Goal: Task Accomplishment & Management: Manage account settings

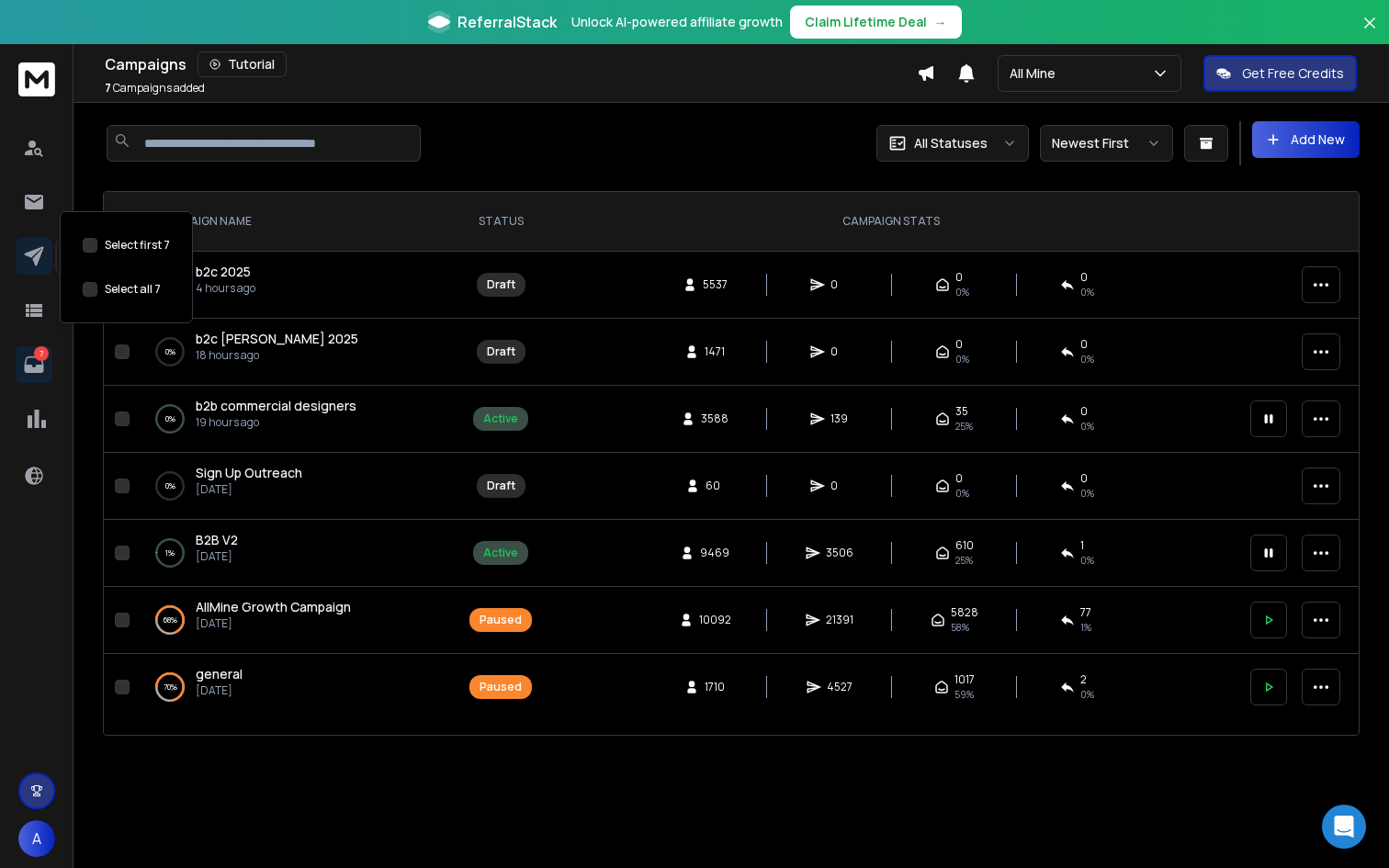
scroll to position [21, 0]
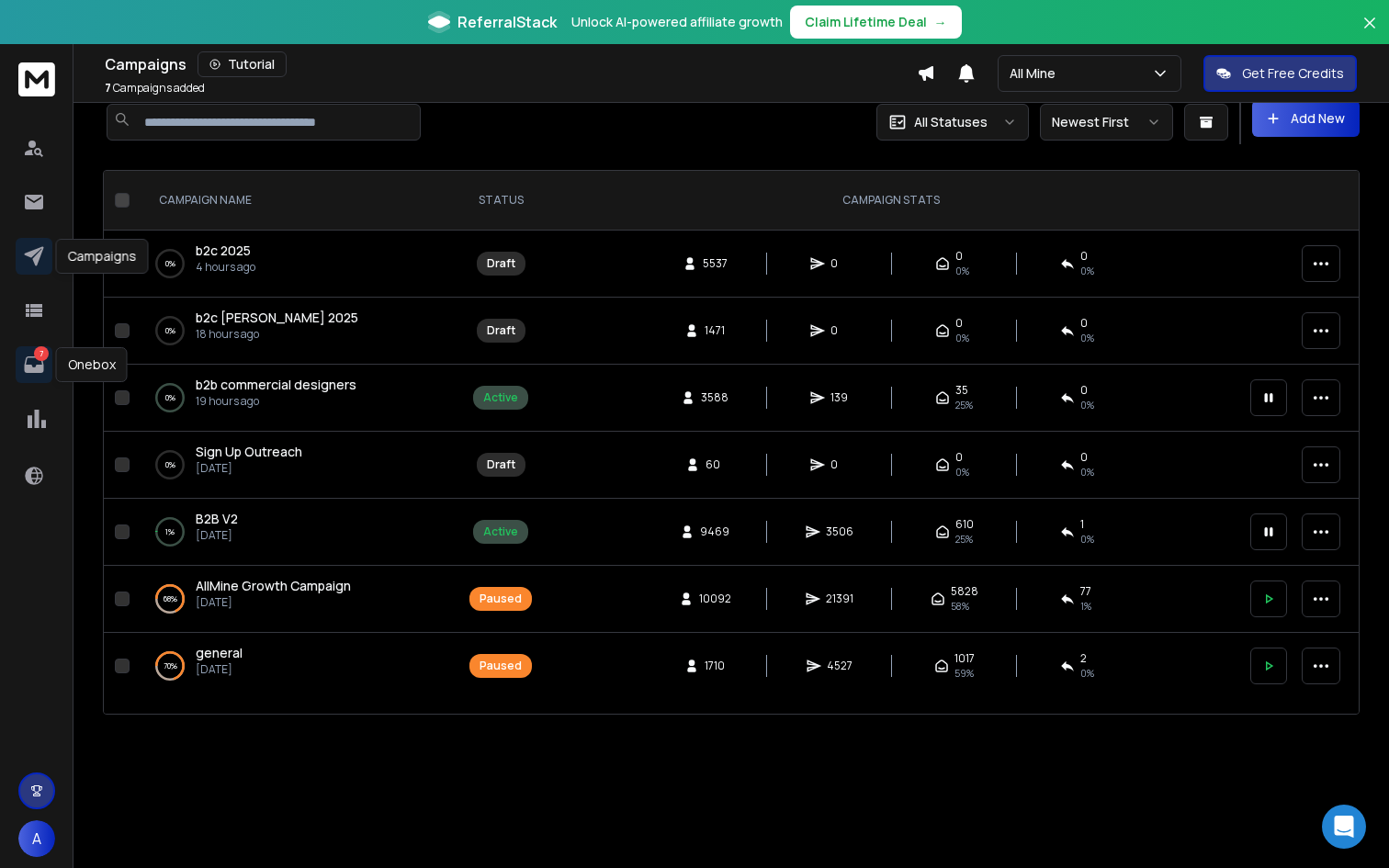
click at [43, 359] on p "7" at bounding box center [41, 353] width 15 height 15
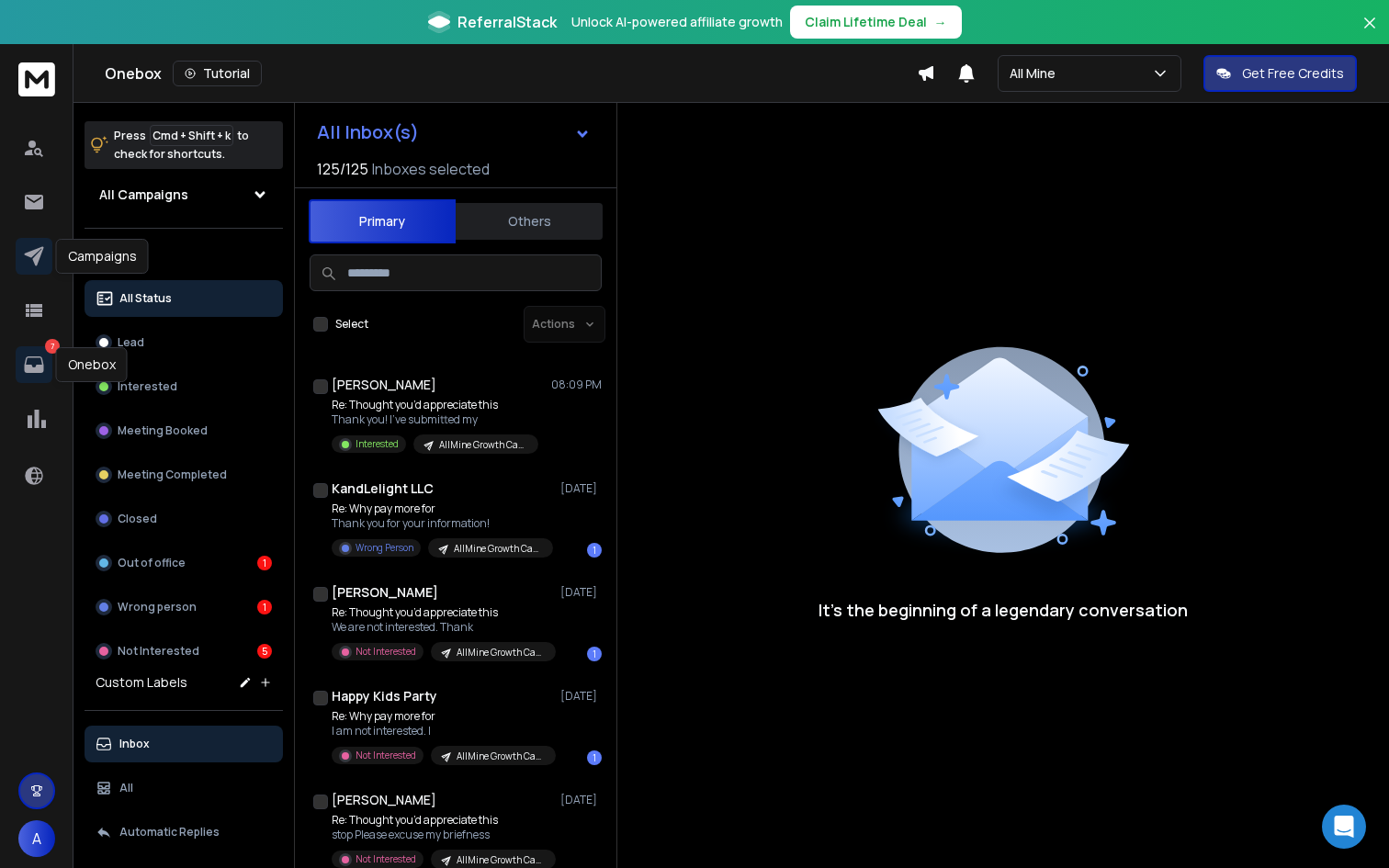
click at [44, 261] on icon at bounding box center [35, 256] width 22 height 22
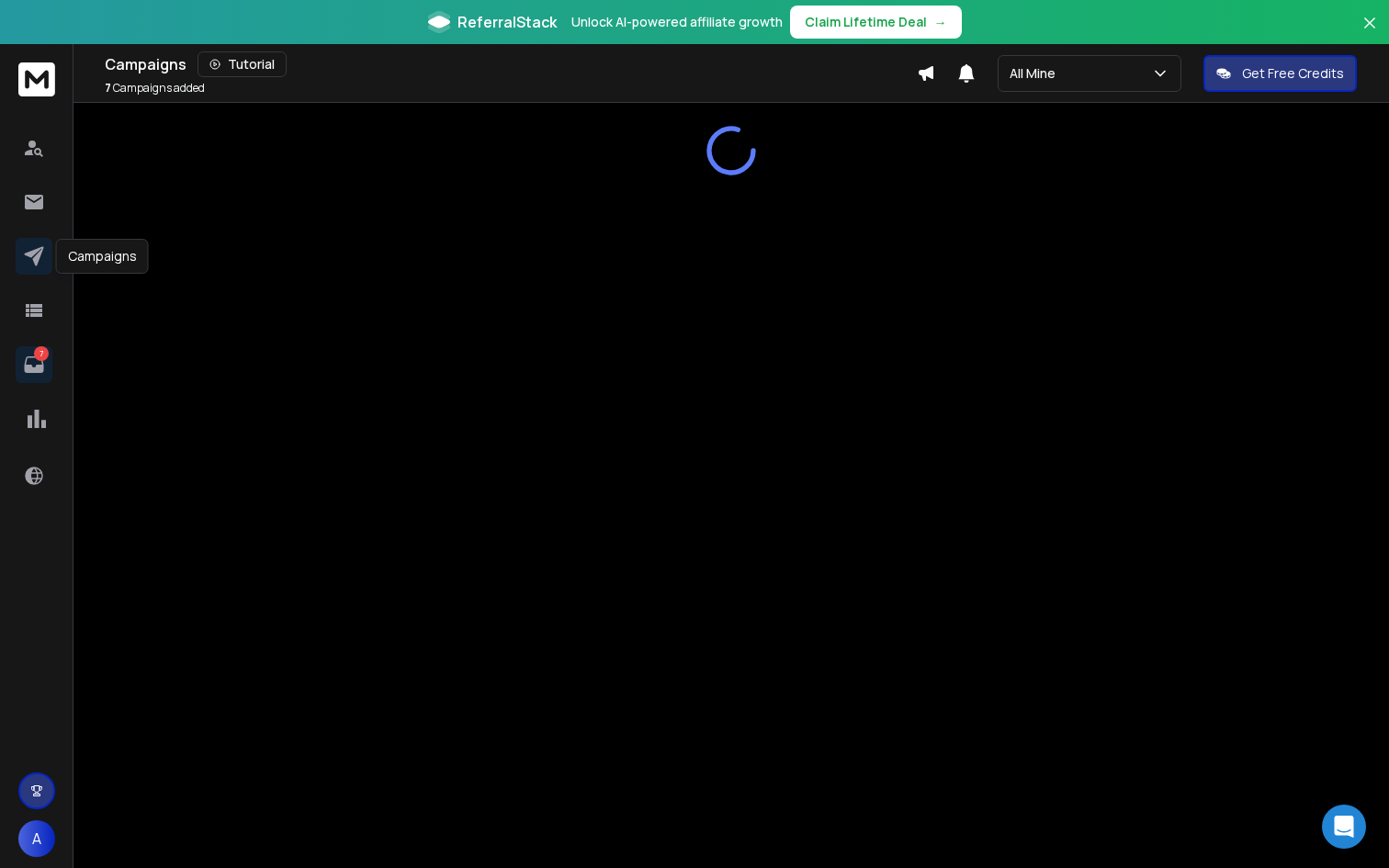
click at [19, 364] on link "7" at bounding box center [34, 364] width 36 height 36
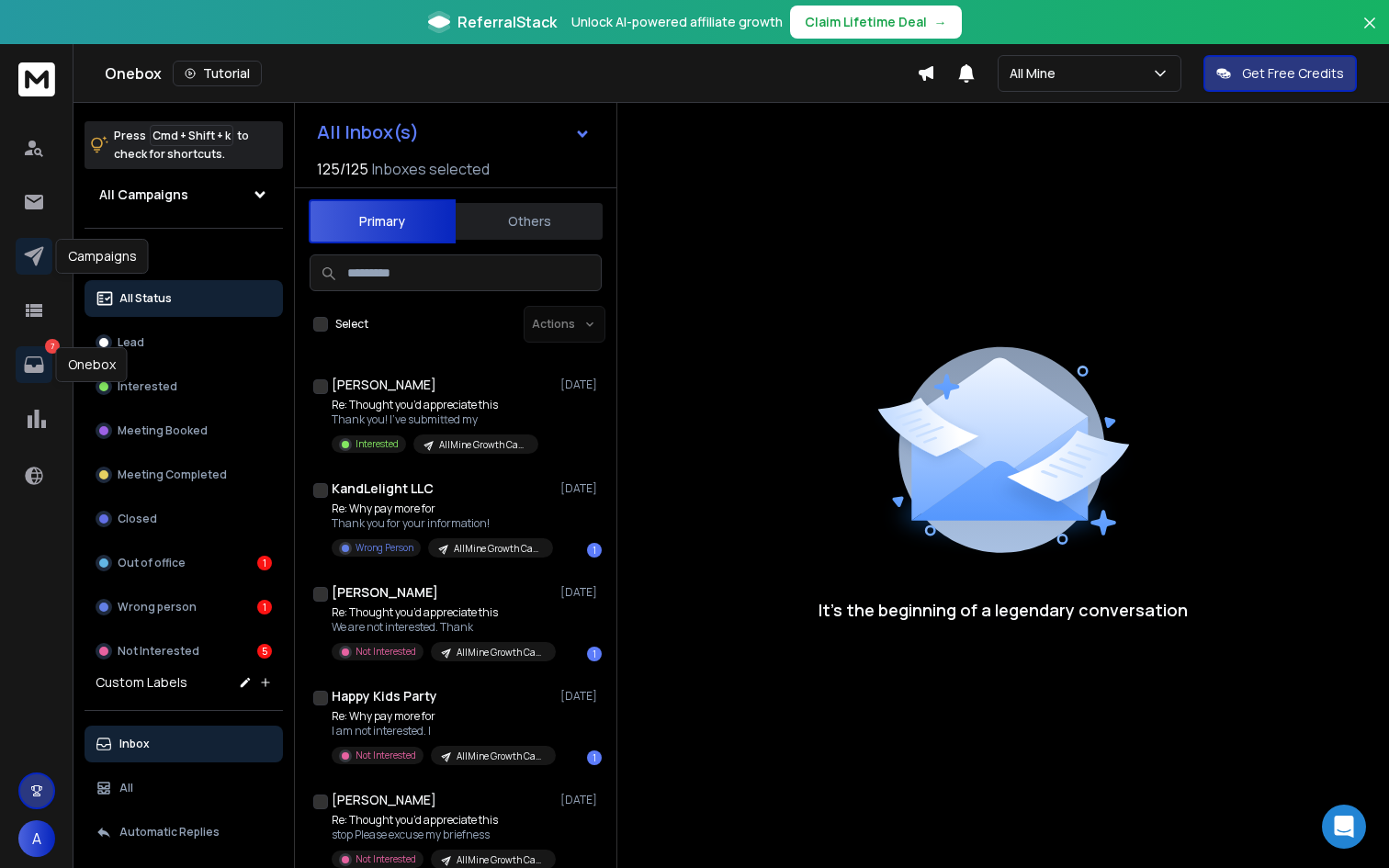
click at [40, 263] on icon at bounding box center [35, 256] width 22 height 22
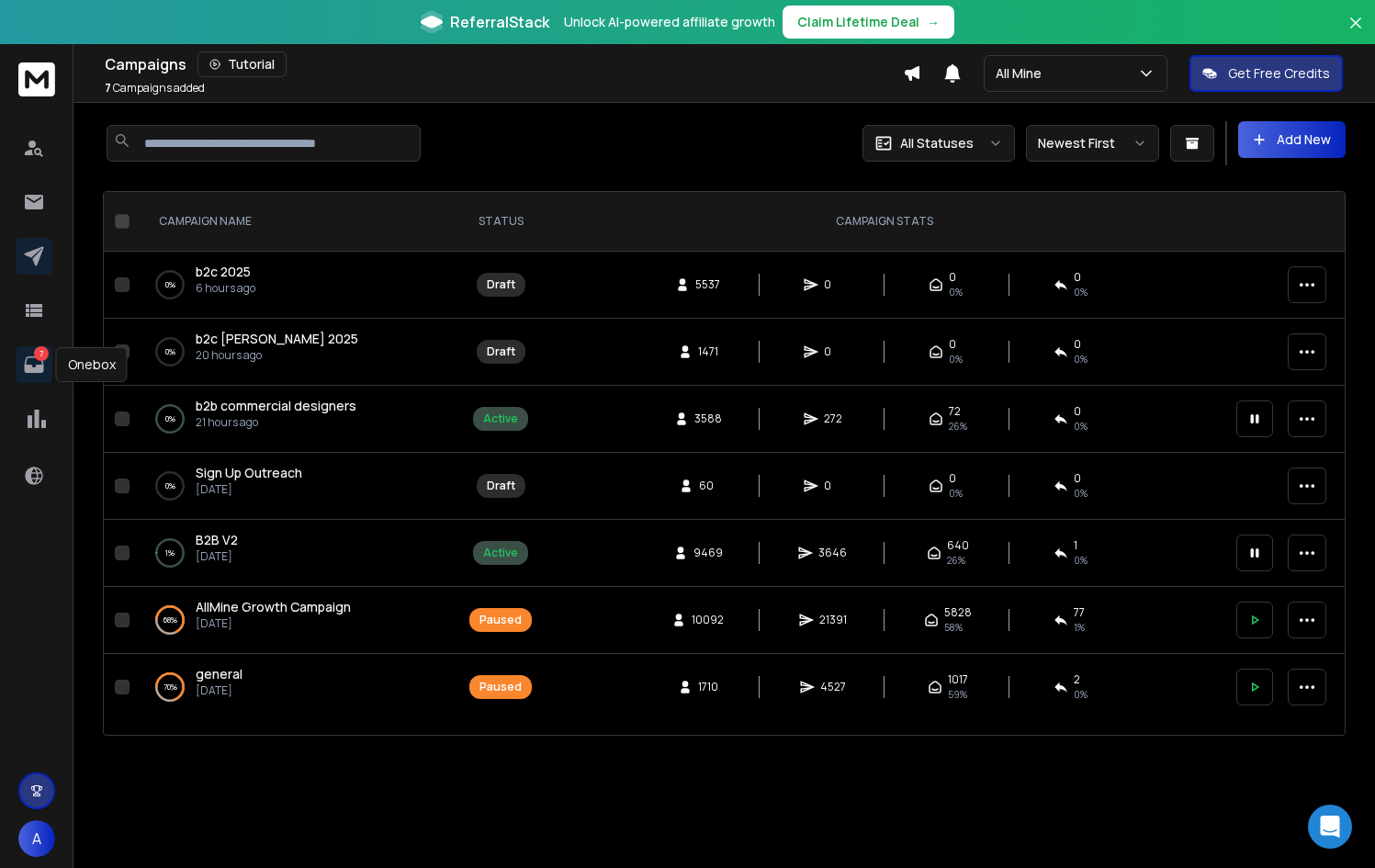
click at [33, 364] on icon at bounding box center [35, 365] width 22 height 22
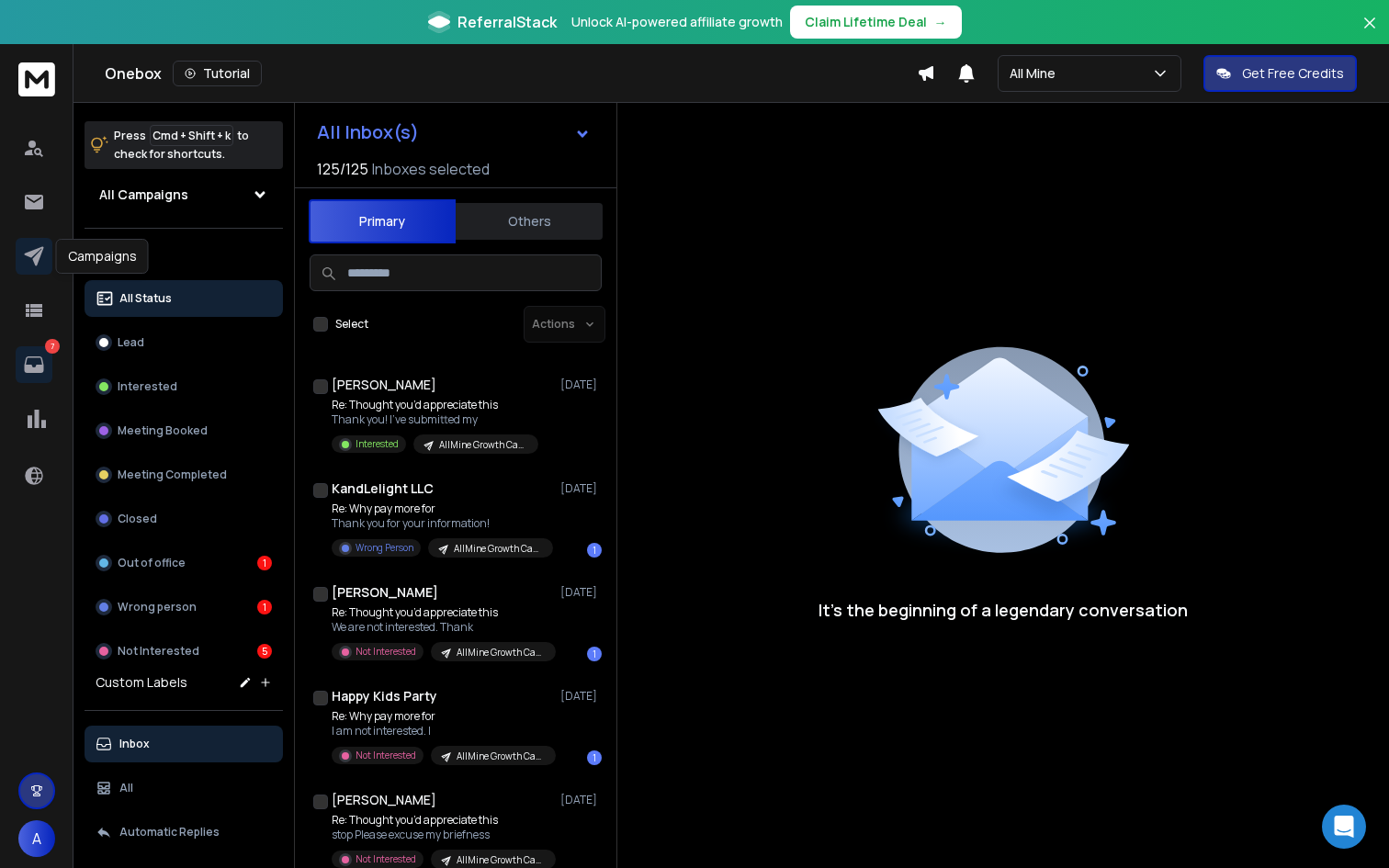
click at [27, 248] on icon at bounding box center [35, 256] width 22 height 22
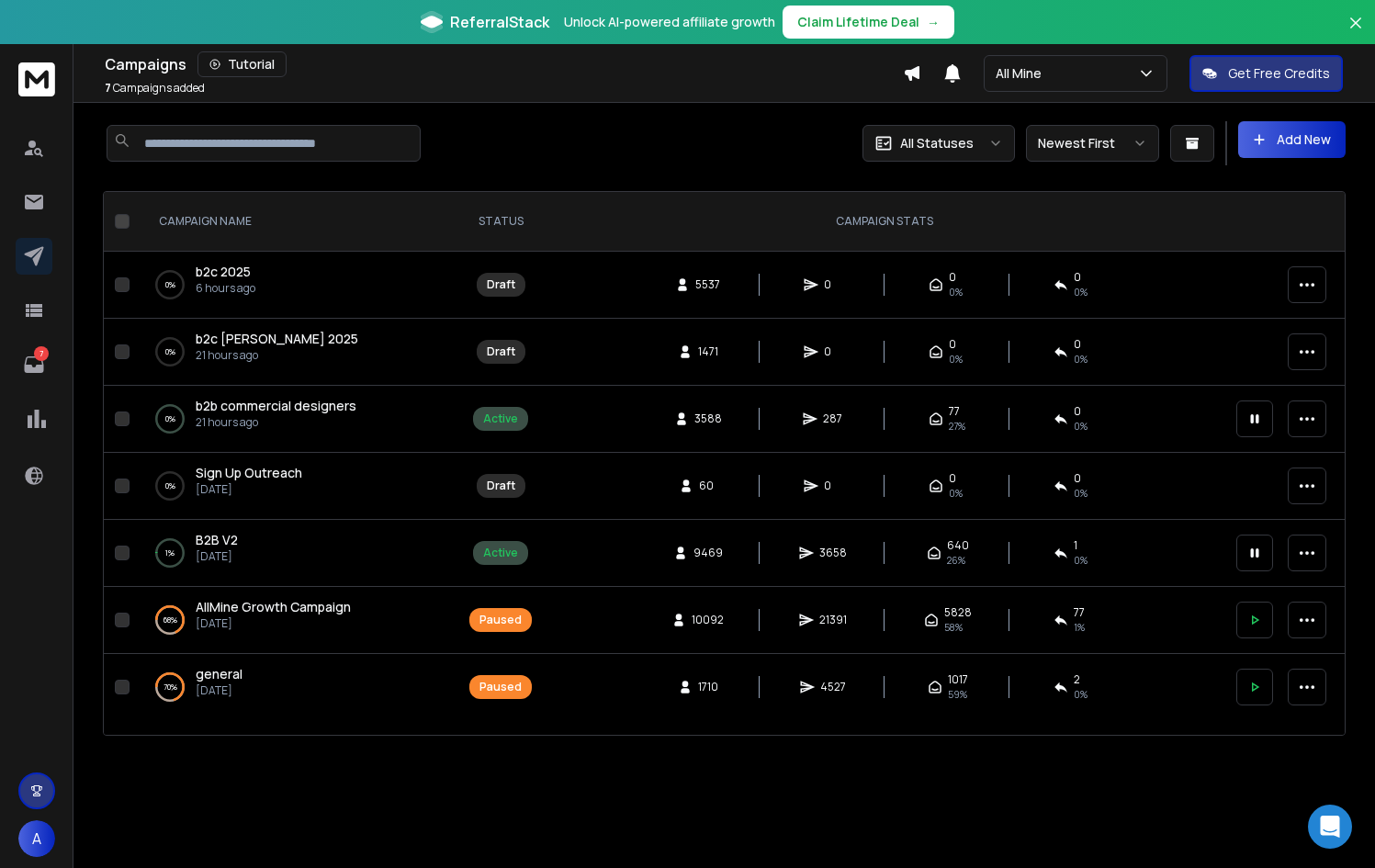
click at [312, 411] on span "b2b commercial designers" at bounding box center [276, 405] width 160 height 18
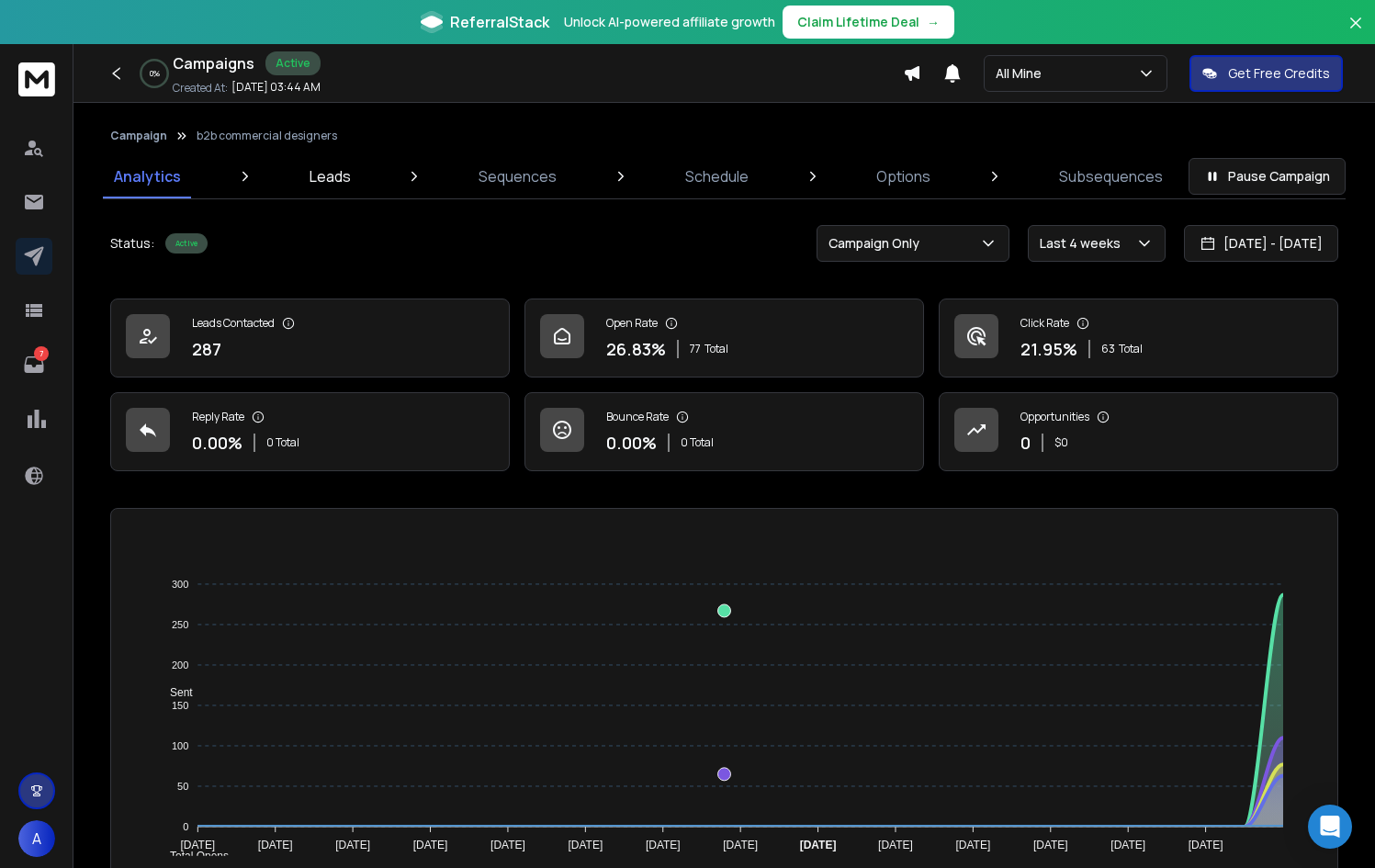
click at [353, 174] on link "Leads" at bounding box center [330, 175] width 63 height 44
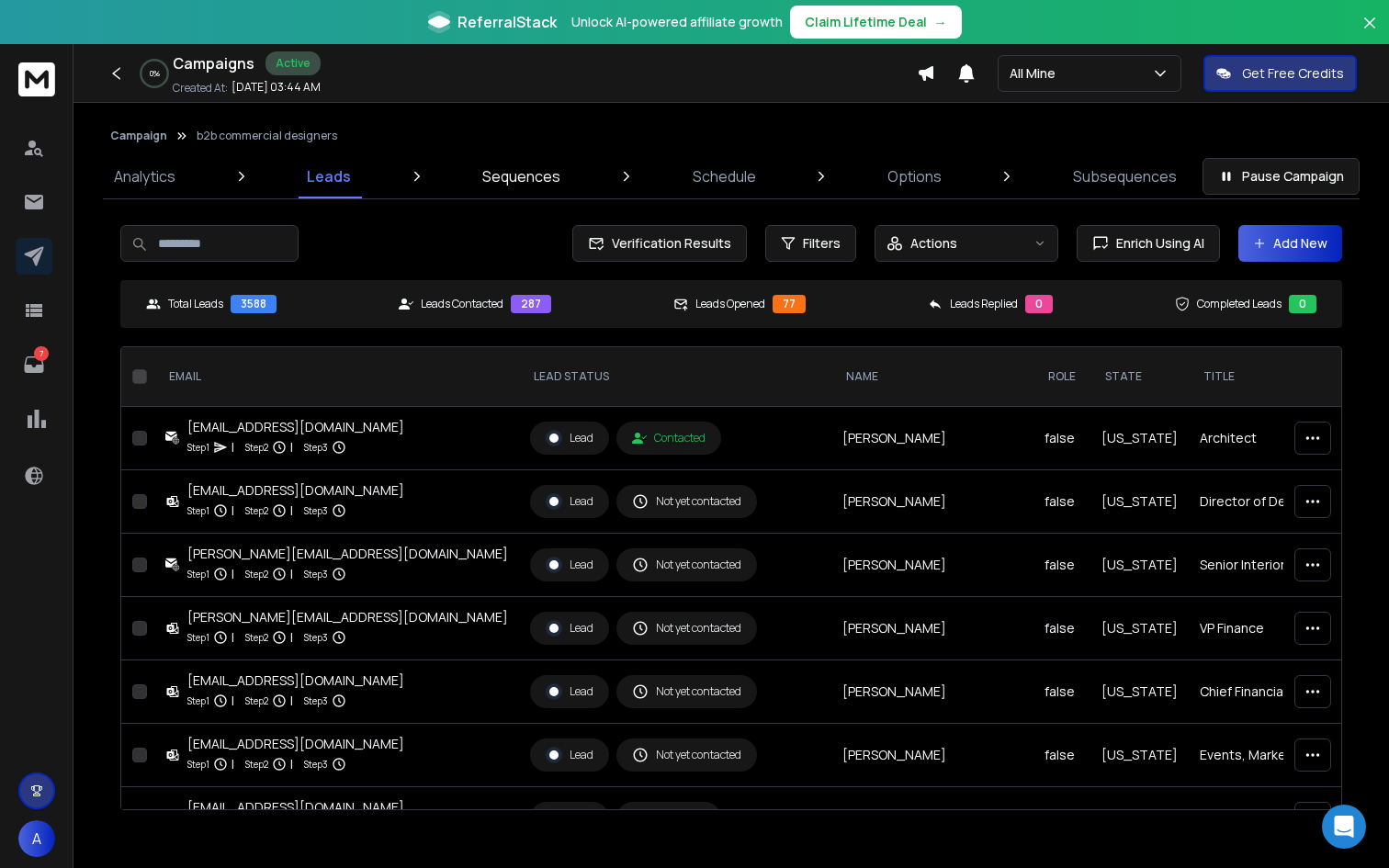
click at [500, 179] on p "Sequences" at bounding box center [521, 176] width 78 height 22
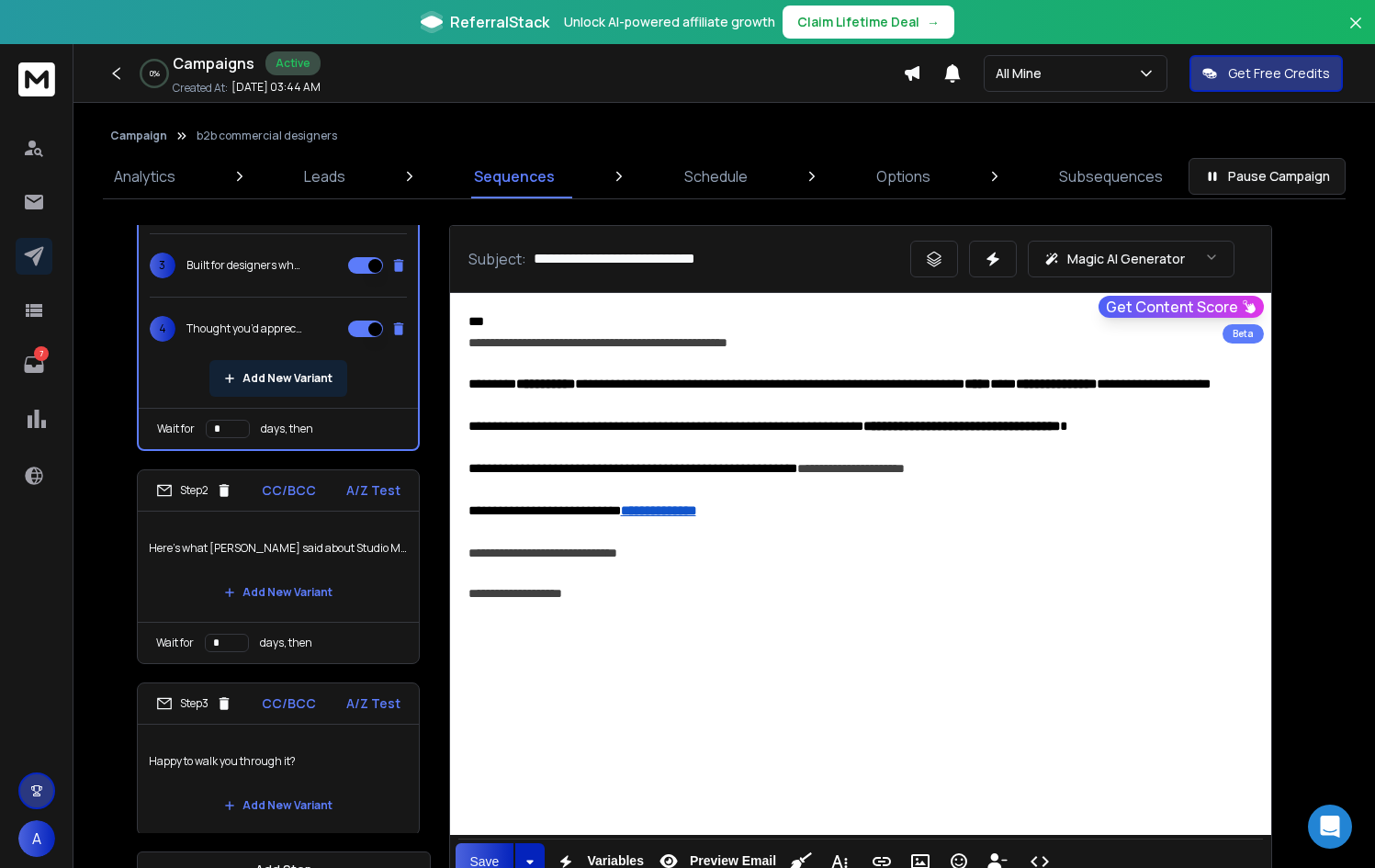
scroll to position [174, 0]
click at [332, 727] on div "Happy to walk you through it? Add New Variant" at bounding box center [278, 777] width 281 height 110
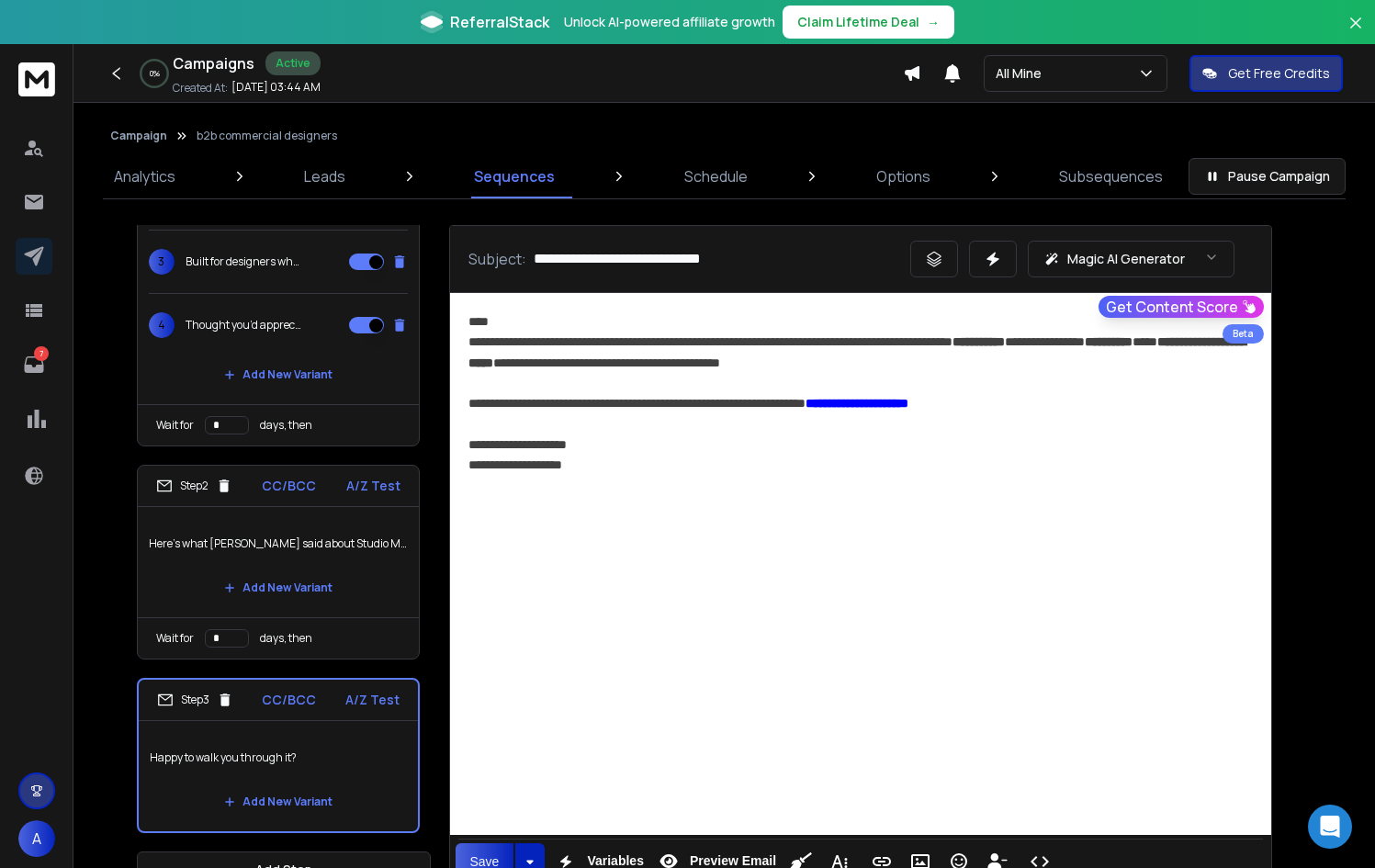
click at [338, 723] on div "Happy to walk you through it? Add New Variant" at bounding box center [278, 776] width 279 height 110
click at [347, 549] on p "Here’s what Nile Johnson said about Studio MINE" at bounding box center [279, 543] width 259 height 51
type input "**********"
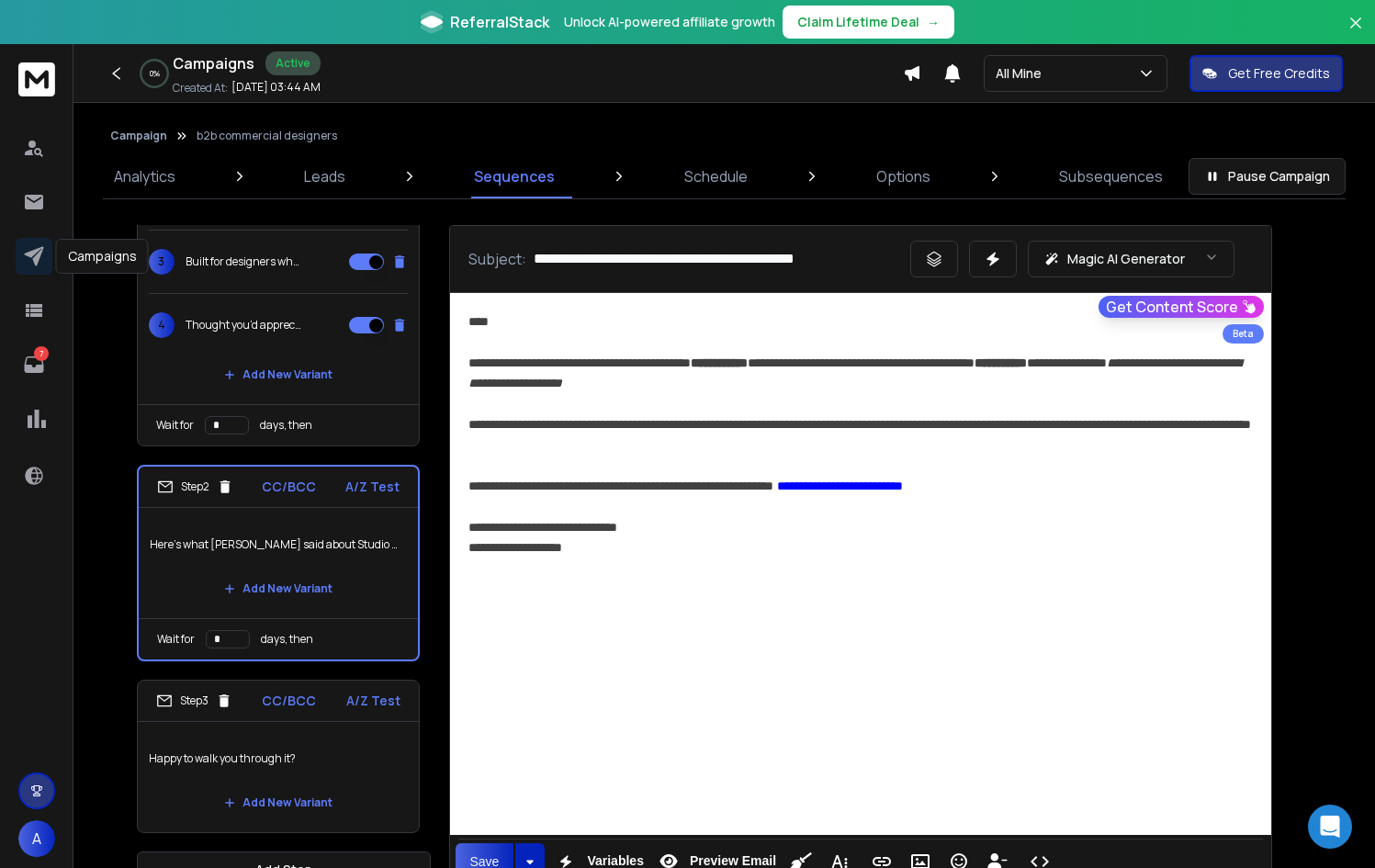
click at [30, 252] on icon at bounding box center [34, 256] width 20 height 20
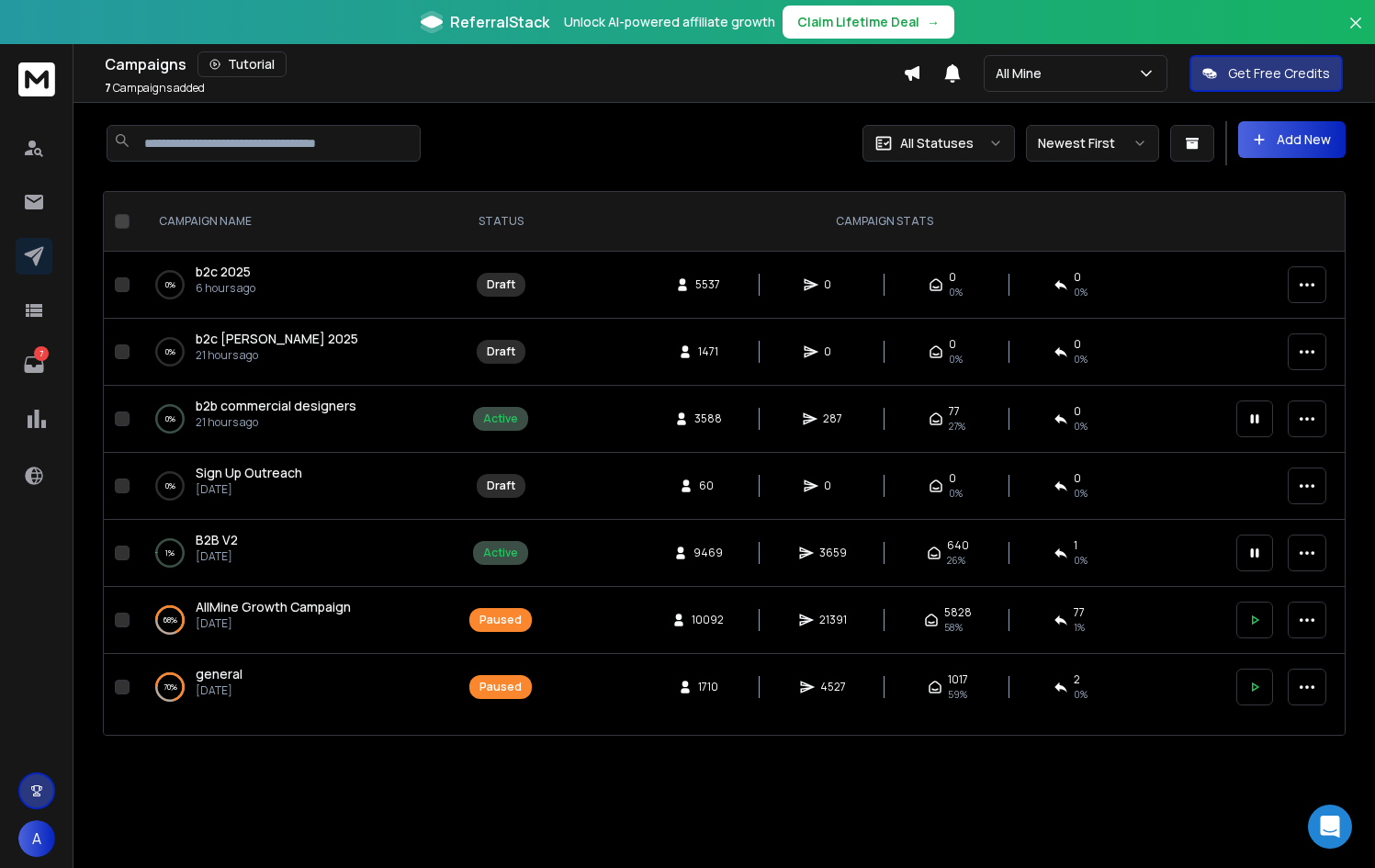
click at [274, 542] on div "1 % B2B V2 7 days ago" at bounding box center [297, 552] width 285 height 44
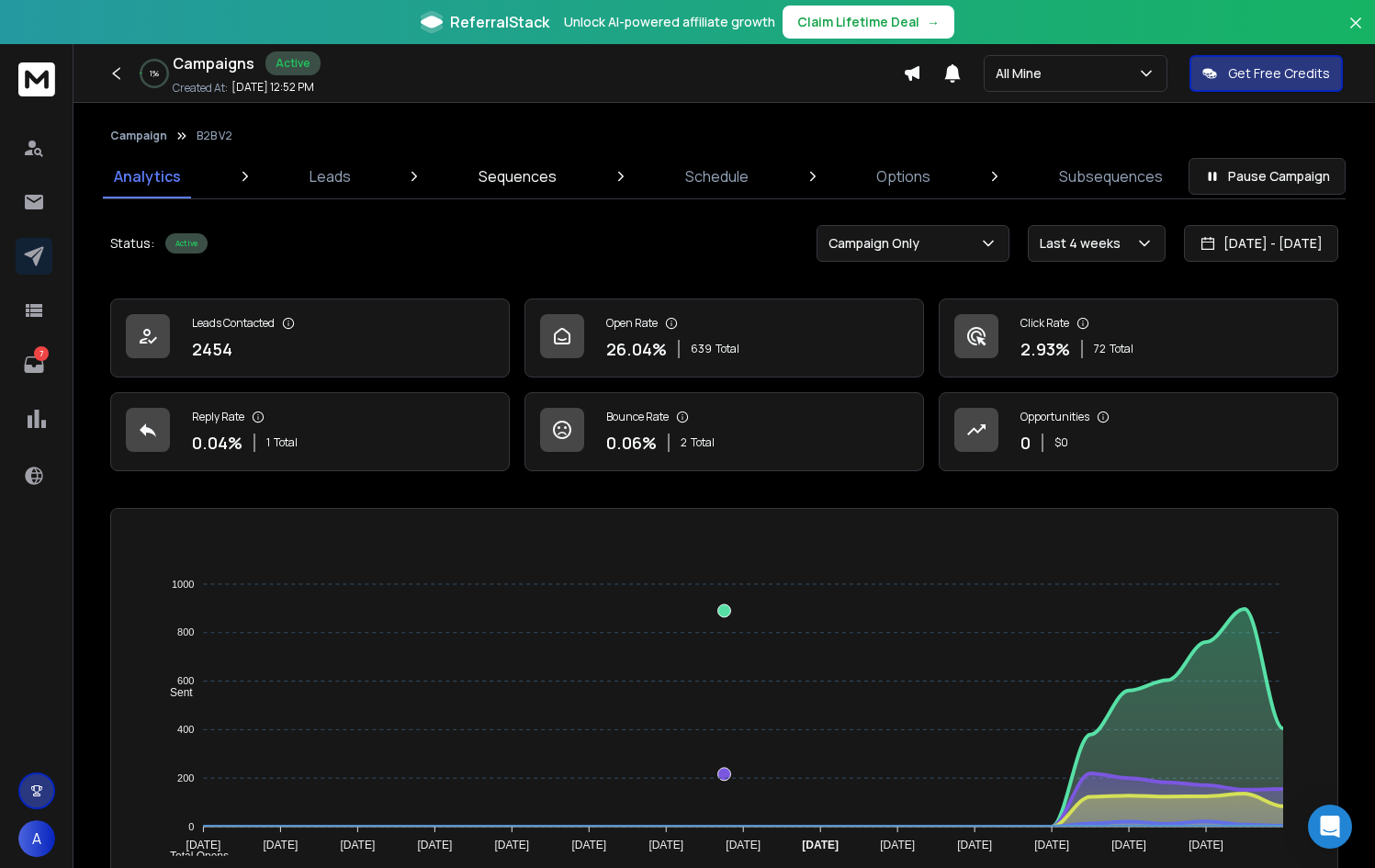
click at [494, 172] on p "Sequences" at bounding box center [518, 176] width 78 height 22
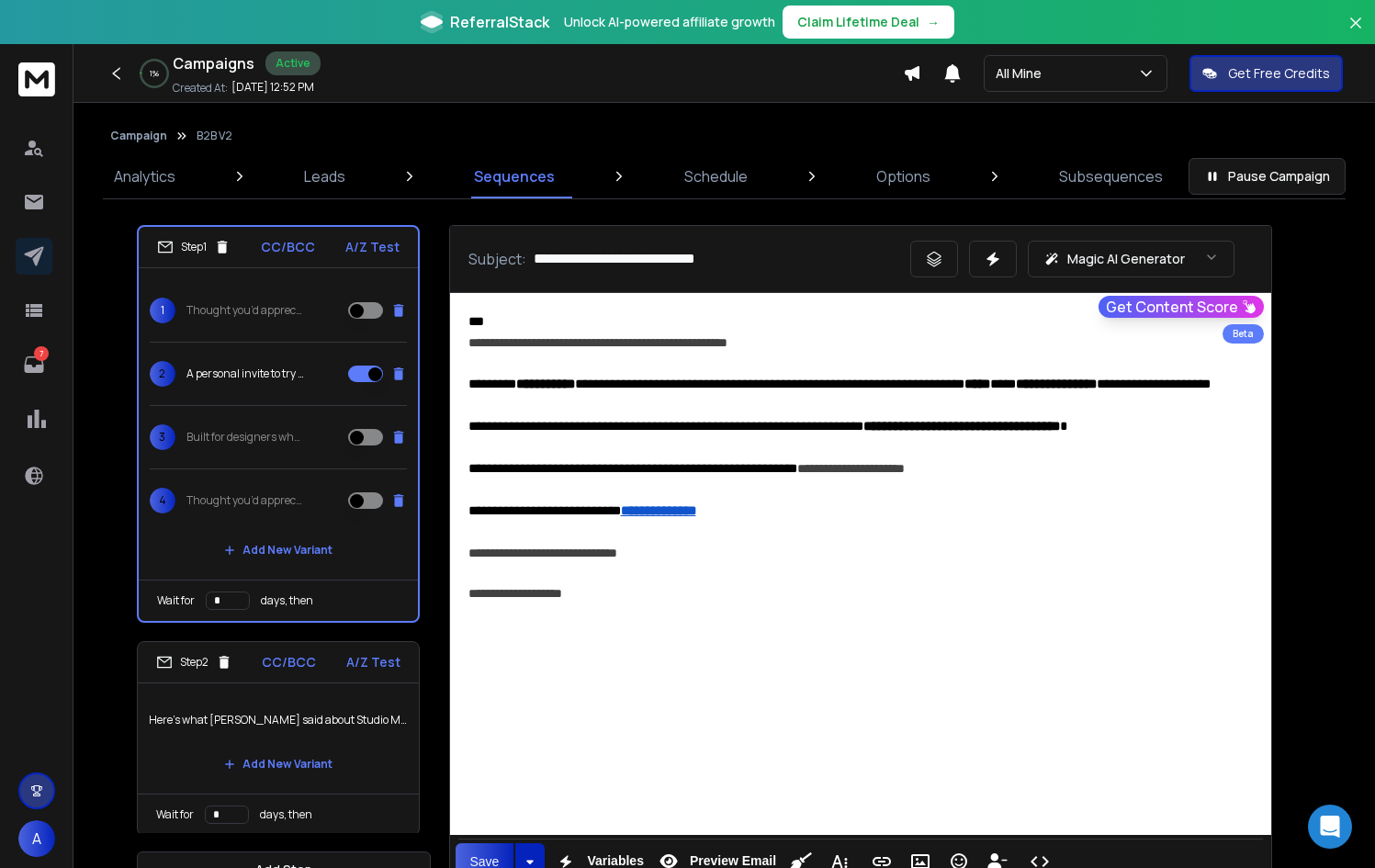
click at [279, 366] on p "A personal invite to try Studio MINE (for designers)" at bounding box center [245, 374] width 118 height 15
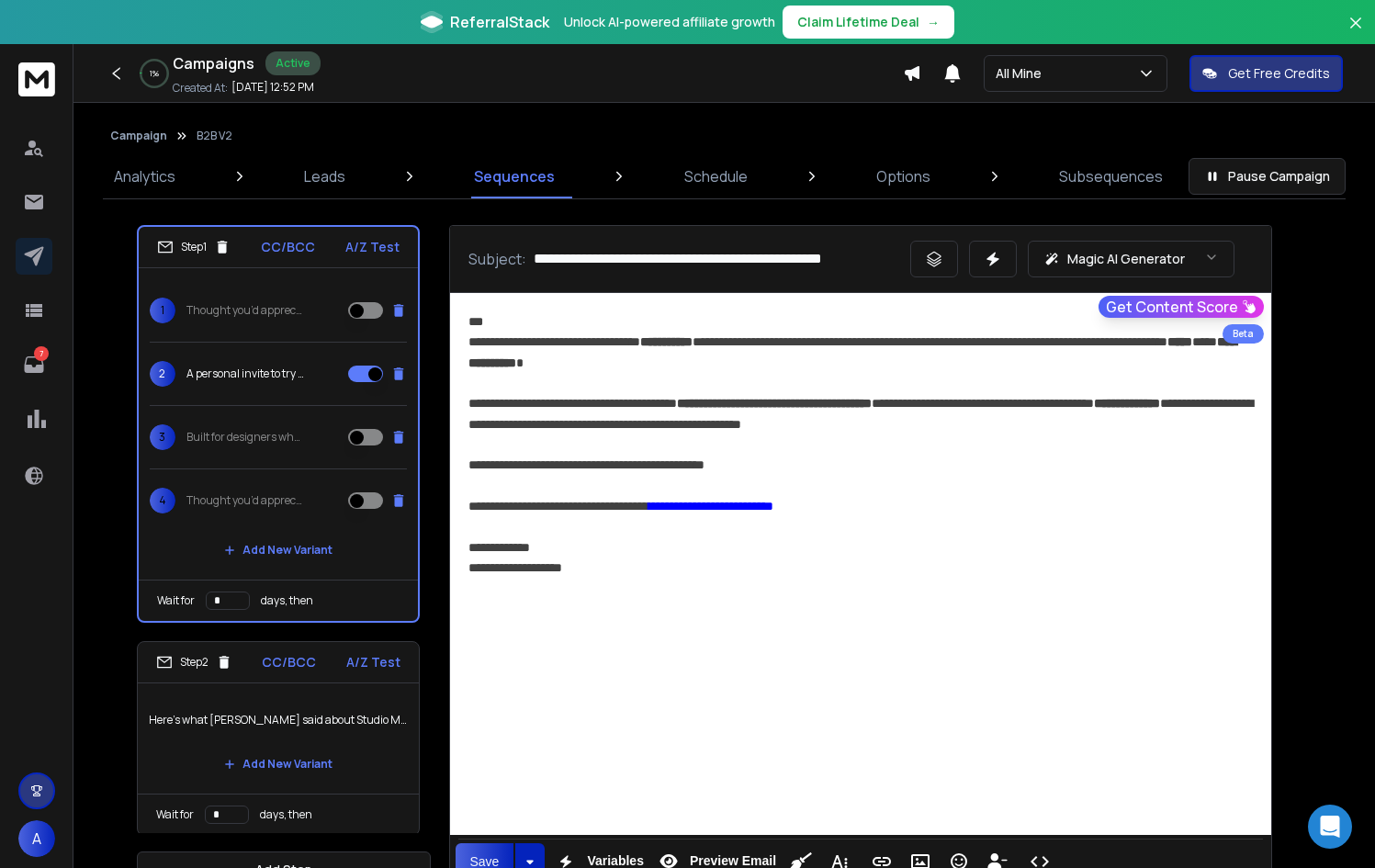
click at [284, 448] on div "3 Built for designers who want better margins" at bounding box center [226, 437] width 154 height 26
click at [298, 499] on p "Thought you’d appreciate this" at bounding box center [245, 501] width 118 height 15
click at [351, 716] on p "Here’s what Nile Johnson said about Studio MINE" at bounding box center [279, 719] width 259 height 51
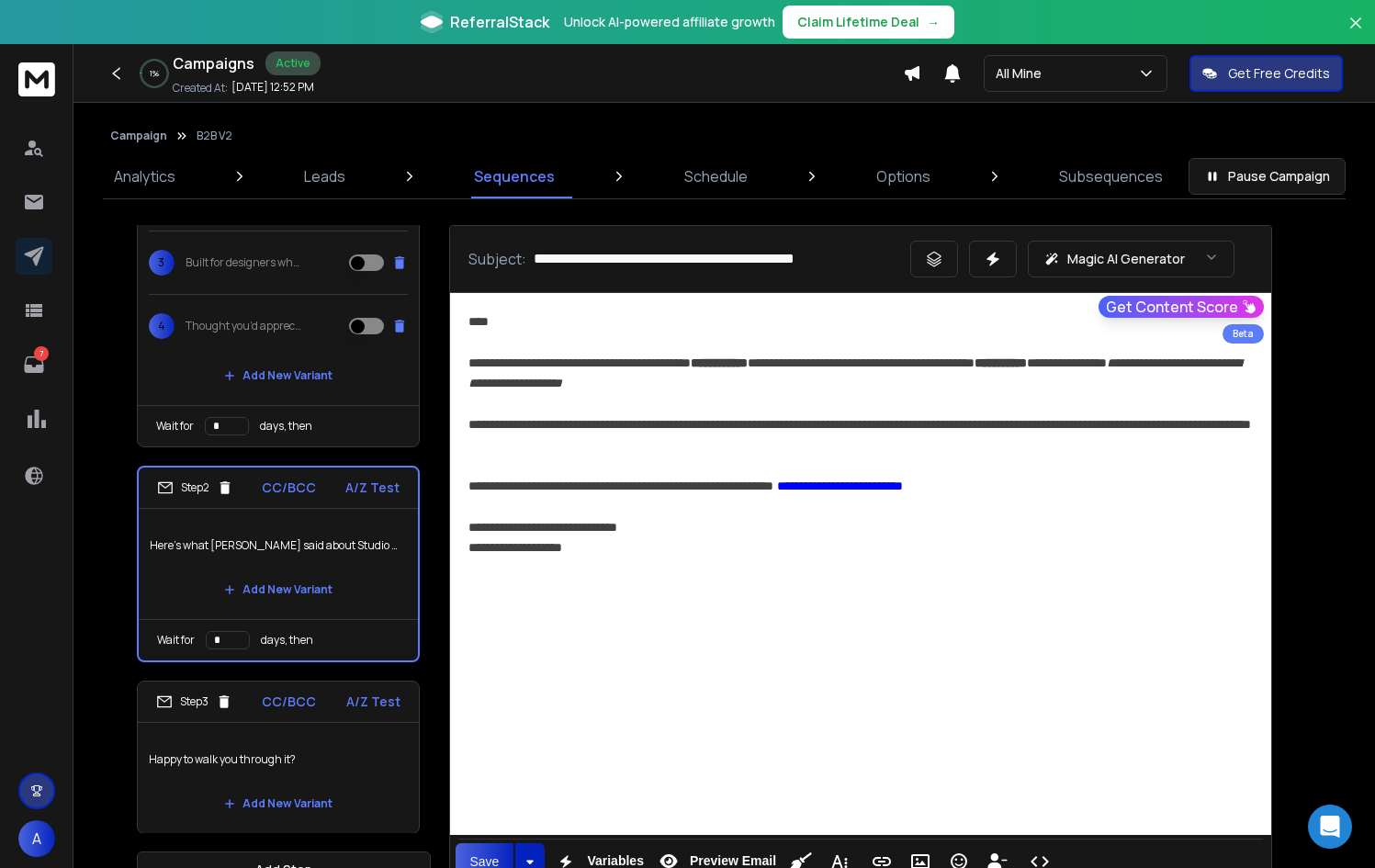
scroll to position [174, 0]
click at [319, 765] on p "Happy to walk you through it?" at bounding box center [279, 758] width 259 height 51
type input "**********"
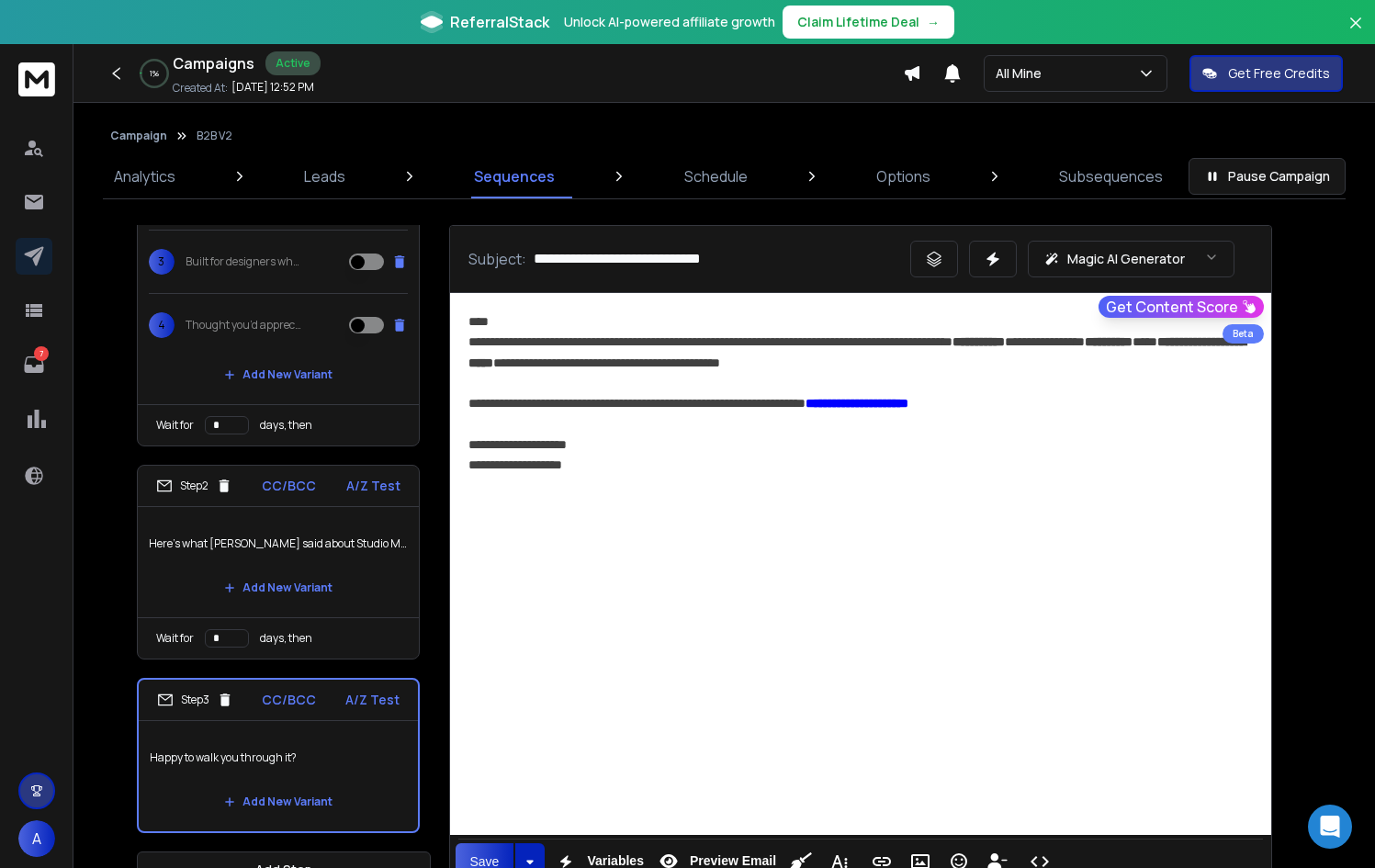
scroll to position [45, 0]
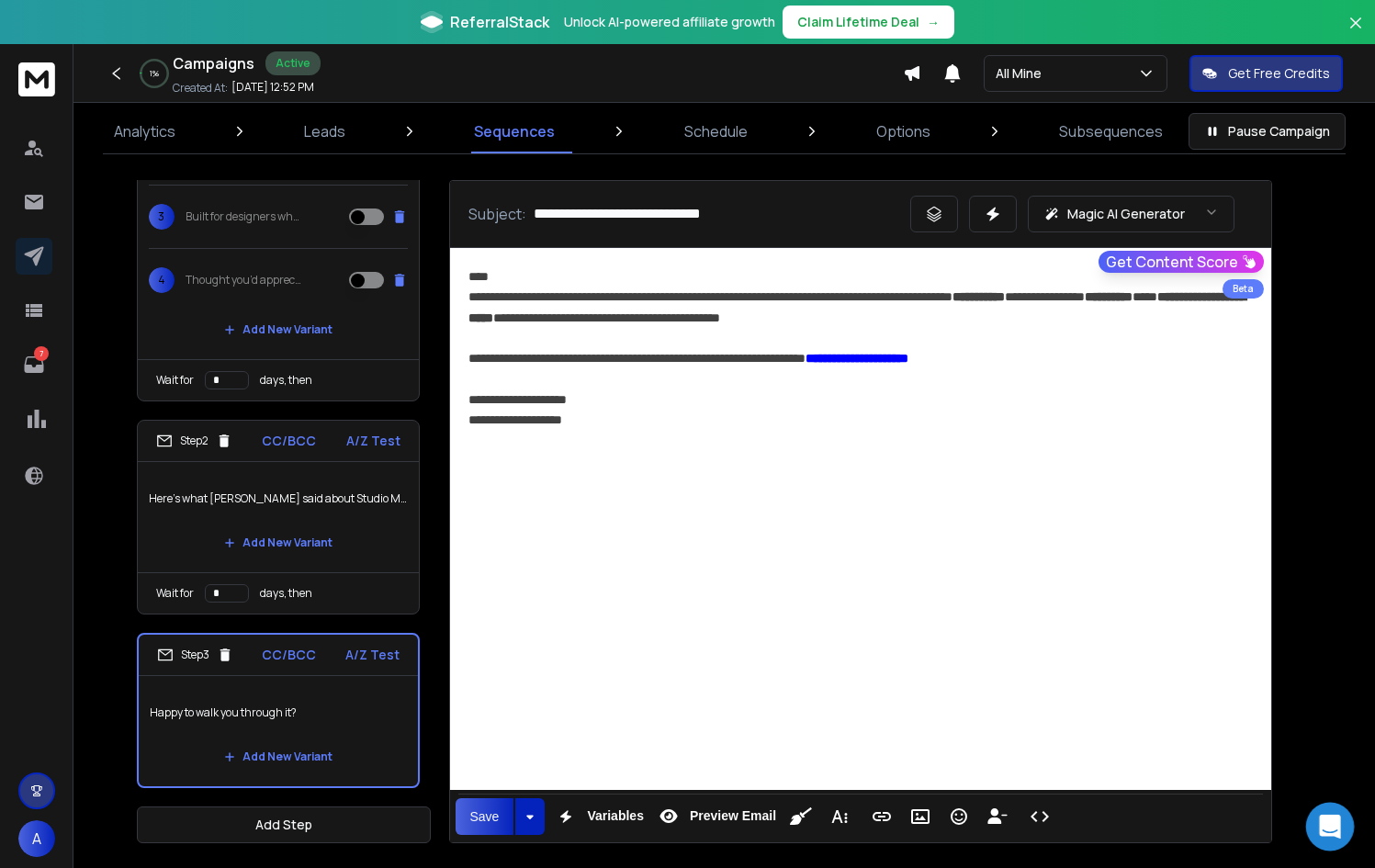
click at [1324, 821] on icon "Open Intercom Messenger" at bounding box center [1329, 826] width 21 height 24
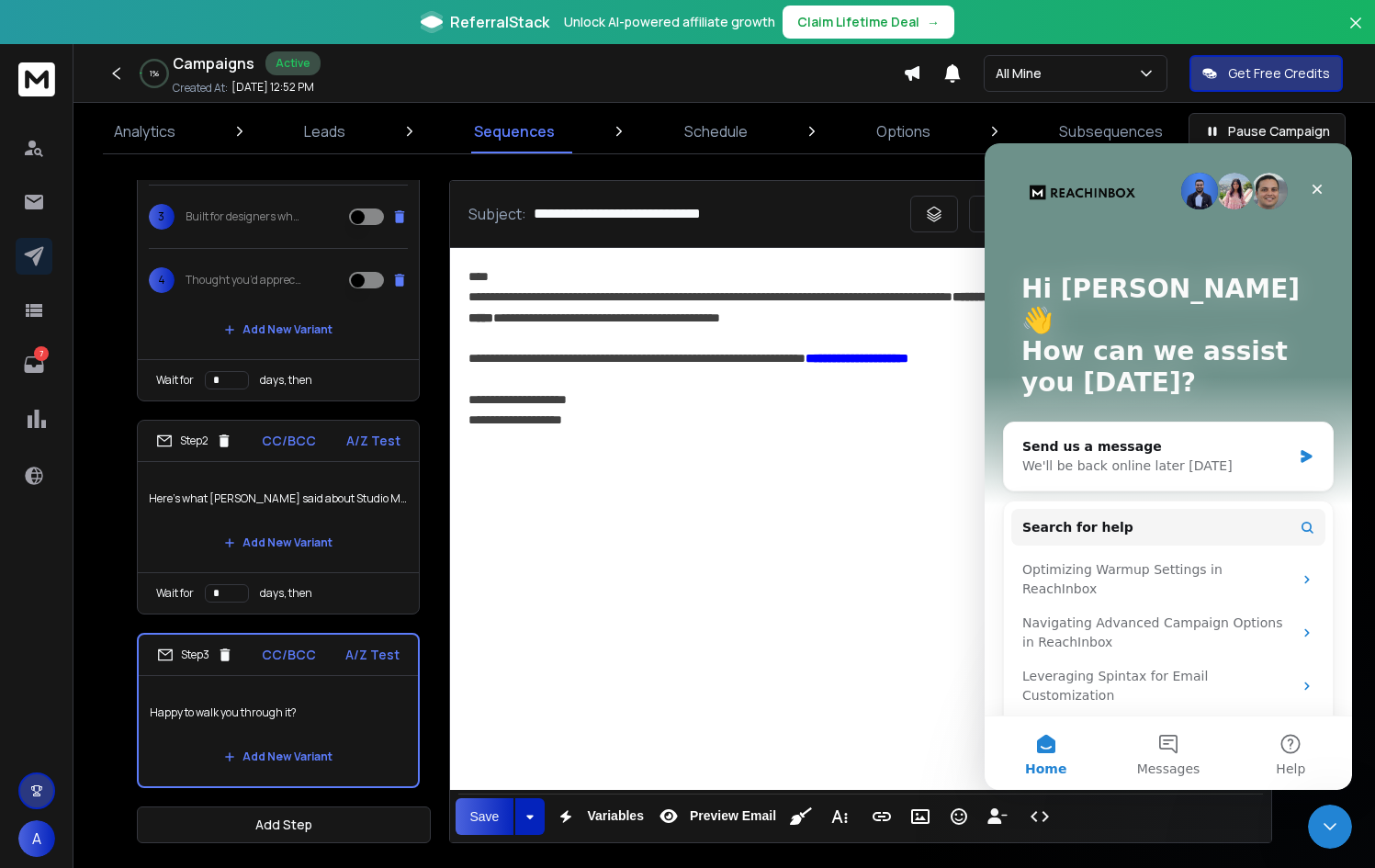
scroll to position [0, 0]
click at [1078, 456] on div "We'll be back online later today" at bounding box center [1157, 465] width 270 height 20
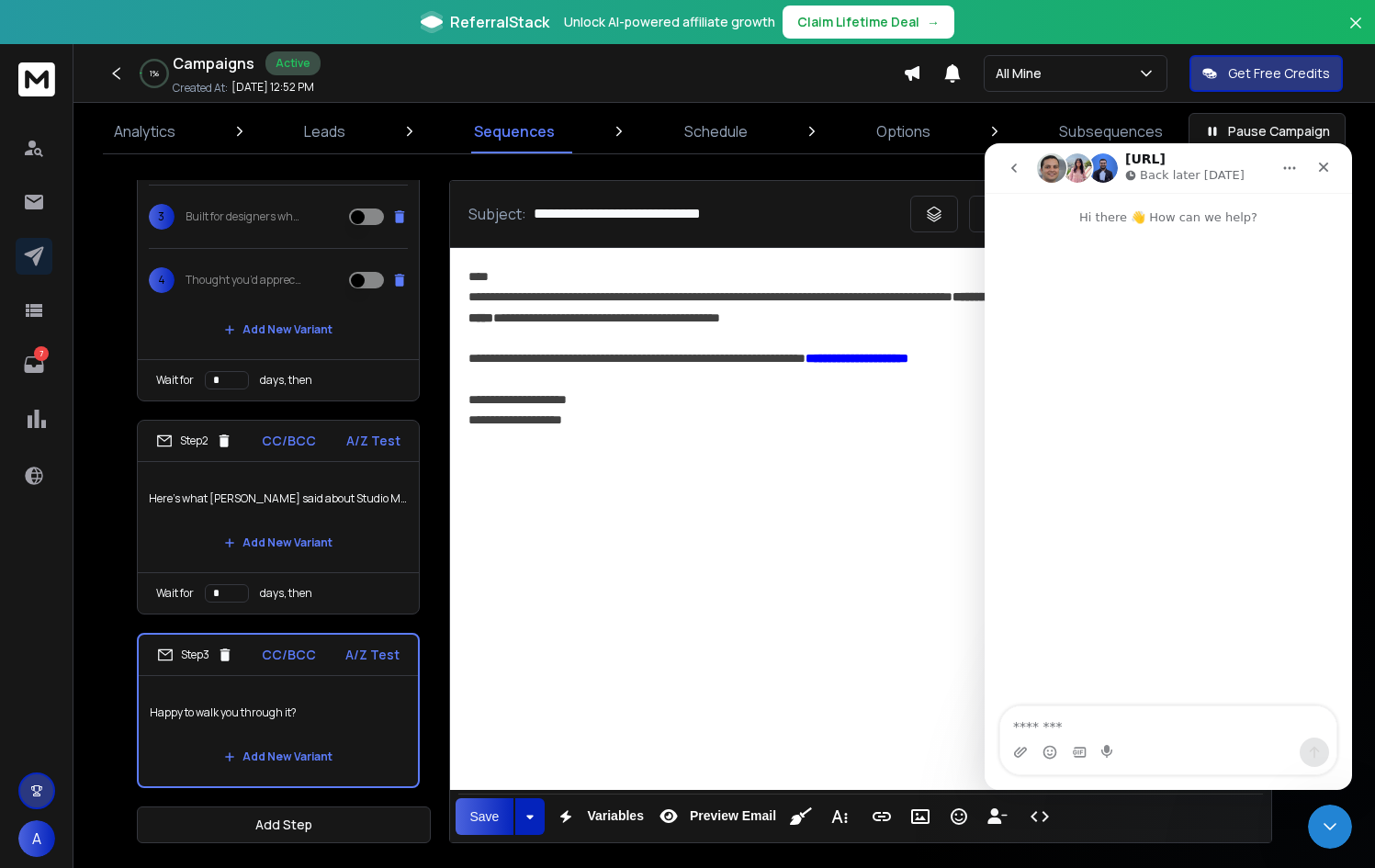
click at [1085, 726] on textarea "Message…" at bounding box center [1168, 721] width 336 height 31
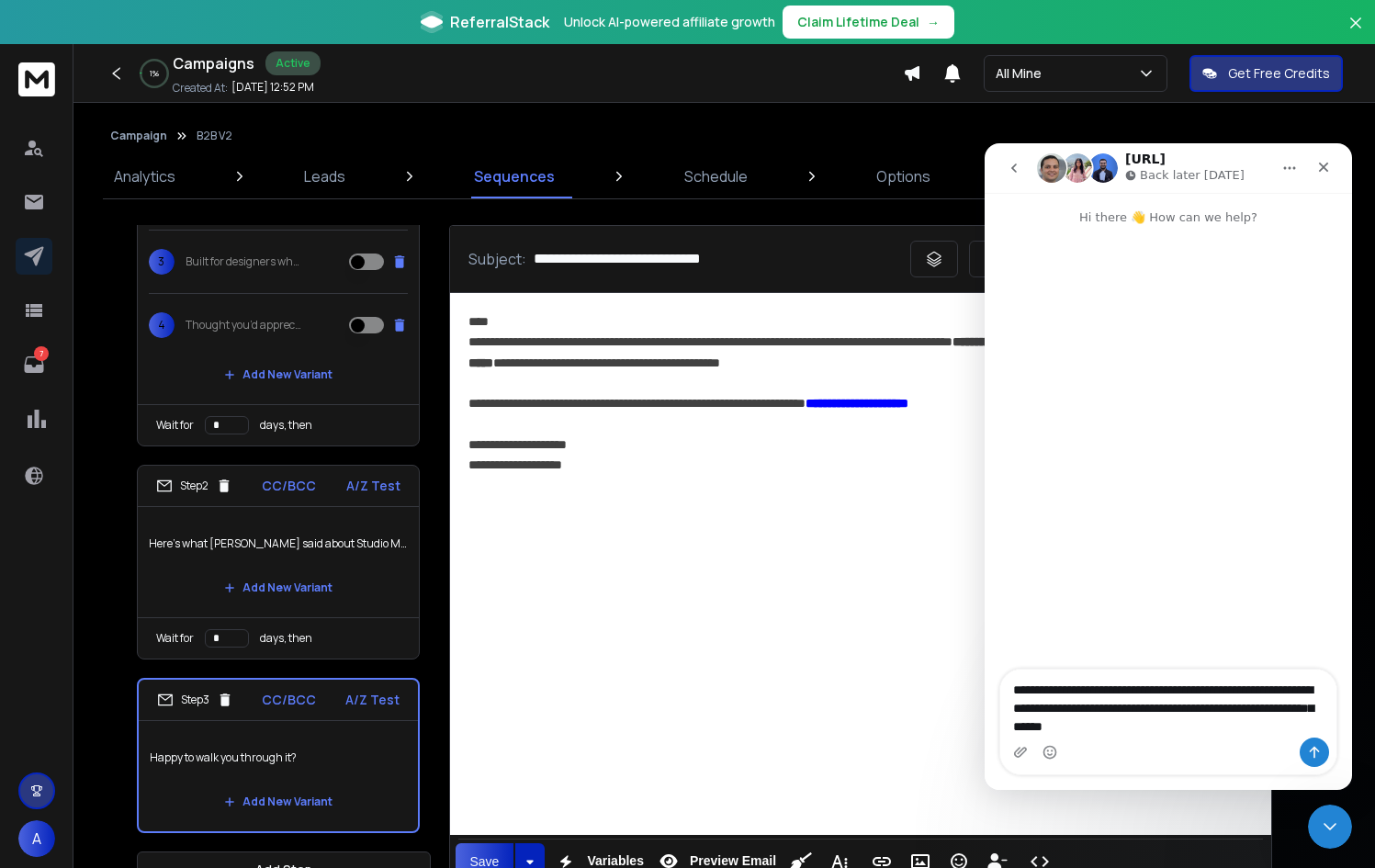
type textarea "**********"
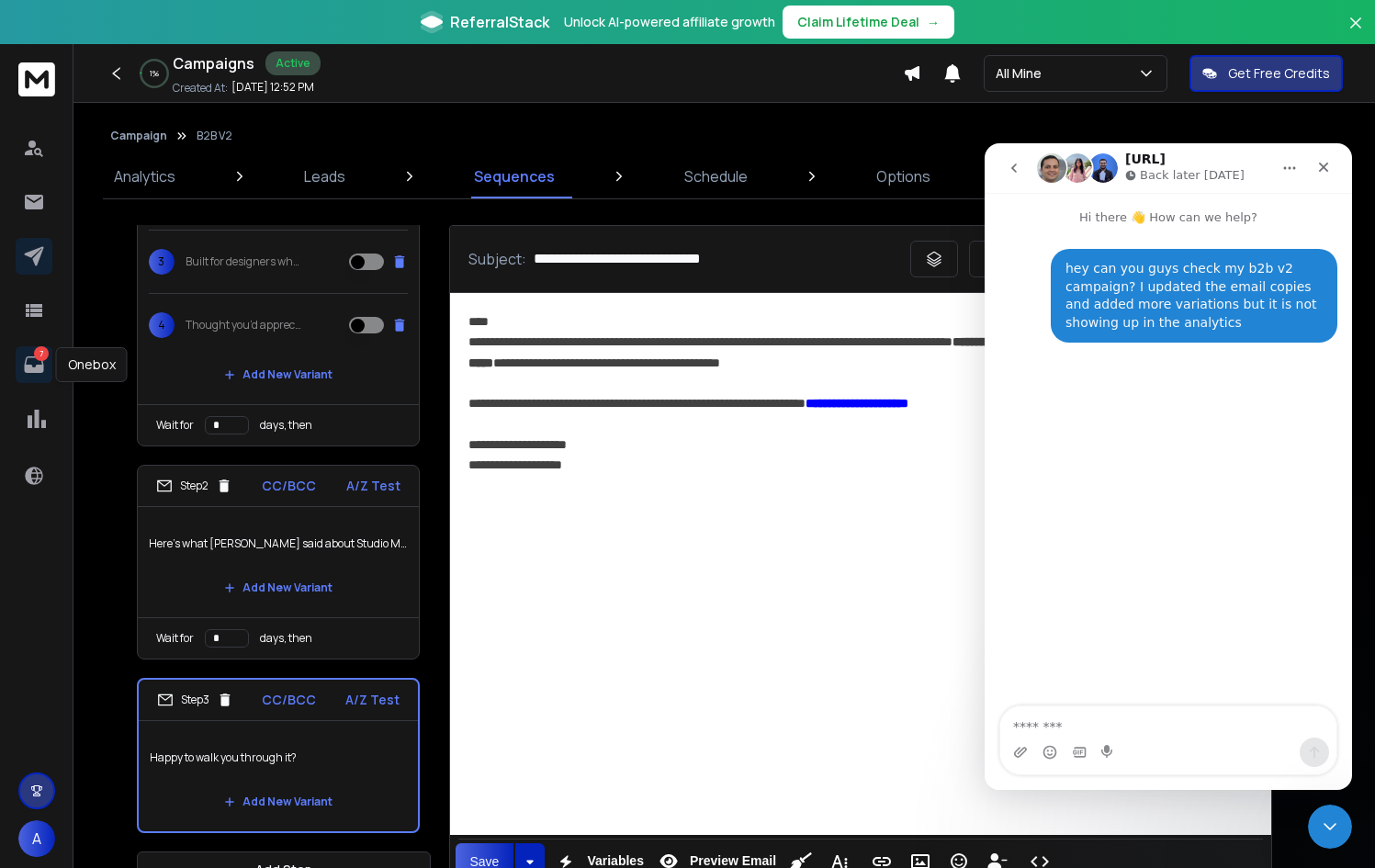
click at [36, 361] on icon at bounding box center [35, 365] width 22 height 22
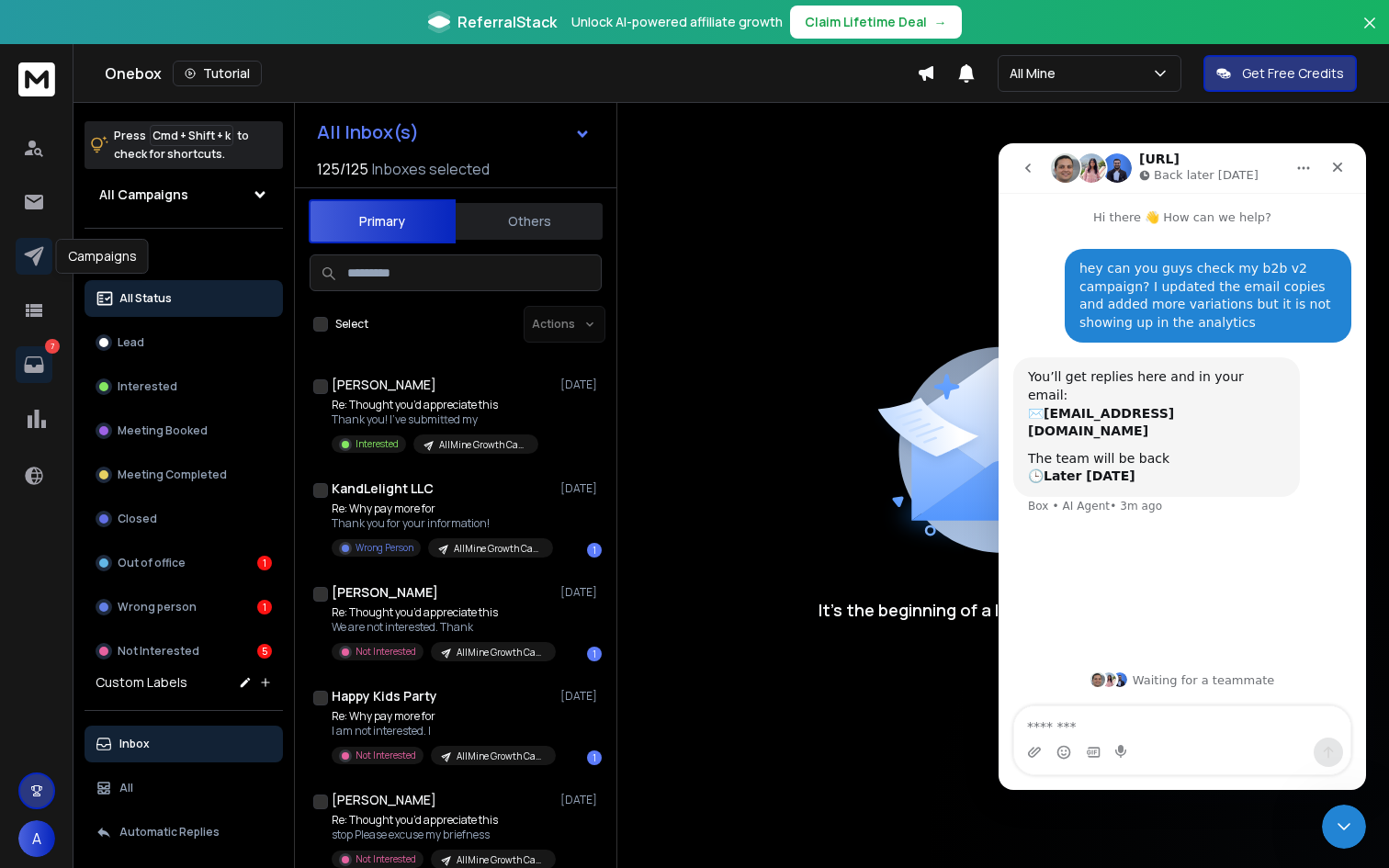
click at [44, 259] on icon at bounding box center [35, 256] width 22 height 22
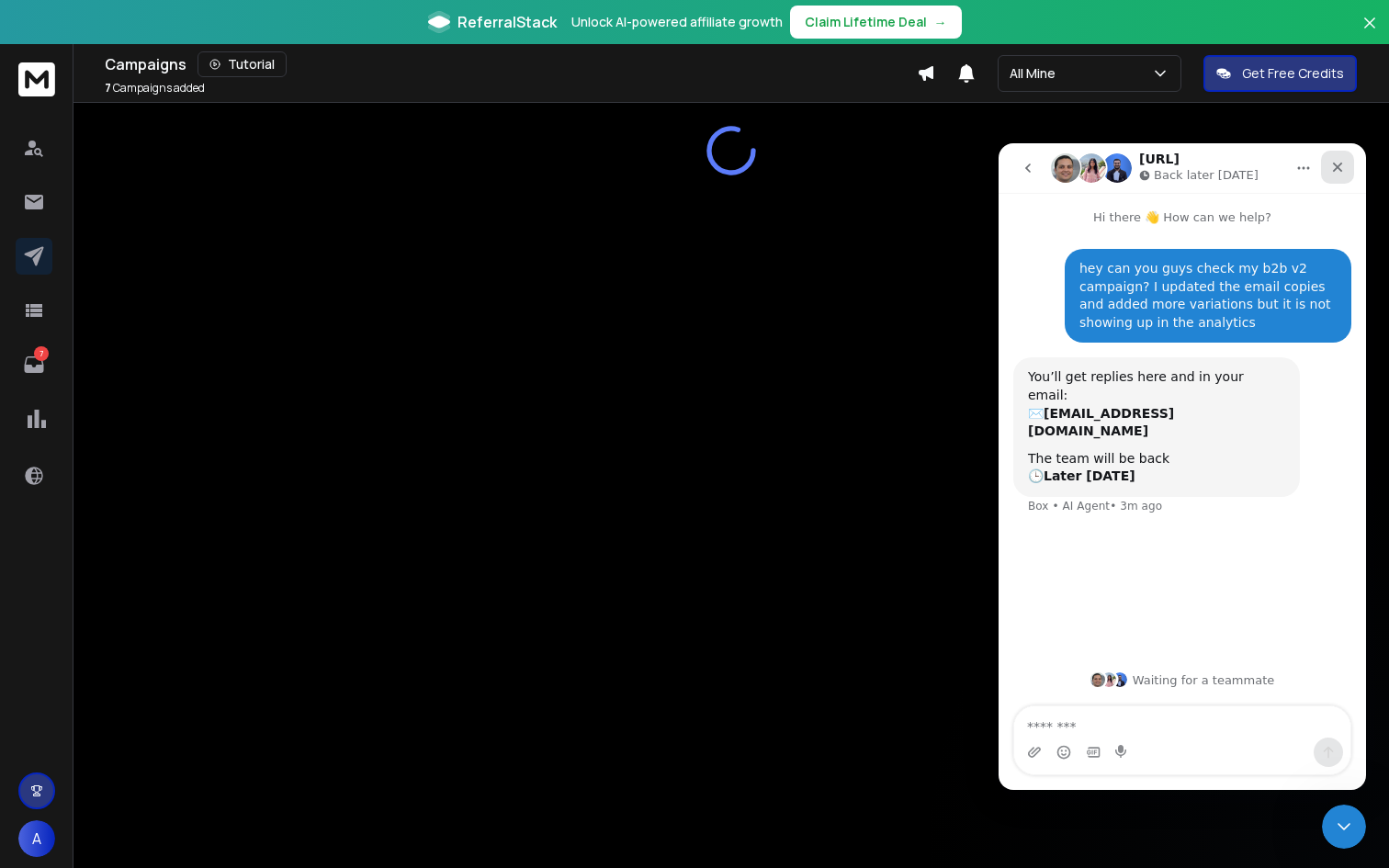
click at [1340, 166] on icon "Close" at bounding box center [1338, 167] width 15 height 15
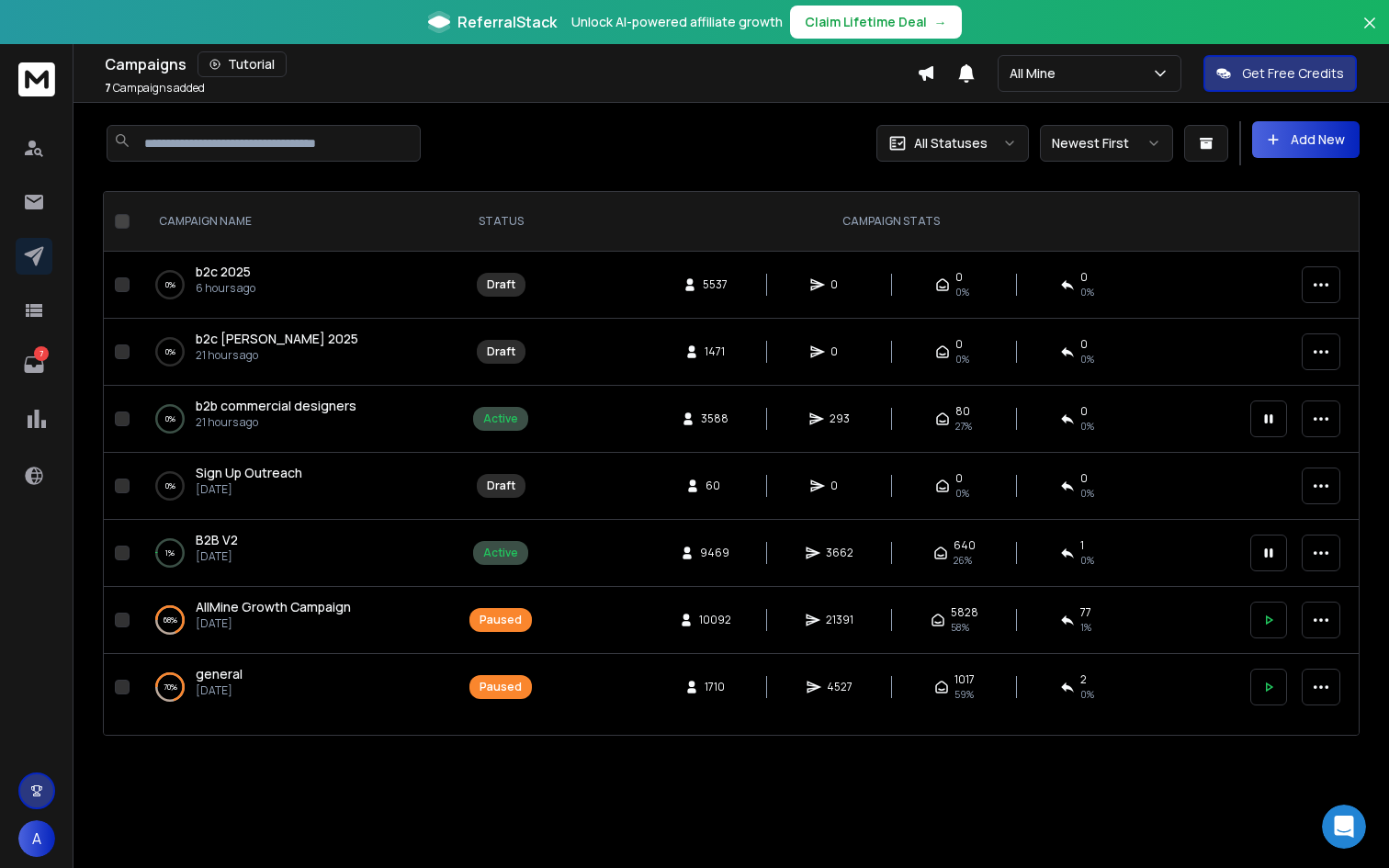
click at [302, 333] on span "b2c [PERSON_NAME] 2025" at bounding box center [277, 338] width 162 height 18
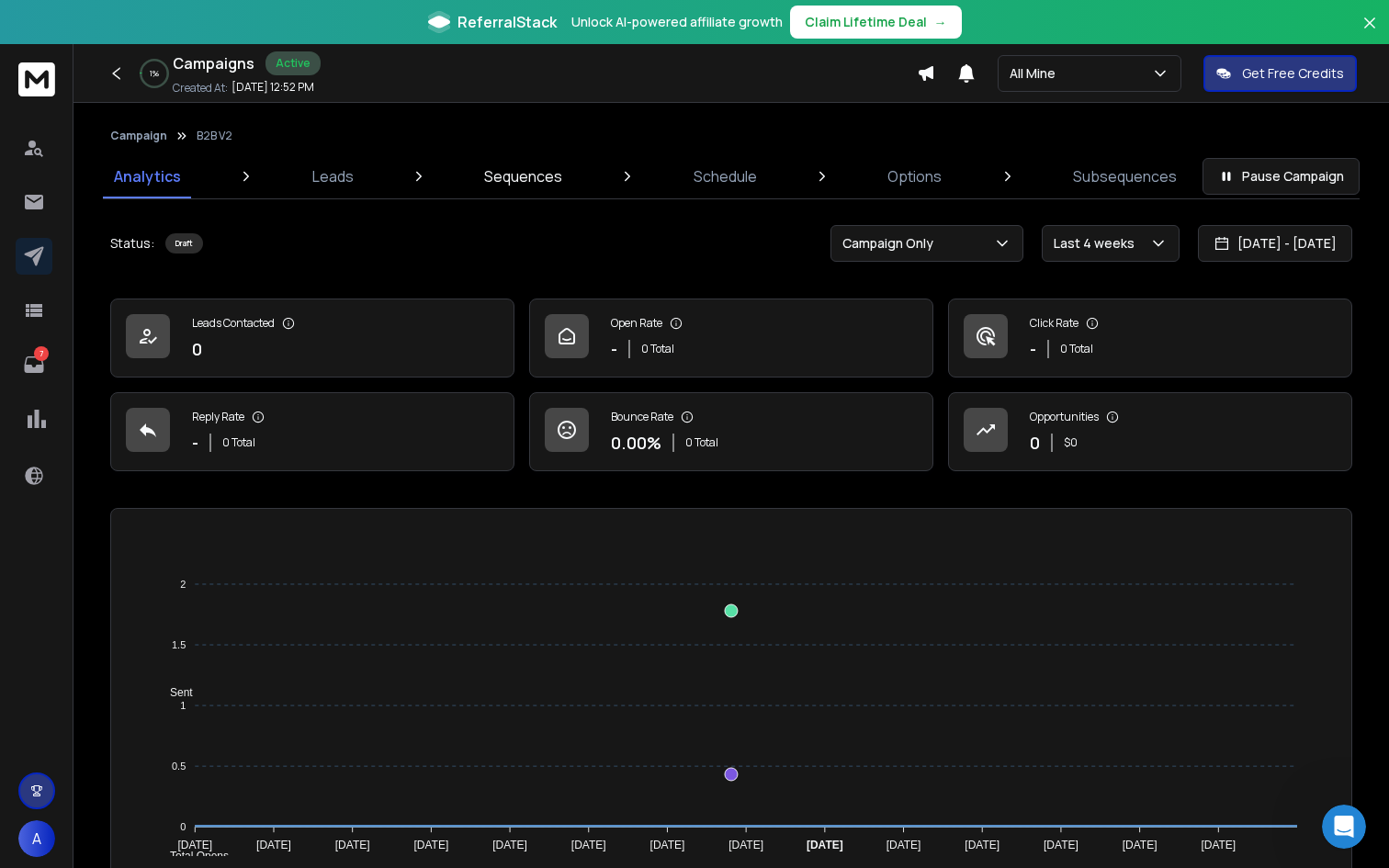
click at [518, 188] on link "Sequences" at bounding box center [522, 175] width 100 height 44
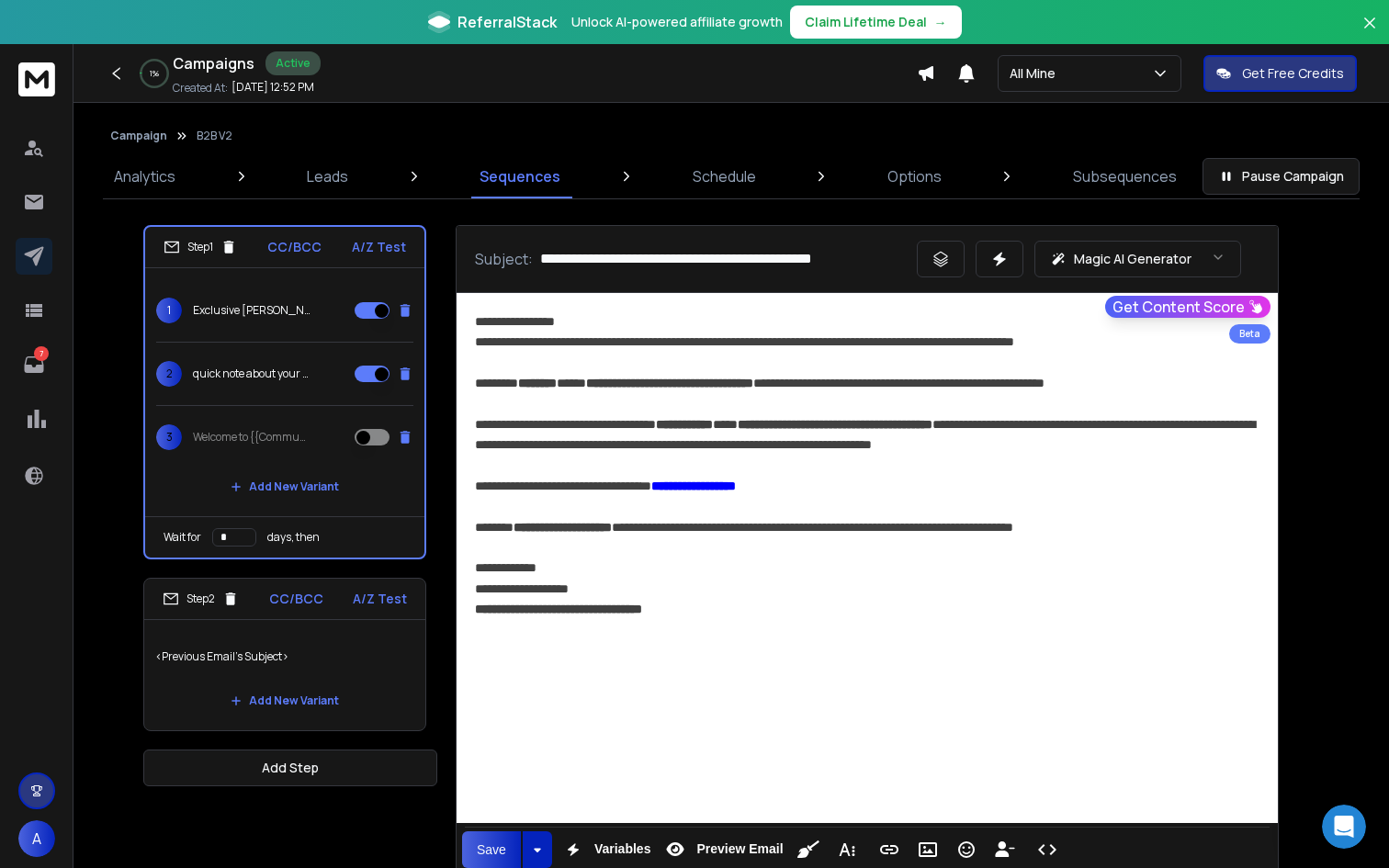
scroll to position [34, 0]
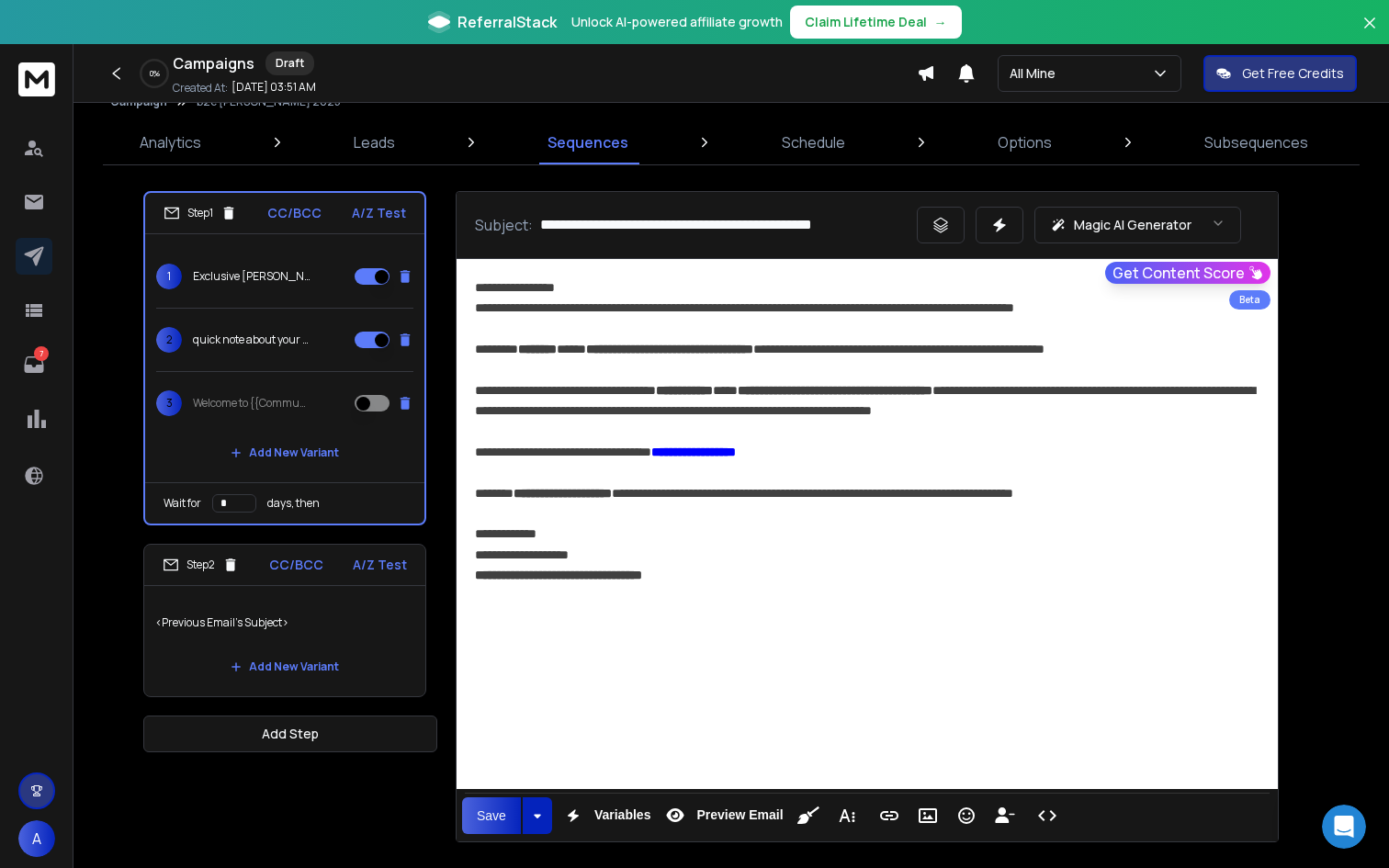
click at [271, 329] on div "2 quick note about your new home" at bounding box center [232, 340] width 154 height 26
type input "**********"
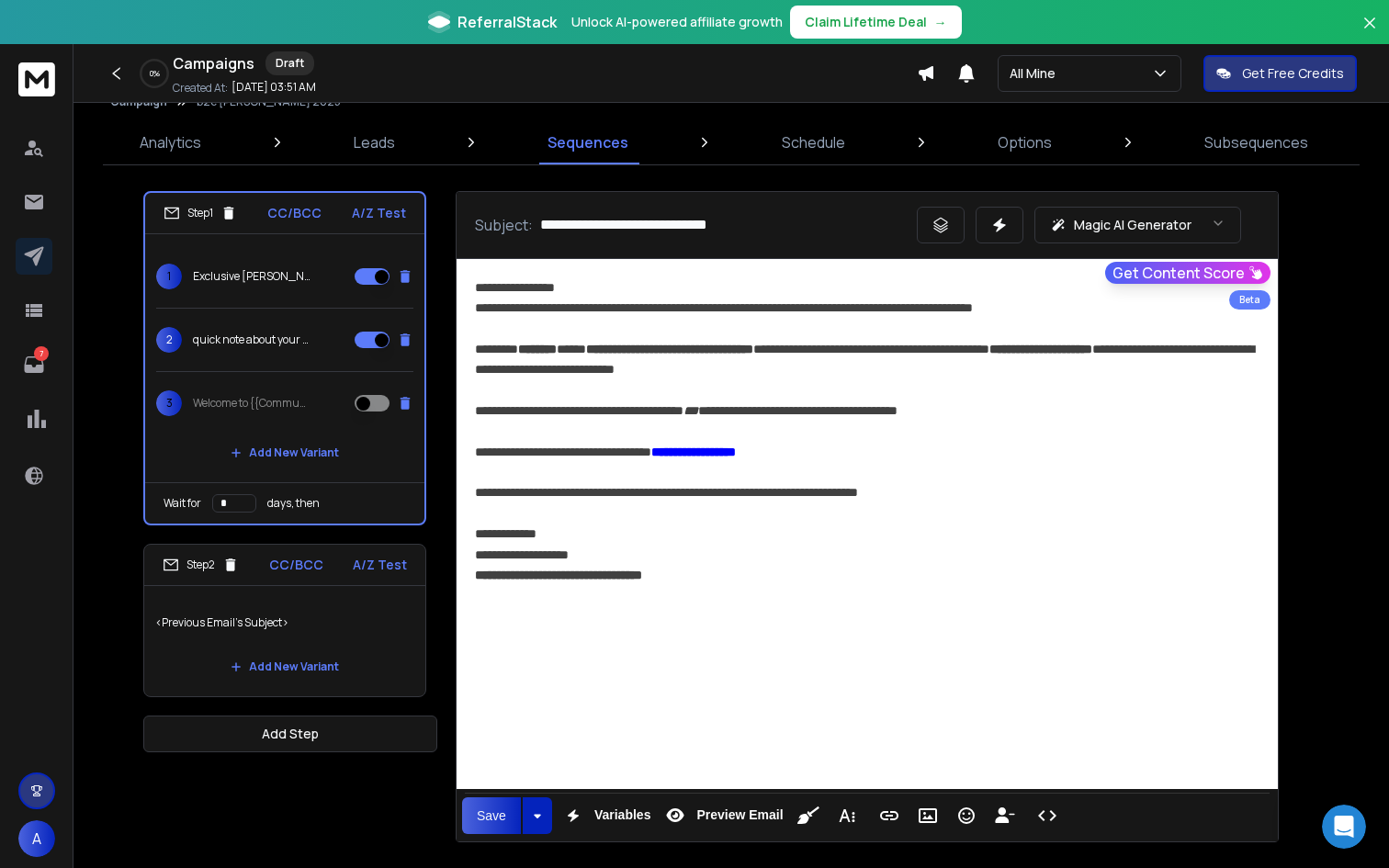
click at [274, 626] on p "<Previous Email's Subject>" at bounding box center [285, 622] width 259 height 51
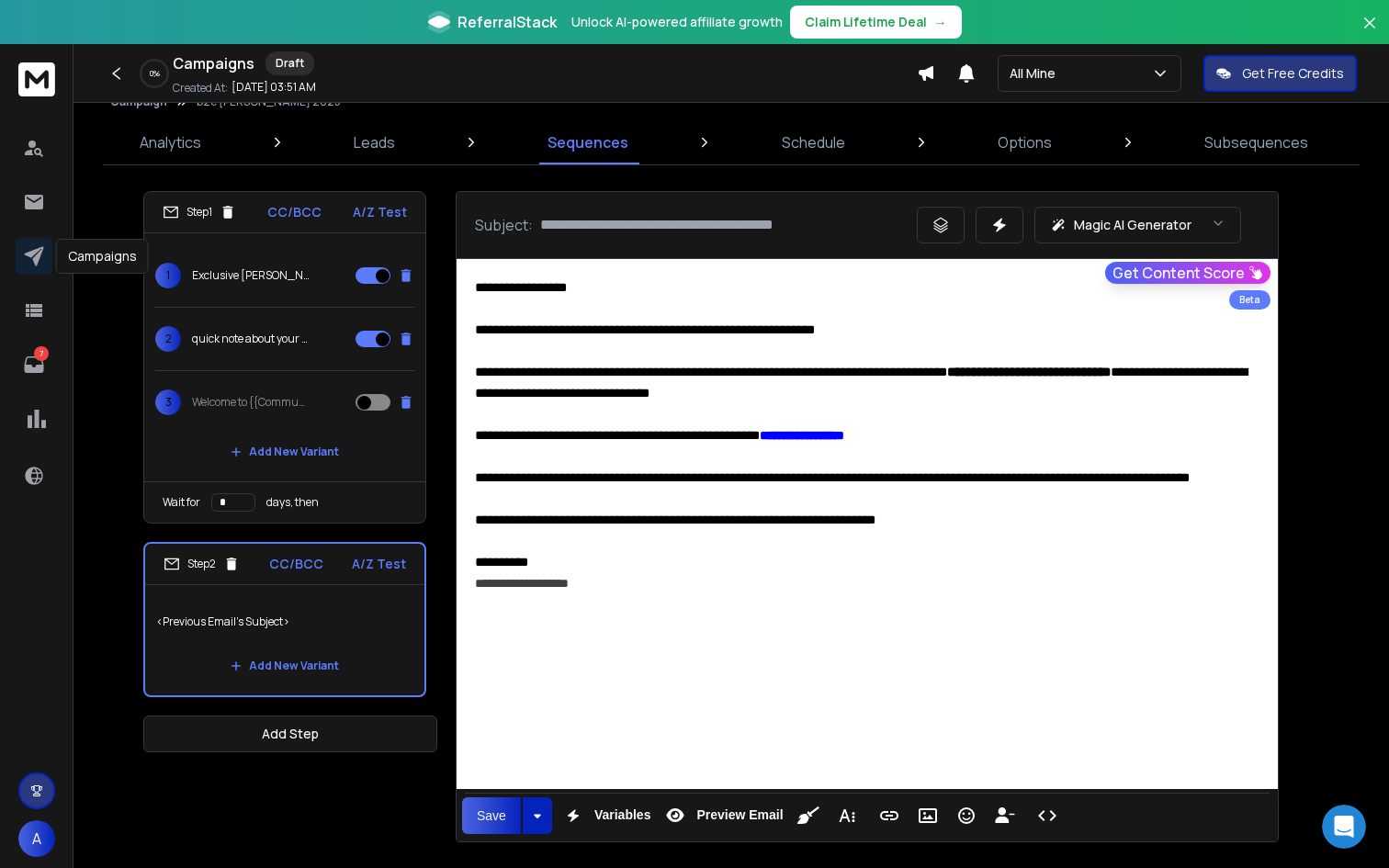
click at [39, 256] on icon at bounding box center [35, 256] width 22 height 22
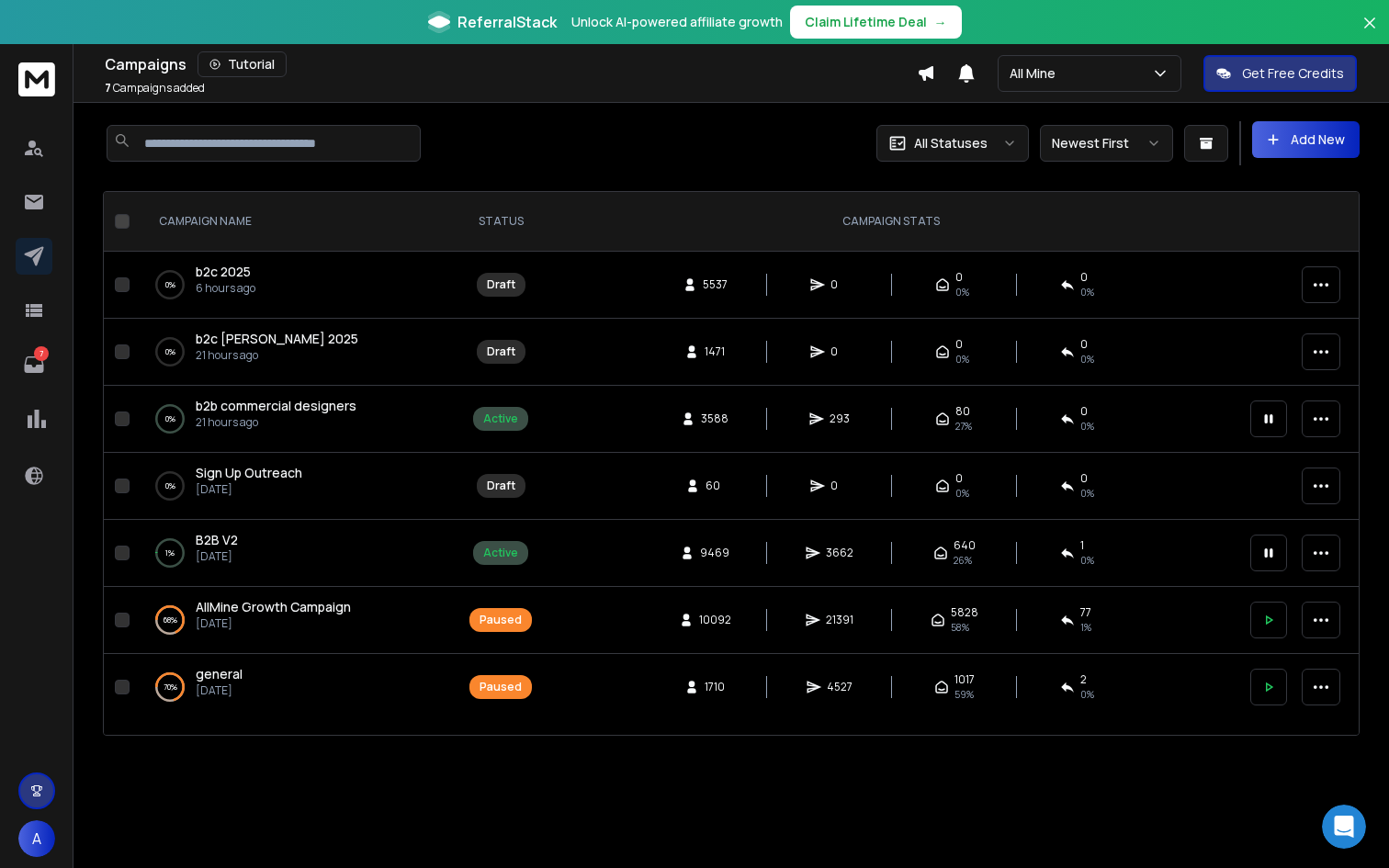
click at [242, 269] on span "b2c 2025" at bounding box center [223, 271] width 55 height 18
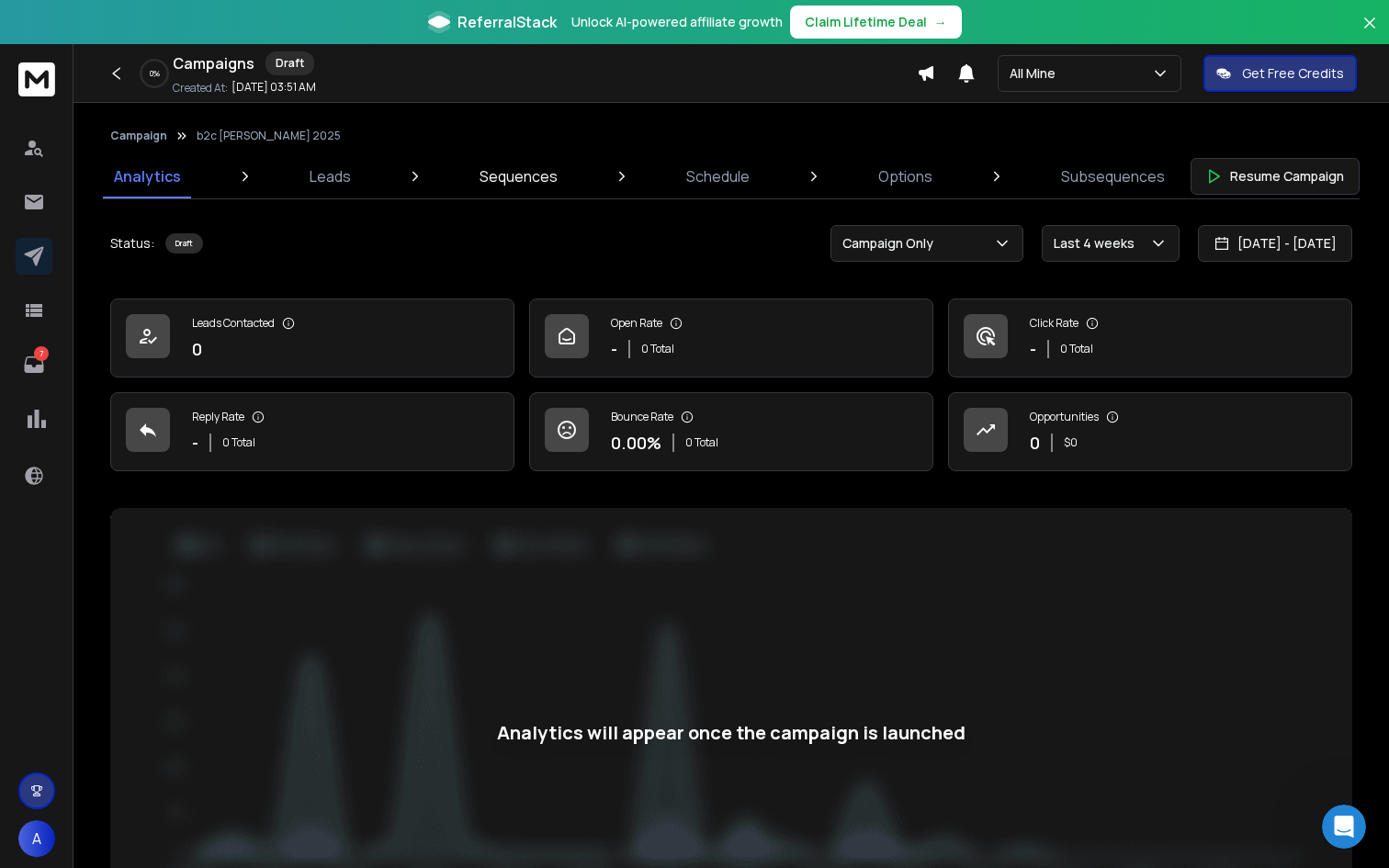
click at [521, 174] on p "Sequences" at bounding box center [519, 176] width 78 height 22
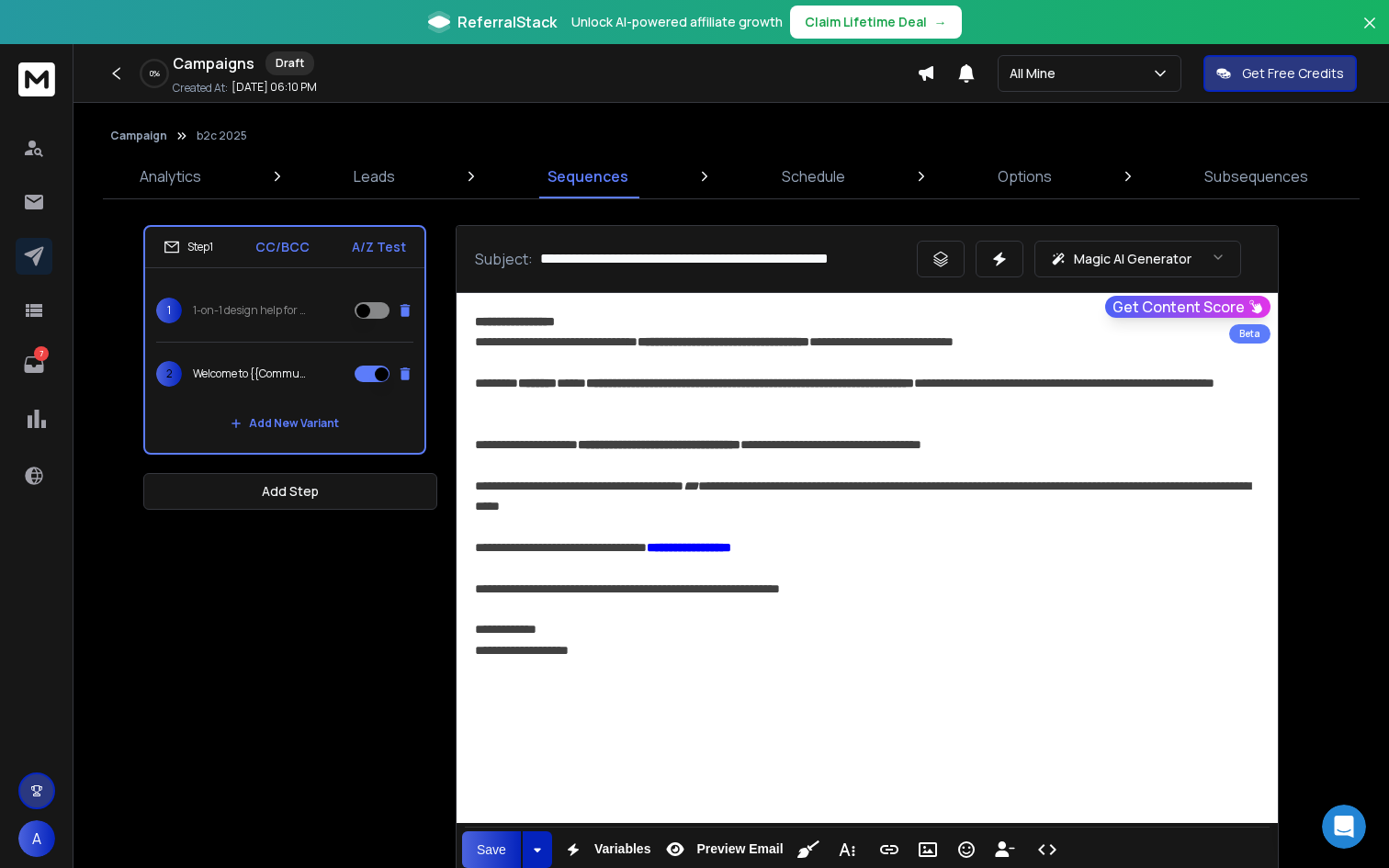
click at [296, 368] on p "Welcome to {{Communities From Airtable Records}}" at bounding box center [252, 374] width 118 height 15
type input "**********"
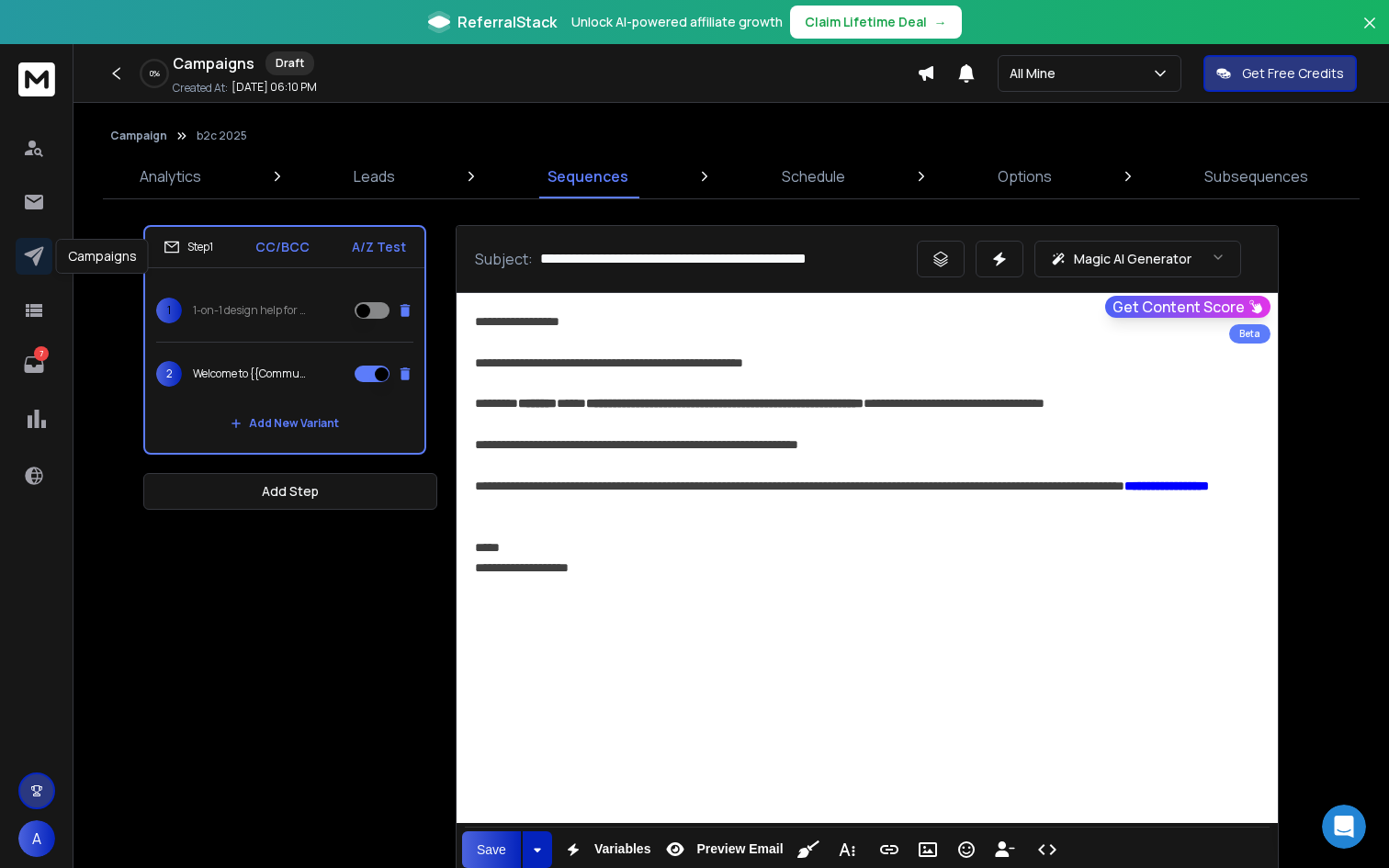
click at [32, 256] on icon at bounding box center [35, 256] width 22 height 22
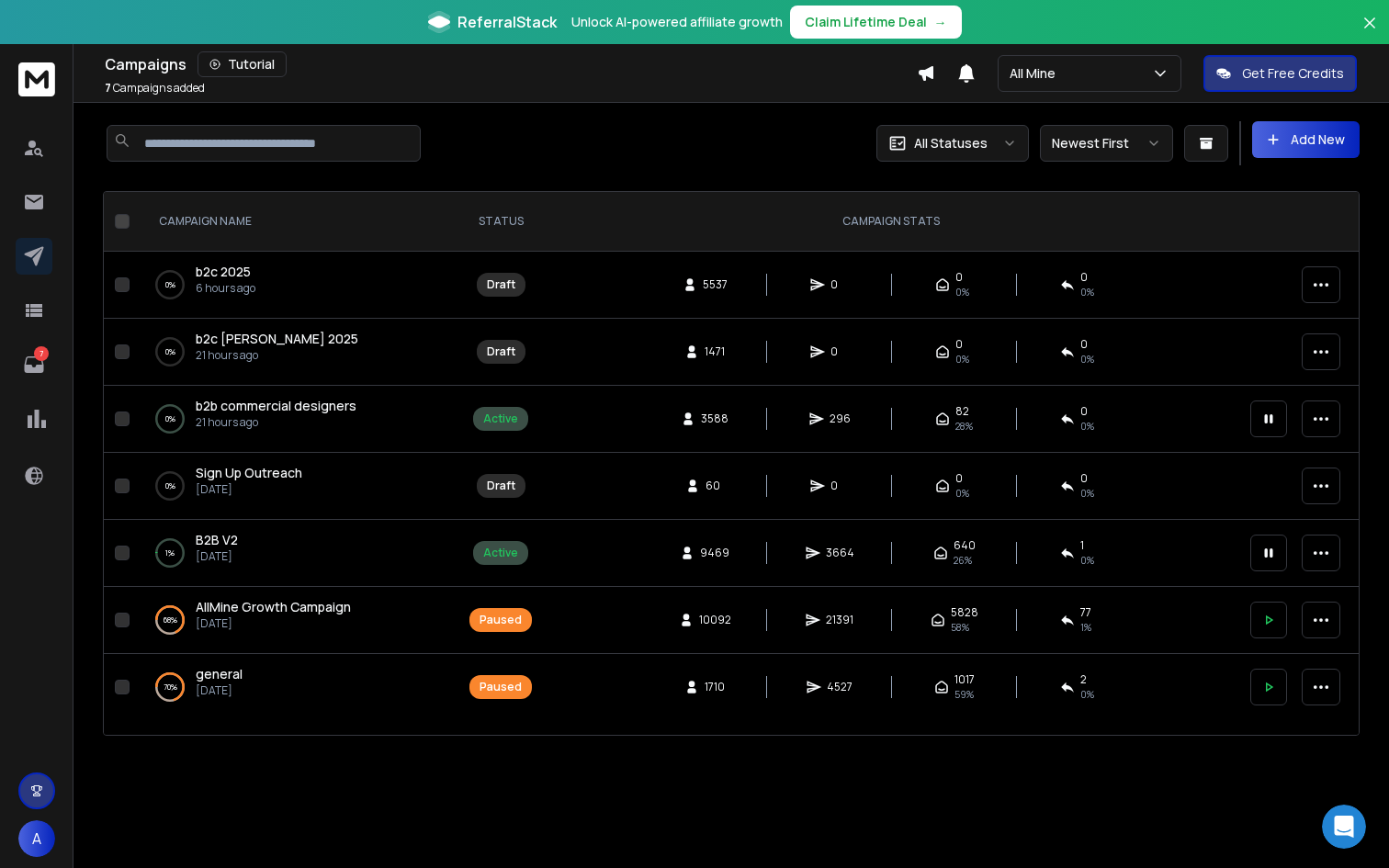
click at [353, 346] on div "0 % b2c del webb 2025 21 hours ago" at bounding box center [297, 351] width 285 height 44
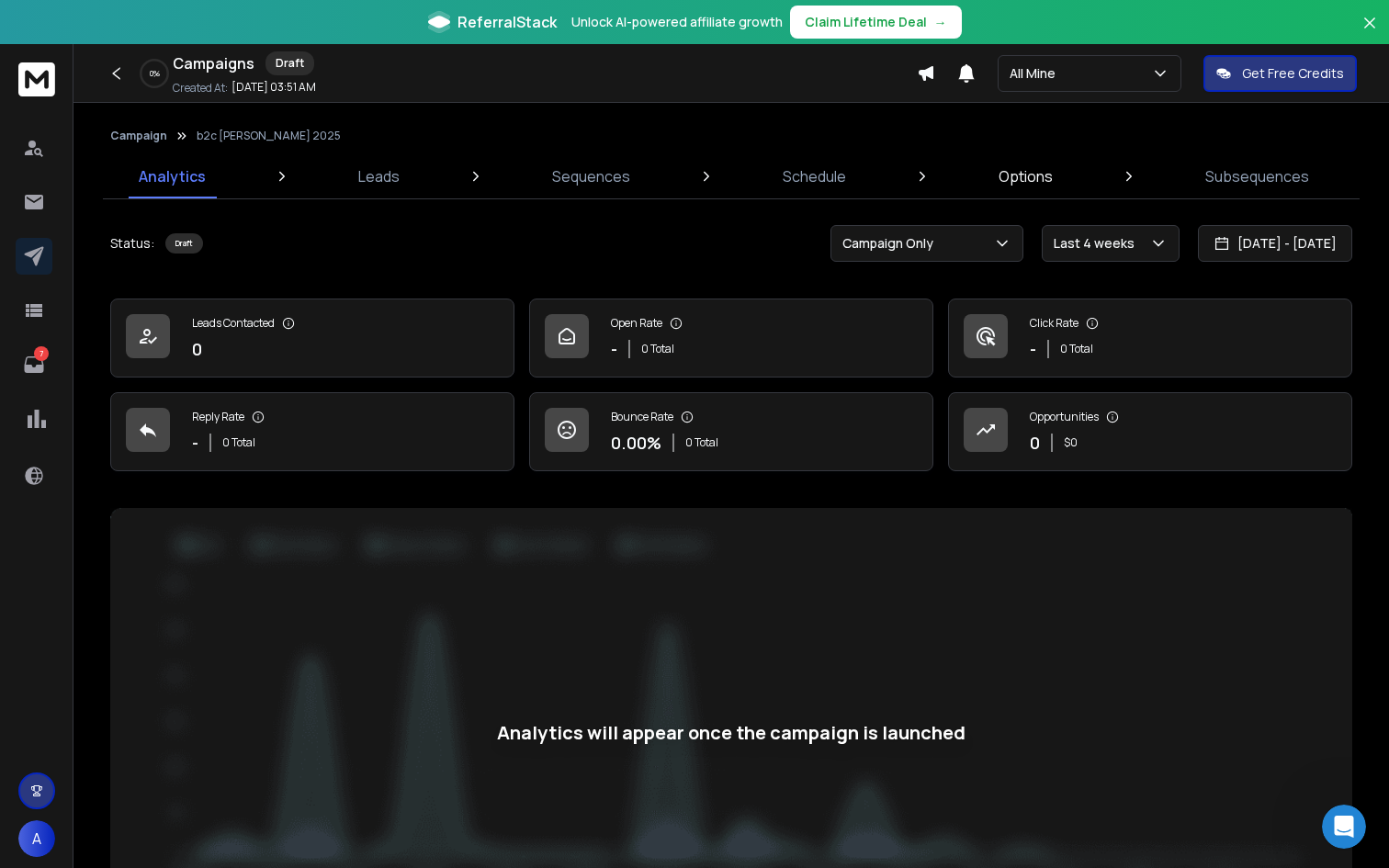
click at [1046, 181] on p "Options" at bounding box center [1025, 176] width 54 height 22
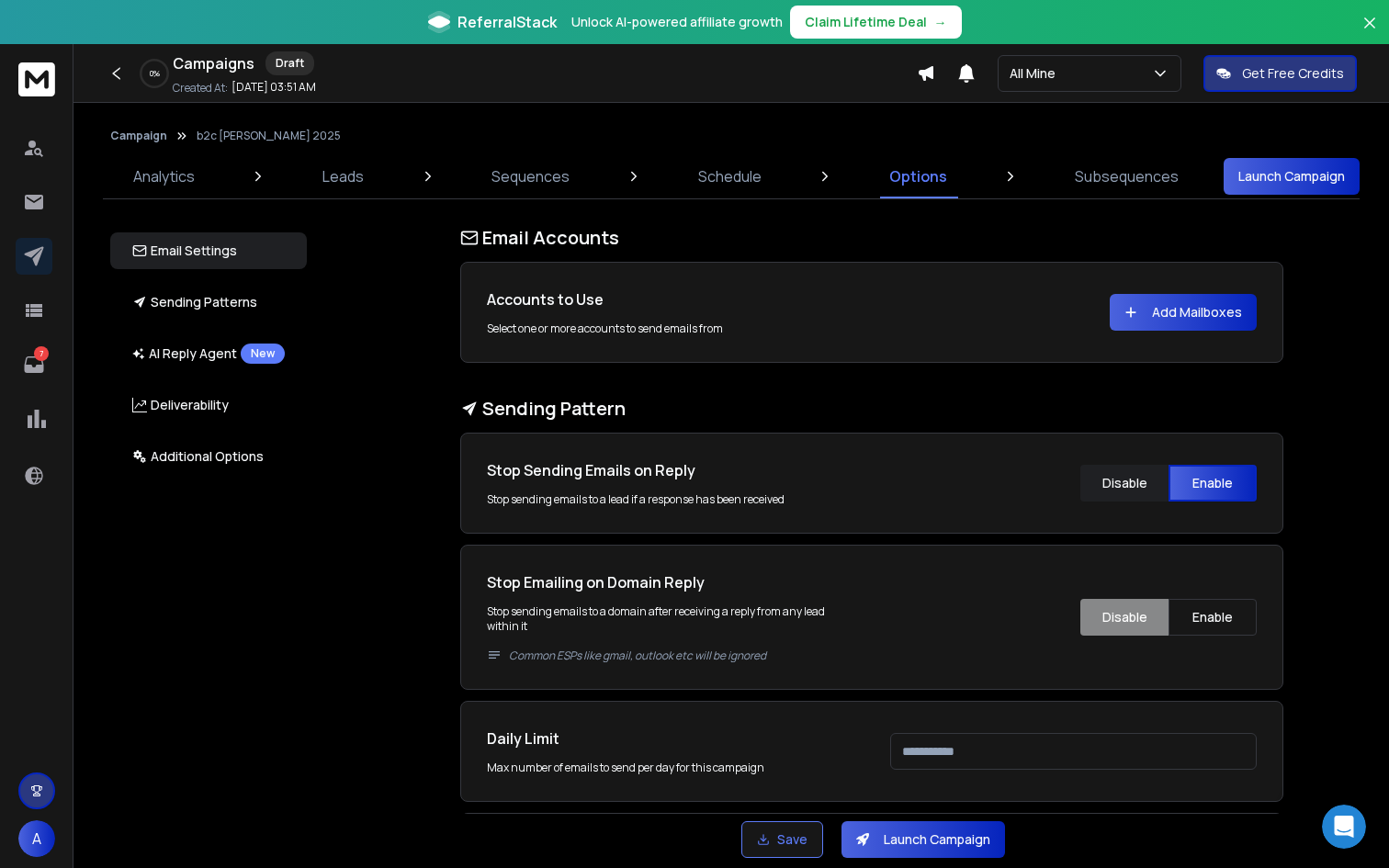
click at [1128, 310] on icon "button" at bounding box center [1131, 312] width 13 height 13
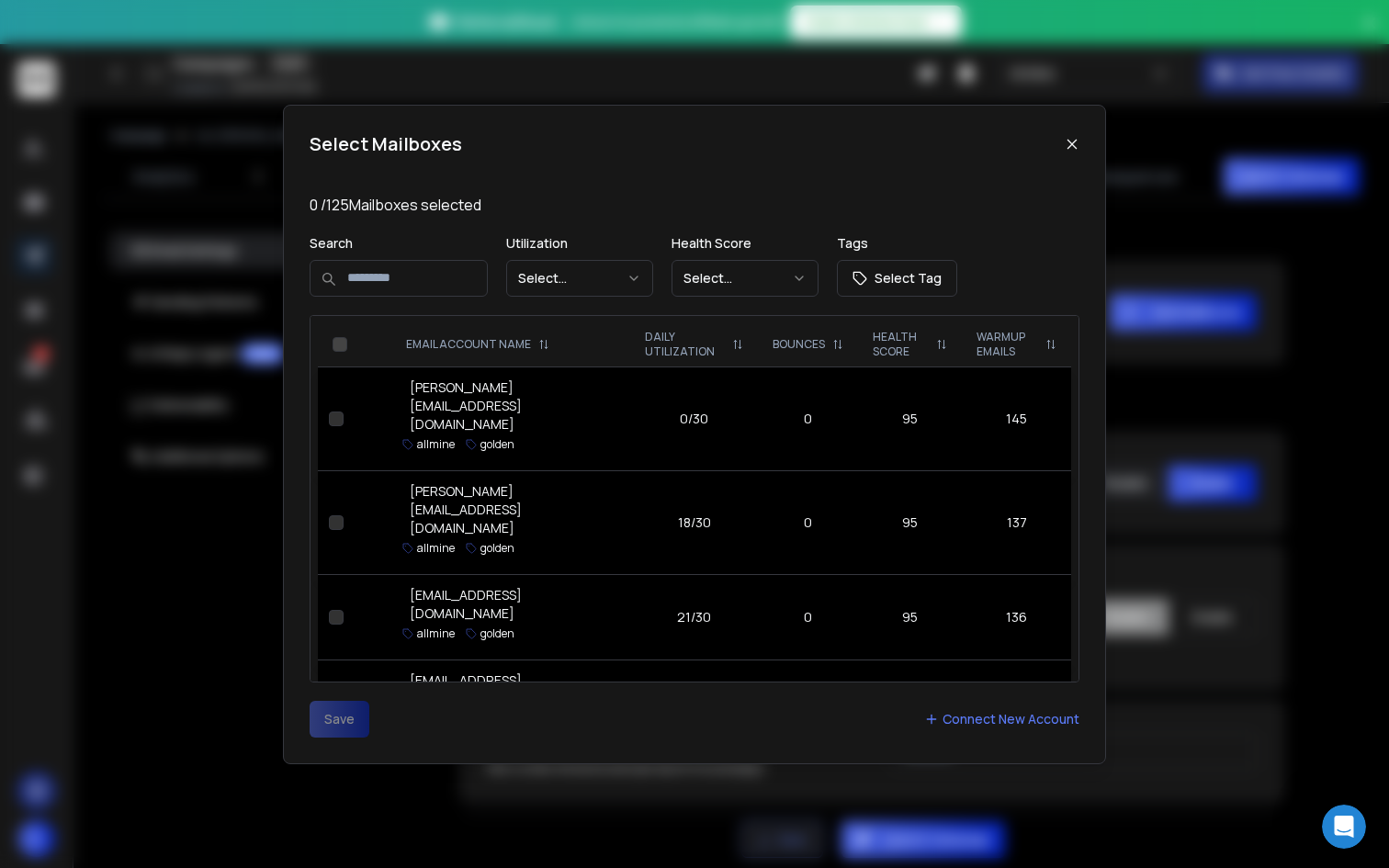
click at [555, 275] on button "Select..." at bounding box center [580, 278] width 147 height 36
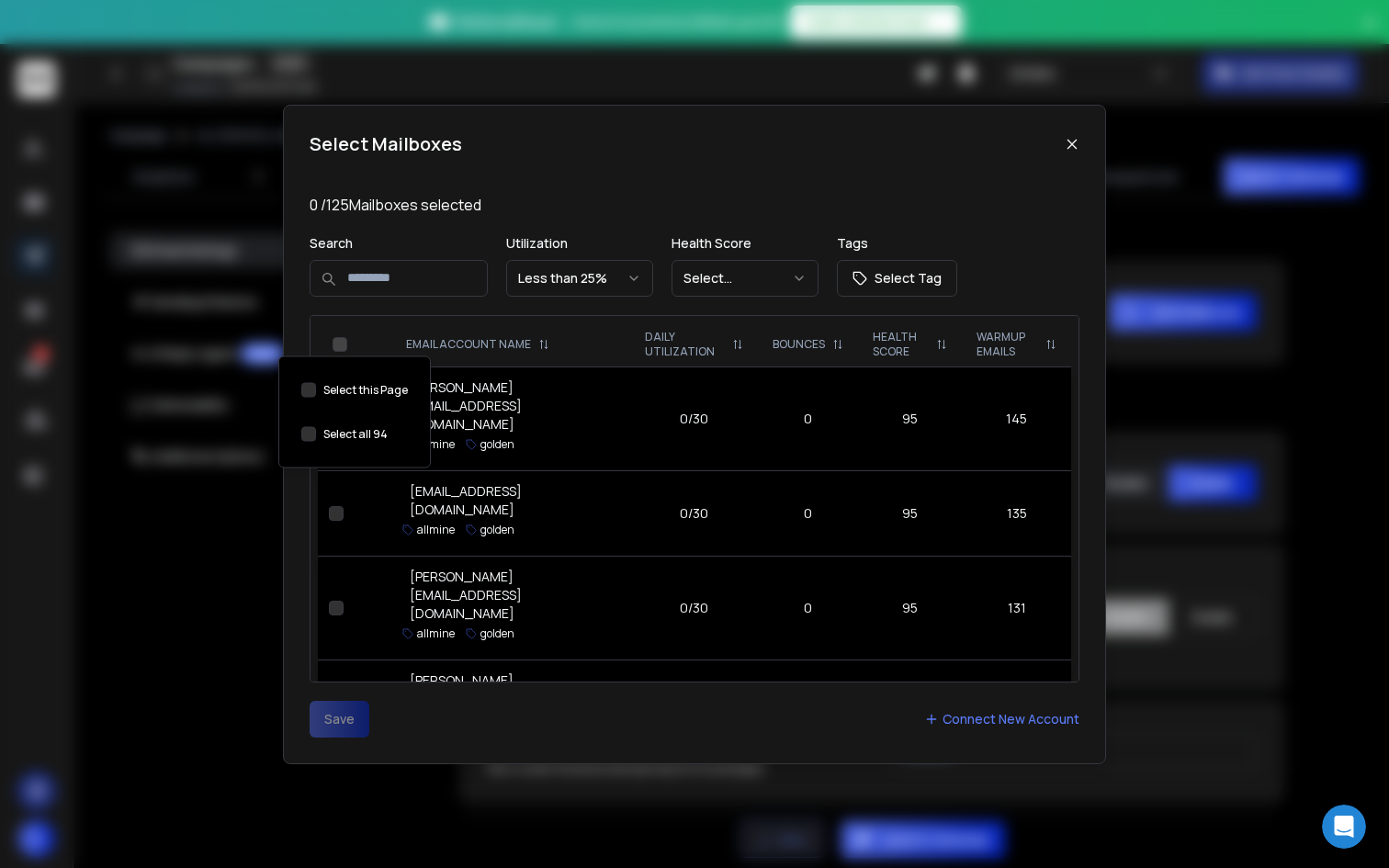
click at [312, 433] on button "Select this Page" at bounding box center [309, 434] width 15 height 15
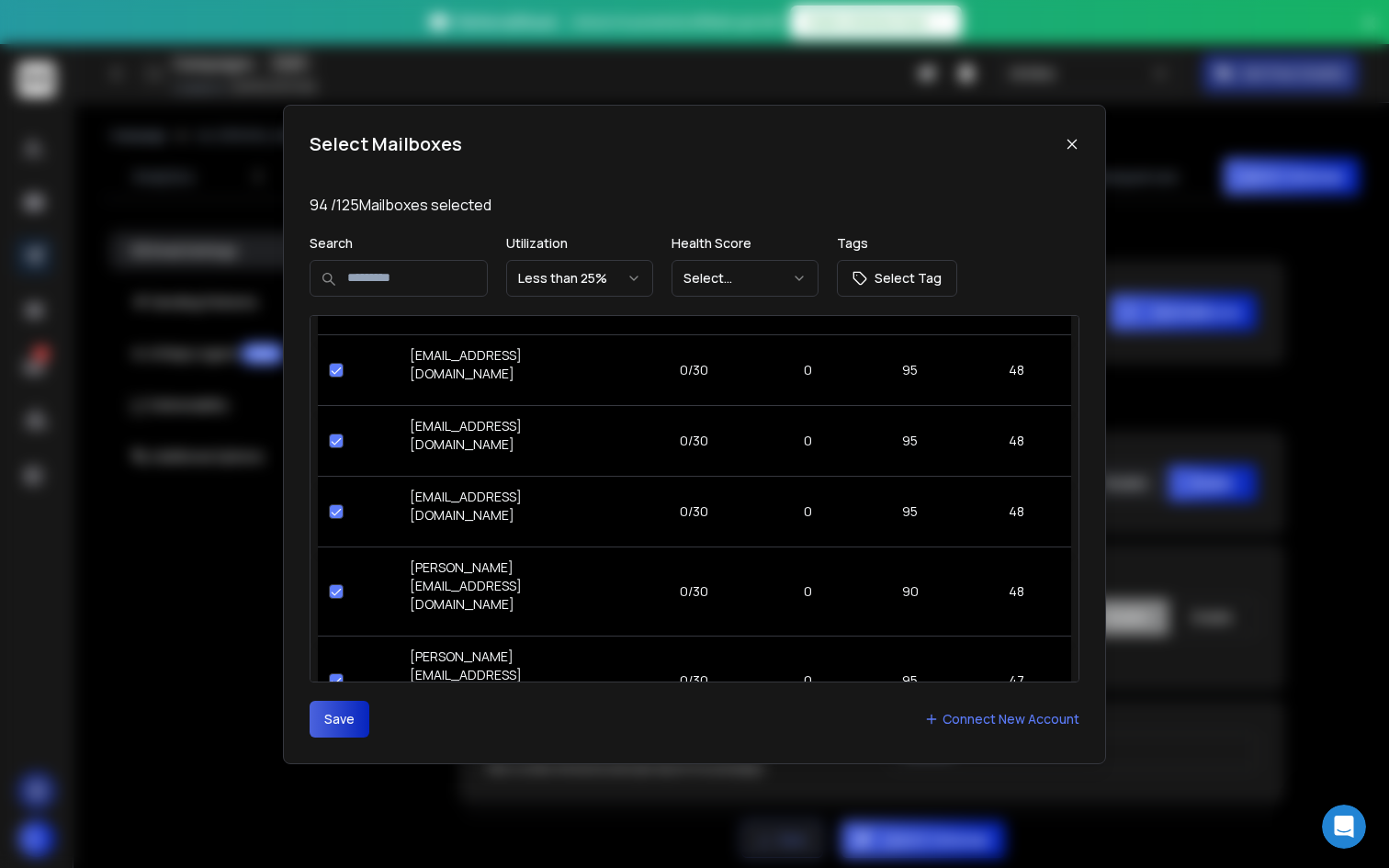
scroll to position [5441, 0]
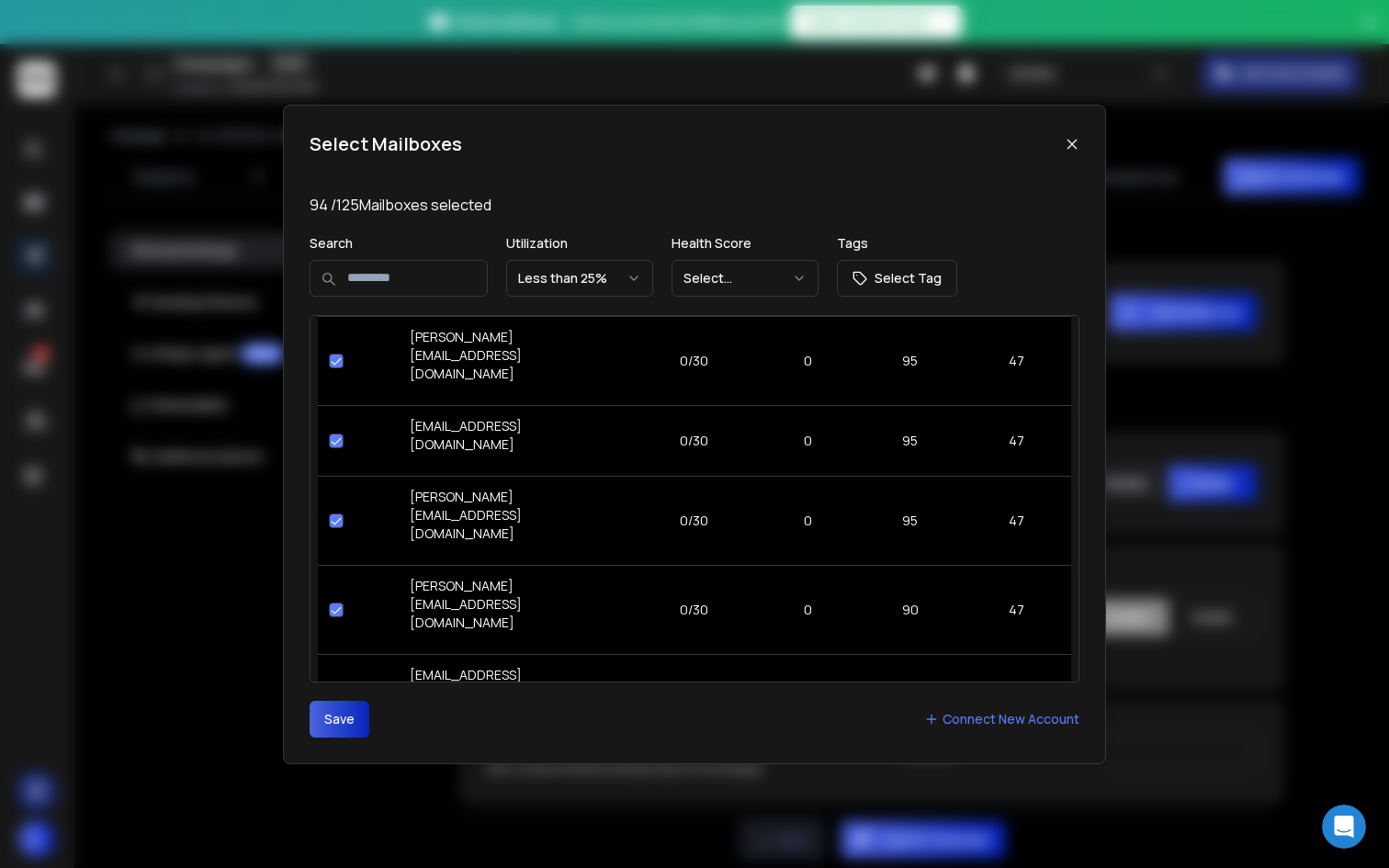
click at [352, 723] on button "Save" at bounding box center [340, 718] width 60 height 36
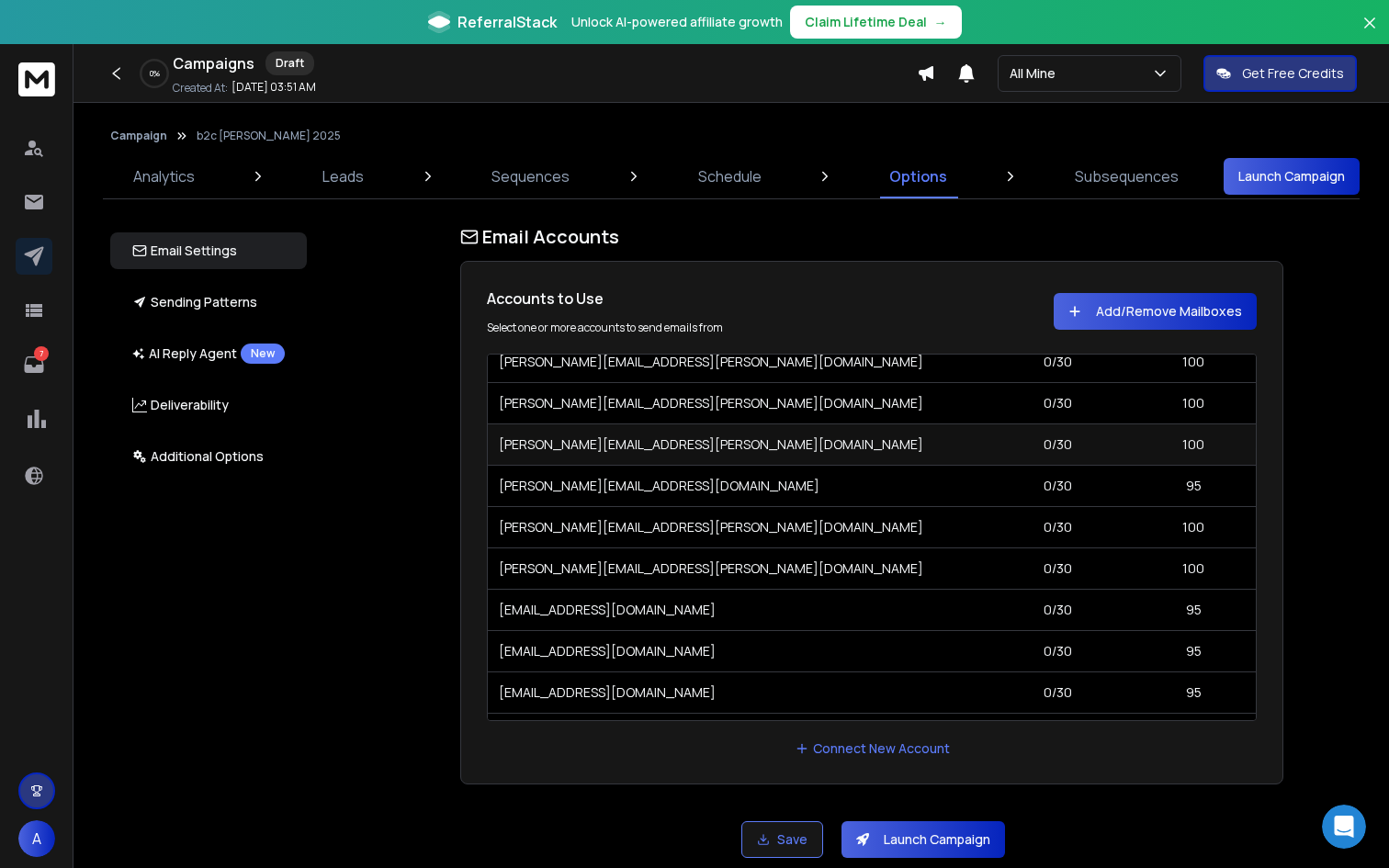
scroll to position [0, 0]
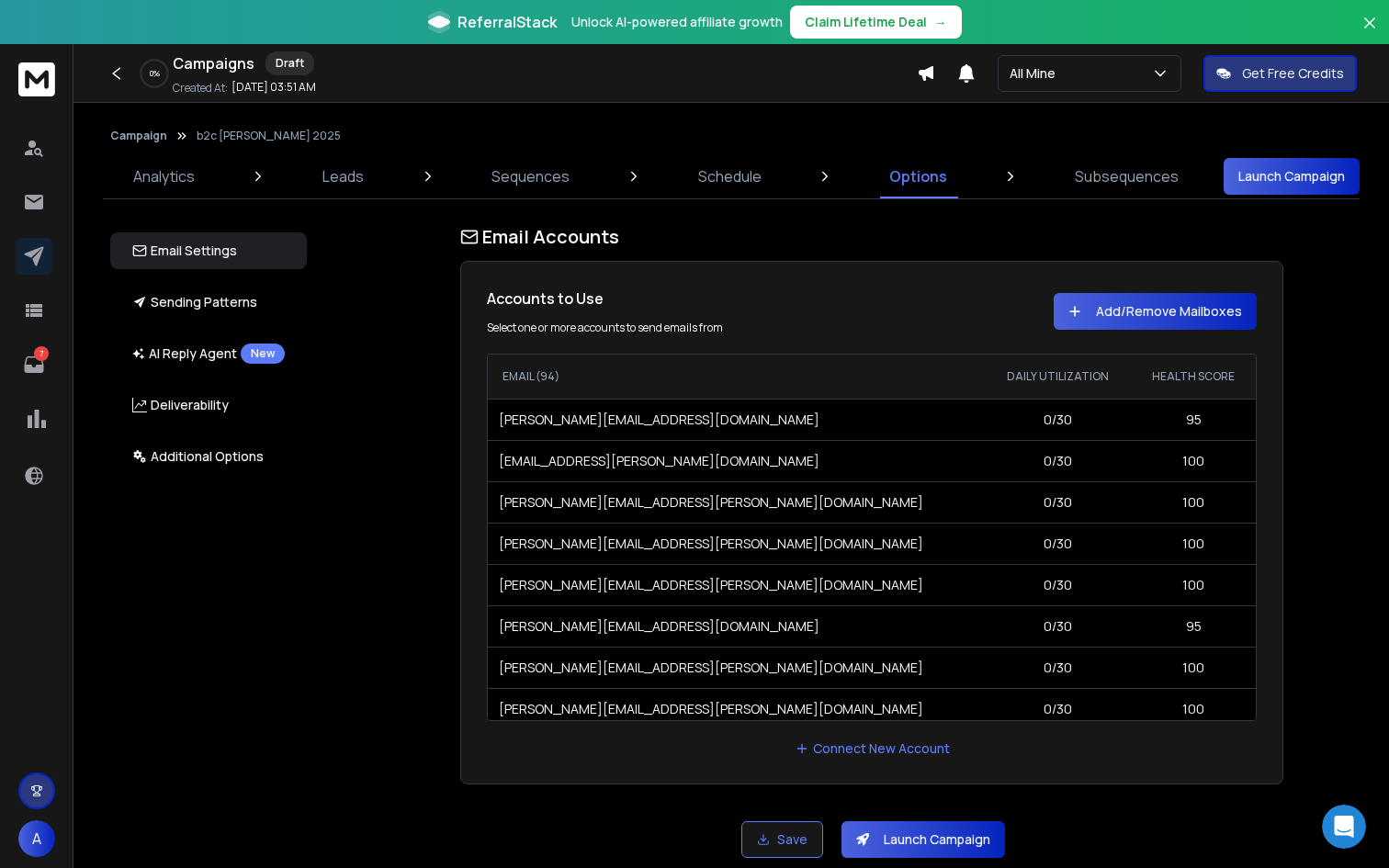
click at [1093, 311] on button "Add/Remove Mailboxes" at bounding box center [1155, 310] width 203 height 36
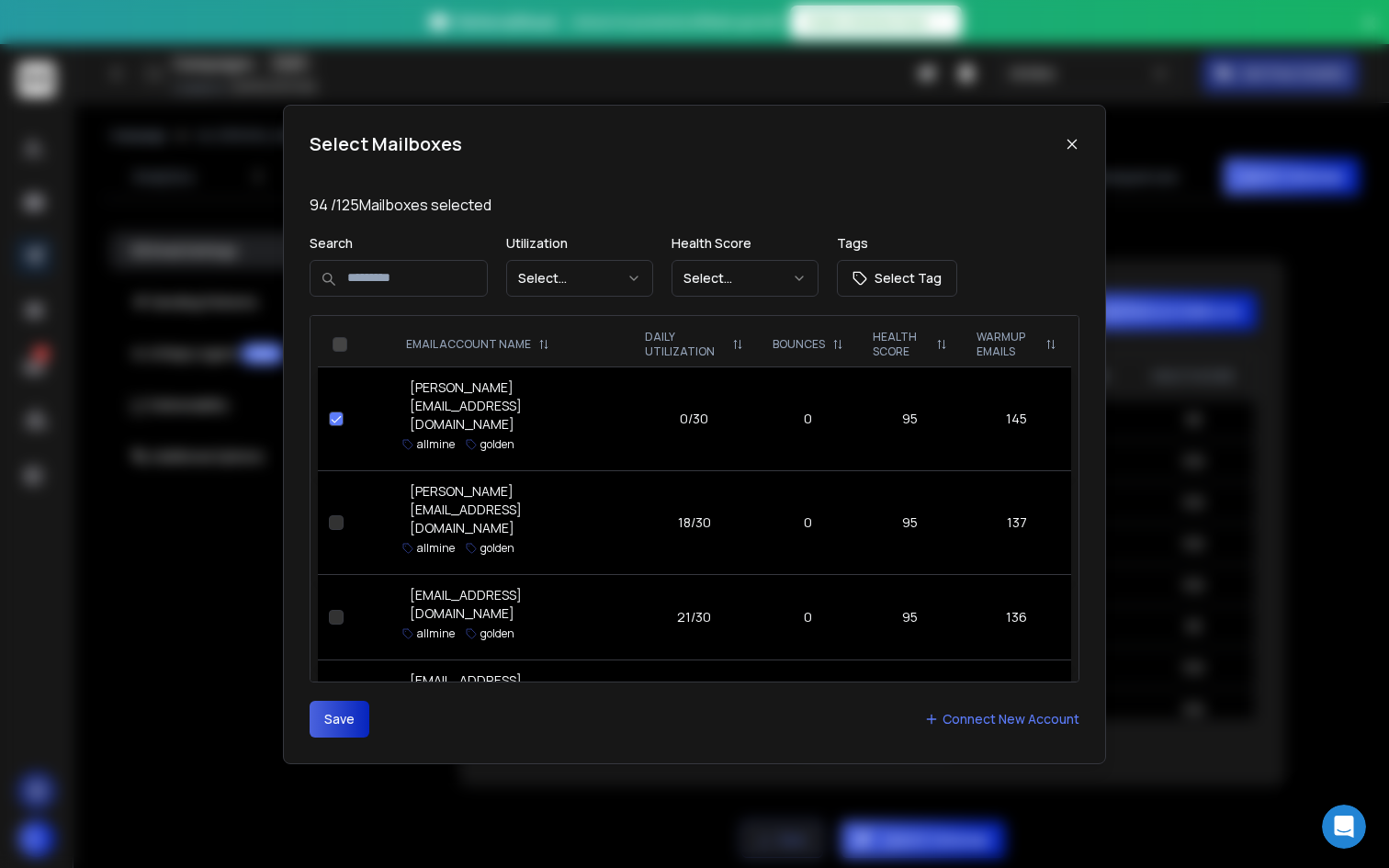
click at [437, 282] on input at bounding box center [398, 278] width 178 height 36
type input "********"
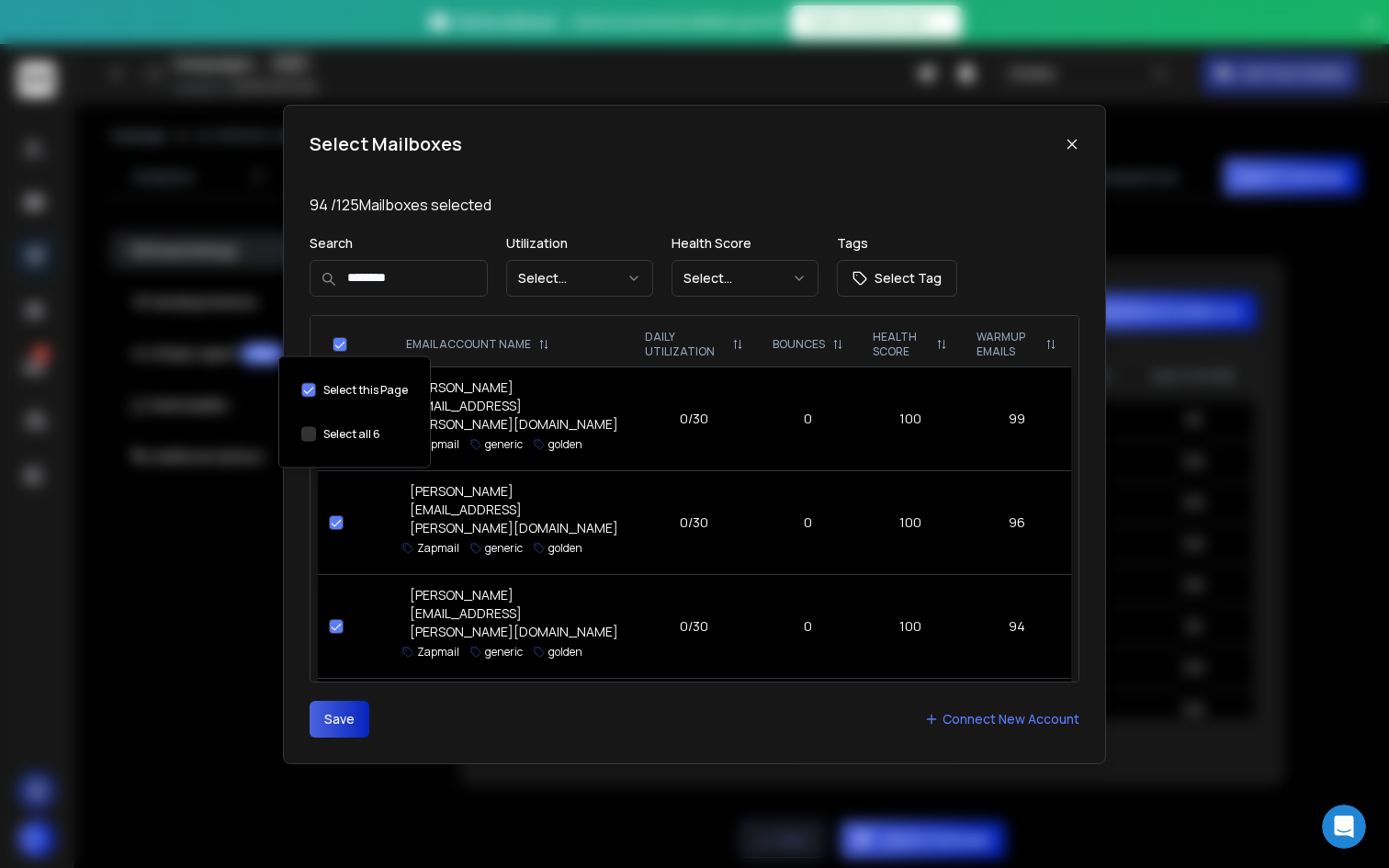
click at [313, 388] on button "Select this Page" at bounding box center [309, 391] width 15 height 15
click at [339, 724] on button "Save" at bounding box center [340, 718] width 60 height 36
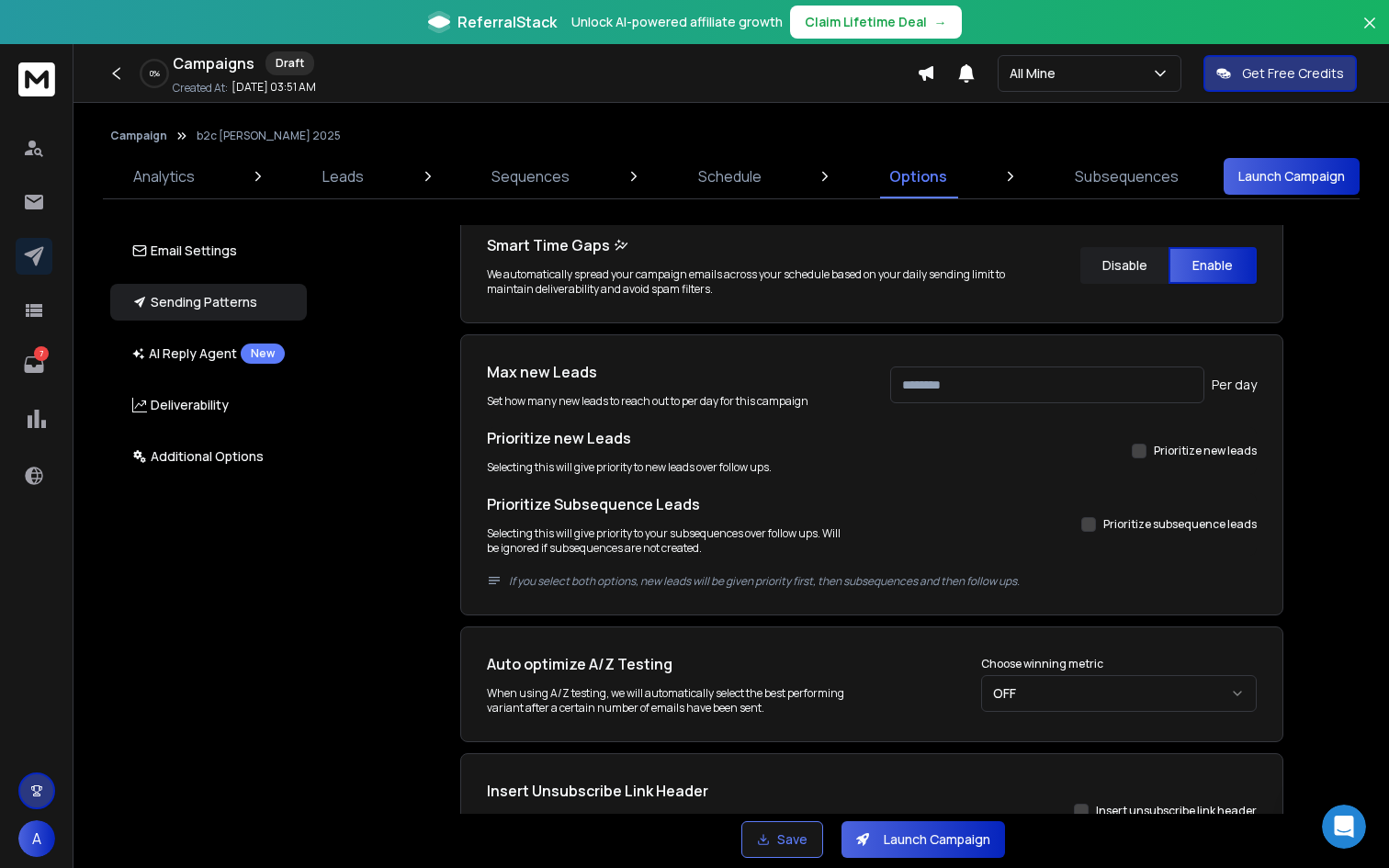
scroll to position [1034, 0]
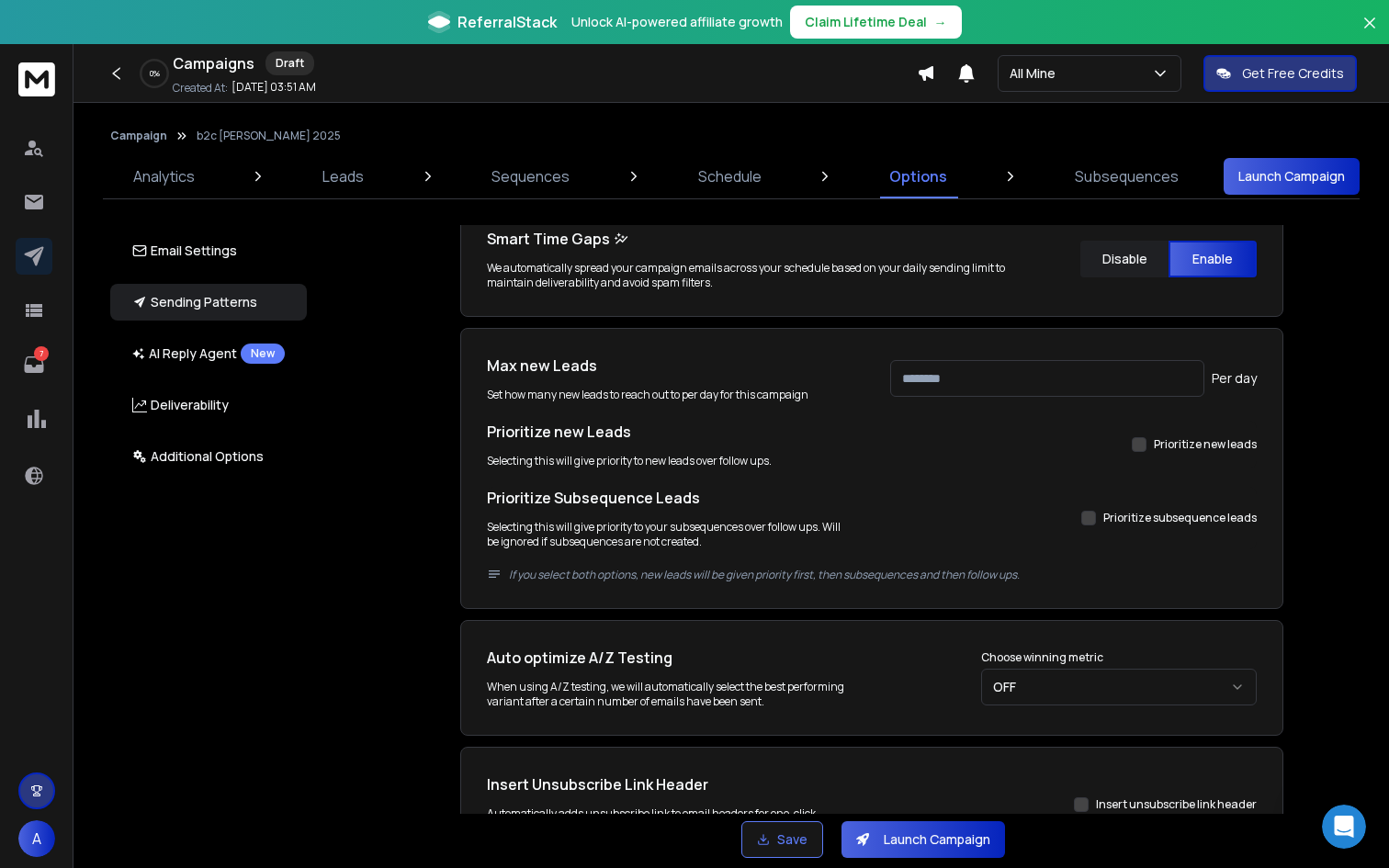
click at [1143, 445] on button "Prioritize new leads" at bounding box center [1139, 445] width 15 height 15
click at [1096, 518] on button "Prioritize new leads" at bounding box center [1089, 517] width 15 height 15
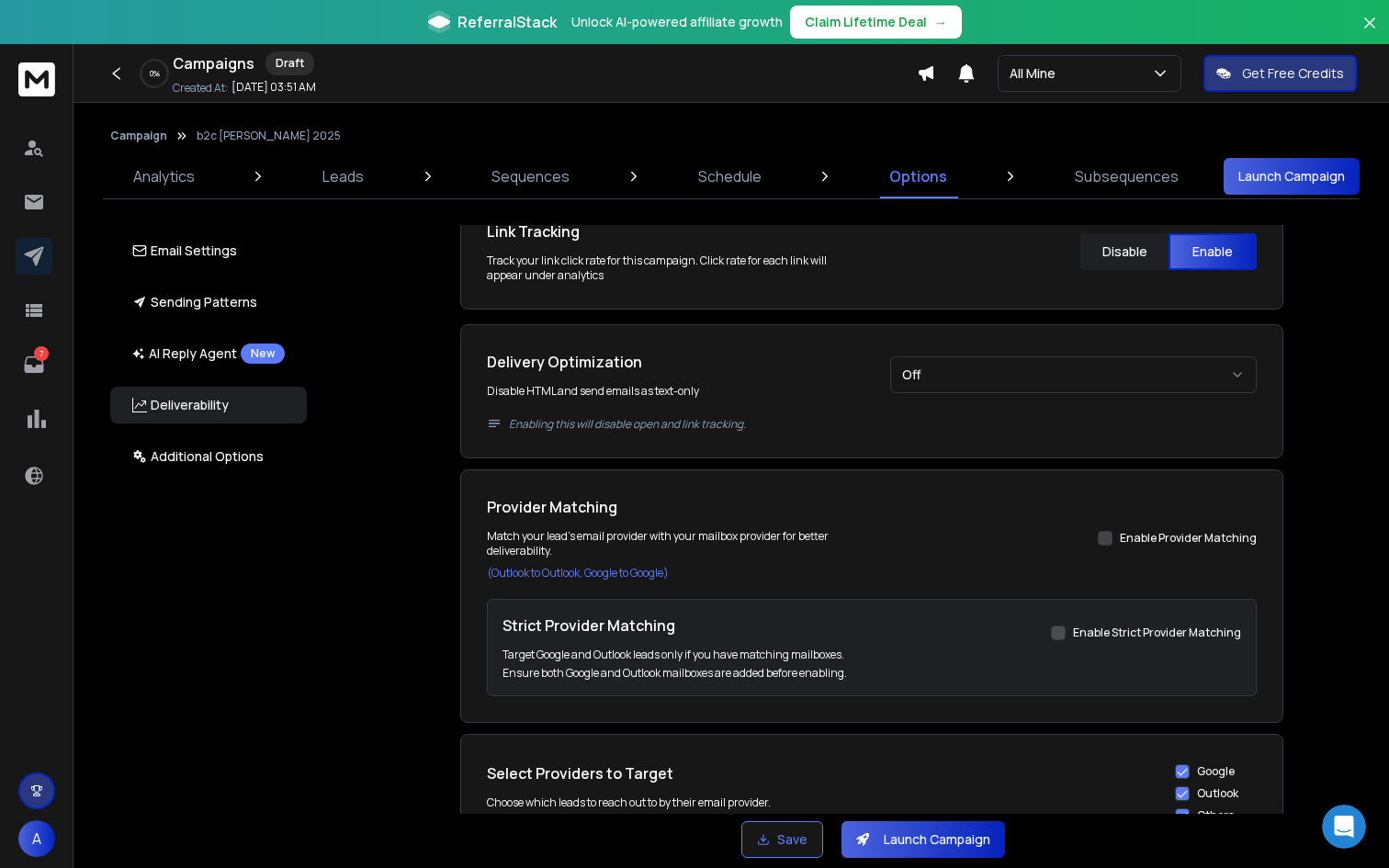
scroll to position [2264, 0]
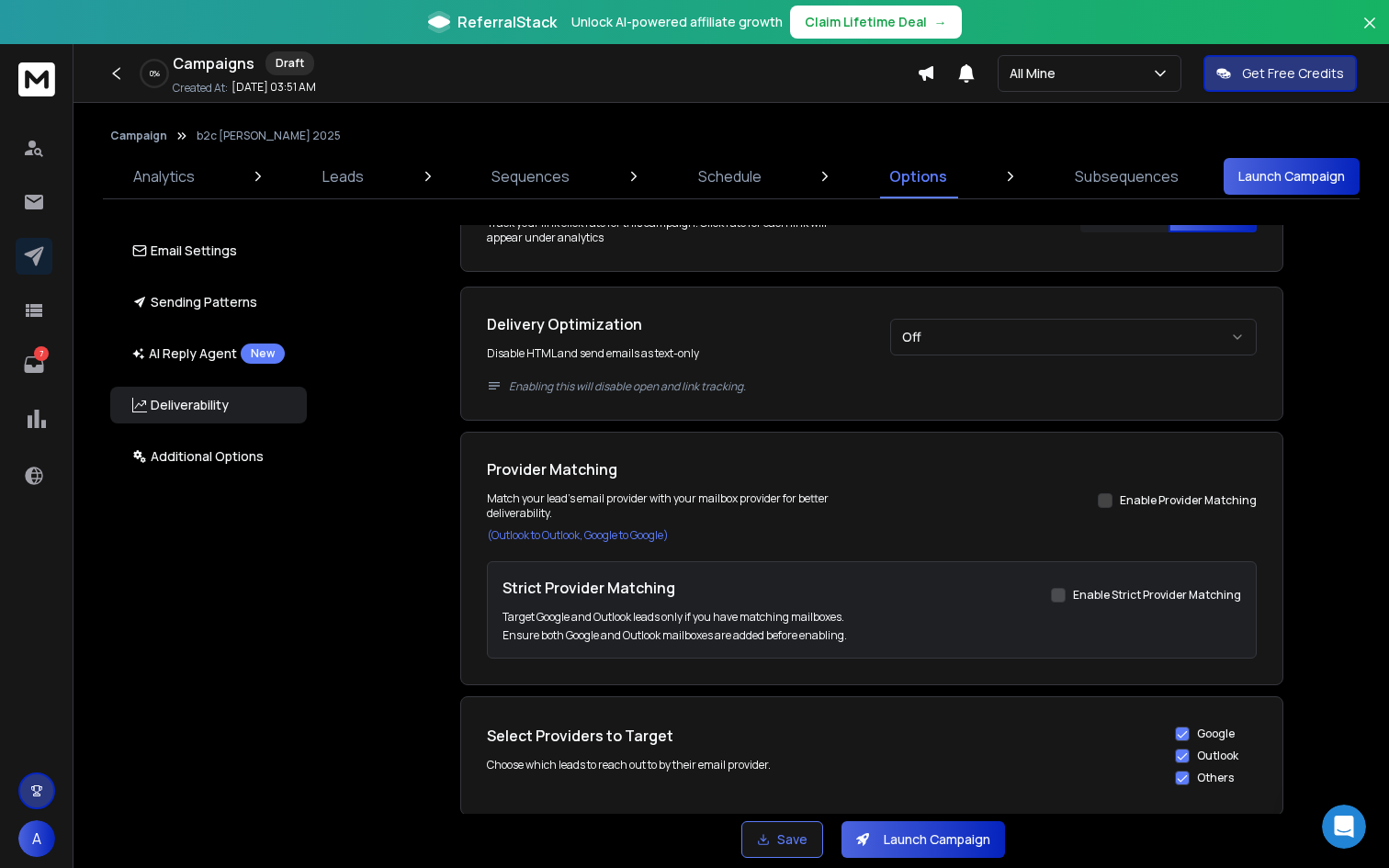
click at [1112, 493] on button "Enable Provider Matching" at bounding box center [1105, 501] width 15 height 15
click at [1183, 761] on button "Outlook" at bounding box center [1182, 755] width 15 height 15
click at [1180, 782] on button "Others" at bounding box center [1182, 778] width 15 height 15
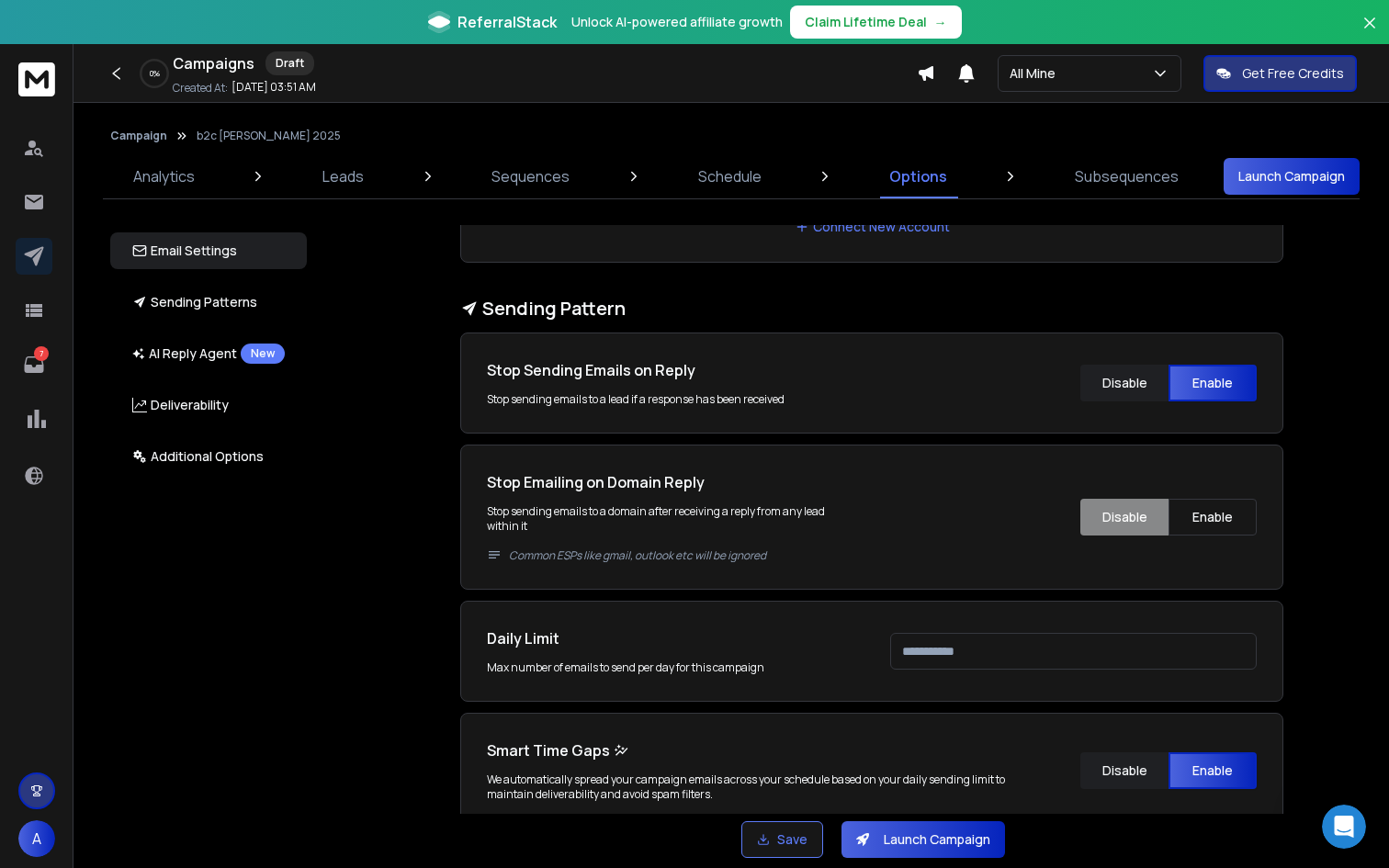
scroll to position [506, 0]
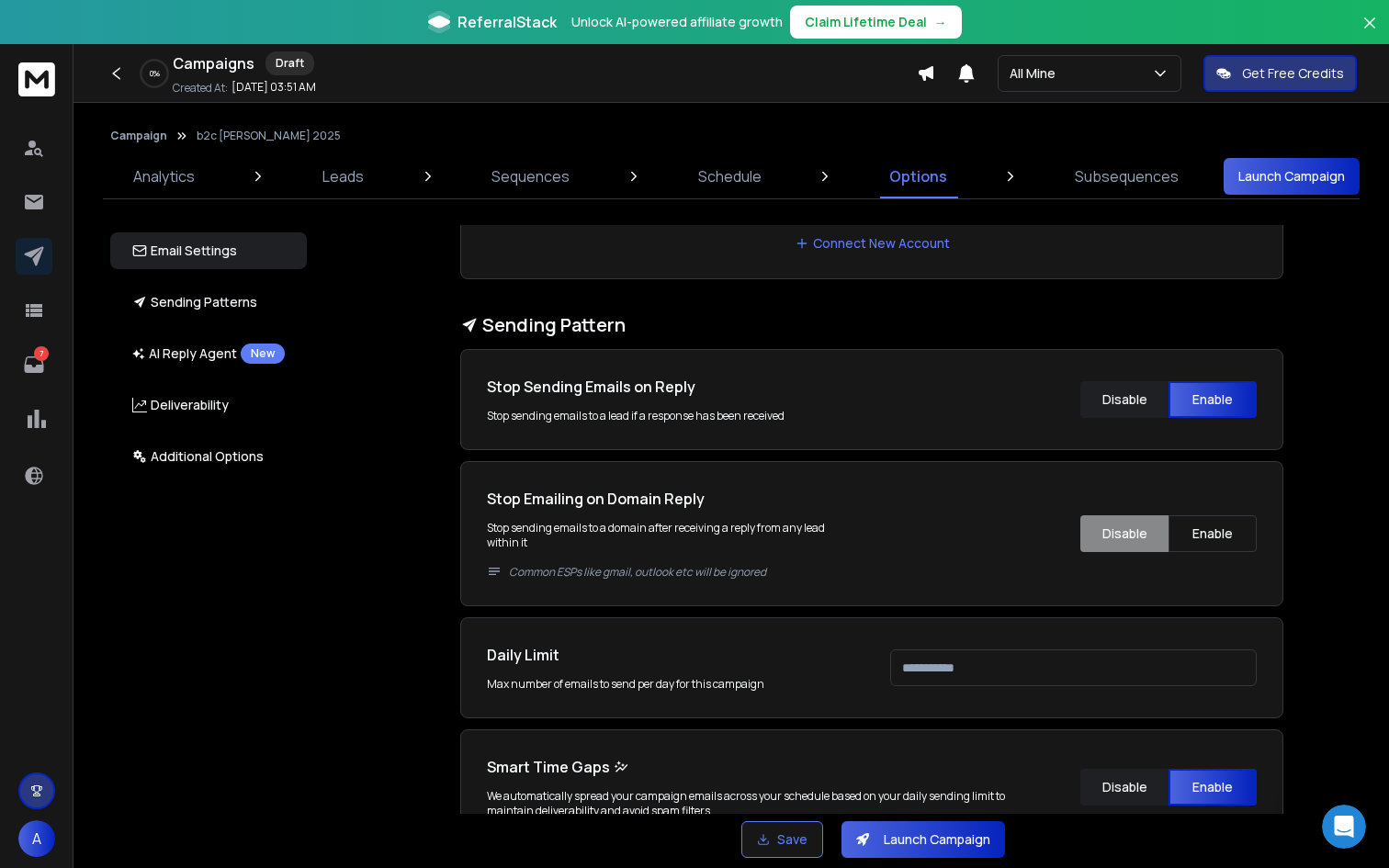
click at [1022, 675] on input "***" at bounding box center [1073, 667] width 367 height 36
type input "*"
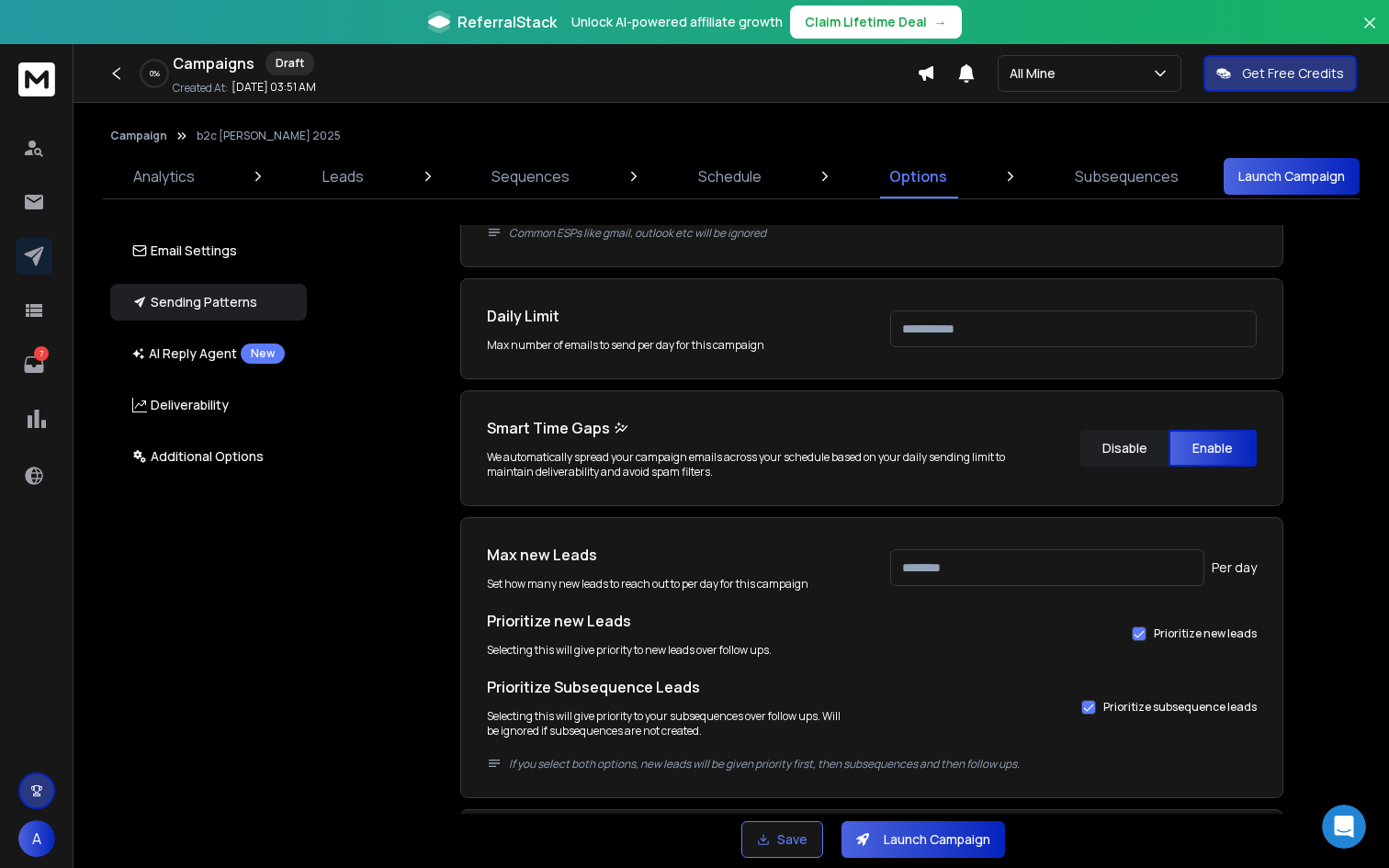
scroll to position [847, 0]
type input "*****"
click at [965, 565] on input "***" at bounding box center [1047, 565] width 314 height 36
type input "*"
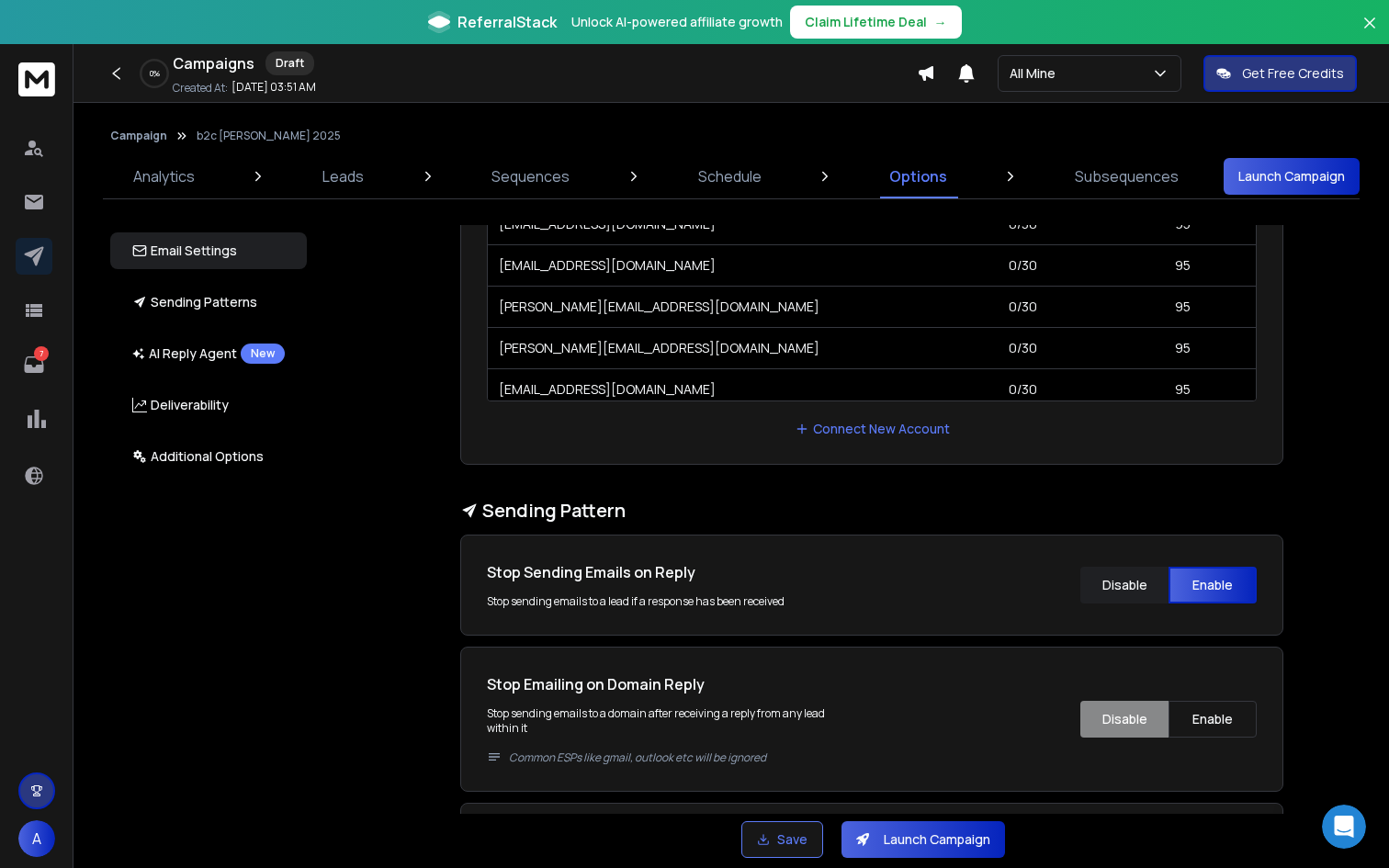
scroll to position [0, 0]
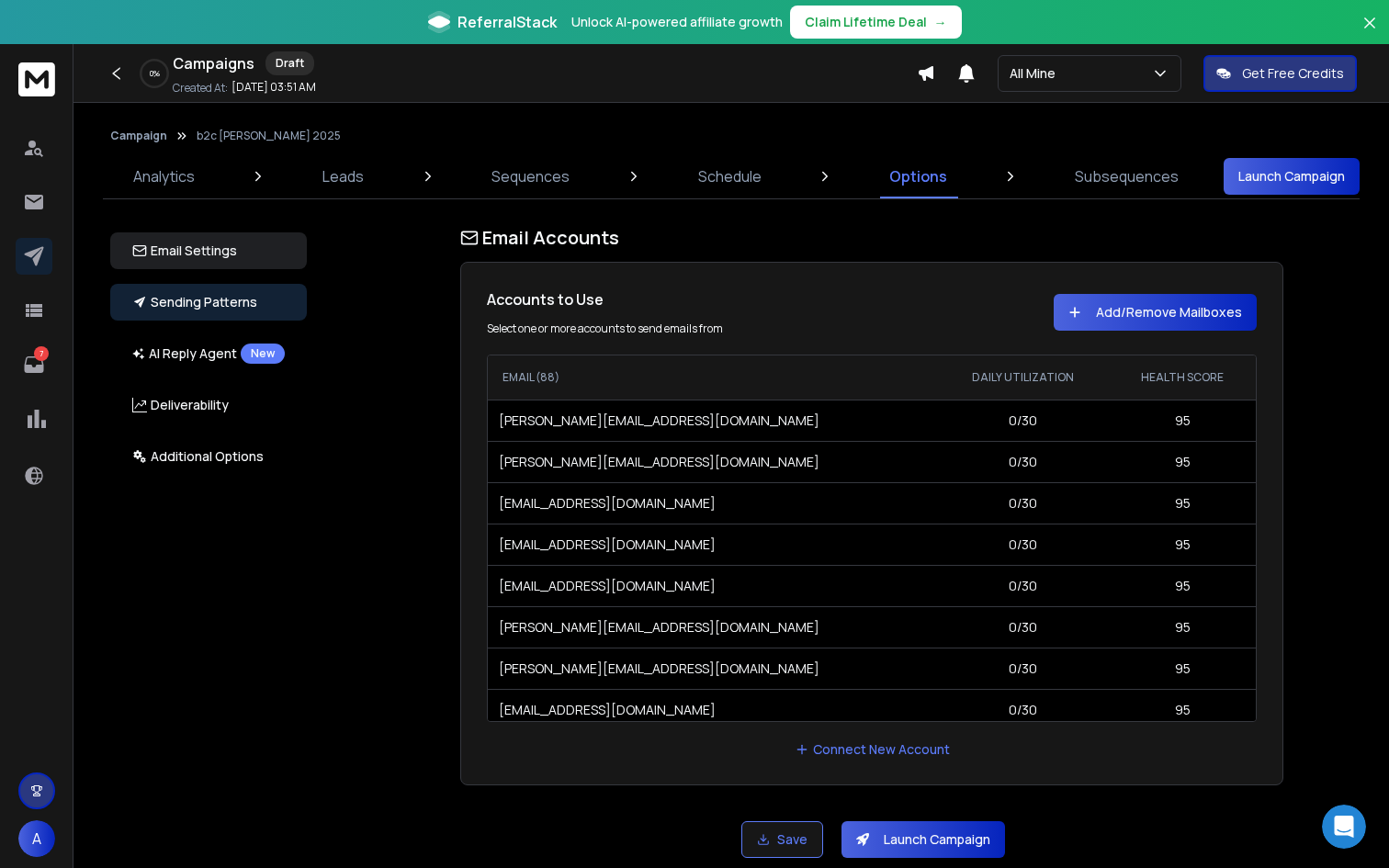
type input "*****"
click at [228, 286] on button "Sending Patterns" at bounding box center [208, 301] width 197 height 36
click at [761, 828] on button "Save" at bounding box center [783, 838] width 82 height 36
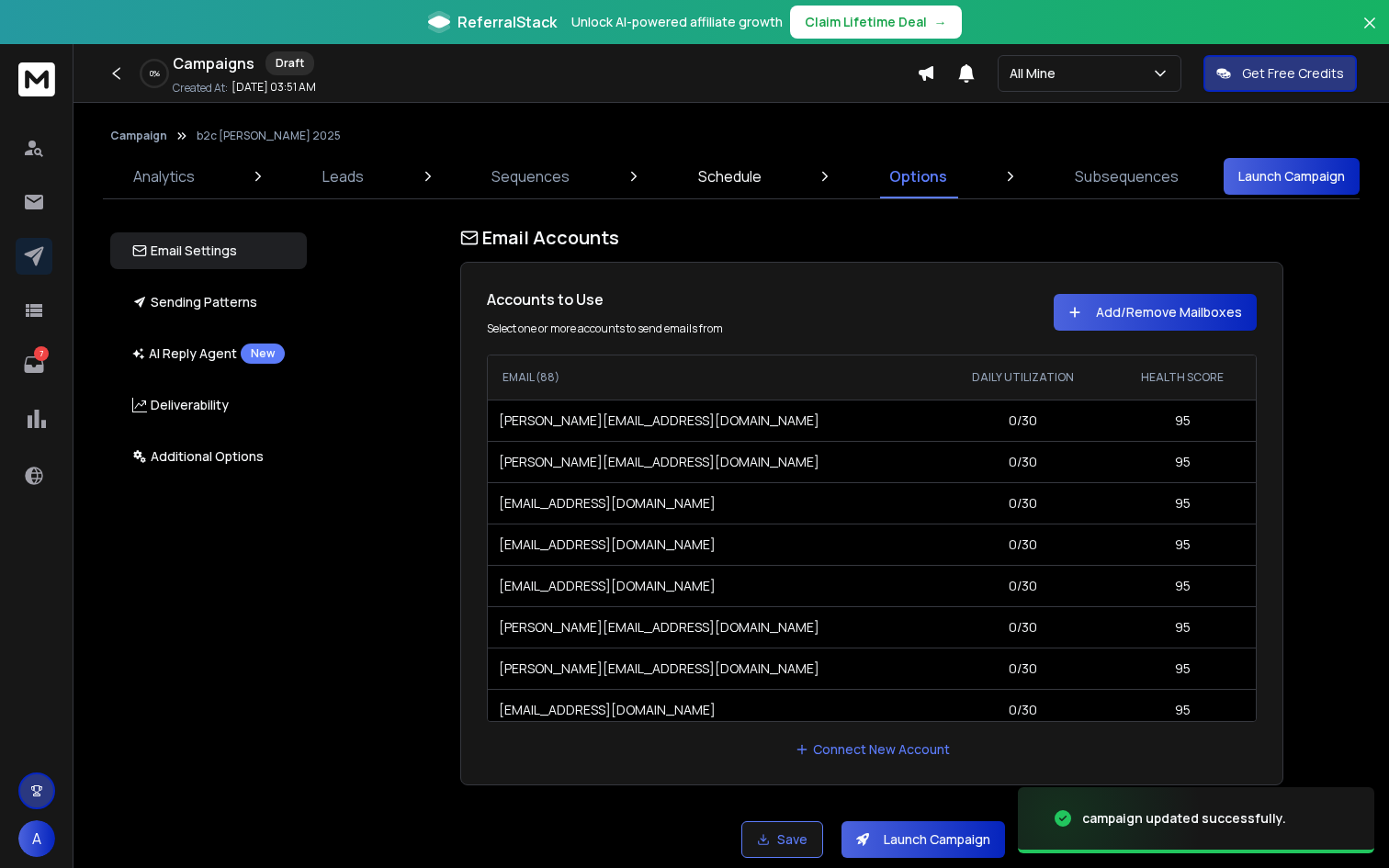
click at [729, 188] on link "Schedule" at bounding box center [730, 175] width 86 height 44
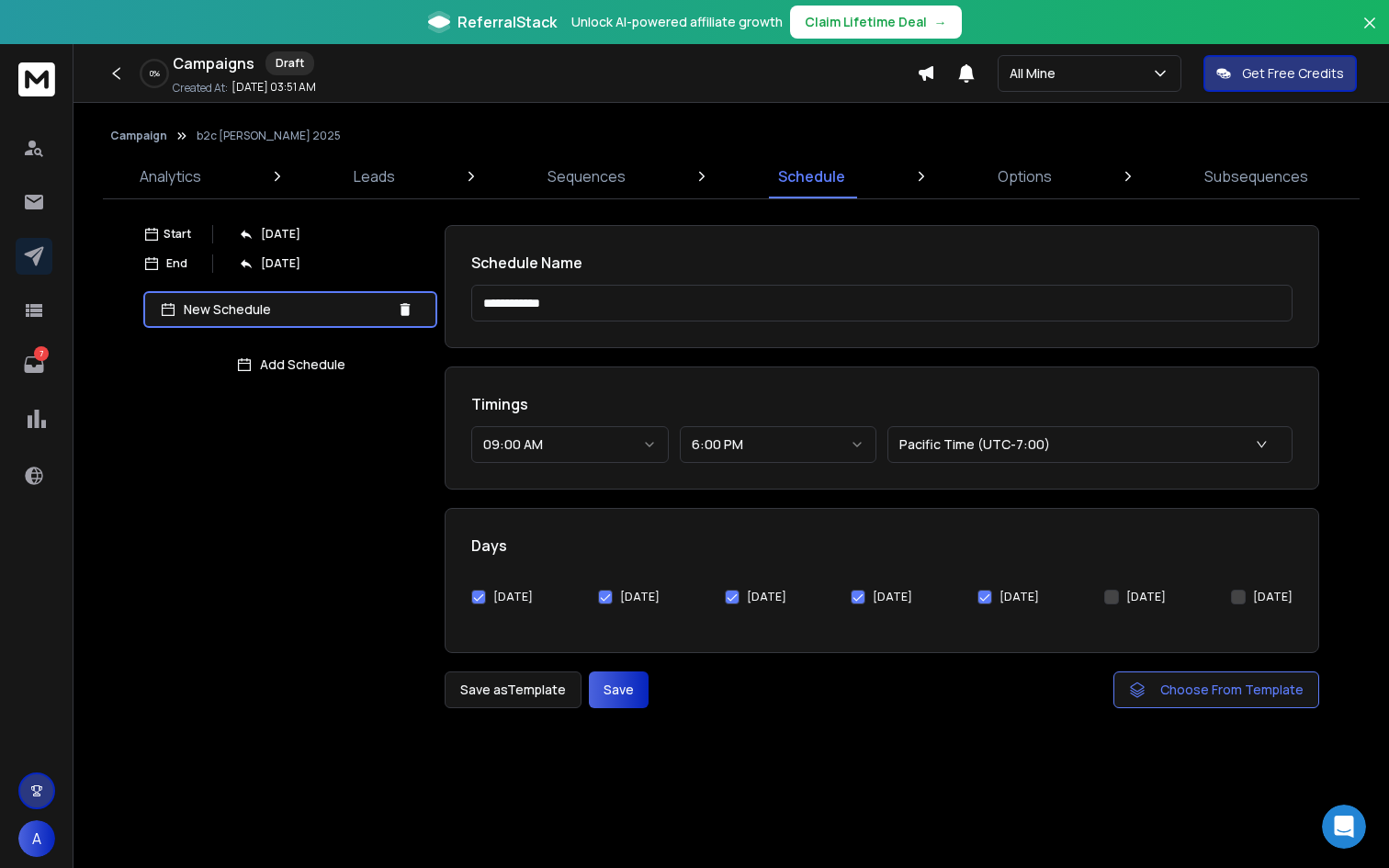
click at [1109, 599] on button "Saturday" at bounding box center [1112, 597] width 15 height 15
click at [1246, 594] on div "Sunday" at bounding box center [1261, 597] width 62 height 15
click at [616, 696] on button "Save" at bounding box center [618, 689] width 60 height 36
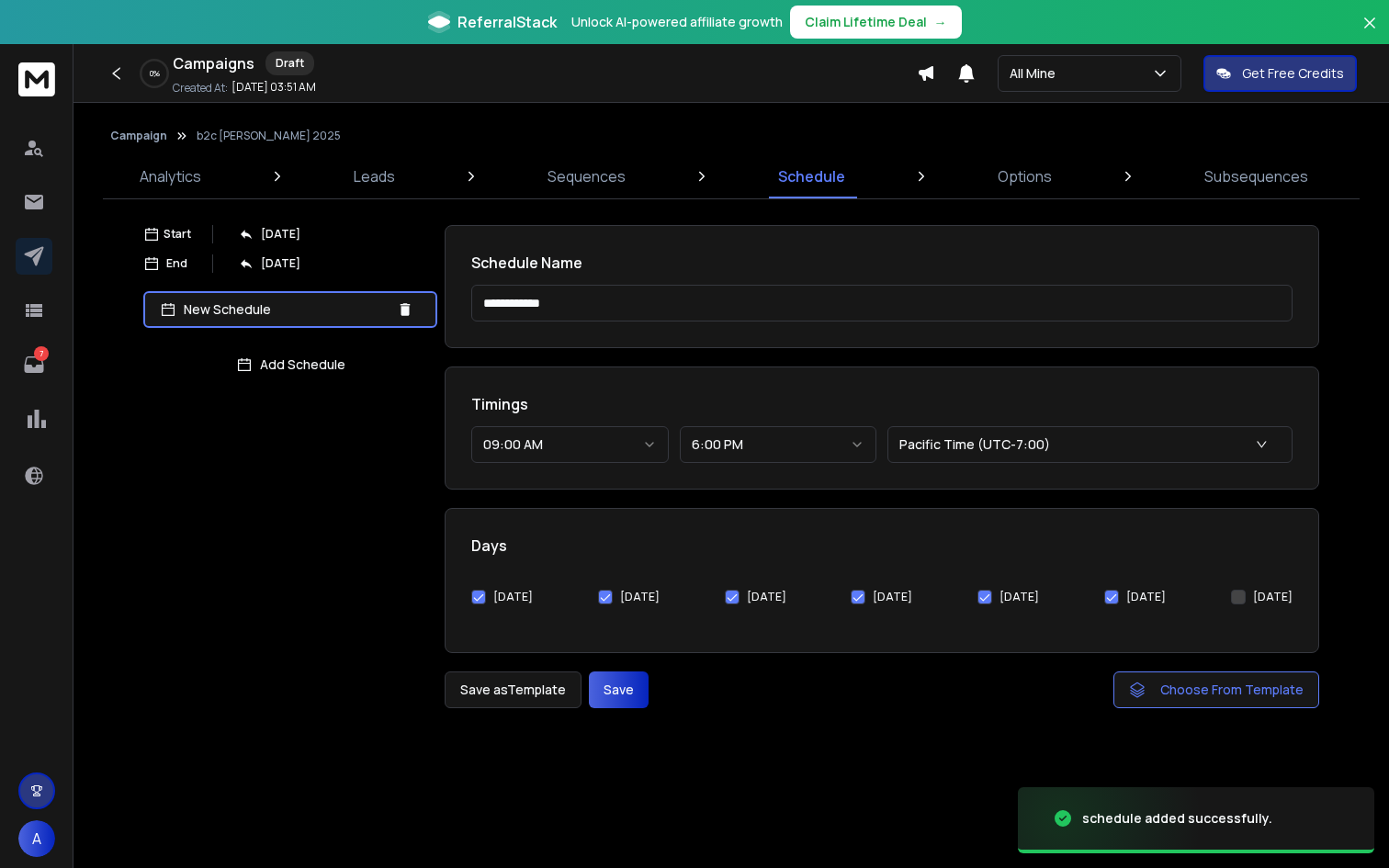
click at [844, 444] on button "6:00 PM" at bounding box center [779, 444] width 198 height 36
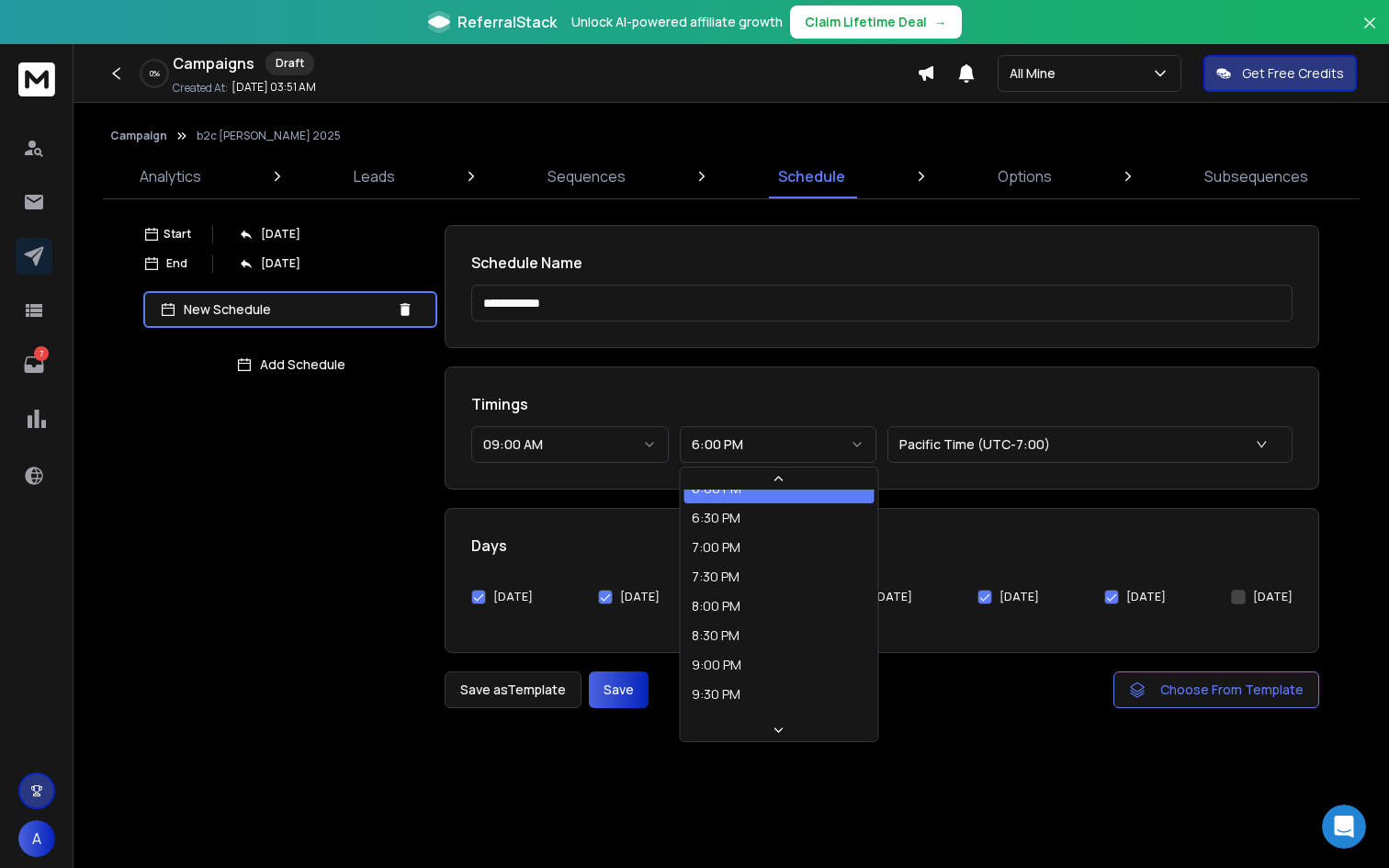
scroll to position [542, 0]
select select "********"
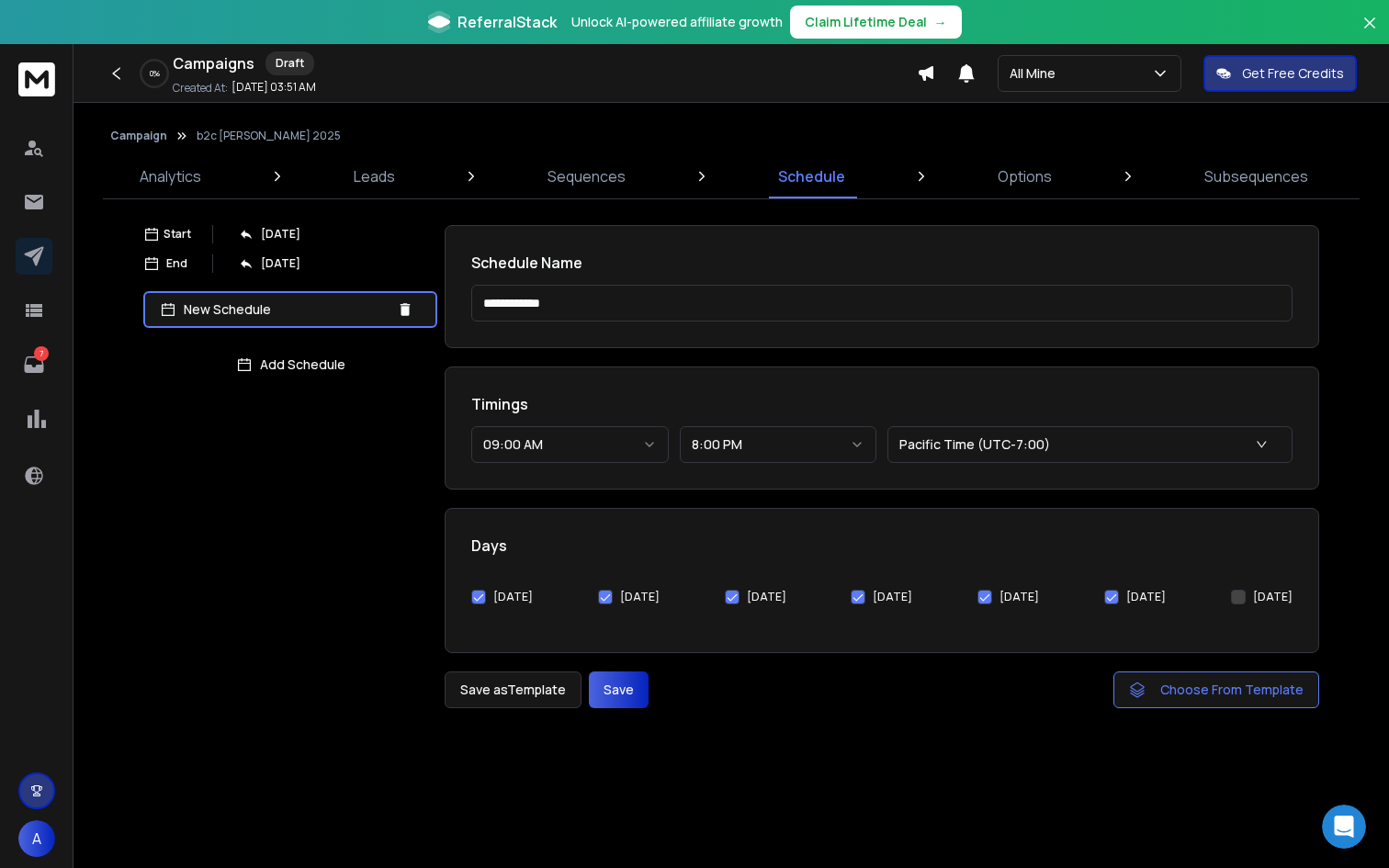
click at [629, 694] on button "Save" at bounding box center [618, 689] width 60 height 36
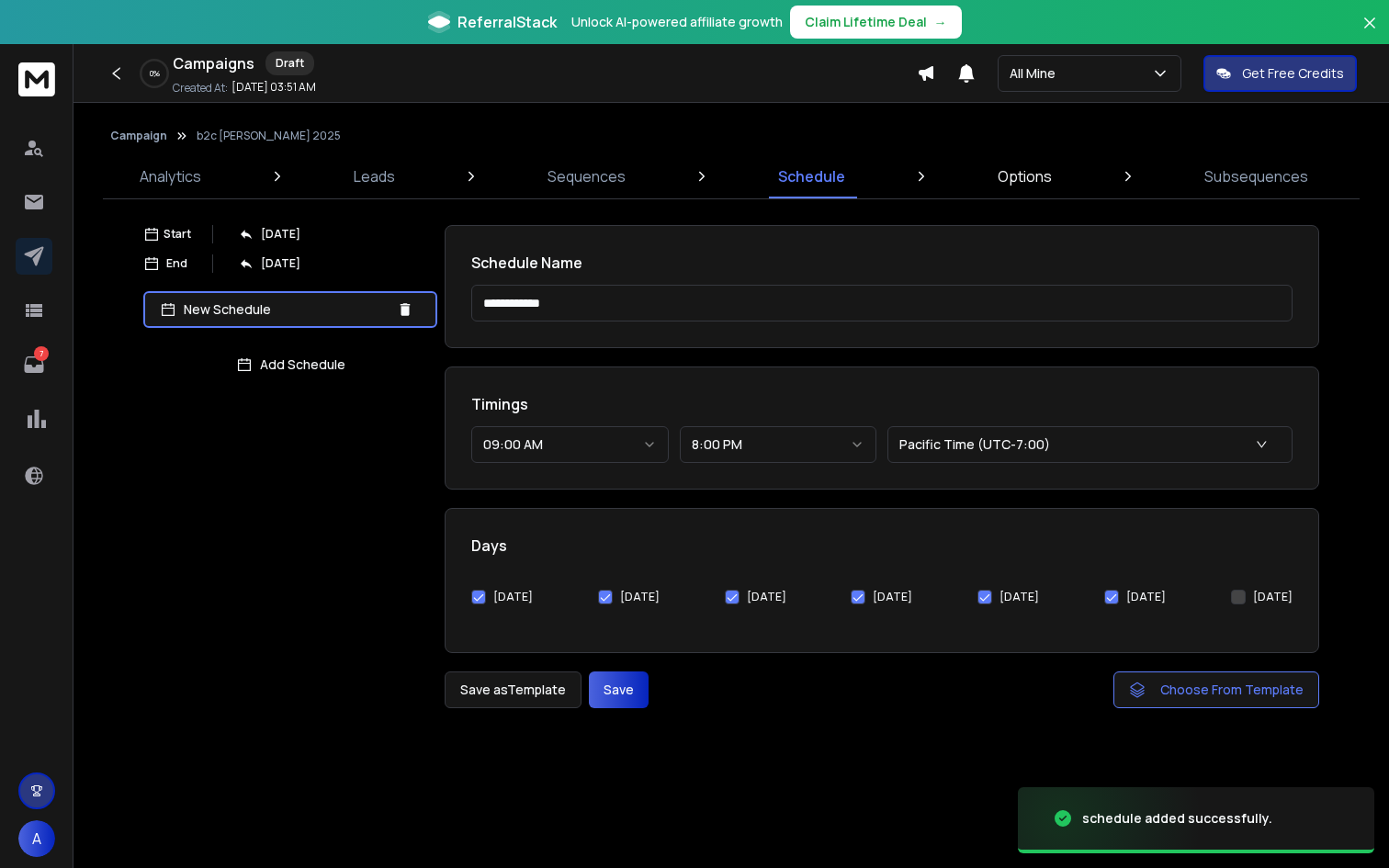
click at [1028, 187] on link "Options" at bounding box center [1025, 175] width 76 height 44
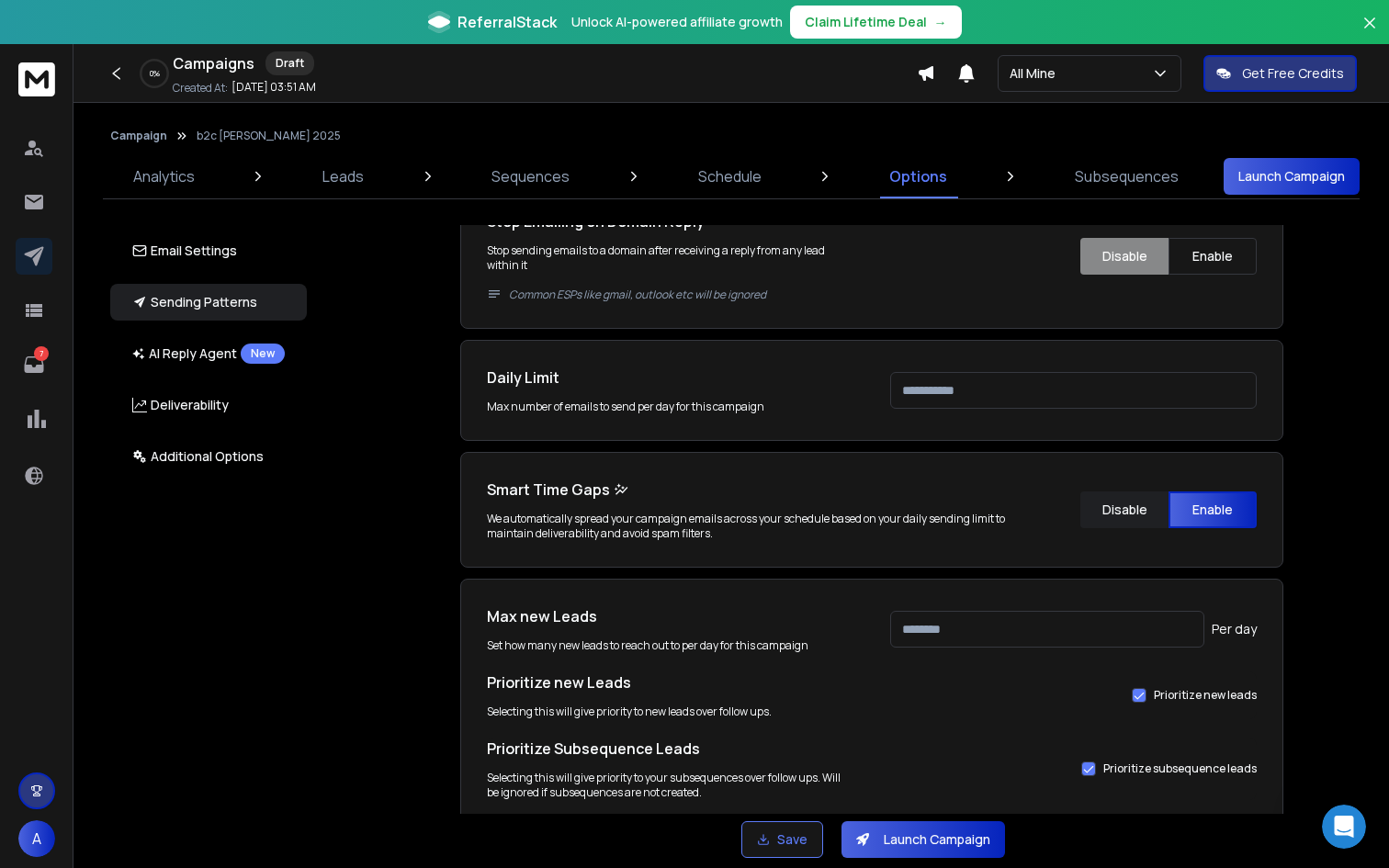
scroll to position [1071, 0]
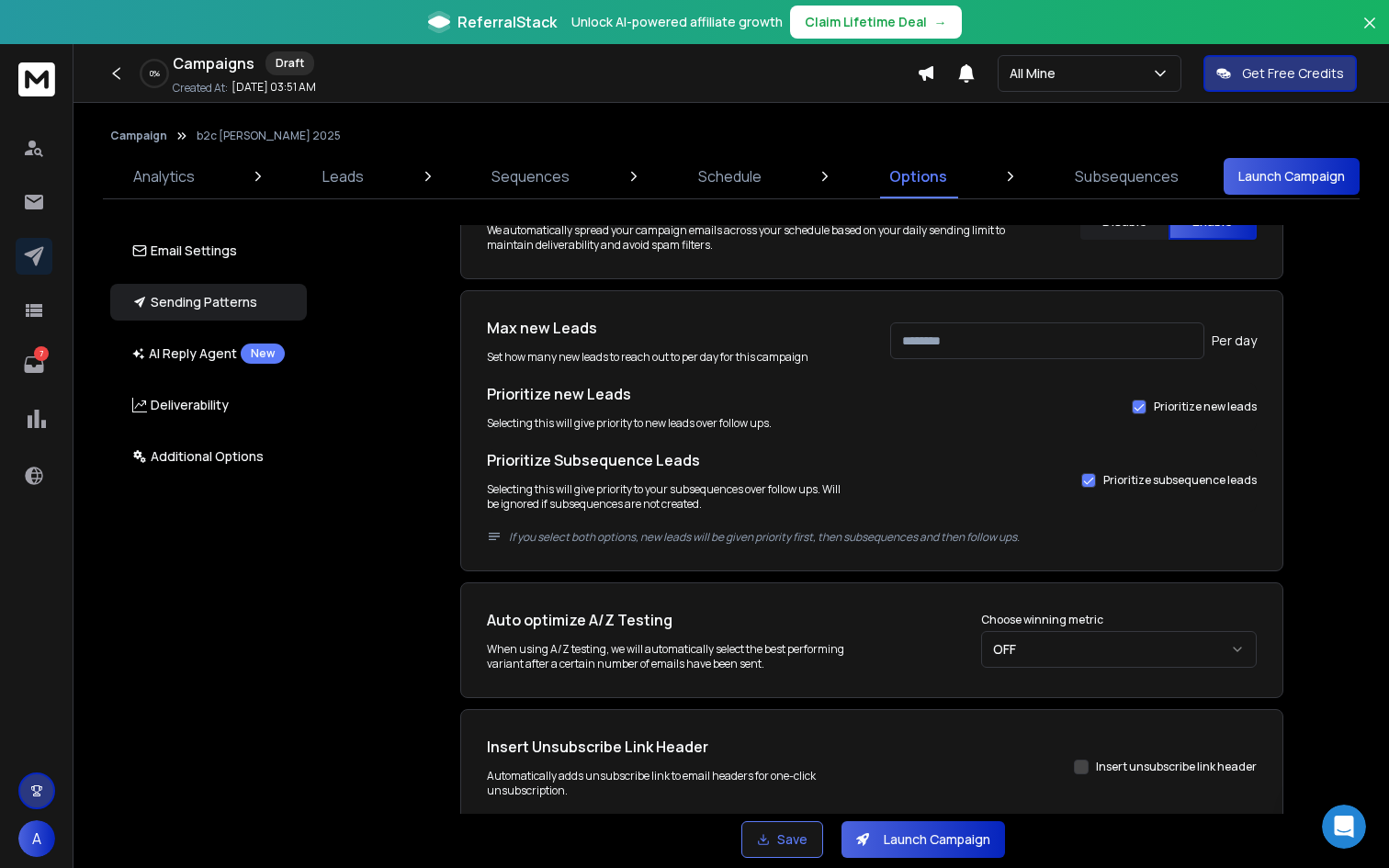
click at [909, 846] on button "Launch Campaign" at bounding box center [923, 838] width 163 height 36
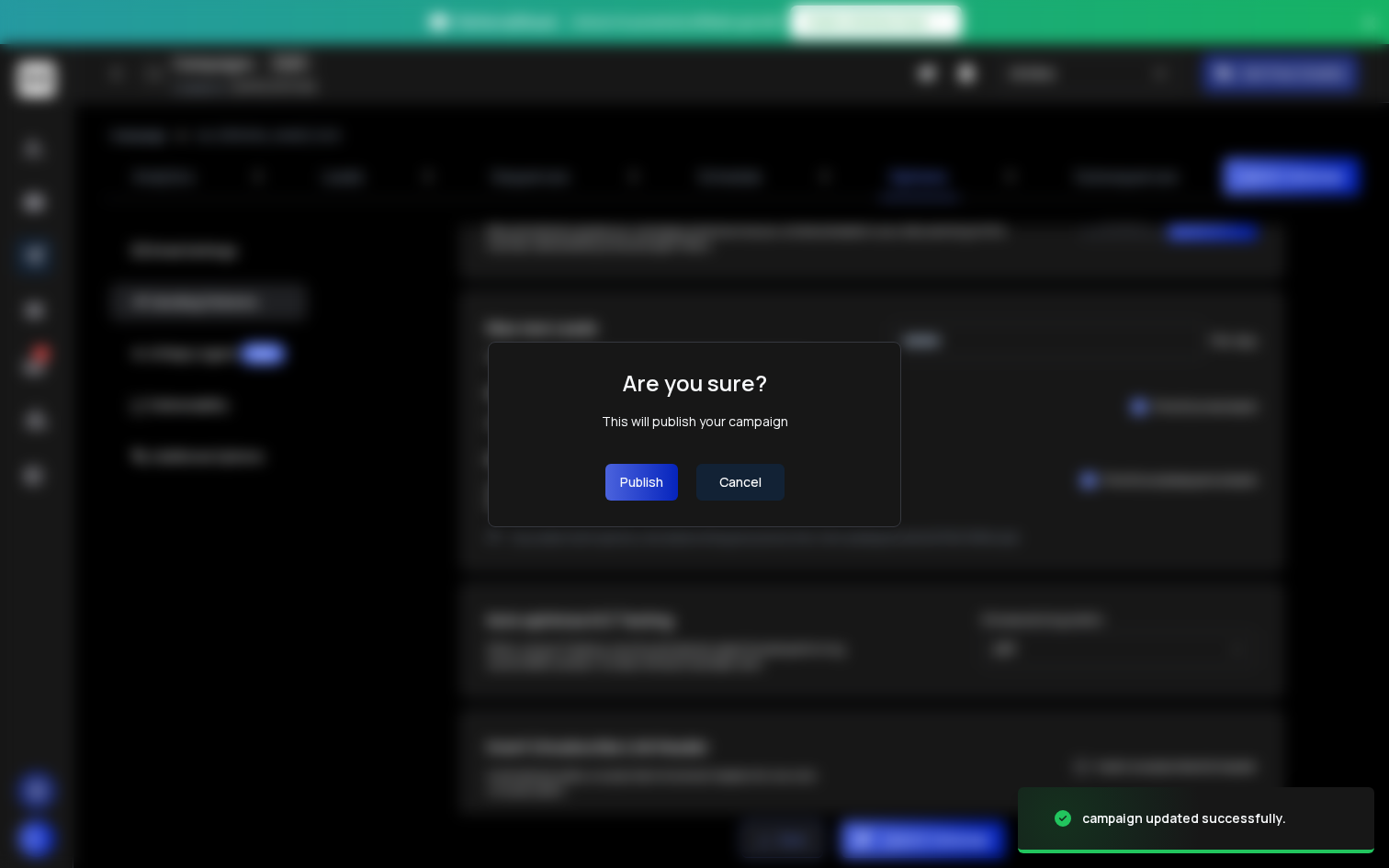
click at [648, 489] on button "Publish" at bounding box center [642, 481] width 73 height 36
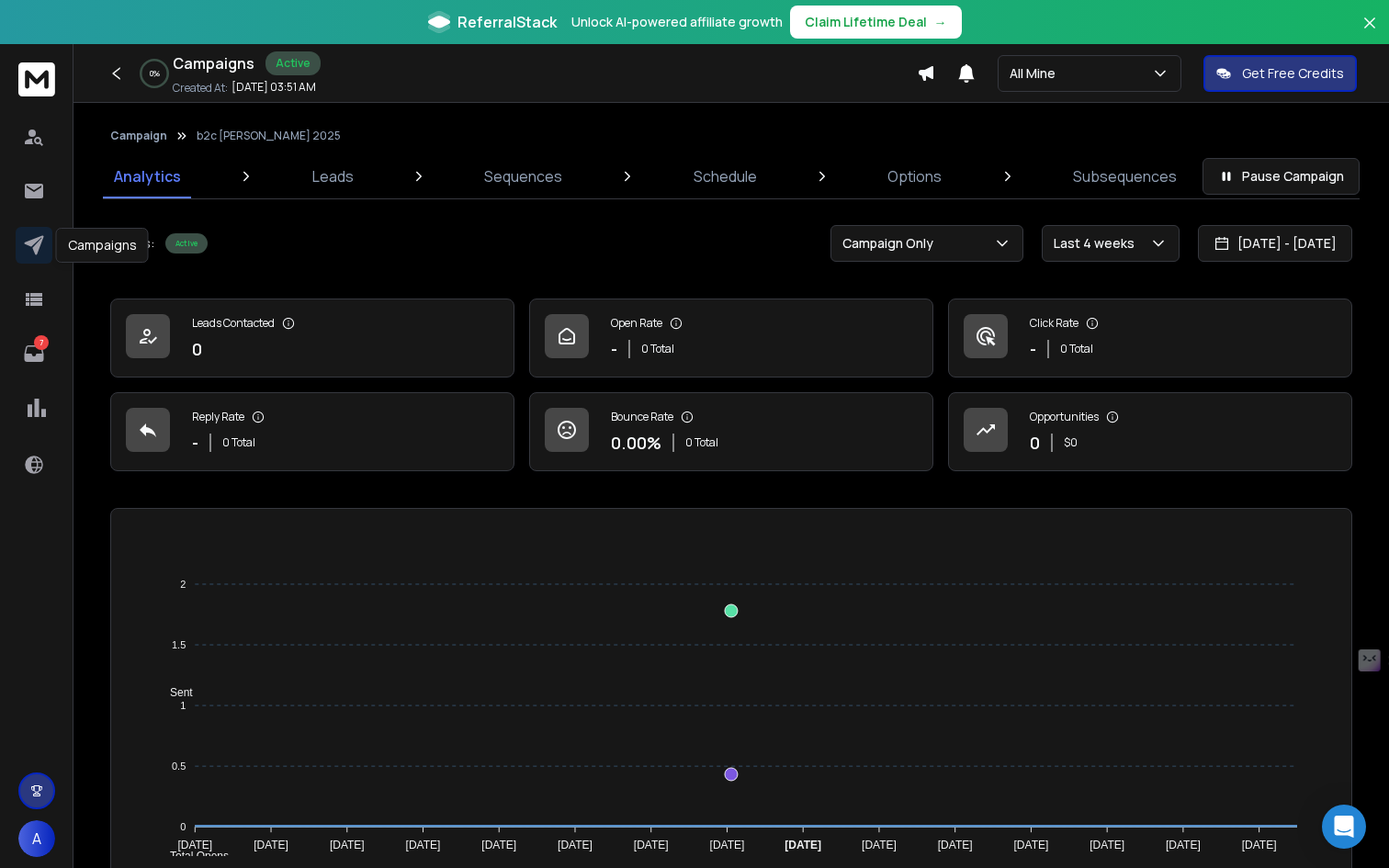
click at [32, 242] on icon at bounding box center [34, 245] width 20 height 20
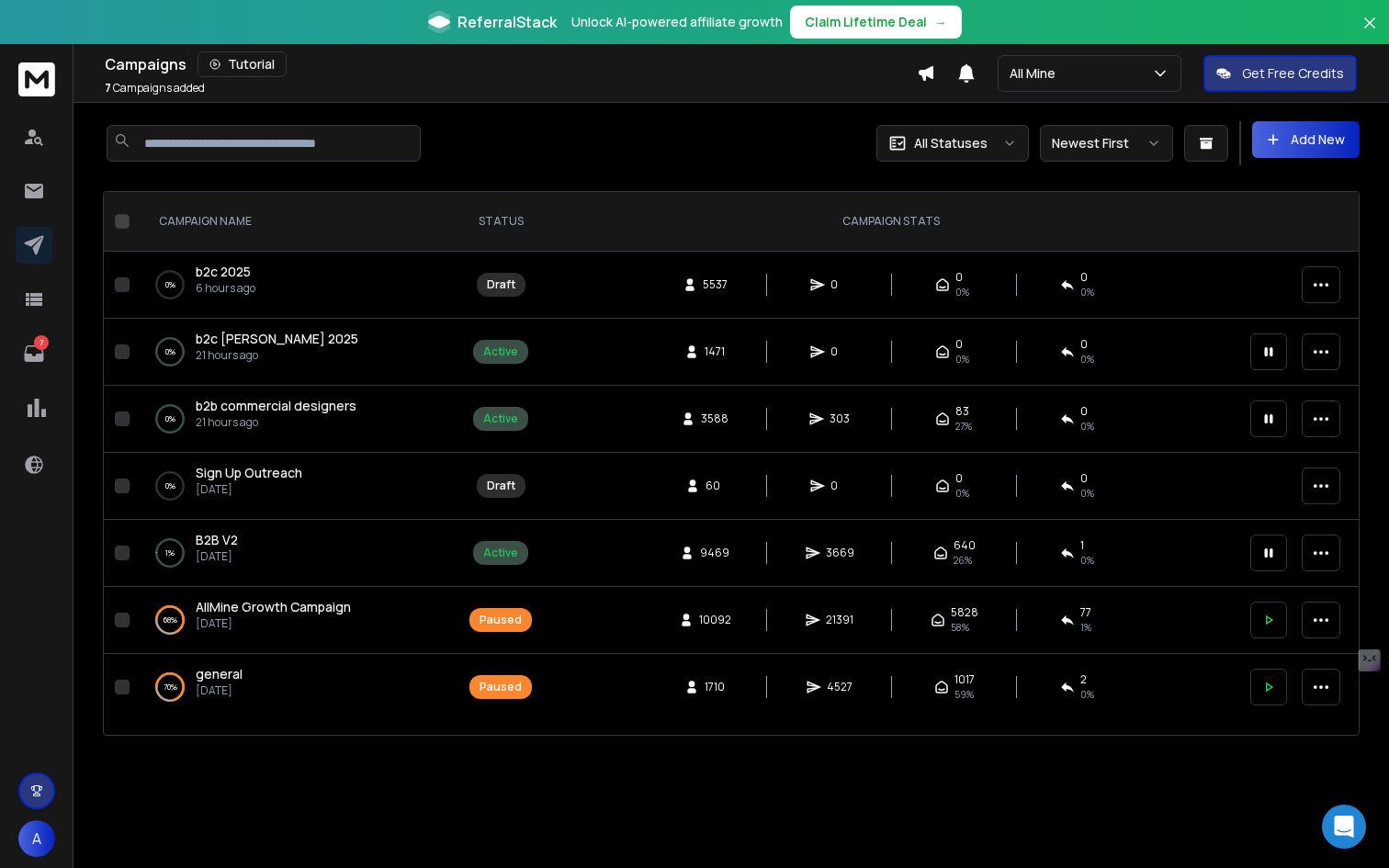
click at [229, 271] on span "b2c 2025" at bounding box center [223, 271] width 55 height 18
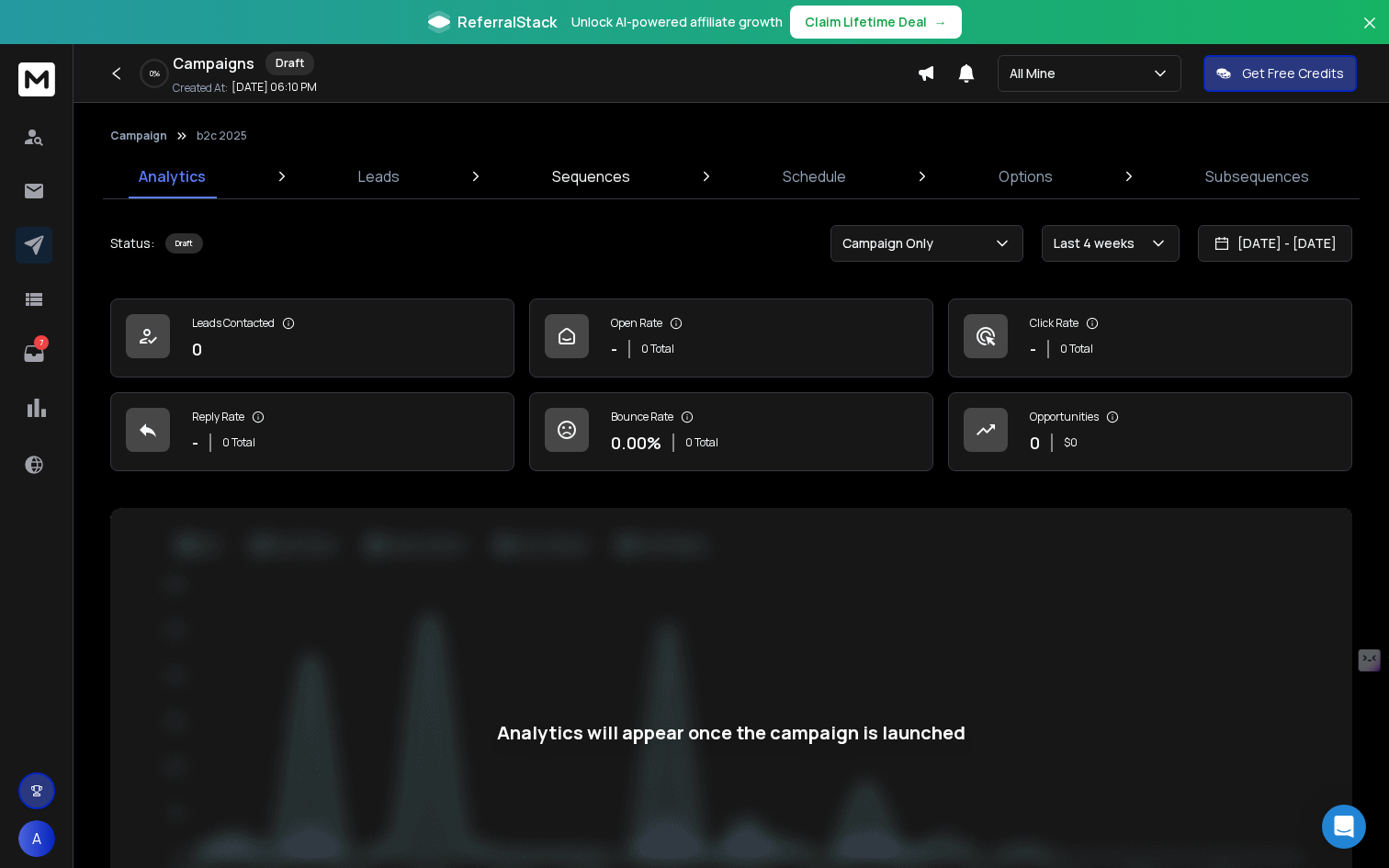
click at [572, 175] on p "Sequences" at bounding box center [591, 176] width 78 height 22
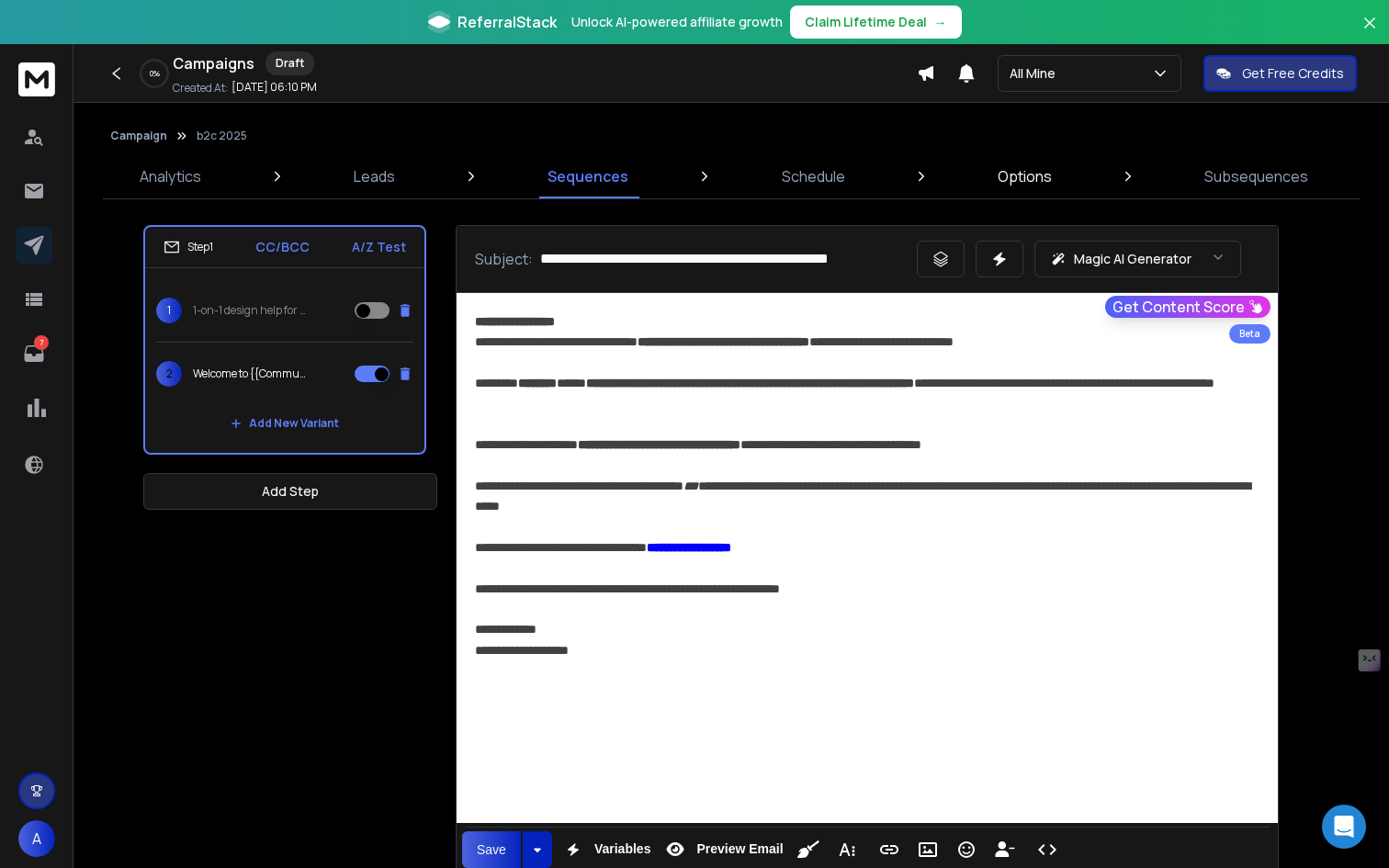
click at [1014, 180] on p "Options" at bounding box center [1024, 176] width 54 height 22
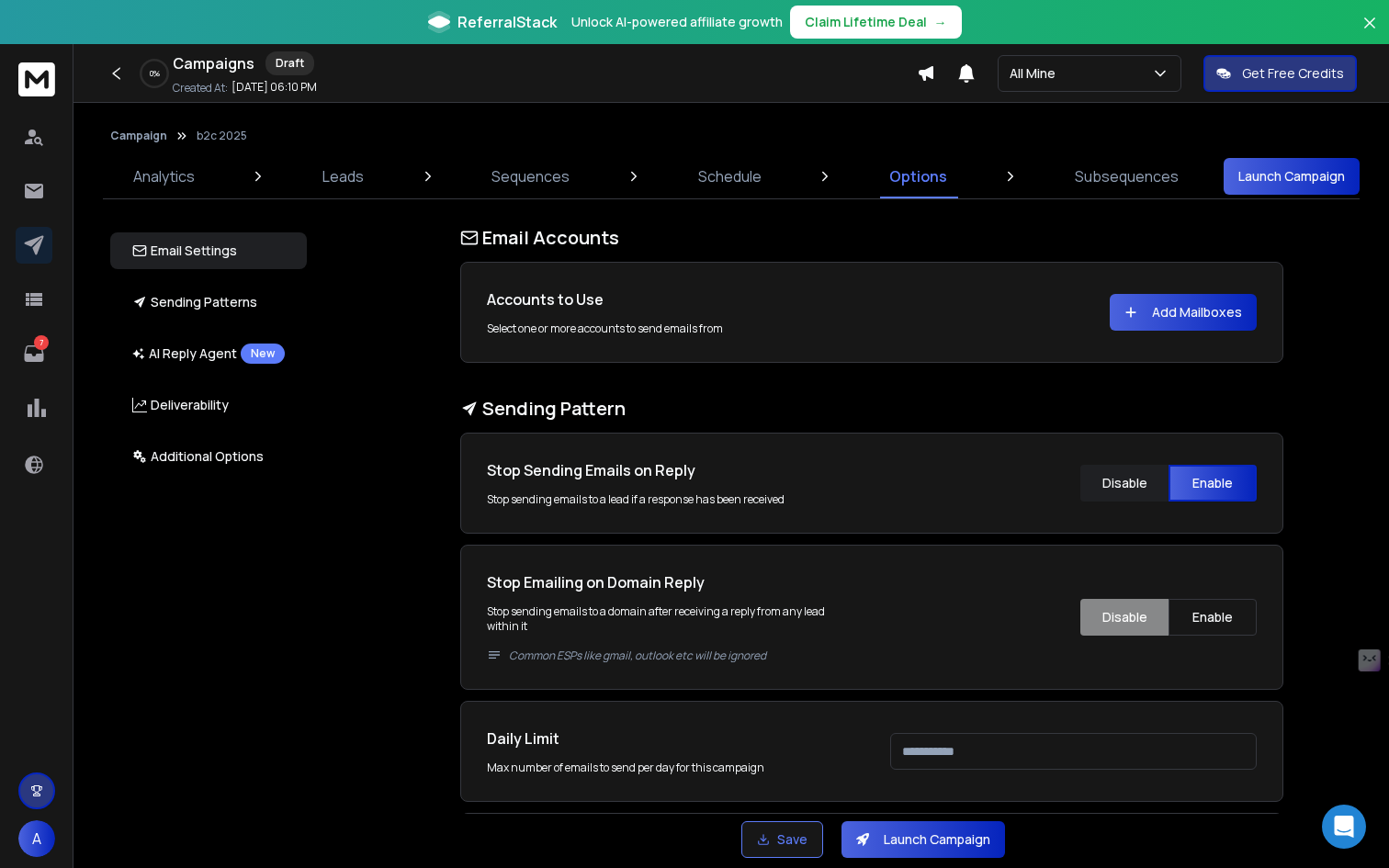
scroll to position [14, 0]
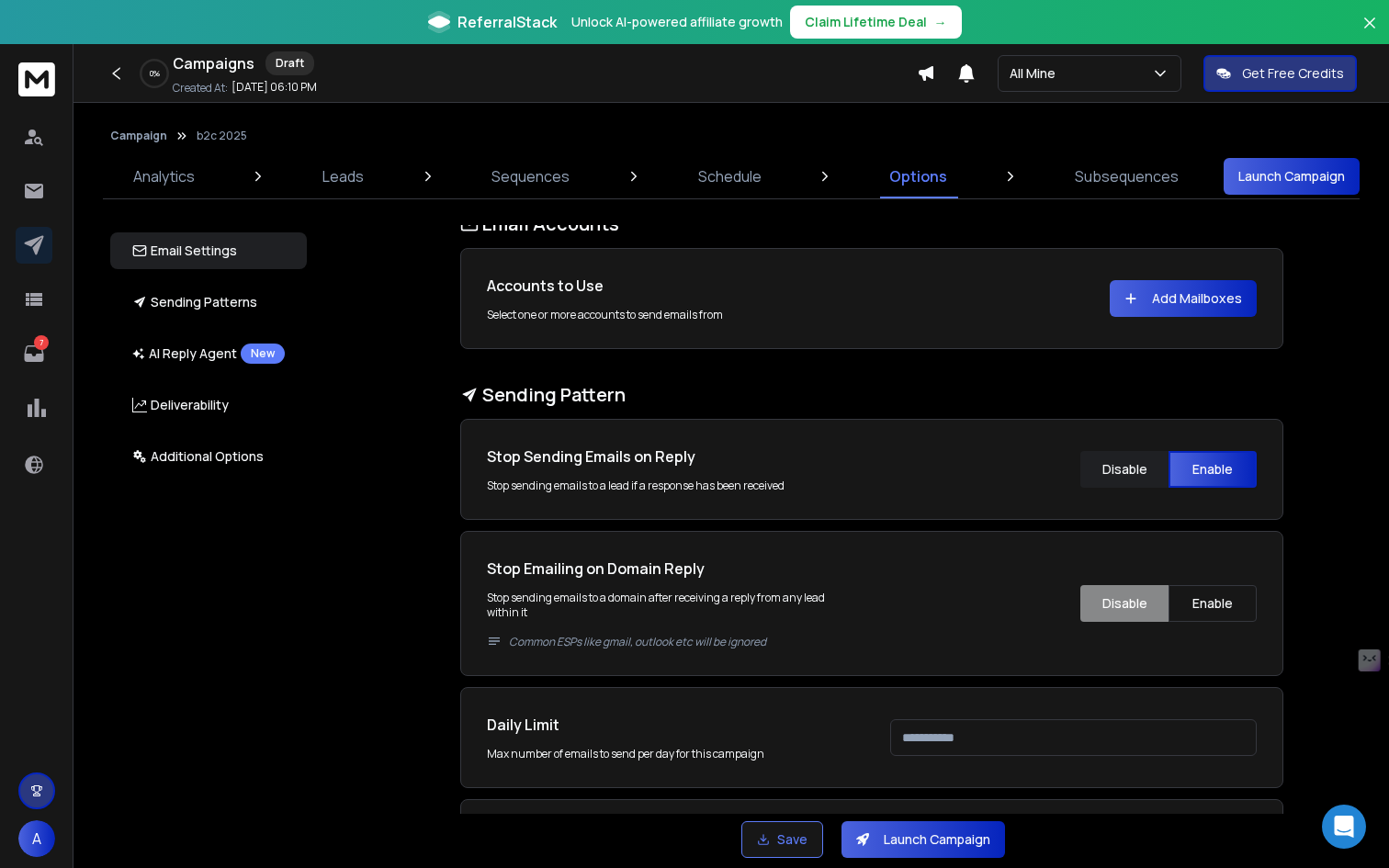
click at [1161, 296] on button "Add Mailboxes" at bounding box center [1183, 297] width 147 height 36
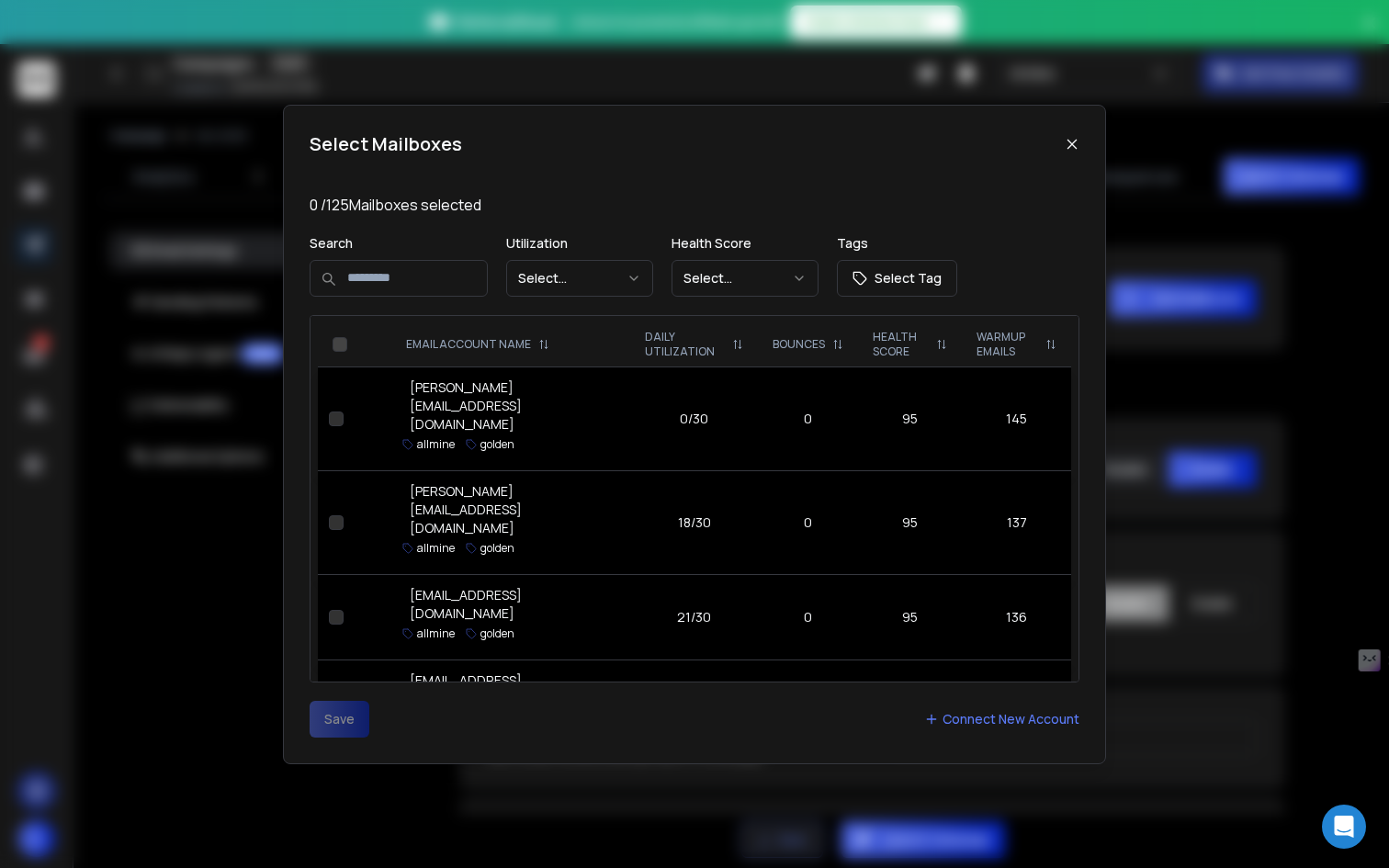
click at [614, 274] on button "Select..." at bounding box center [580, 278] width 147 height 36
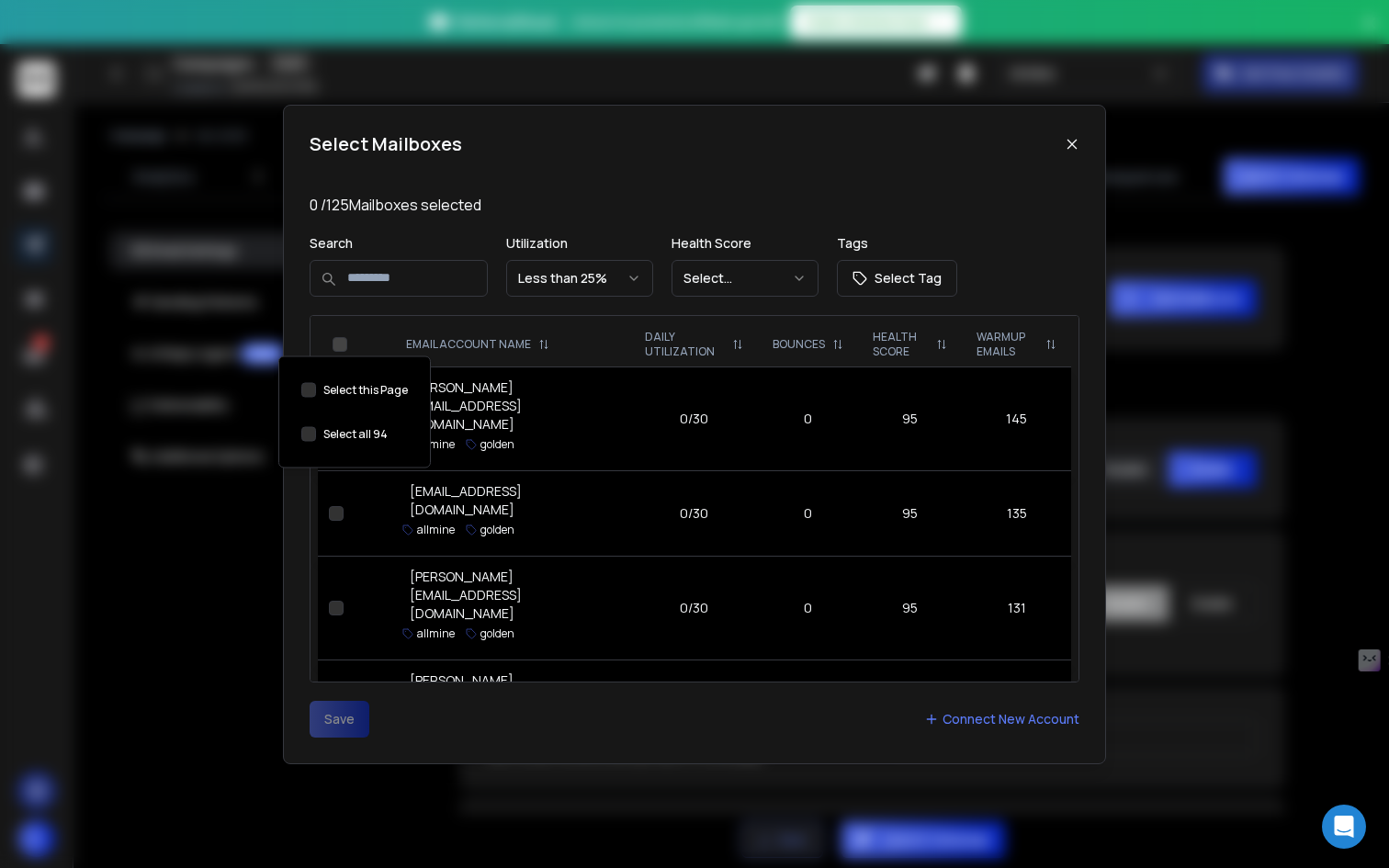
click at [312, 432] on button "Select this Page" at bounding box center [309, 434] width 15 height 15
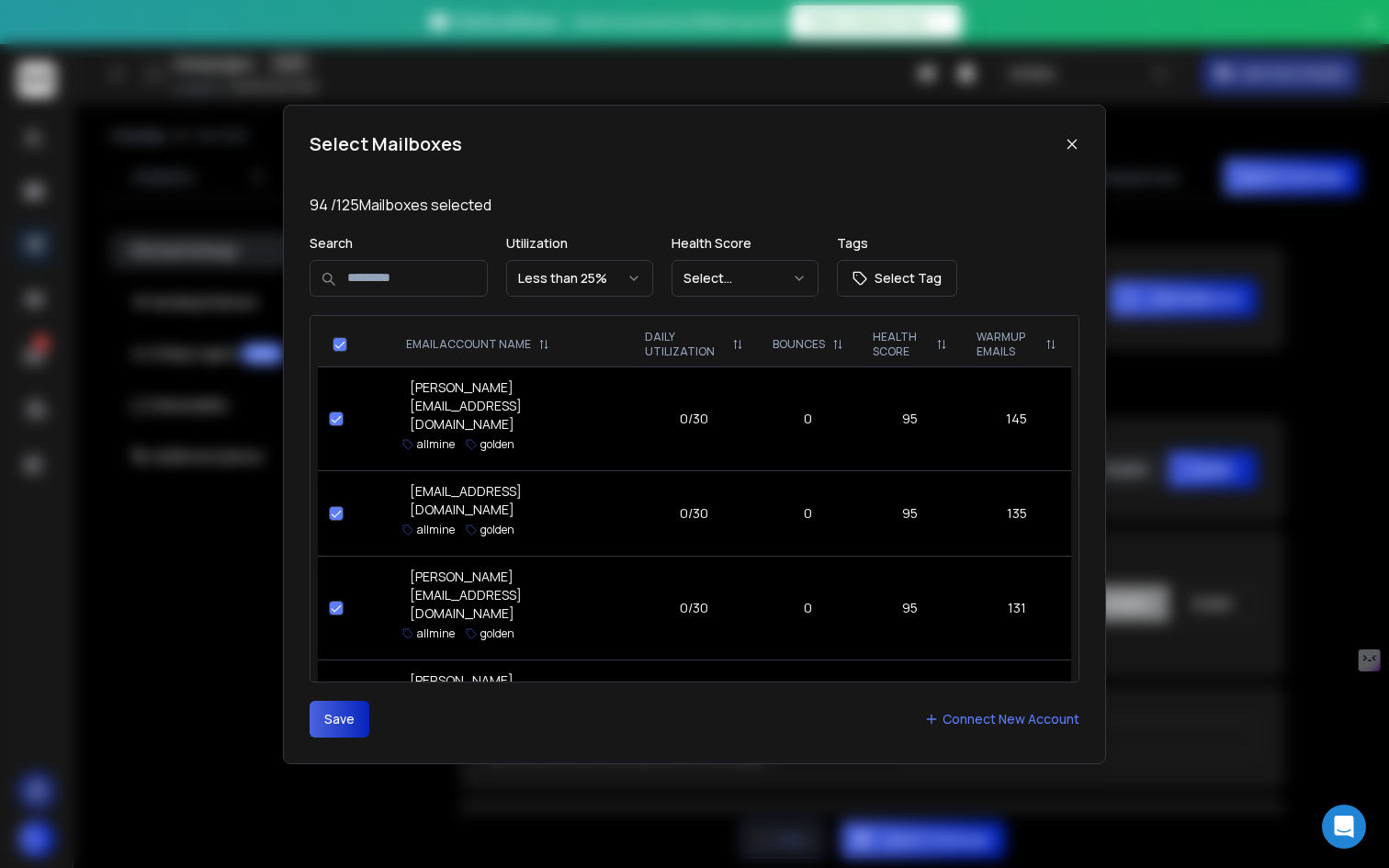
click at [405, 278] on input at bounding box center [398, 278] width 178 height 36
type input "********"
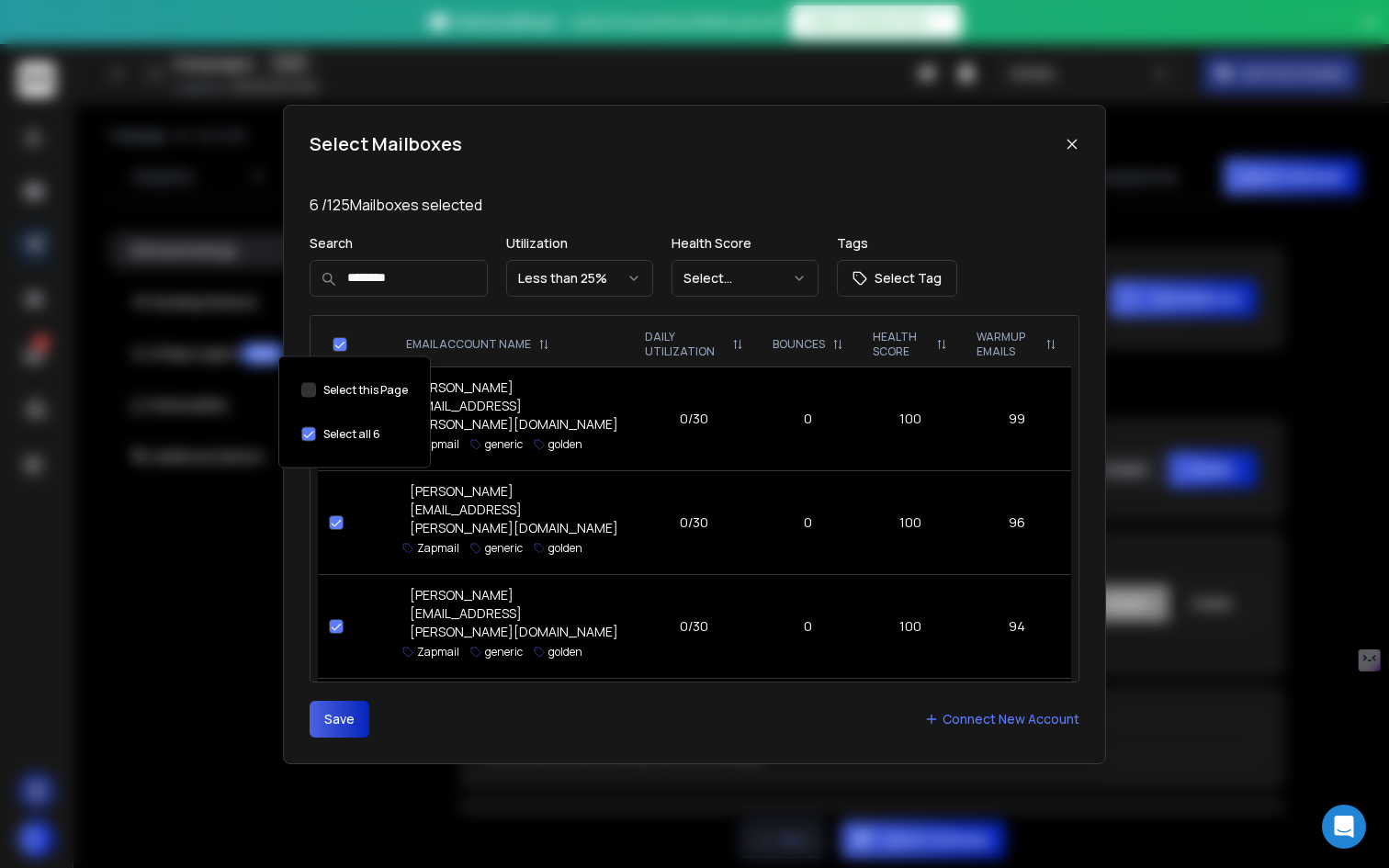
click at [341, 346] on button "Select this Page" at bounding box center [340, 344] width 15 height 15
click at [434, 285] on input "********" at bounding box center [398, 278] width 178 height 36
drag, startPoint x: 447, startPoint y: 283, endPoint x: 306, endPoint y: 272, distance: 141.4
click at [306, 272] on div "Select Mailboxes 44 / 125 Mailboxes selected Search ******** Utilization Less t…" at bounding box center [694, 434] width 823 height 659
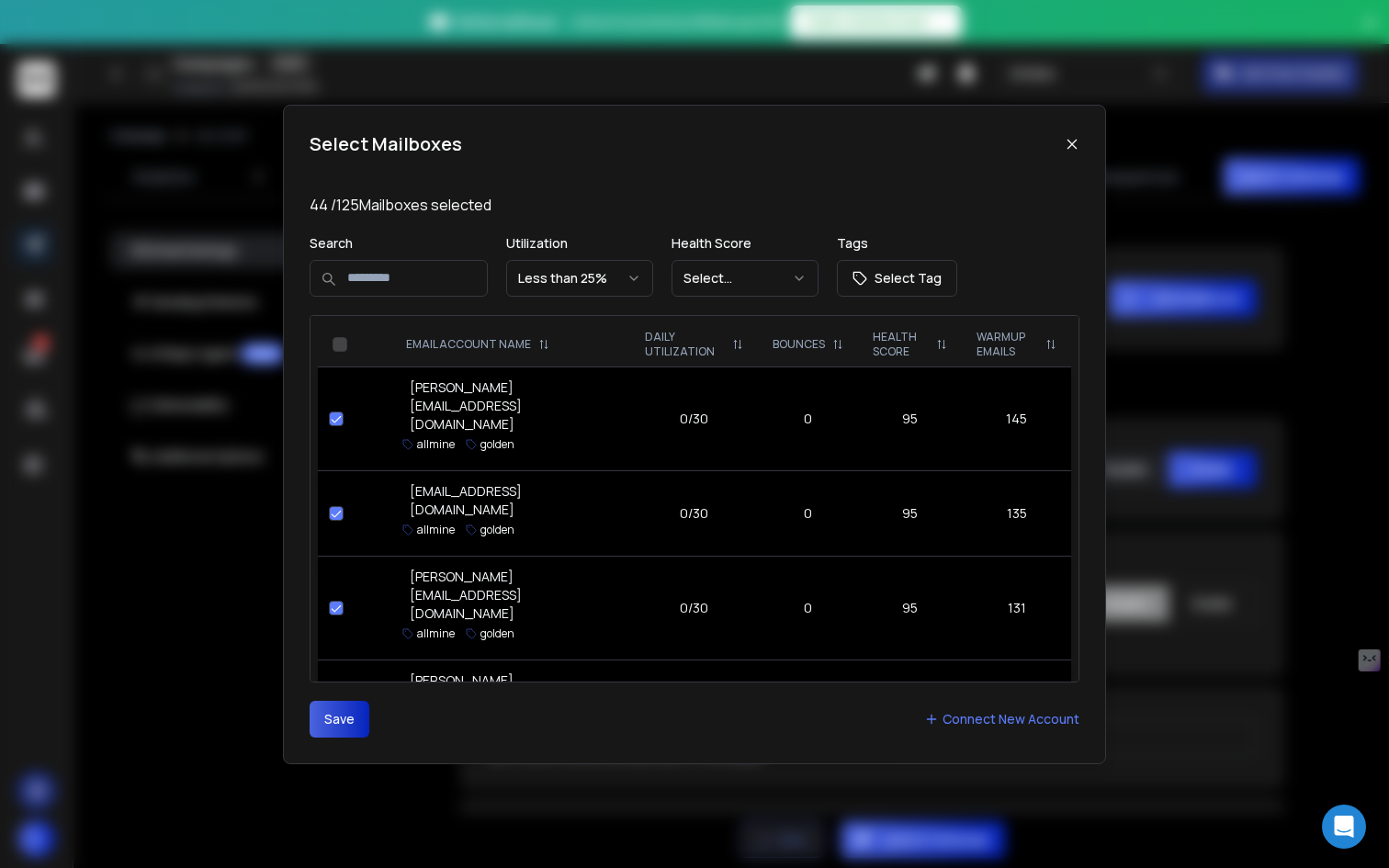
click at [586, 282] on button "Less than 25%" at bounding box center [580, 278] width 147 height 36
click at [395, 273] on input at bounding box center [398, 278] width 178 height 36
click at [1073, 142] on icon at bounding box center [1072, 144] width 10 height 10
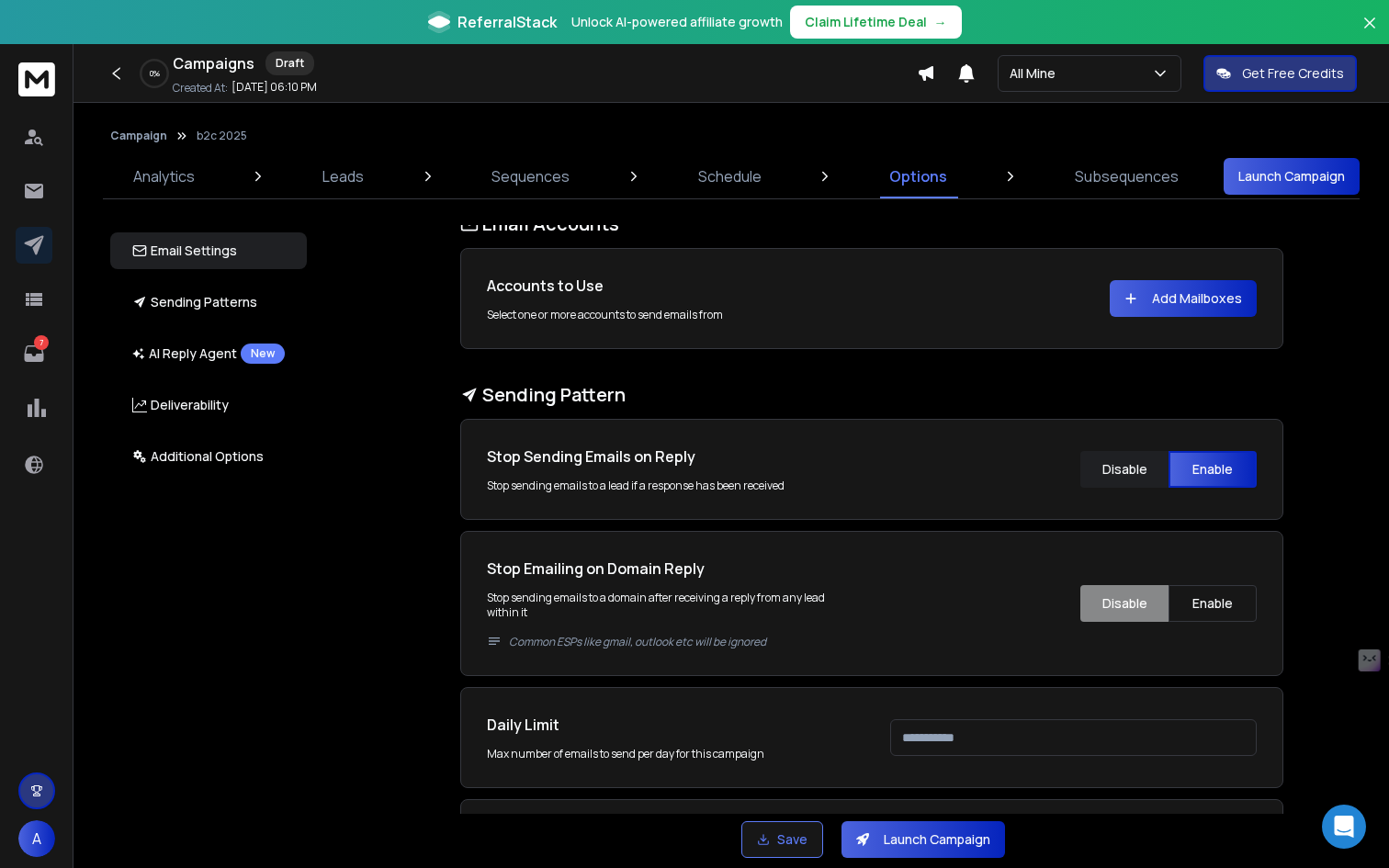
click at [1176, 297] on button "Add Mailboxes" at bounding box center [1183, 297] width 147 height 36
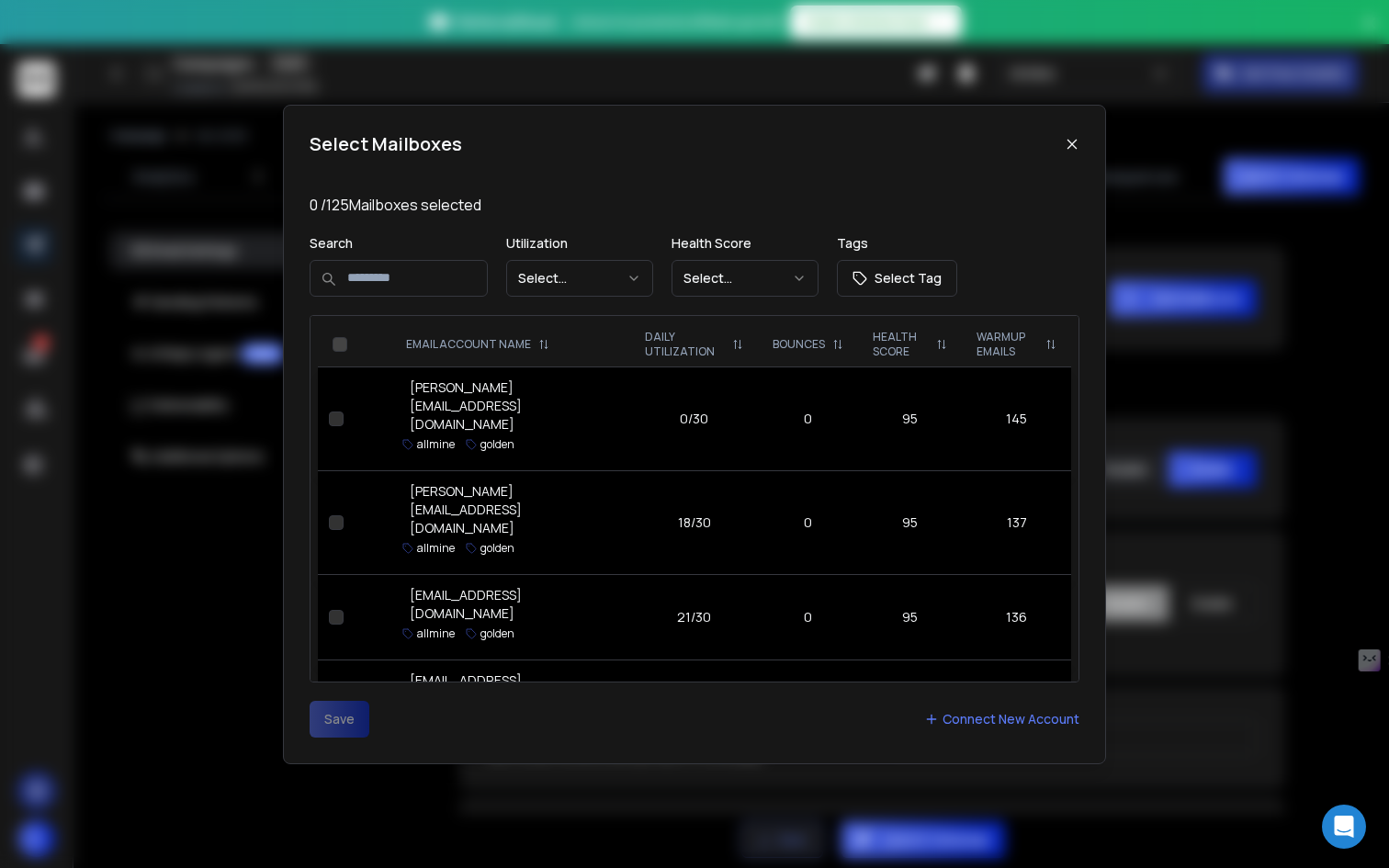
click at [637, 278] on button "Select..." at bounding box center [580, 278] width 147 height 36
click at [569, 279] on button "Less than 75%" at bounding box center [580, 278] width 147 height 36
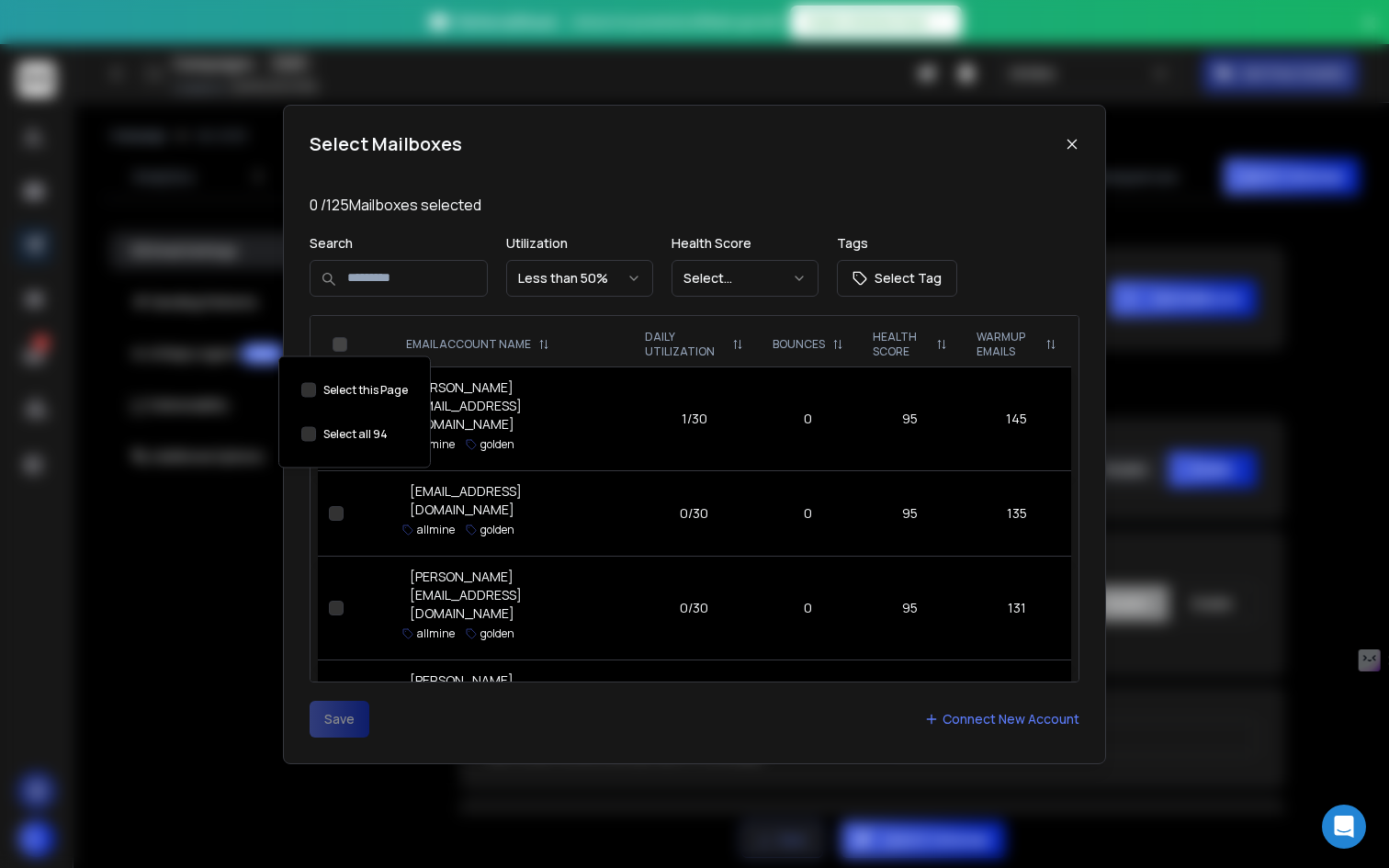
click at [312, 431] on button "Select this Page" at bounding box center [309, 434] width 15 height 15
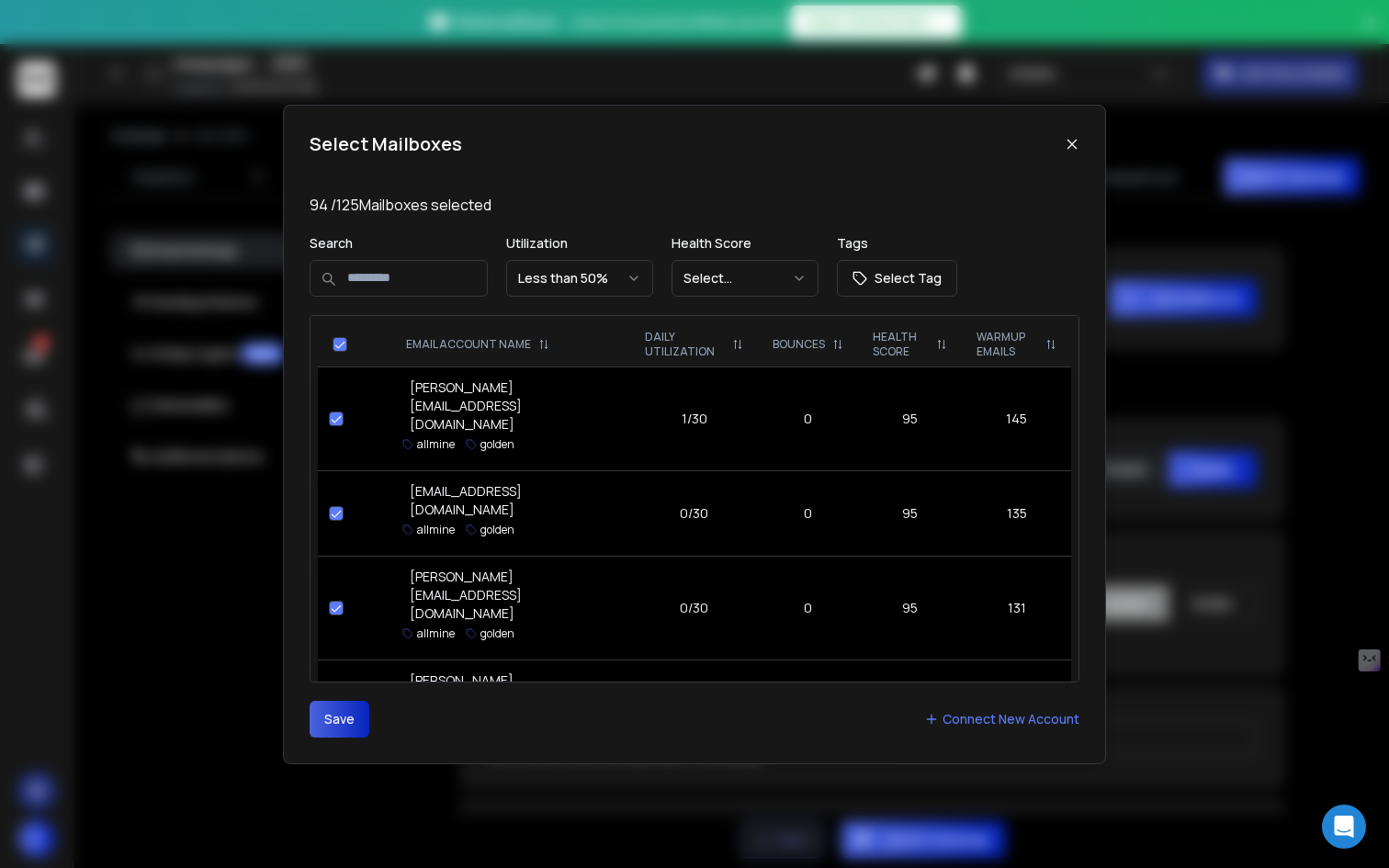
click at [340, 713] on button "Save" at bounding box center [340, 718] width 60 height 36
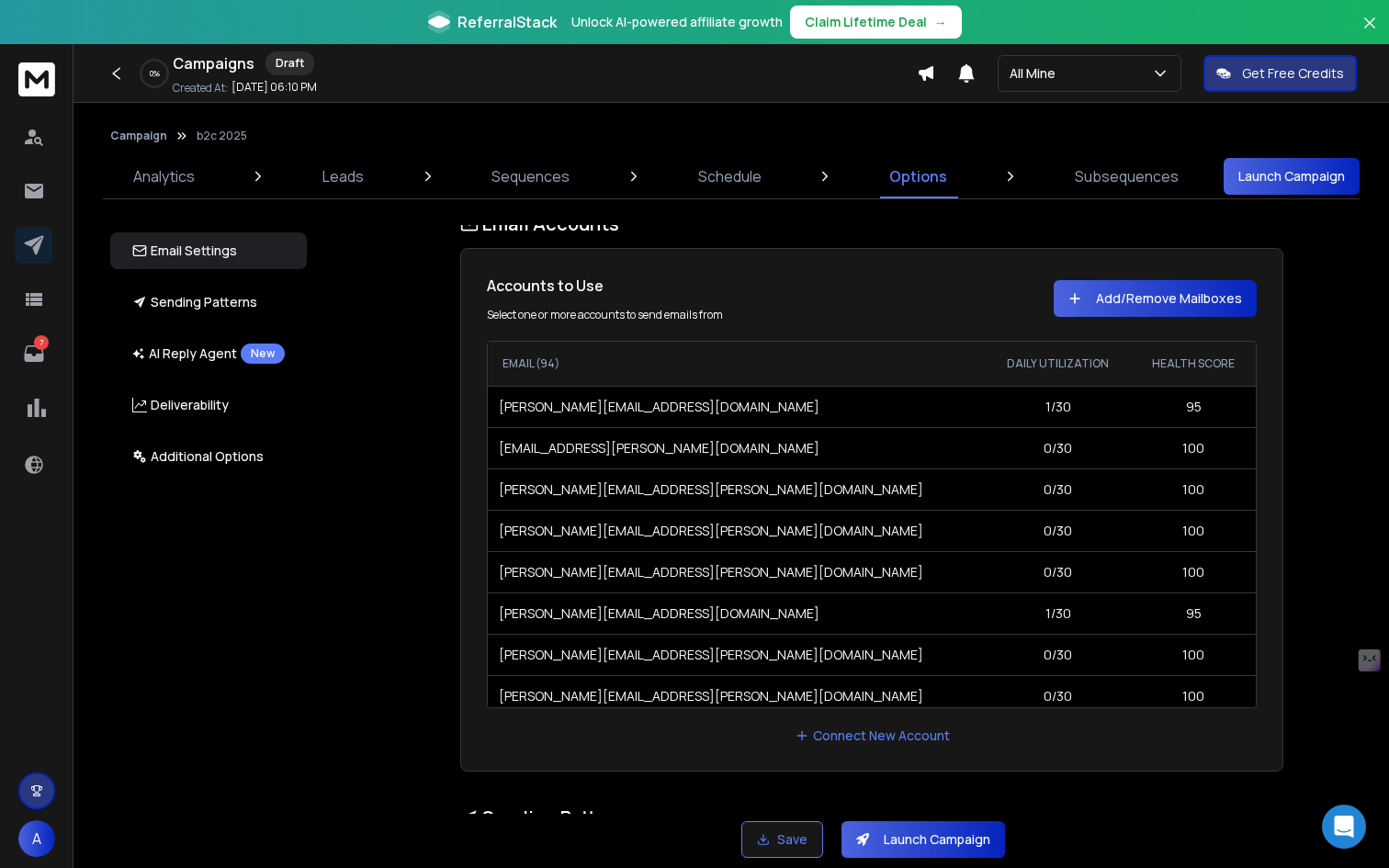
click at [1099, 304] on button "Add/Remove Mailboxes" at bounding box center [1155, 297] width 203 height 36
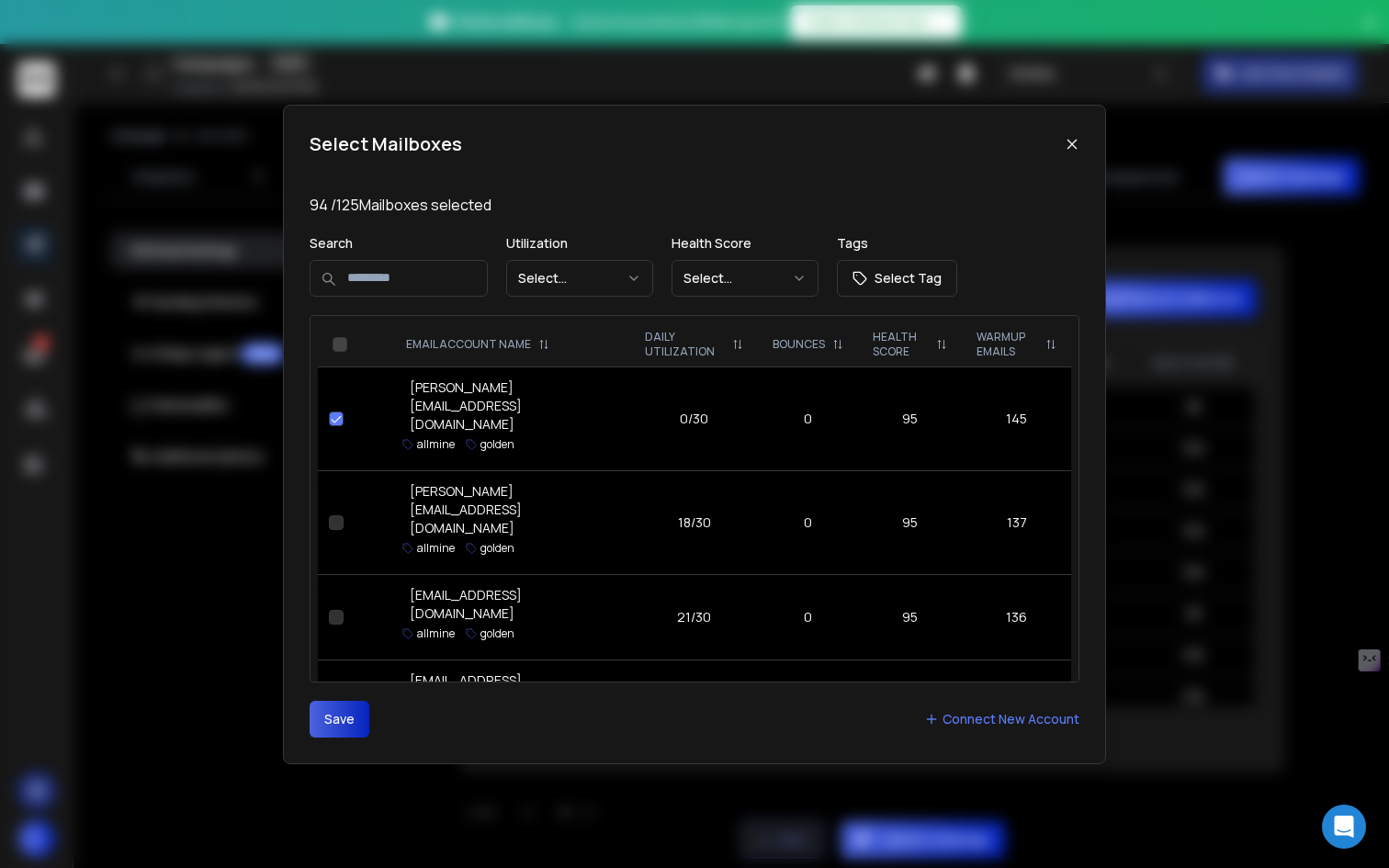
click at [436, 278] on input at bounding box center [398, 278] width 178 height 36
type input "*"
type input "********"
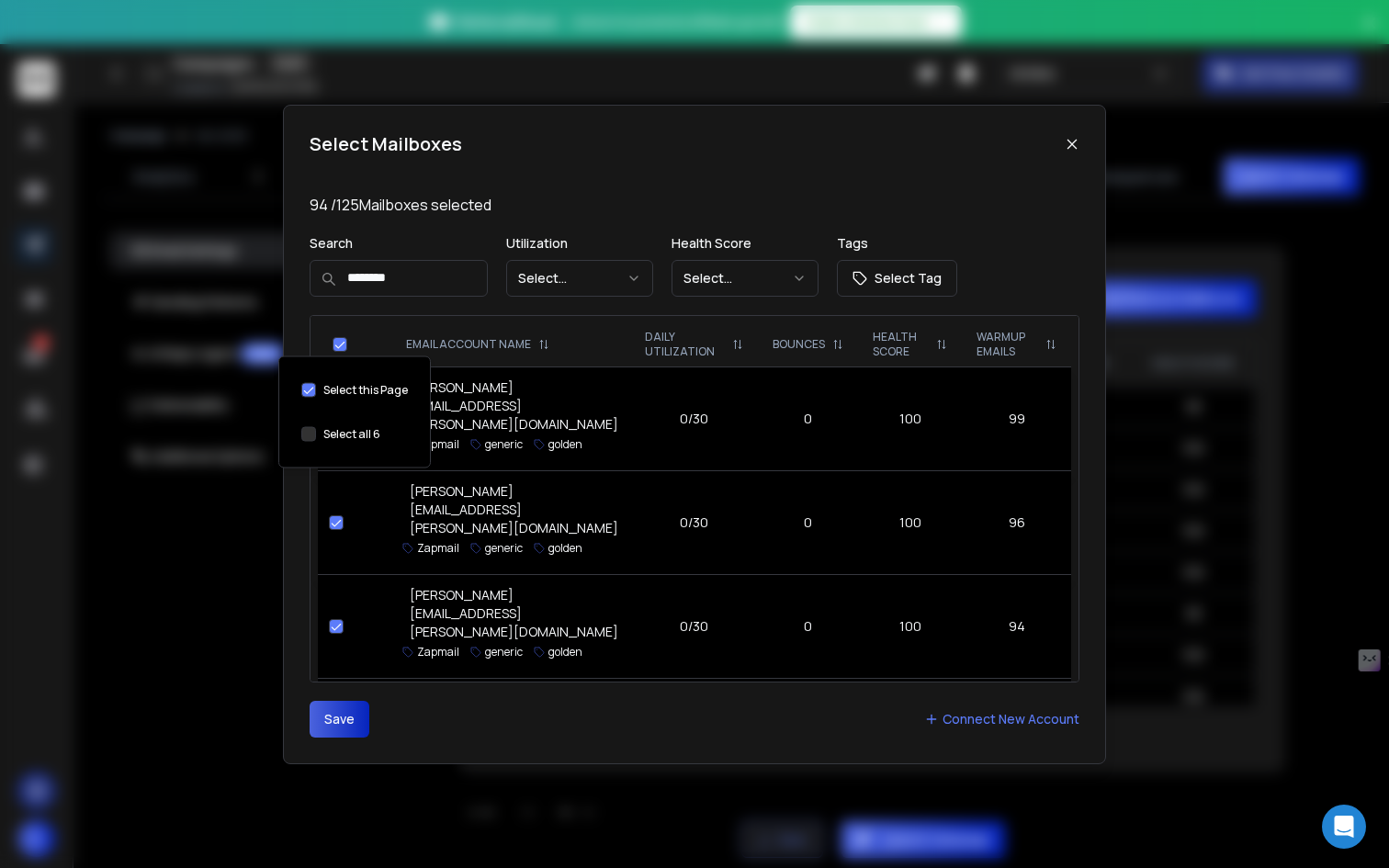
click at [340, 350] on button "Select this Page" at bounding box center [340, 344] width 15 height 15
click at [330, 723] on button "Save" at bounding box center [340, 718] width 60 height 36
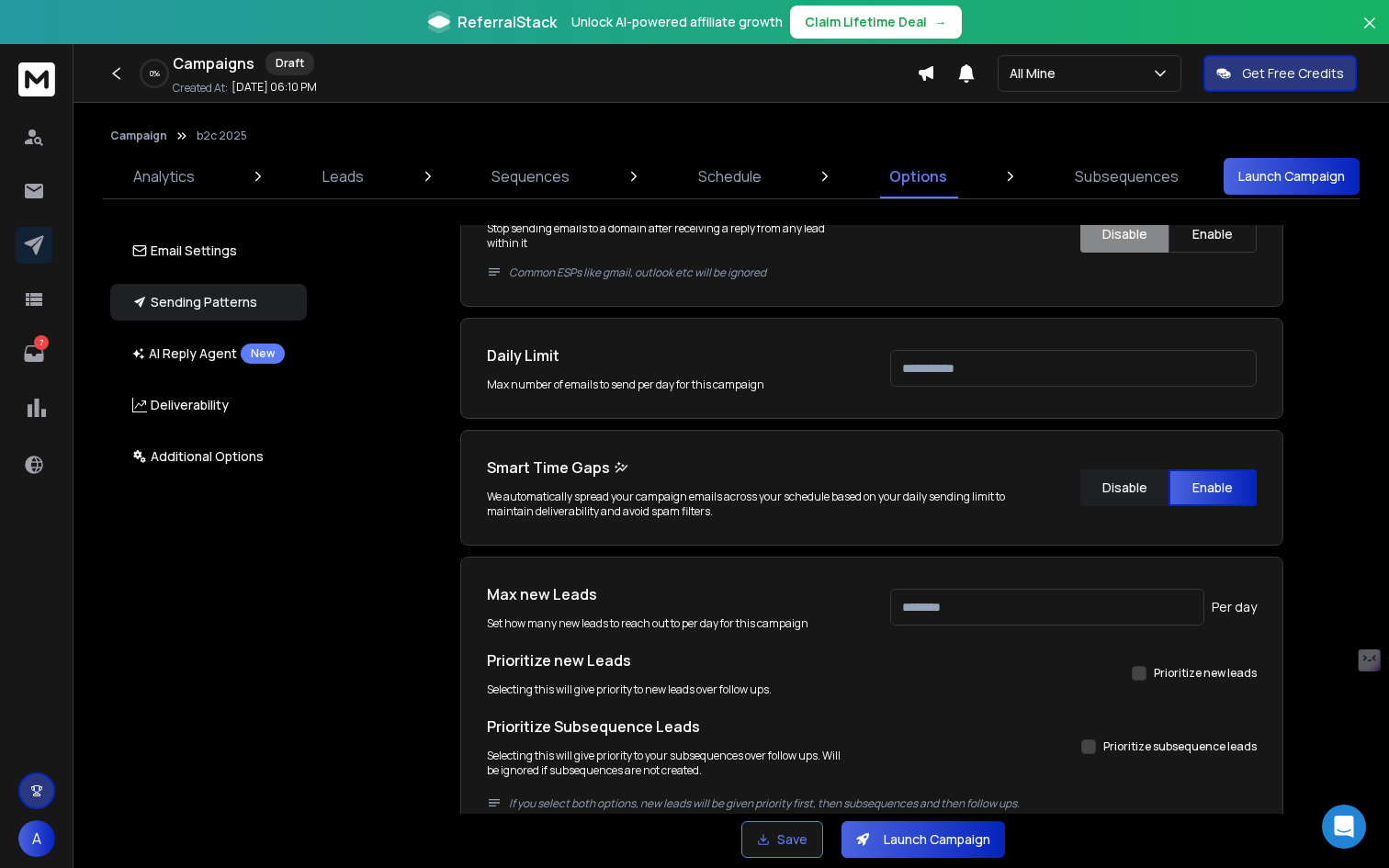
scroll to position [891, 0]
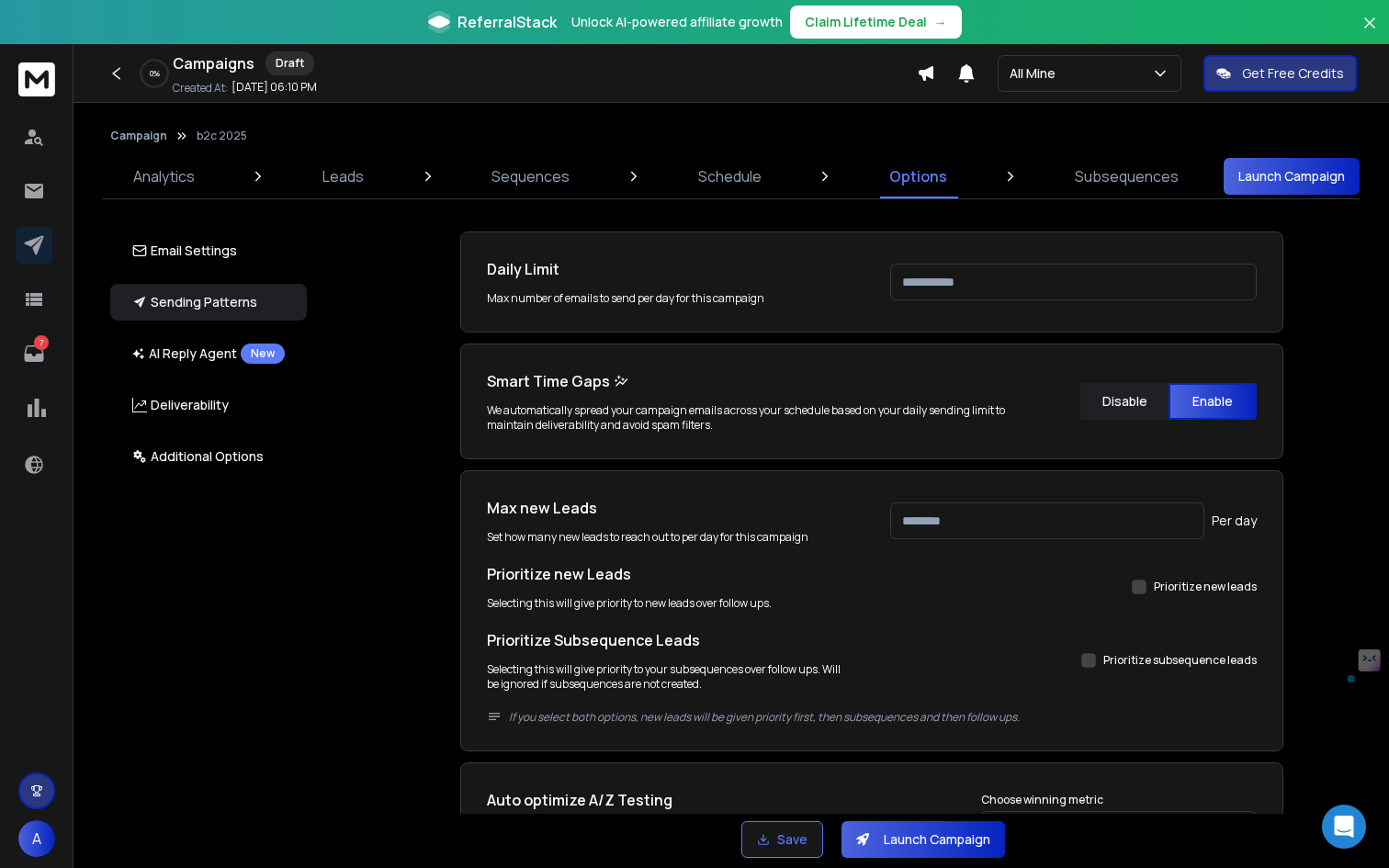
drag, startPoint x: 938, startPoint y: 520, endPoint x: 868, endPoint y: 513, distance: 70.3
click at [868, 513] on div "Max new Leads Set how many new leads to reach out to per day for this campaign …" at bounding box center [871, 520] width 770 height 48
click at [956, 282] on input "***" at bounding box center [1073, 282] width 367 height 36
type input "*"
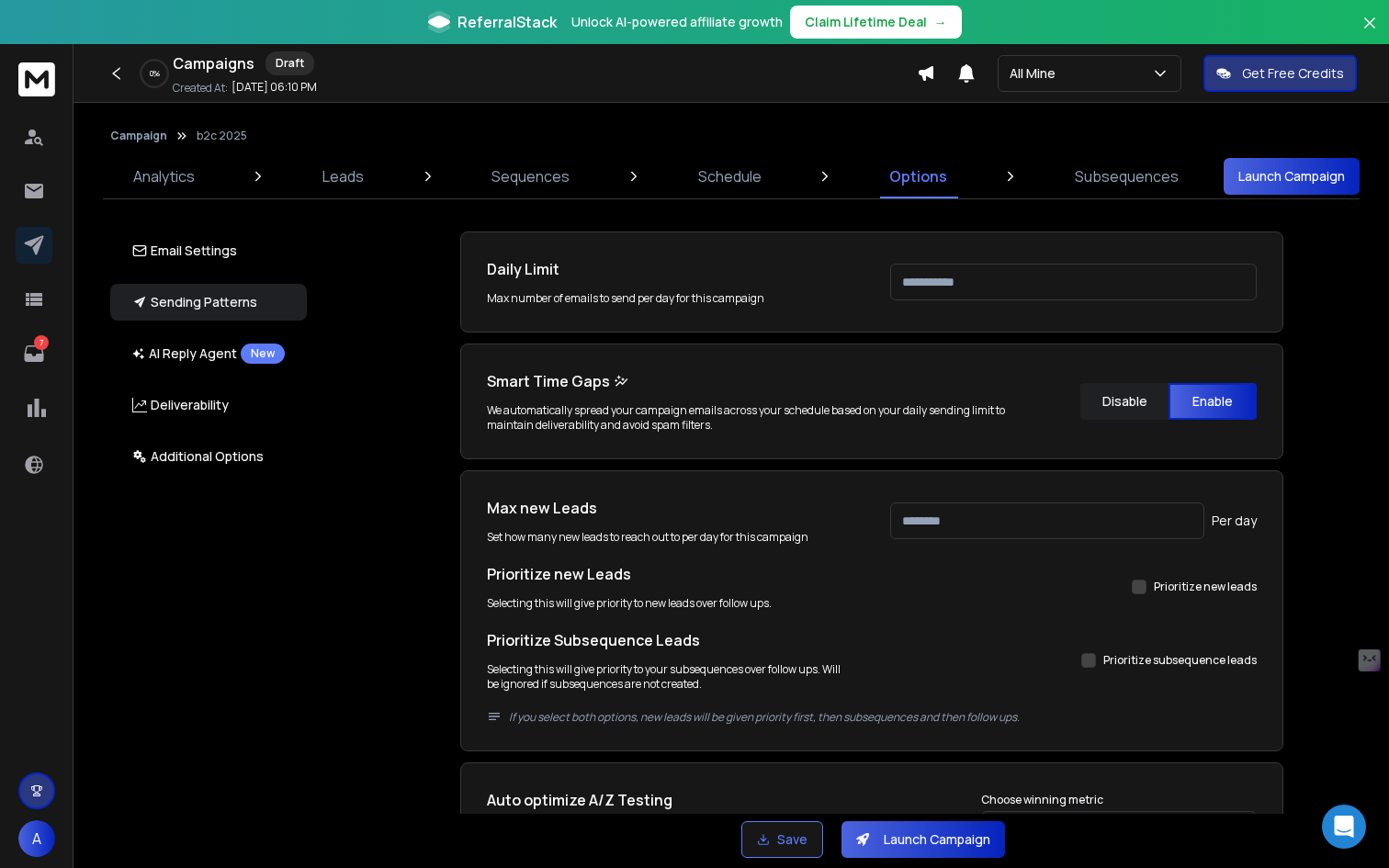
type input "****"
click at [948, 527] on input "***" at bounding box center [1047, 520] width 314 height 36
type input "*"
type input "****"
click at [1138, 586] on button "Prioritize new leads" at bounding box center [1139, 586] width 15 height 15
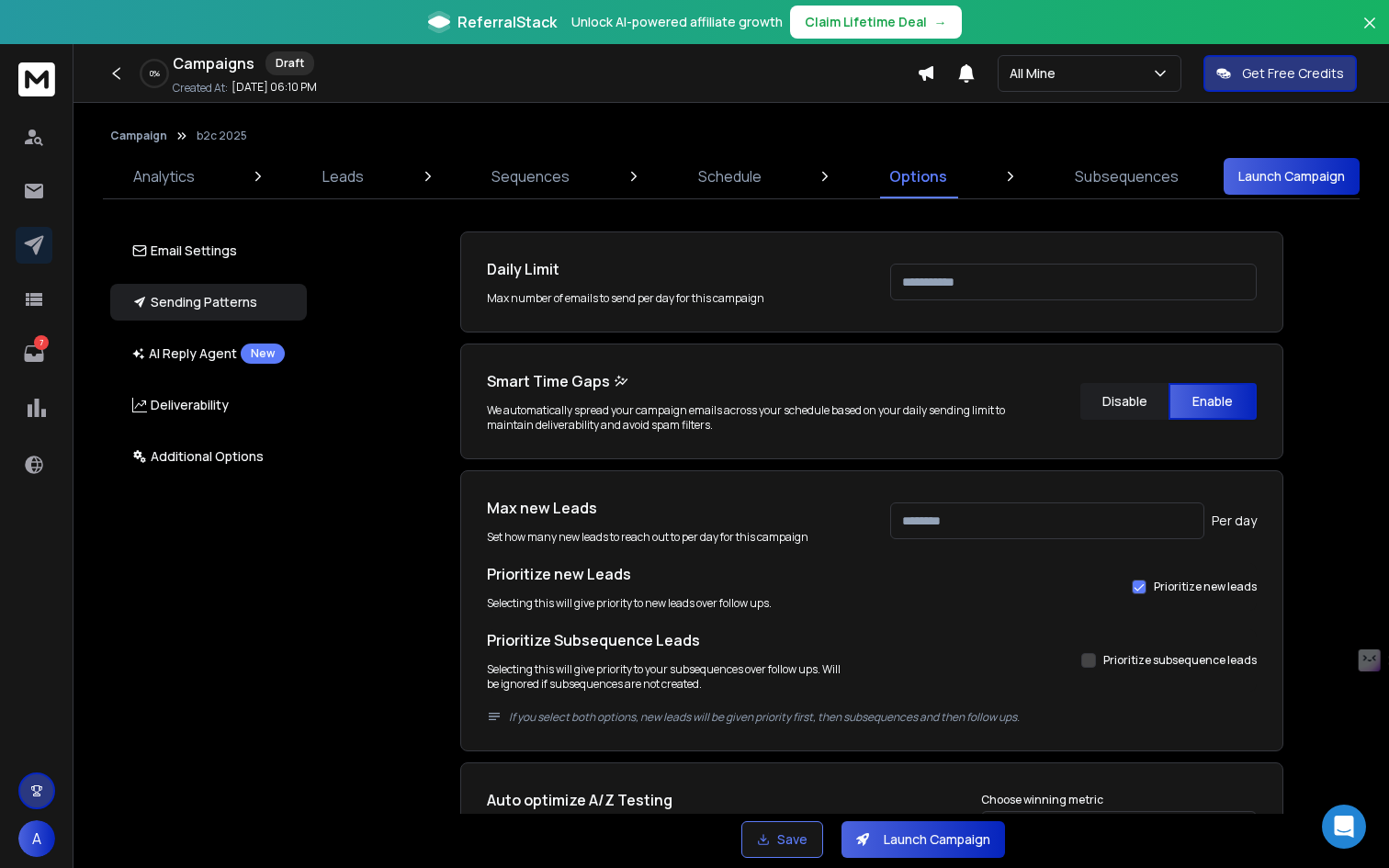
click at [1085, 660] on button "Prioritize new leads" at bounding box center [1089, 660] width 15 height 15
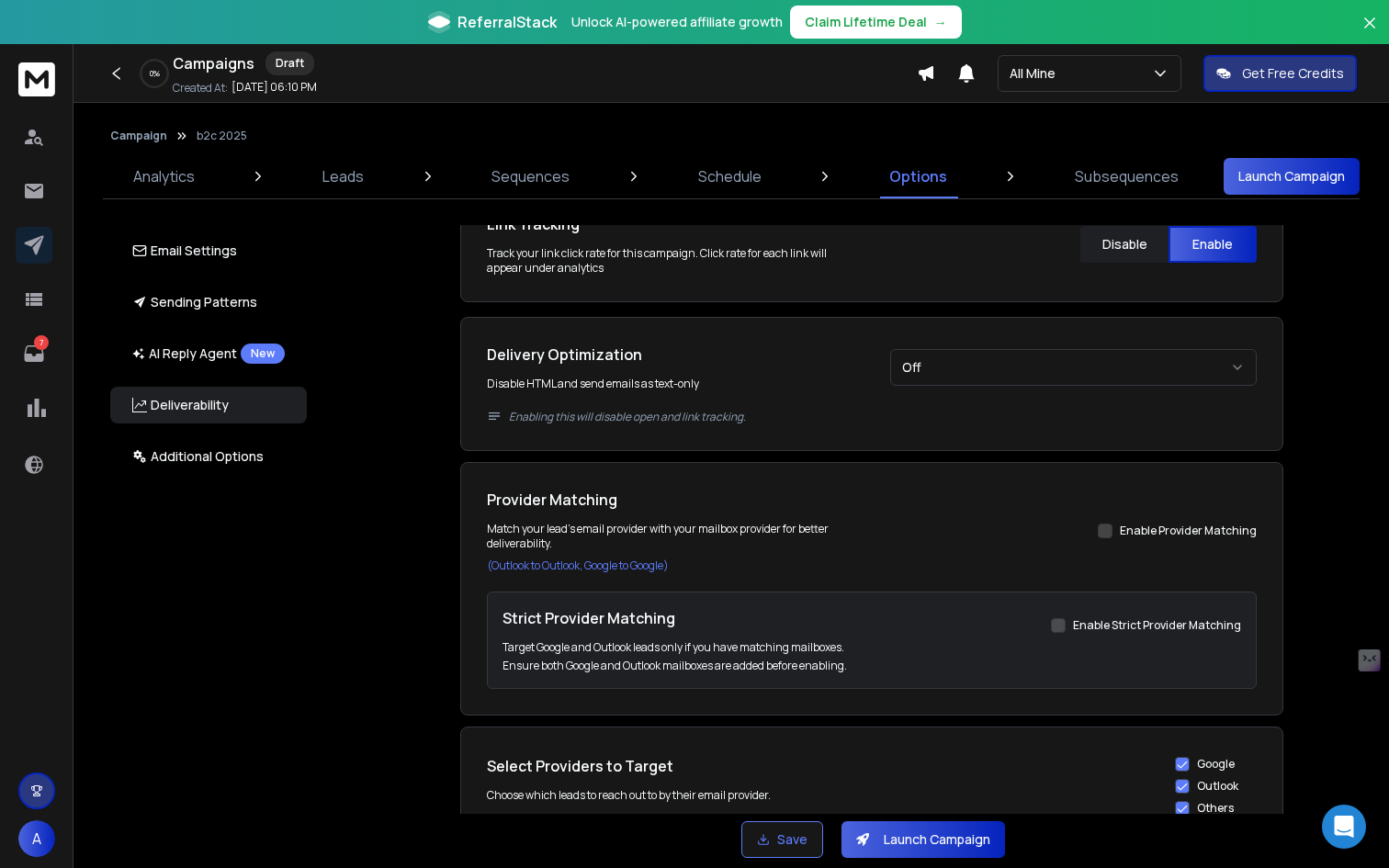
scroll to position [2235, 0]
click at [1112, 532] on button "Enable Provider Matching" at bounding box center [1105, 530] width 15 height 15
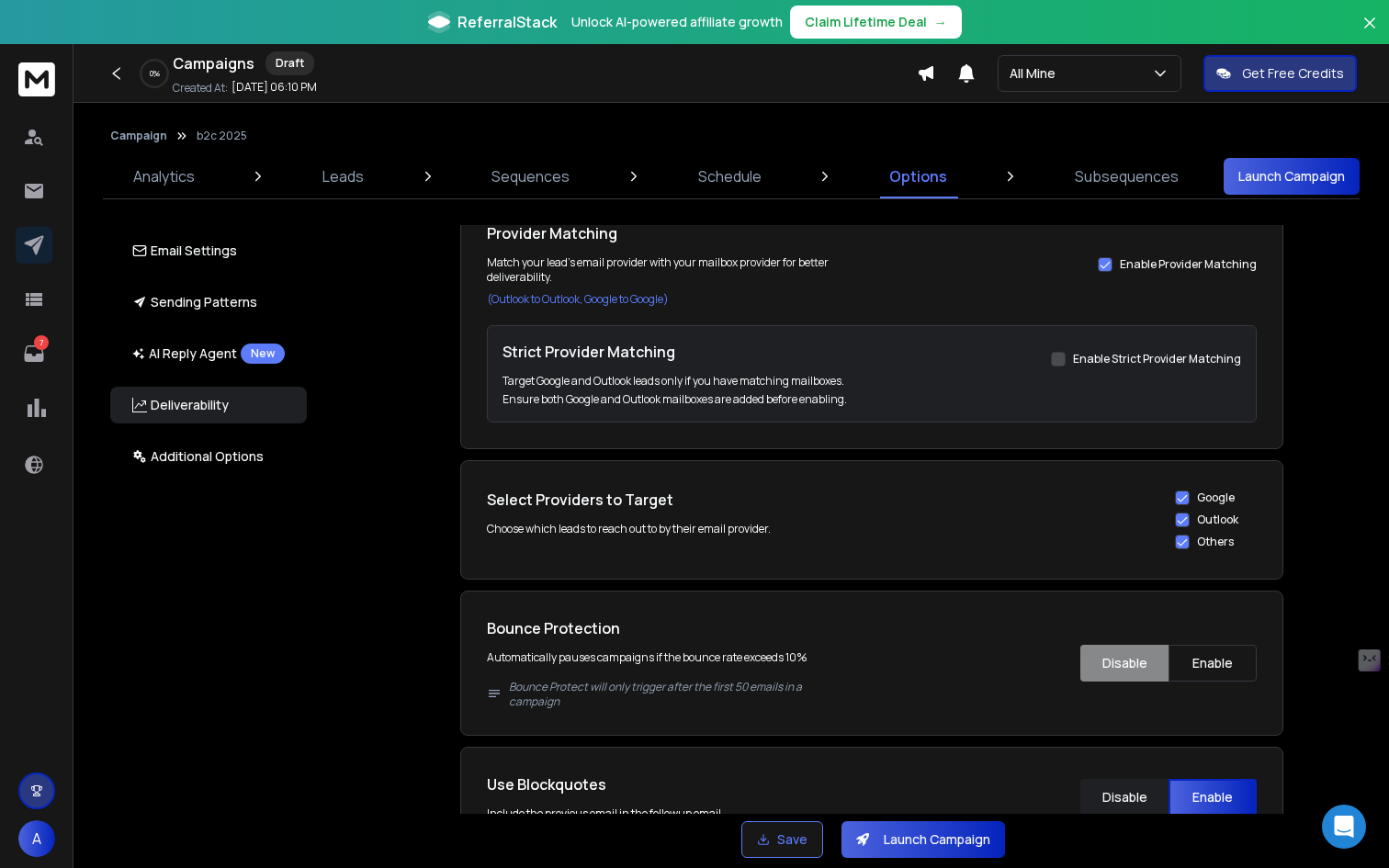
scroll to position [2509, 0]
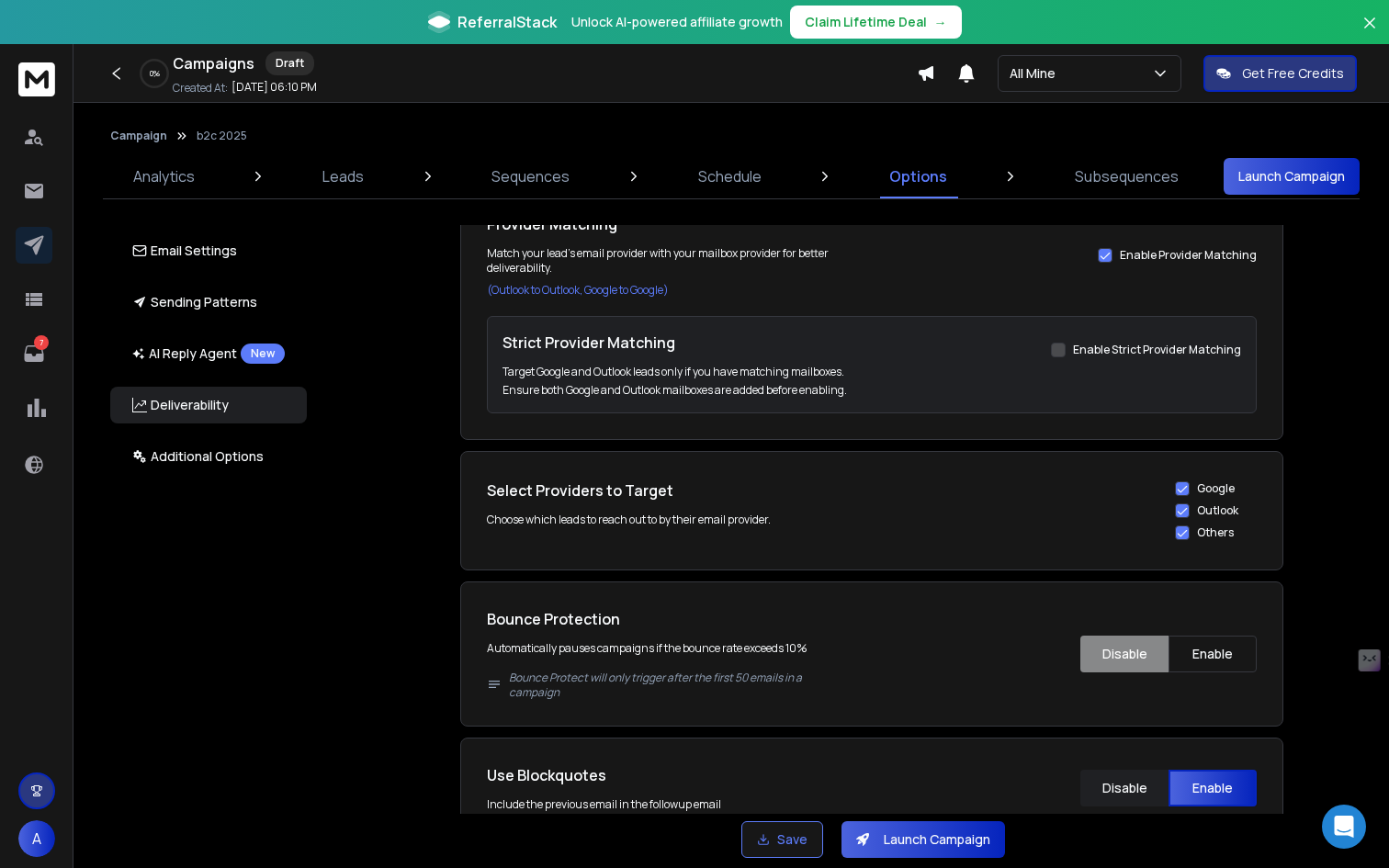
click at [1184, 513] on button "Outlook" at bounding box center [1182, 511] width 15 height 15
click at [1183, 531] on button "Others" at bounding box center [1182, 532] width 15 height 15
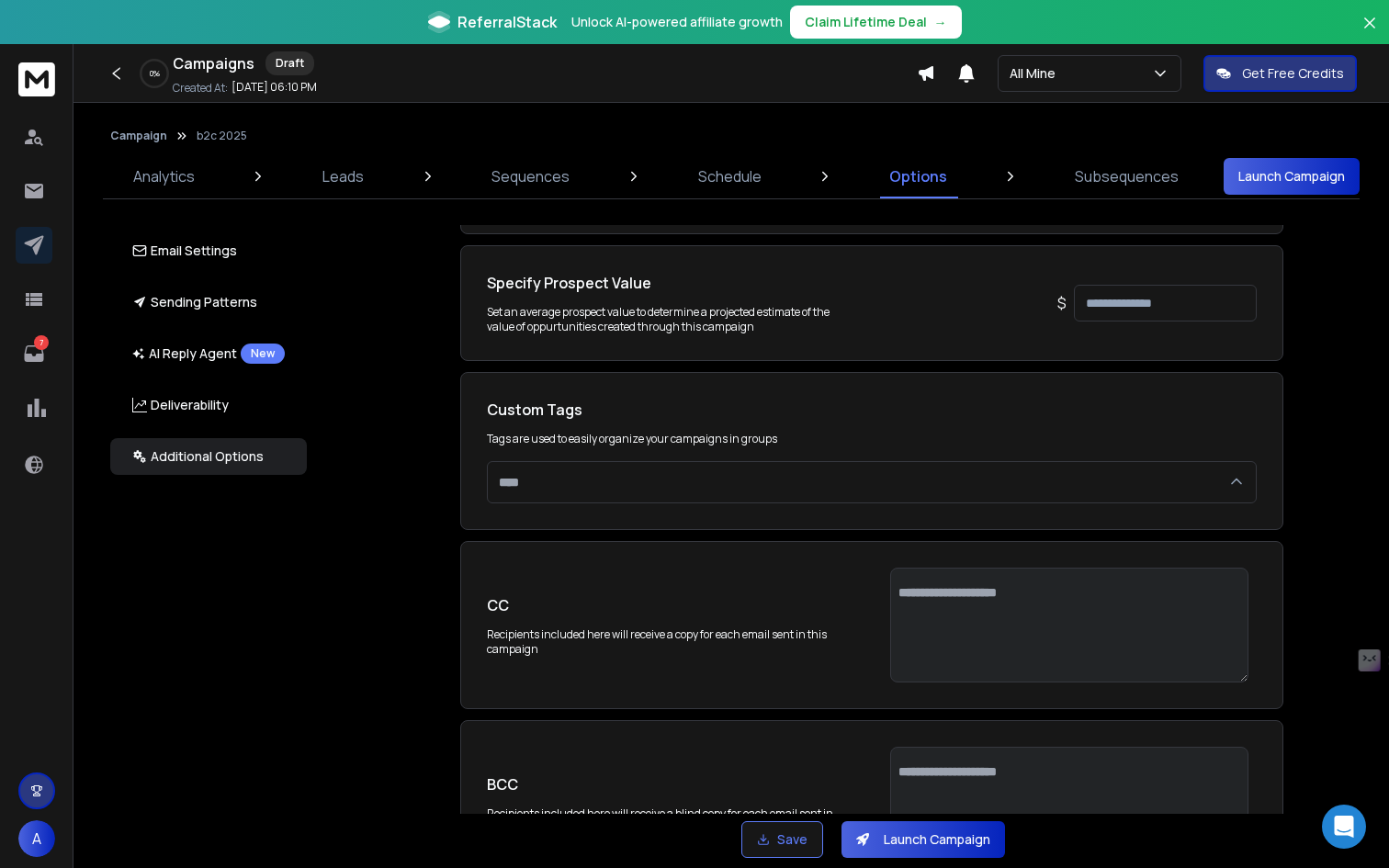
scroll to position [3496, 0]
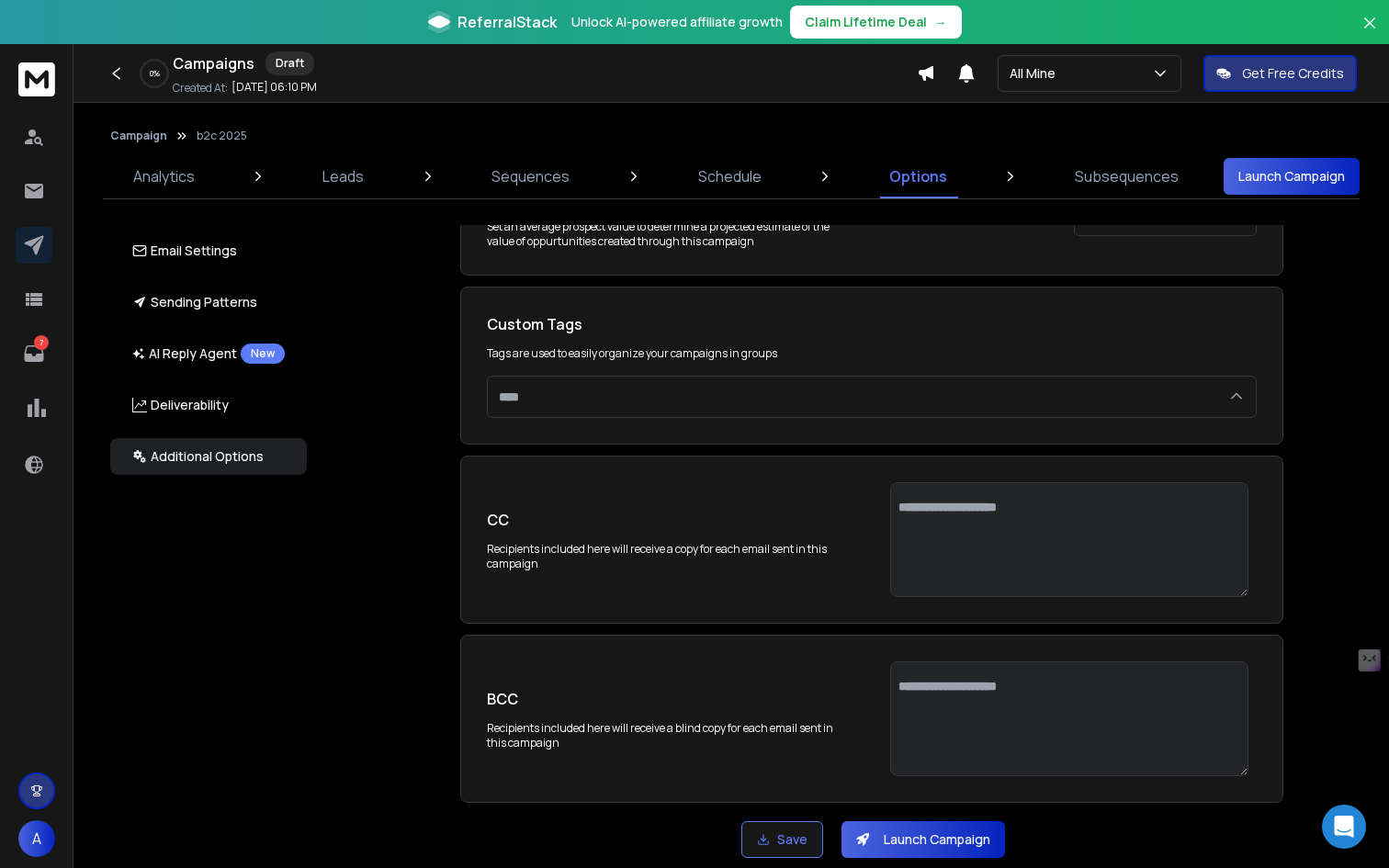
click at [939, 842] on button "Launch Campaign" at bounding box center [923, 838] width 163 height 36
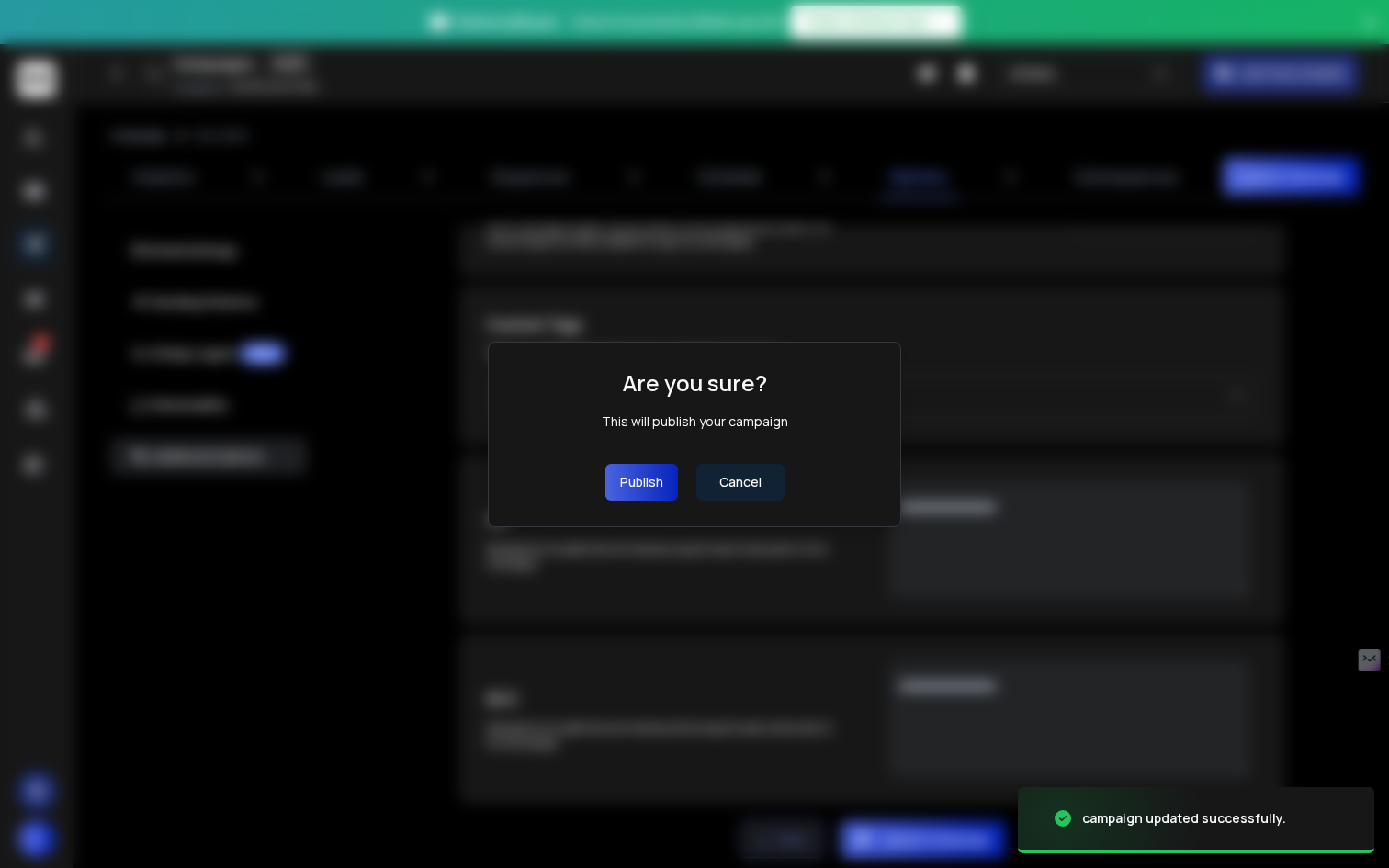
click at [651, 489] on button "Publish" at bounding box center [642, 481] width 73 height 36
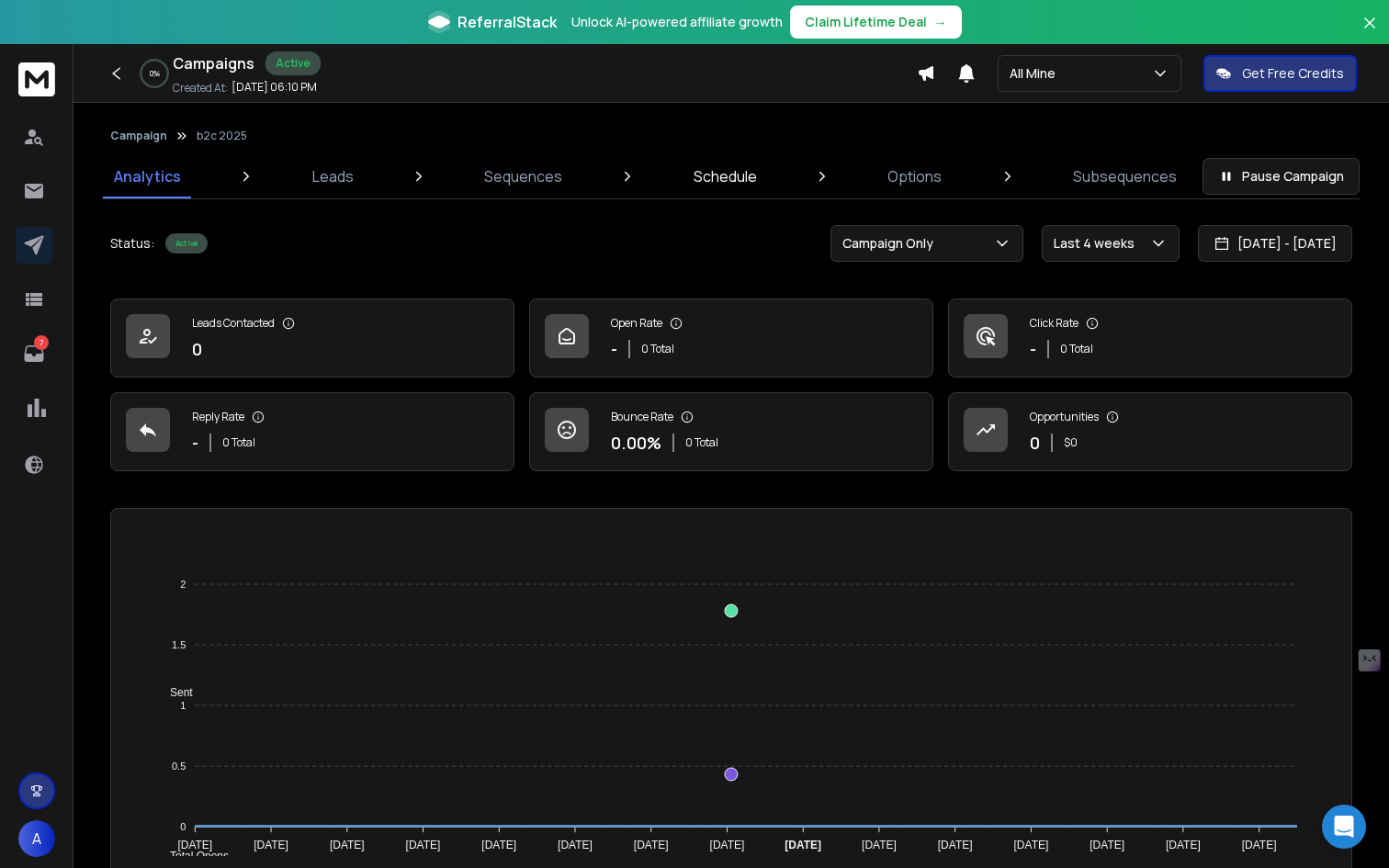
click at [744, 186] on p "Schedule" at bounding box center [725, 176] width 63 height 22
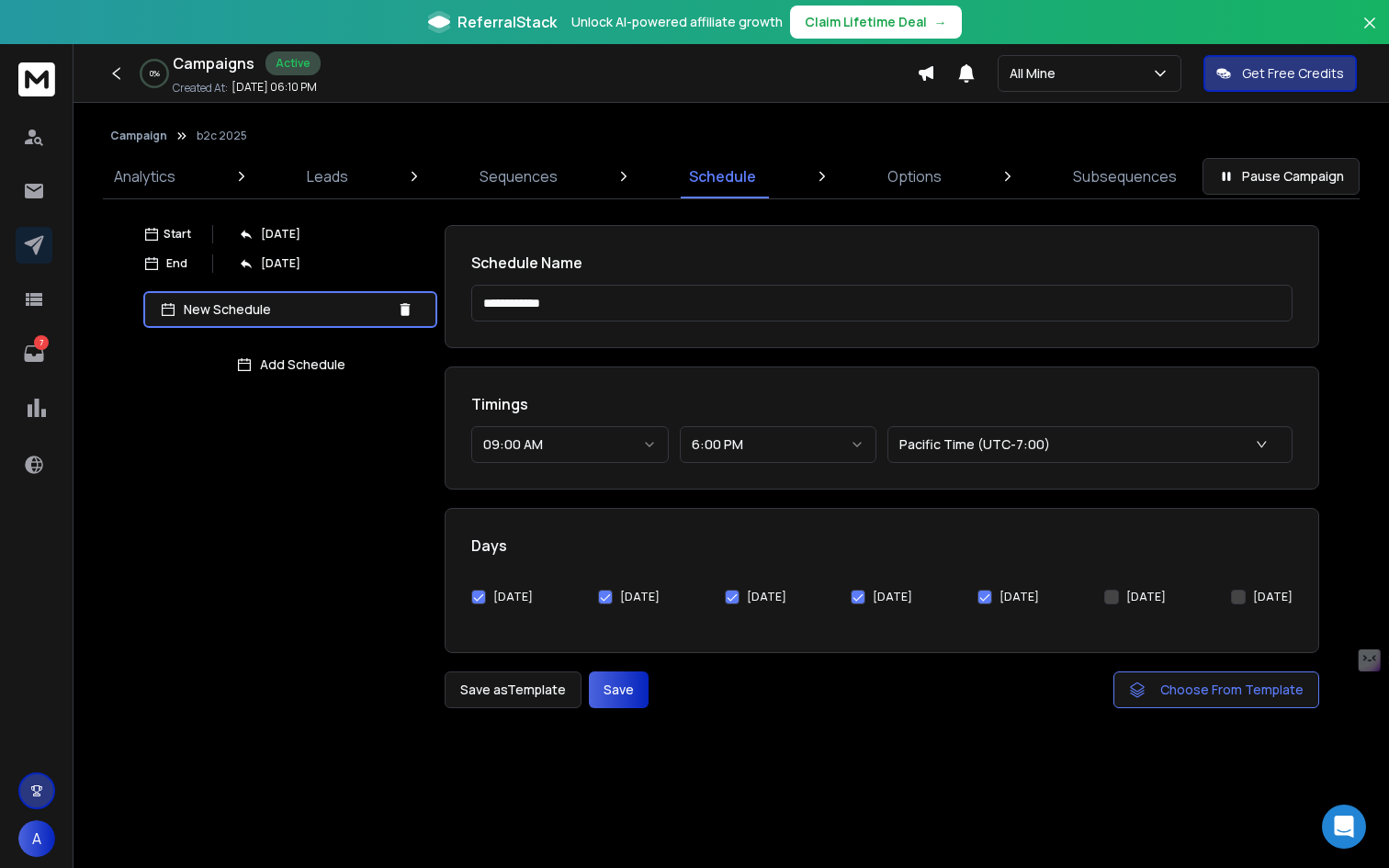
click at [1117, 592] on button "Saturday" at bounding box center [1112, 597] width 15 height 15
click at [1241, 597] on button "Sunday" at bounding box center [1238, 597] width 15 height 15
click at [784, 445] on button "6:00 PM" at bounding box center [779, 444] width 198 height 36
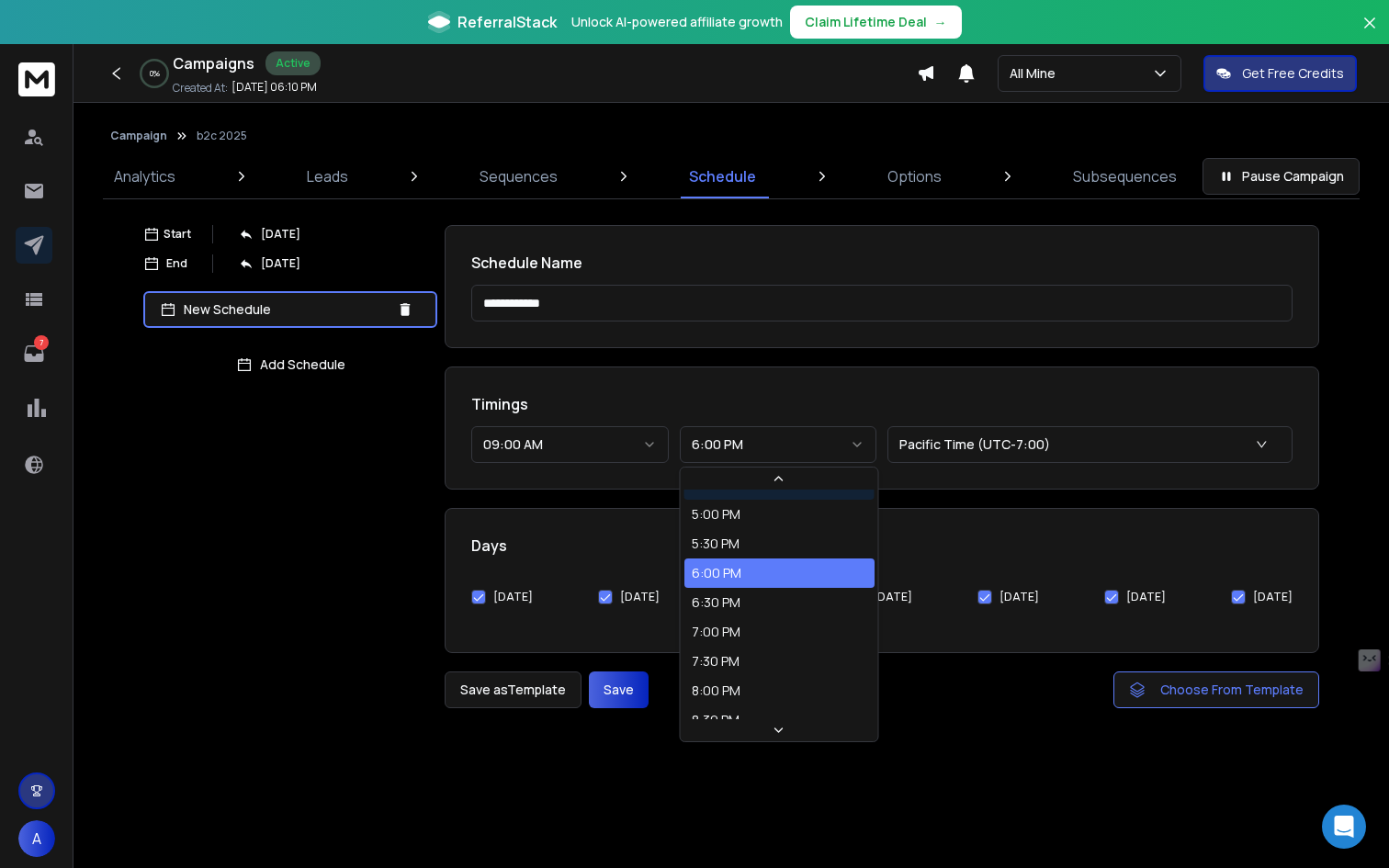
scroll to position [440, 0]
select select "********"
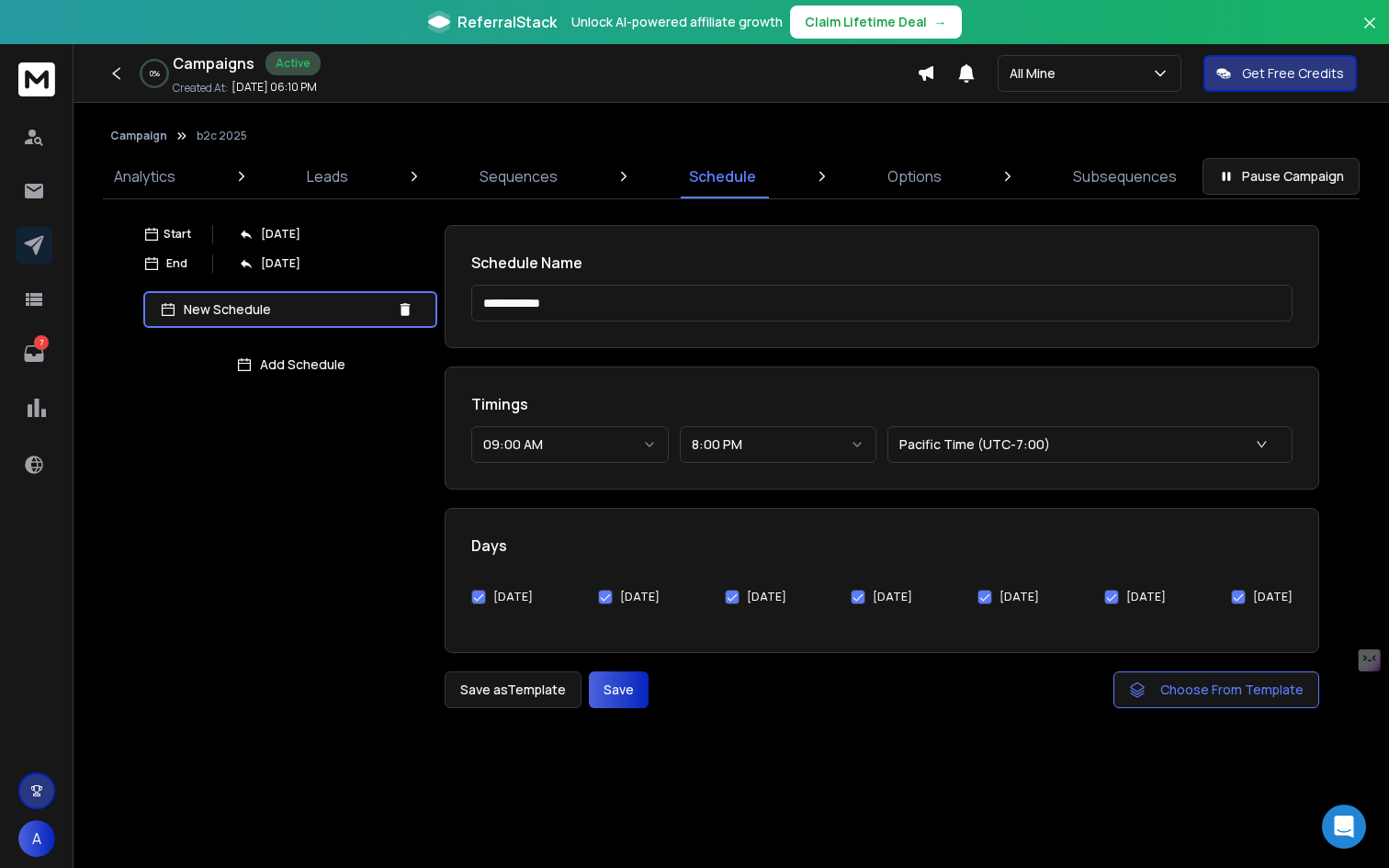
click at [631, 700] on button "Save" at bounding box center [618, 689] width 60 height 36
click at [45, 243] on link at bounding box center [34, 244] width 36 height 36
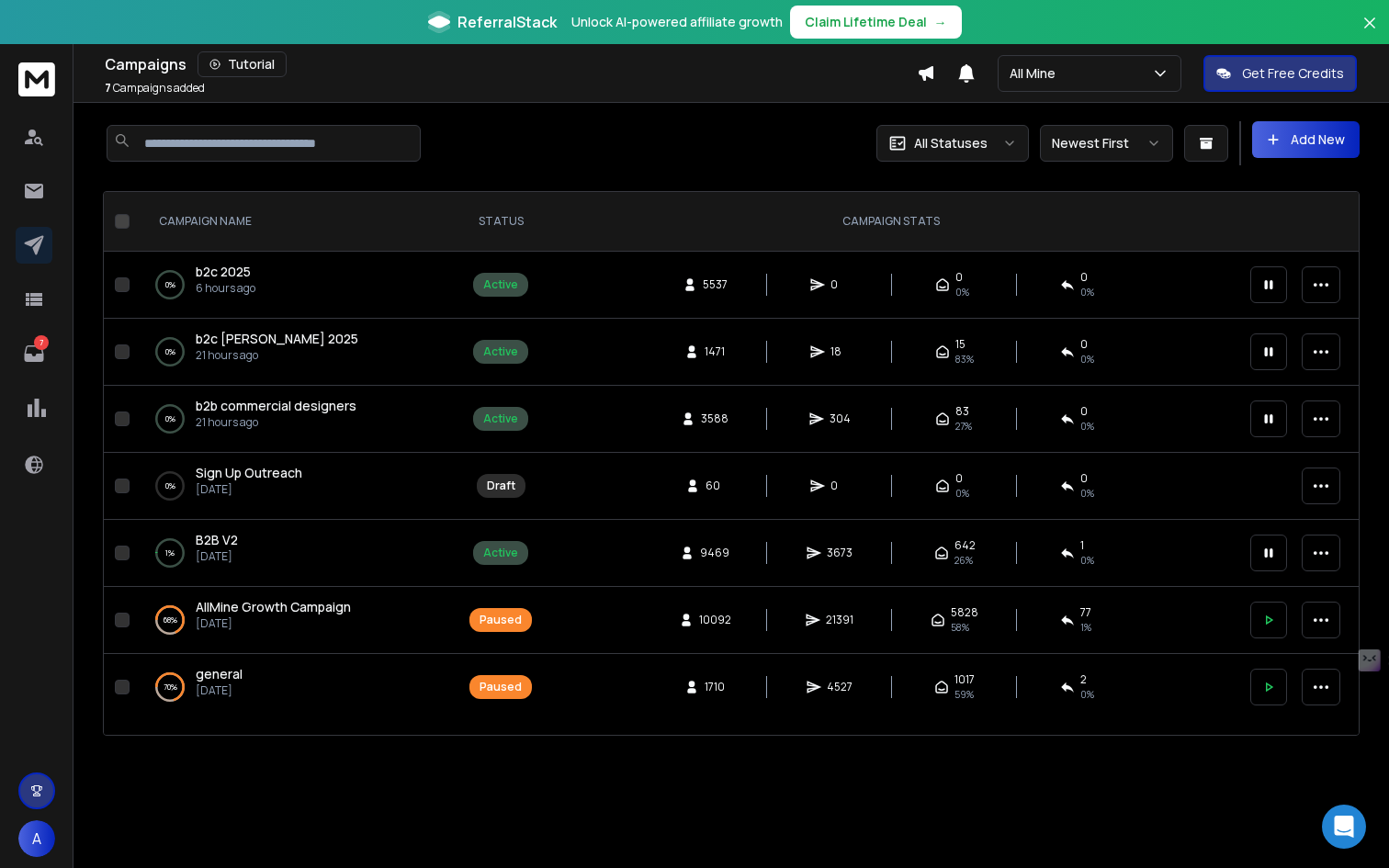
click at [356, 335] on div "0 % b2c del webb 2025 21 hours ago" at bounding box center [297, 351] width 285 height 44
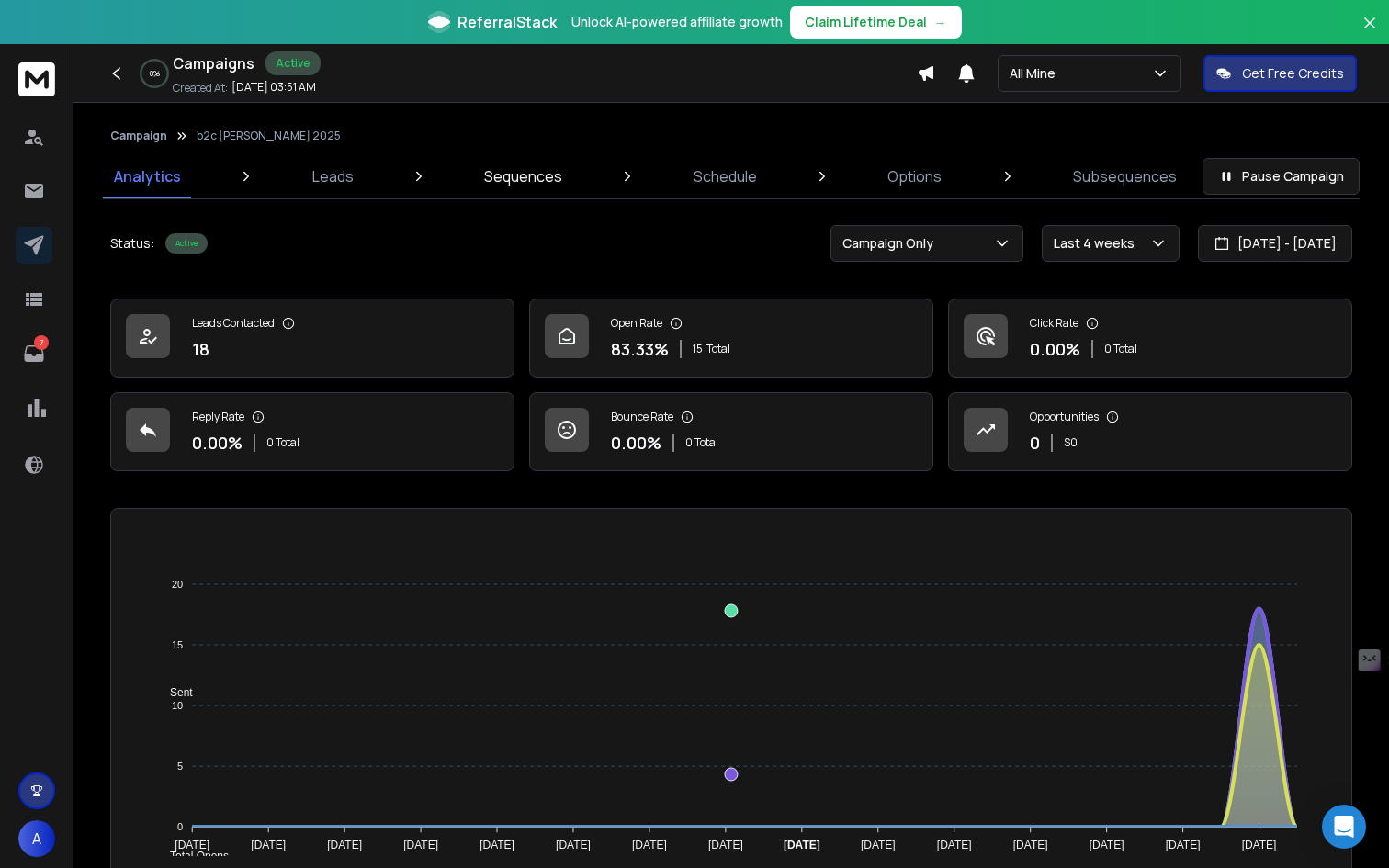
click at [507, 176] on p "Sequences" at bounding box center [523, 176] width 78 height 22
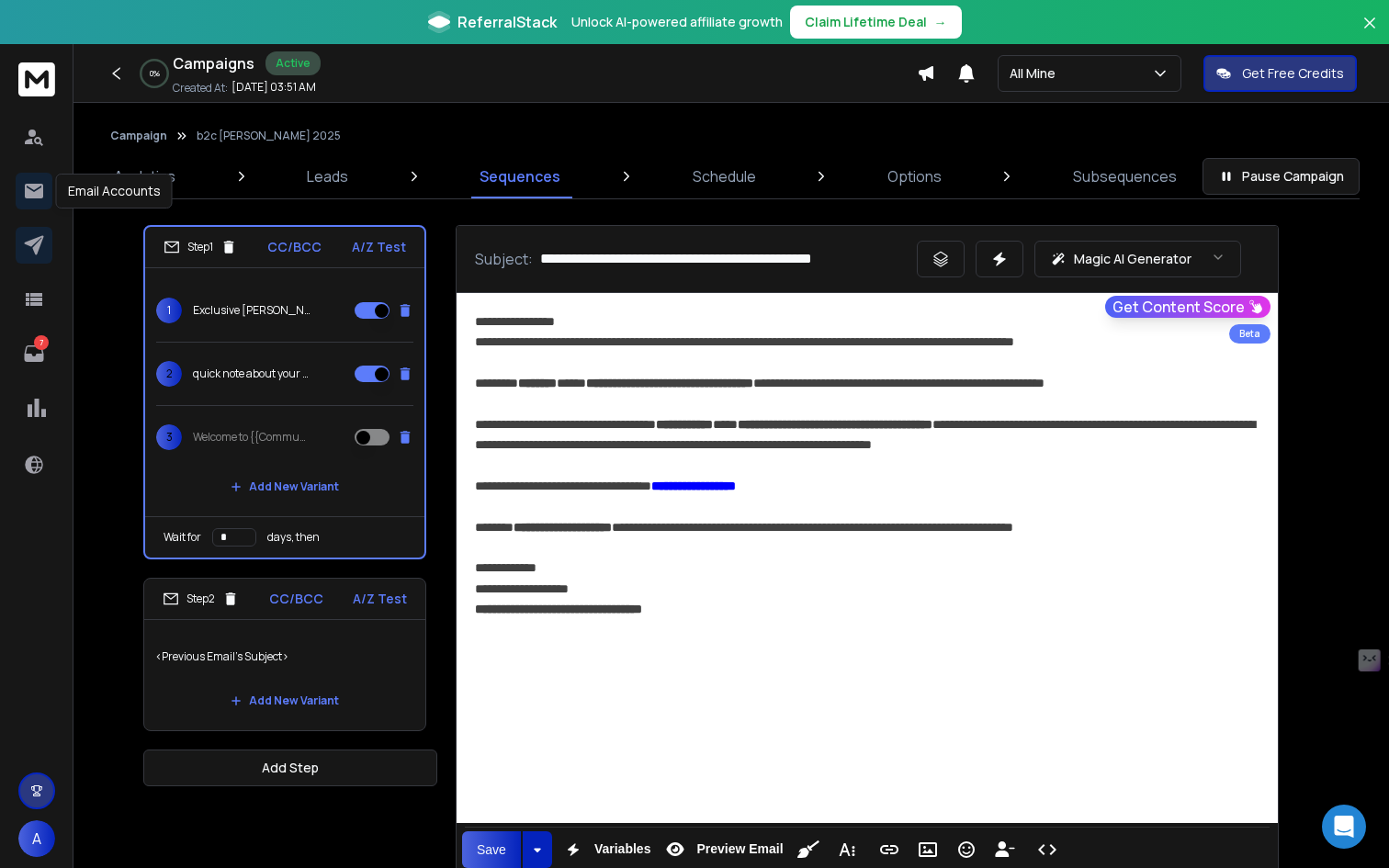
click at [20, 183] on link at bounding box center [34, 190] width 36 height 36
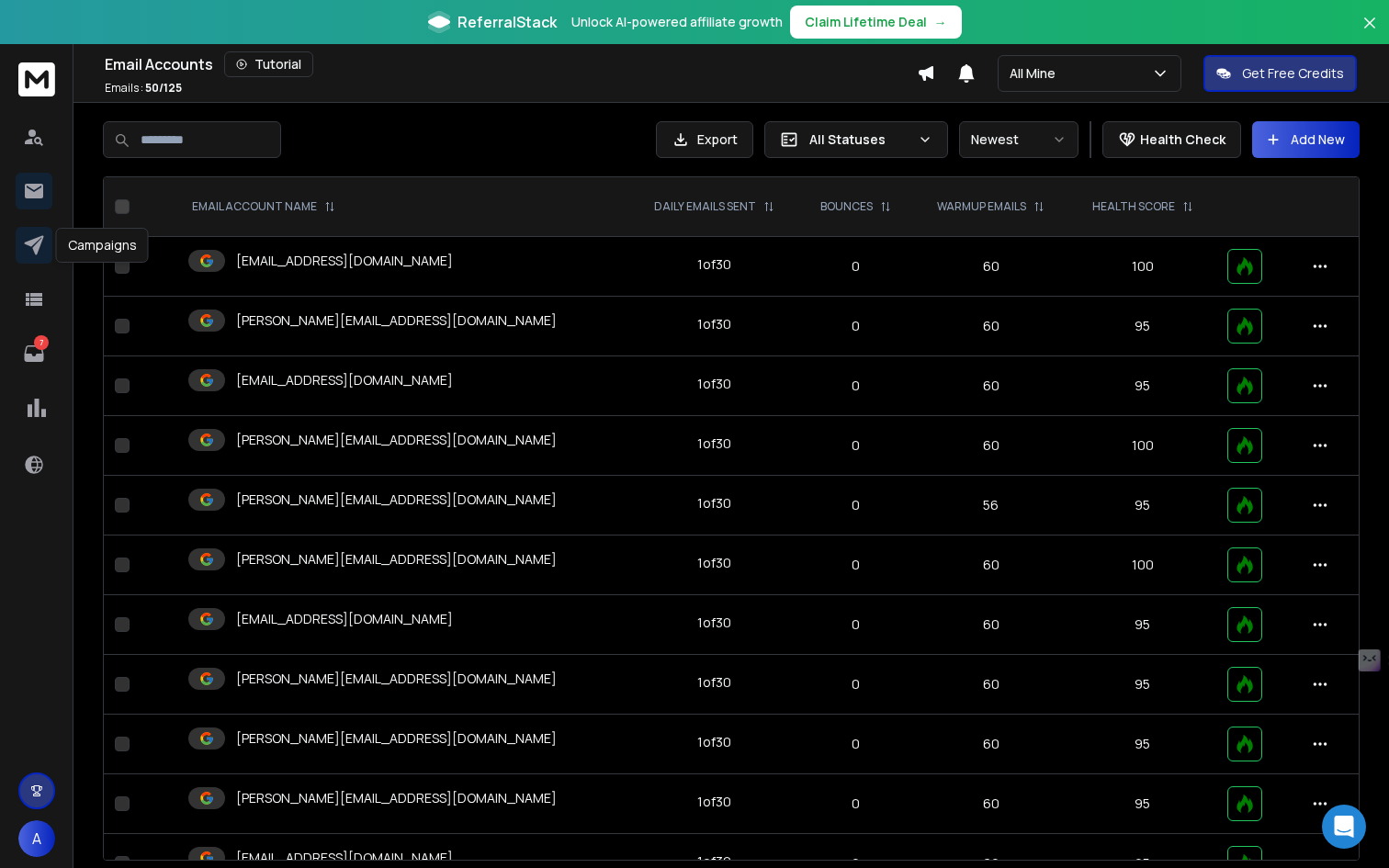
click at [49, 252] on link at bounding box center [34, 244] width 36 height 36
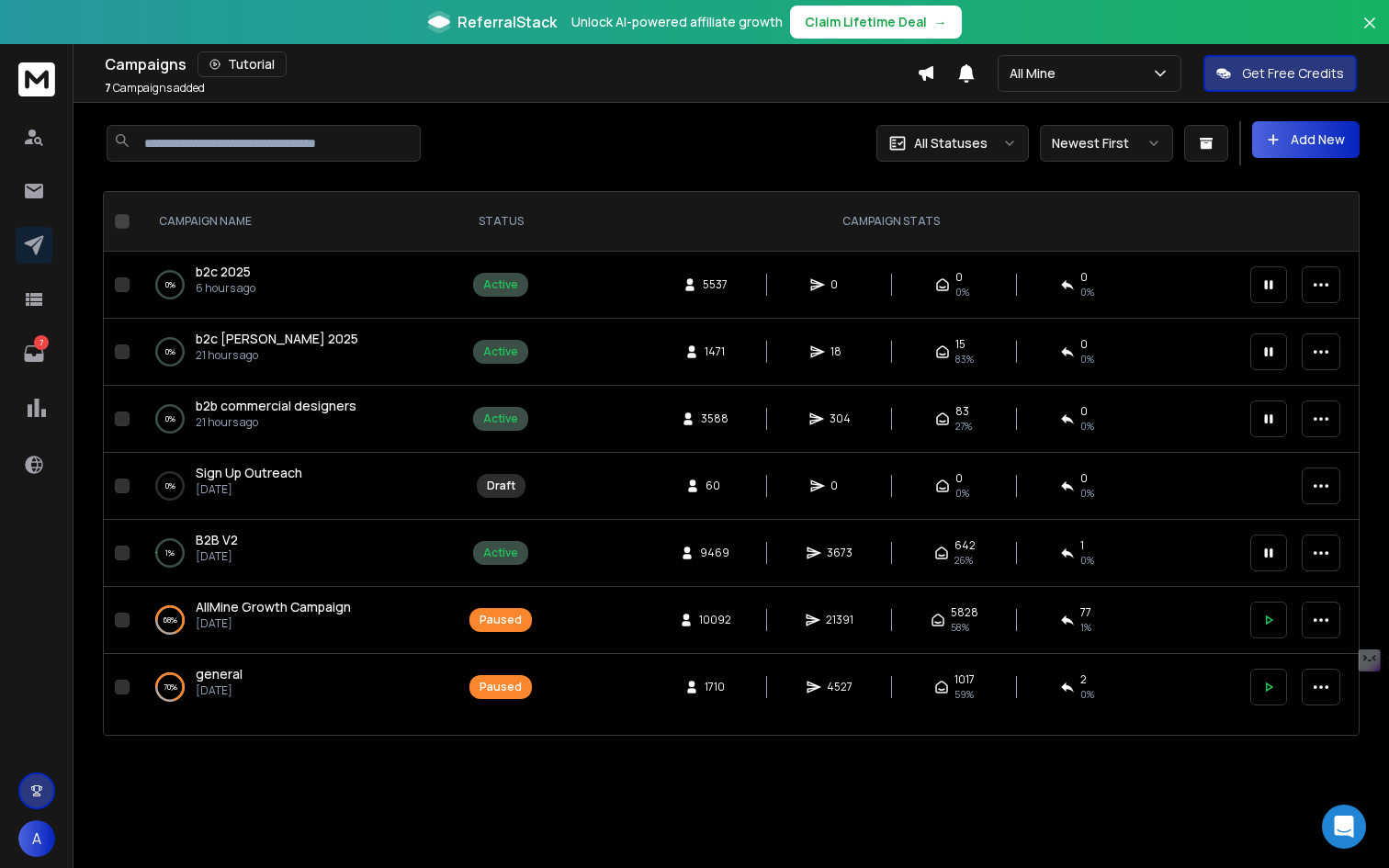
click at [243, 272] on span "b2c 2025" at bounding box center [223, 271] width 55 height 18
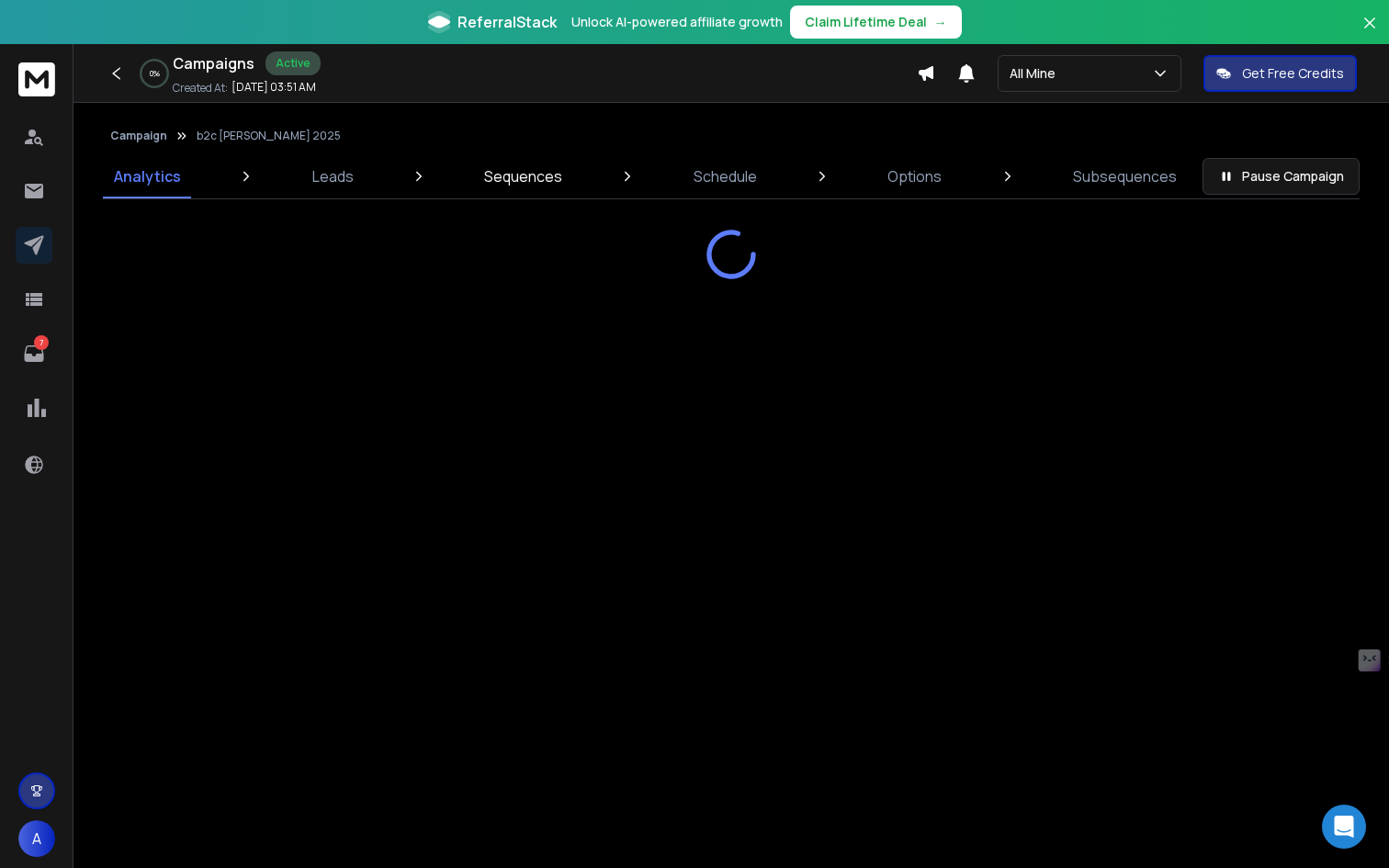
click at [504, 186] on p "Sequences" at bounding box center [523, 176] width 78 height 22
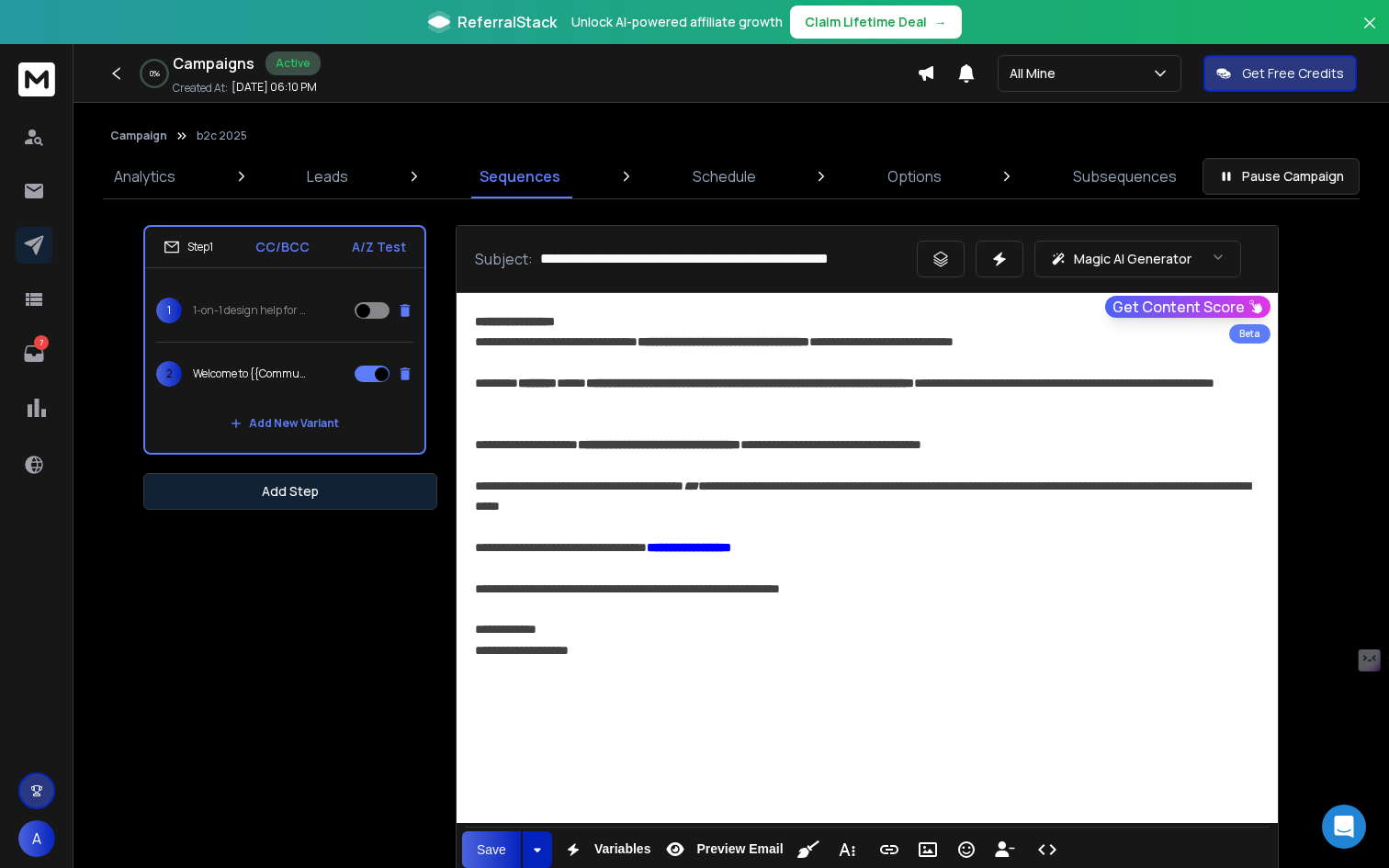
click at [333, 498] on button "Add Step" at bounding box center [290, 490] width 294 height 36
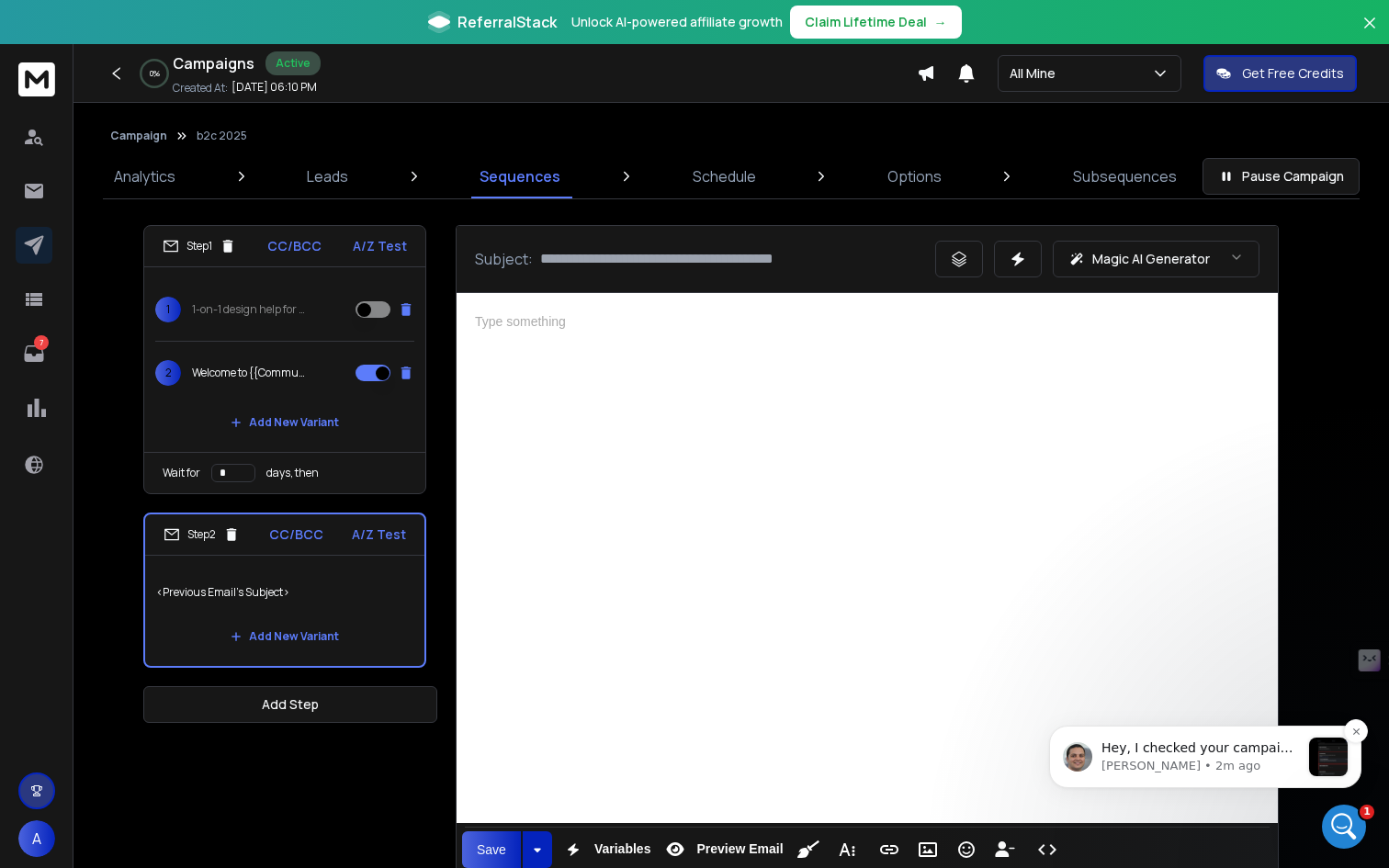
click at [1227, 761] on p "Raj • 2m ago" at bounding box center [1201, 765] width 199 height 17
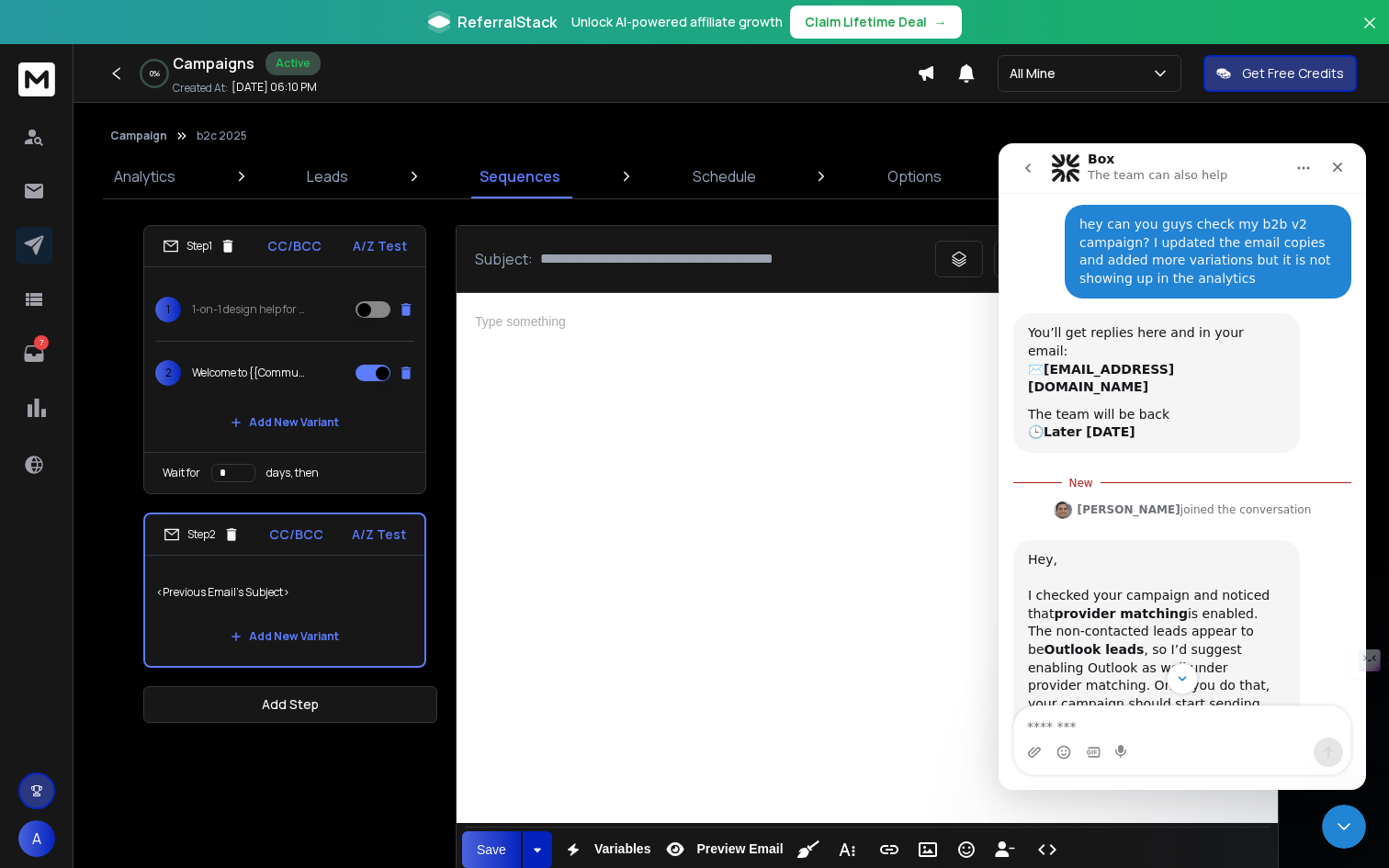
scroll to position [185, 0]
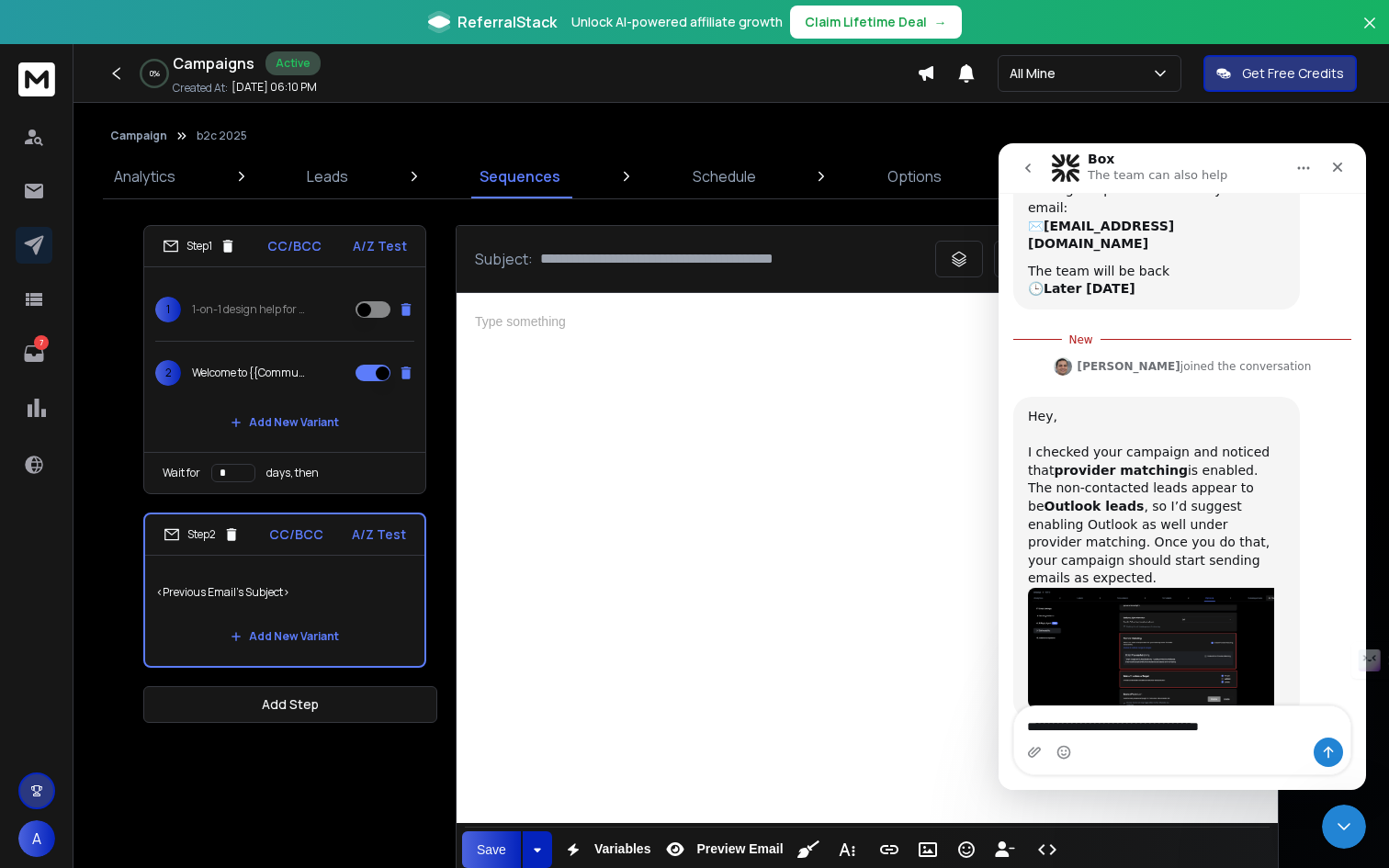
type textarea "**********"
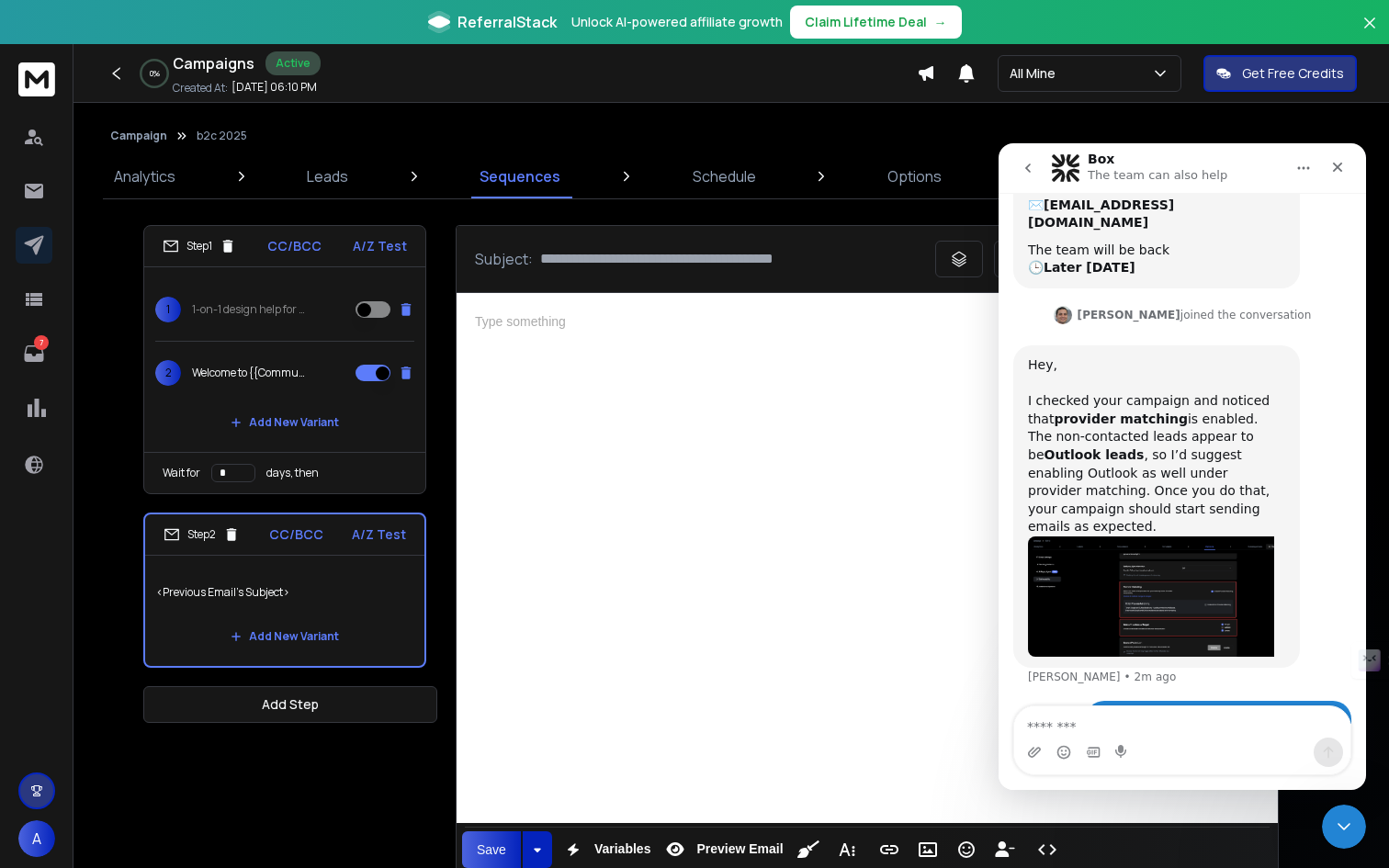
scroll to position [209, 0]
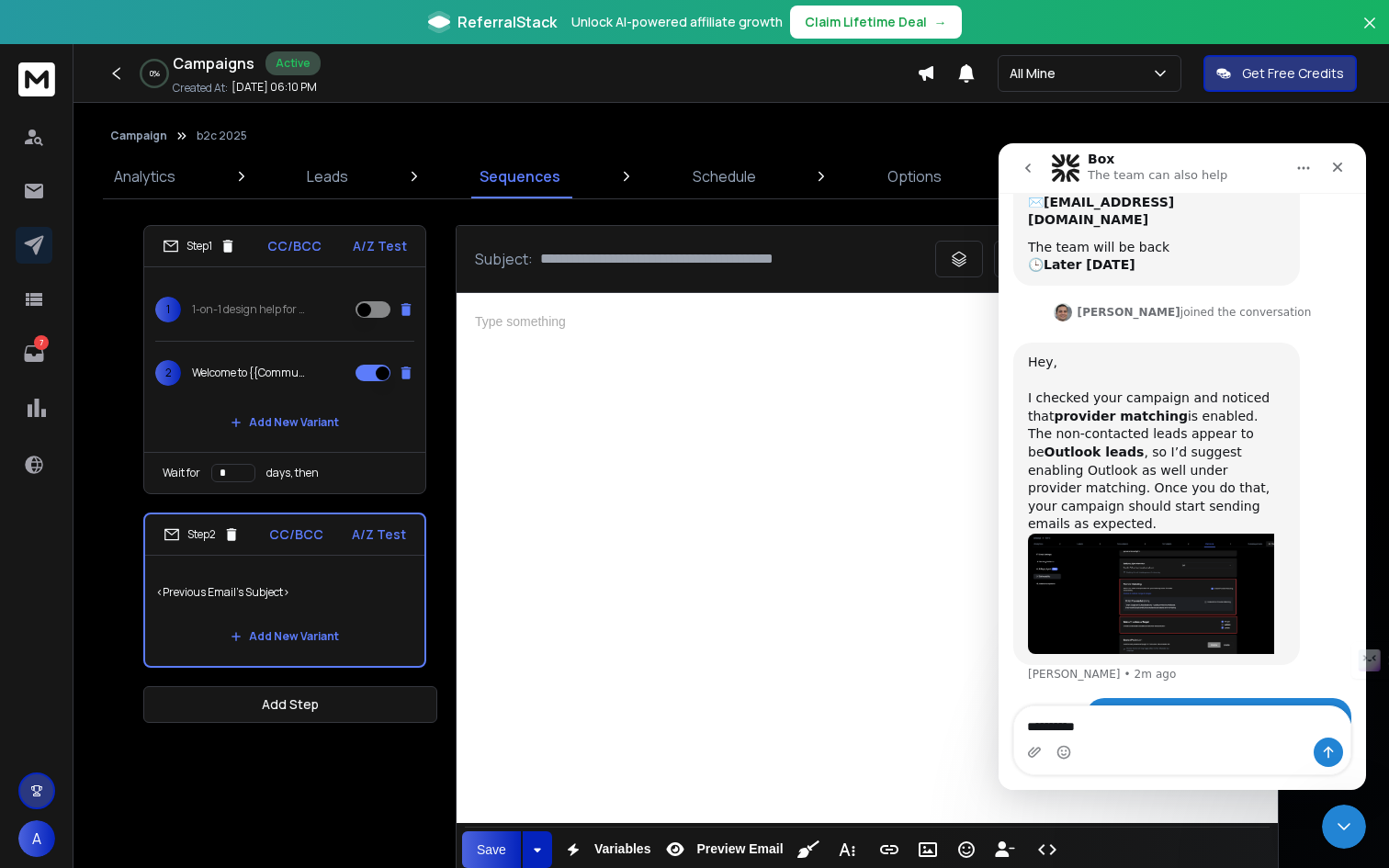
type textarea "**********"
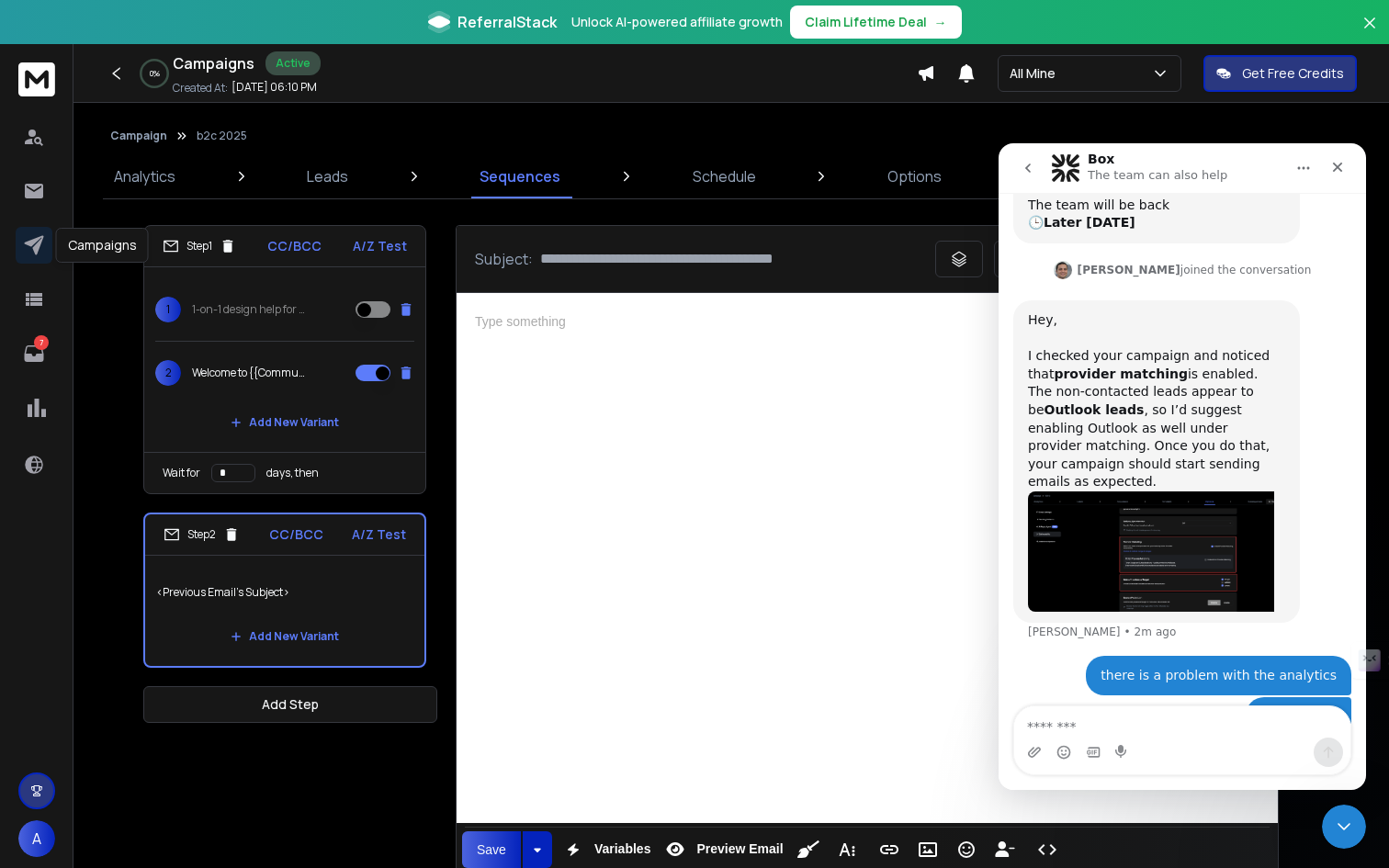
click at [34, 241] on icon at bounding box center [34, 245] width 20 height 20
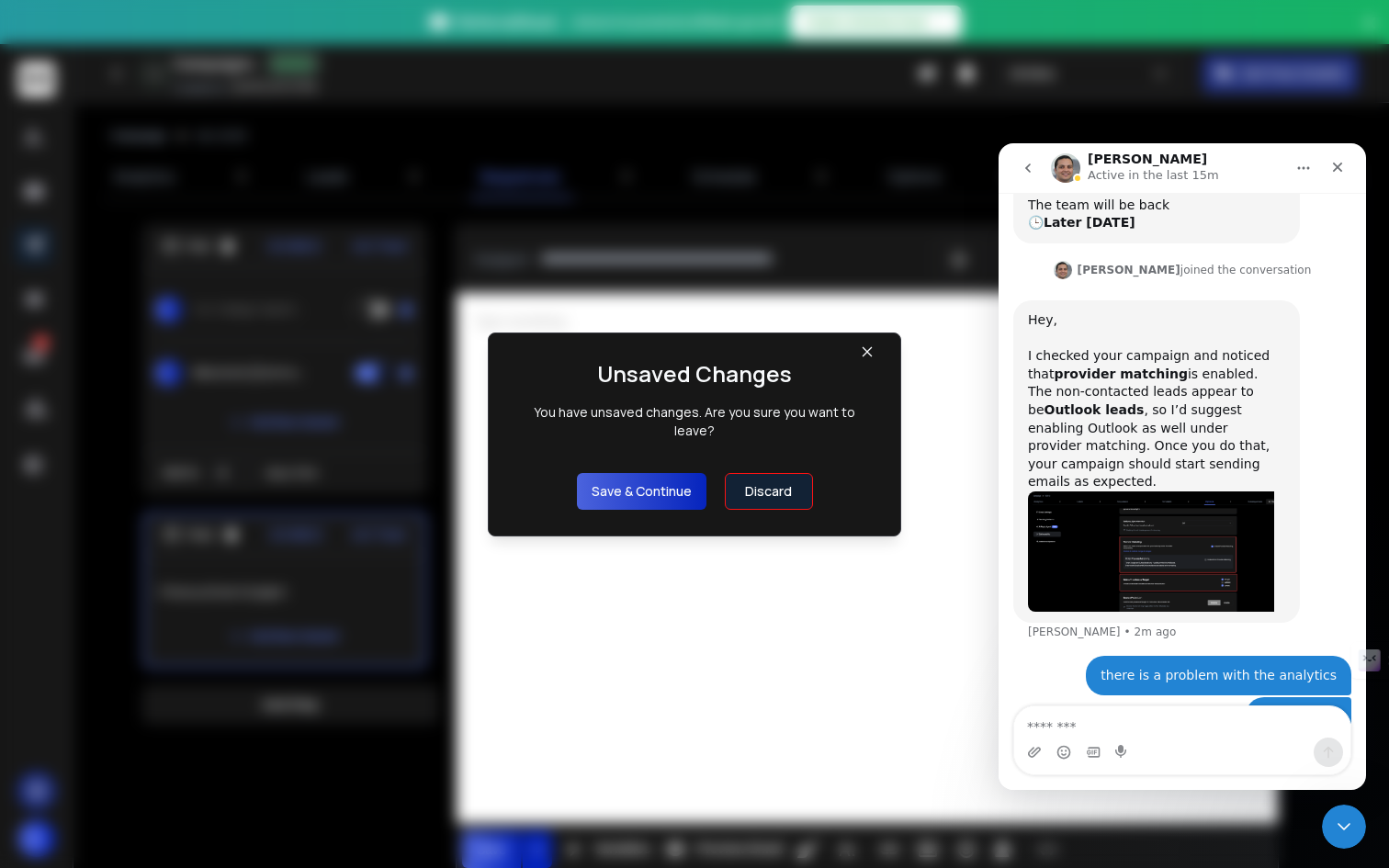
click at [768, 489] on button "Discard" at bounding box center [769, 490] width 89 height 36
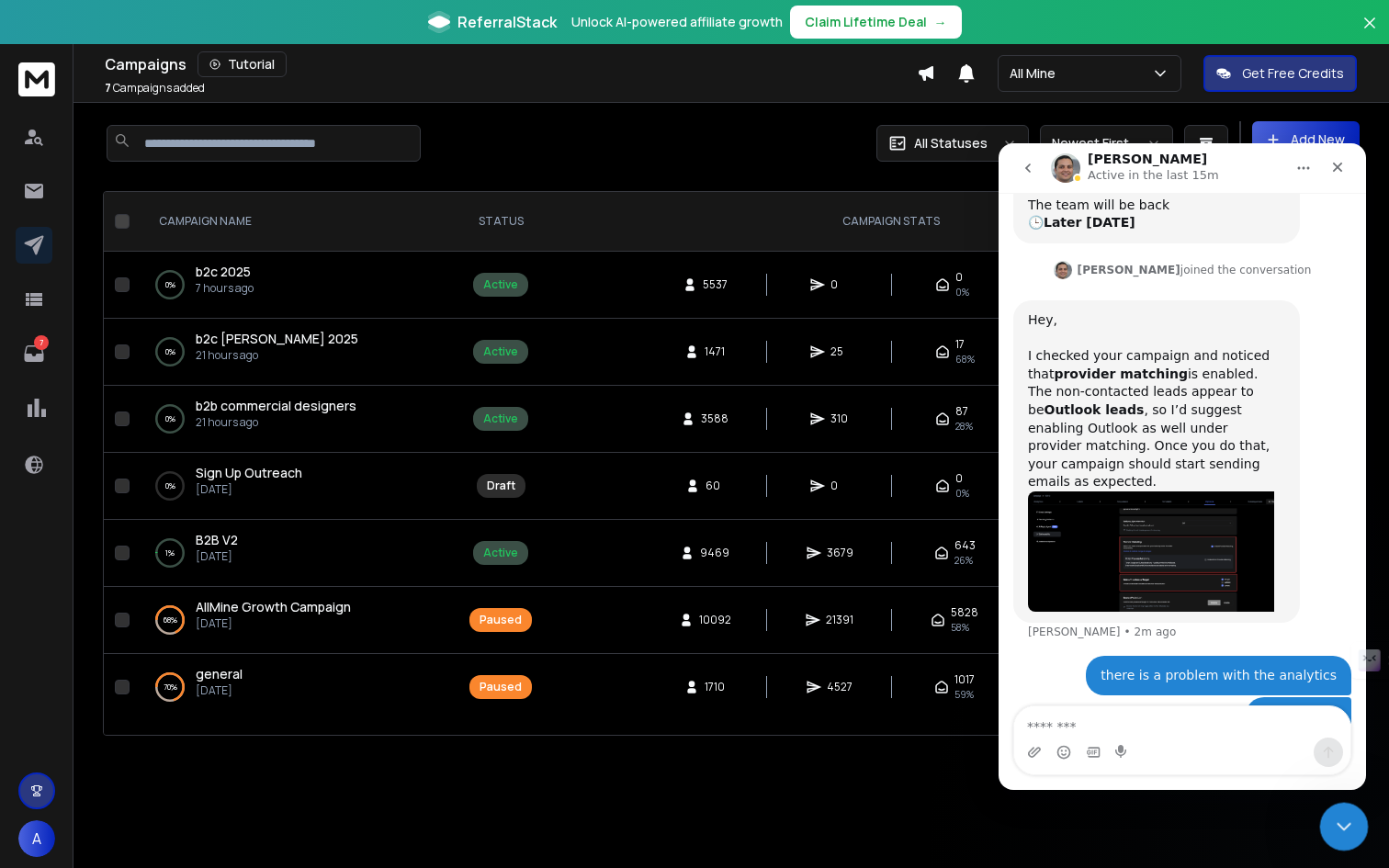
click at [1330, 825] on icon "Close Intercom Messenger" at bounding box center [1341, 823] width 22 height 22
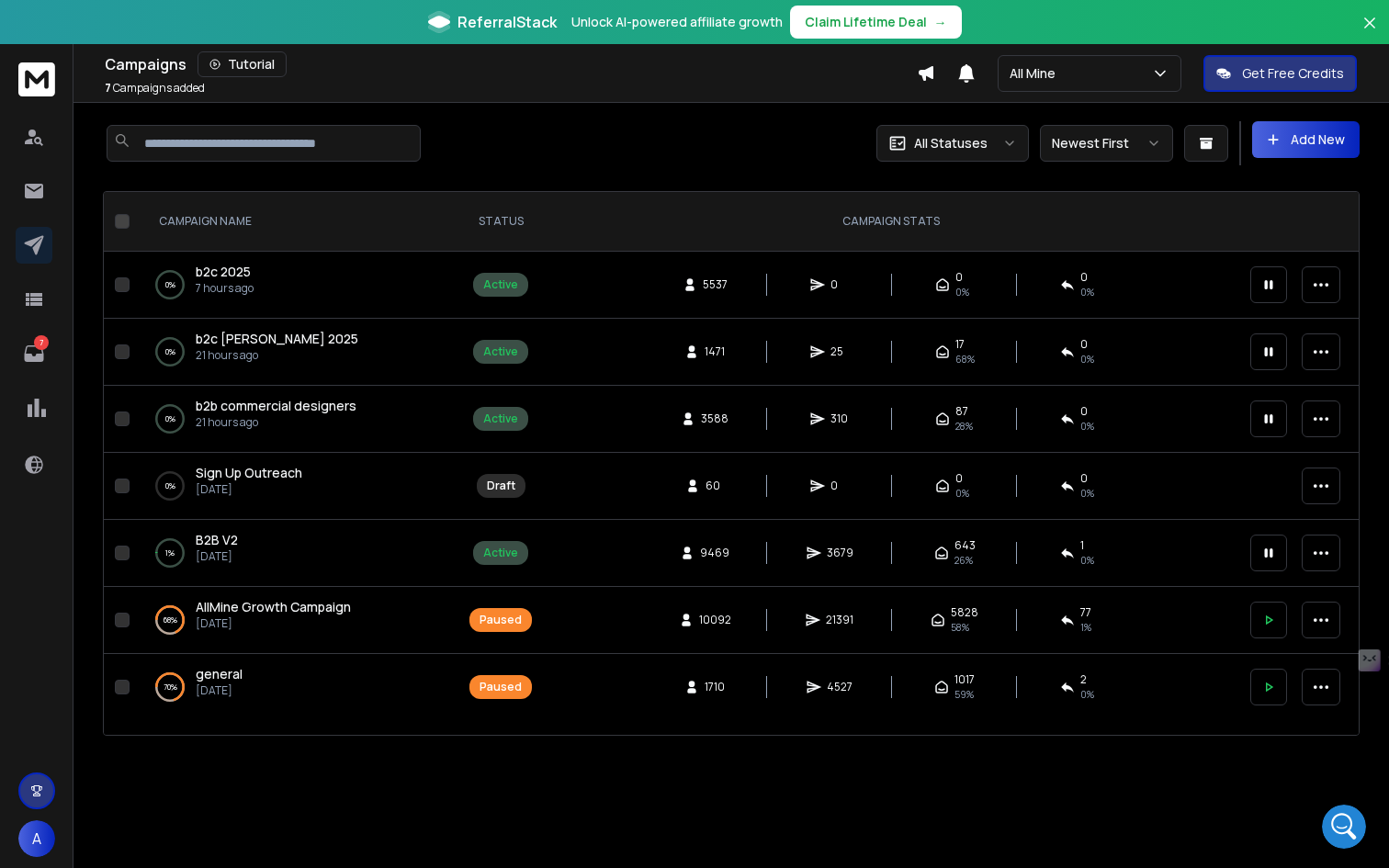
scroll to position [251, 0]
click at [300, 335] on span "b2c [PERSON_NAME] 2025" at bounding box center [277, 338] width 162 height 18
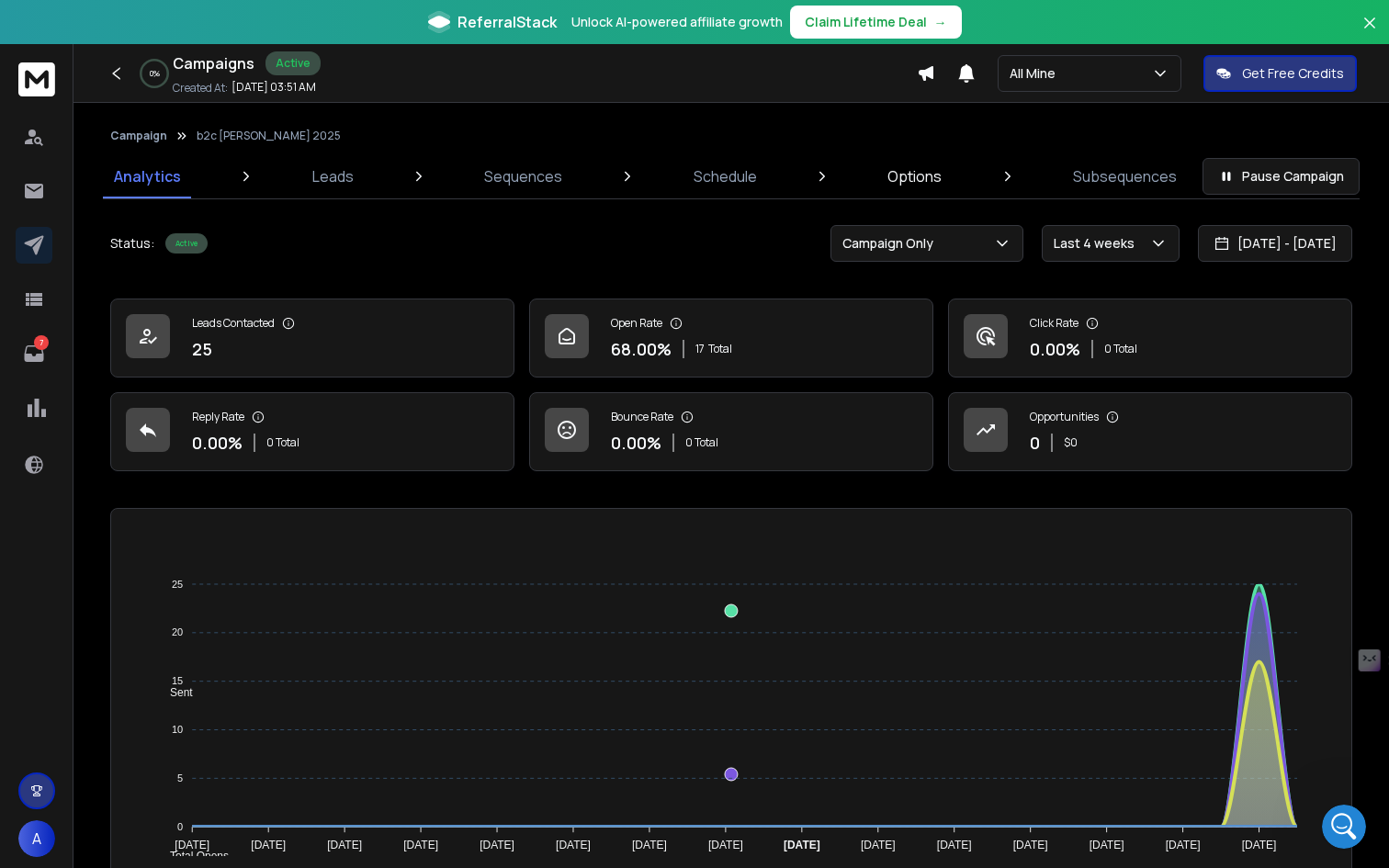
click at [922, 172] on p "Options" at bounding box center [914, 176] width 54 height 22
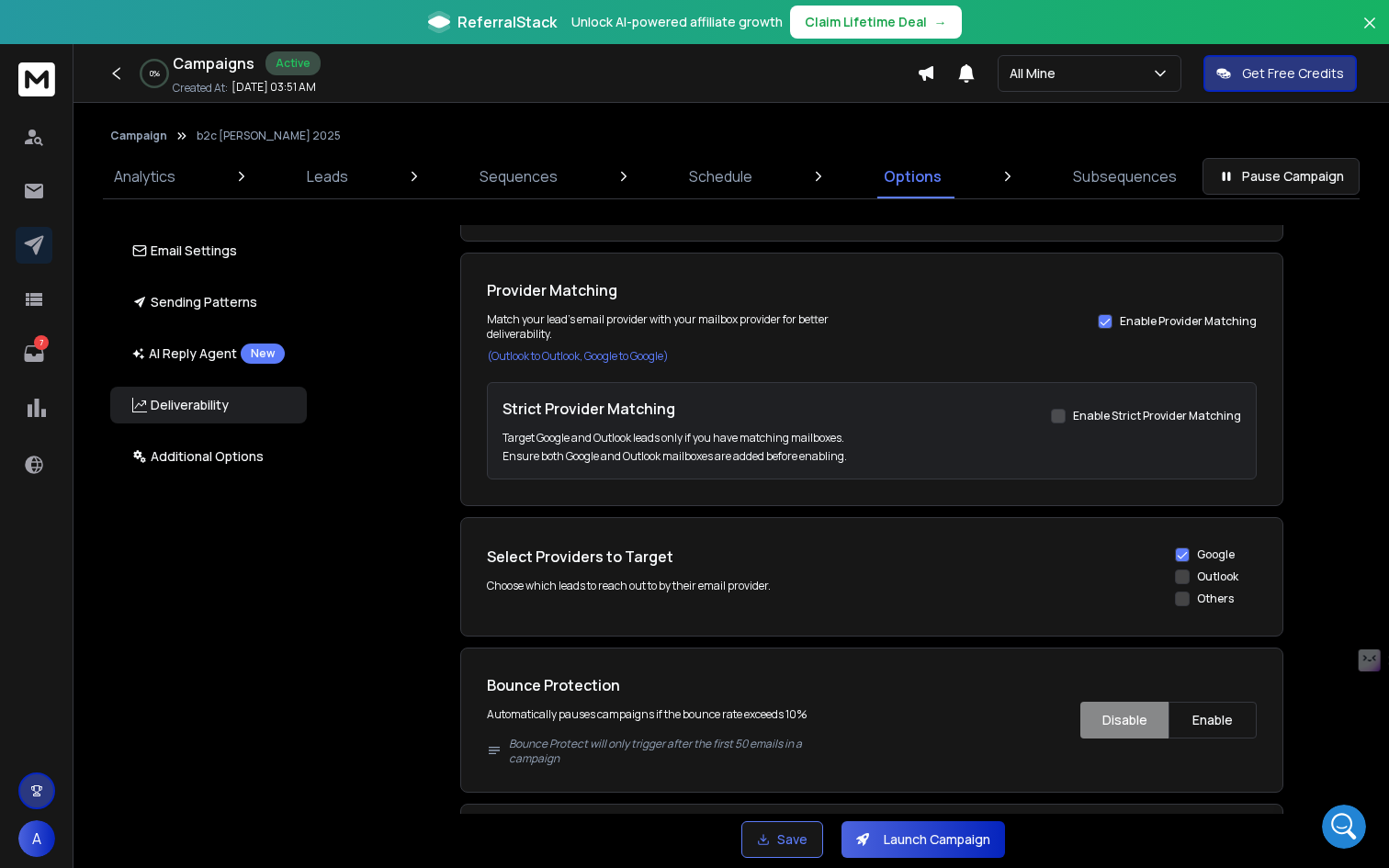
scroll to position [2156, 0]
click at [1178, 597] on button "Others" at bounding box center [1182, 598] width 15 height 15
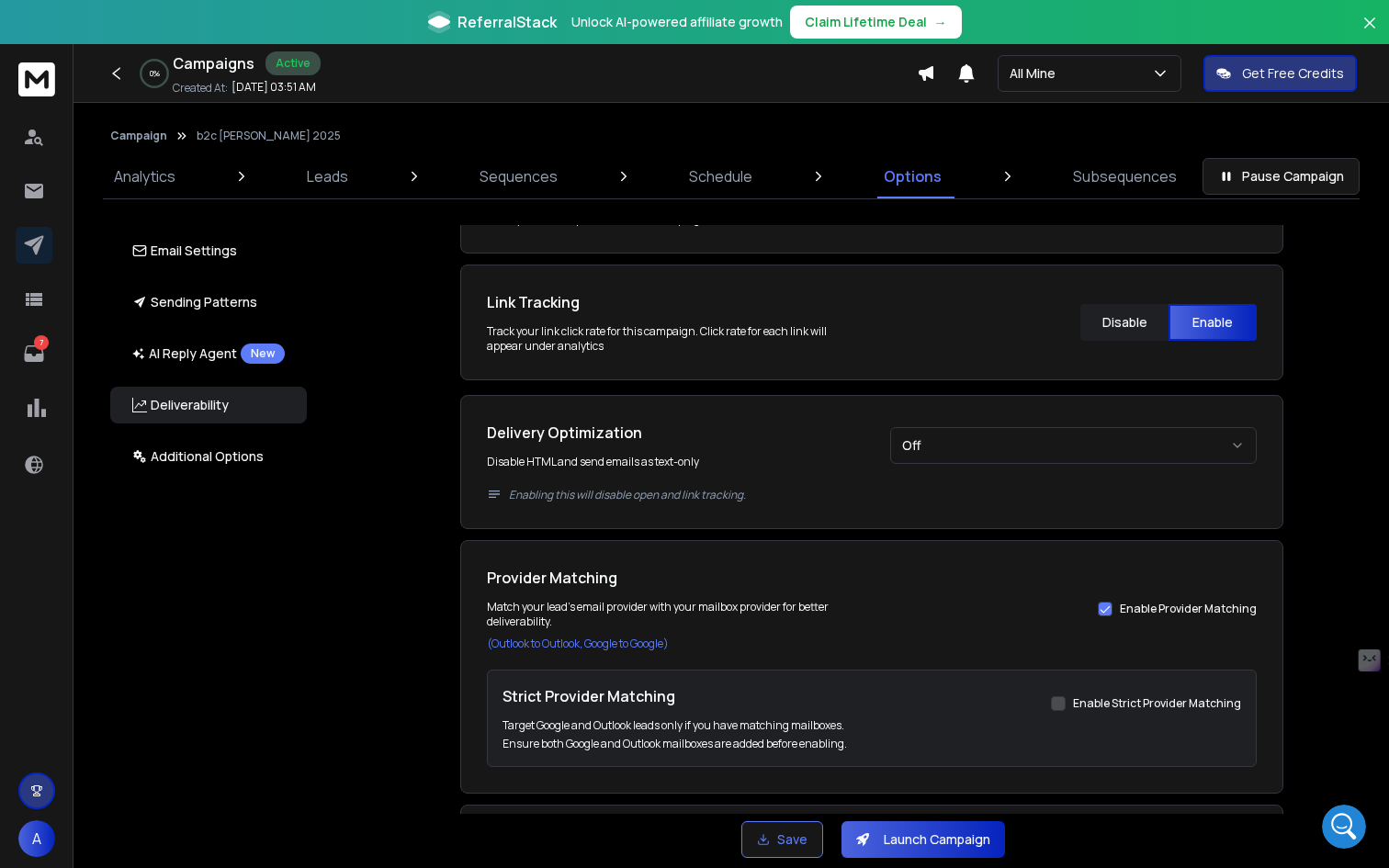
scroll to position [2444, 0]
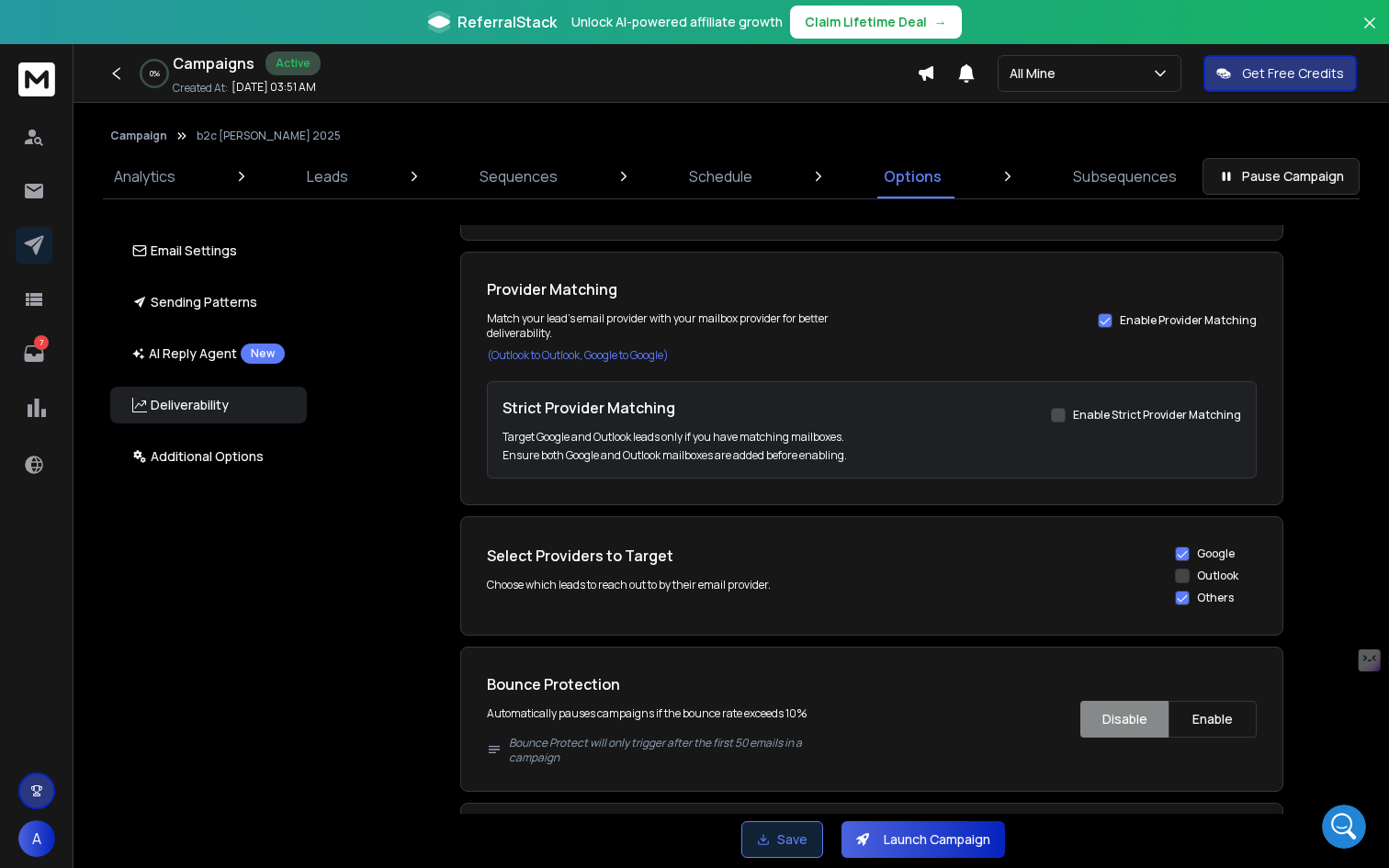
click at [775, 834] on button "Save" at bounding box center [783, 838] width 82 height 36
click at [898, 839] on button "Launch Campaign" at bounding box center [923, 838] width 163 height 36
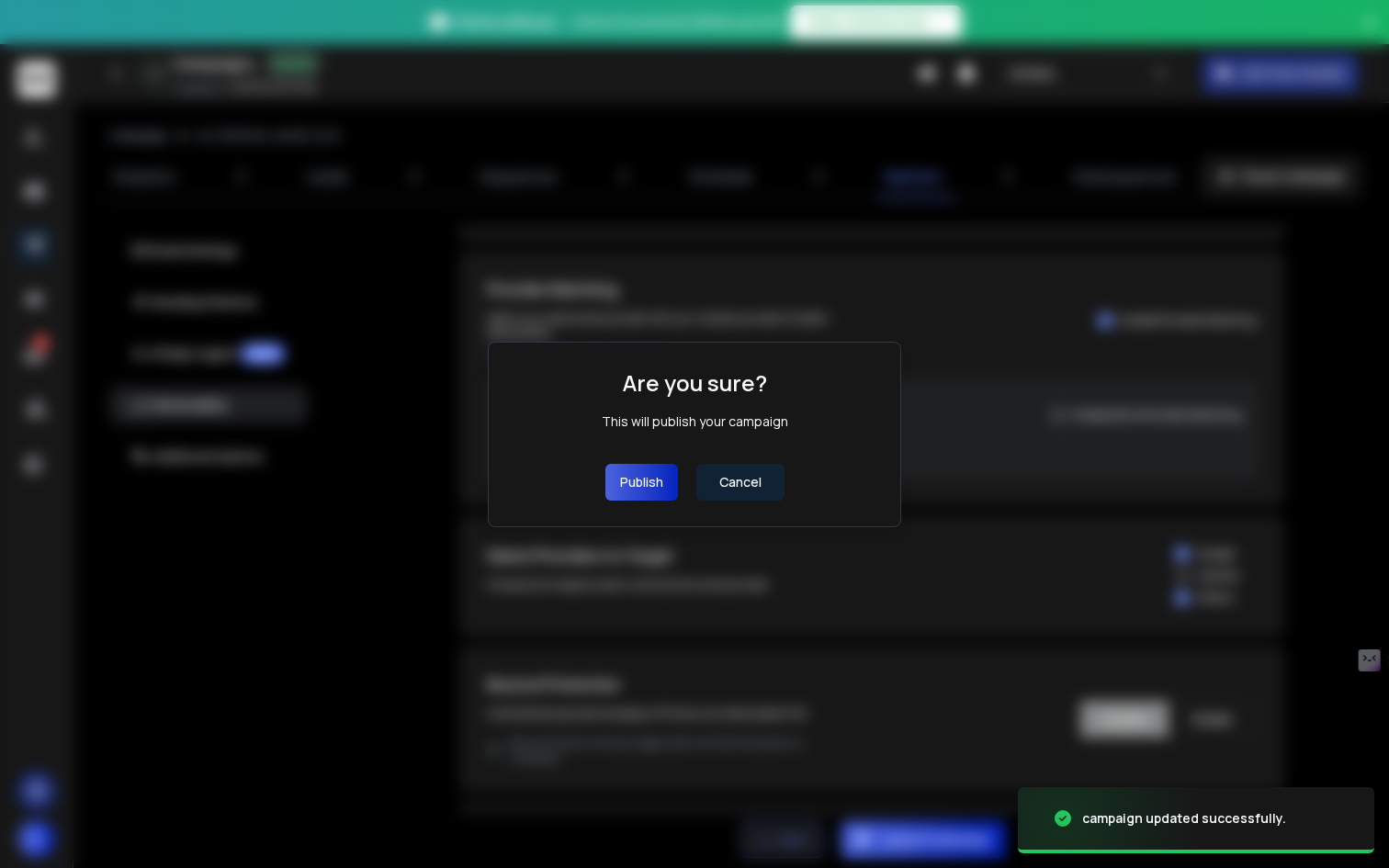
click at [734, 479] on button "Cancel" at bounding box center [740, 481] width 89 height 36
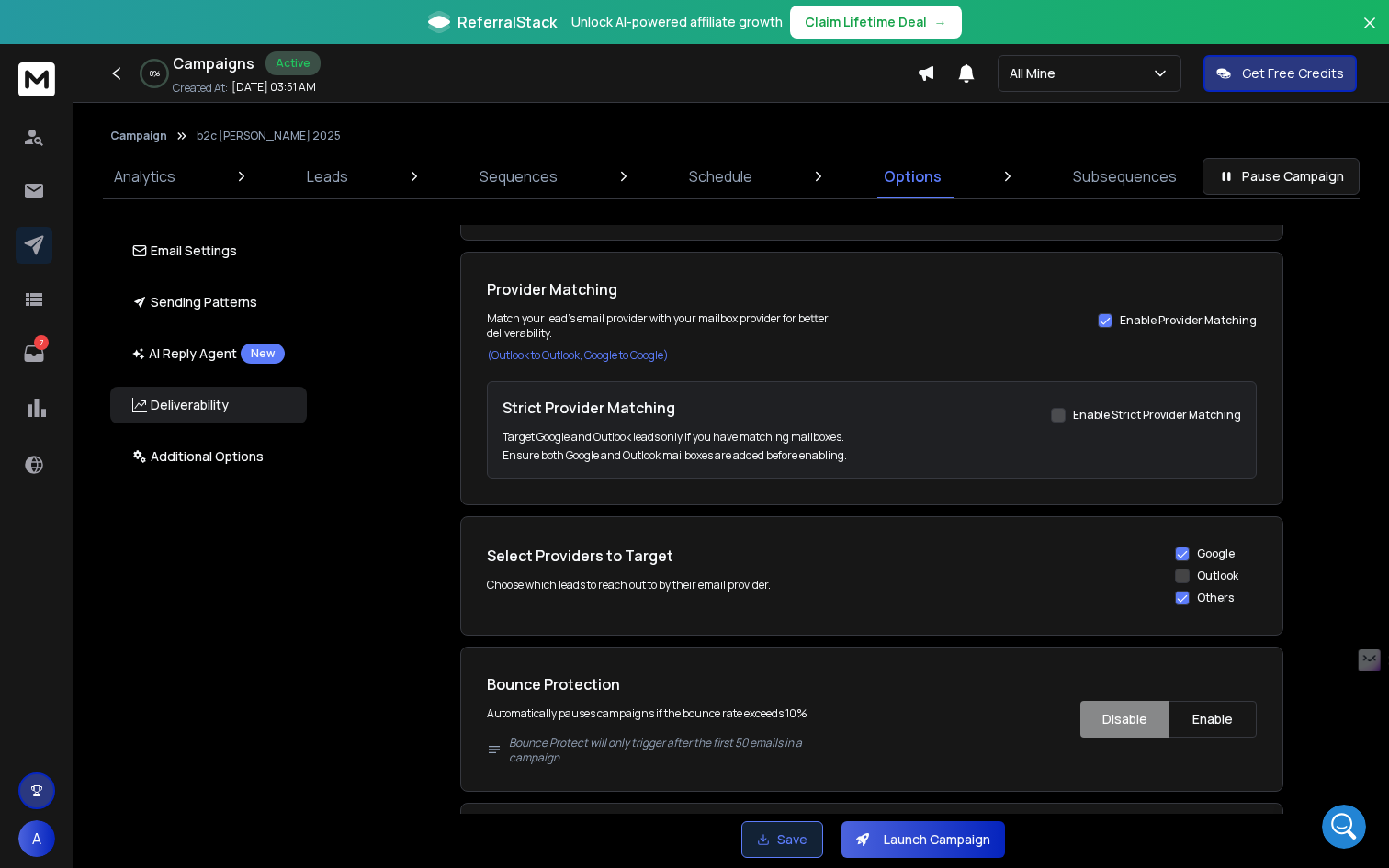
click at [784, 840] on button "Save" at bounding box center [783, 838] width 82 height 36
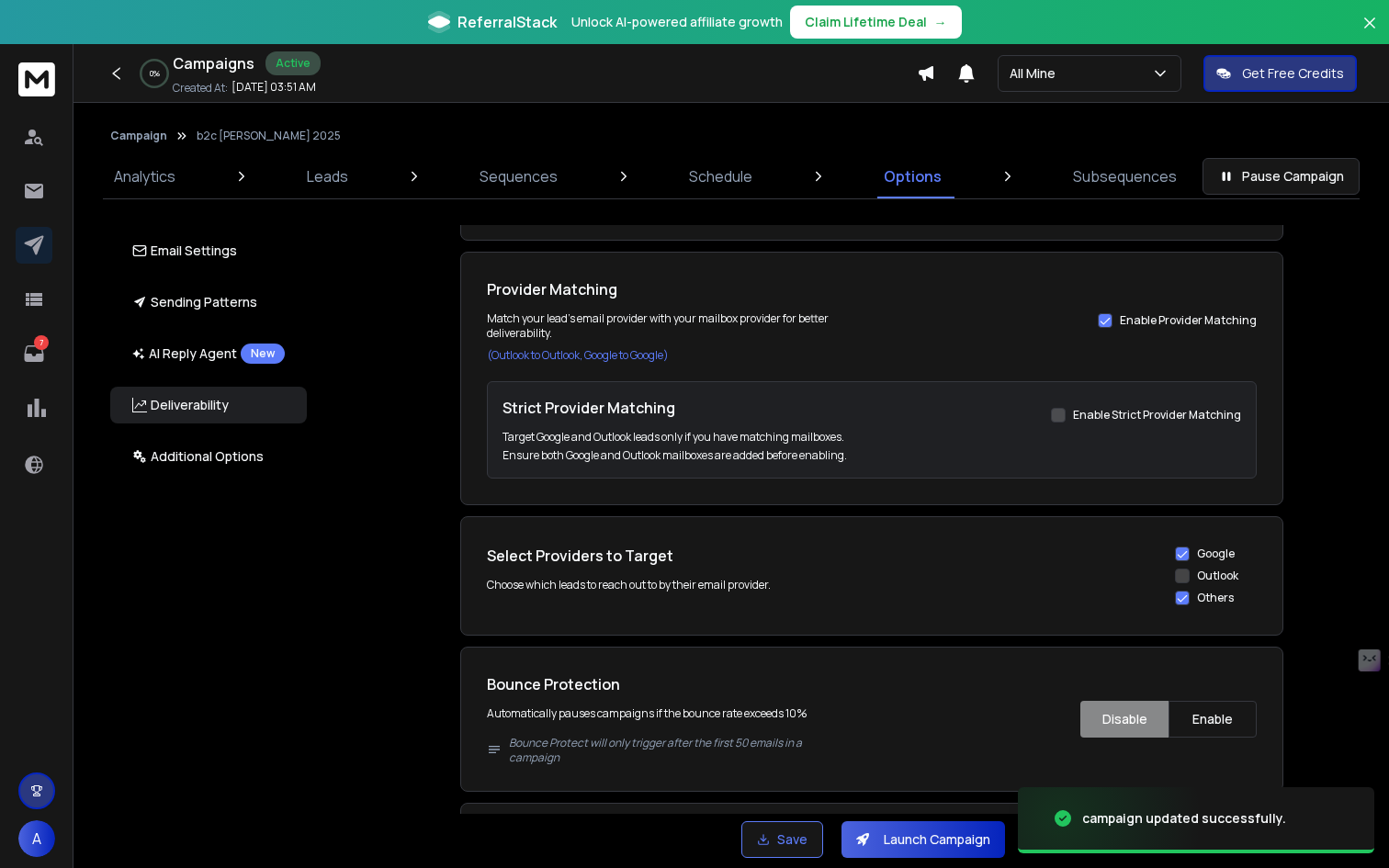
click at [910, 852] on button "Launch Campaign" at bounding box center [923, 838] width 163 height 36
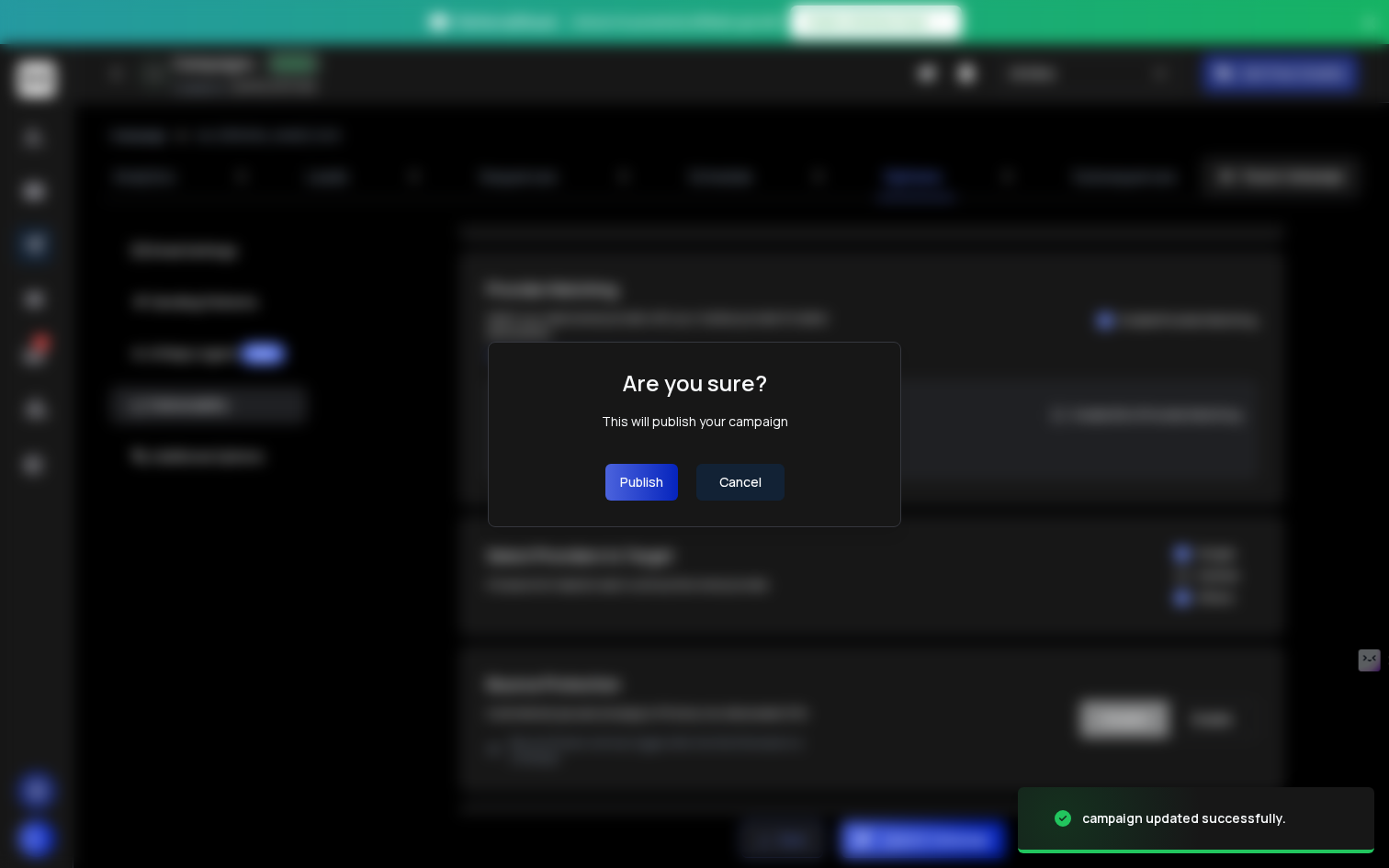
click at [630, 478] on button "Publish" at bounding box center [642, 481] width 73 height 36
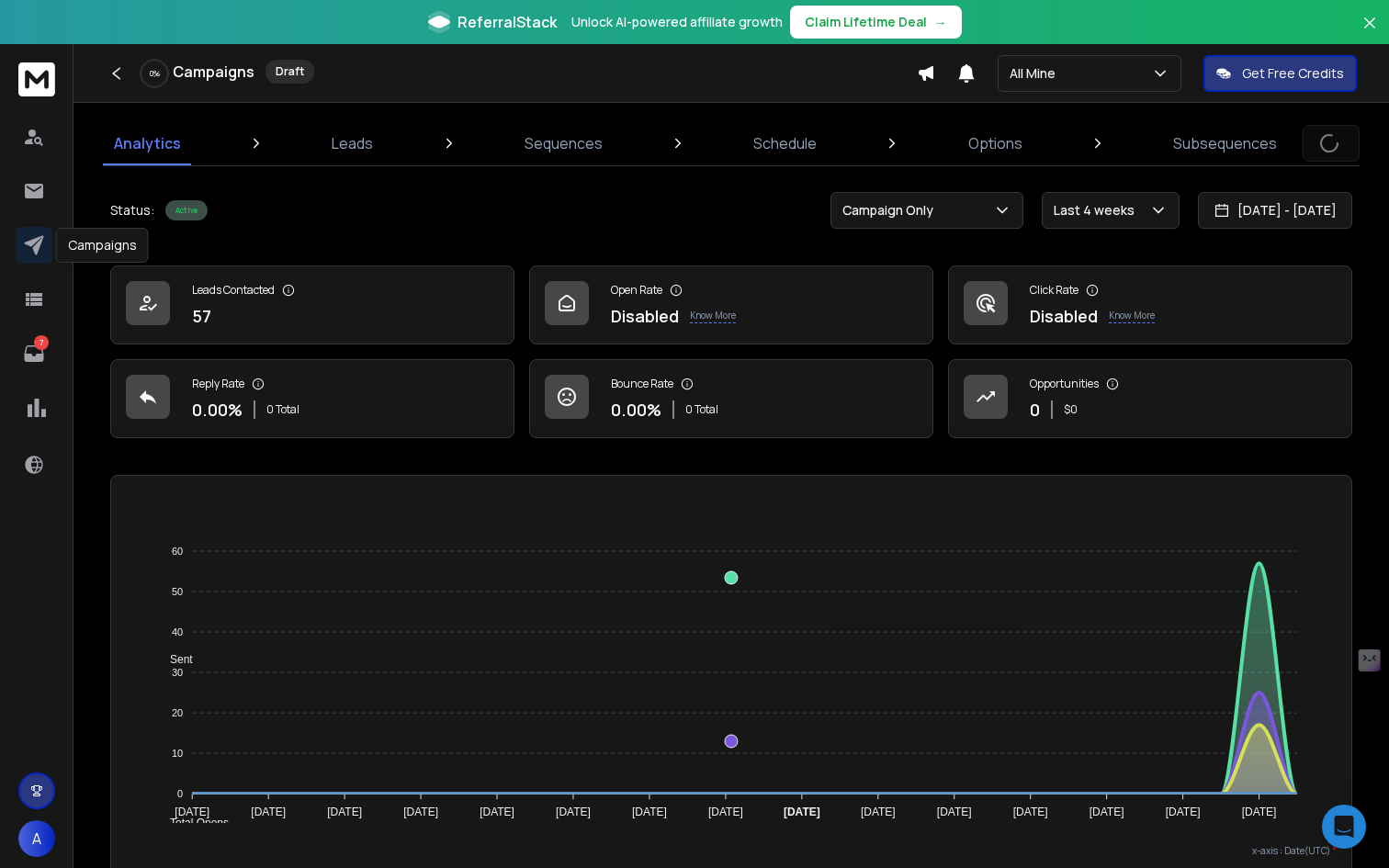
click at [34, 249] on icon at bounding box center [34, 245] width 20 height 20
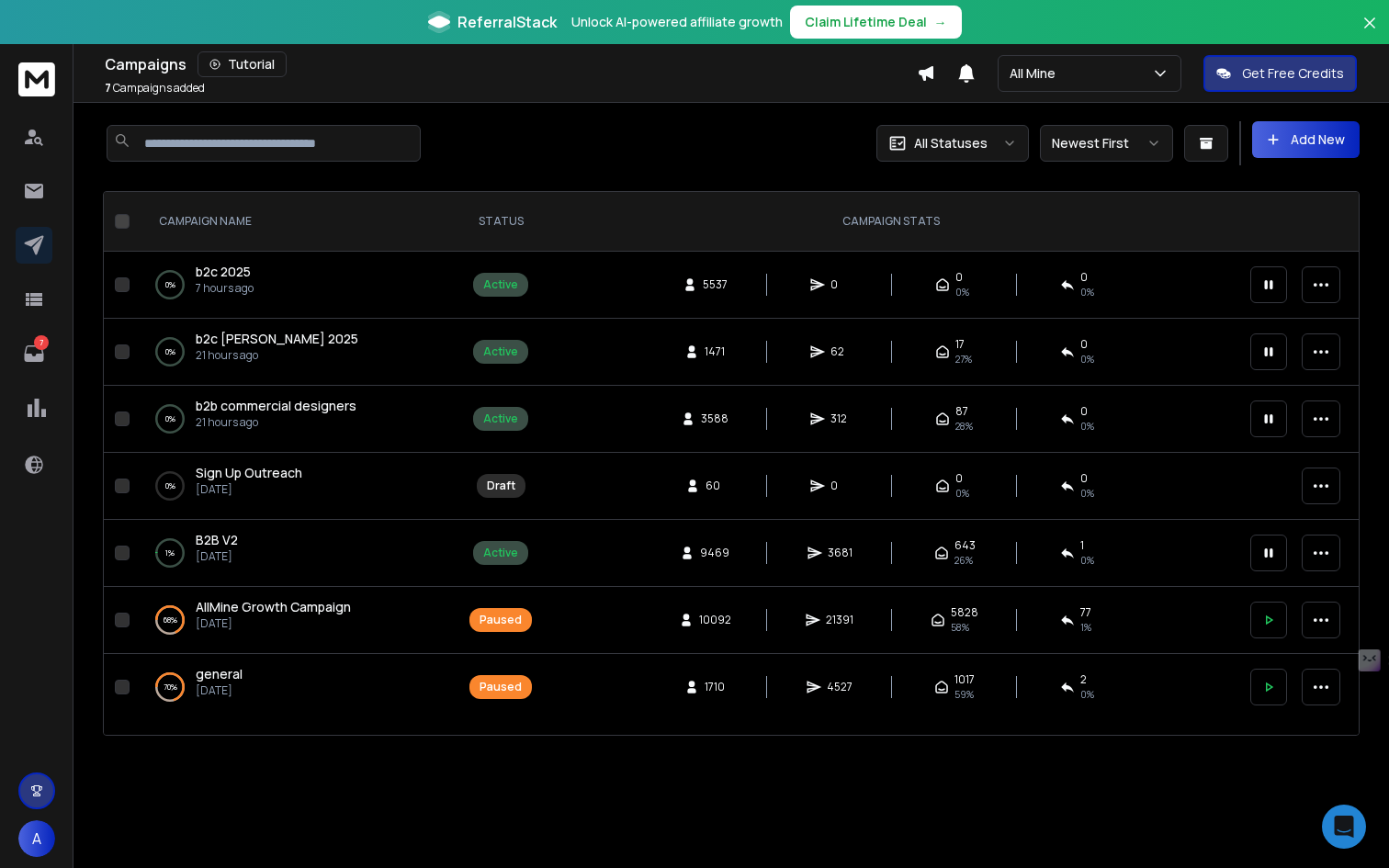
click at [246, 527] on td "1 % B2B V2 7 days ago" at bounding box center [298, 553] width 322 height 67
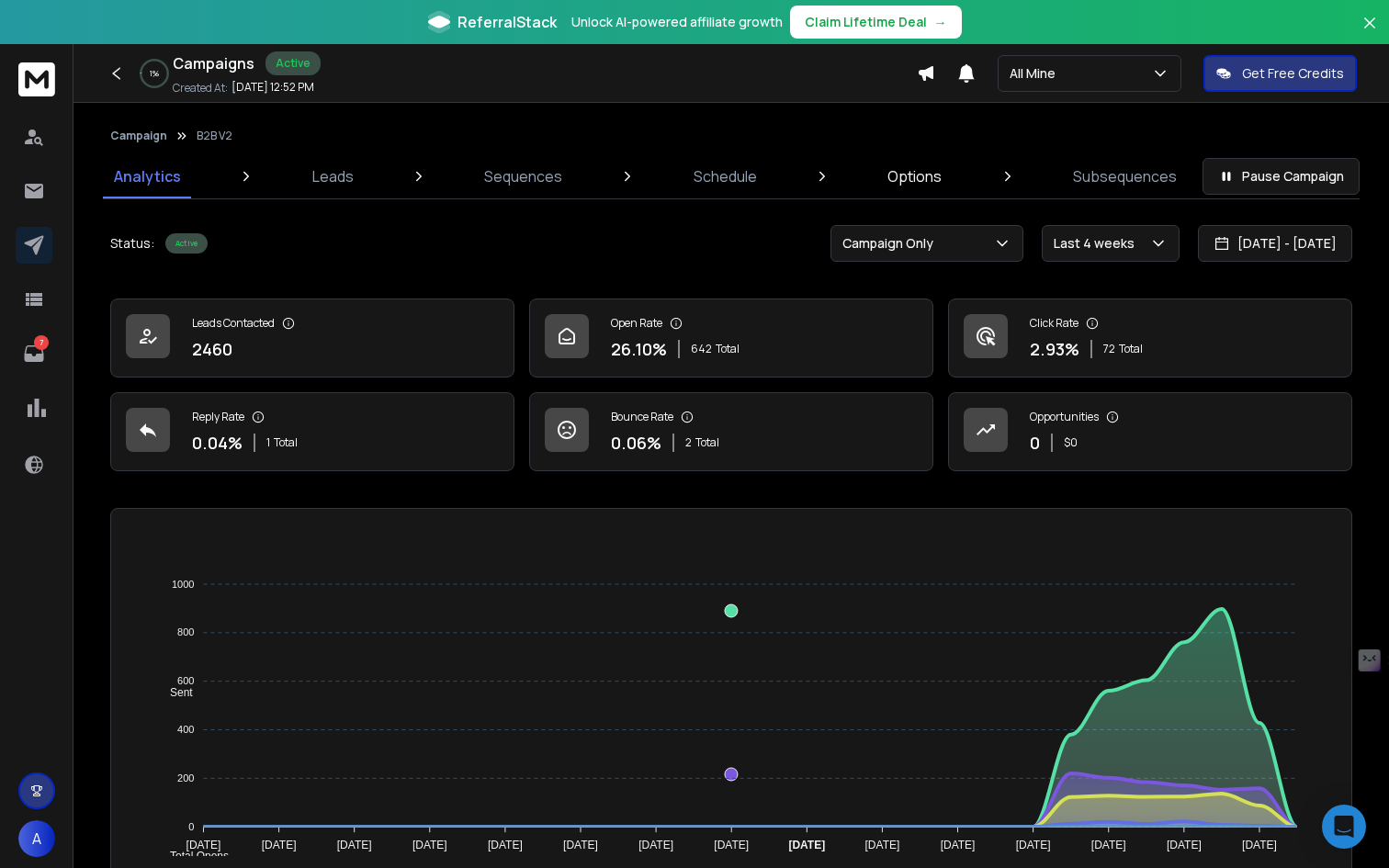
click at [896, 178] on p "Options" at bounding box center [914, 176] width 54 height 22
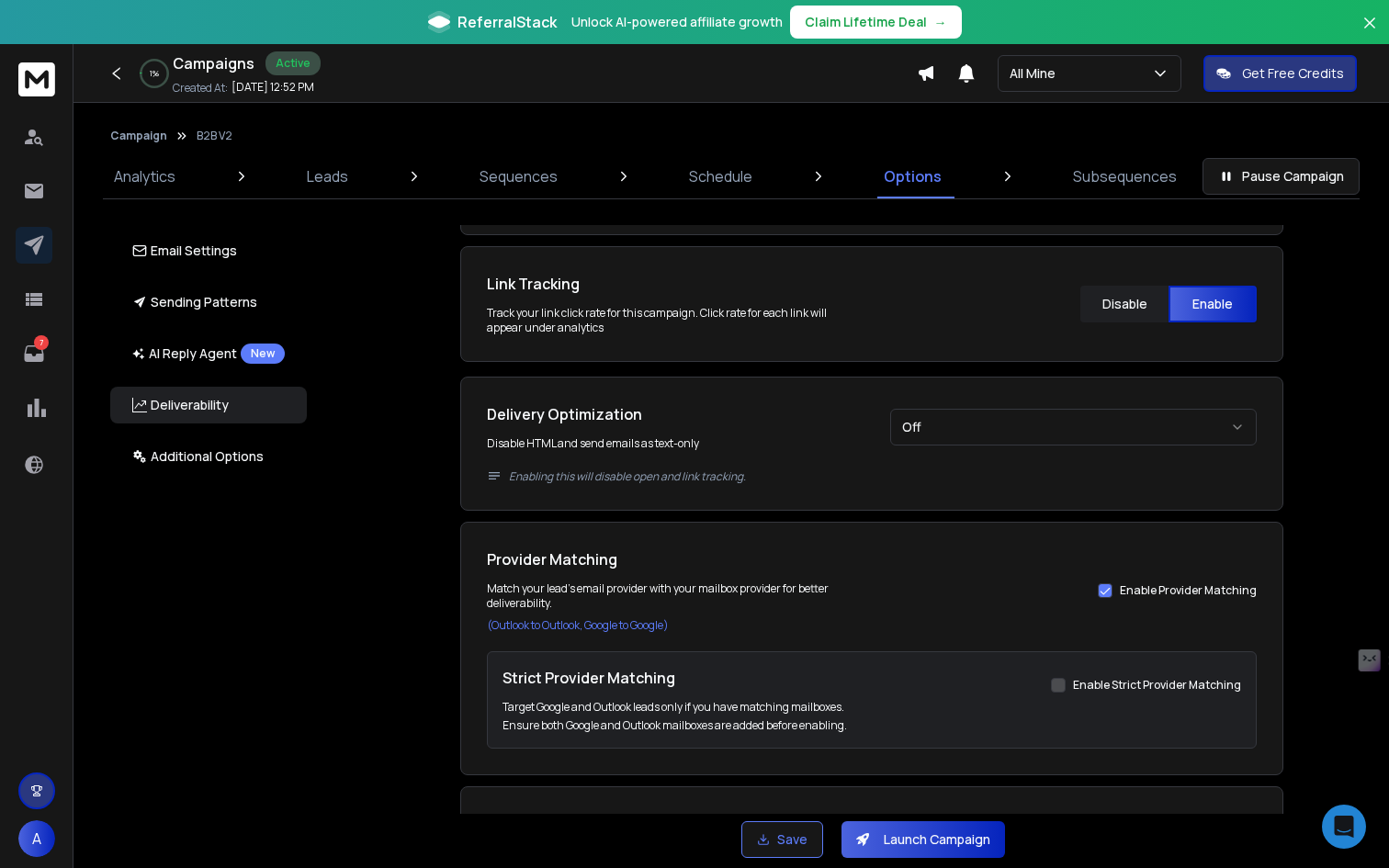
scroll to position [2186, 0]
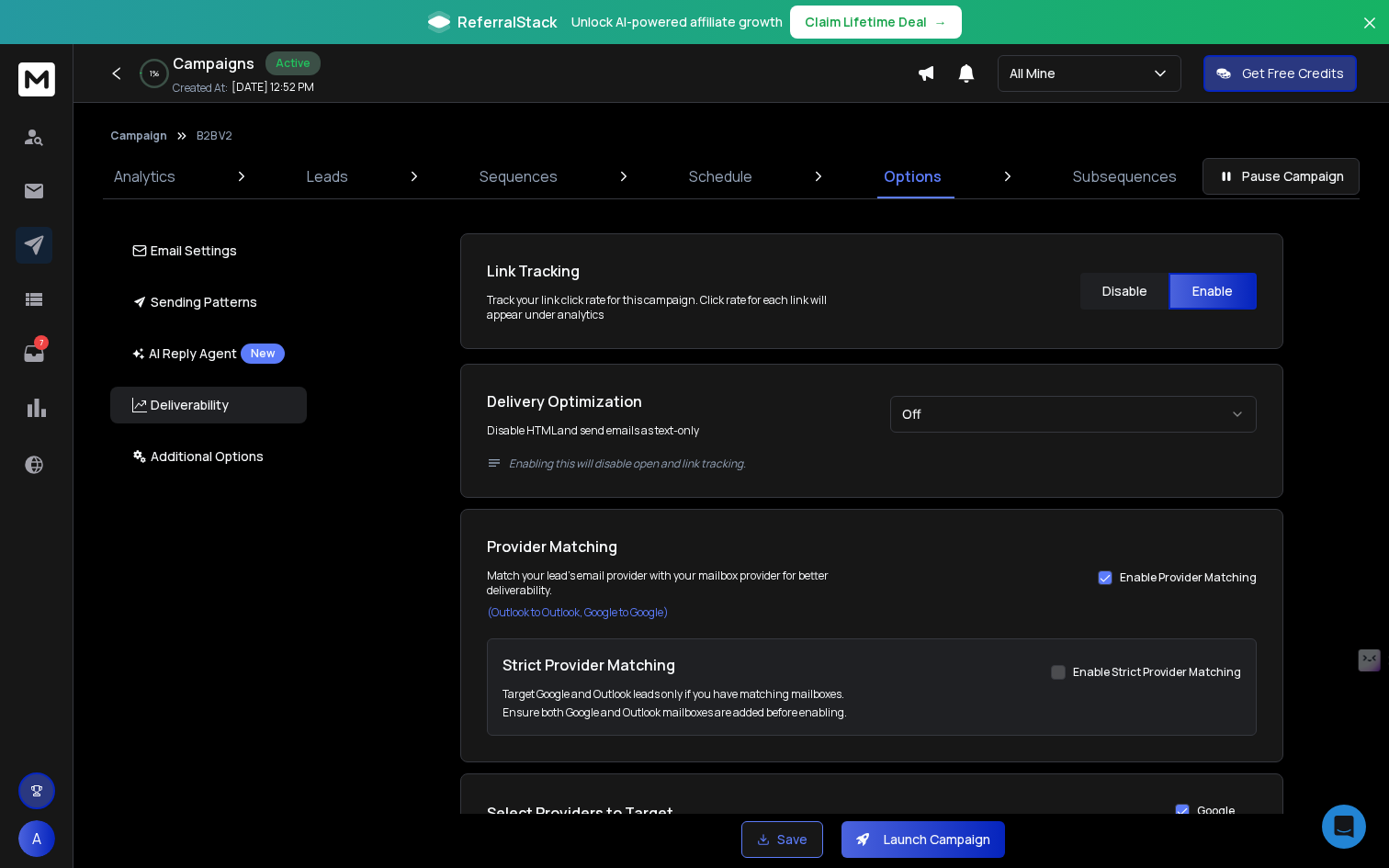
click at [1111, 582] on button "Enable Provider Matching" at bounding box center [1105, 577] width 15 height 15
drag, startPoint x: 940, startPoint y: 842, endPoint x: 757, endPoint y: 823, distance: 184.0
click at [757, 823] on div "Save Launch Campaign" at bounding box center [872, 838] width 1319 height 36
click at [778, 843] on button "Save" at bounding box center [783, 838] width 82 height 36
click at [932, 834] on button "Launch Campaign" at bounding box center [939, 838] width 163 height 36
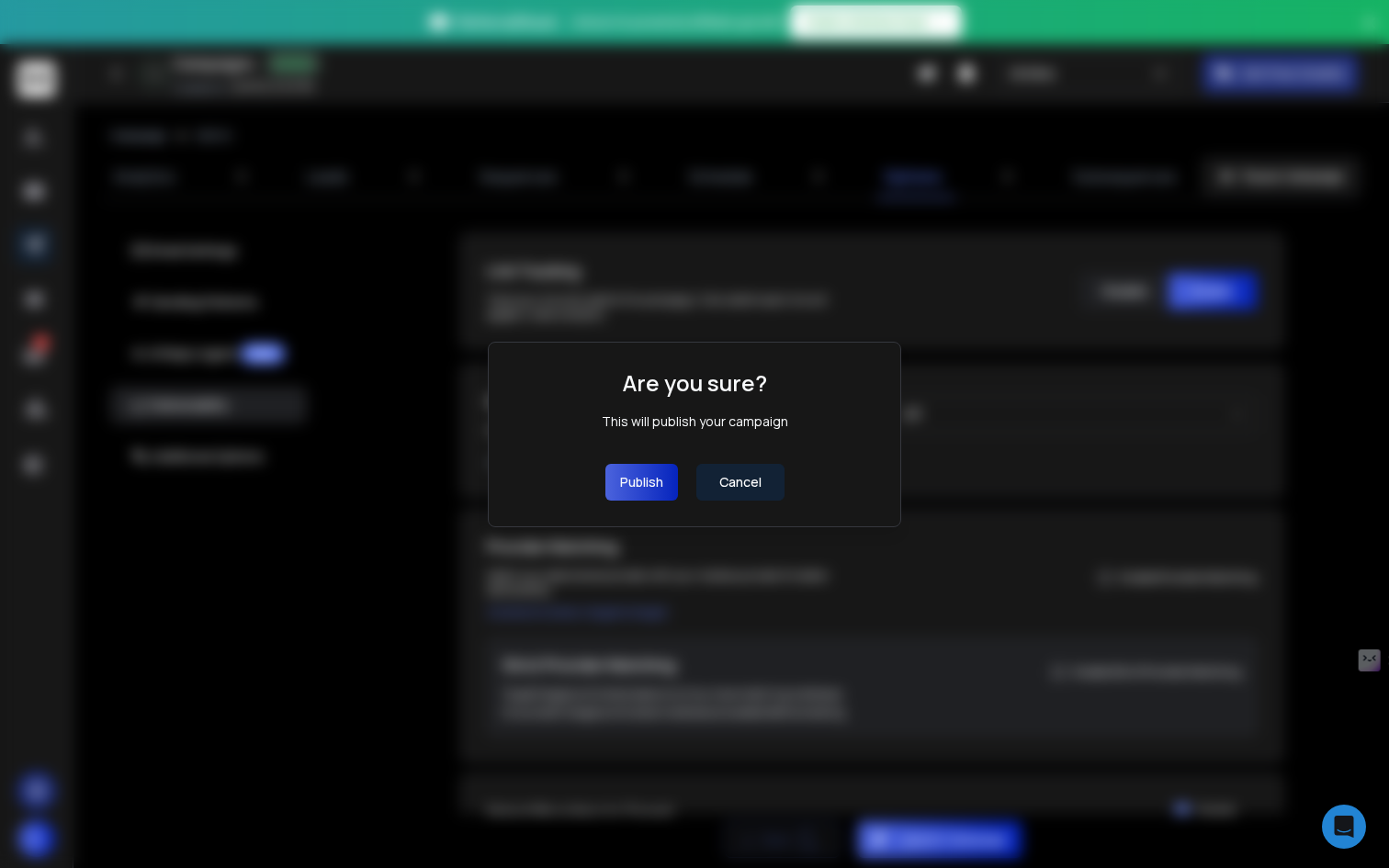
click at [648, 490] on button "Publish" at bounding box center [642, 481] width 73 height 36
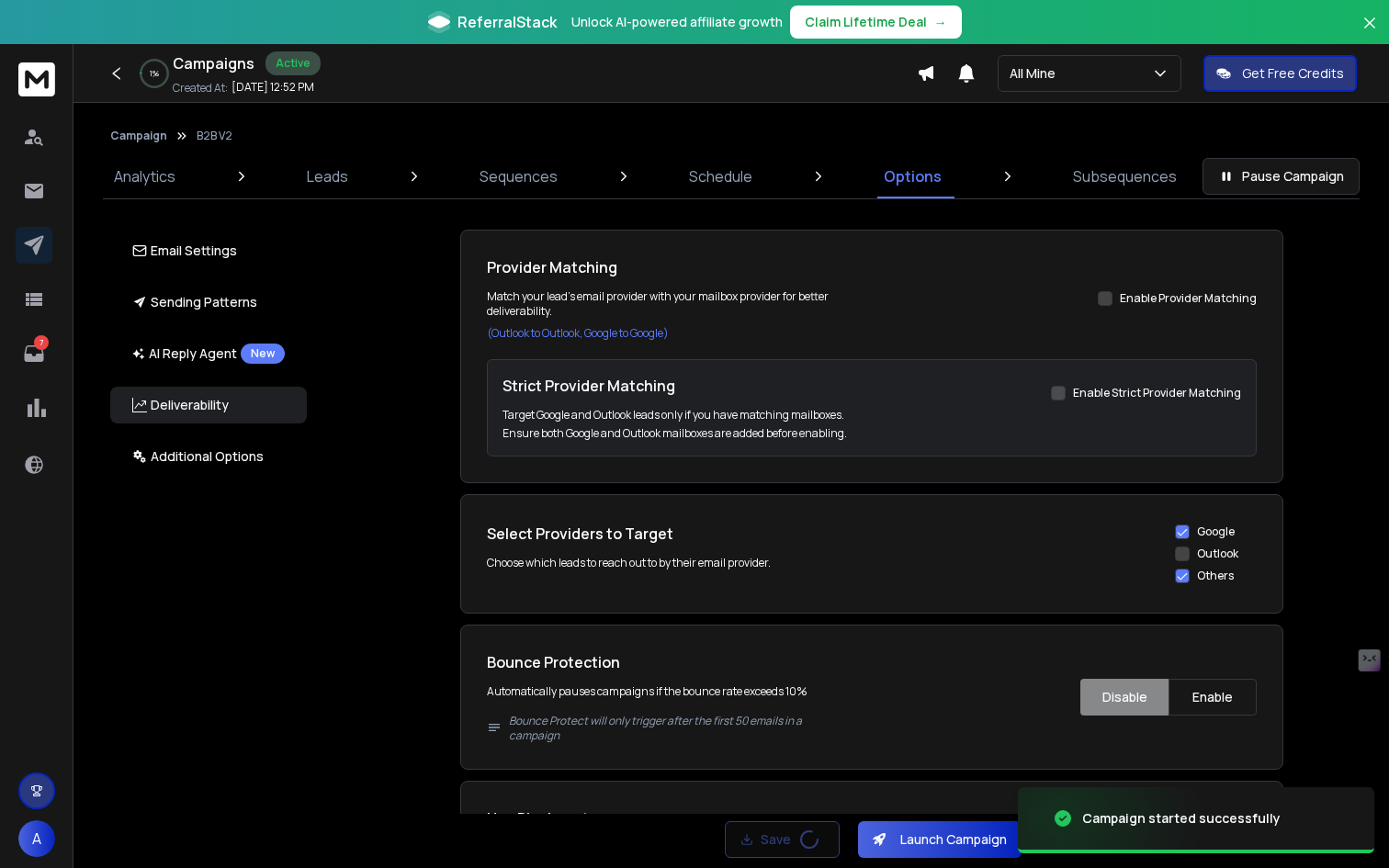
scroll to position [2455, 0]
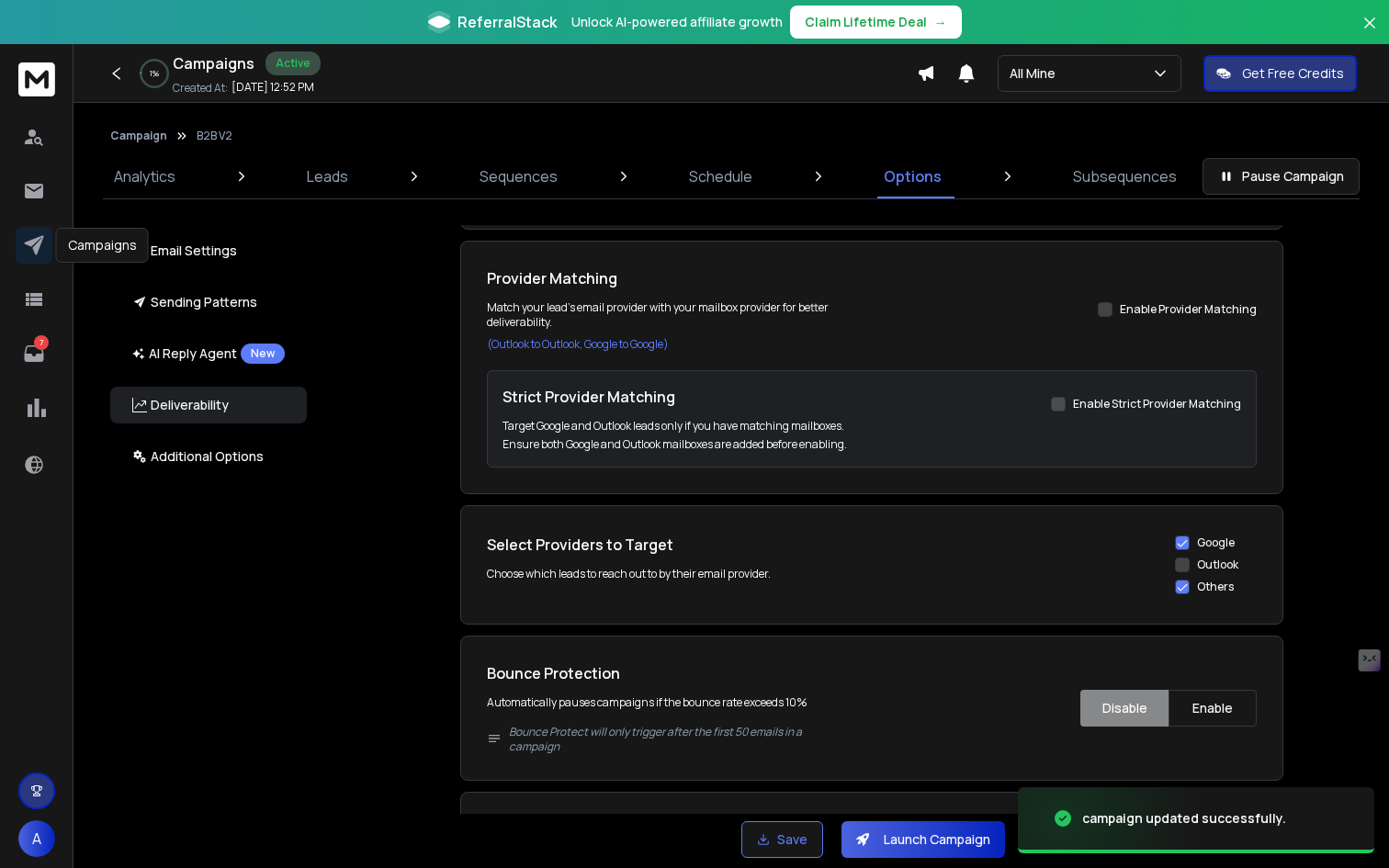
click at [35, 239] on icon at bounding box center [34, 245] width 20 height 20
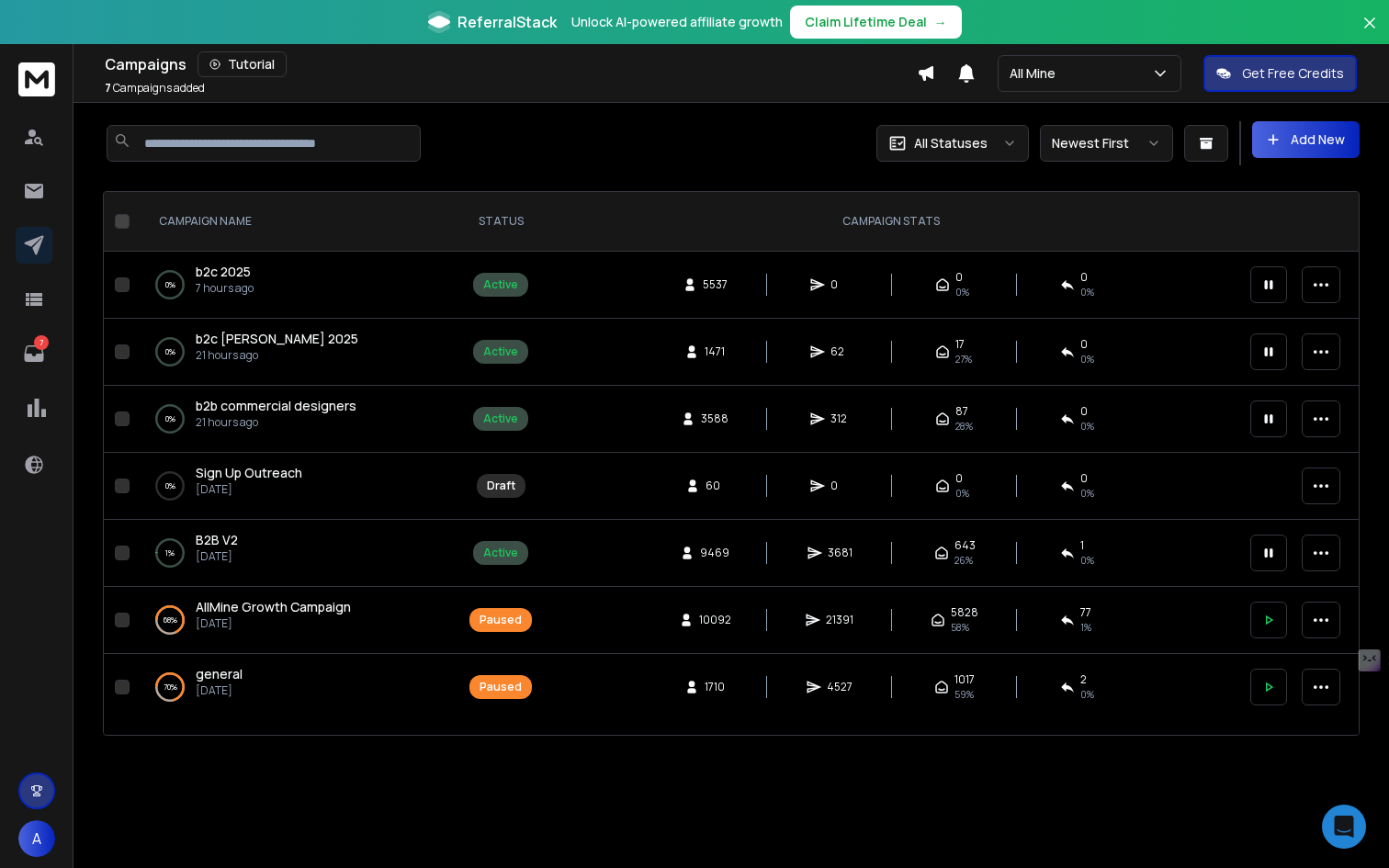
click at [307, 277] on div "0 % b2c 2025 7 hours ago" at bounding box center [297, 284] width 285 height 44
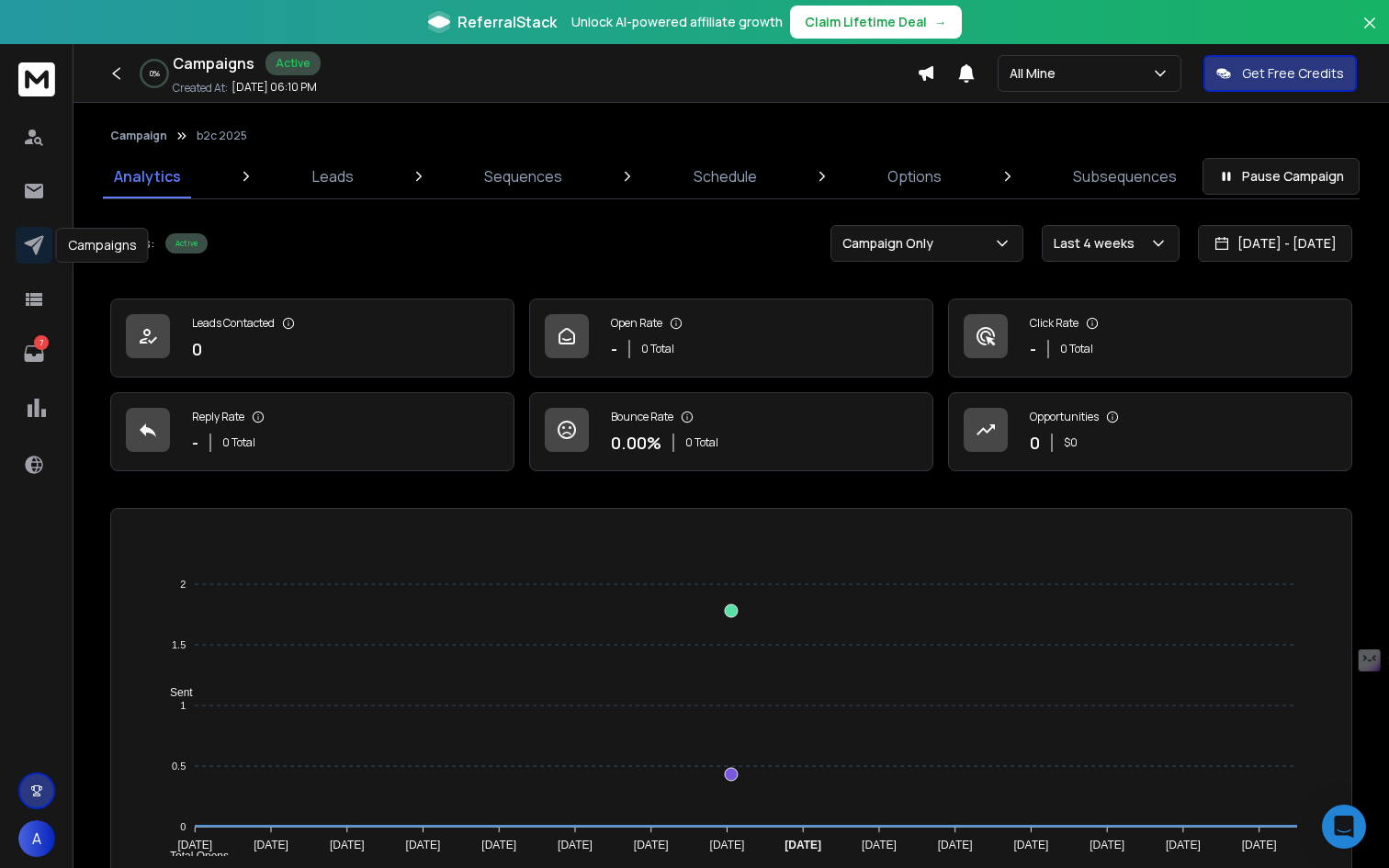
click at [30, 234] on icon at bounding box center [35, 245] width 22 height 22
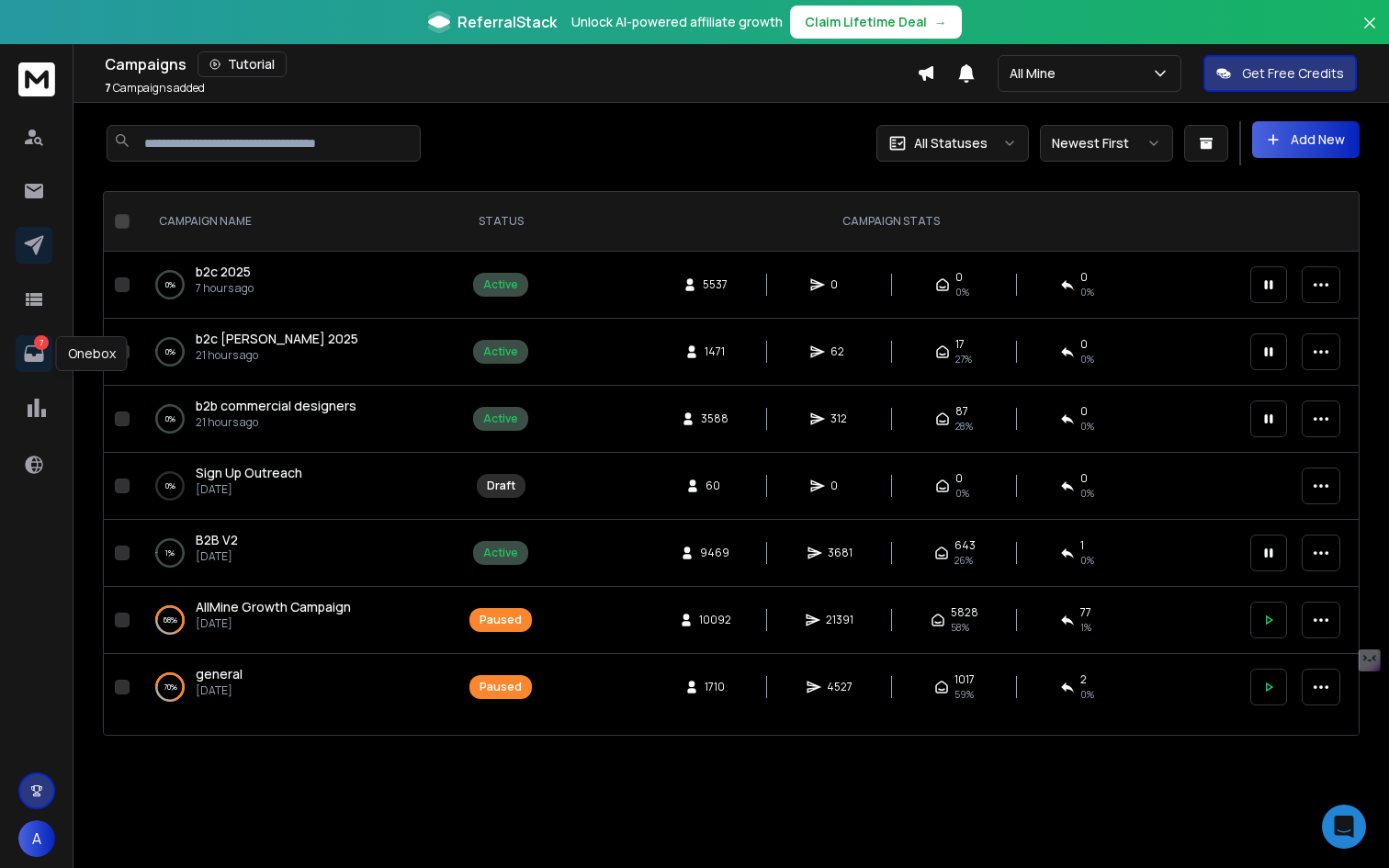
click at [30, 345] on icon at bounding box center [34, 353] width 20 height 17
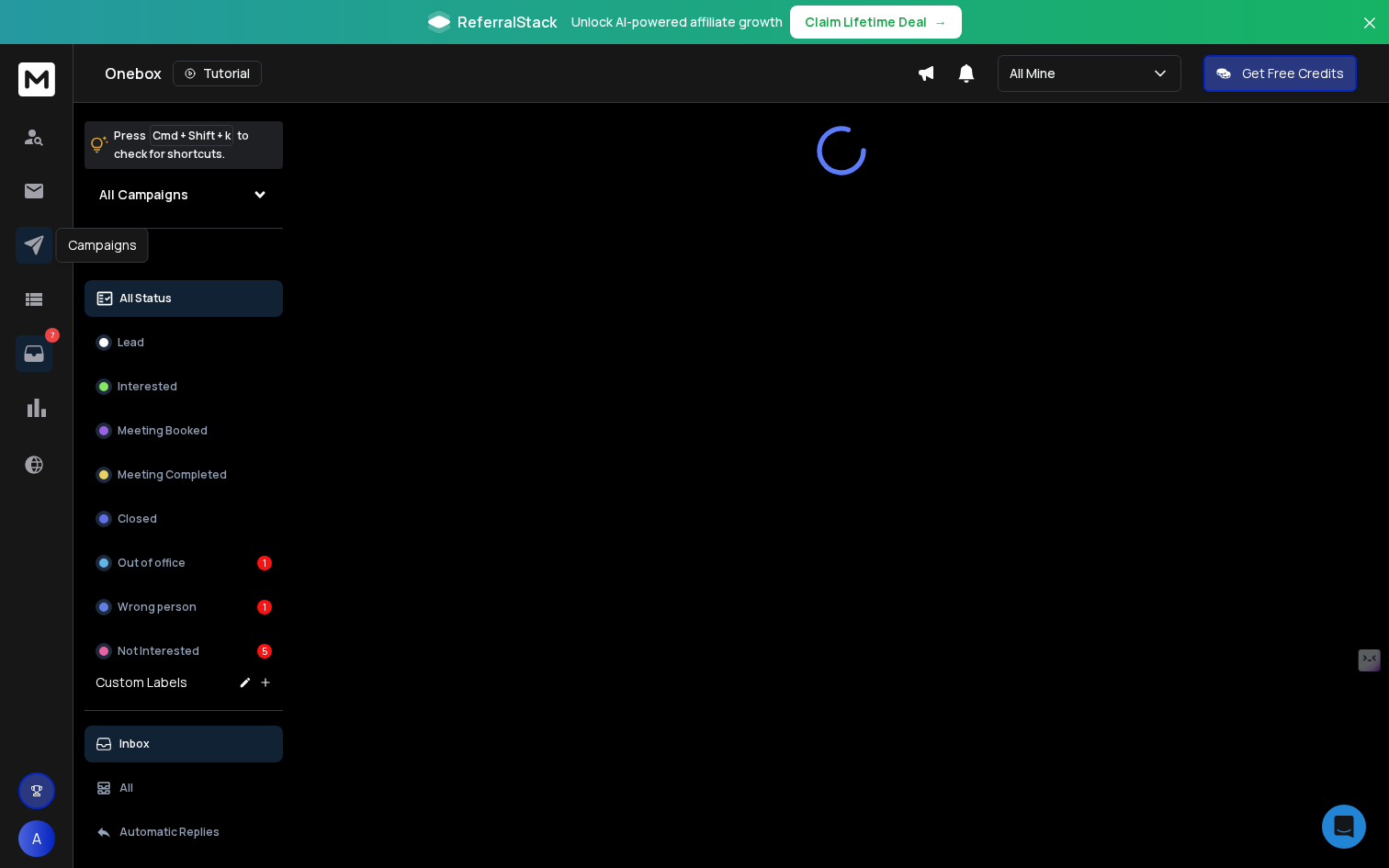
click at [35, 234] on icon at bounding box center [35, 245] width 22 height 22
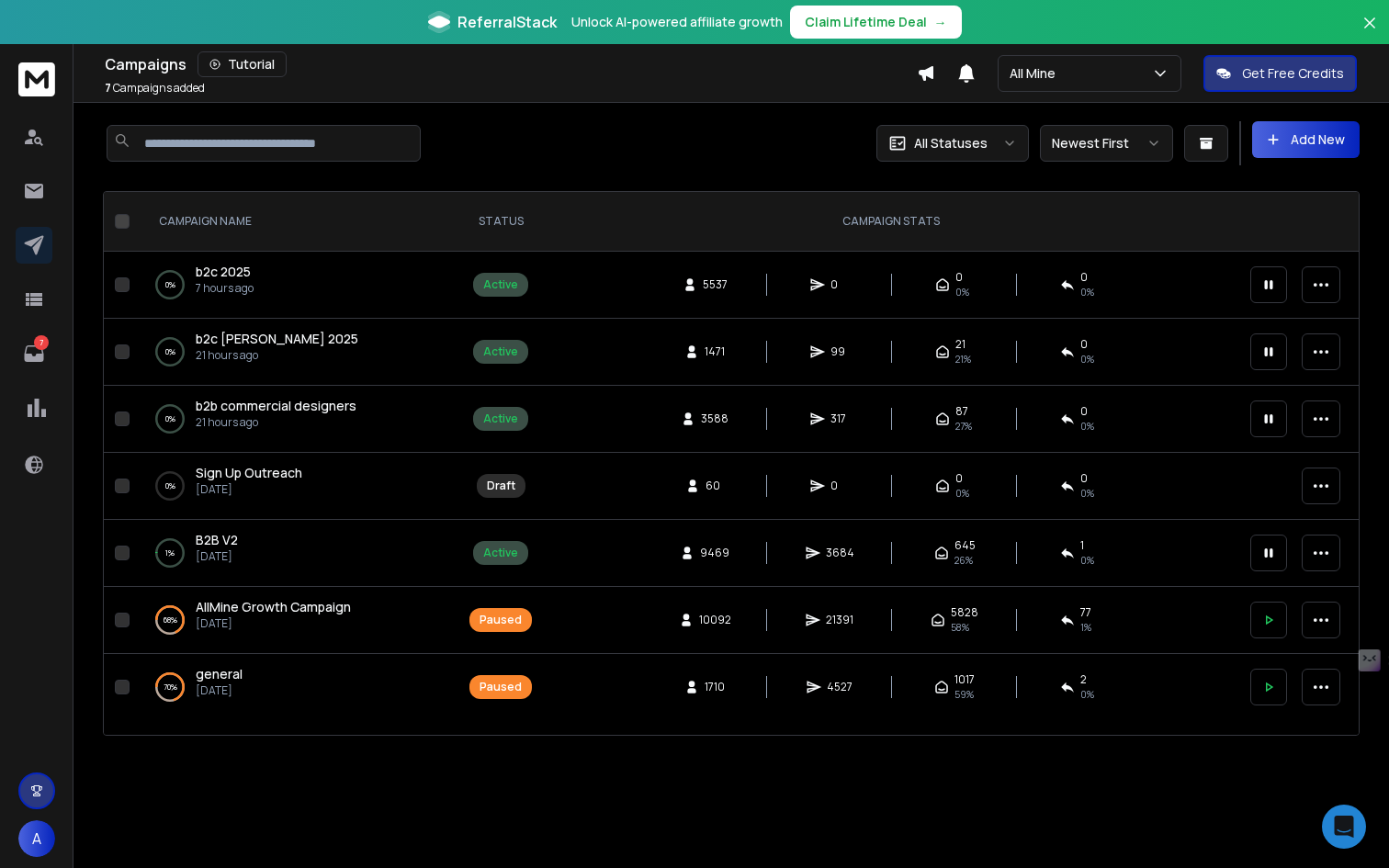
click at [360, 335] on div "0 % b2c del webb 2025 21 hours ago" at bounding box center [297, 351] width 285 height 44
click at [303, 406] on span "b2b commercial designers" at bounding box center [276, 405] width 160 height 18
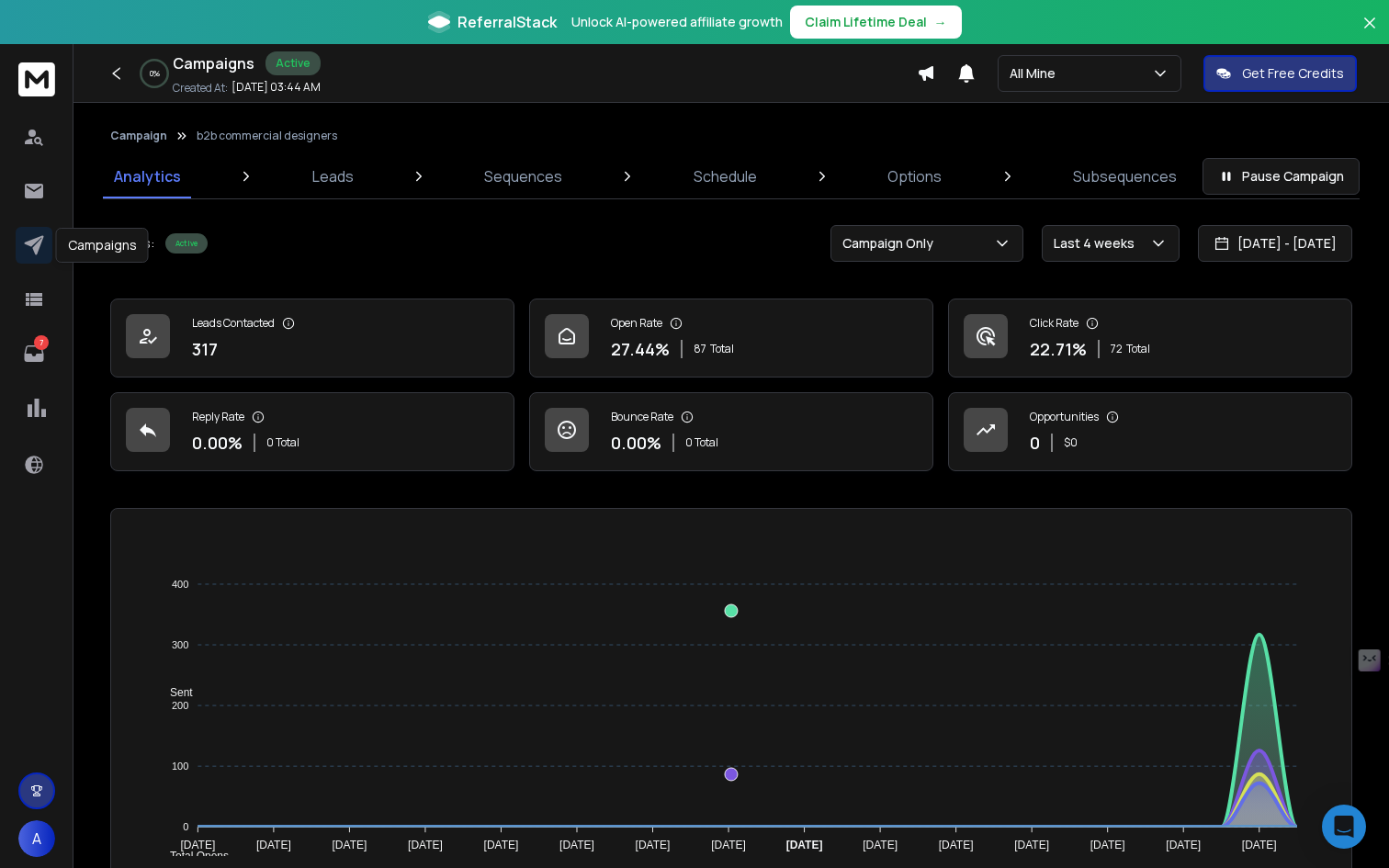
click at [41, 235] on icon at bounding box center [35, 245] width 22 height 22
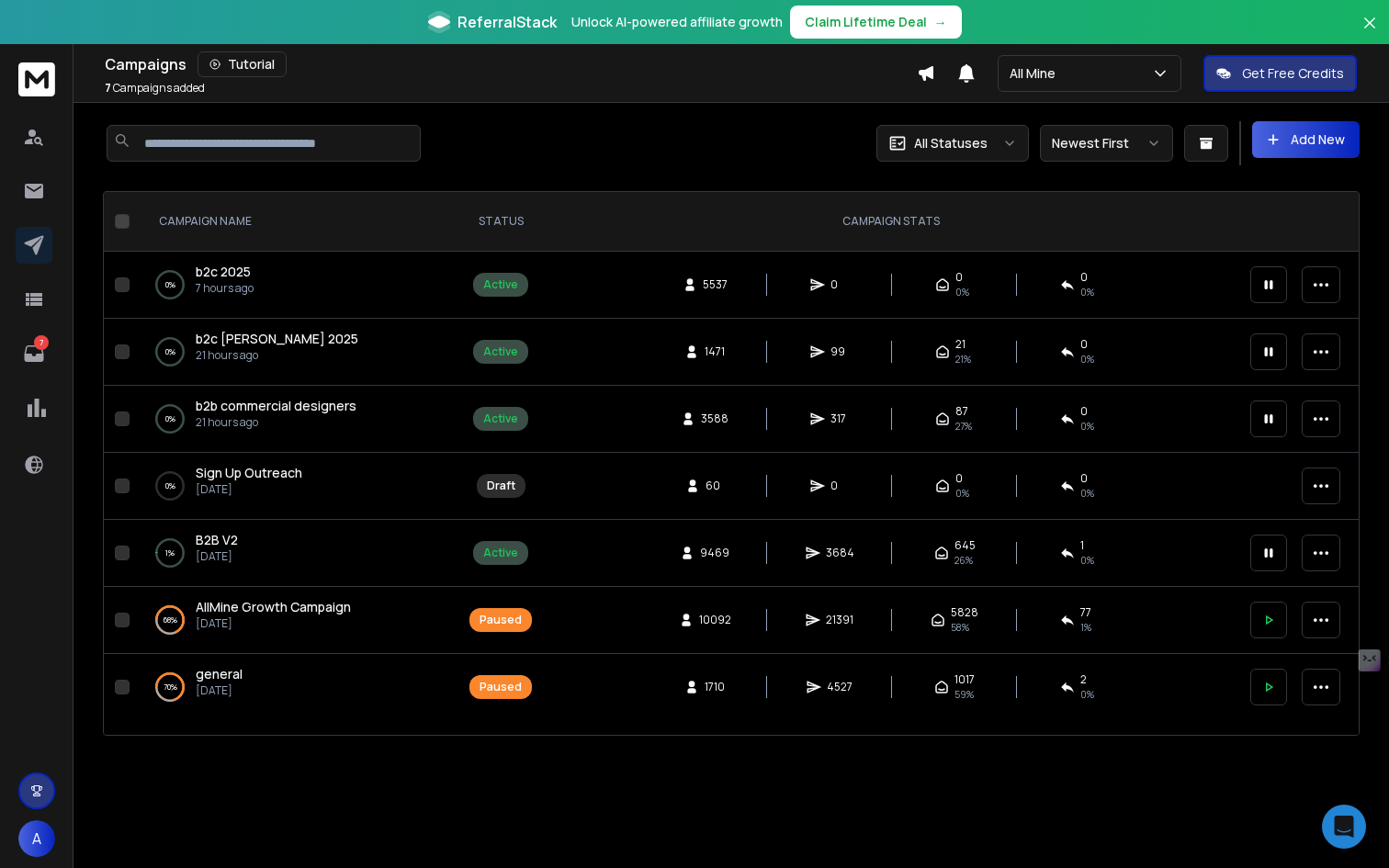
click at [217, 543] on span "B2B V2" at bounding box center [216, 539] width 42 height 18
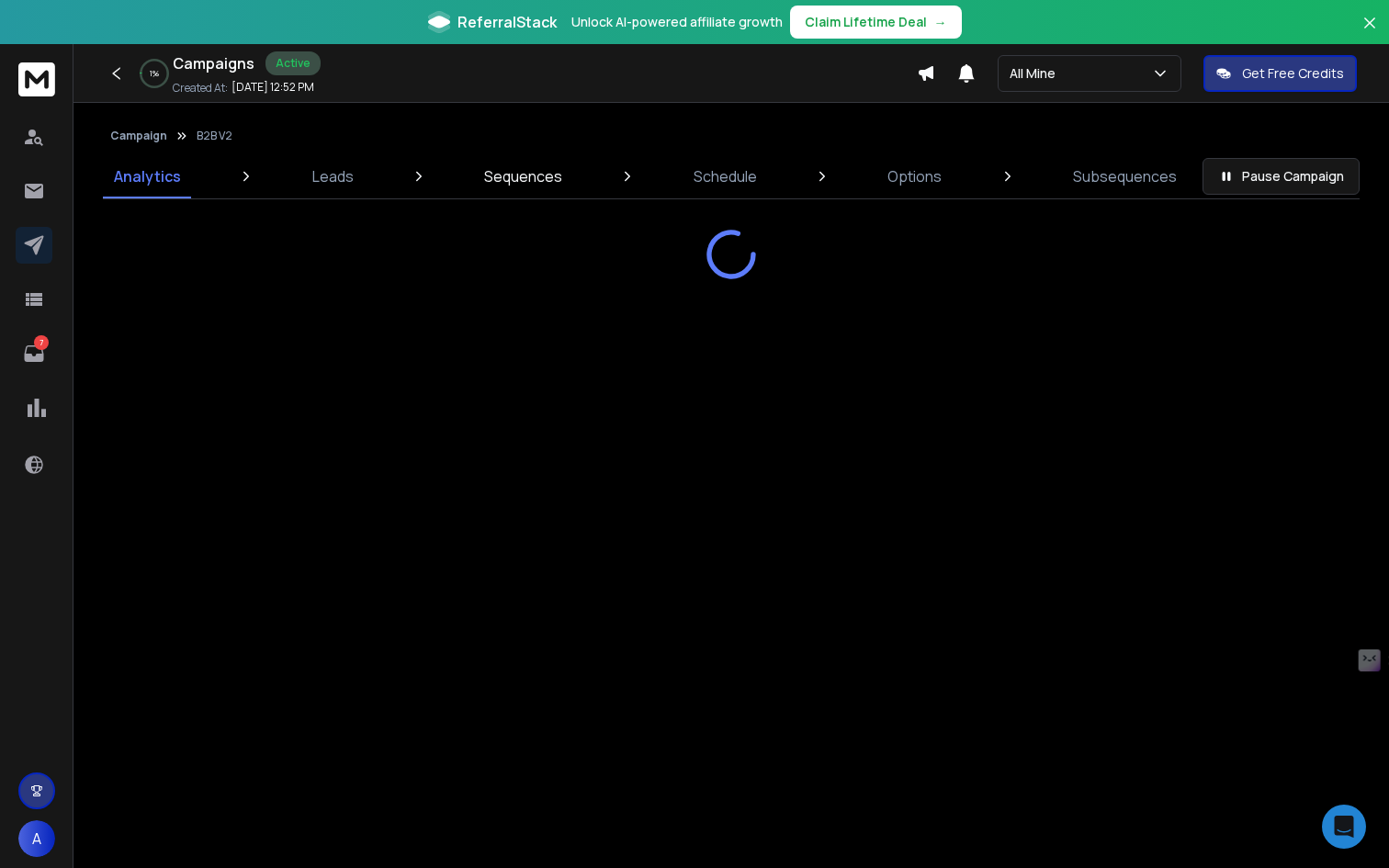
click at [490, 177] on p "Sequences" at bounding box center [523, 176] width 78 height 22
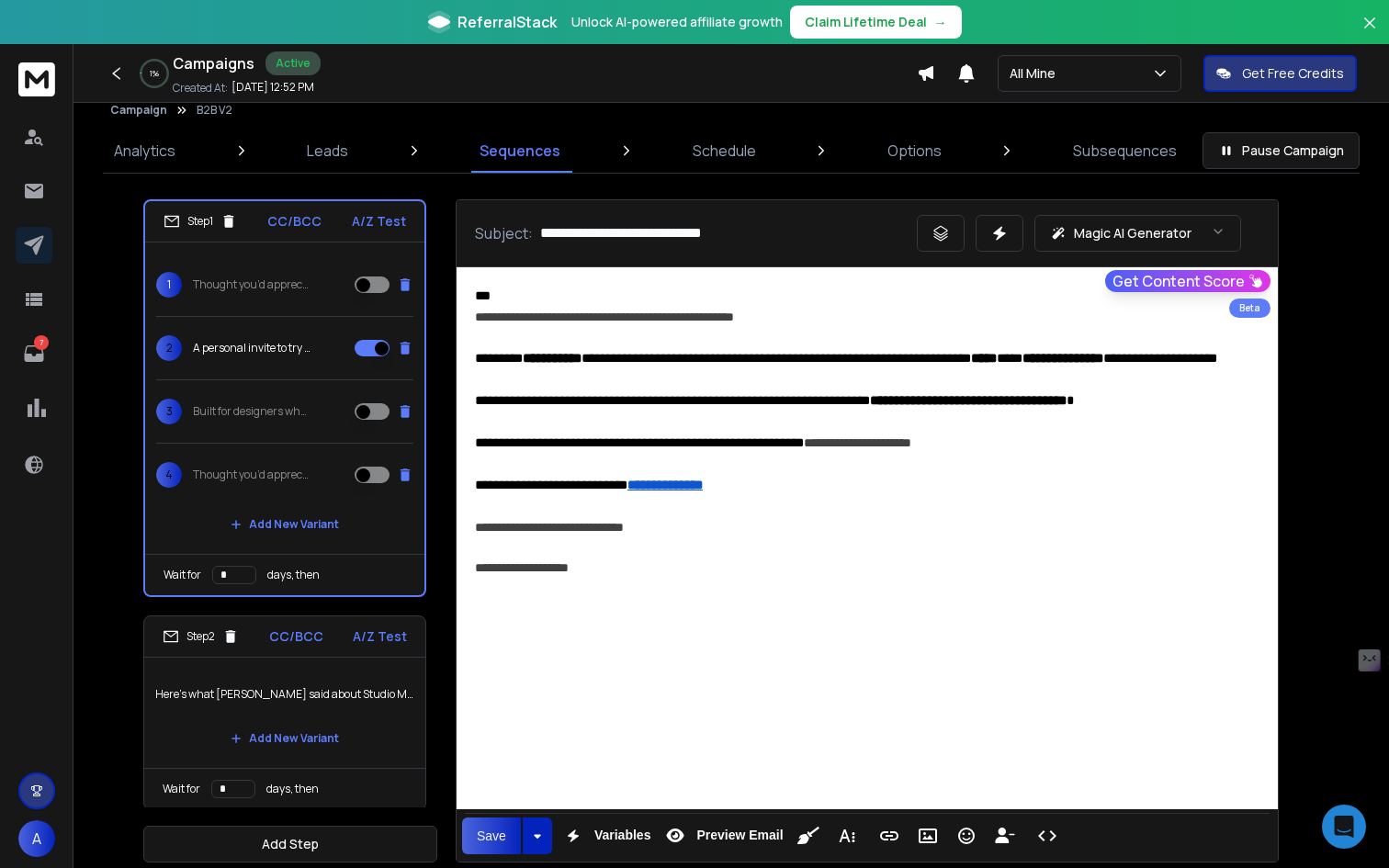
scroll to position [39, 0]
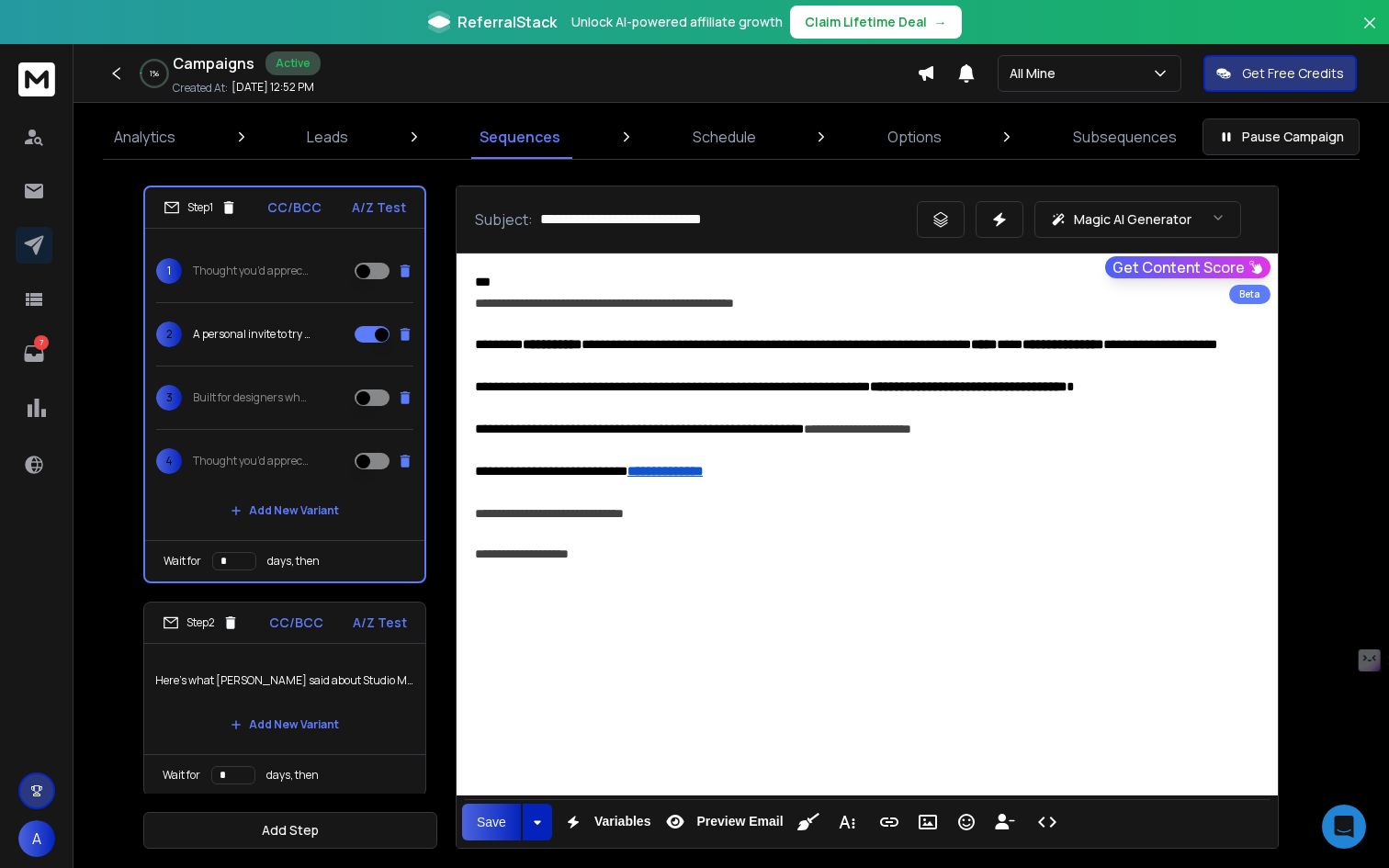
click at [677, 477] on span "**********" at bounding box center [665, 471] width 76 height 13
click at [715, 535] on icon "button" at bounding box center [708, 536] width 22 height 22
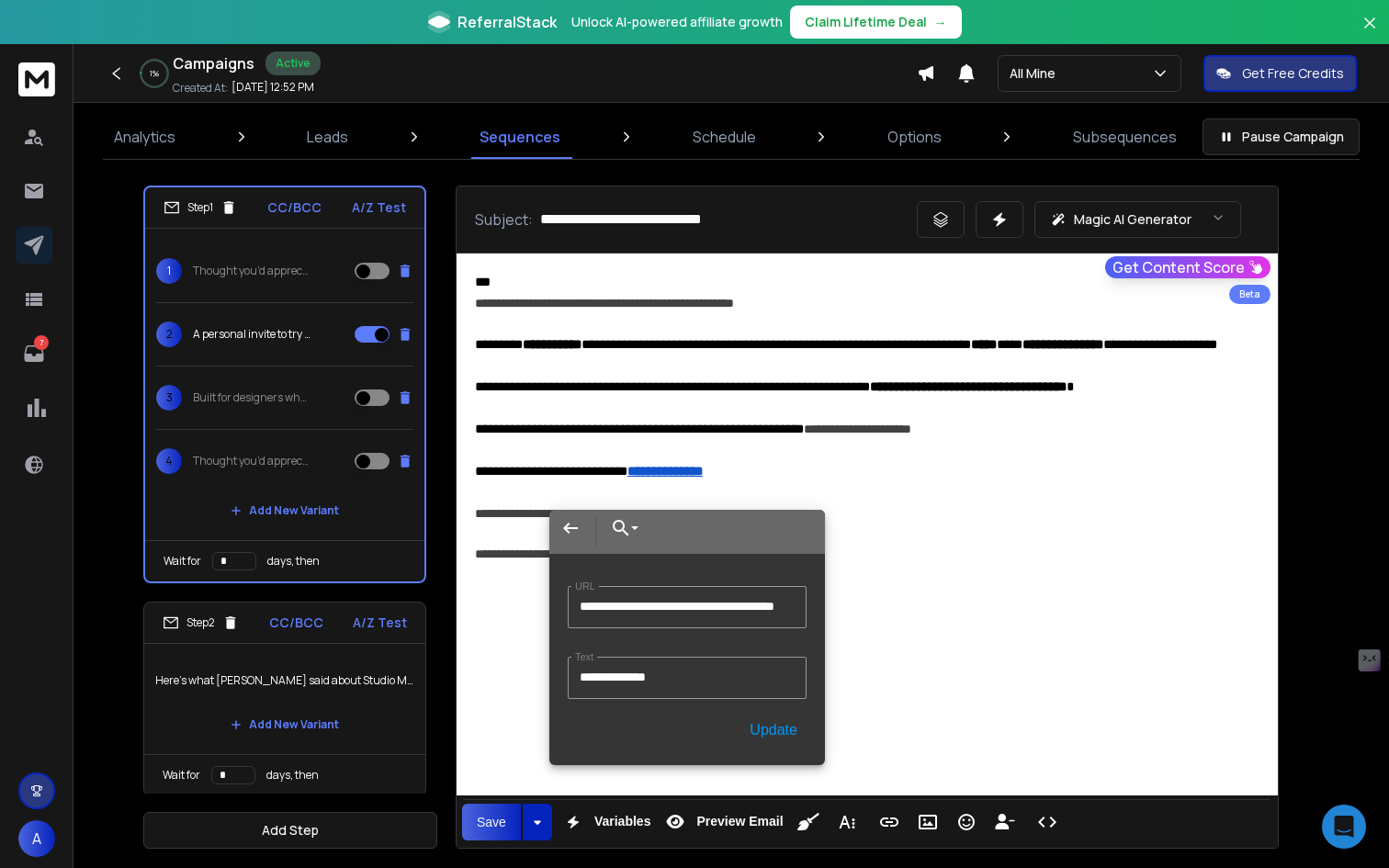
scroll to position [0, 27]
click at [663, 605] on input "**********" at bounding box center [688, 606] width 239 height 42
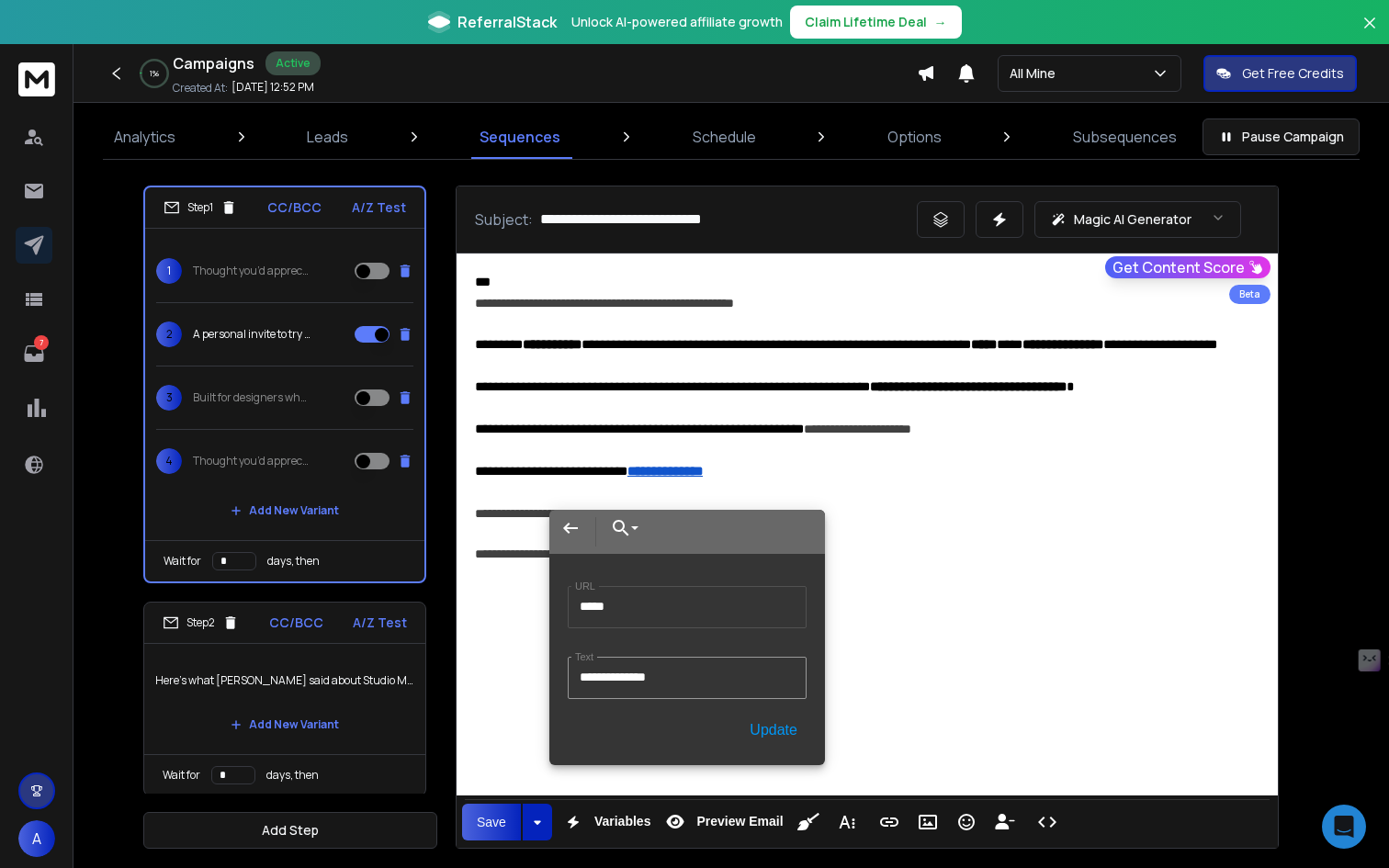
type input "**********"
click at [762, 728] on button "Update" at bounding box center [773, 729] width 66 height 33
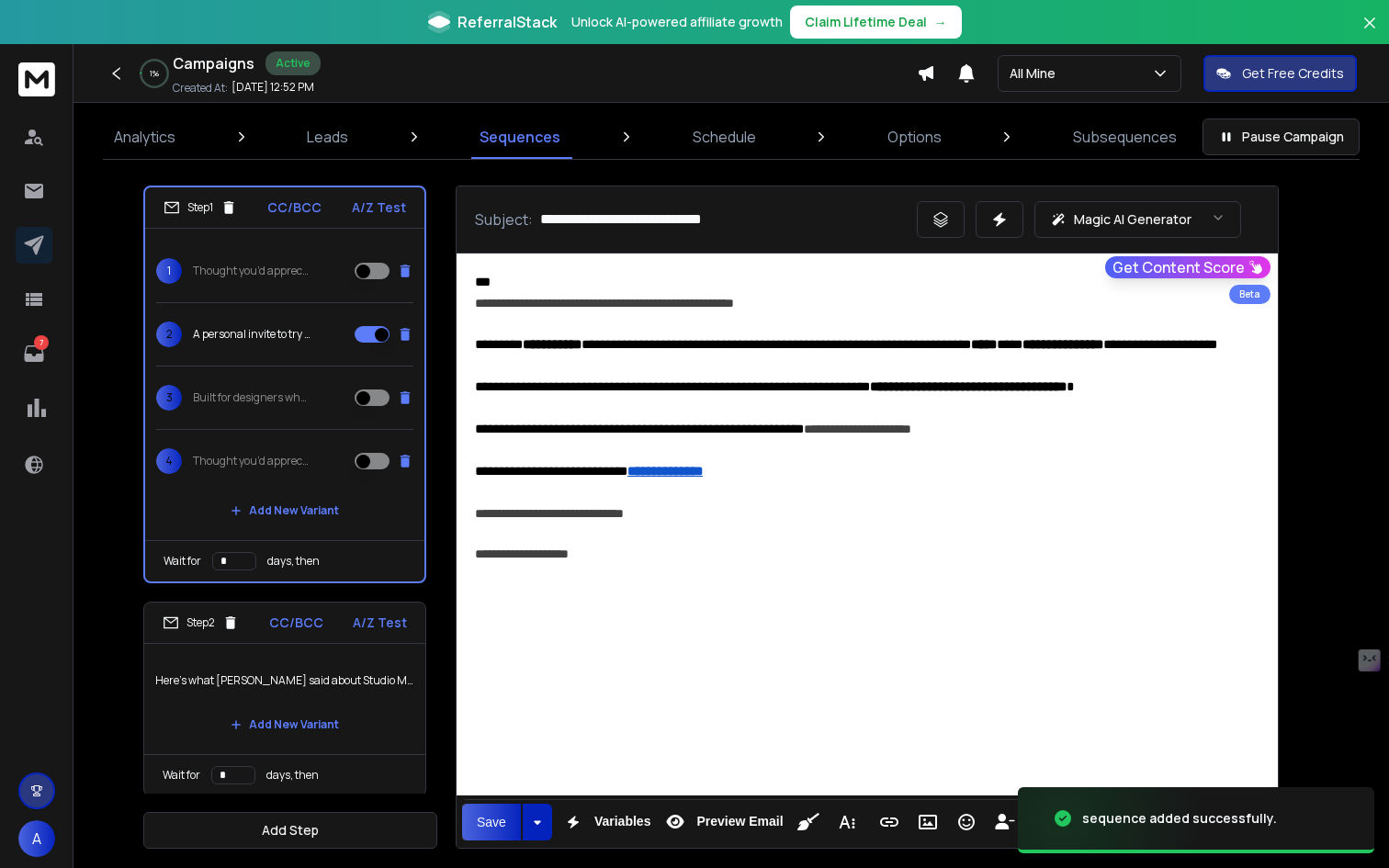
click at [356, 394] on button "button" at bounding box center [371, 397] width 35 height 17
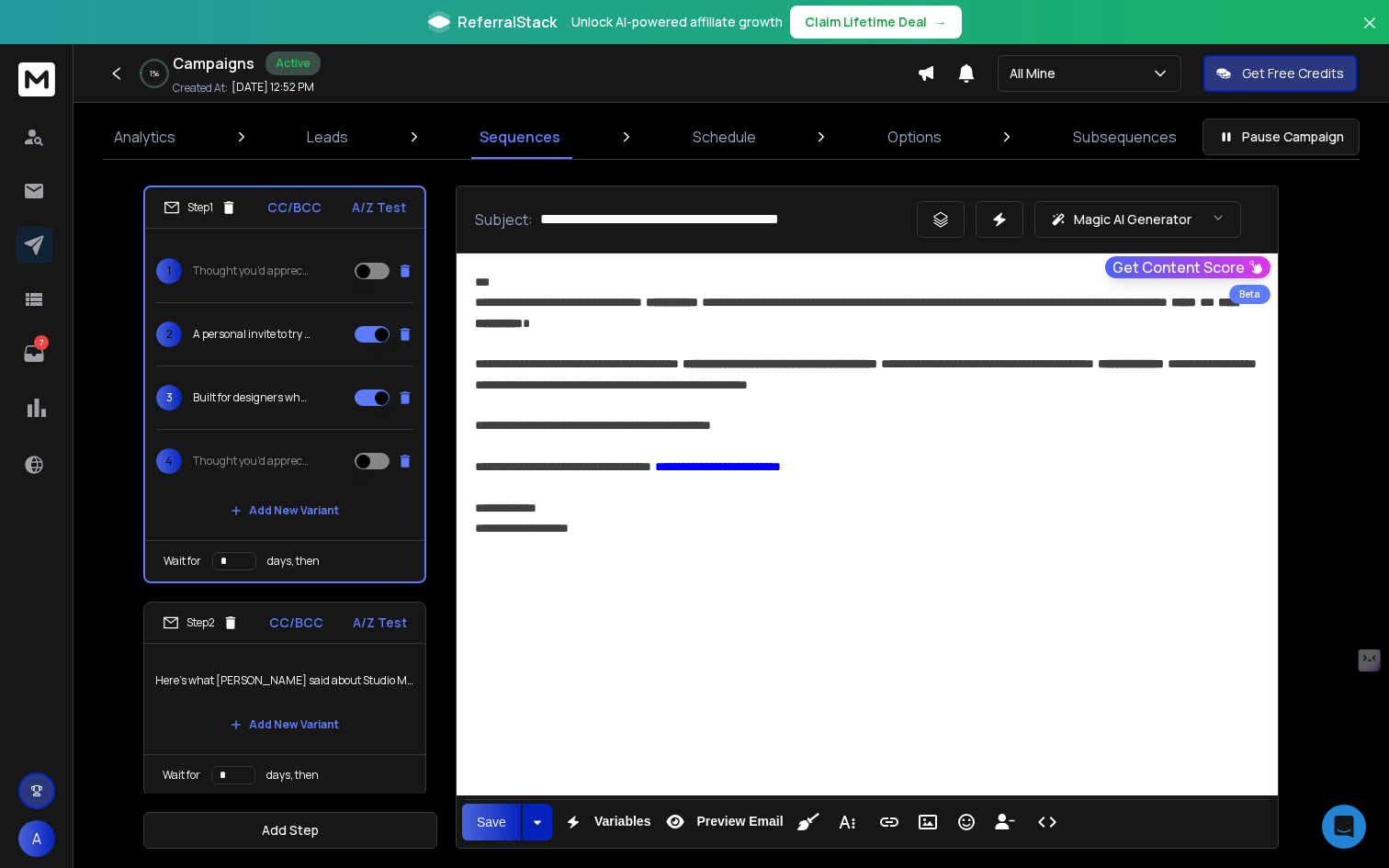
click at [366, 459] on button "button" at bounding box center [371, 461] width 35 height 17
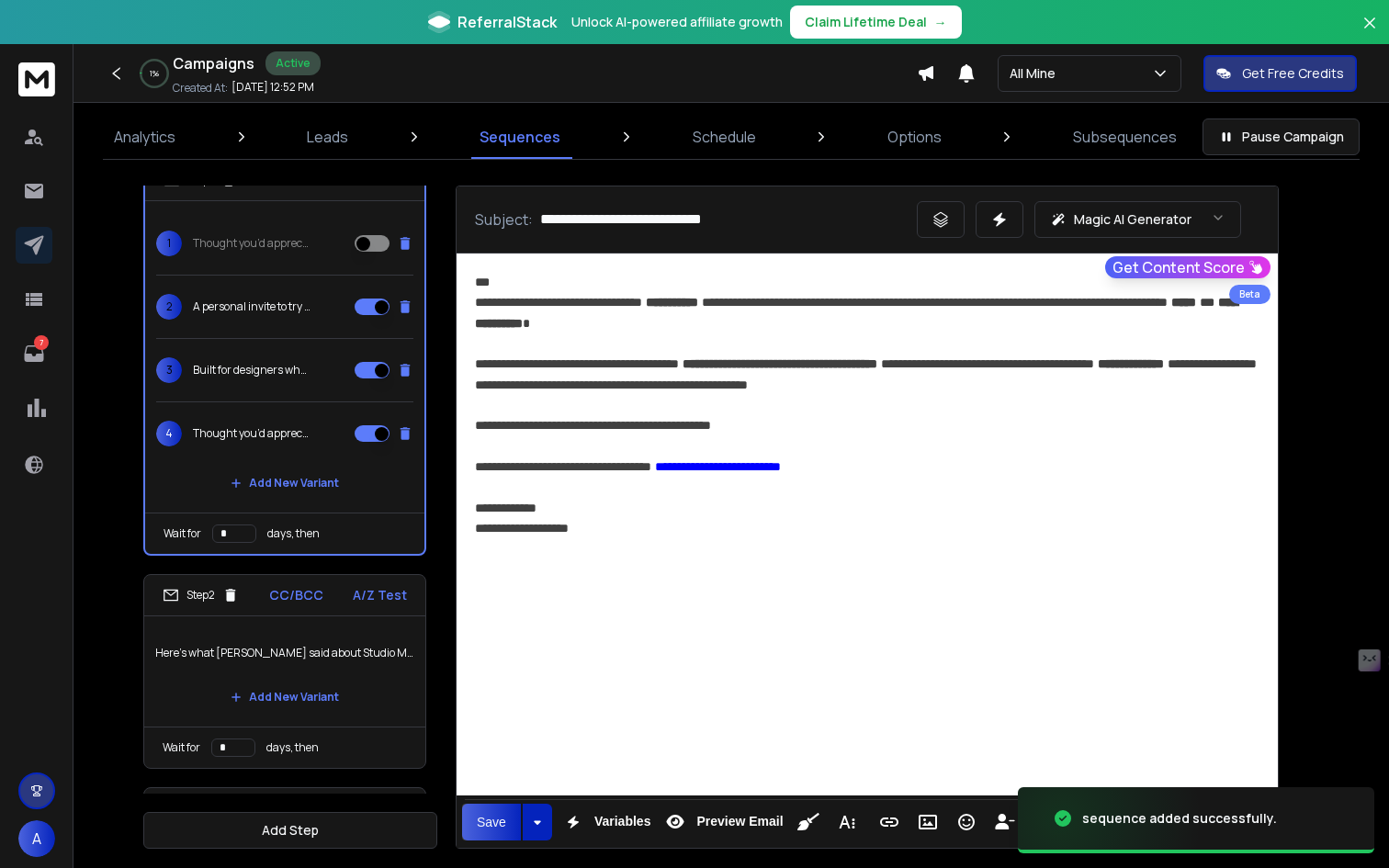
scroll to position [30, 0]
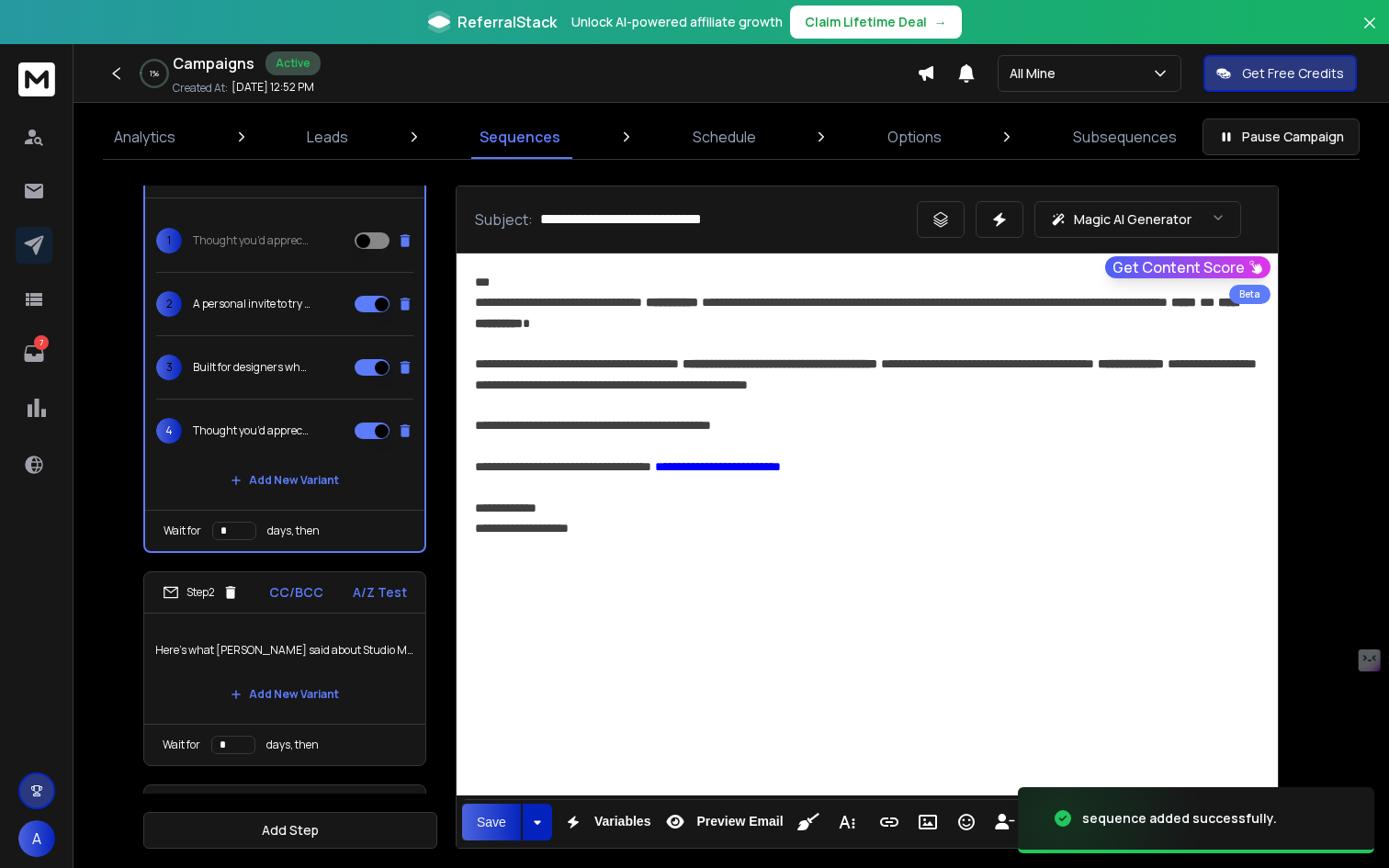
click at [265, 244] on p "Thought you’d appreciate this" at bounding box center [252, 241] width 118 height 15
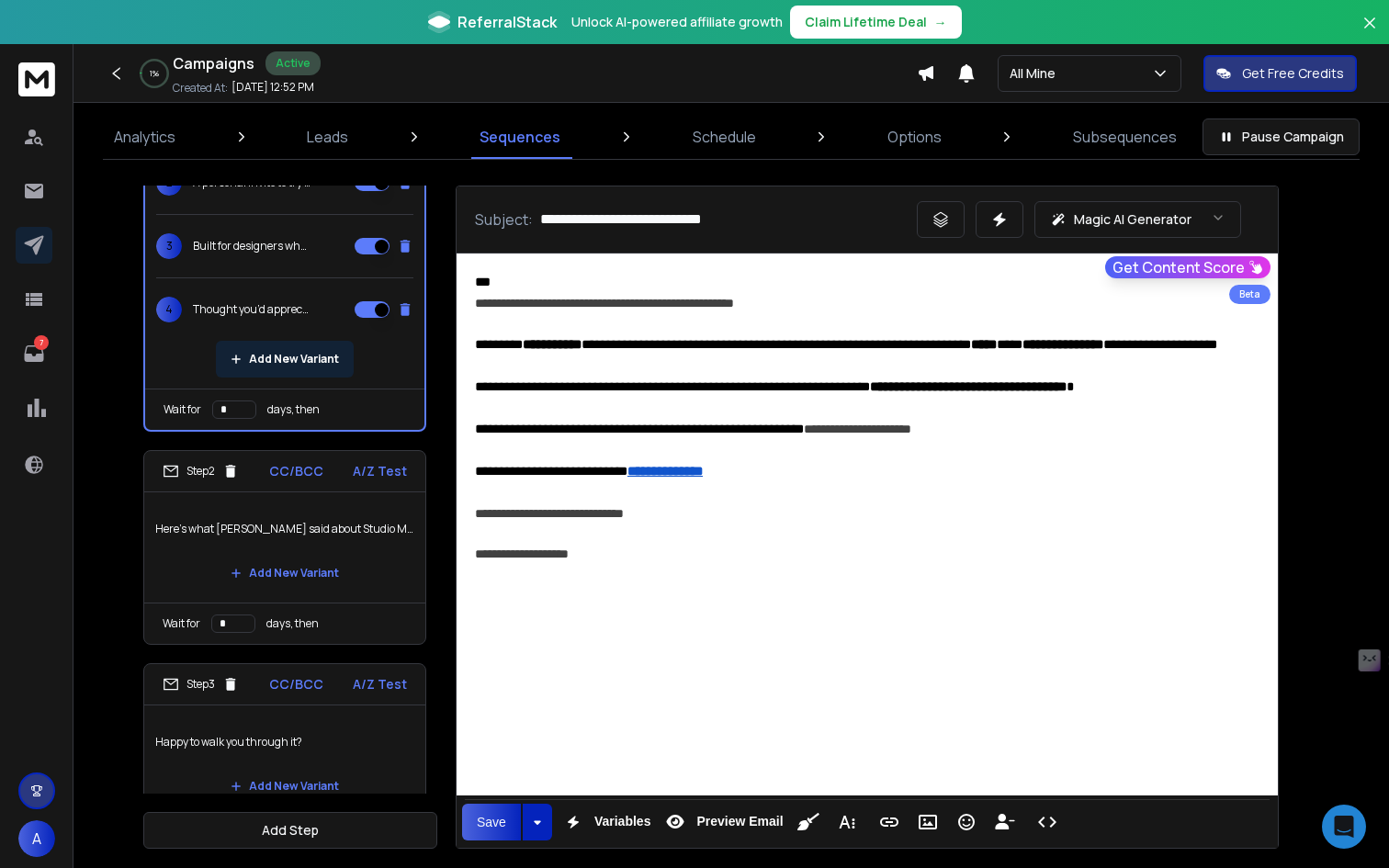
scroll to position [168, 0]
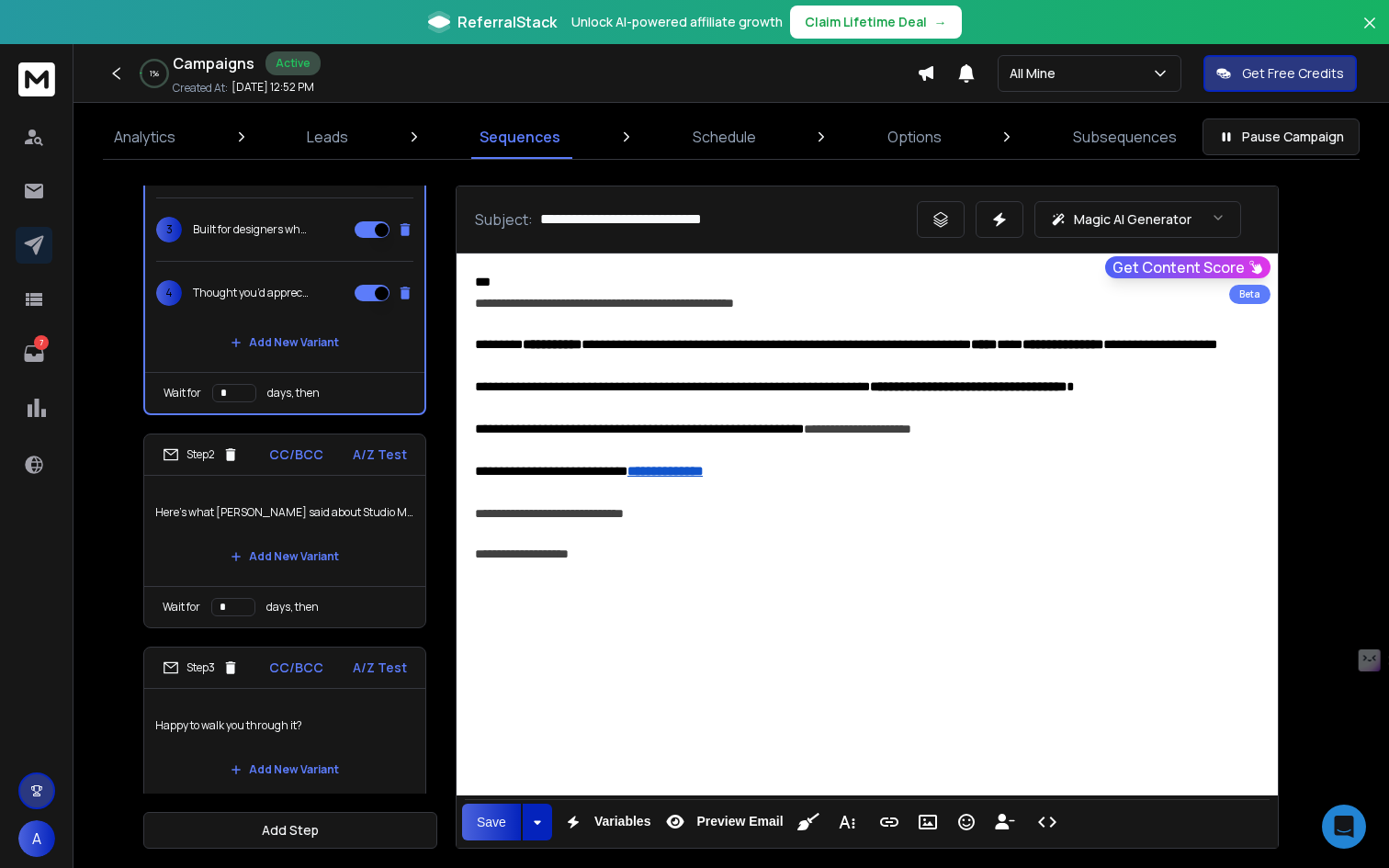
click at [243, 522] on p "Here’s what Nile Johnson said about Studio MINE" at bounding box center [285, 512] width 259 height 51
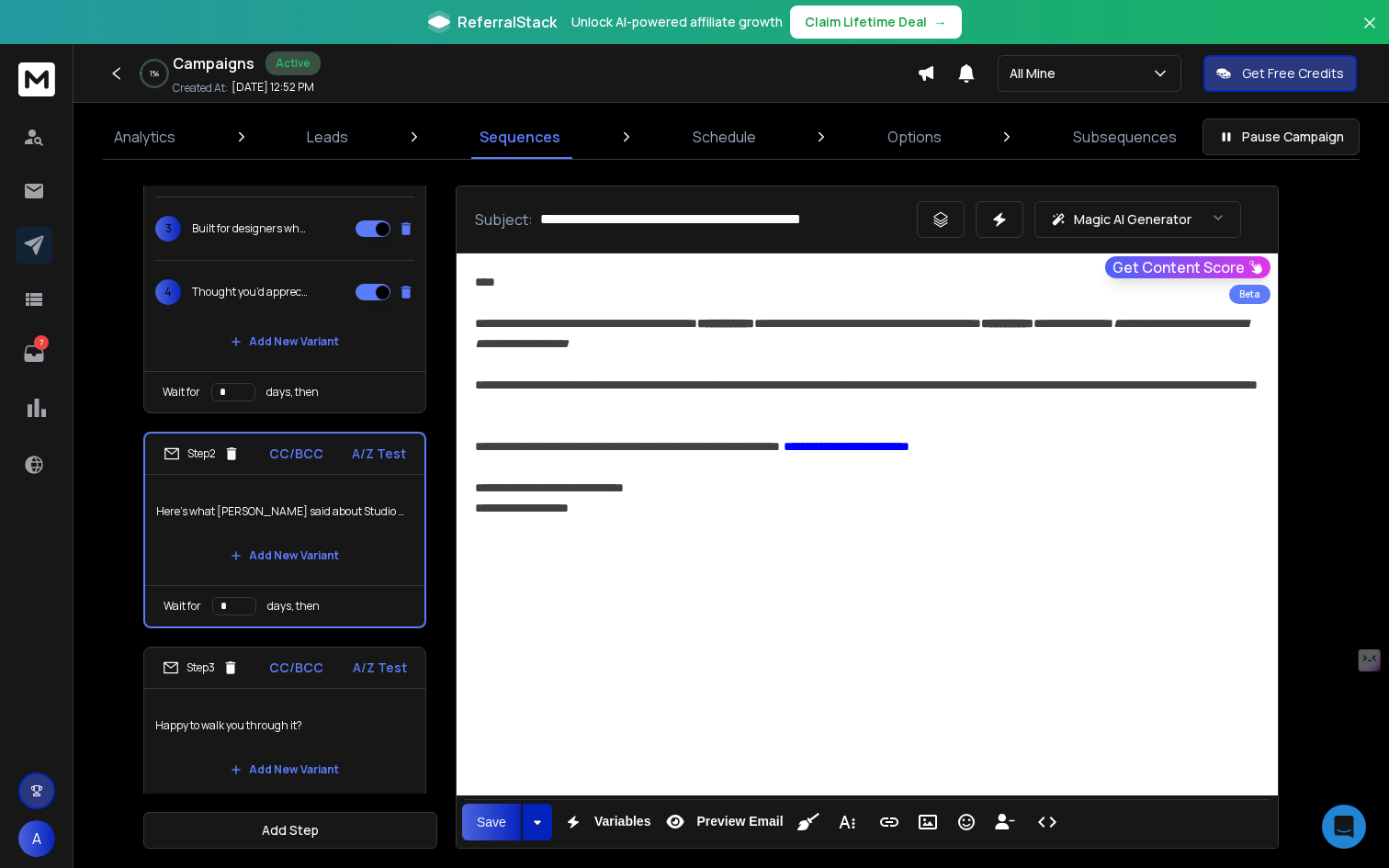
click at [866, 443] on link "**********" at bounding box center [846, 447] width 126 height 13
click at [941, 494] on icon "button" at bounding box center [942, 489] width 22 height 22
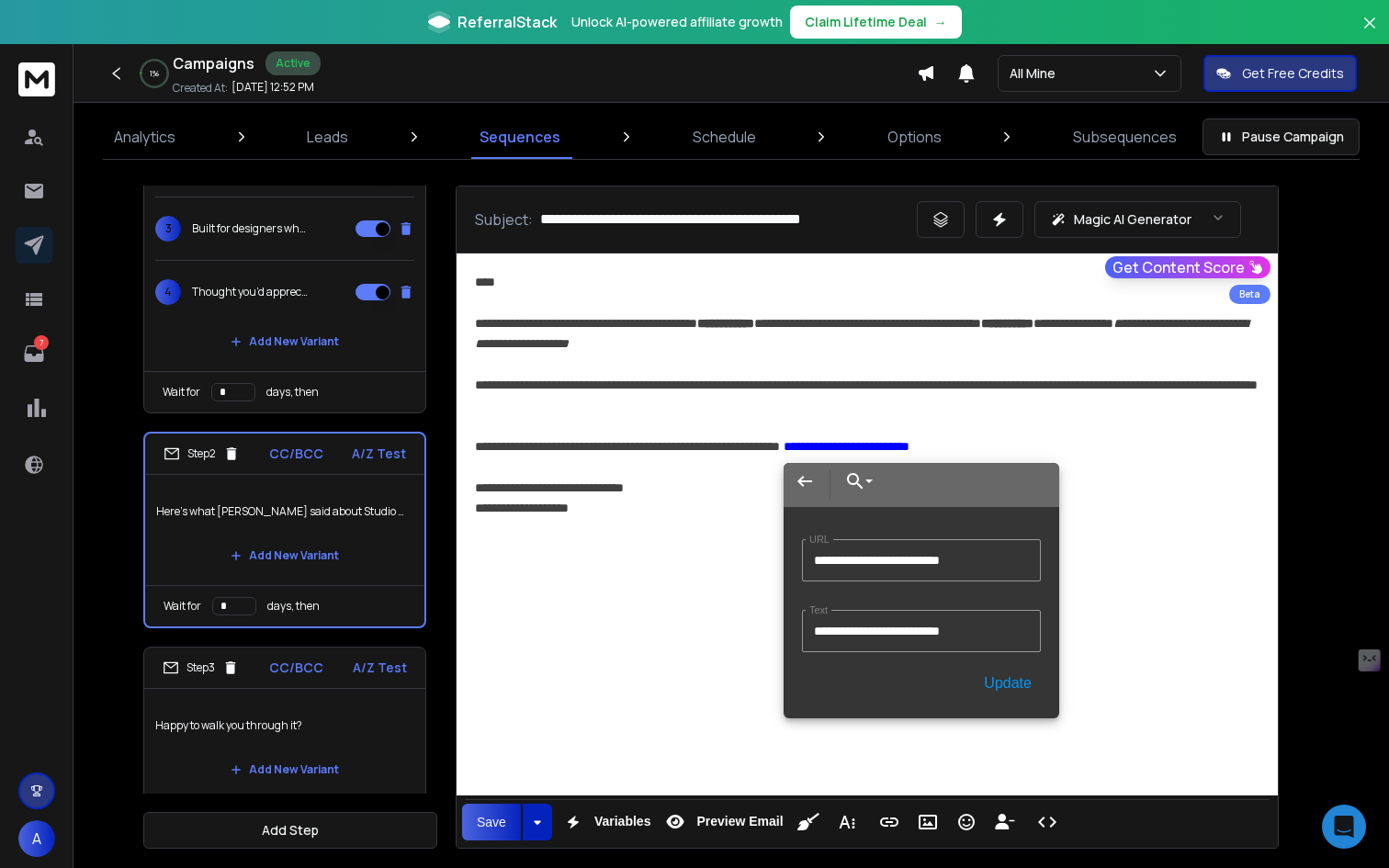
click at [690, 549] on div "**********" at bounding box center [867, 514] width 821 height 520
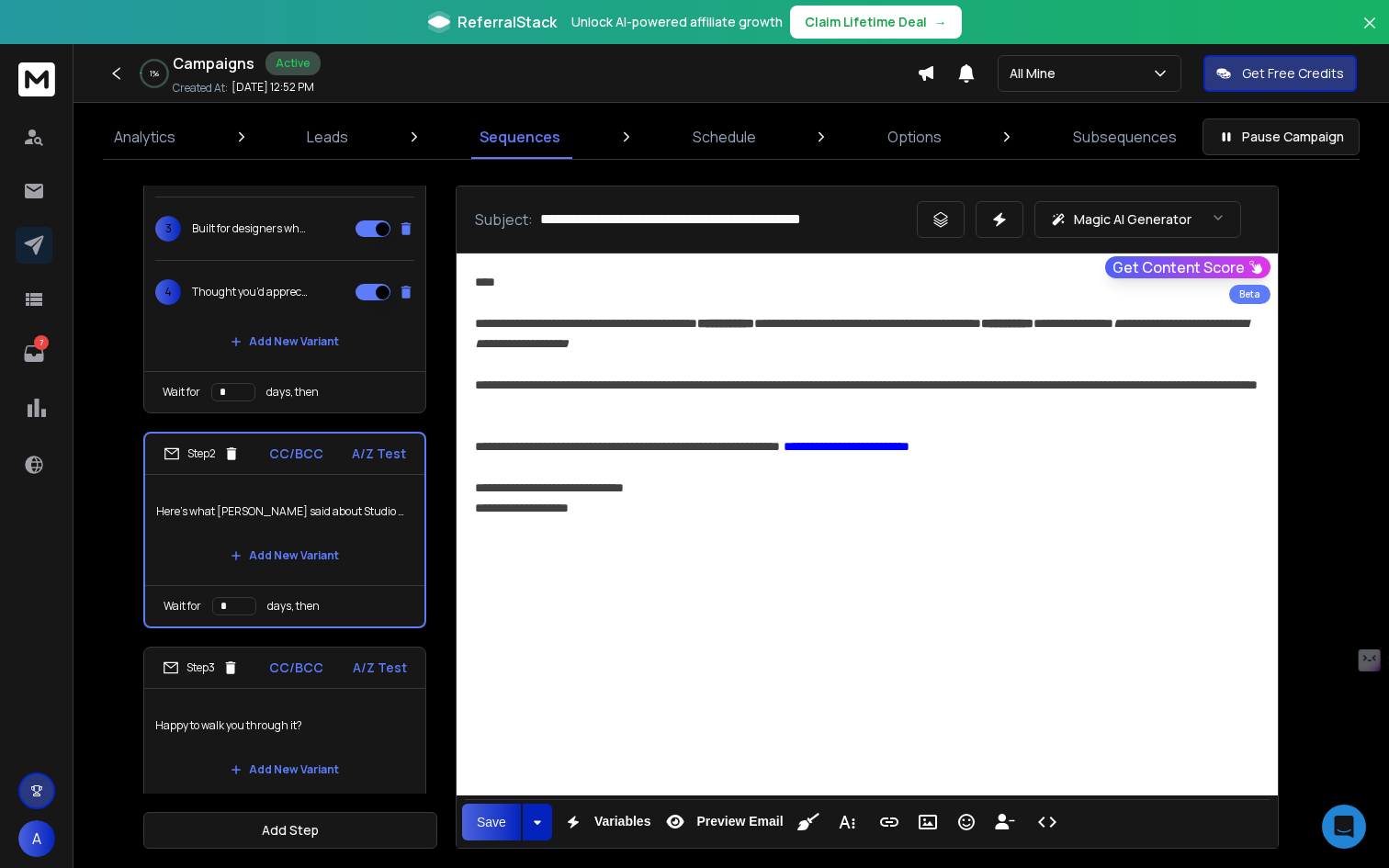
click at [259, 726] on p "Happy to walk you through it?" at bounding box center [285, 724] width 259 height 51
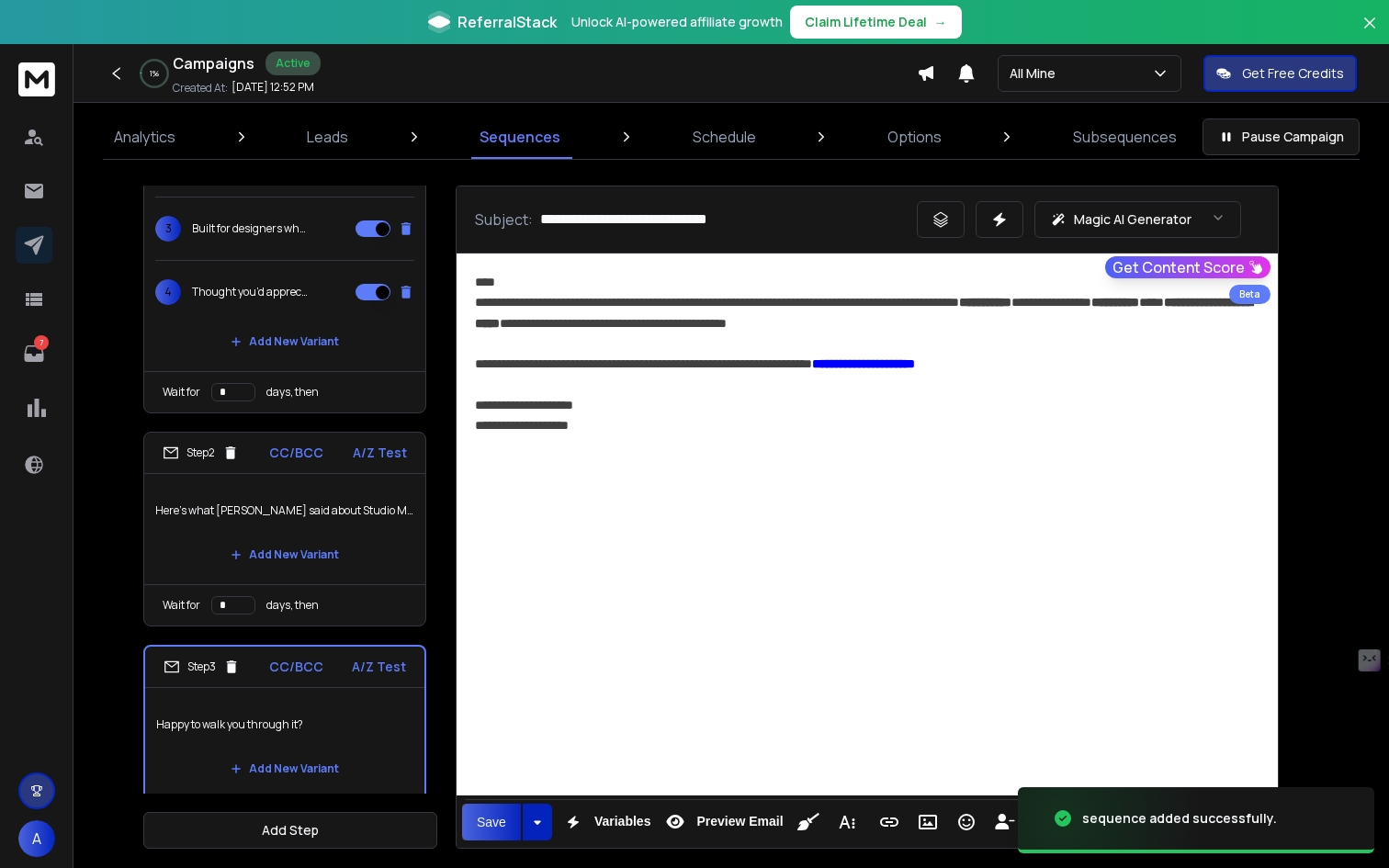
scroll to position [45, 0]
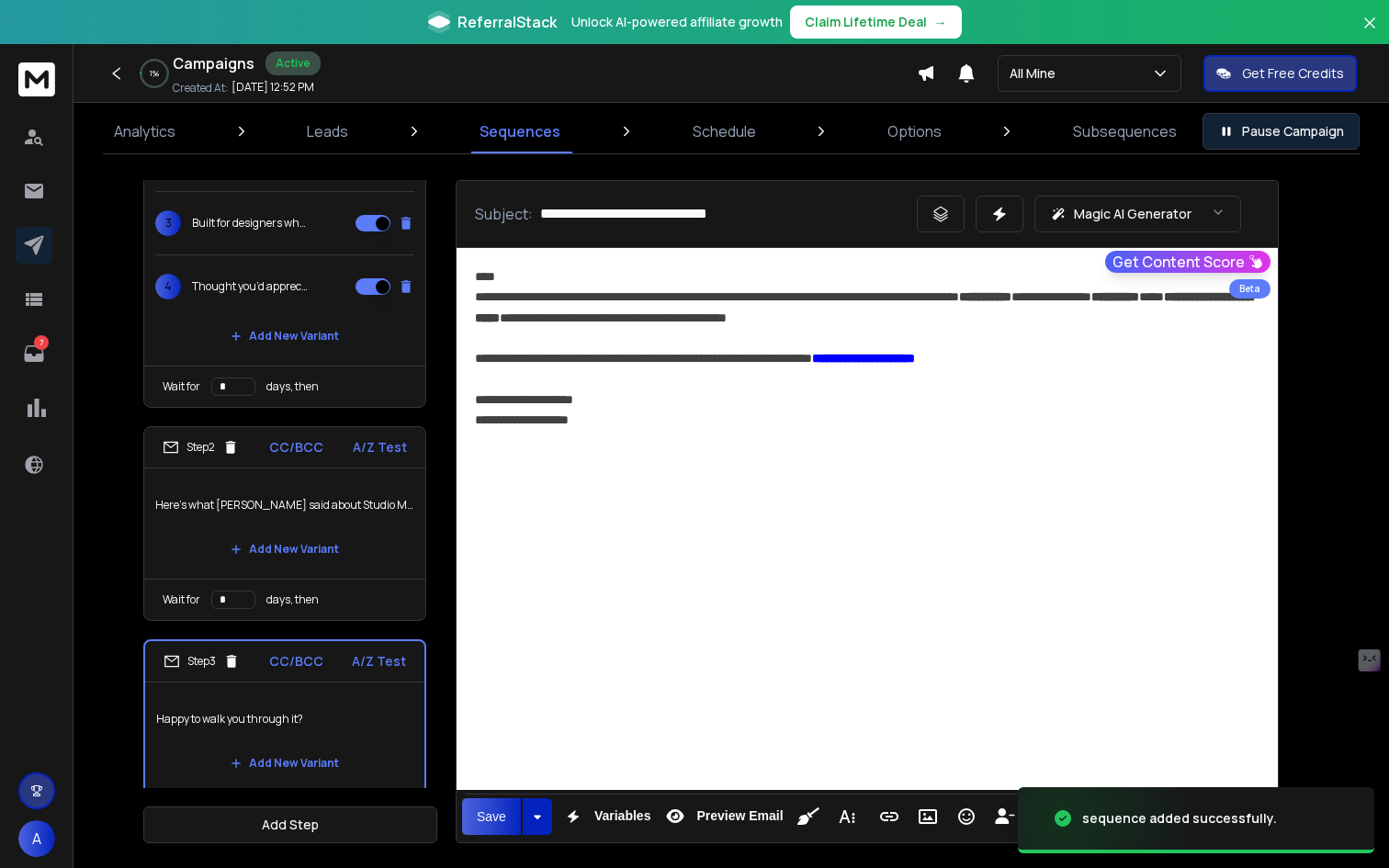
click at [1266, 136] on button "Pause Campaign" at bounding box center [1281, 131] width 157 height 36
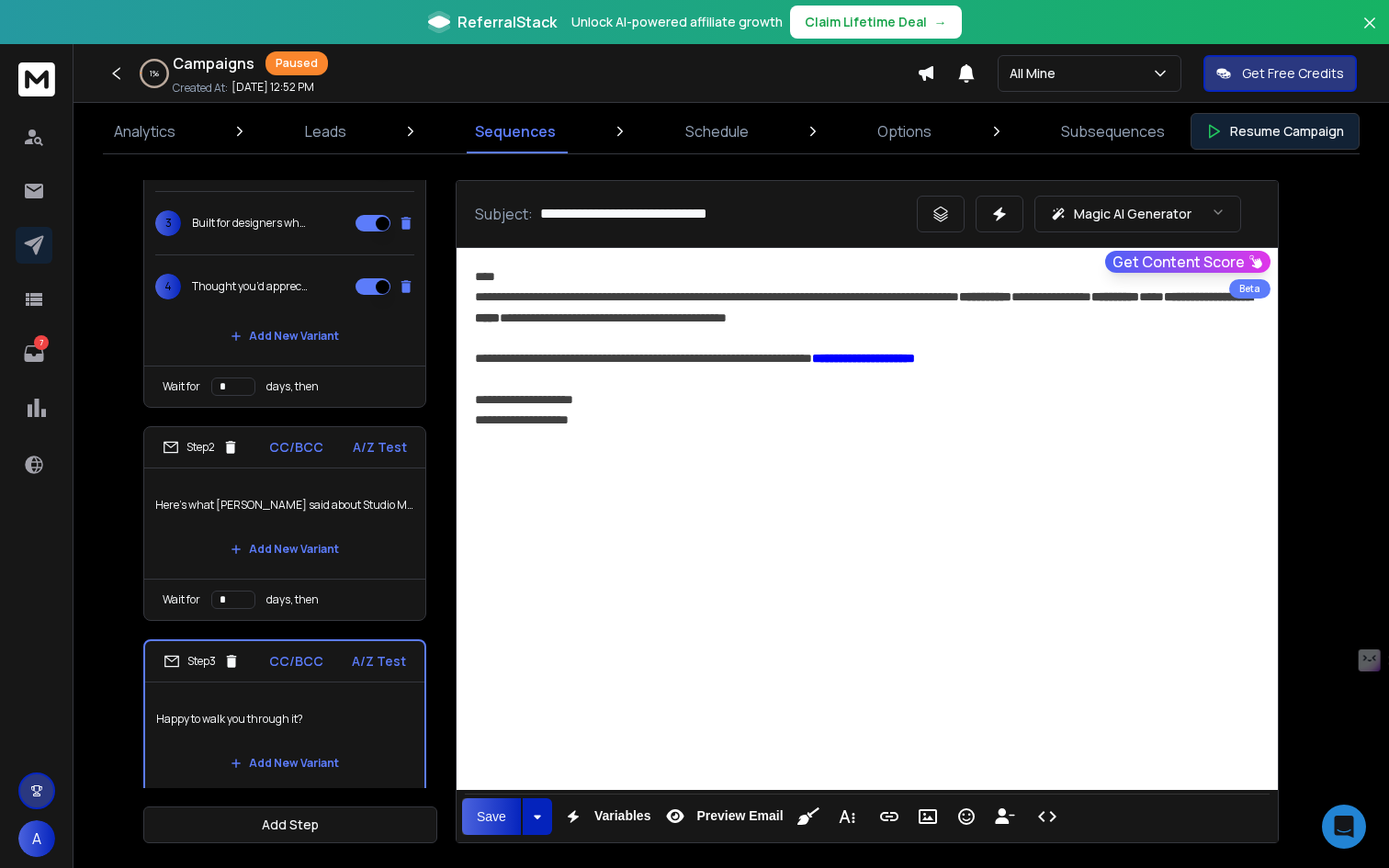
click at [1215, 137] on icon at bounding box center [1215, 131] width 17 height 17
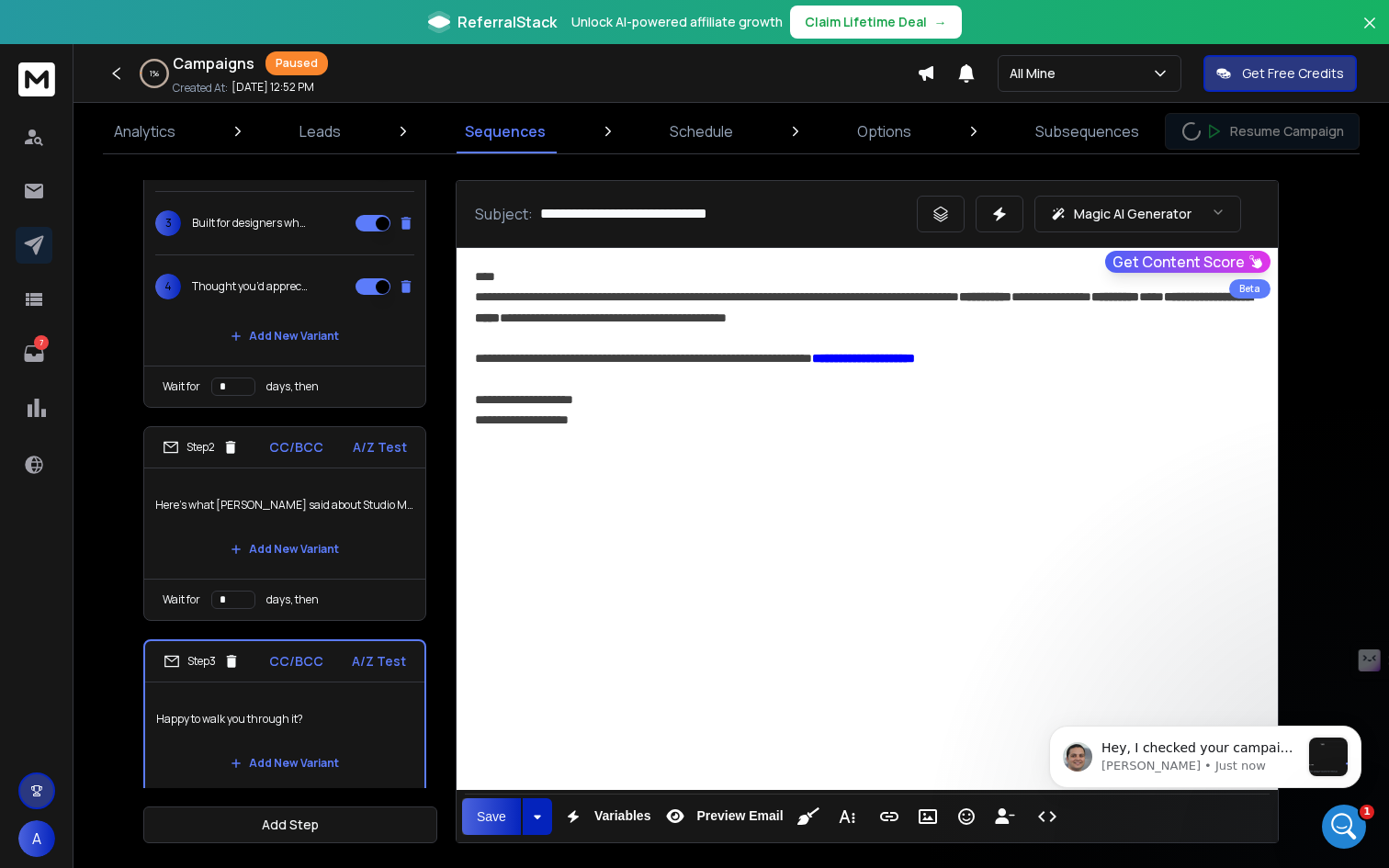
scroll to position [0, 0]
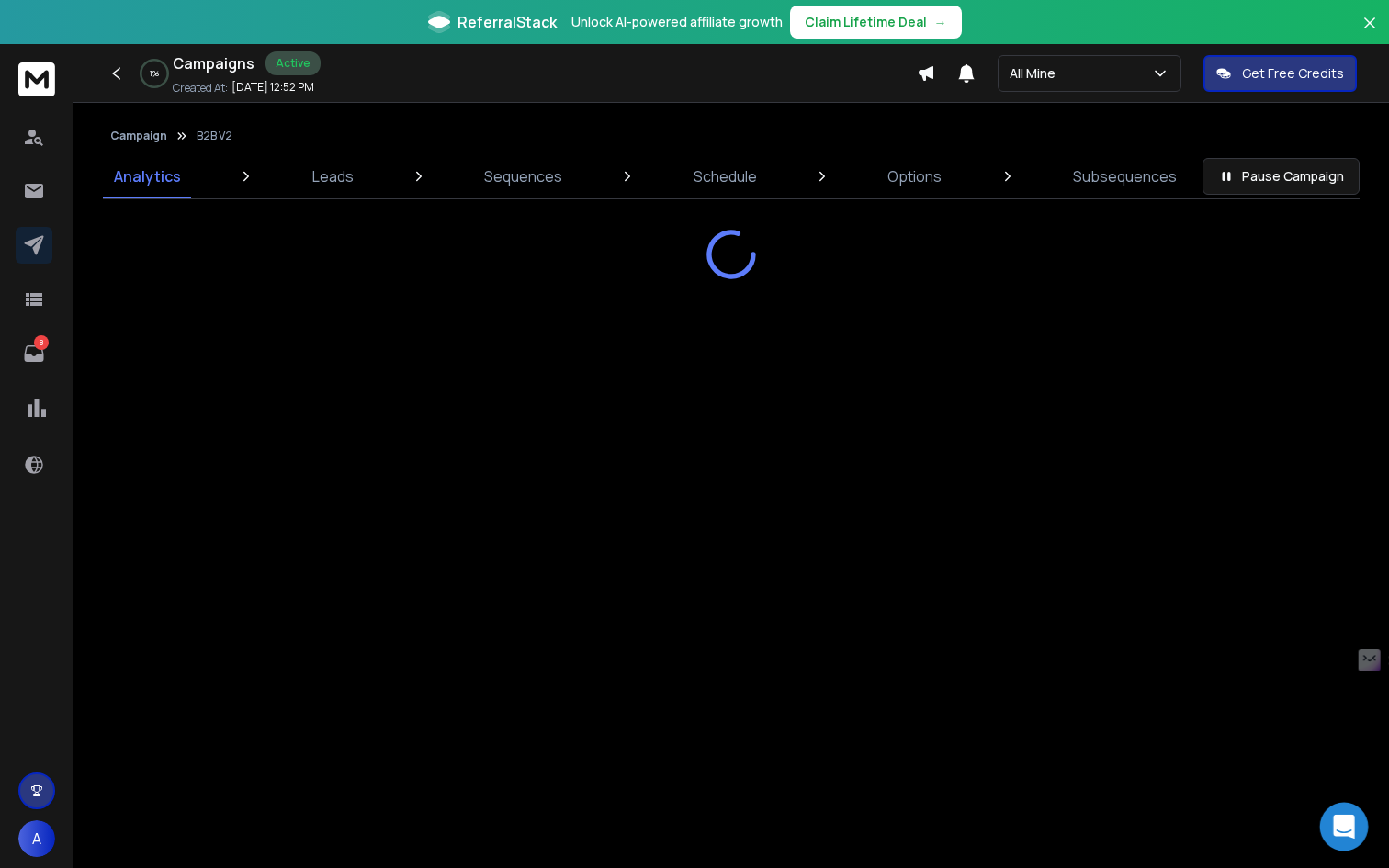
click at [1336, 826] on icon "Open Intercom Messenger" at bounding box center [1343, 826] width 21 height 24
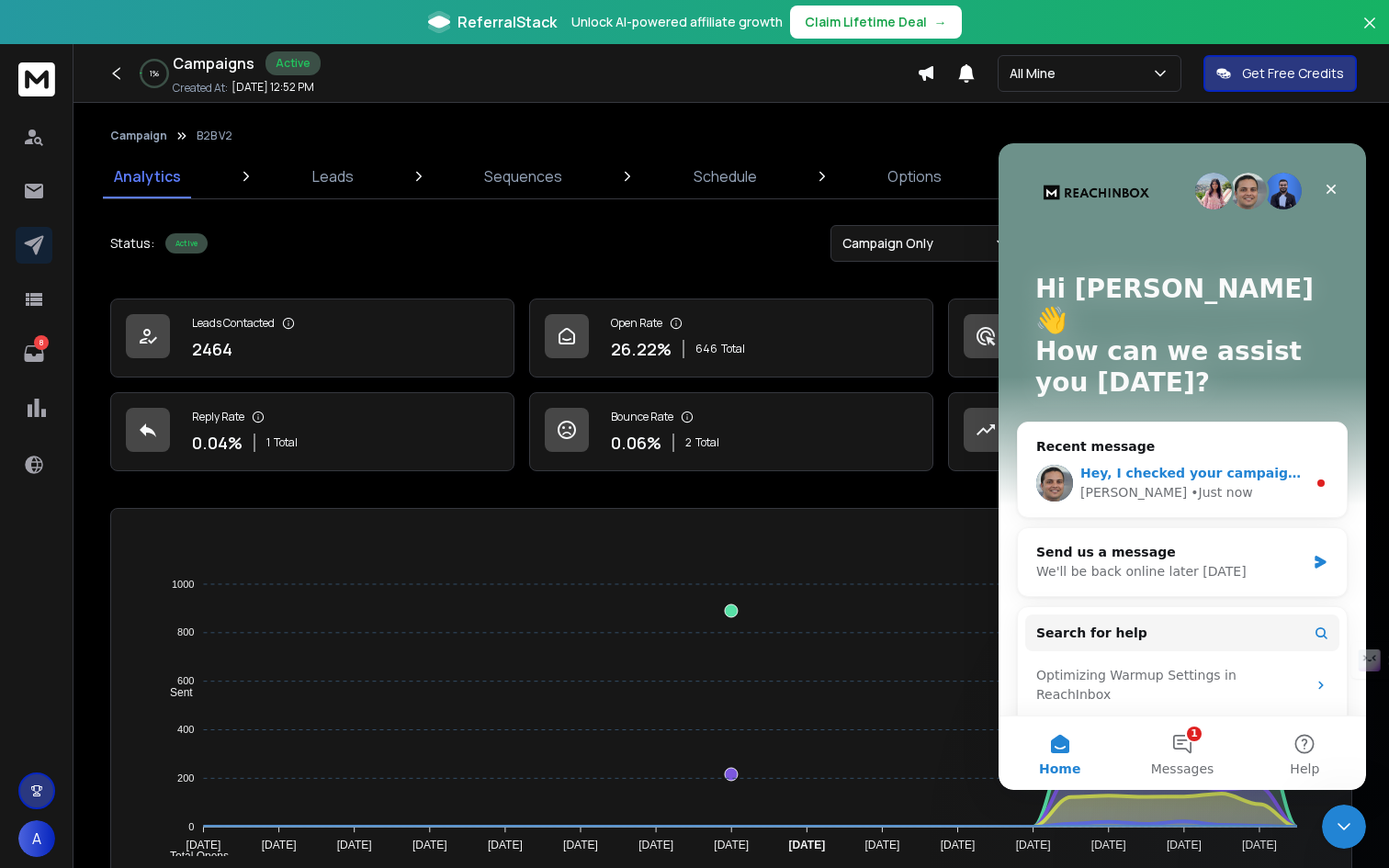
click at [1190, 483] on div "• Just now" at bounding box center [1221, 492] width 62 height 20
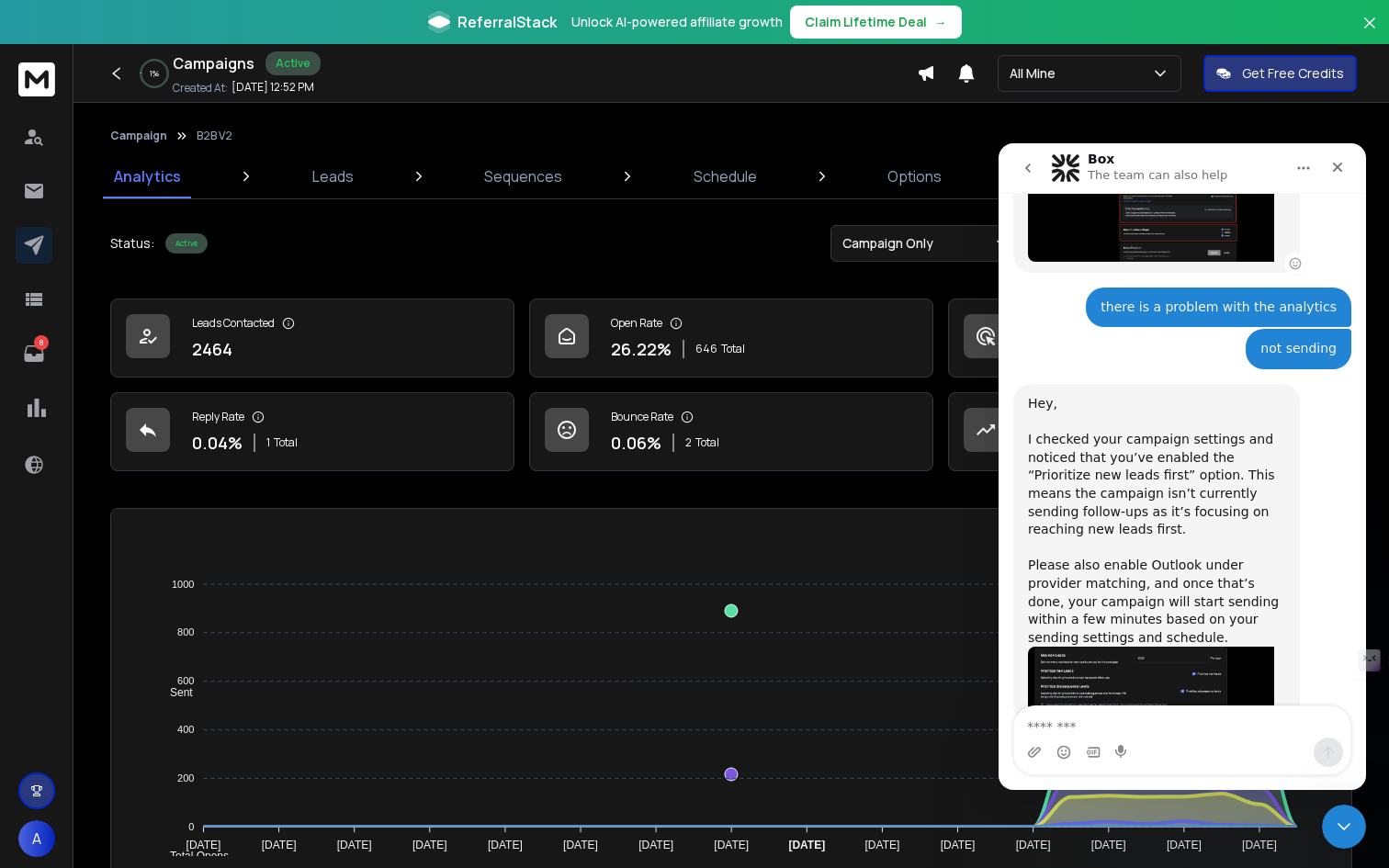
scroll to position [605, 0]
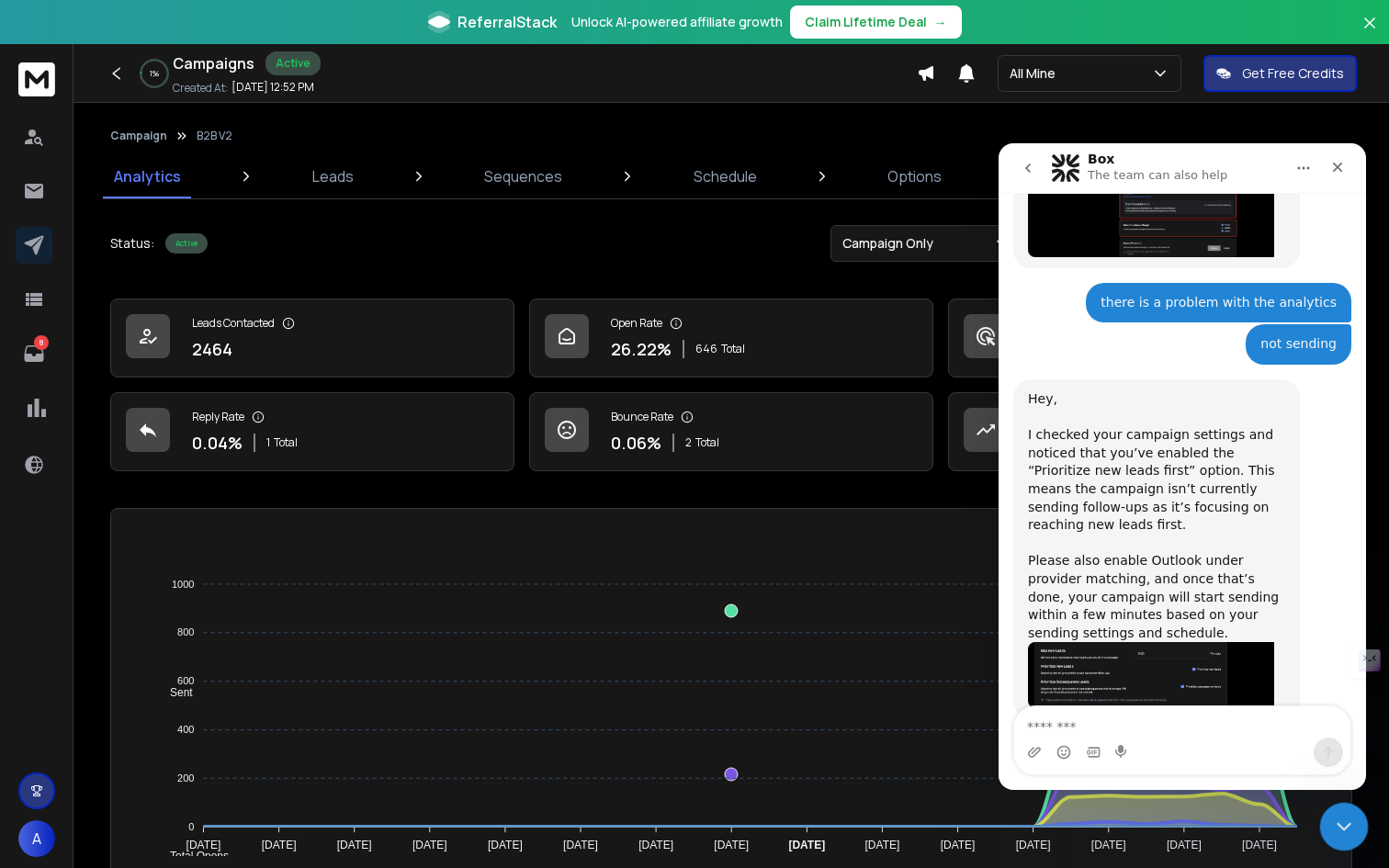
click at [1338, 820] on icon "Close Intercom Messenger" at bounding box center [1341, 823] width 22 height 22
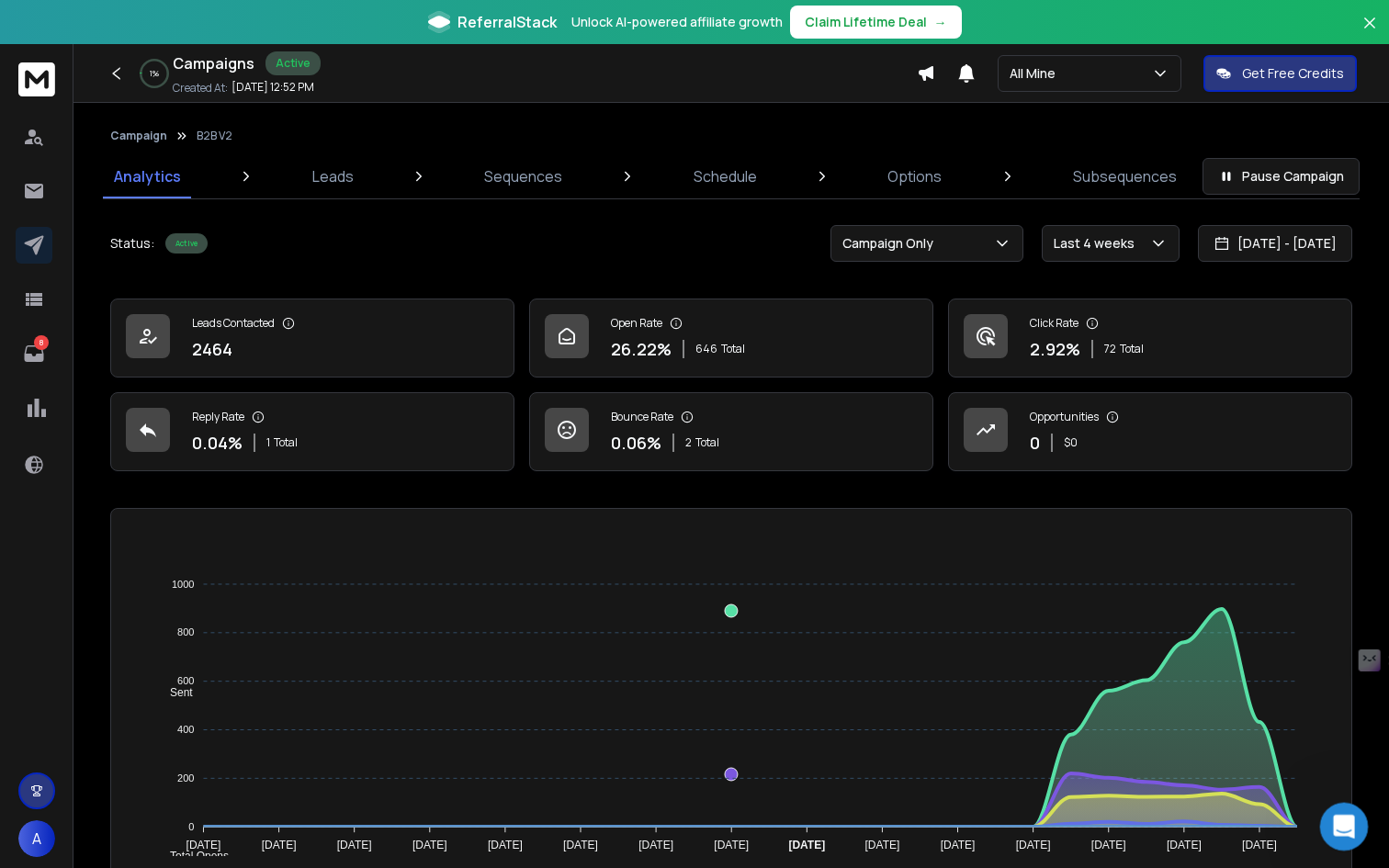
click at [1340, 824] on icon "Open Intercom Messenger" at bounding box center [1341, 823] width 30 height 30
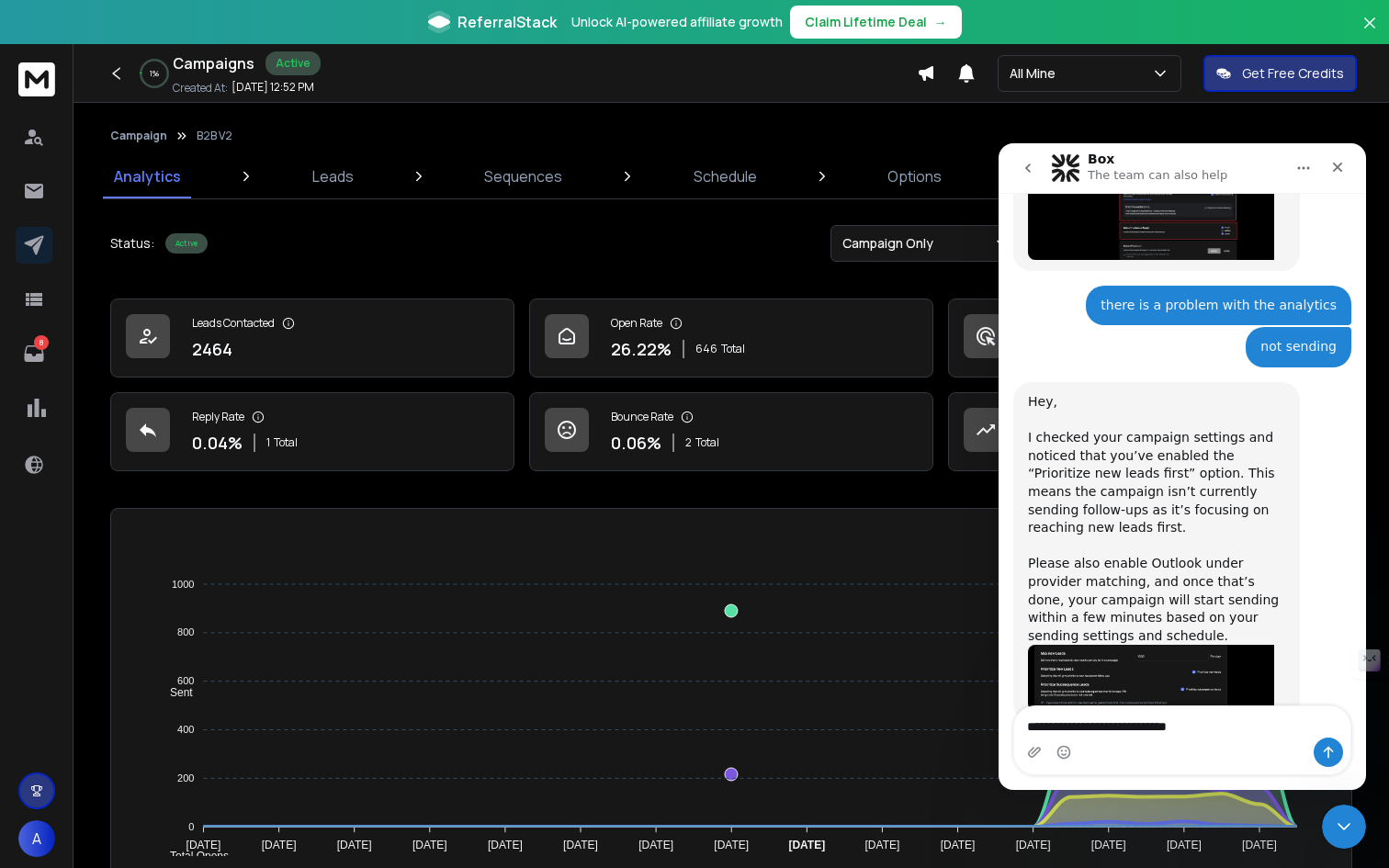
type textarea "**********"
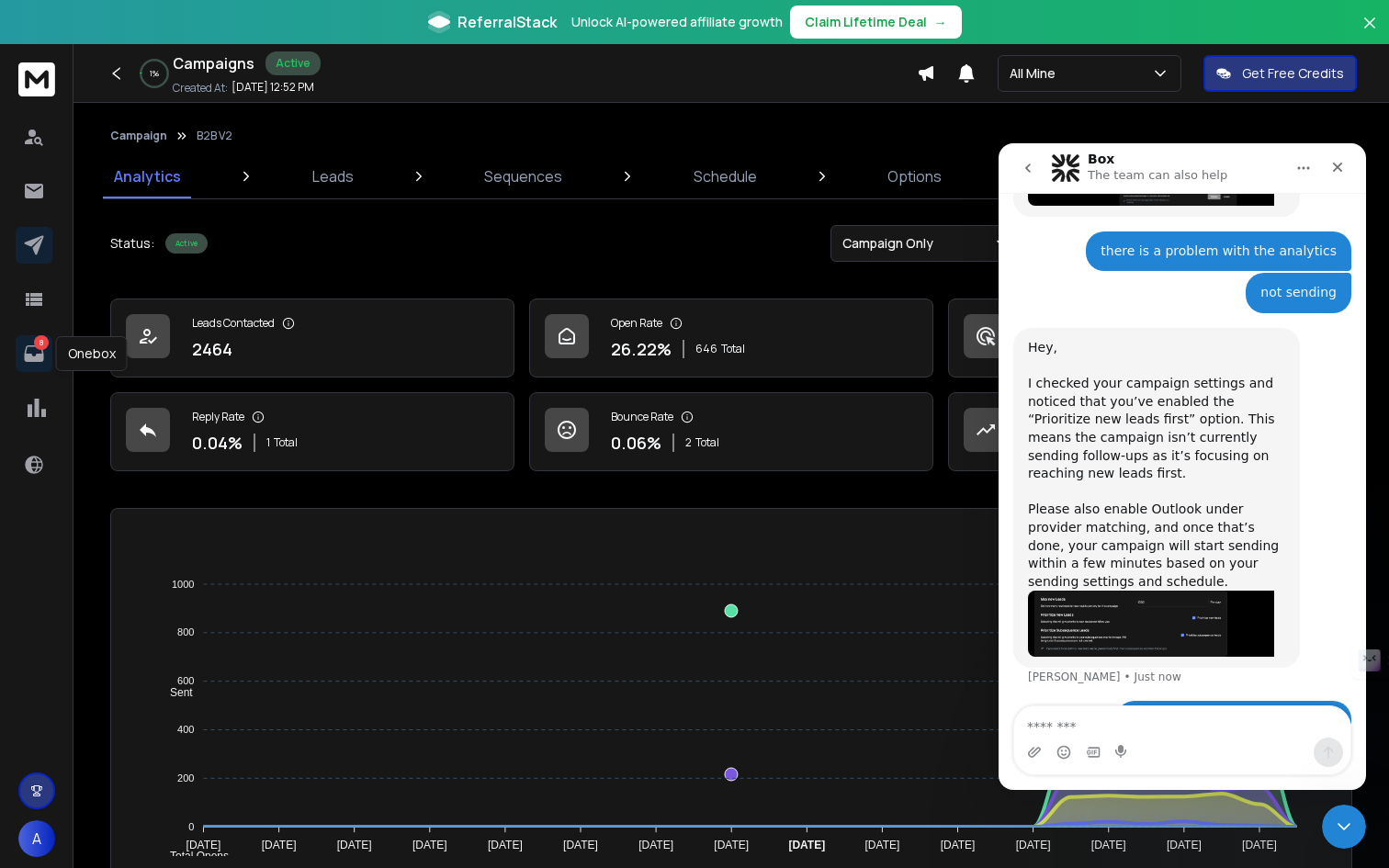
click at [51, 355] on body "ReferralStack Unlock AI-powered affiliate growth Lifetime Deals available! Clai…" at bounding box center [694, 434] width 1389 height 868
click at [49, 355] on link "8" at bounding box center [34, 352] width 36 height 36
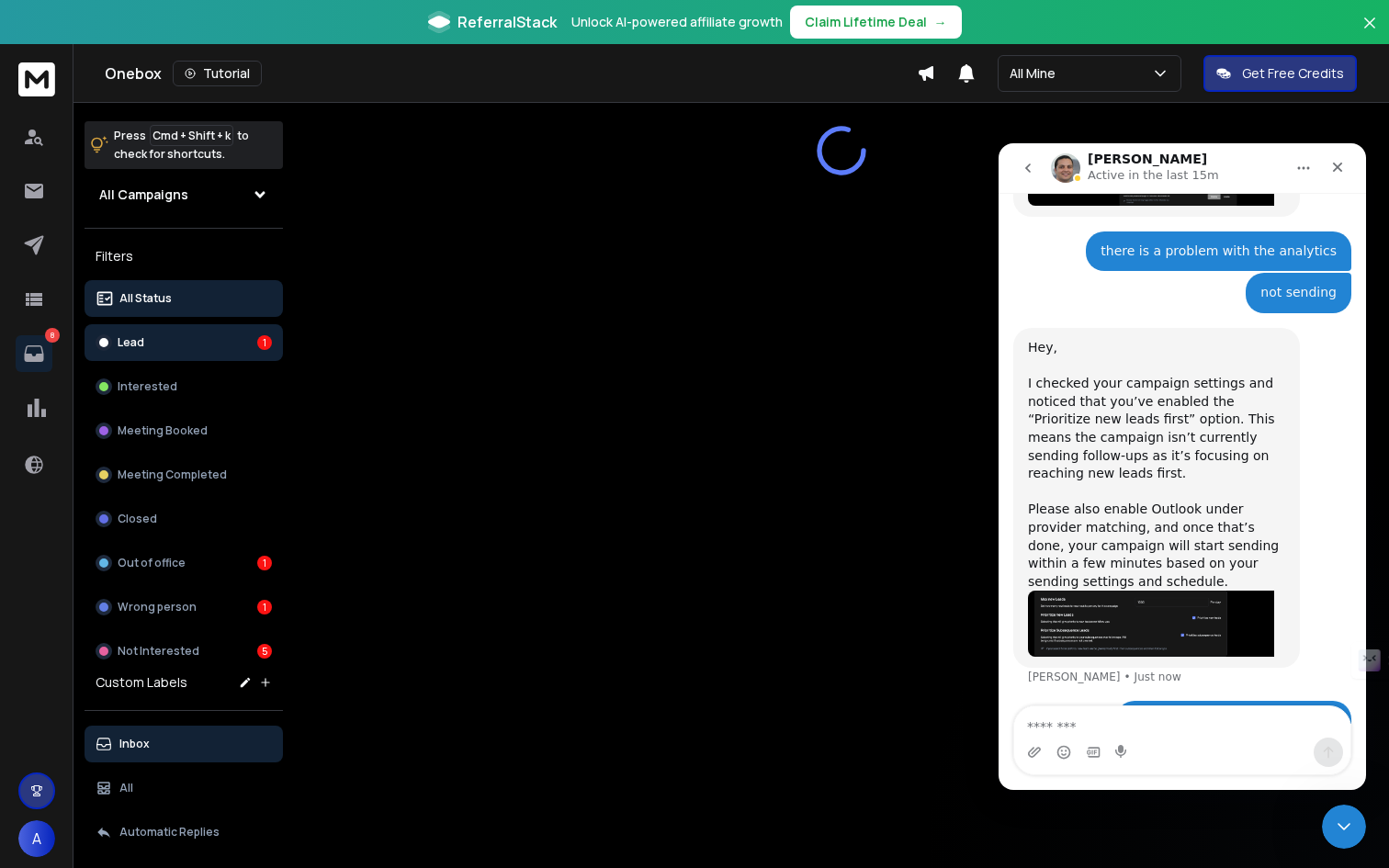
click at [205, 356] on button "Lead 1" at bounding box center [184, 342] width 199 height 36
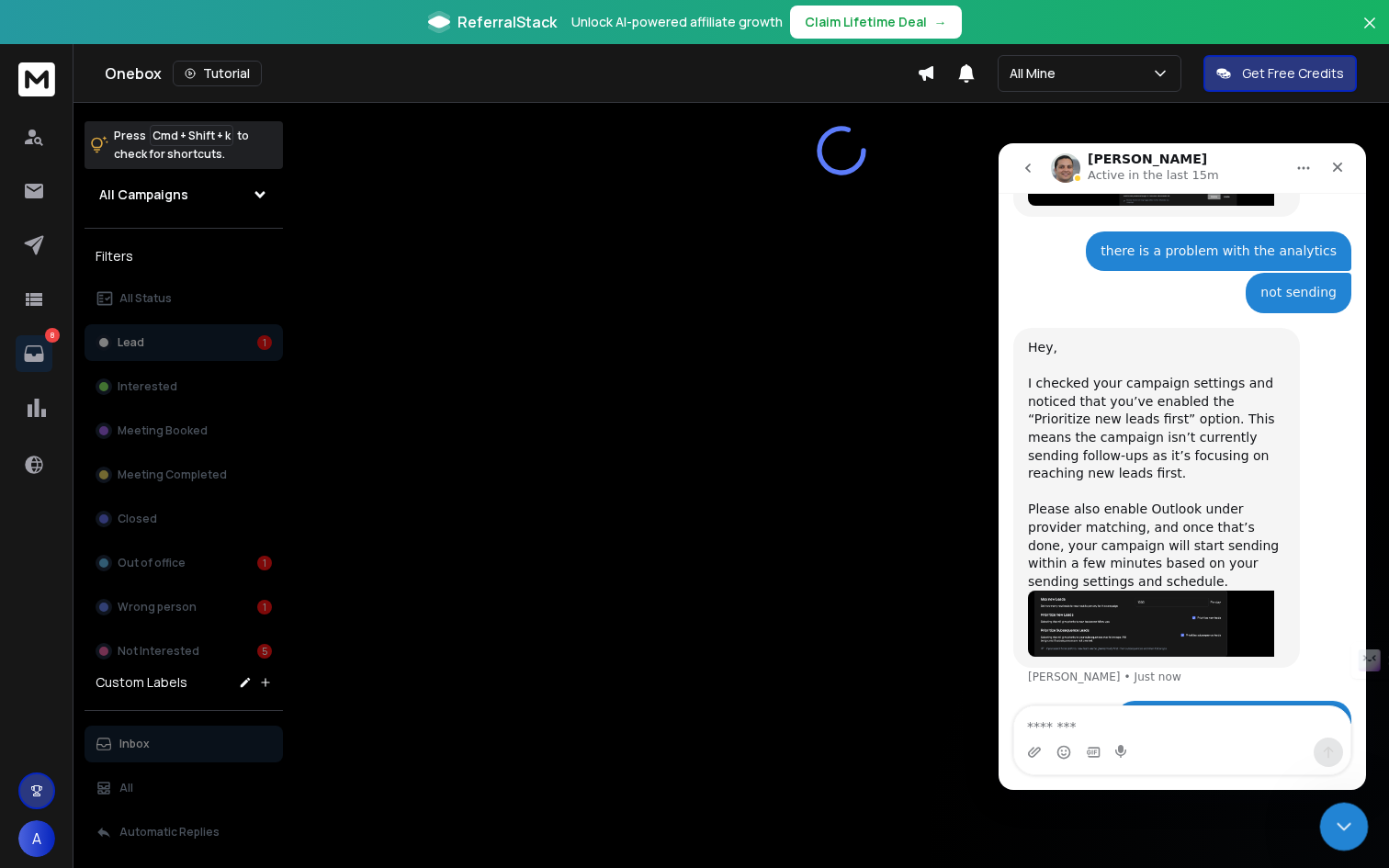
click at [1334, 827] on icon "Close Intercom Messenger" at bounding box center [1341, 823] width 22 height 22
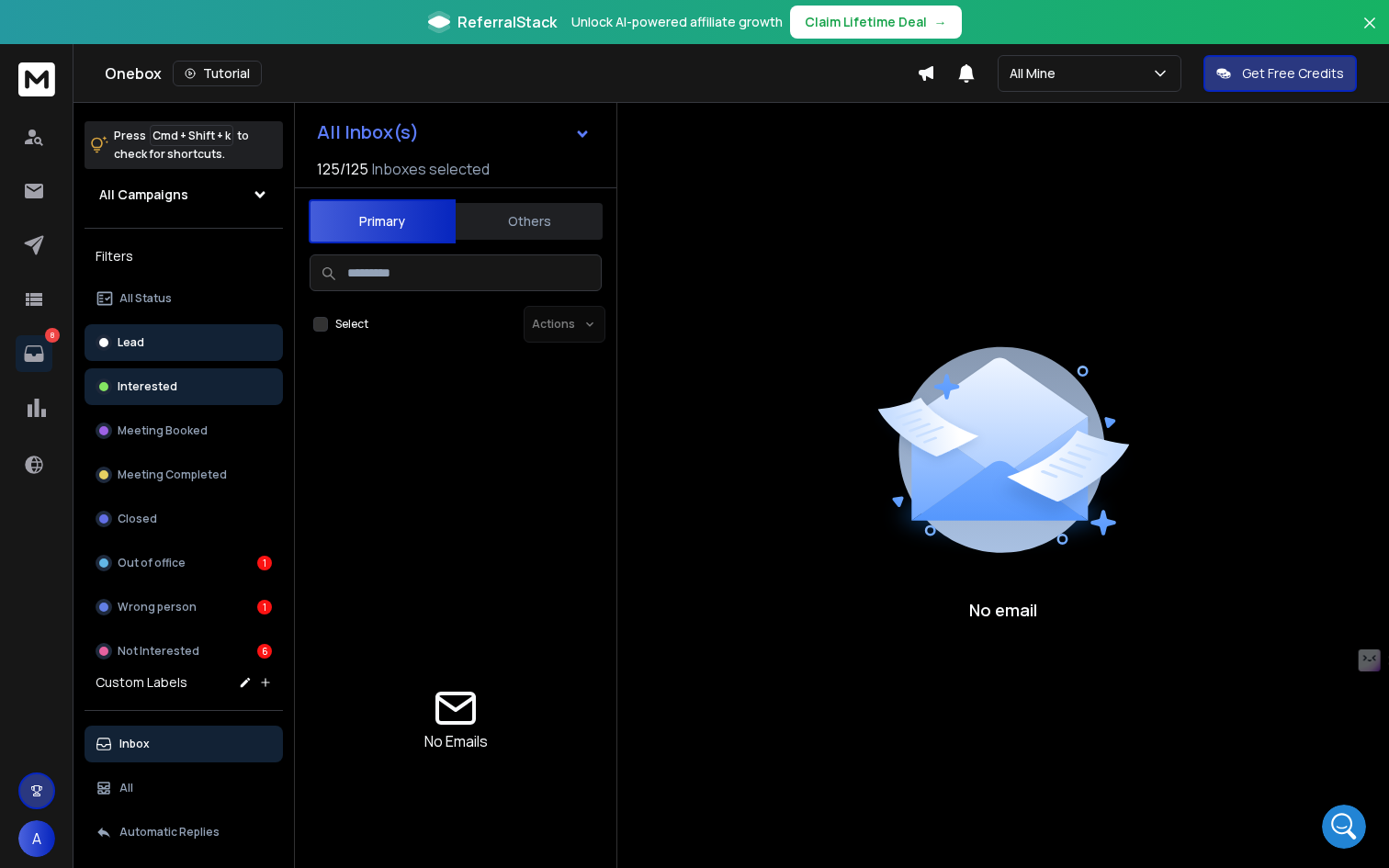
click at [193, 382] on button "Interested" at bounding box center [184, 386] width 199 height 36
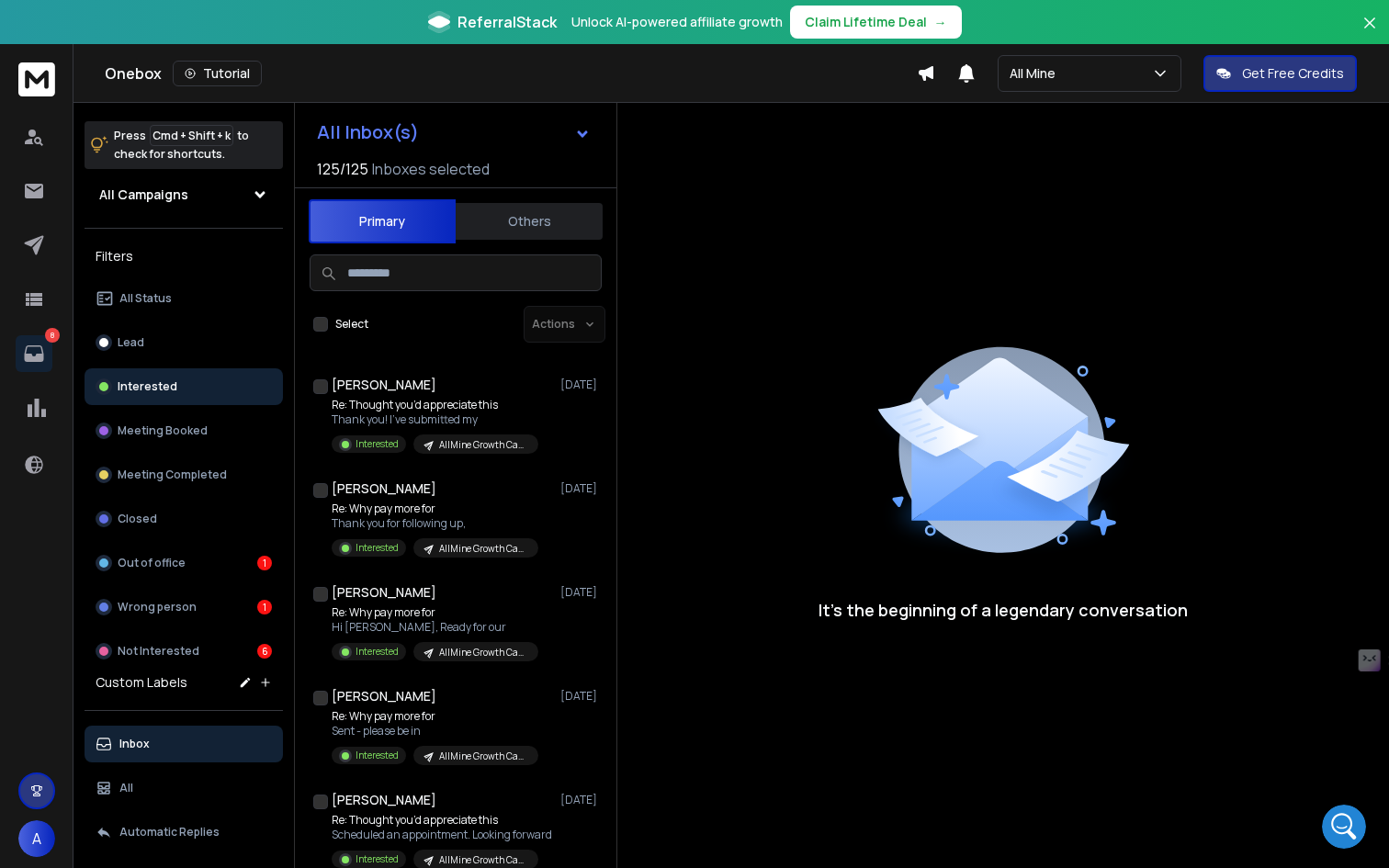
click at [162, 346] on button "Lead" at bounding box center [184, 342] width 199 height 36
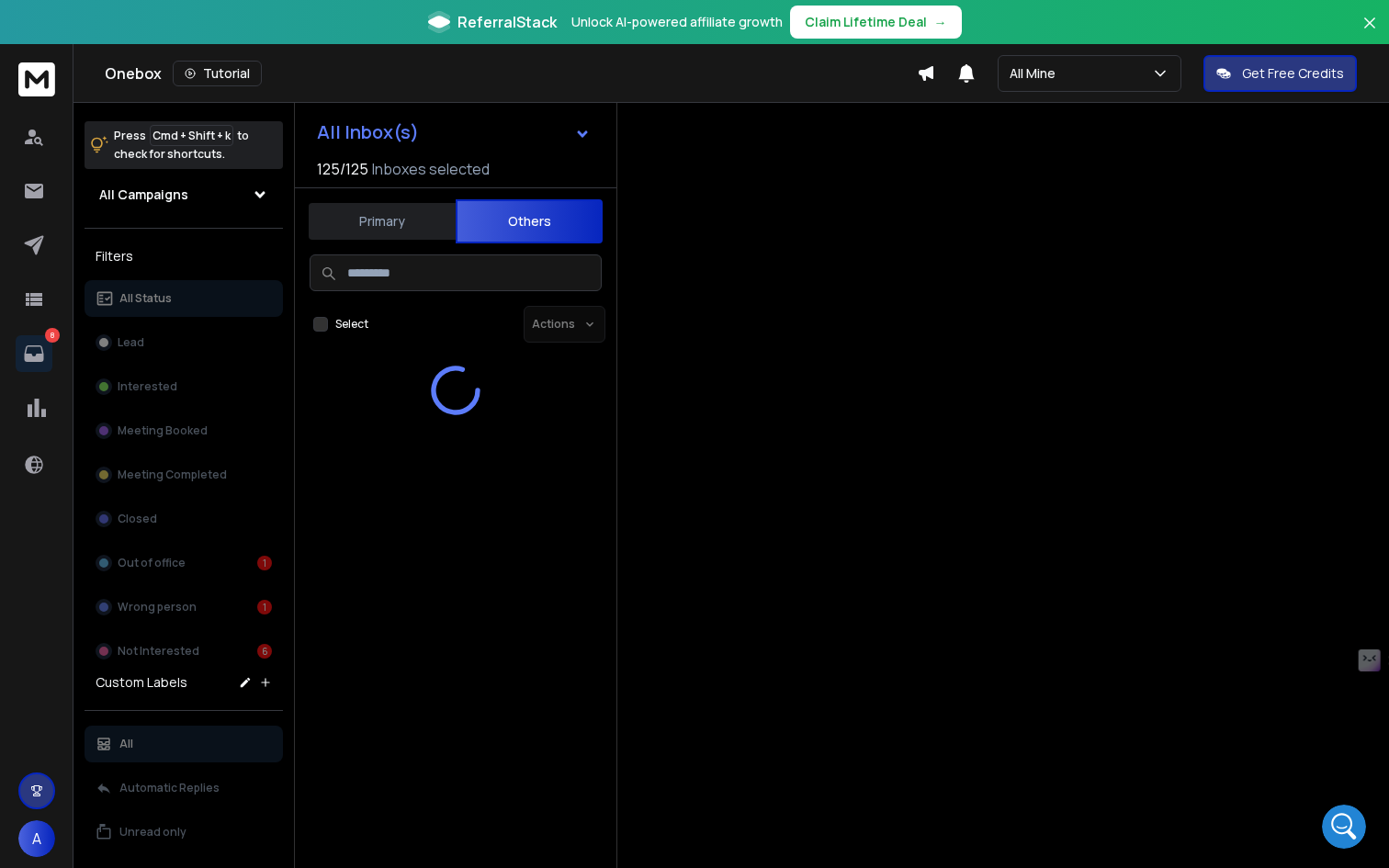
click at [515, 218] on button "Others" at bounding box center [529, 221] width 147 height 44
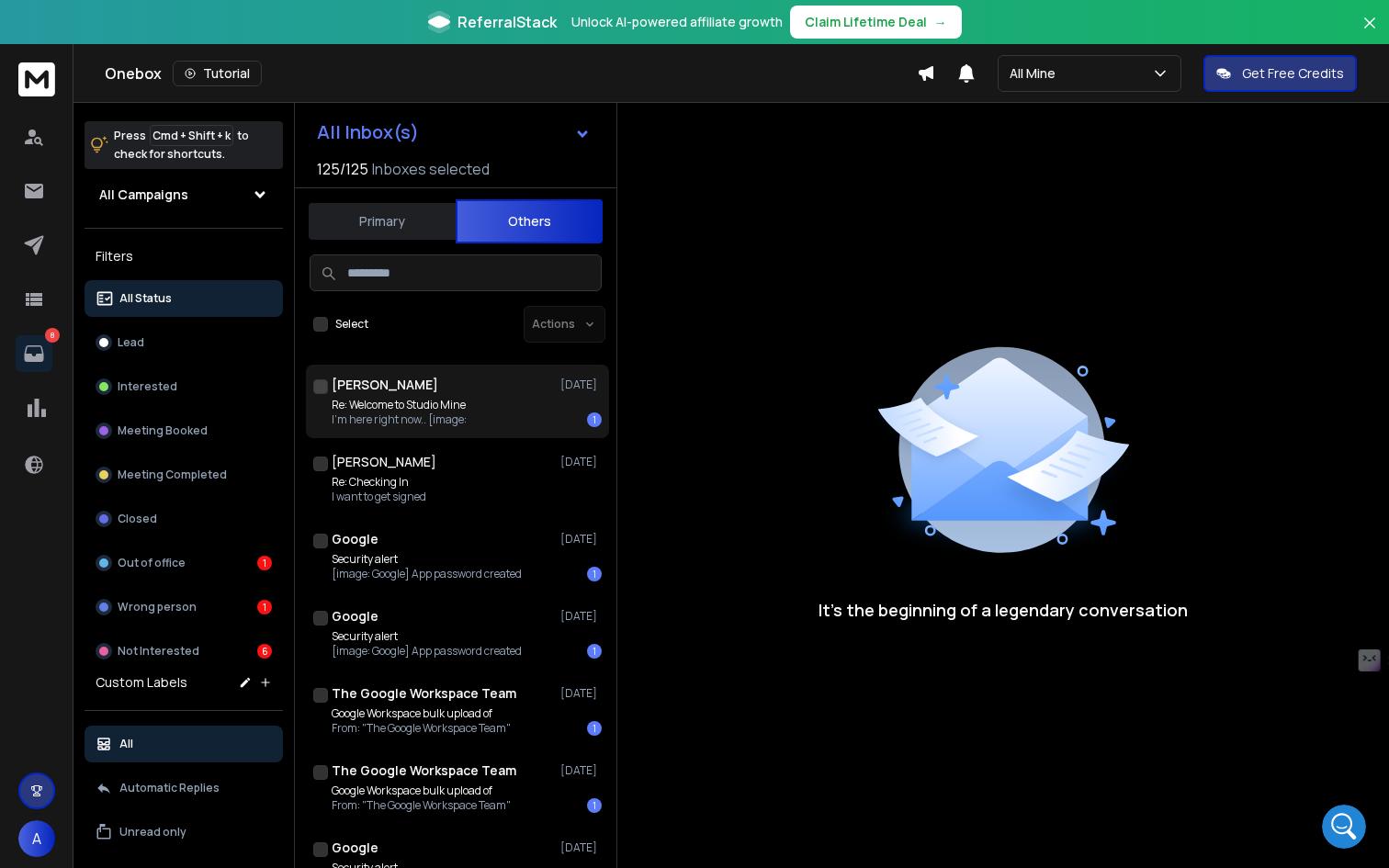
click at [482, 405] on div "Re: Welcome to Studio Mine I'm here right now.. [image: 1" at bounding box center [465, 412] width 270 height 30
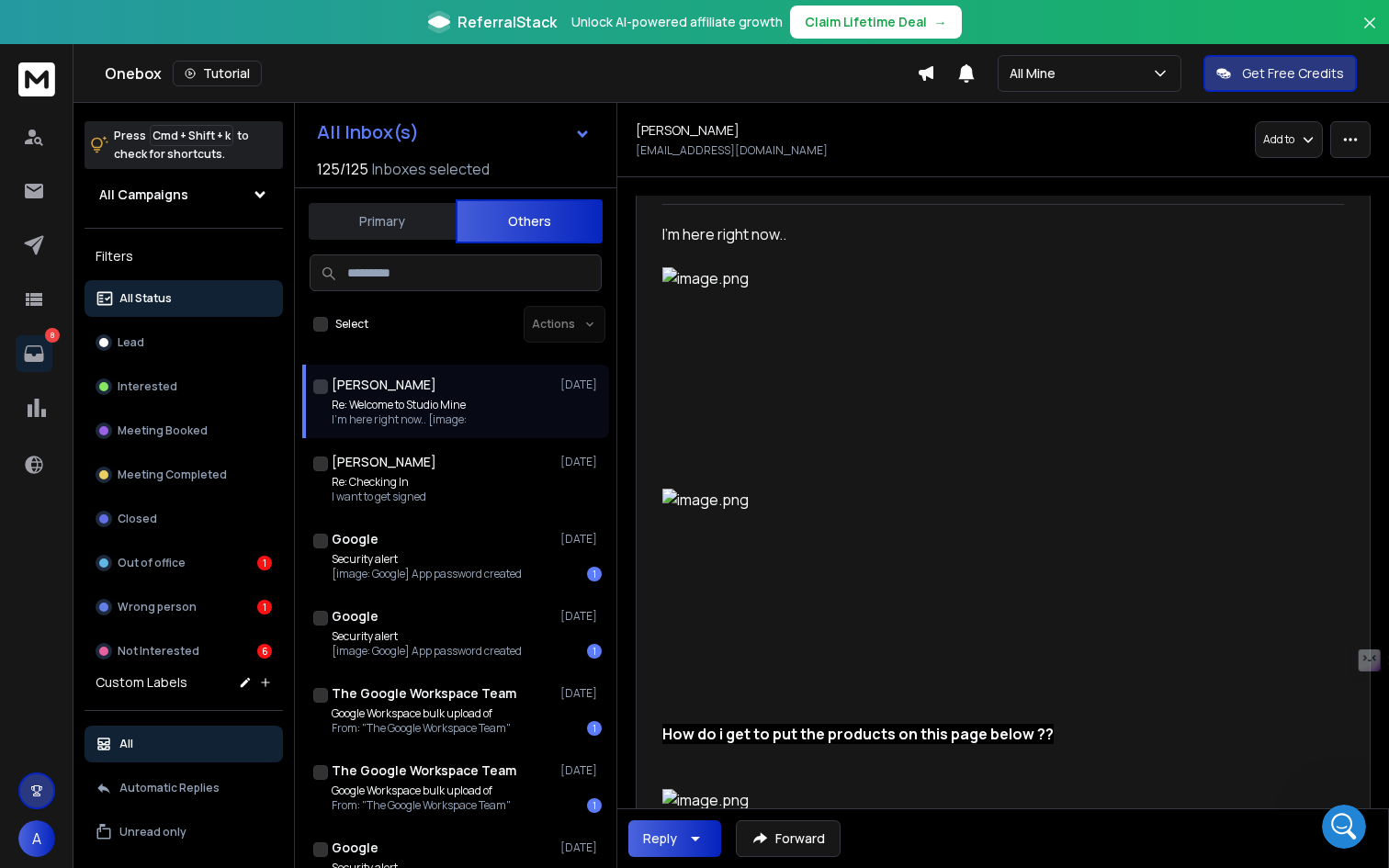
scroll to position [180, 0]
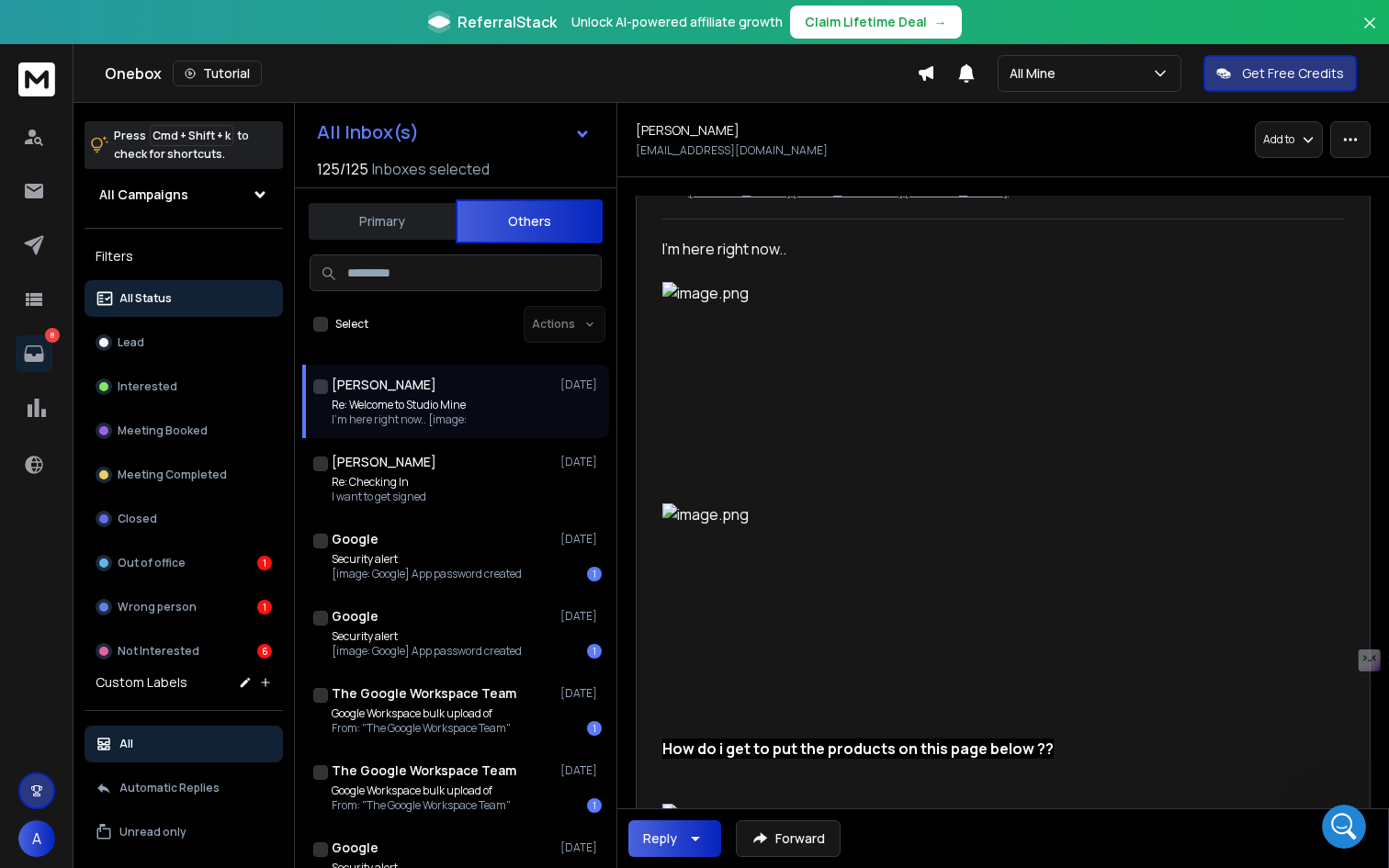
click at [681, 517] on img at bounding box center [869, 587] width 415 height 168
click at [676, 296] on img at bounding box center [869, 381] width 415 height 200
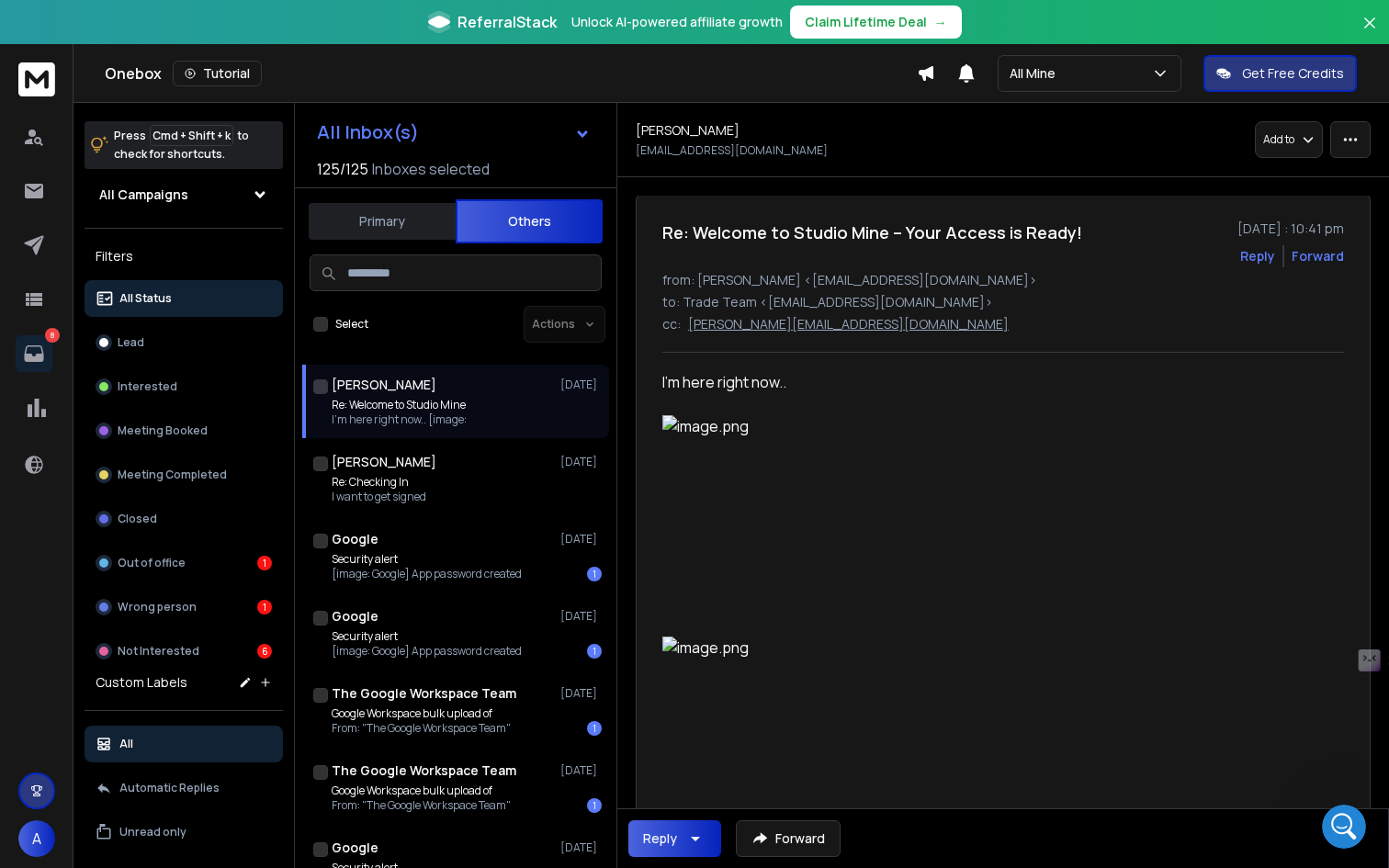
scroll to position [0, 0]
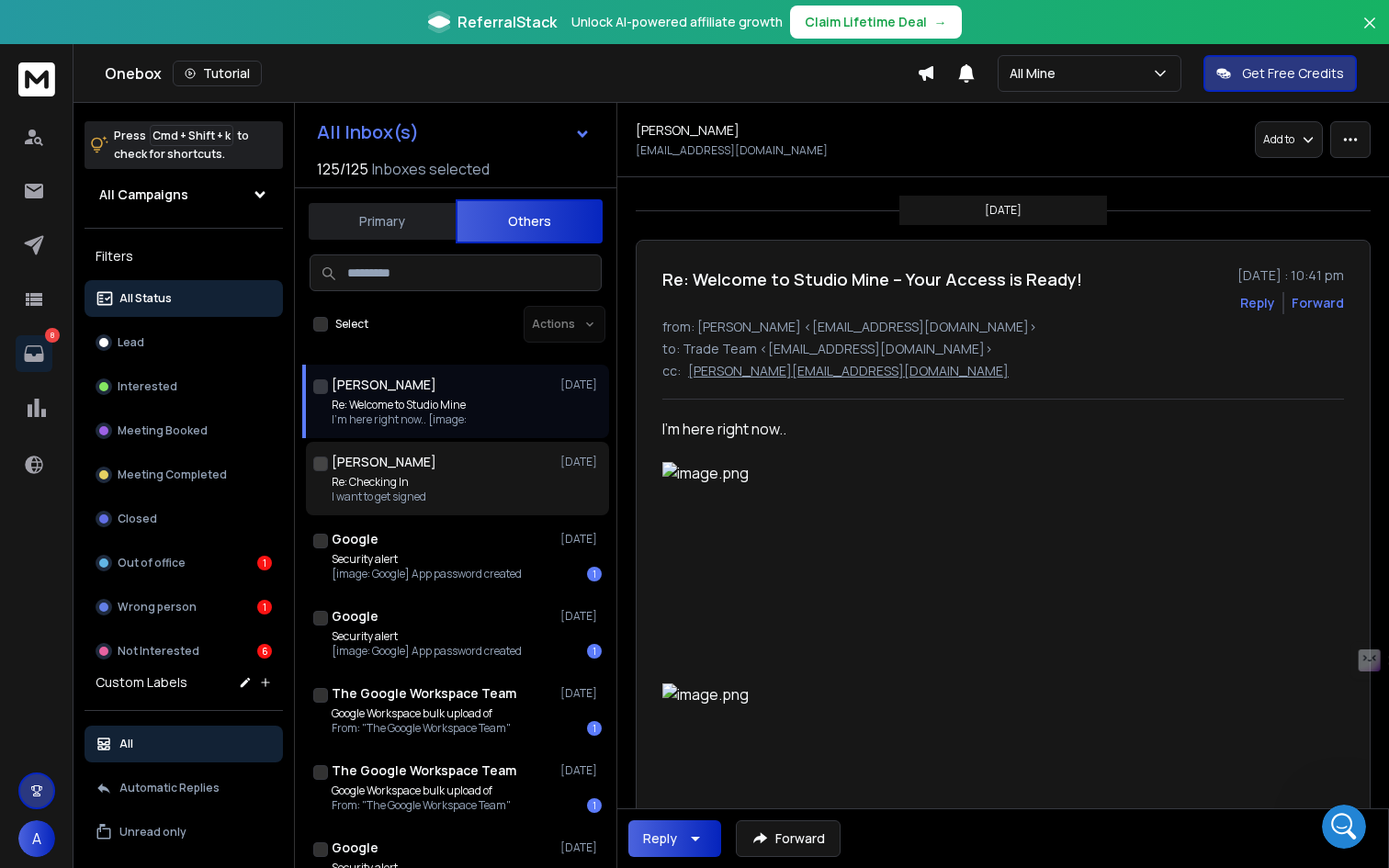
click at [522, 488] on div "Re: Checking In I want to get signed" at bounding box center [465, 489] width 270 height 30
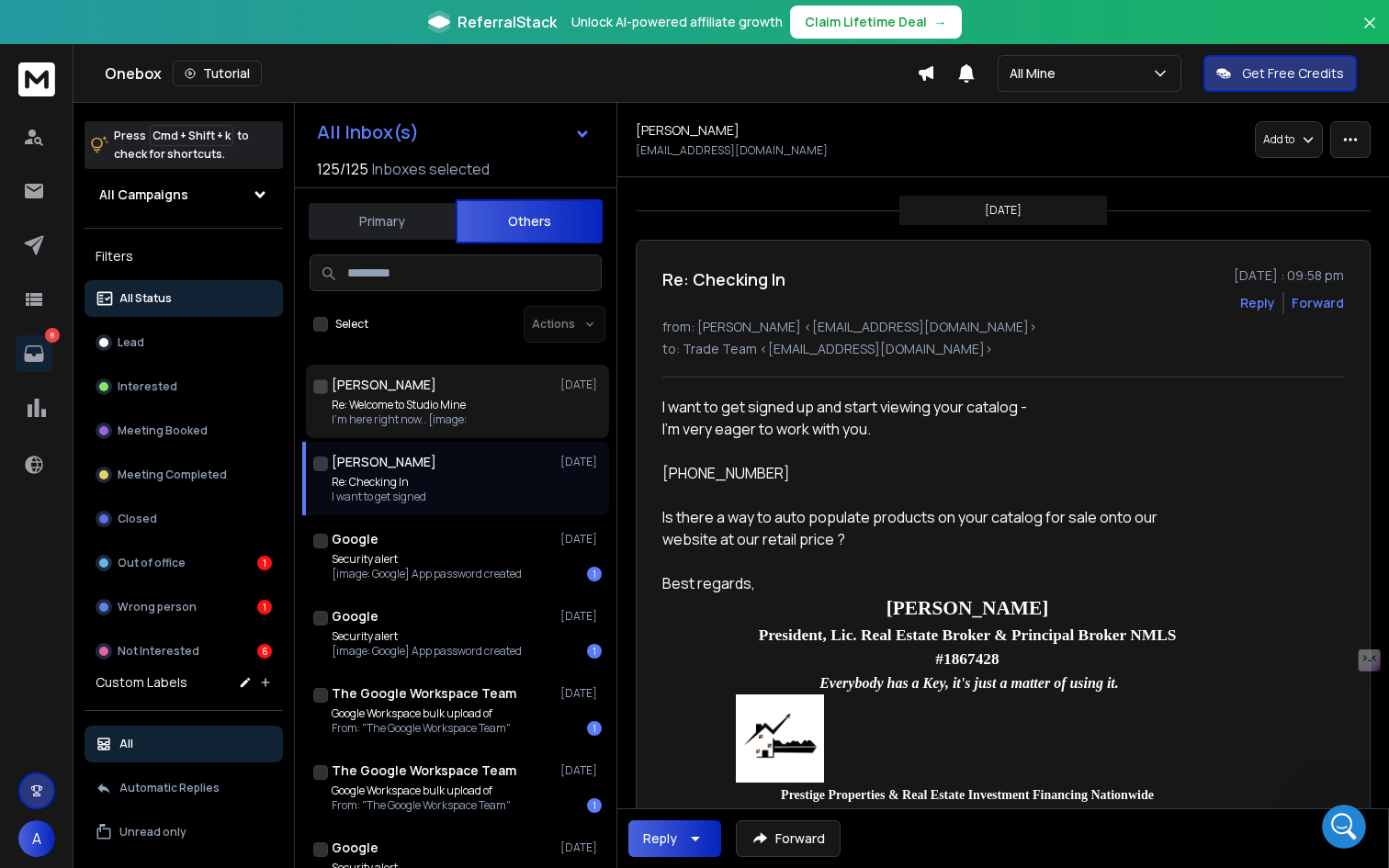
click at [485, 414] on div "Re: Welcome to Studio Mine I'm here right now.. [image:" at bounding box center [465, 412] width 270 height 30
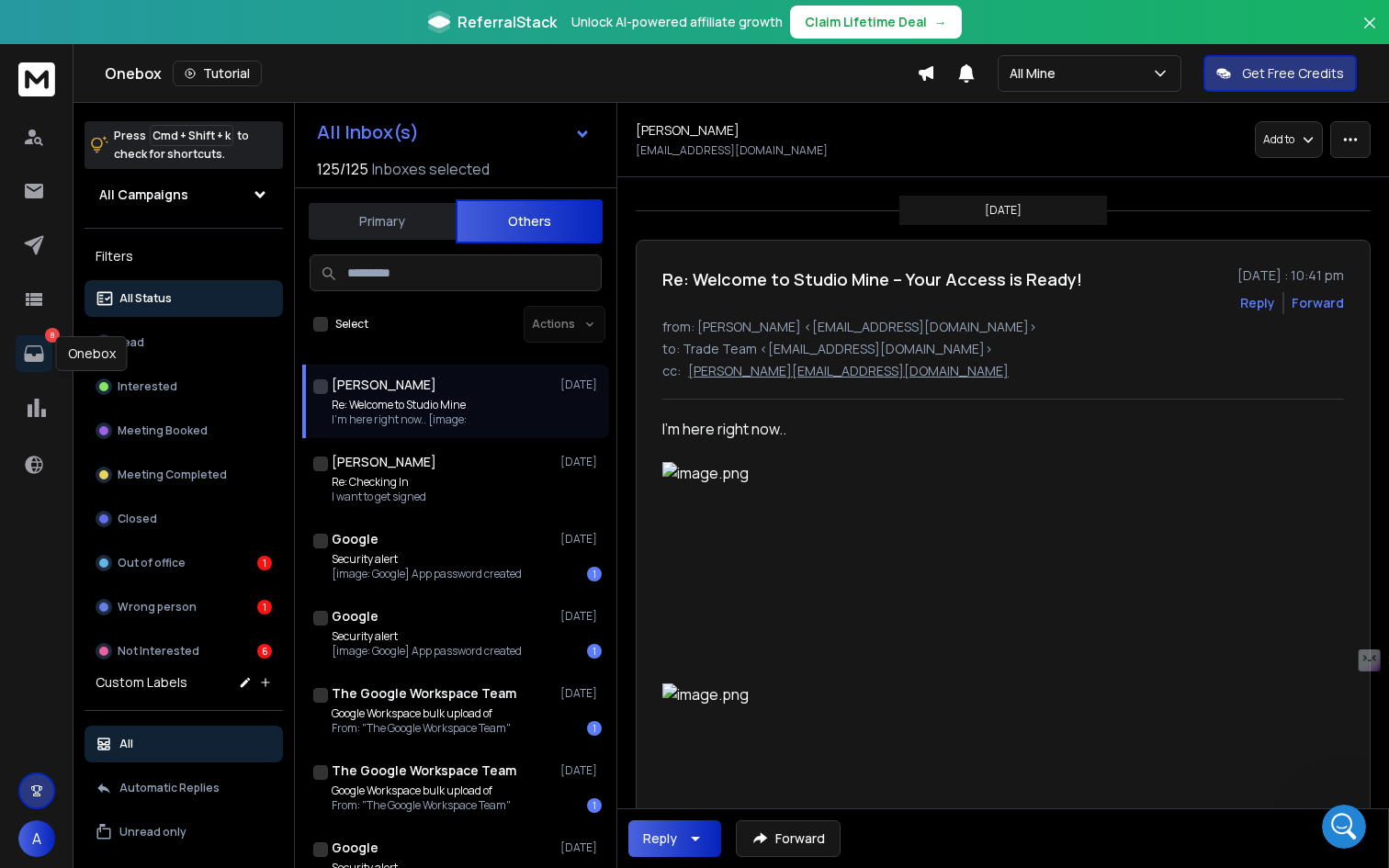
click at [35, 352] on icon at bounding box center [35, 353] width 22 height 22
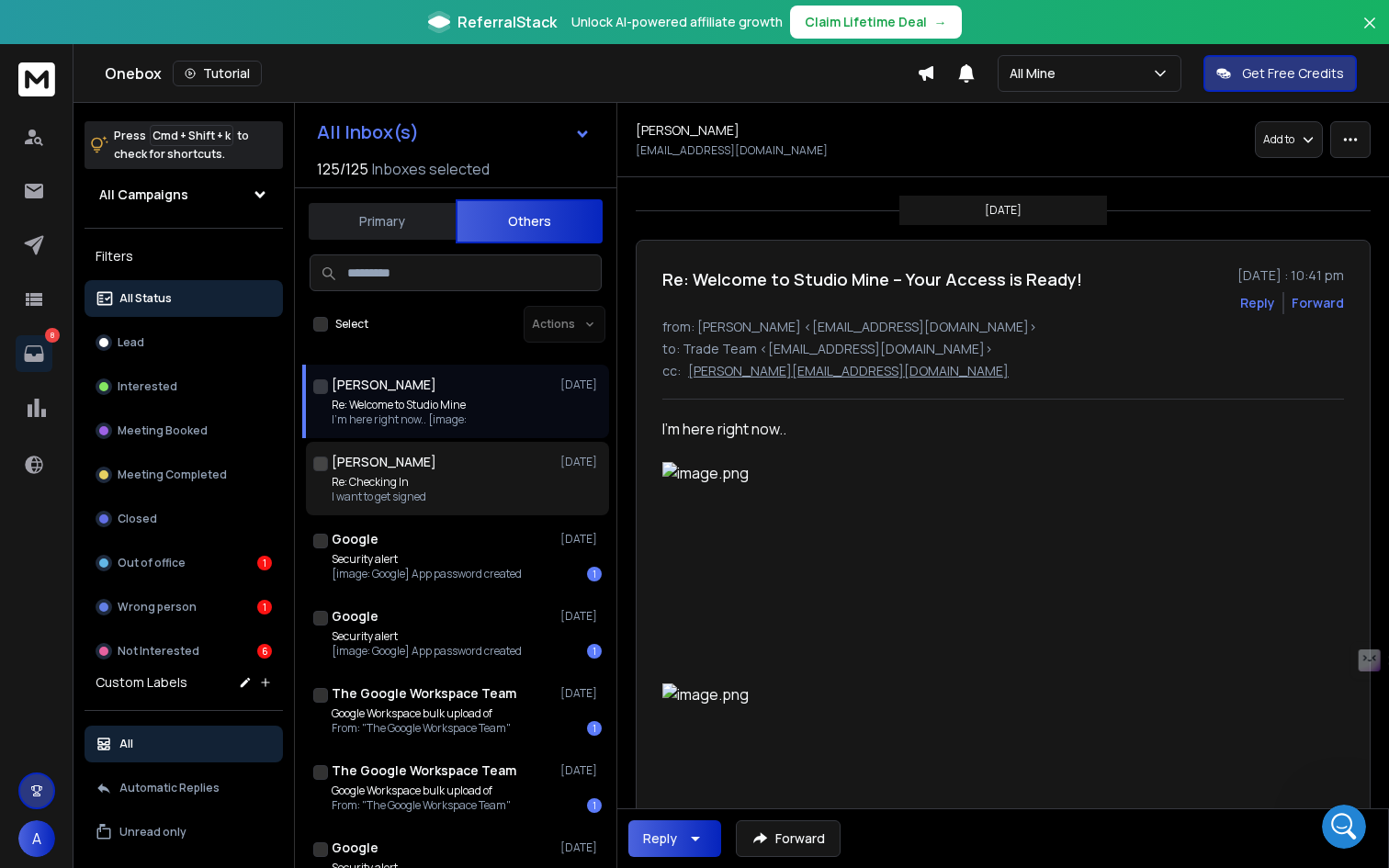
click at [336, 463] on h1 "Alex Fernandez Jr." at bounding box center [383, 462] width 104 height 19
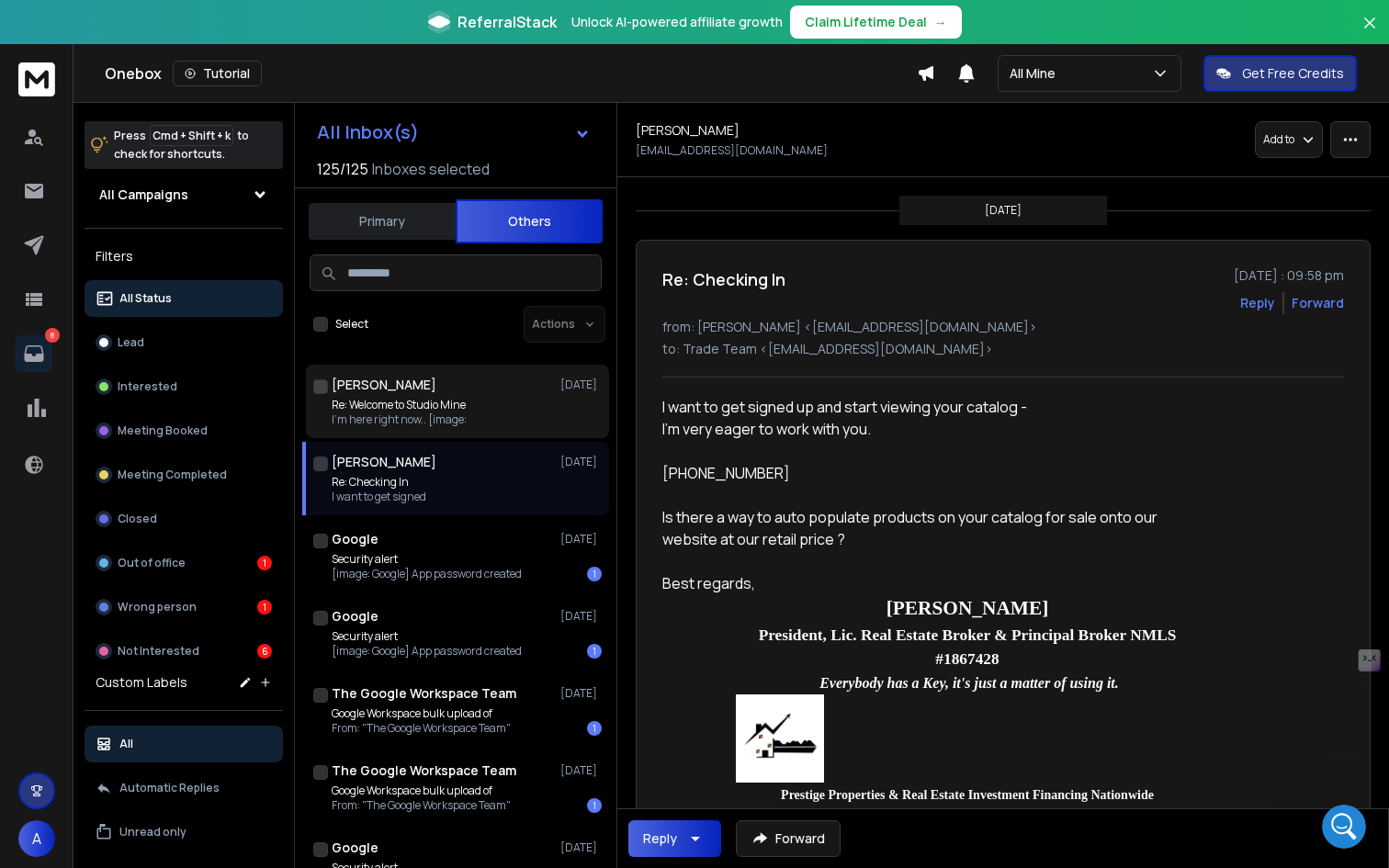
click at [368, 407] on p "Re: Welcome to Studio Mine" at bounding box center [398, 405] width 135 height 15
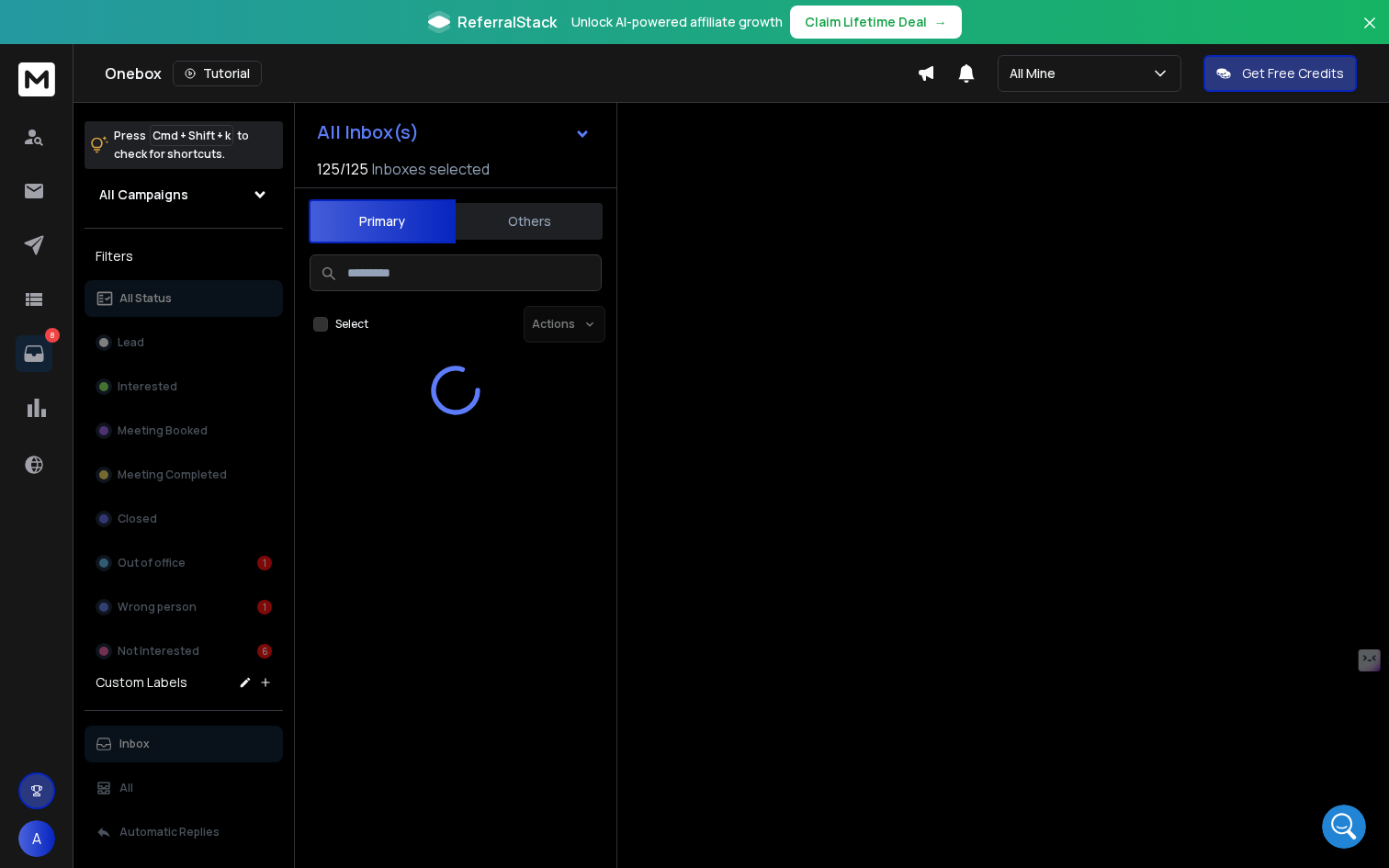
click at [379, 234] on button "Primary" at bounding box center [382, 221] width 147 height 44
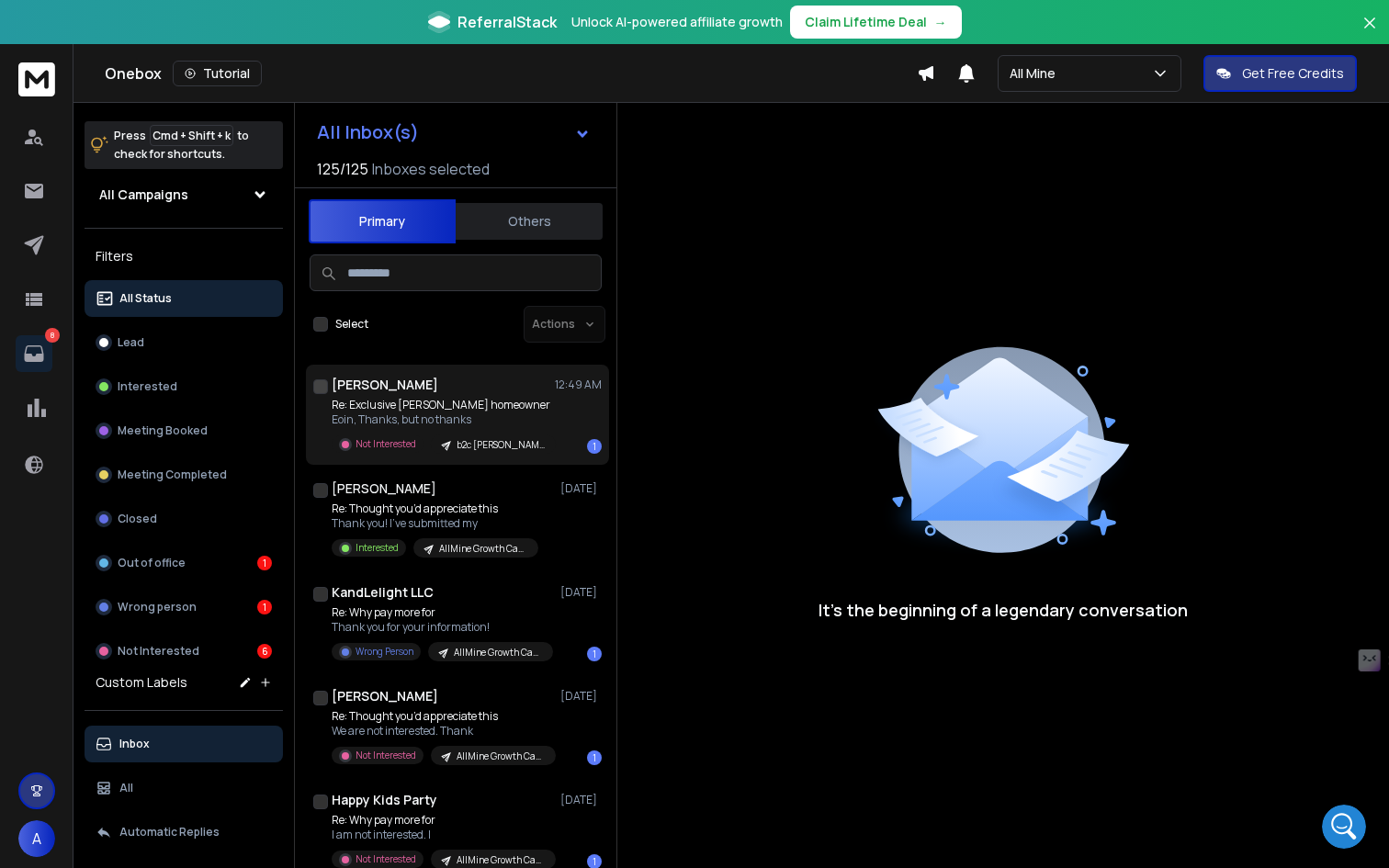
click at [379, 388] on h1 "Kevin Monahan" at bounding box center [384, 385] width 106 height 19
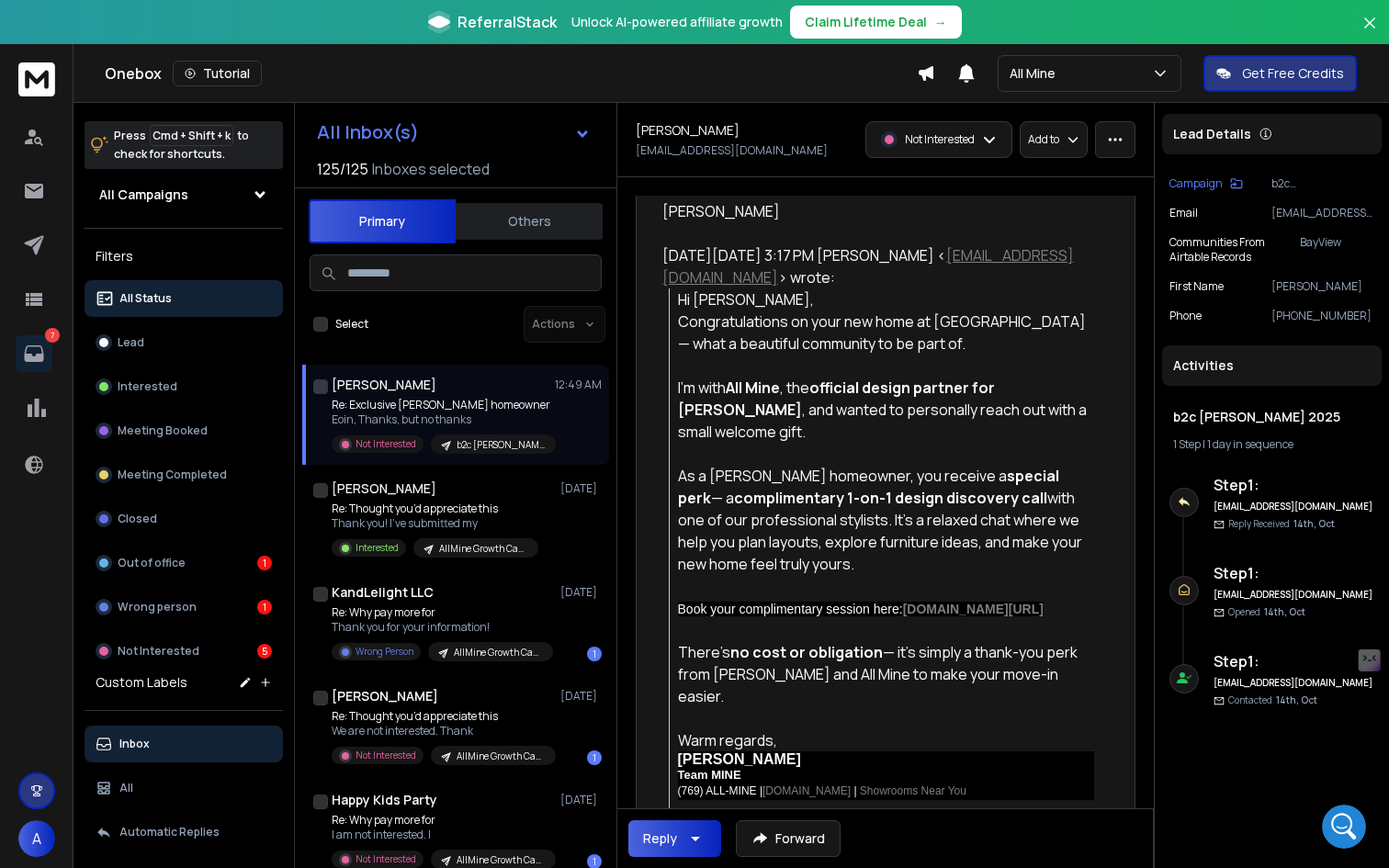
scroll to position [288, 0]
click at [33, 254] on icon at bounding box center [35, 245] width 22 height 22
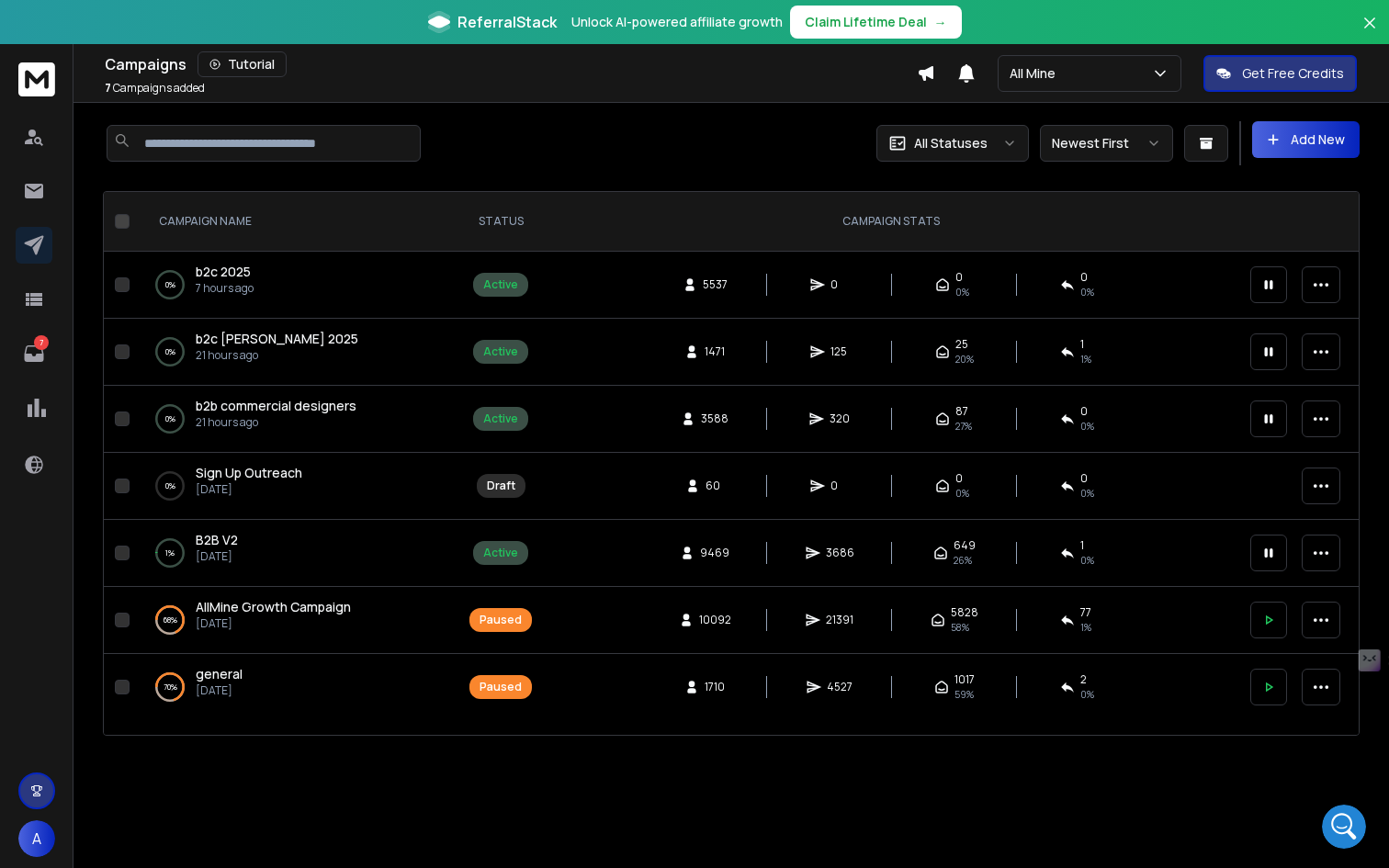
click at [295, 339] on span "b2c [PERSON_NAME] 2025" at bounding box center [277, 338] width 162 height 18
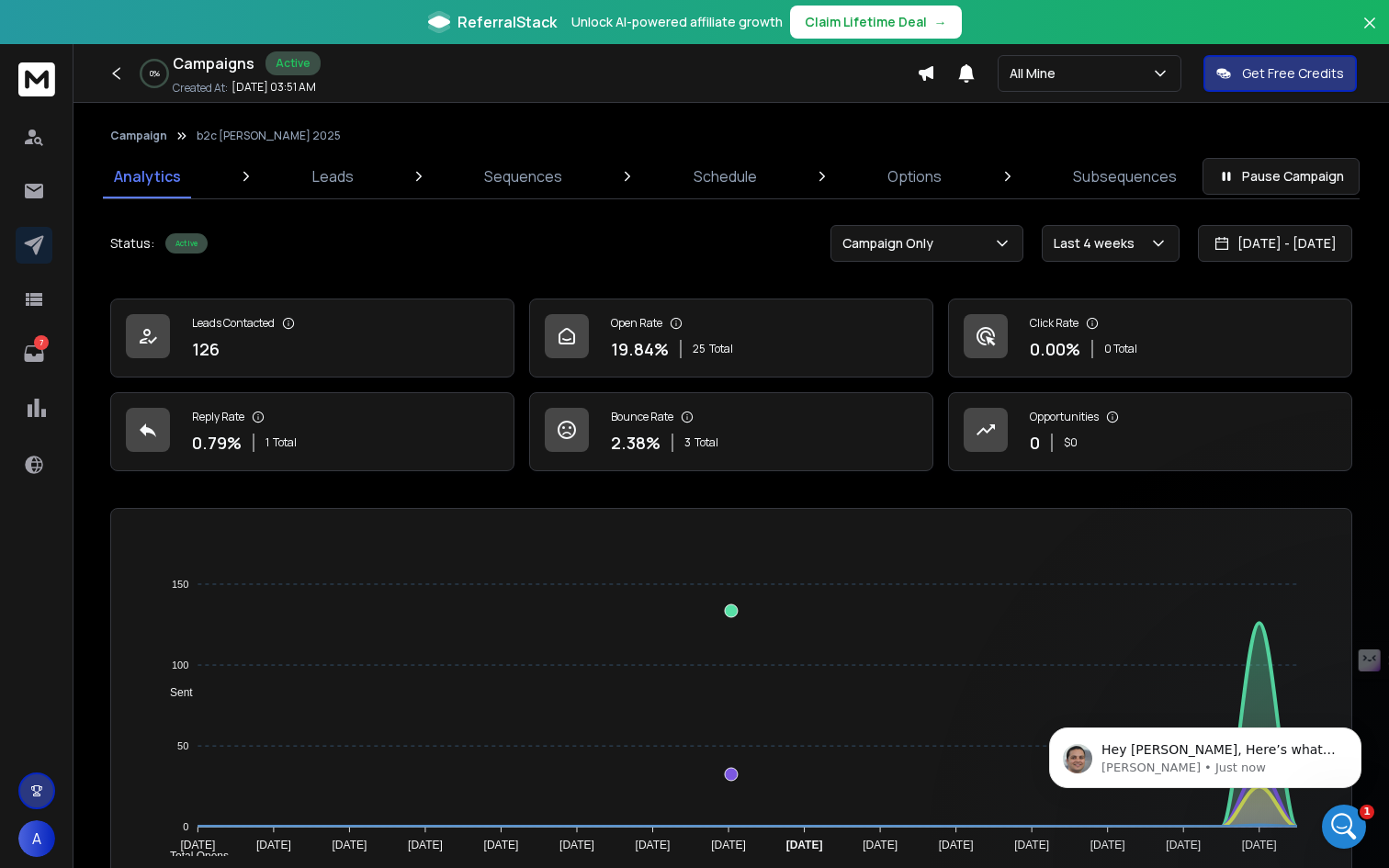
scroll to position [1129, 0]
click at [1350, 804] on div "Open Intercom Messenger" at bounding box center [1340, 823] width 61 height 61
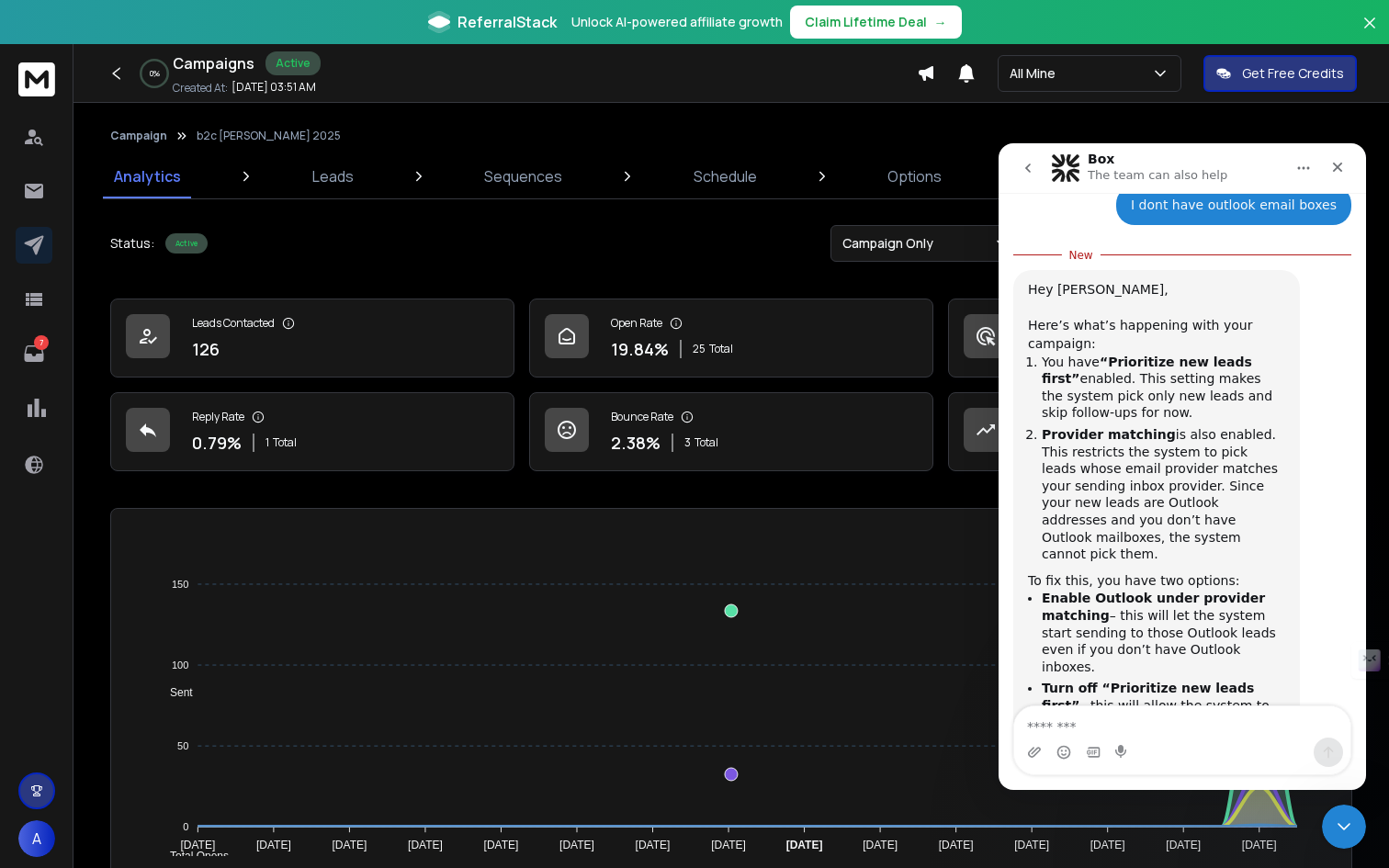
scroll to position [1156, 0]
click at [37, 240] on icon at bounding box center [34, 245] width 20 height 20
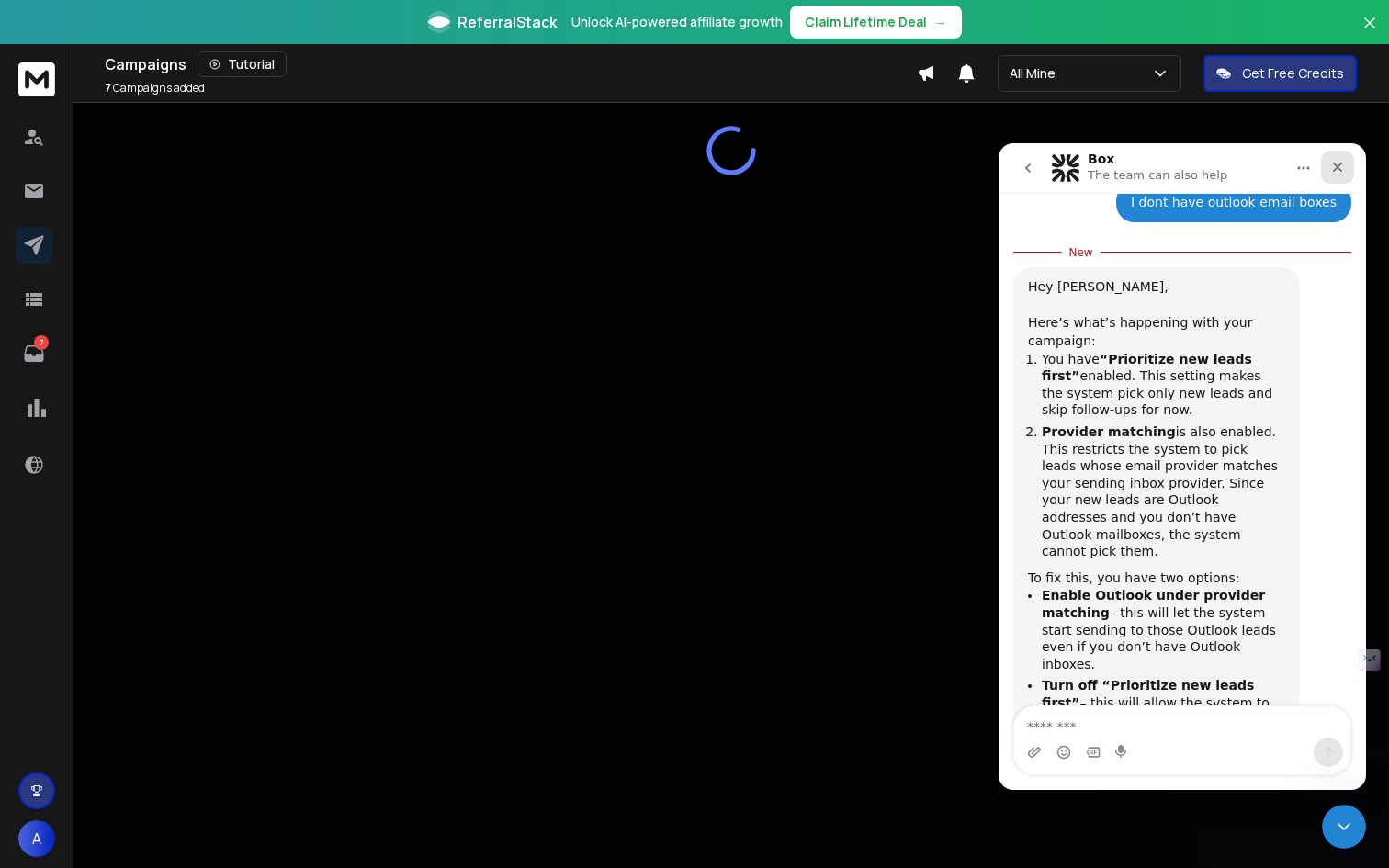
click at [1340, 167] on icon "Close" at bounding box center [1338, 167] width 15 height 15
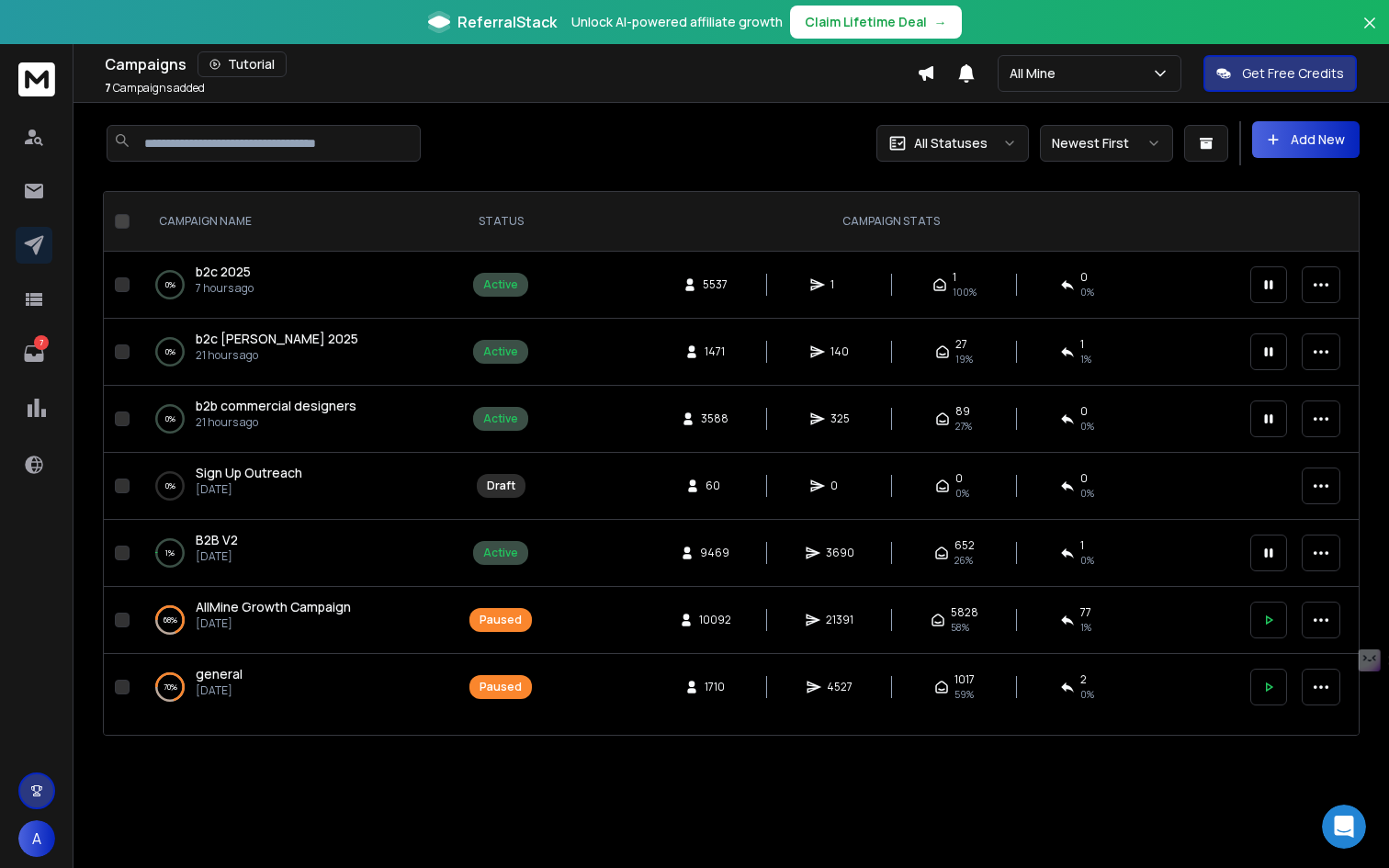
click at [352, 353] on div "0 % b2c del webb 2025 21 hours ago" at bounding box center [297, 351] width 285 height 44
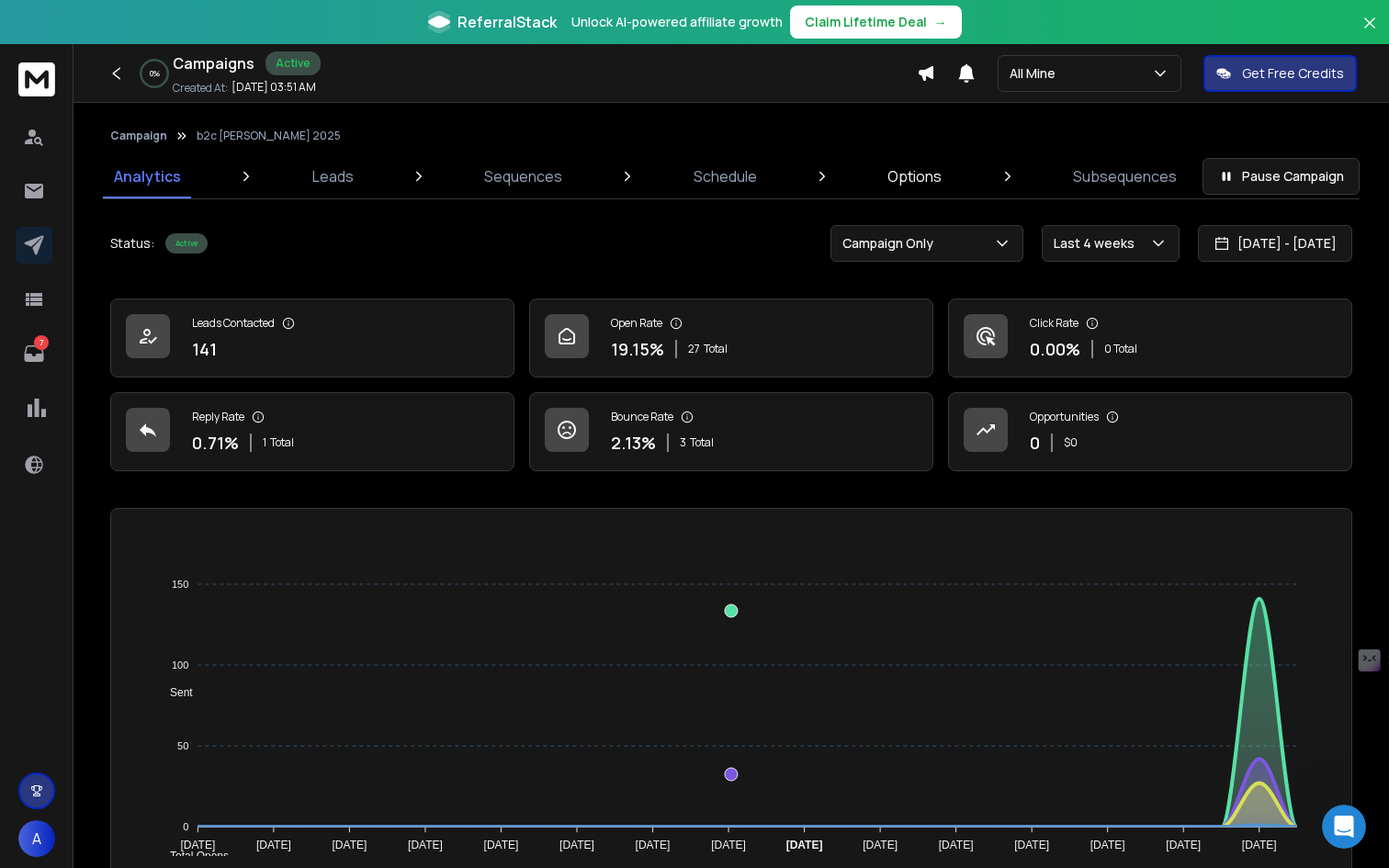
click at [908, 180] on p "Options" at bounding box center [914, 176] width 54 height 22
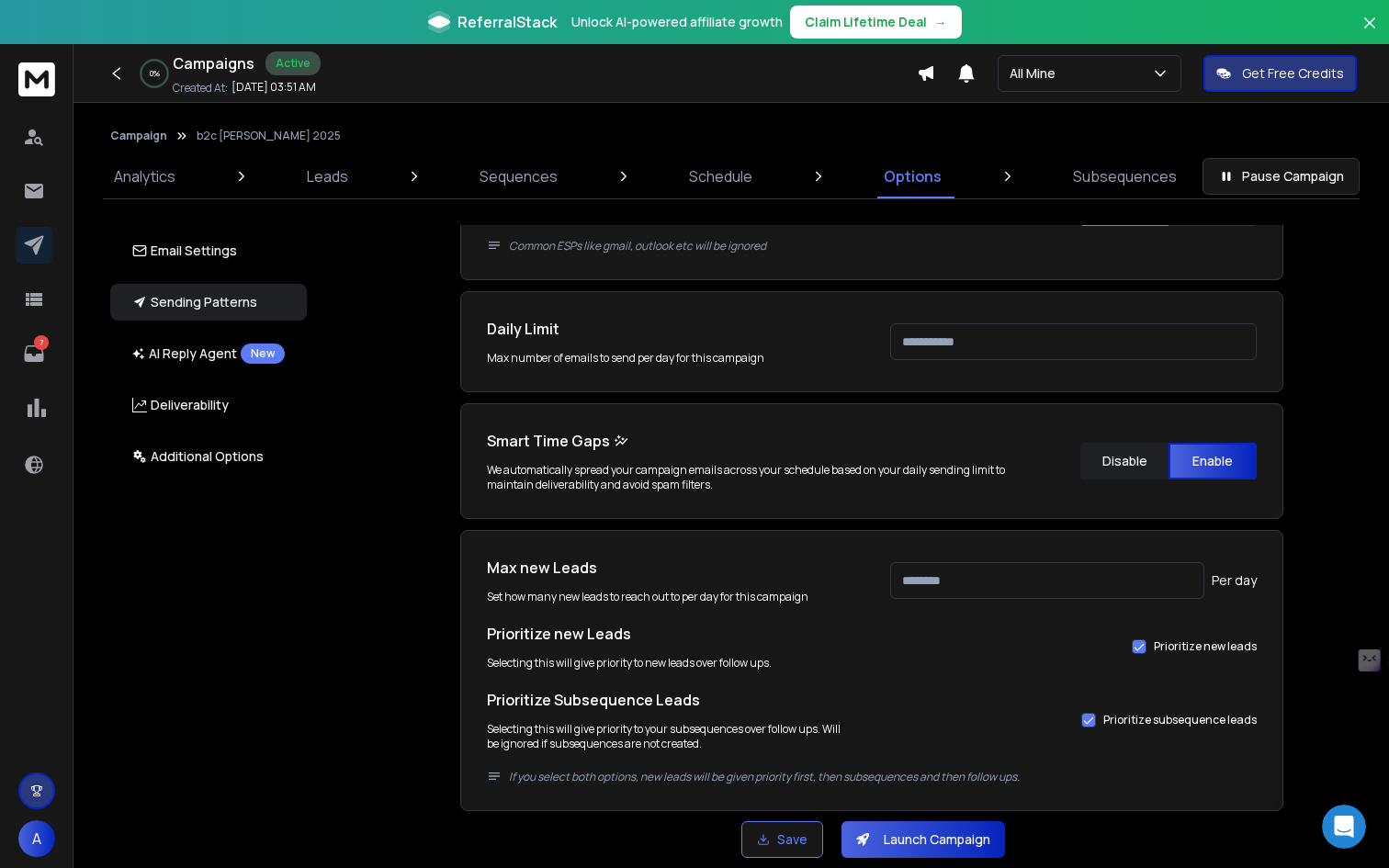
scroll to position [1120, 0]
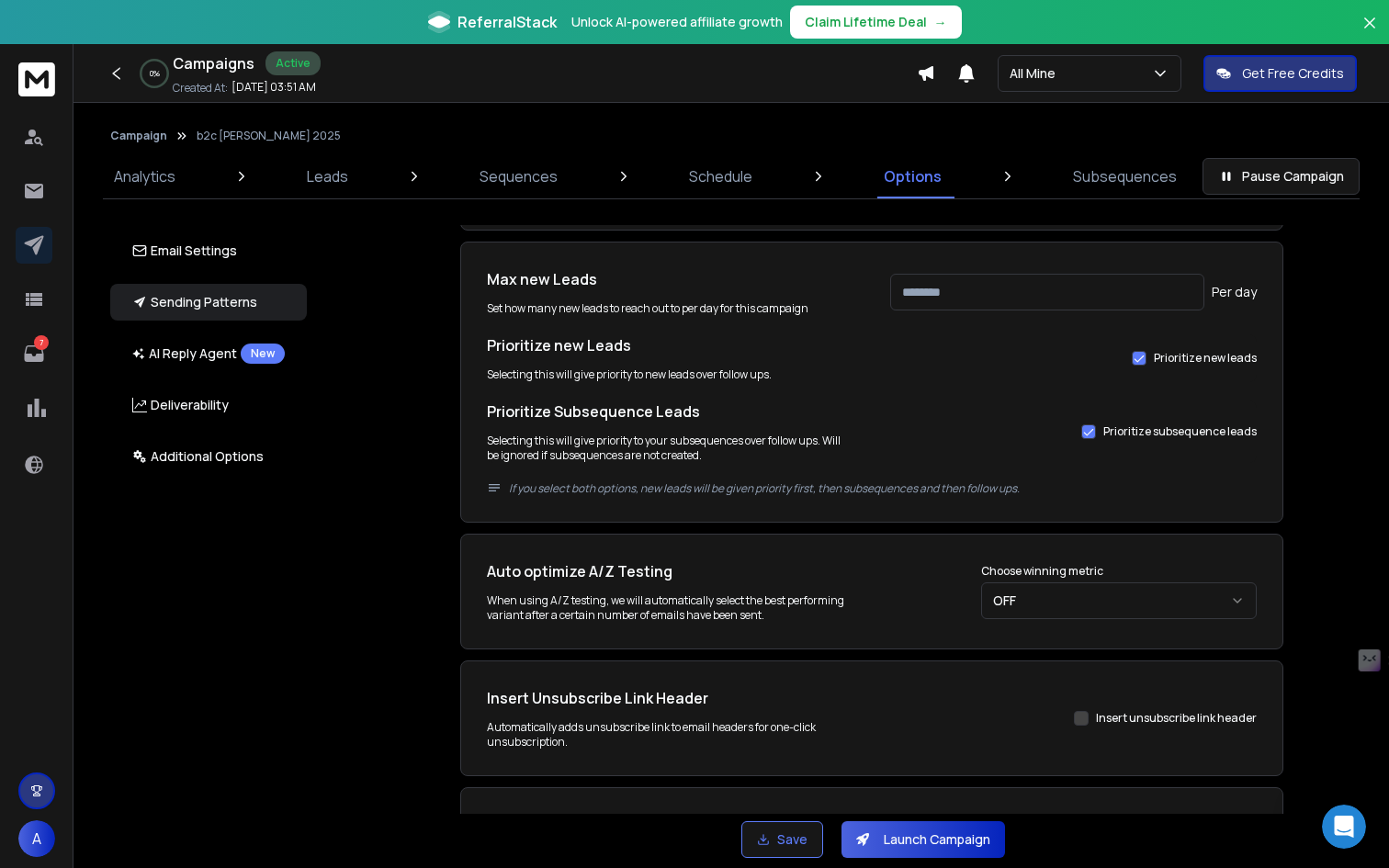
click at [1143, 358] on button "Prioritize new leads" at bounding box center [1139, 358] width 15 height 15
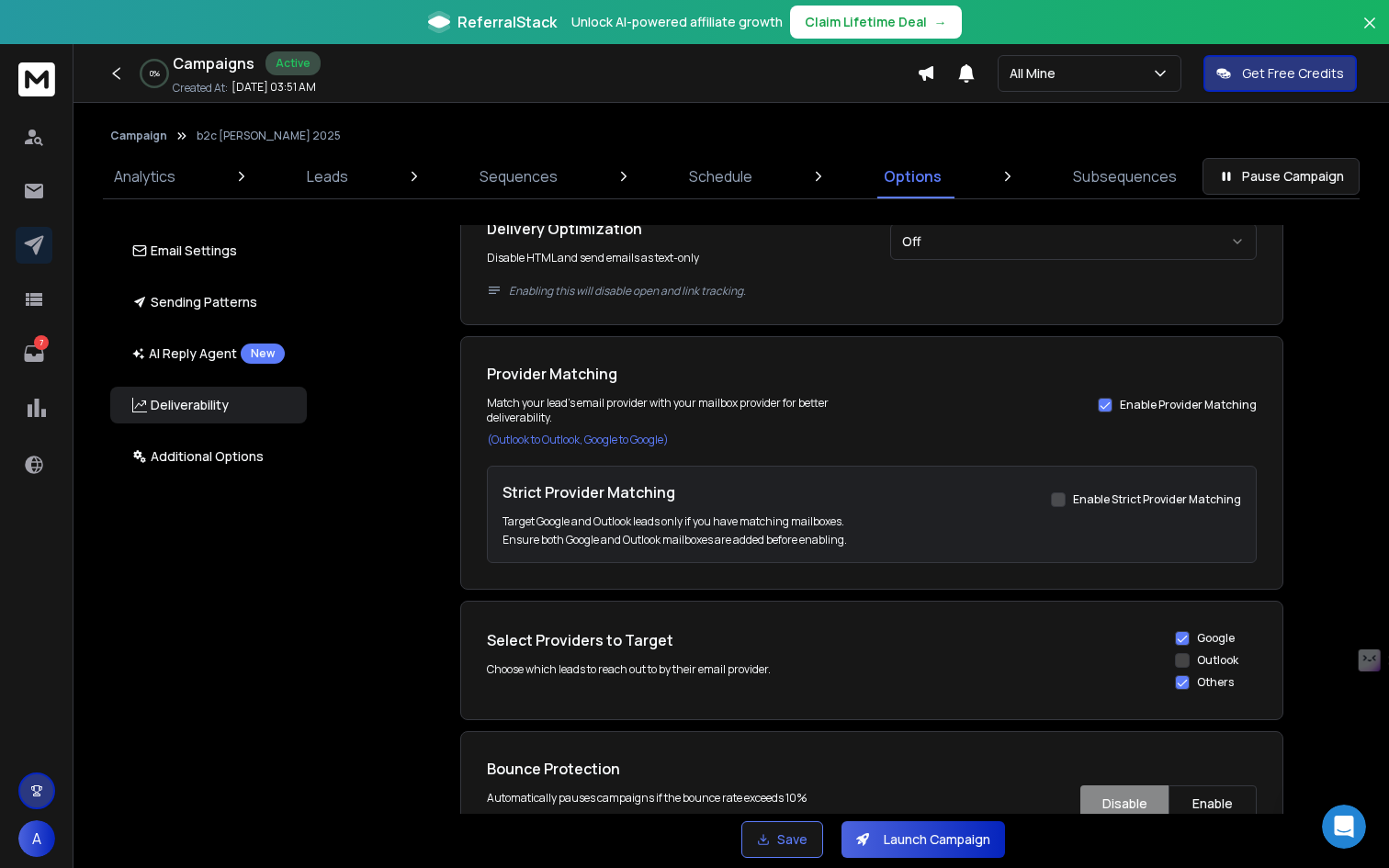
scroll to position [2379, 0]
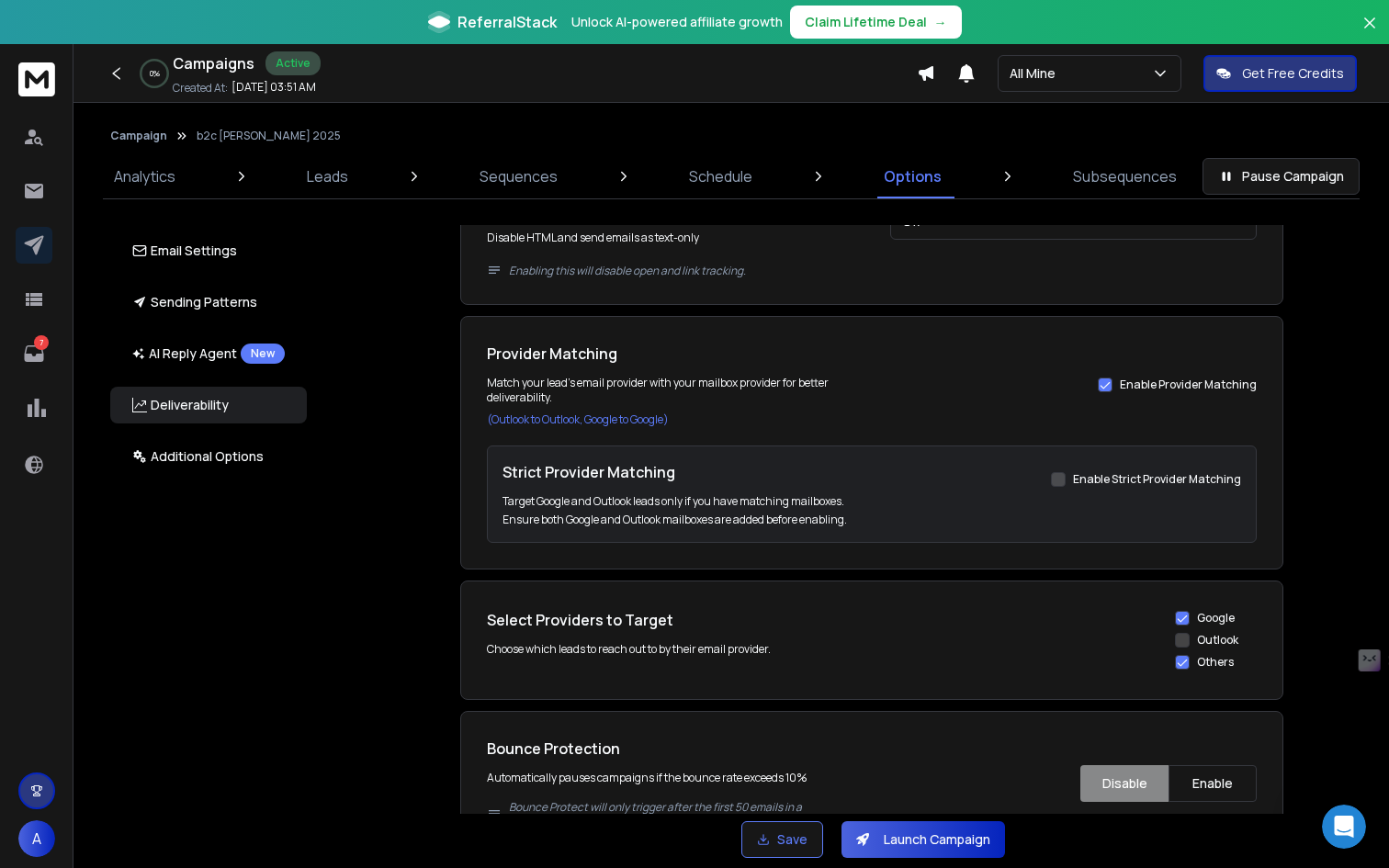
click at [1104, 389] on button "Enable Provider Matching" at bounding box center [1105, 385] width 15 height 15
click at [797, 838] on button "Save" at bounding box center [783, 838] width 82 height 36
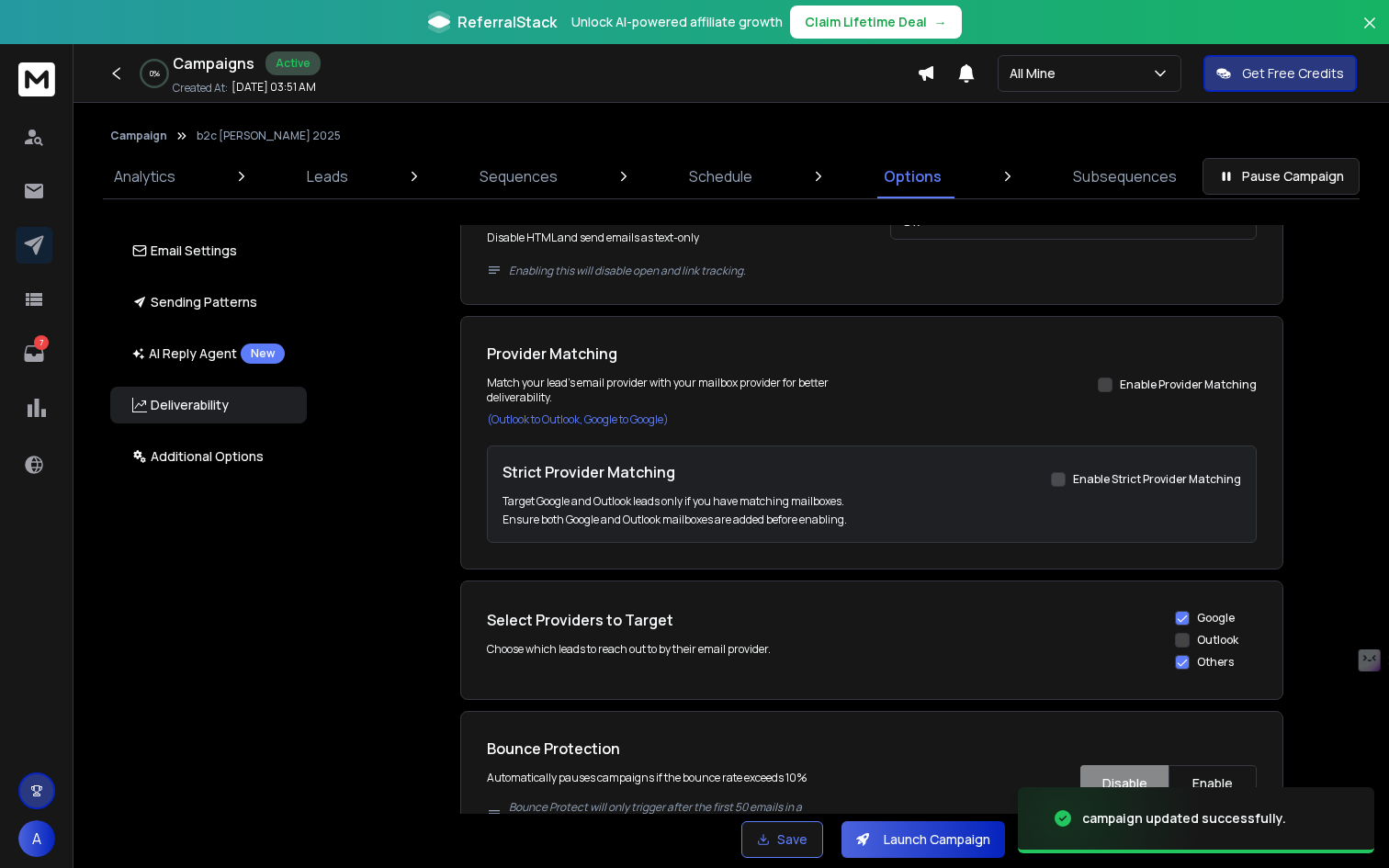
click at [899, 842] on button "Launch Campaign" at bounding box center [923, 838] width 163 height 36
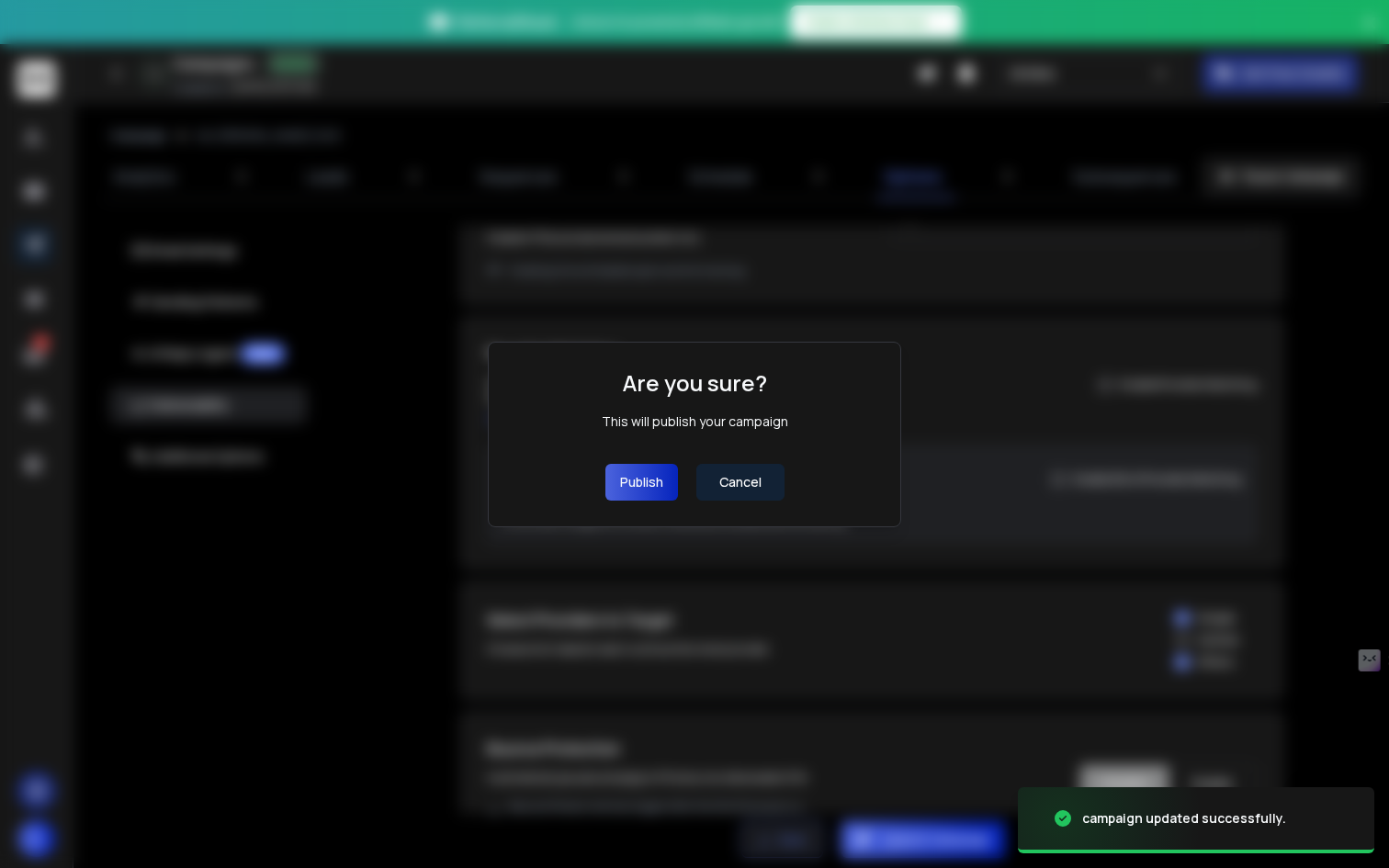
click at [636, 491] on button "Publish" at bounding box center [642, 481] width 73 height 36
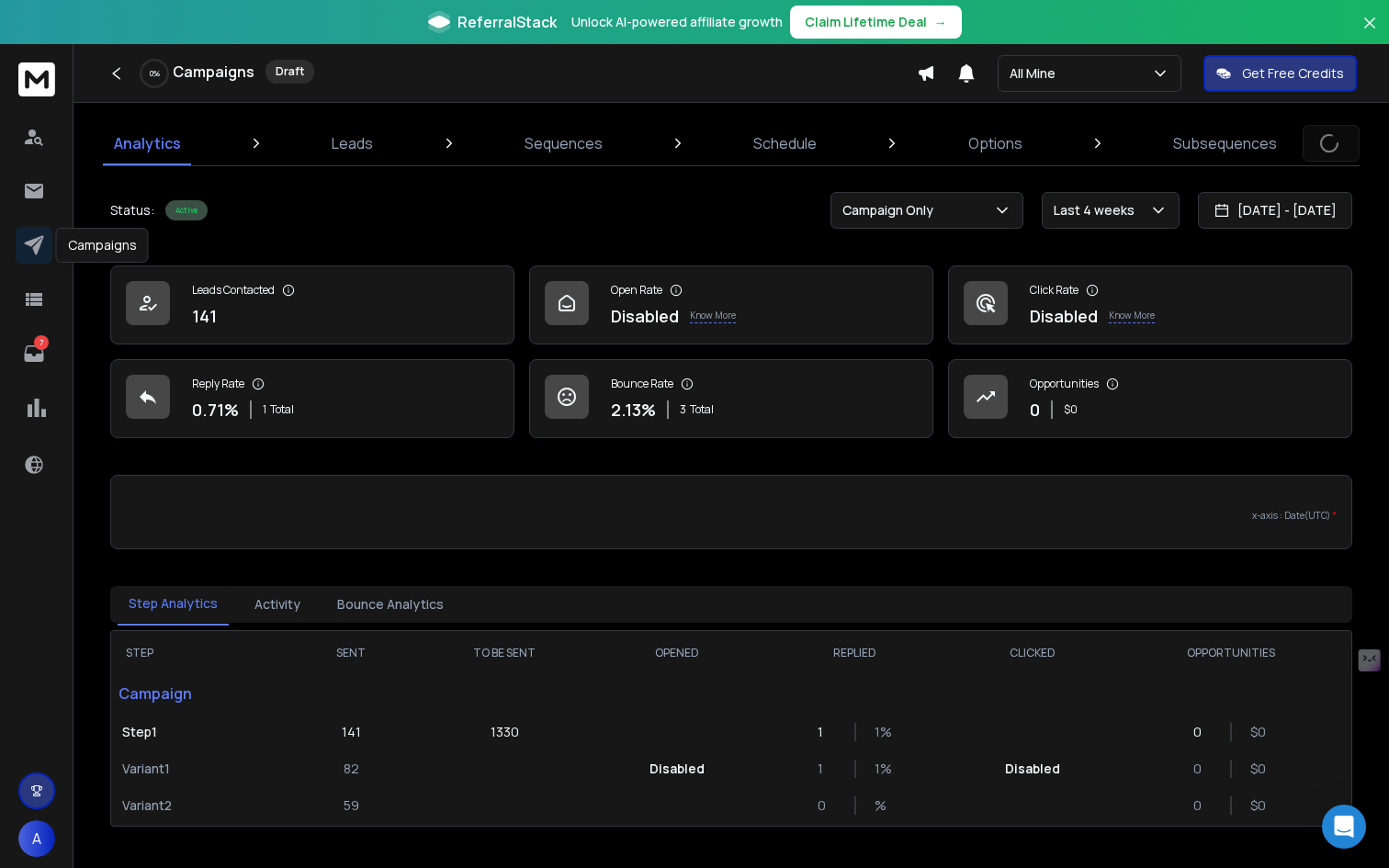
click at [35, 239] on icon at bounding box center [34, 245] width 20 height 20
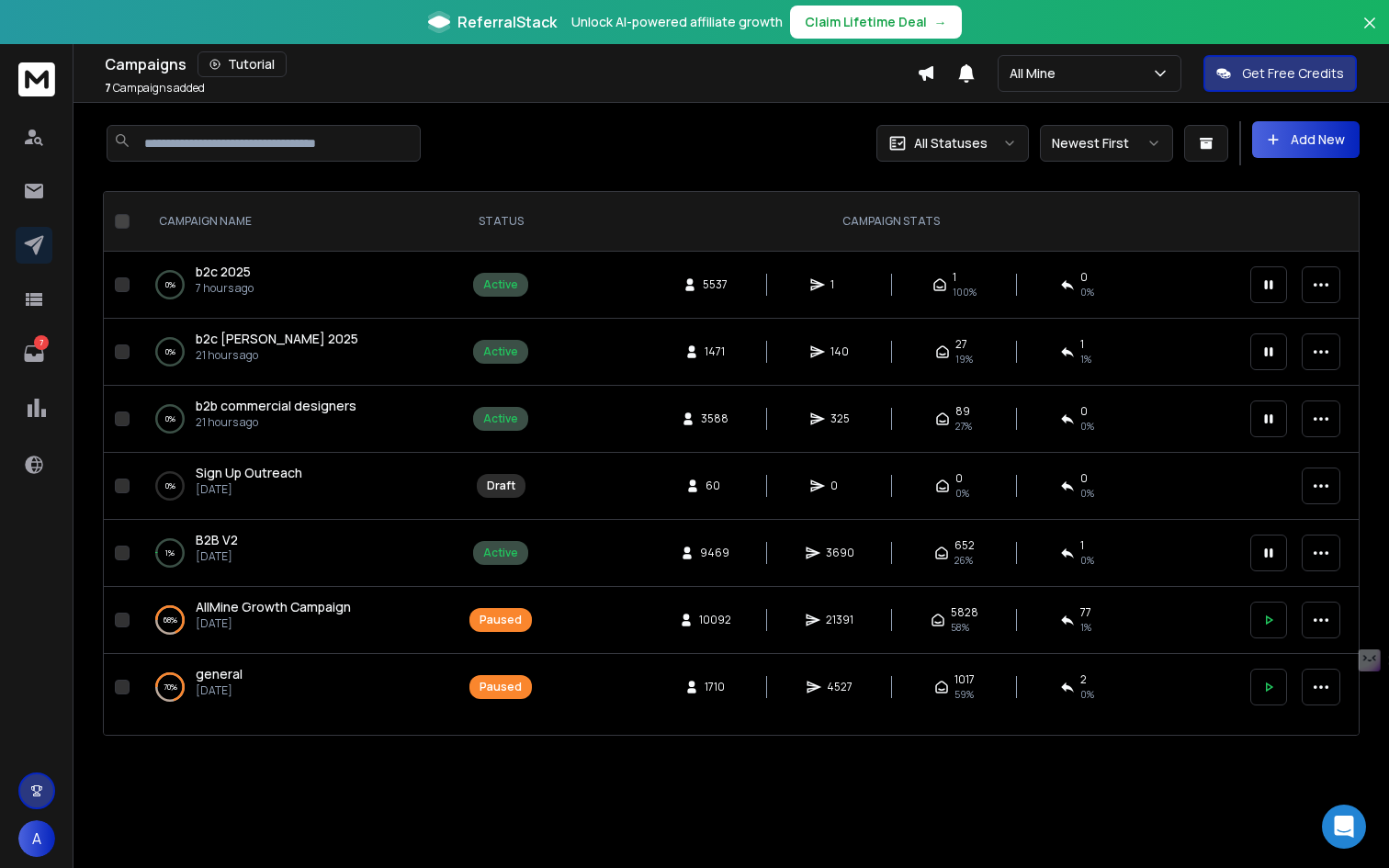
click at [291, 338] on span "b2c [PERSON_NAME] 2025" at bounding box center [277, 338] width 162 height 18
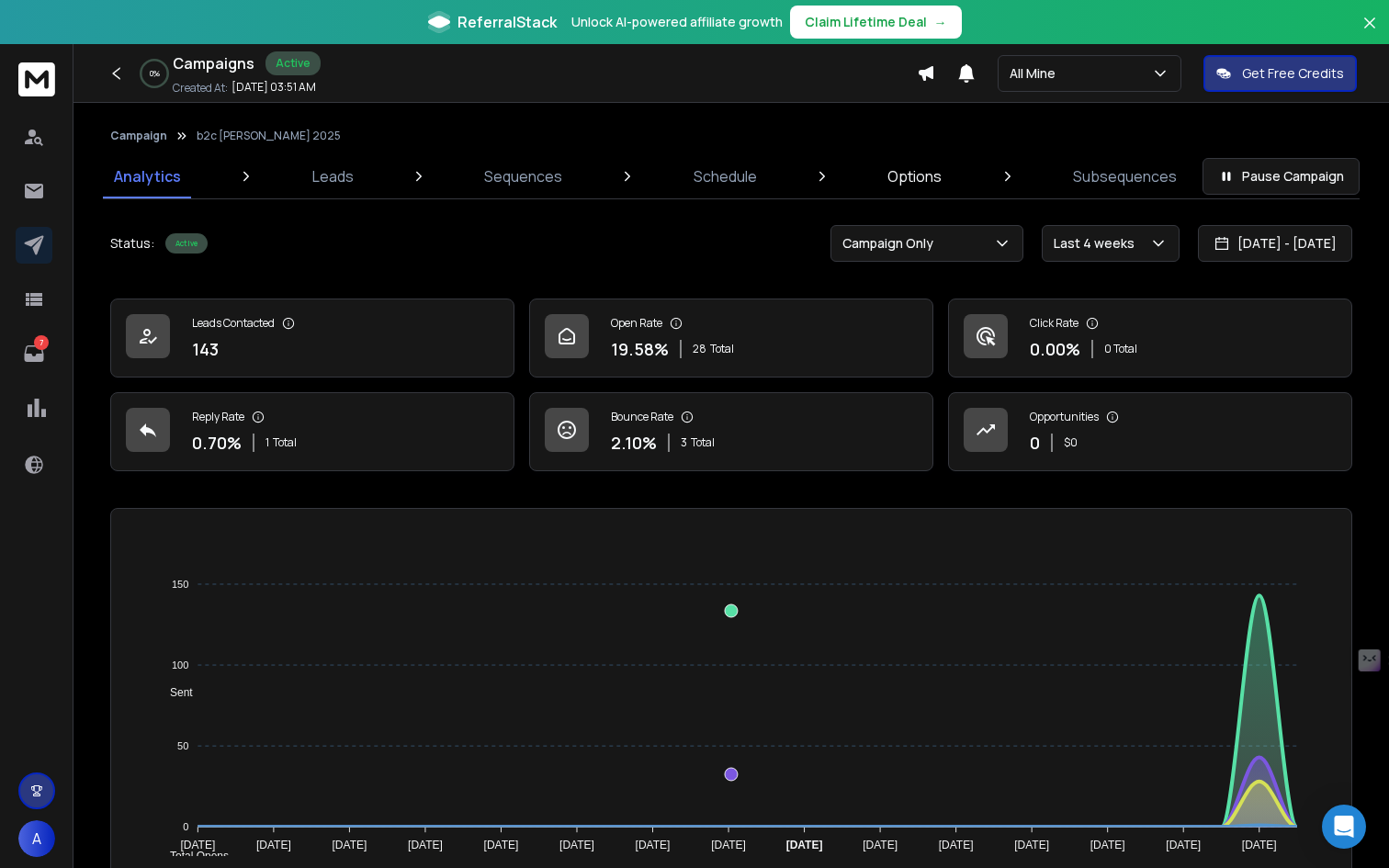
click at [910, 181] on p "Options" at bounding box center [914, 176] width 54 height 22
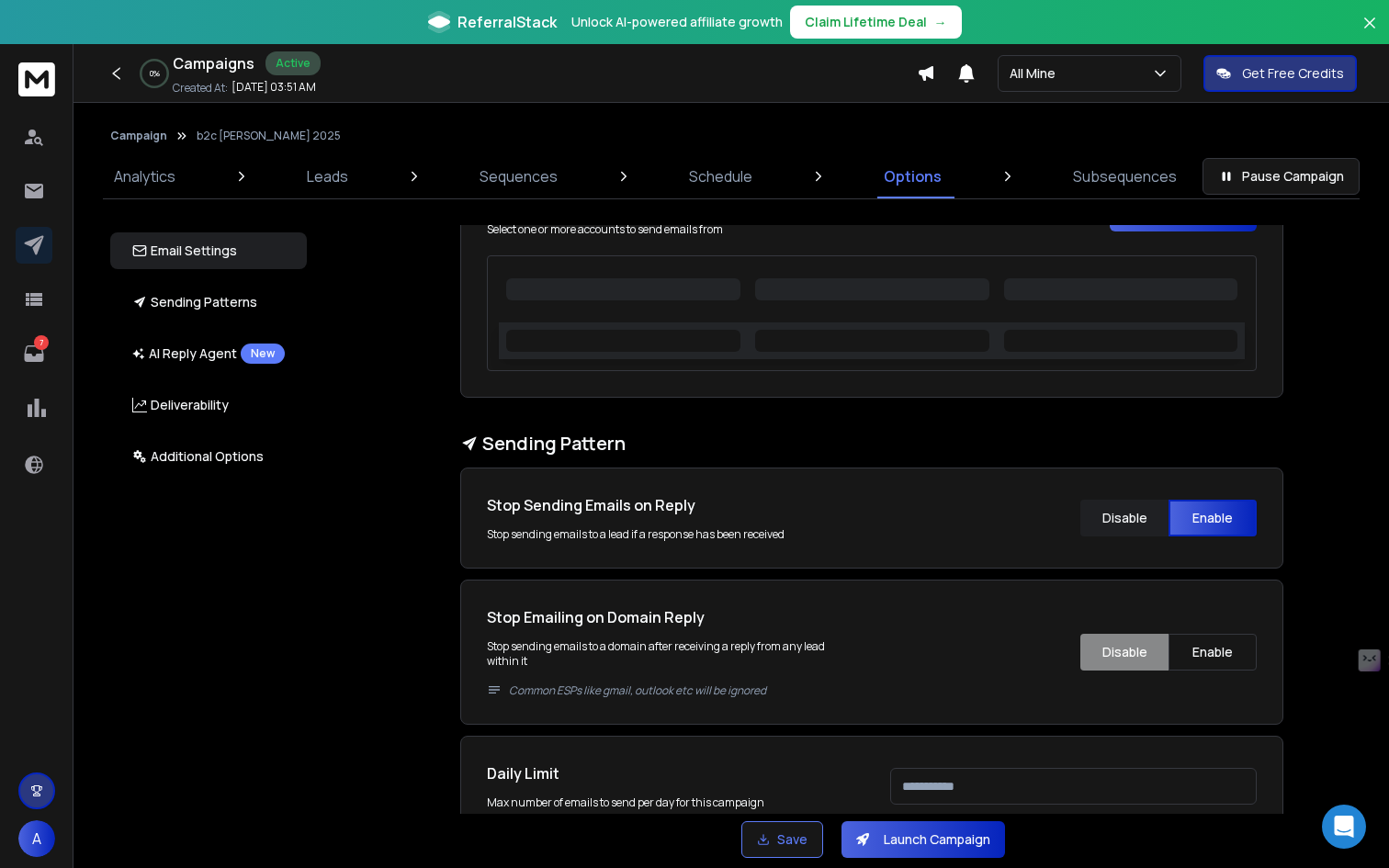
scroll to position [117, 0]
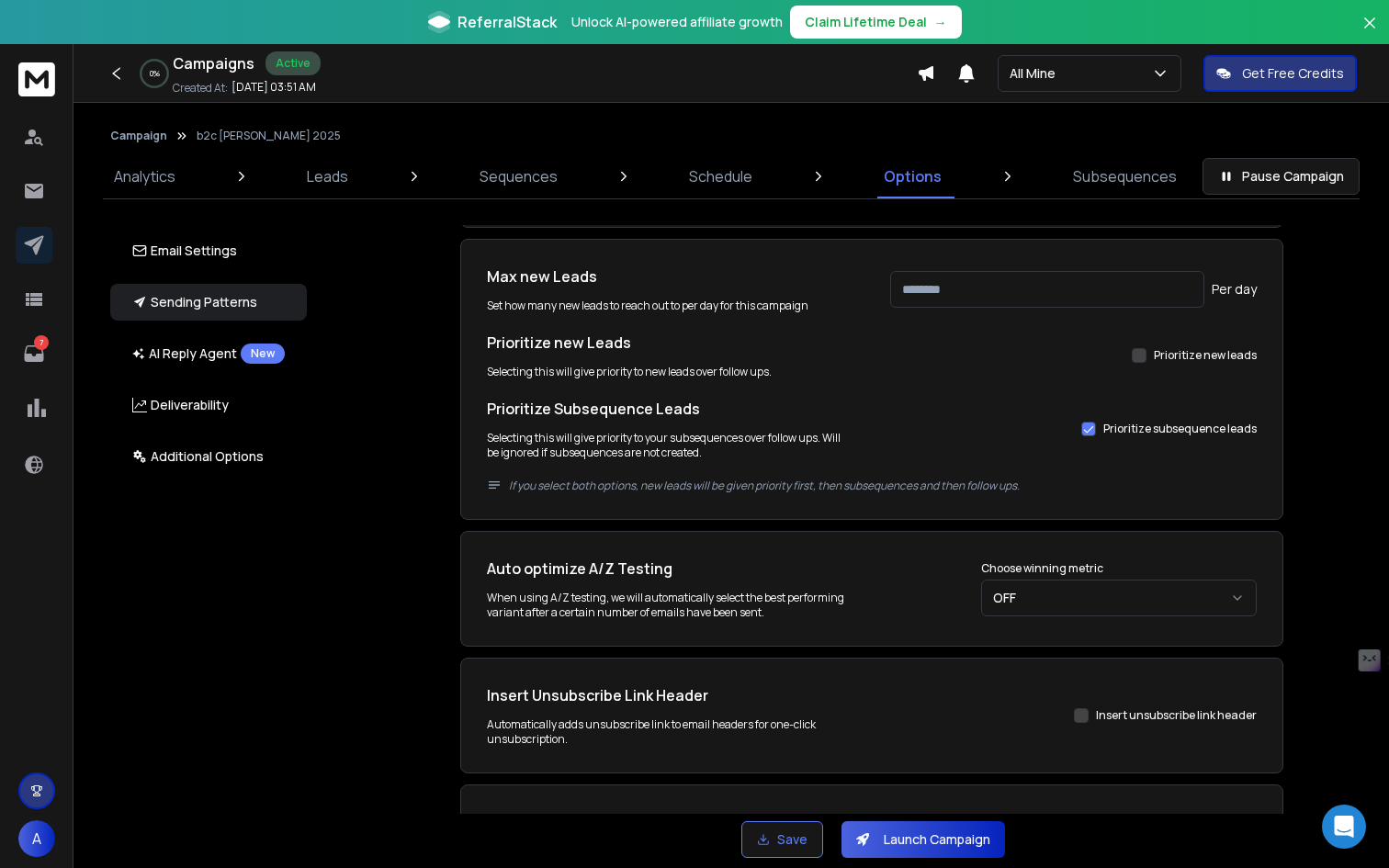
click at [1057, 694] on div "Insert Unsubscribe Link Header Automatically adds unsubscribe link to email hea…" at bounding box center [871, 715] width 770 height 62
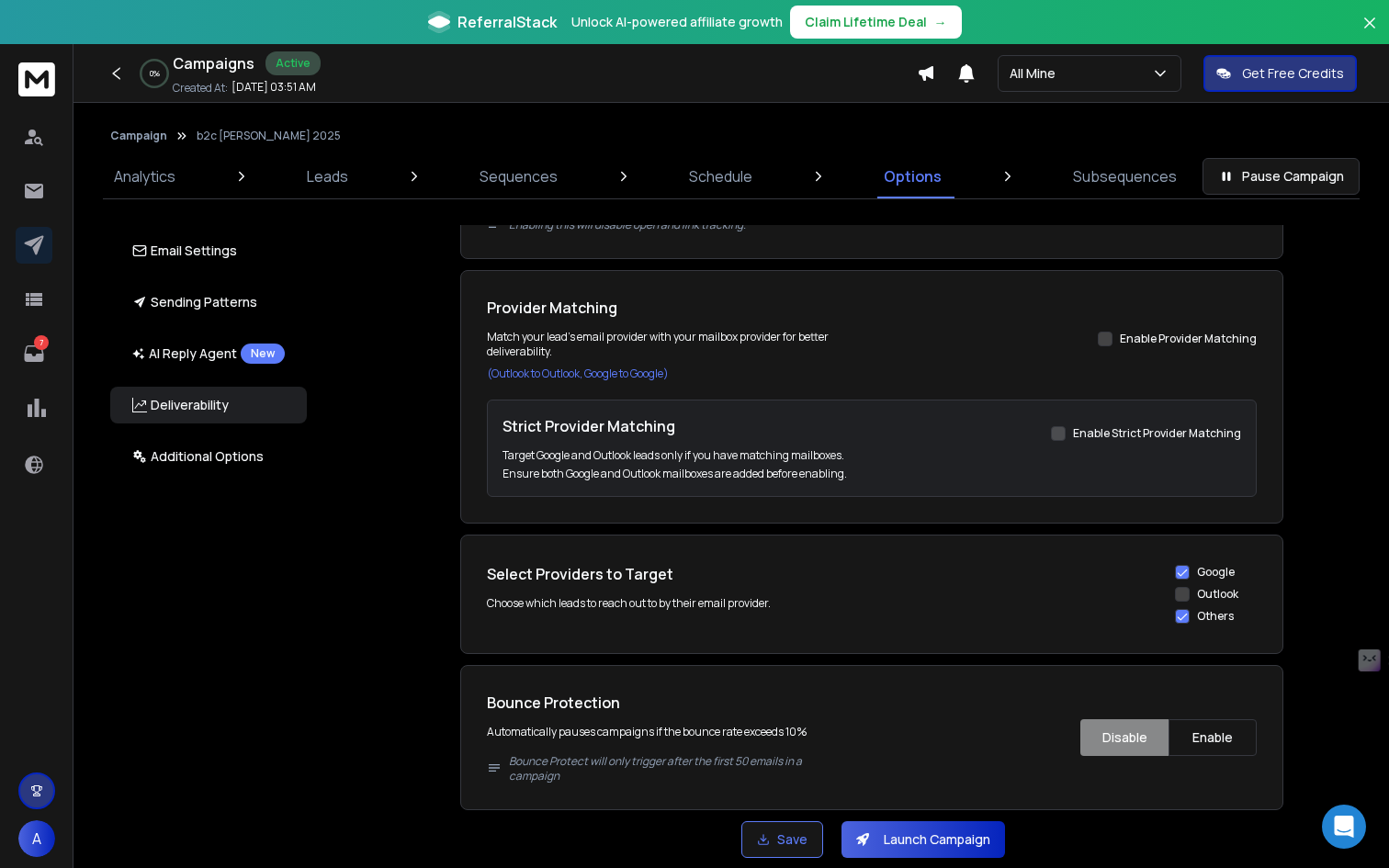
scroll to position [2417, 0]
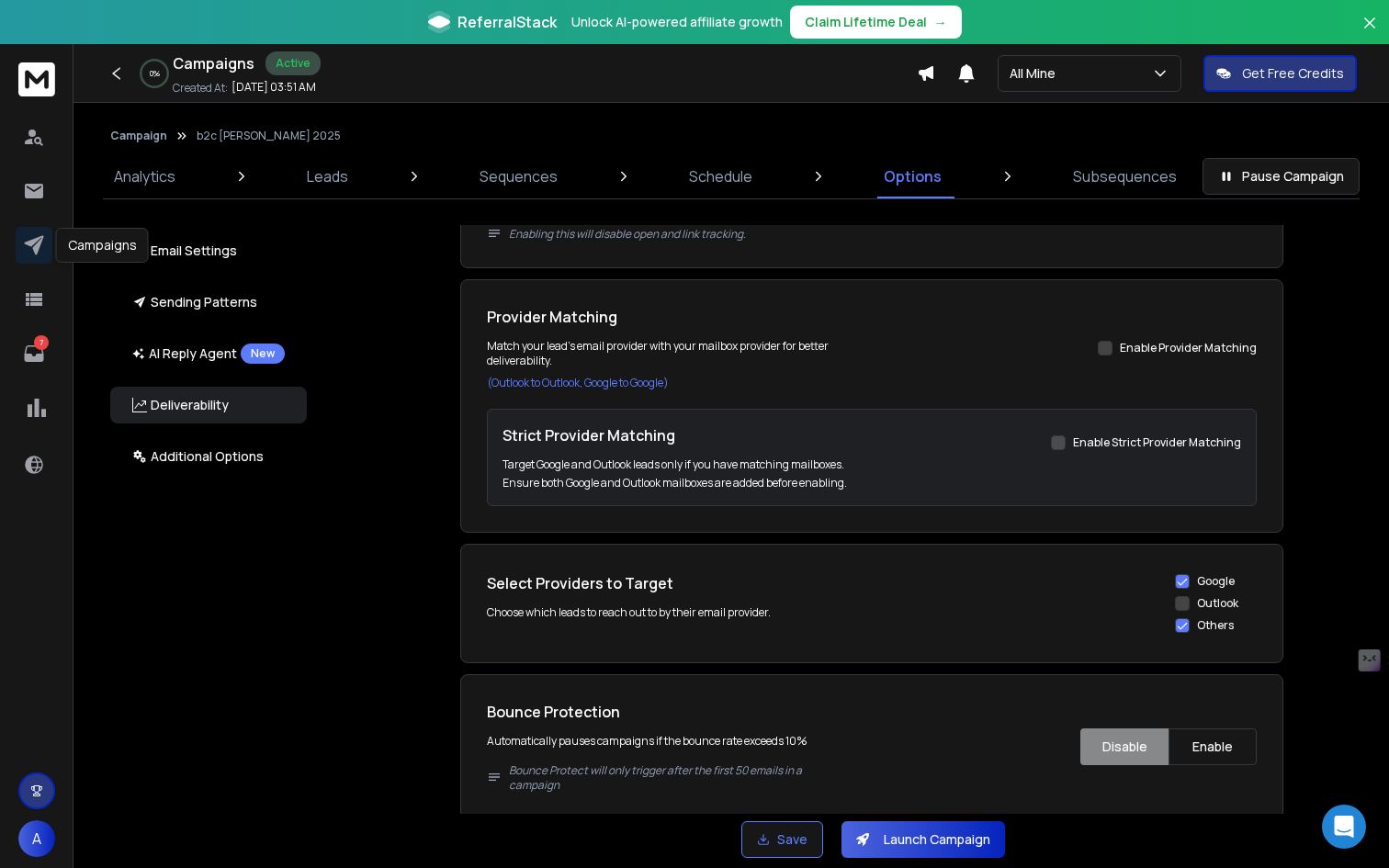
click at [42, 236] on icon at bounding box center [34, 245] width 20 height 20
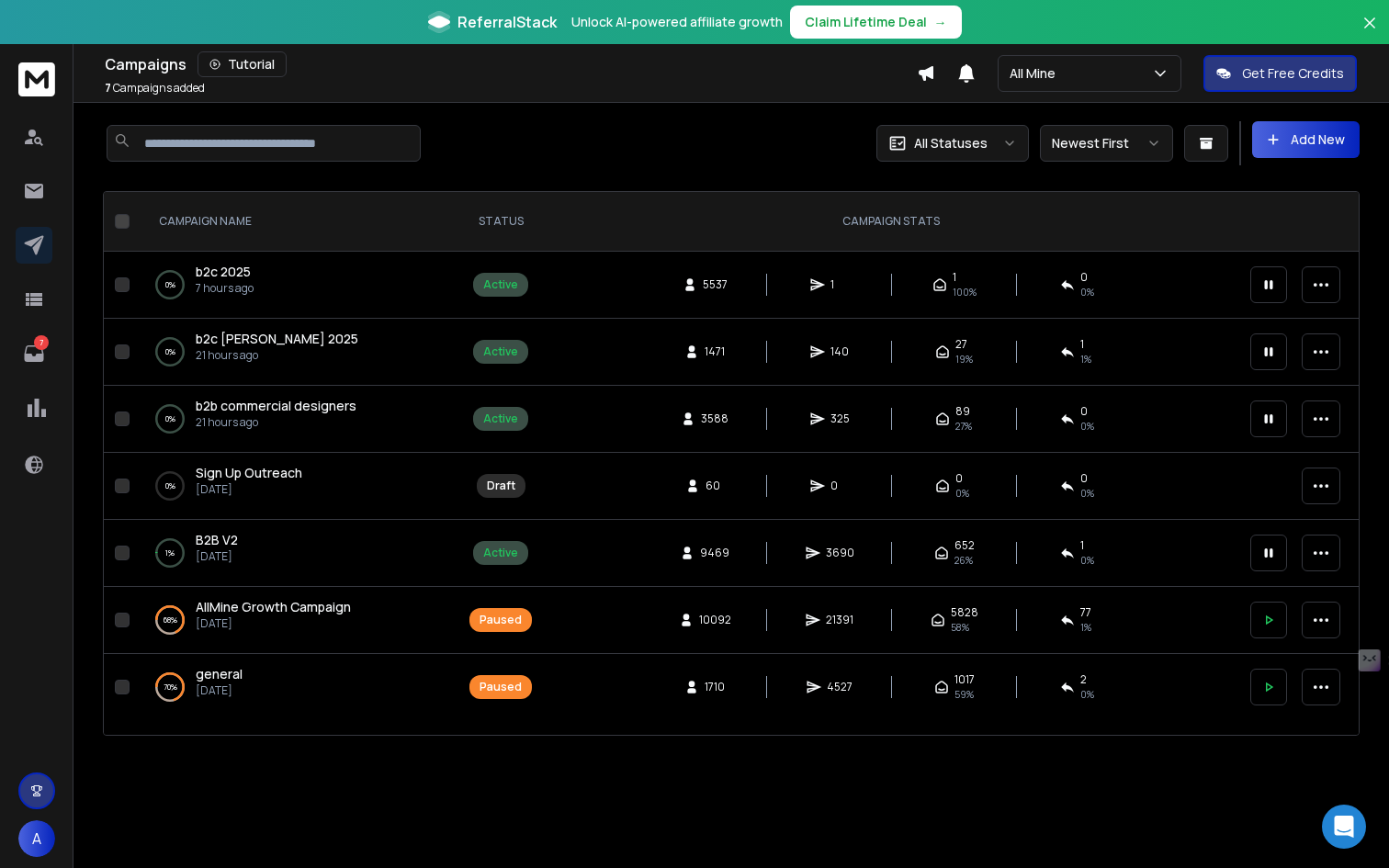
click at [232, 271] on span "b2c 2025" at bounding box center [223, 271] width 55 height 18
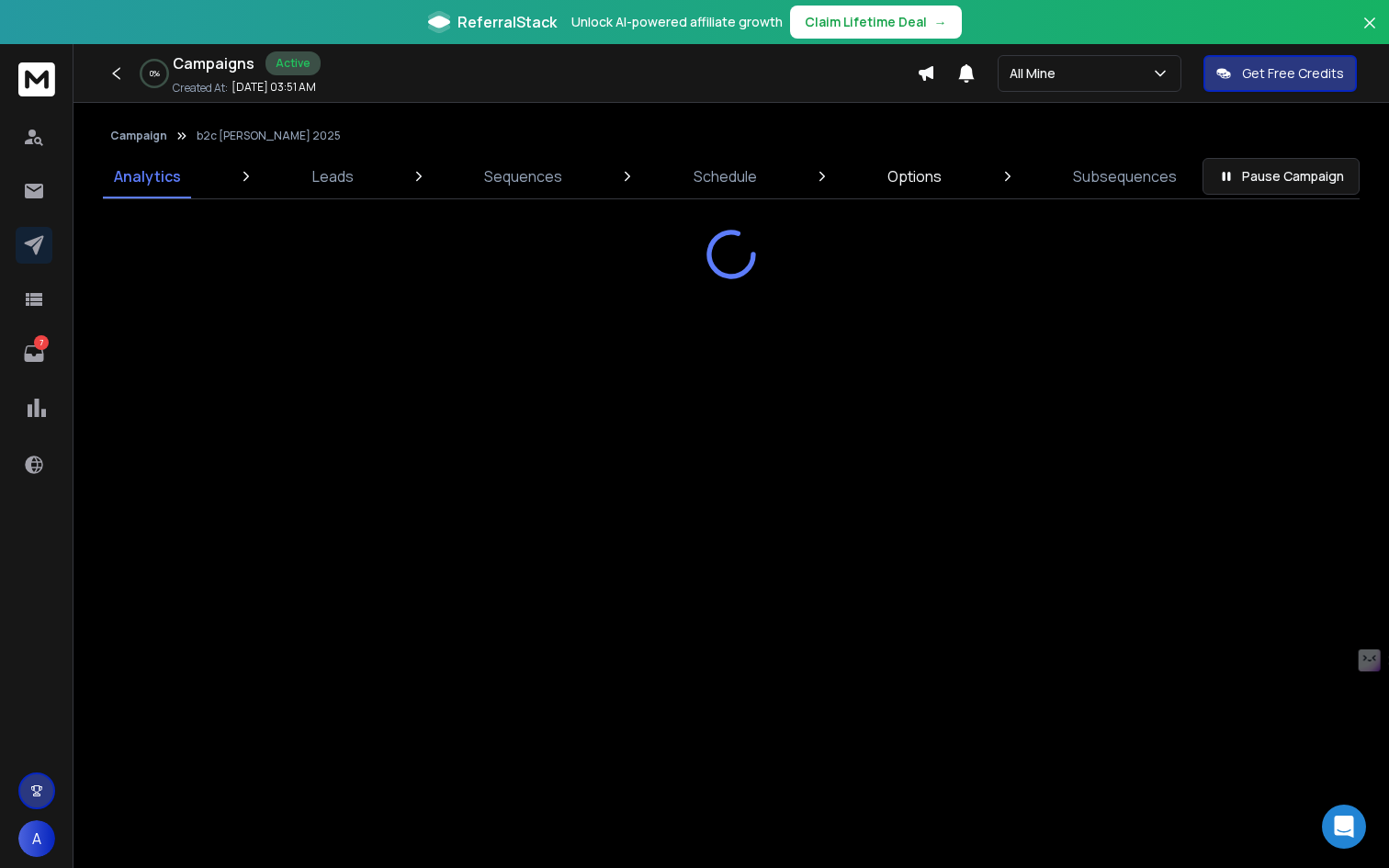
click at [938, 176] on p "Options" at bounding box center [914, 176] width 54 height 22
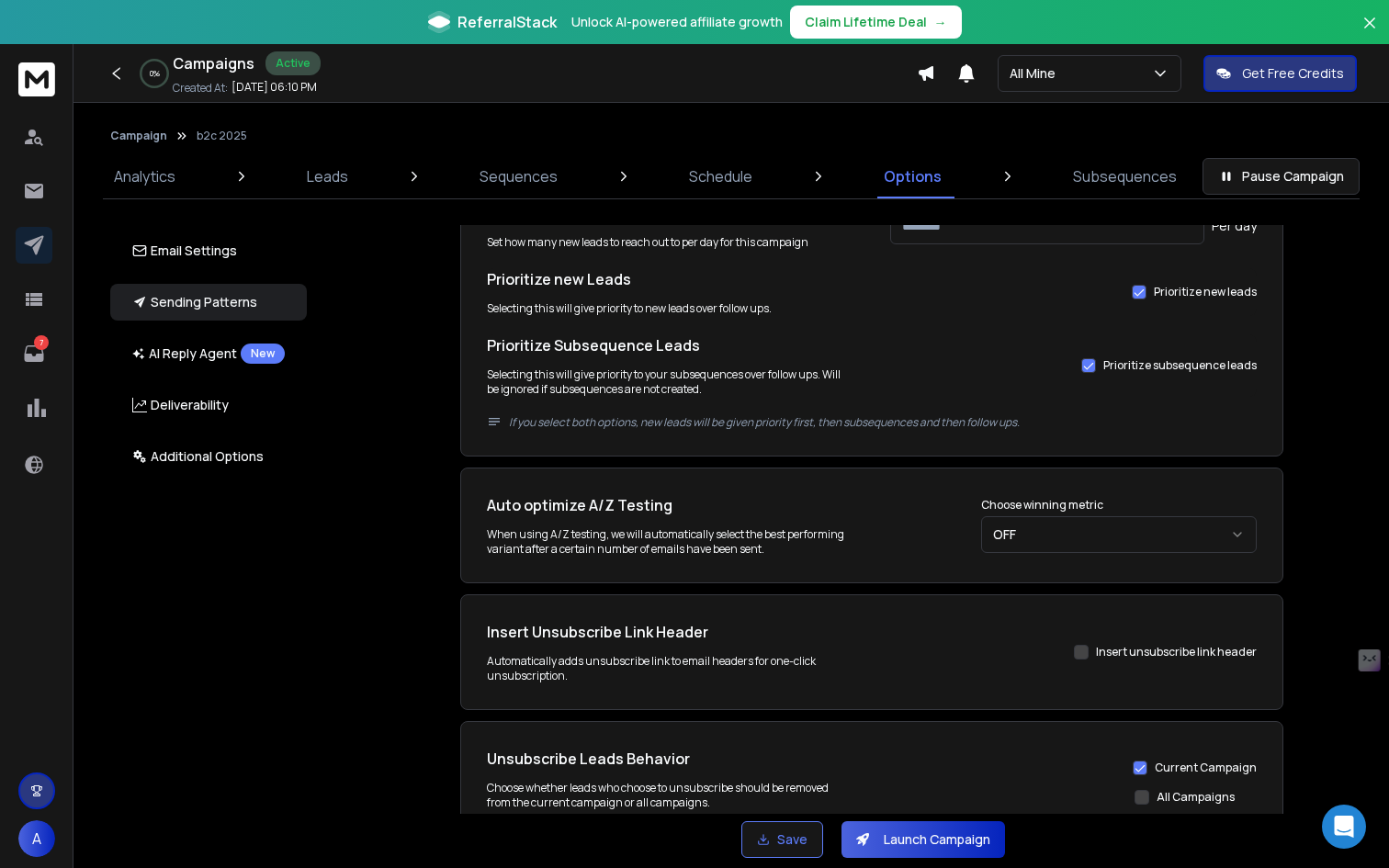
scroll to position [837, 0]
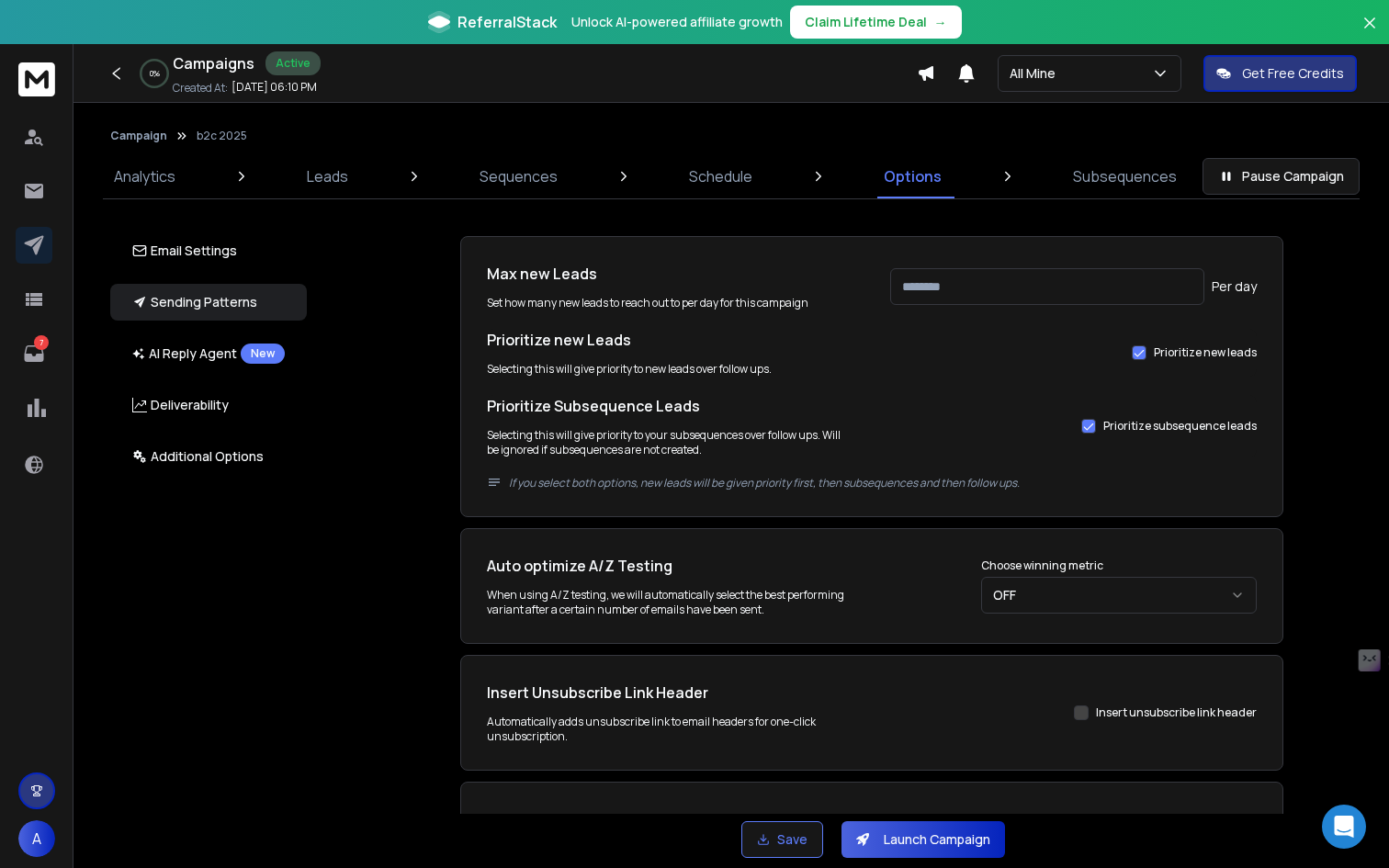
click at [1146, 354] on button "Prioritize new leads" at bounding box center [1139, 352] width 15 height 15
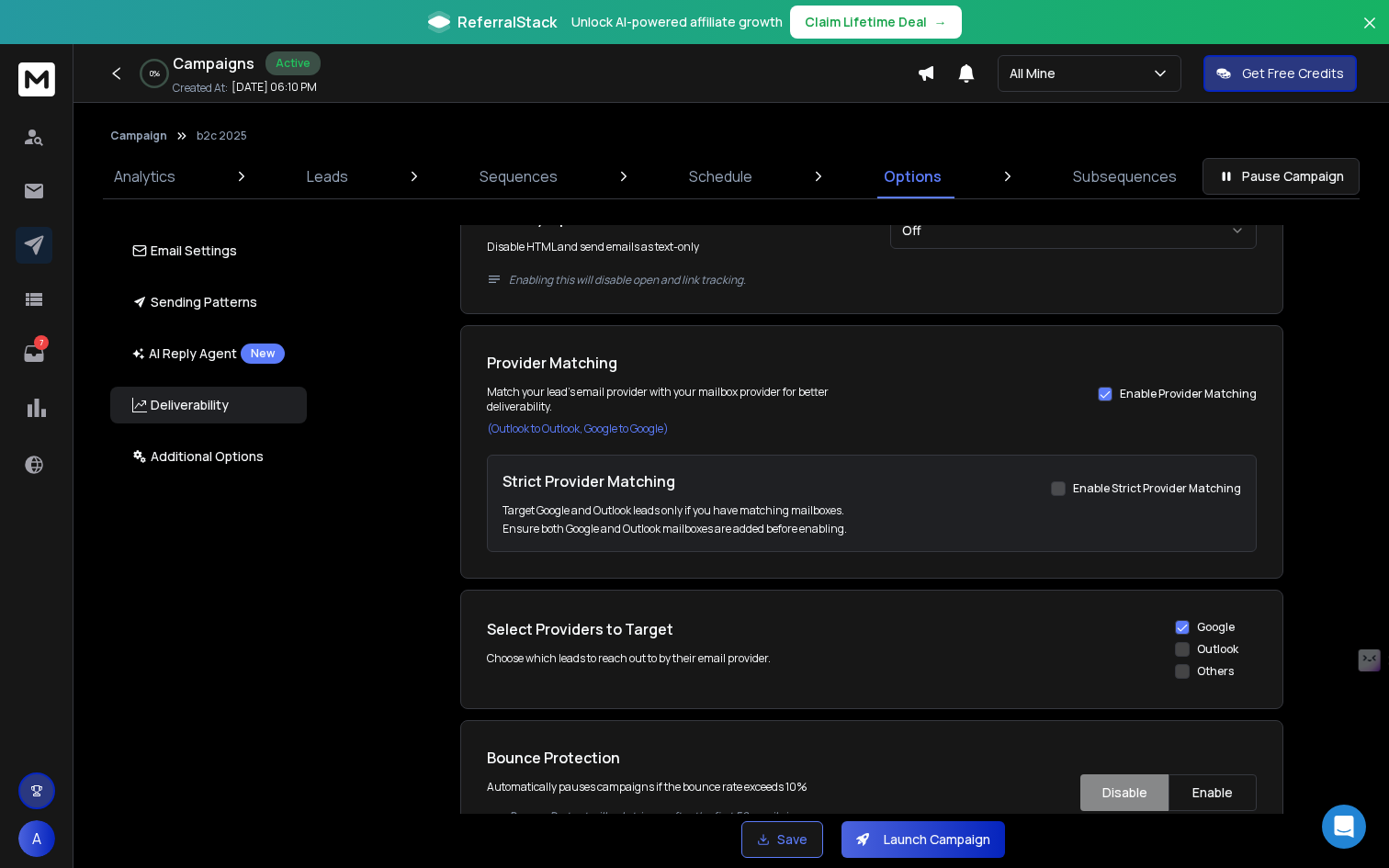
scroll to position [2480, 0]
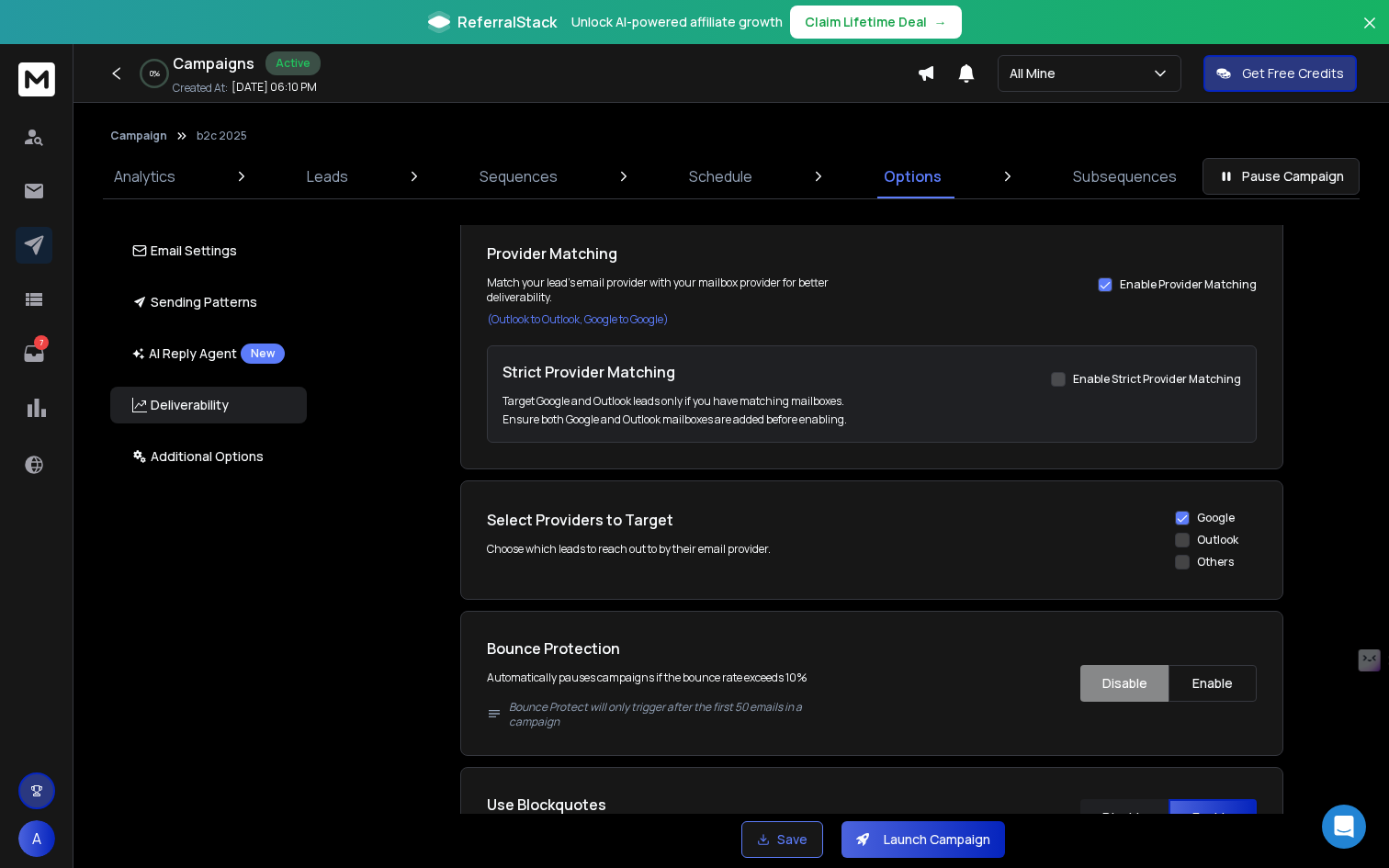
click at [1111, 281] on button "Enable Provider Matching" at bounding box center [1105, 284] width 15 height 15
click at [1186, 517] on button "Google" at bounding box center [1182, 517] width 15 height 15
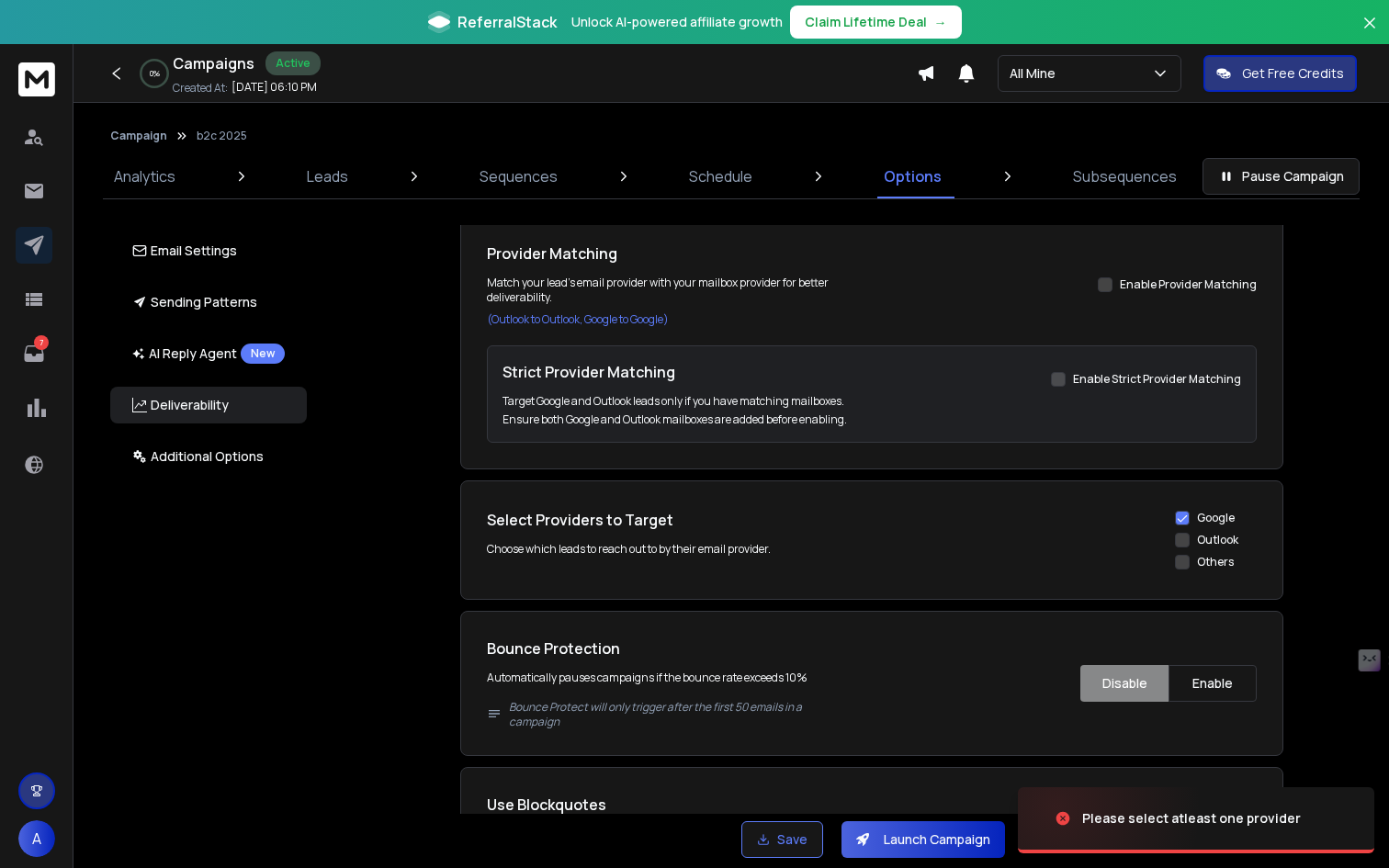
click at [1181, 519] on button "Google" at bounding box center [1182, 517] width 15 height 15
click at [1185, 567] on button "Others" at bounding box center [1182, 562] width 15 height 15
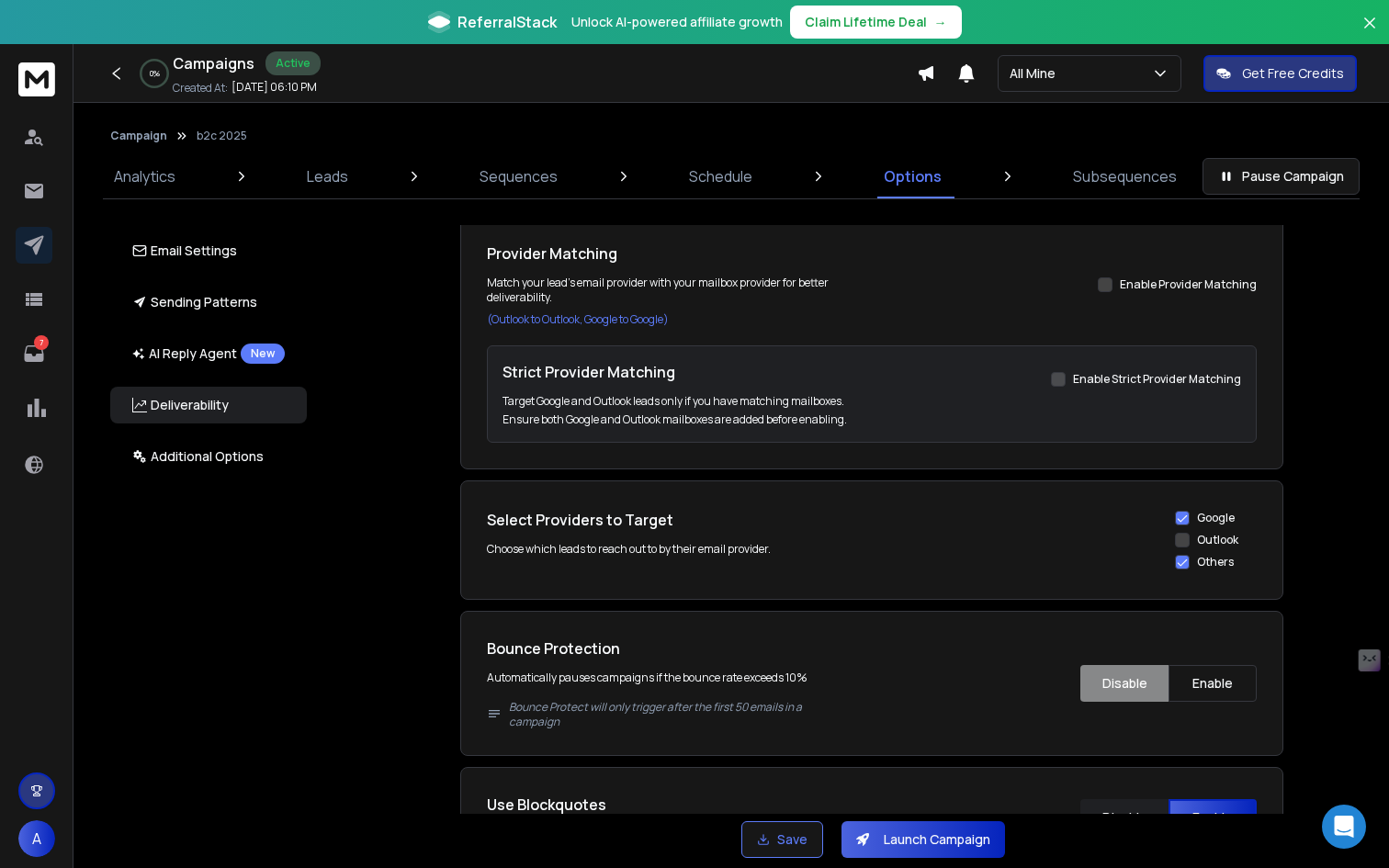
click at [783, 858] on div "ReferralStack Unlock AI-powered affiliate growth Lifetime Deals available! Clai…" at bounding box center [694, 434] width 1389 height 868
click at [779, 840] on button "Save" at bounding box center [783, 838] width 82 height 36
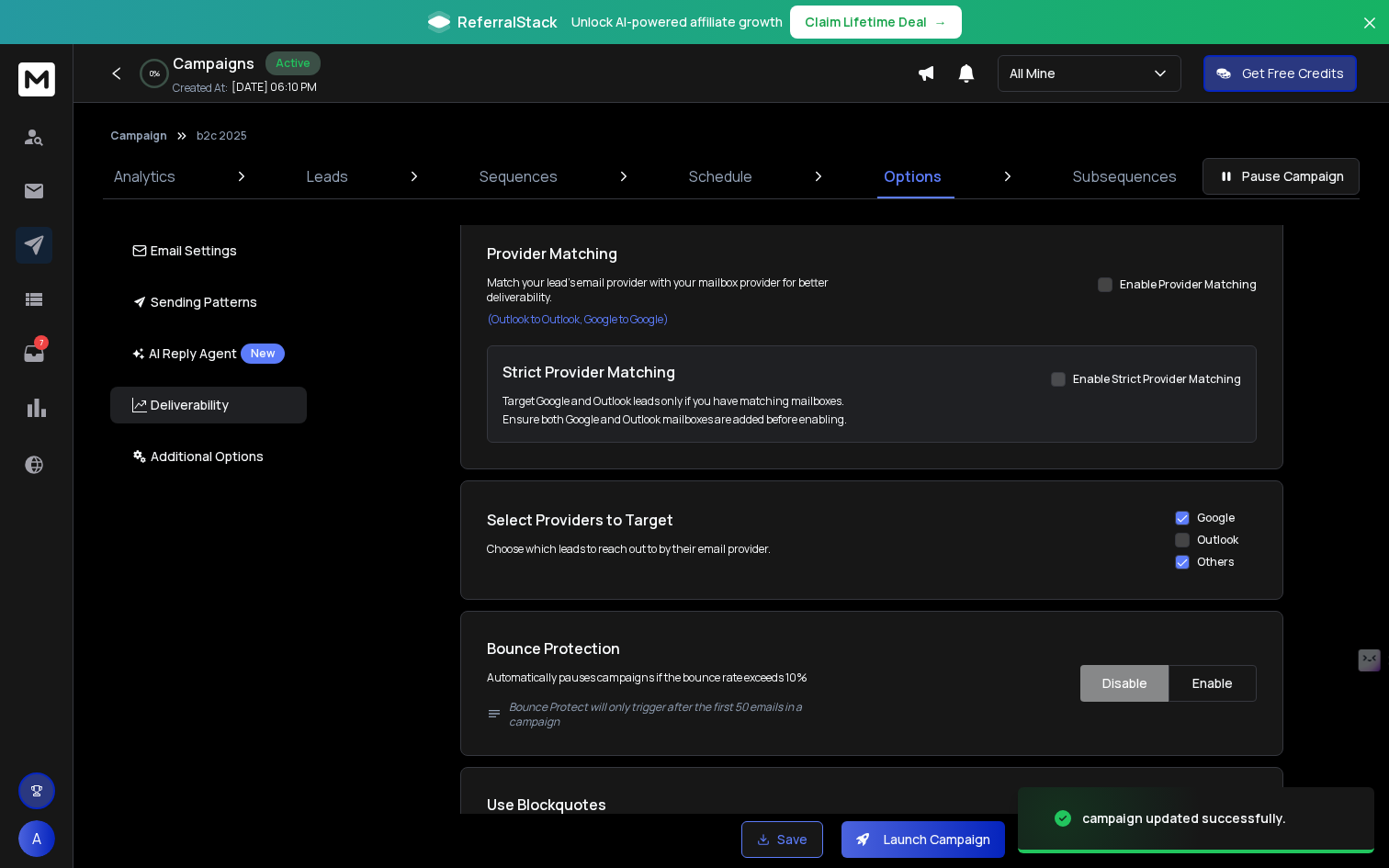
click at [1181, 515] on button "Google" at bounding box center [1182, 517] width 15 height 15
click at [1181, 565] on button "Others" at bounding box center [1182, 562] width 15 height 15
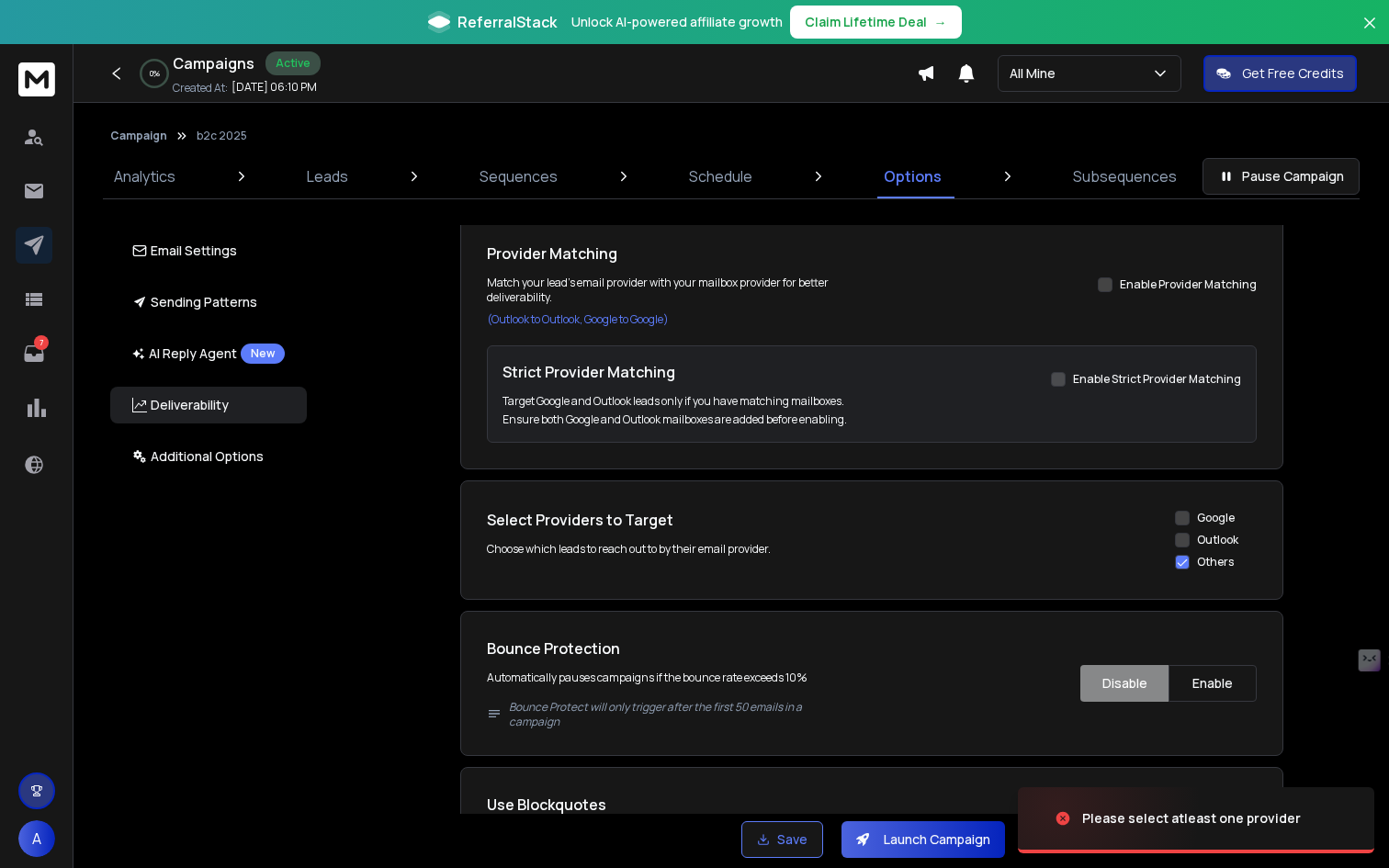
click at [1178, 517] on button "Google" at bounding box center [1182, 517] width 15 height 15
click at [1182, 538] on button "Outlook" at bounding box center [1182, 540] width 15 height 15
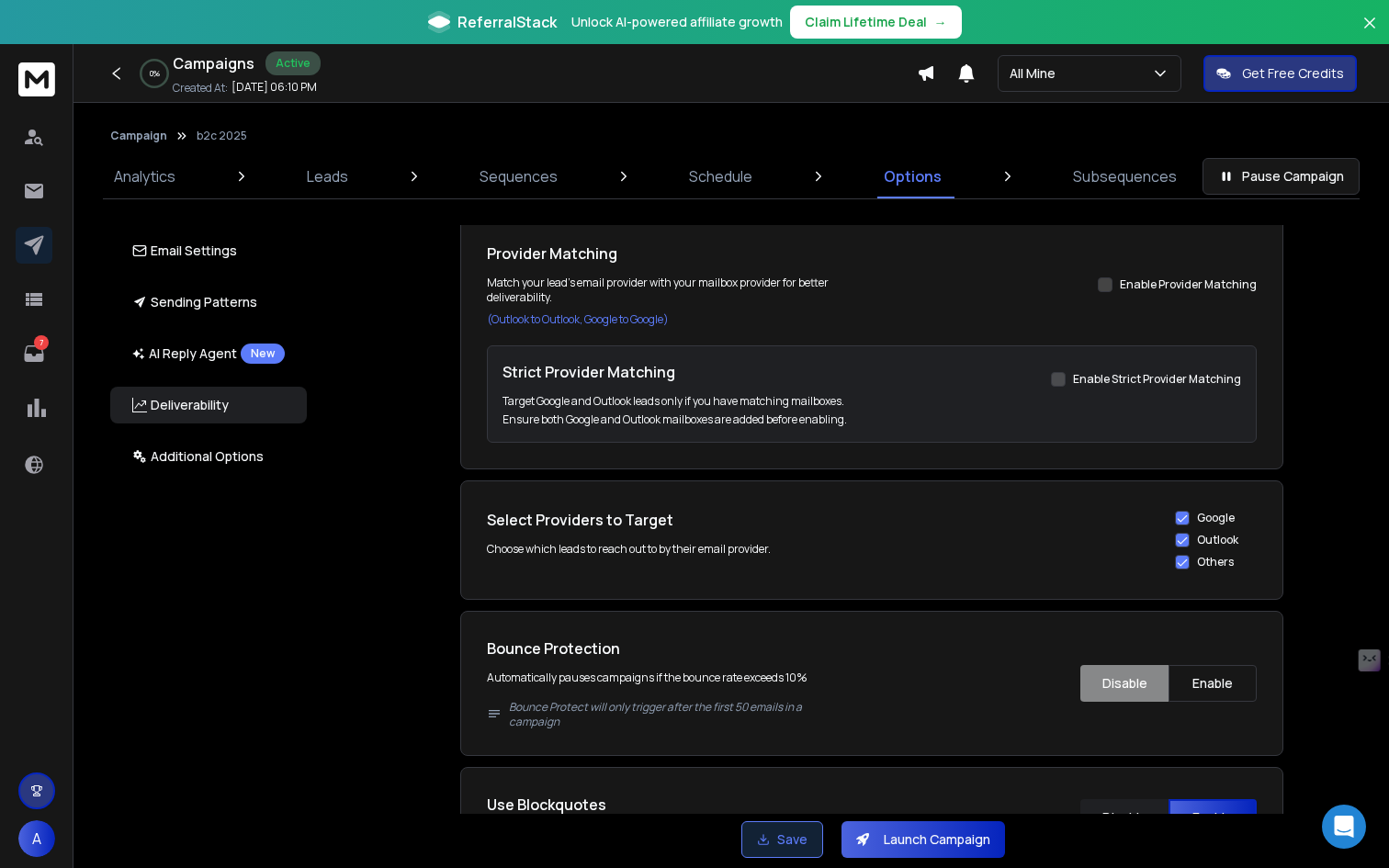
click at [794, 829] on button "Save" at bounding box center [783, 838] width 82 height 36
click at [906, 837] on button "Launch Campaign" at bounding box center [923, 838] width 163 height 36
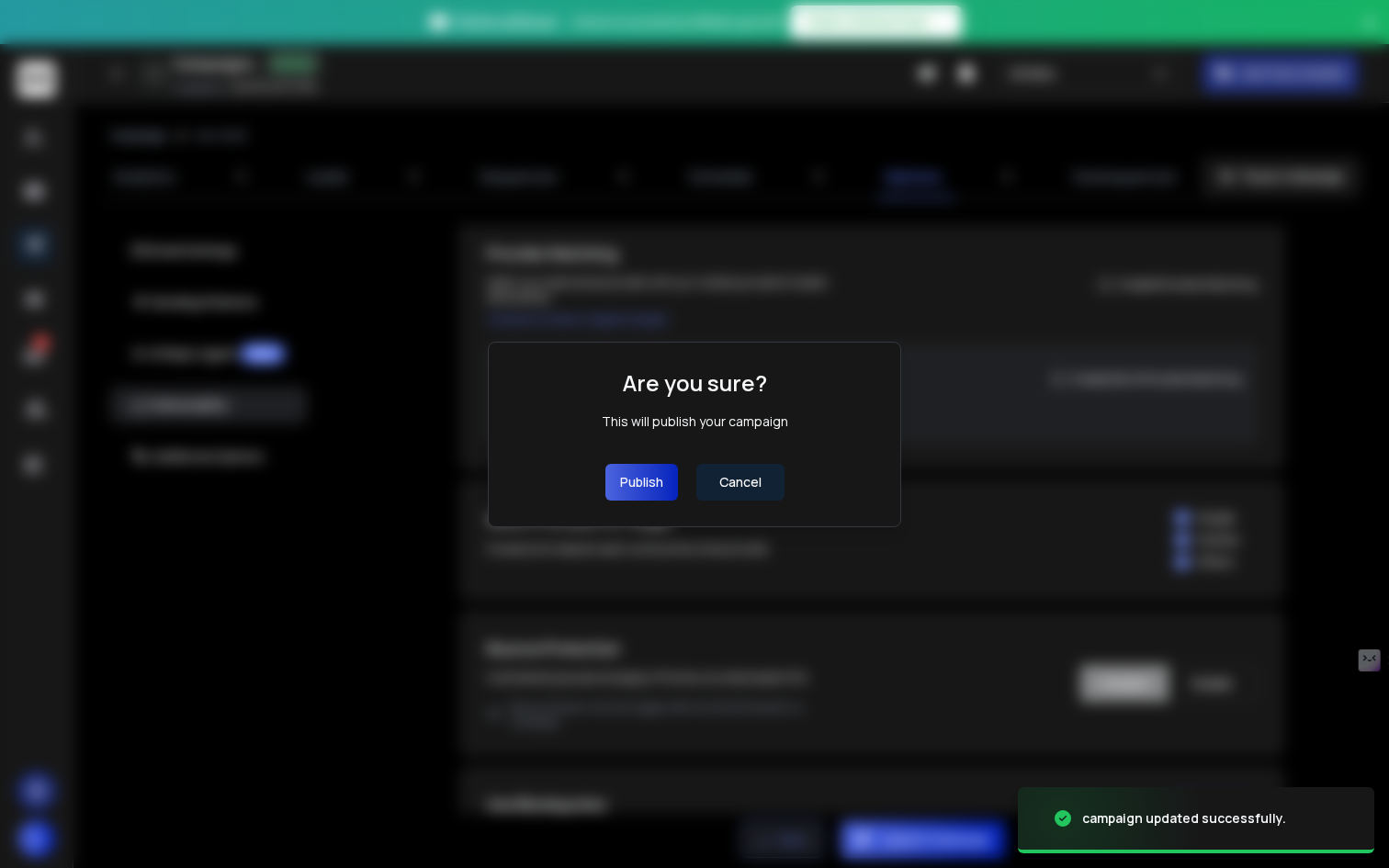
click at [636, 481] on button "Publish" at bounding box center [642, 481] width 73 height 36
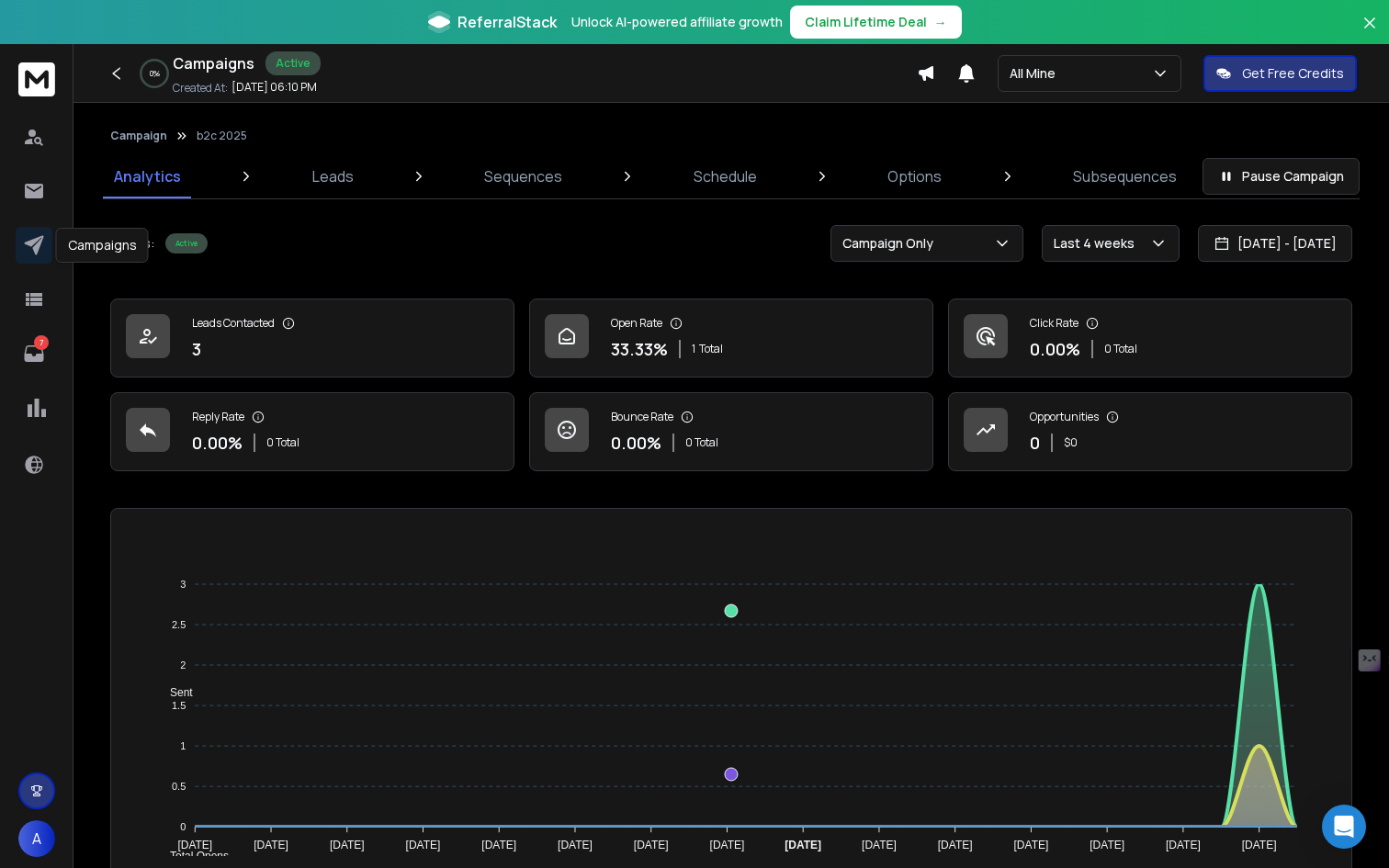
click at [36, 243] on icon at bounding box center [34, 245] width 20 height 20
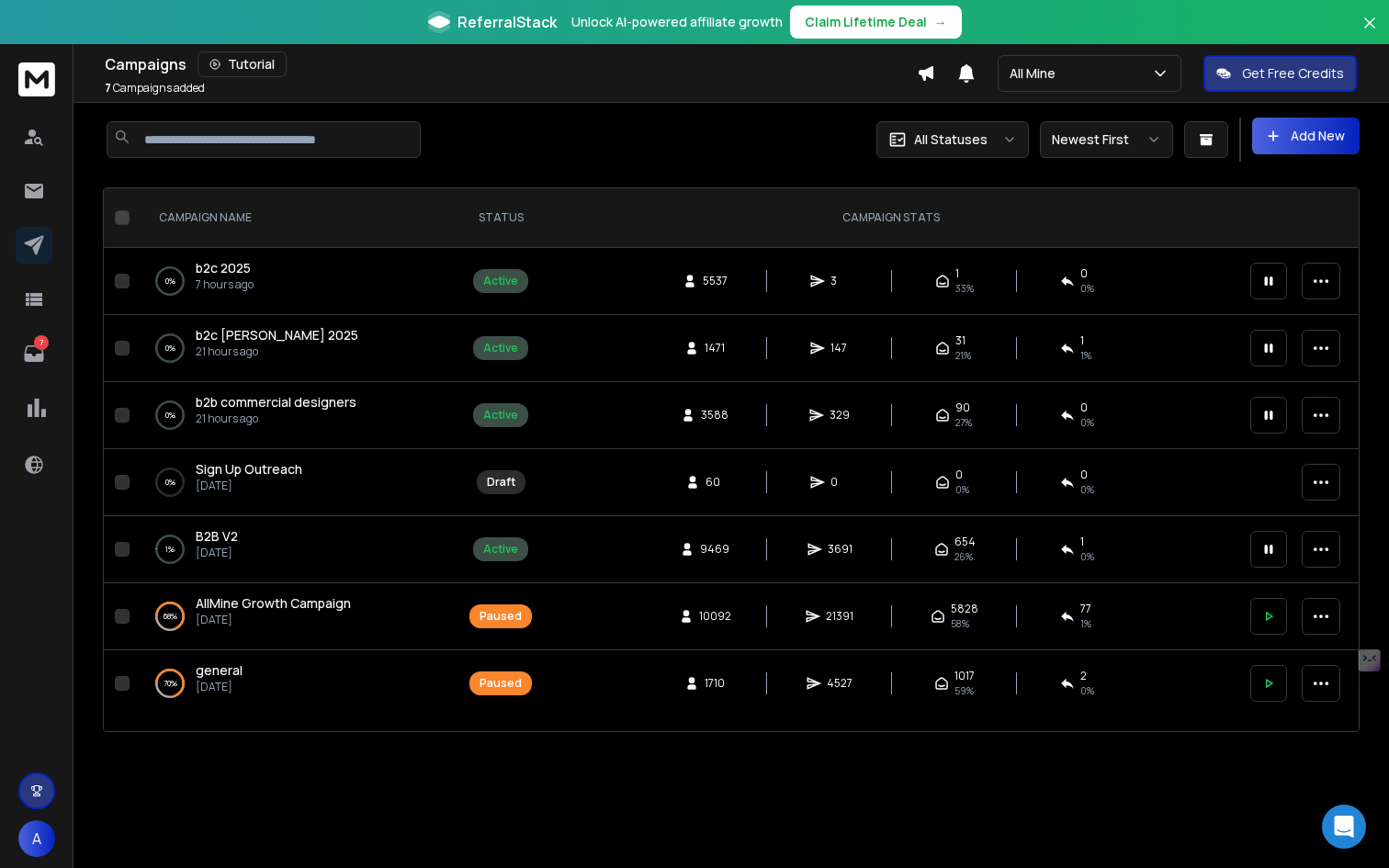
scroll to position [6, 0]
click at [313, 405] on span "b2b commercial designers" at bounding box center [276, 399] width 160 height 18
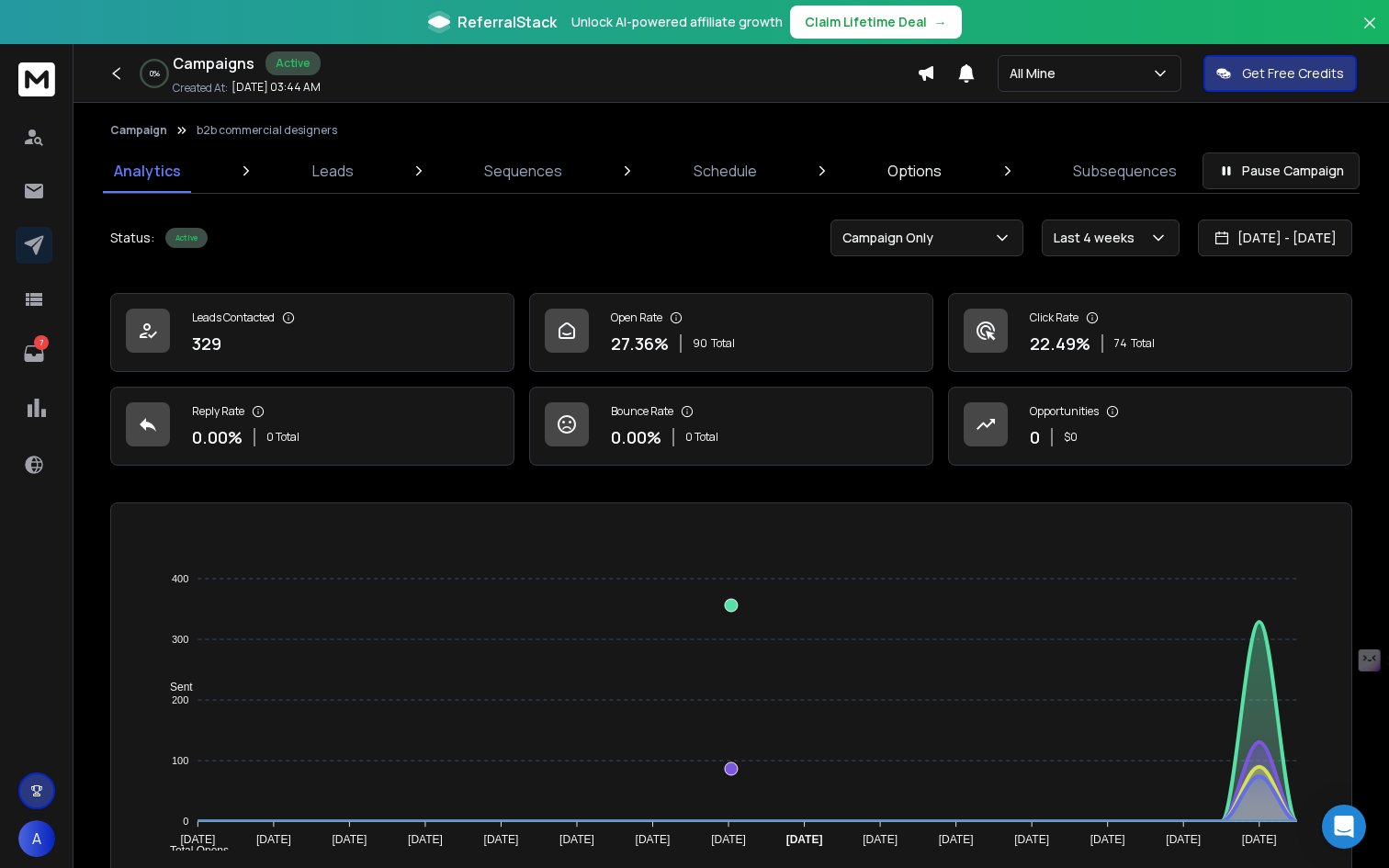
click at [921, 174] on p "Options" at bounding box center [914, 171] width 54 height 22
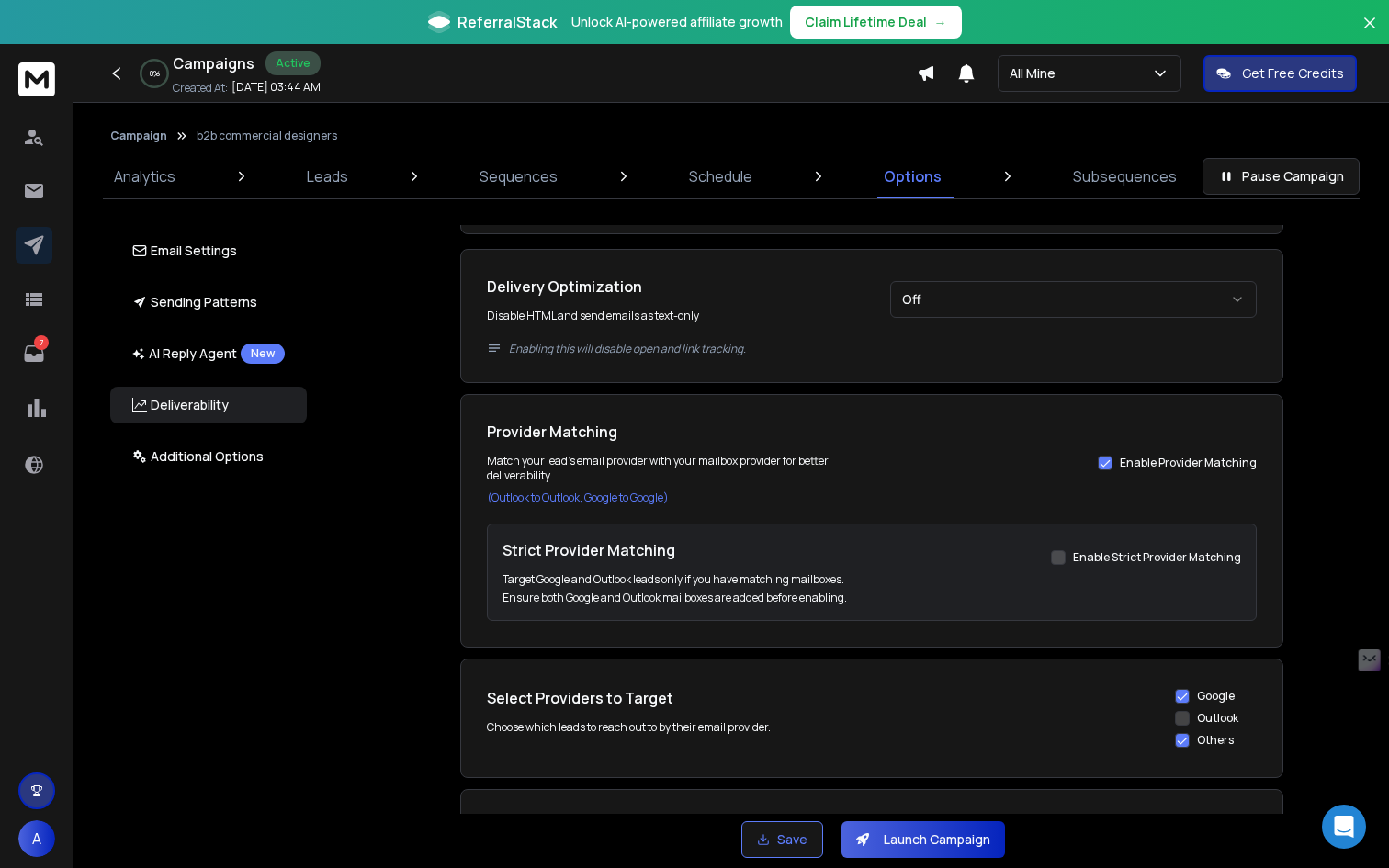
scroll to position [2314, 0]
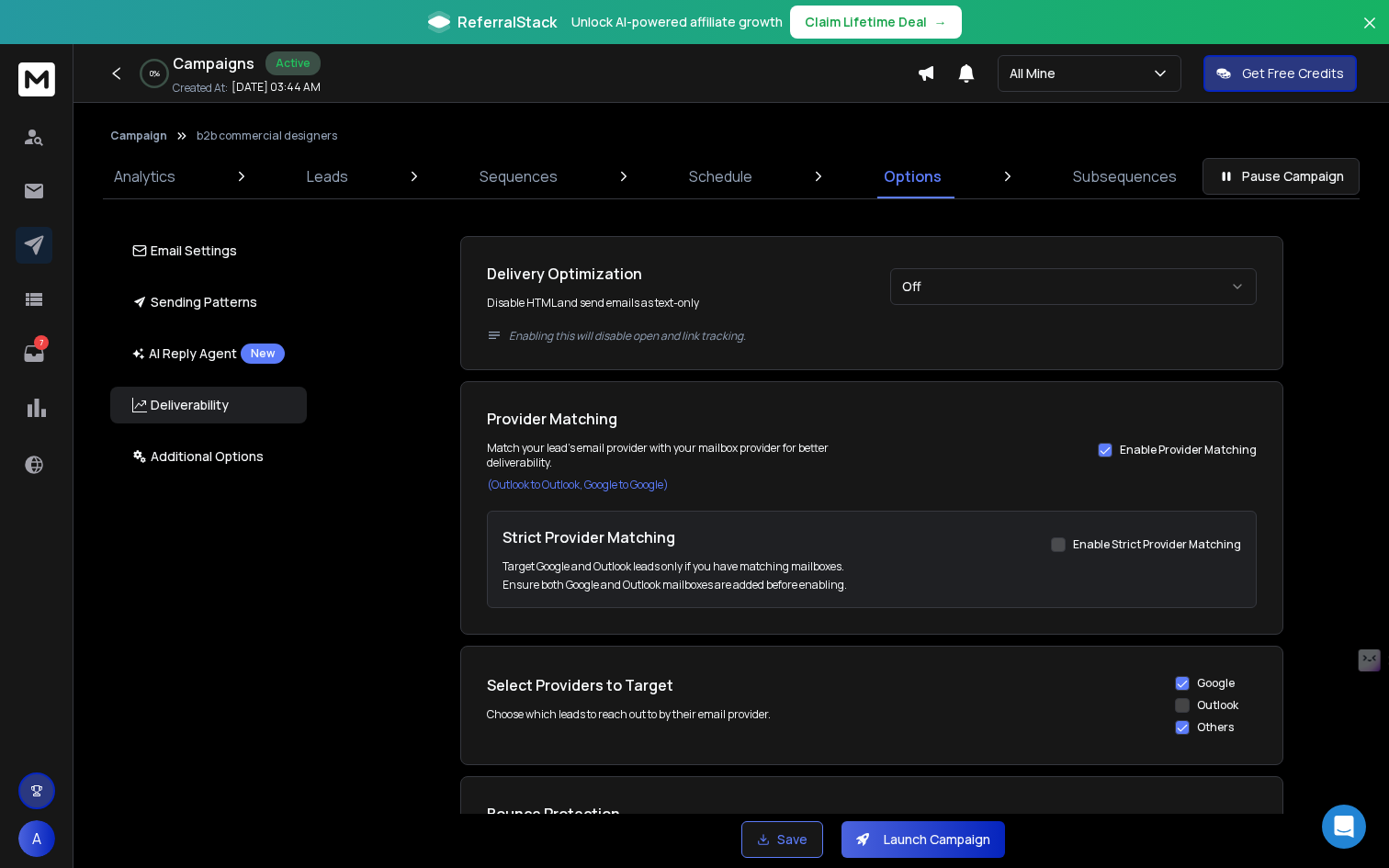
click at [1112, 448] on button "Enable Provider Matching" at bounding box center [1105, 450] width 15 height 15
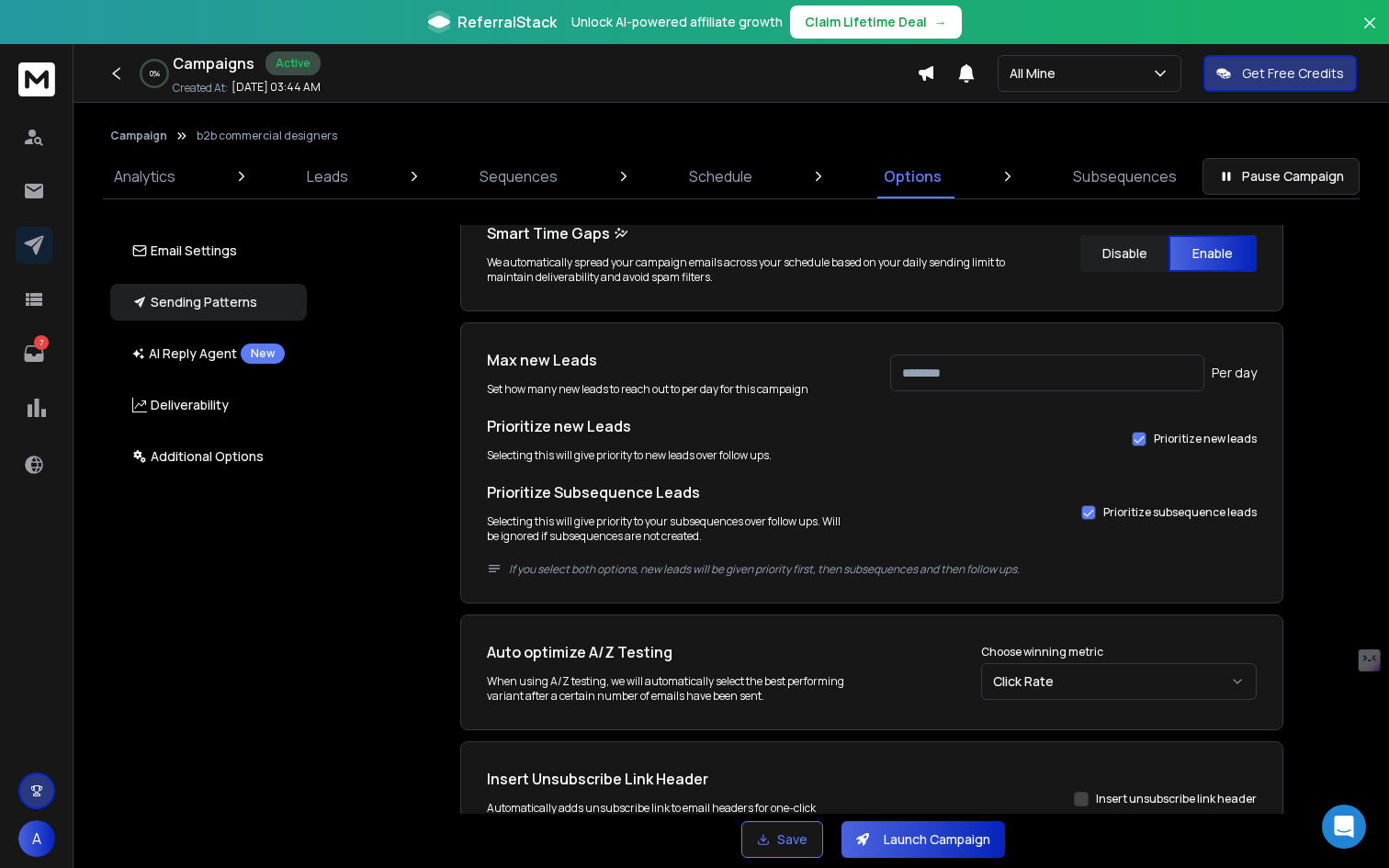
scroll to position [1006, 0]
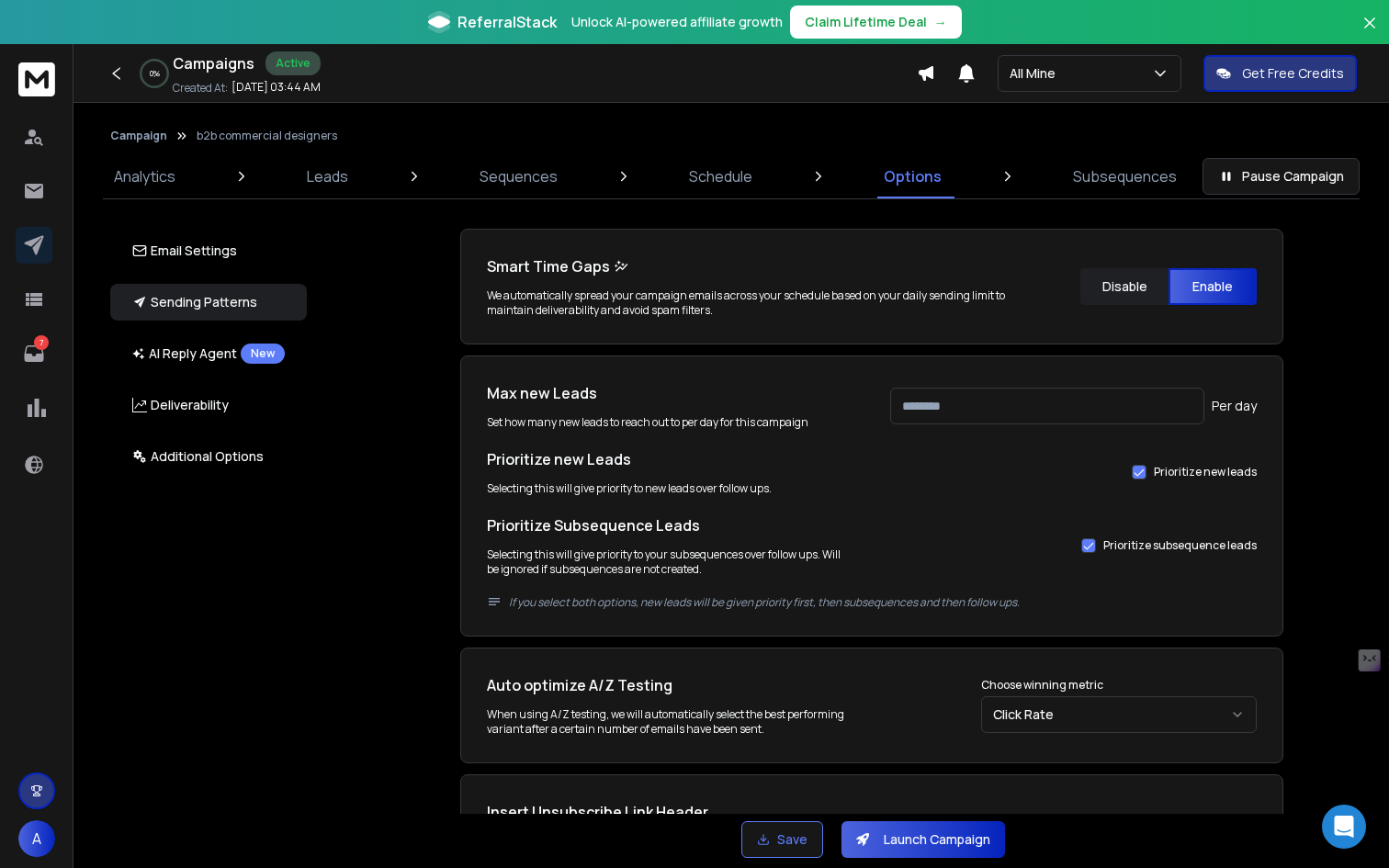
click at [1090, 546] on button "Prioritize new leads" at bounding box center [1089, 545] width 15 height 15
click at [1142, 475] on button "Prioritize new leads" at bounding box center [1139, 472] width 15 height 15
click at [1092, 545] on button "Prioritize new leads" at bounding box center [1089, 545] width 15 height 15
click at [870, 830] on button "Launch Campaign" at bounding box center [923, 838] width 163 height 36
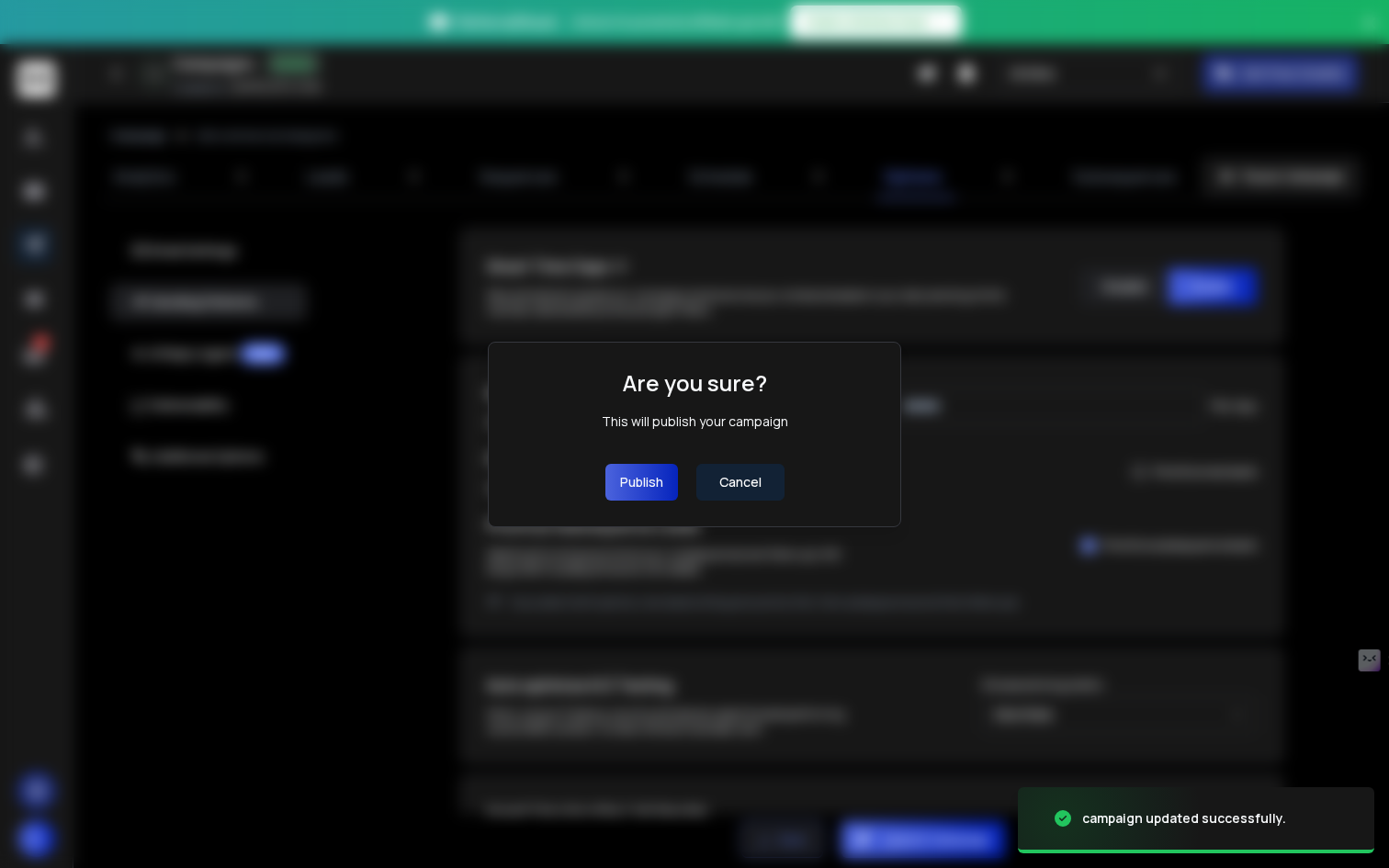
click at [655, 484] on button "Publish" at bounding box center [642, 481] width 73 height 36
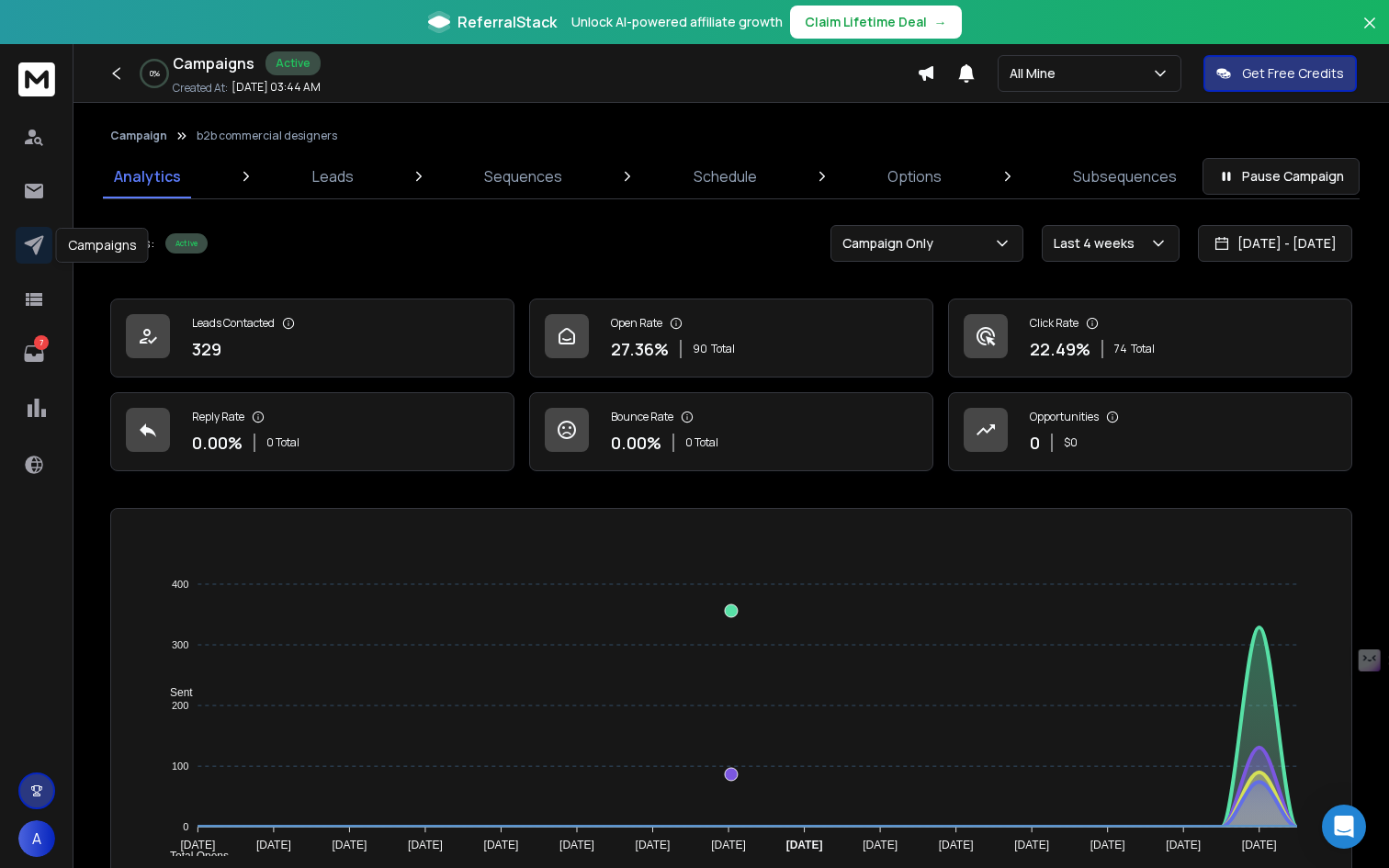
click at [30, 237] on icon at bounding box center [35, 245] width 22 height 22
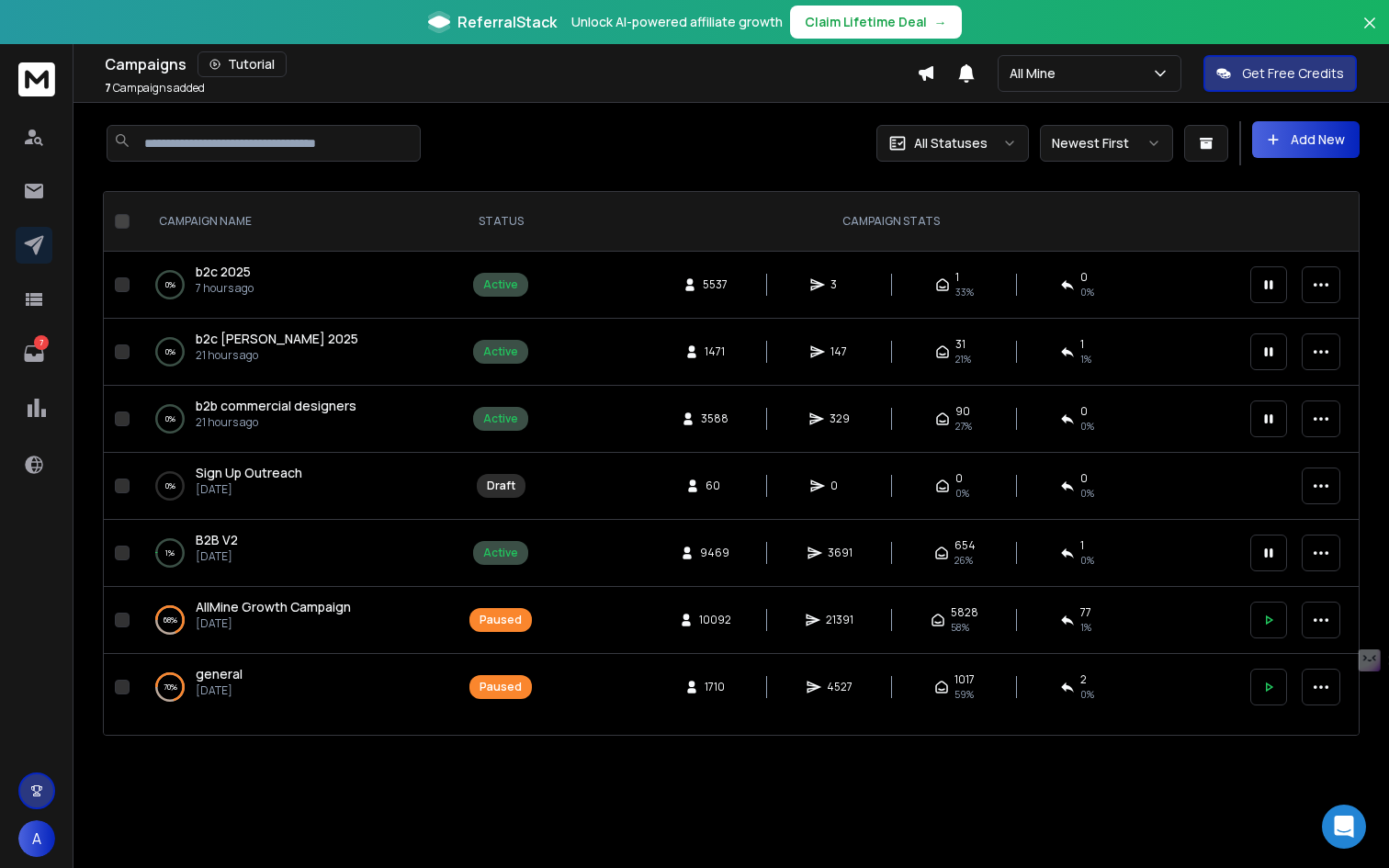
click at [267, 545] on div "1 % B2B V2 [DATE]" at bounding box center [297, 552] width 285 height 44
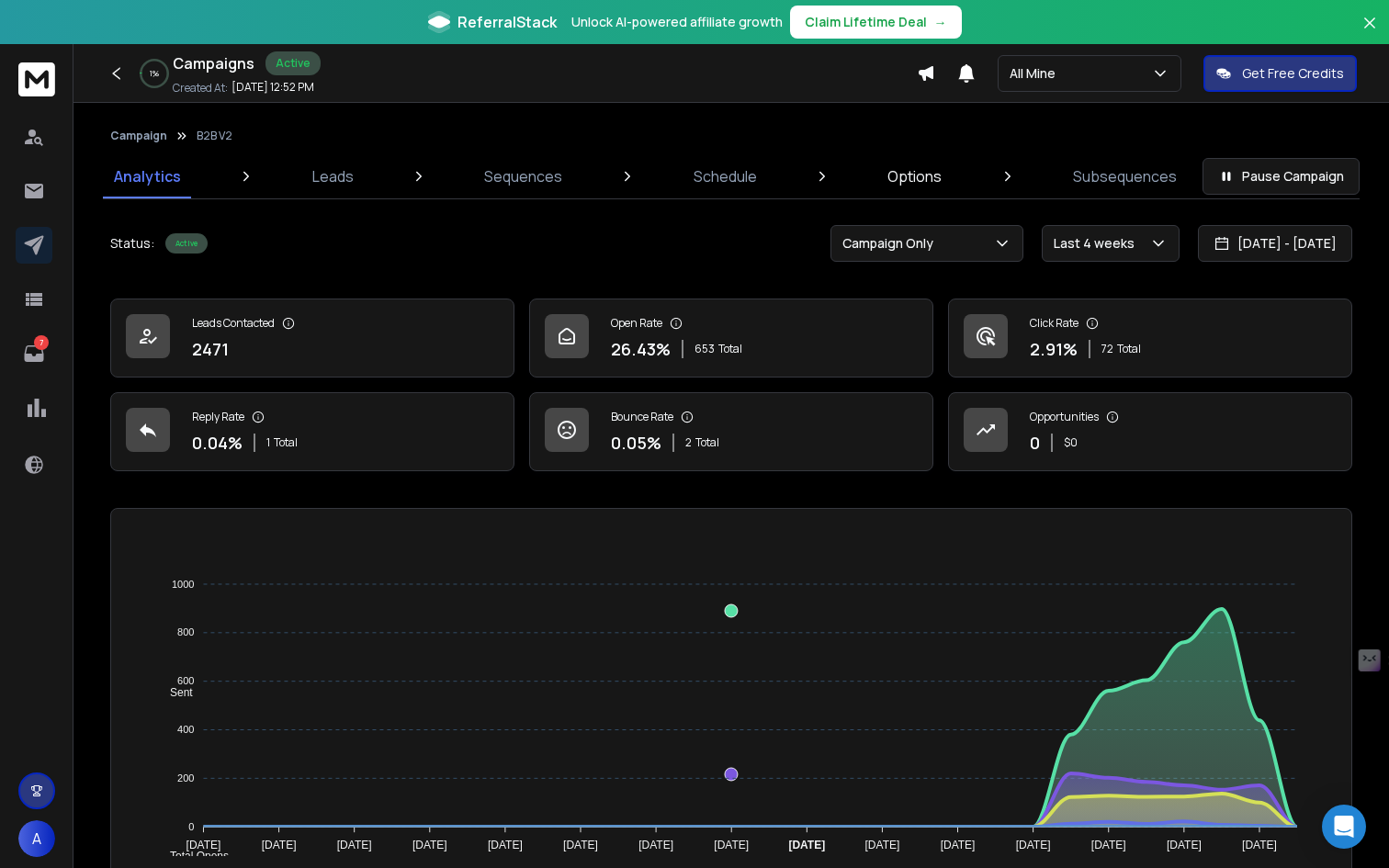
click at [907, 181] on p "Options" at bounding box center [914, 176] width 54 height 22
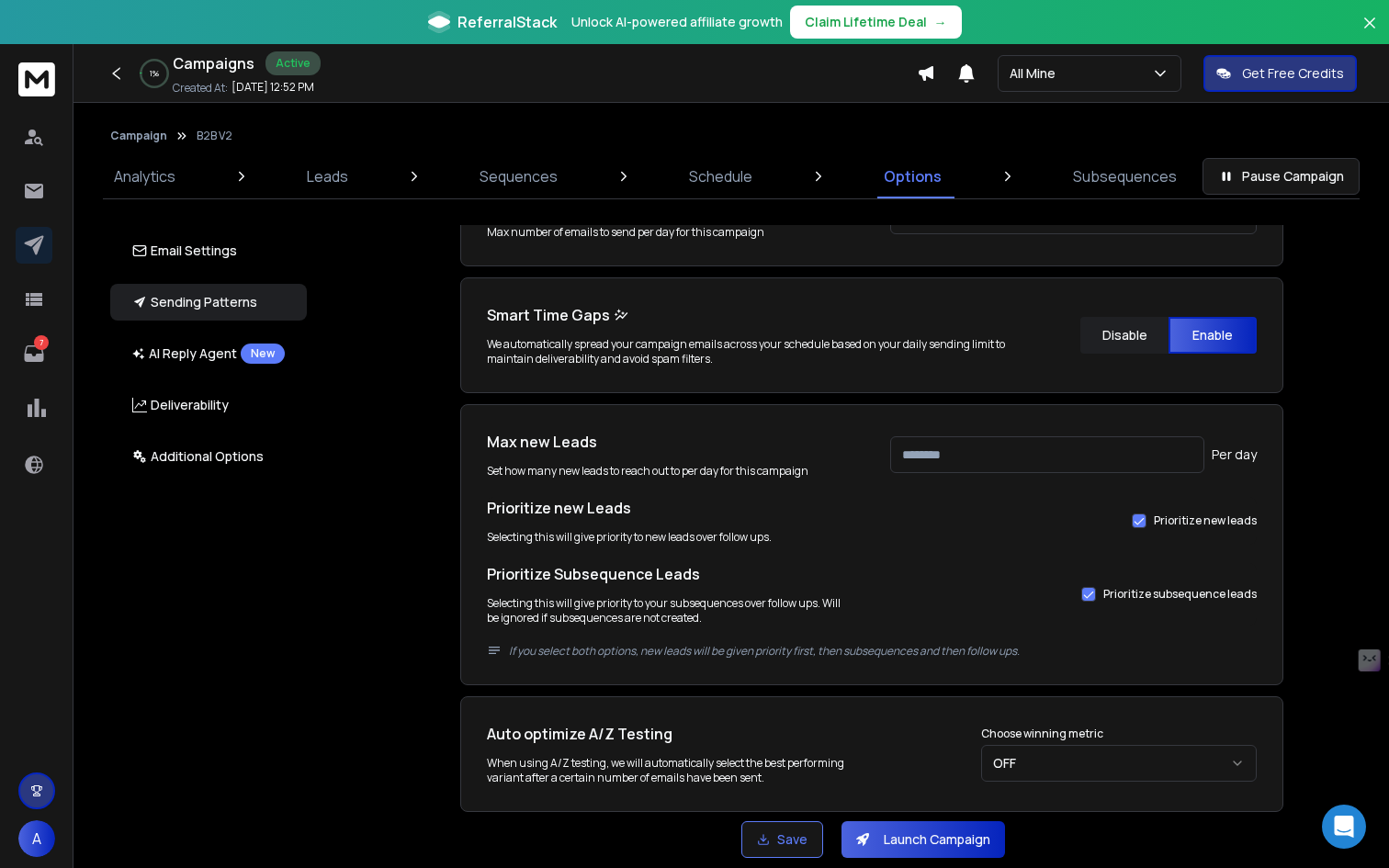
scroll to position [1198, 0]
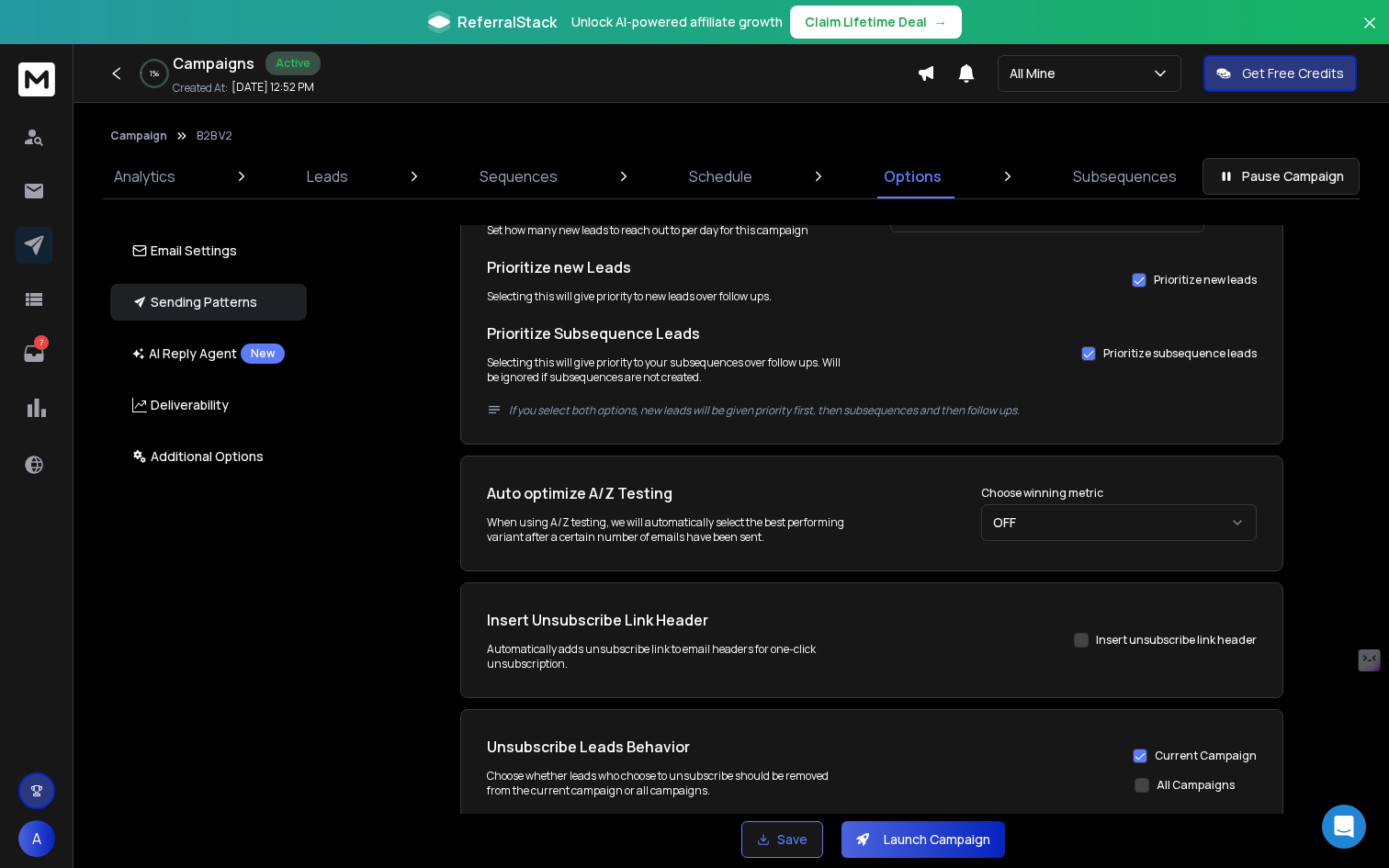
click at [1142, 283] on button "Prioritize new leads" at bounding box center [1139, 280] width 15 height 15
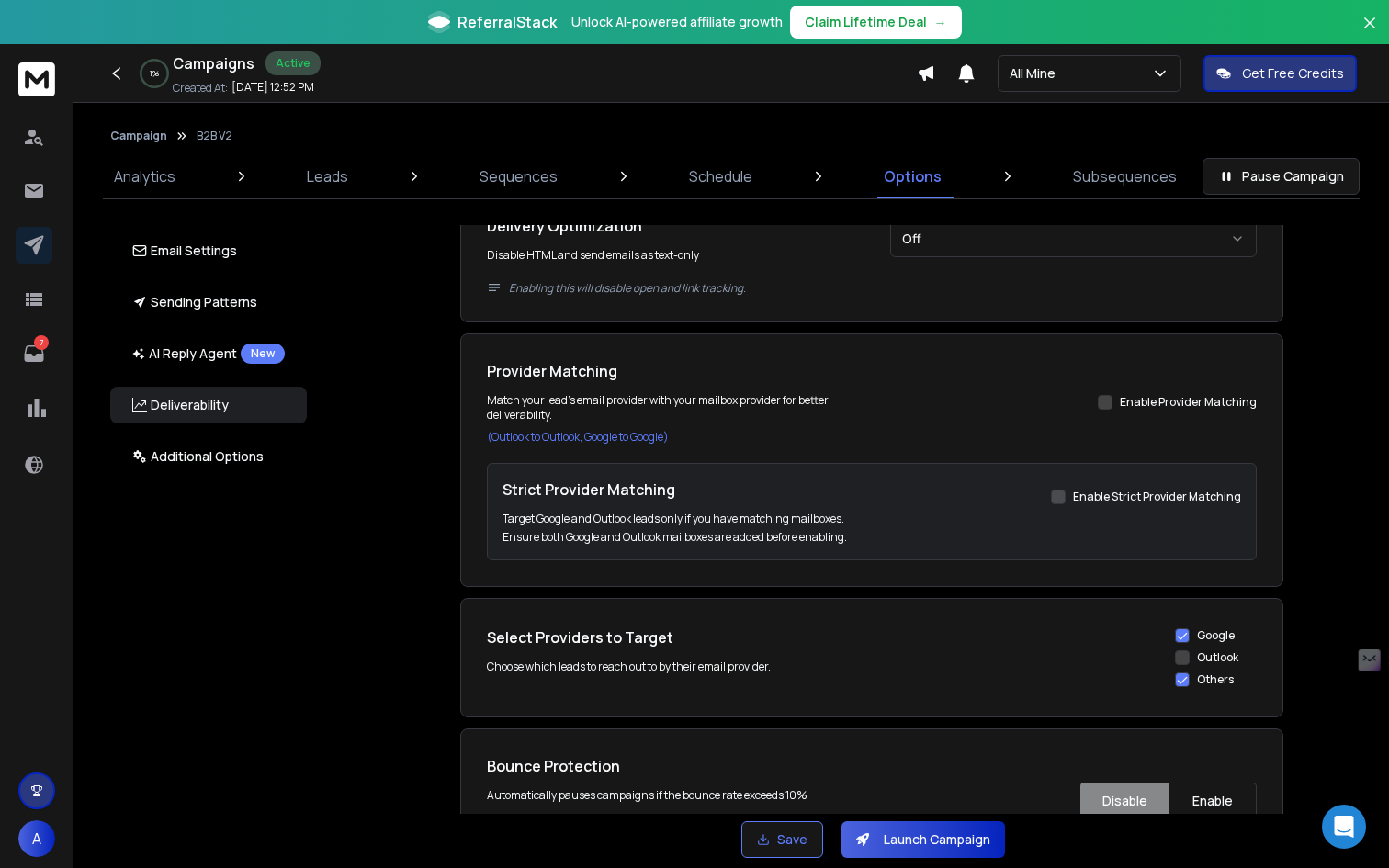
scroll to position [2369, 0]
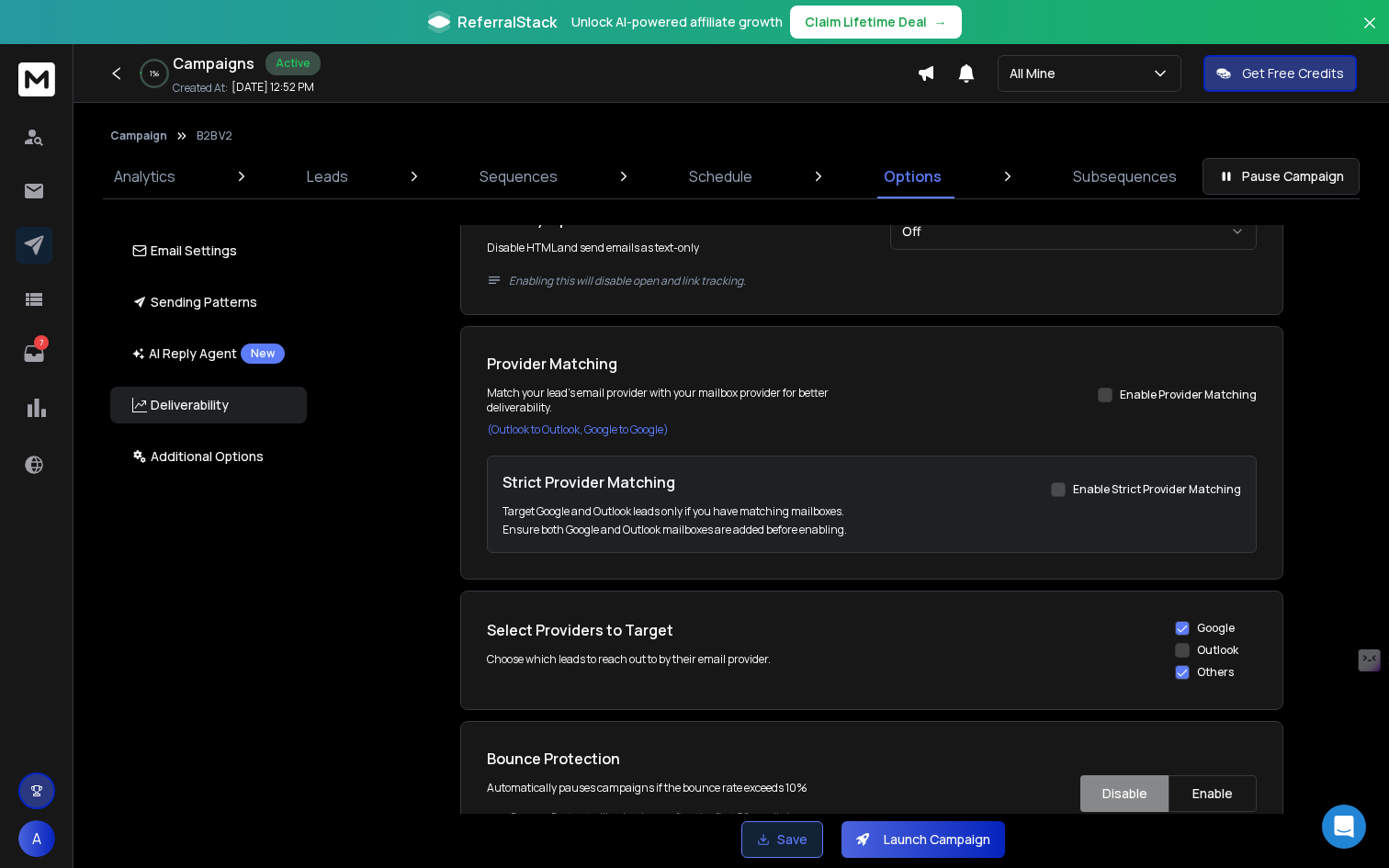
click at [783, 853] on button "Save" at bounding box center [783, 838] width 82 height 36
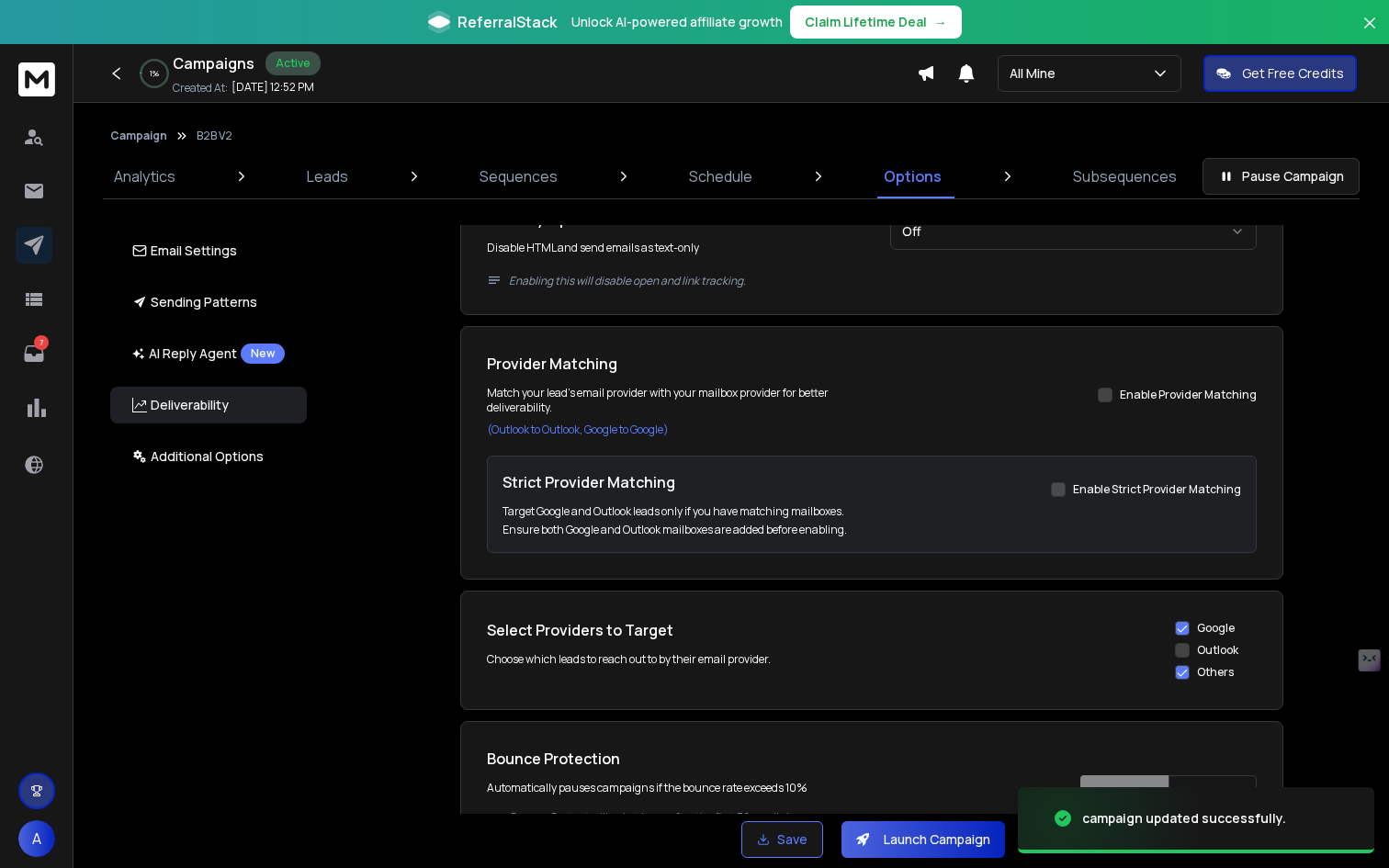
click at [852, 853] on button "Launch Campaign" at bounding box center [923, 838] width 163 height 36
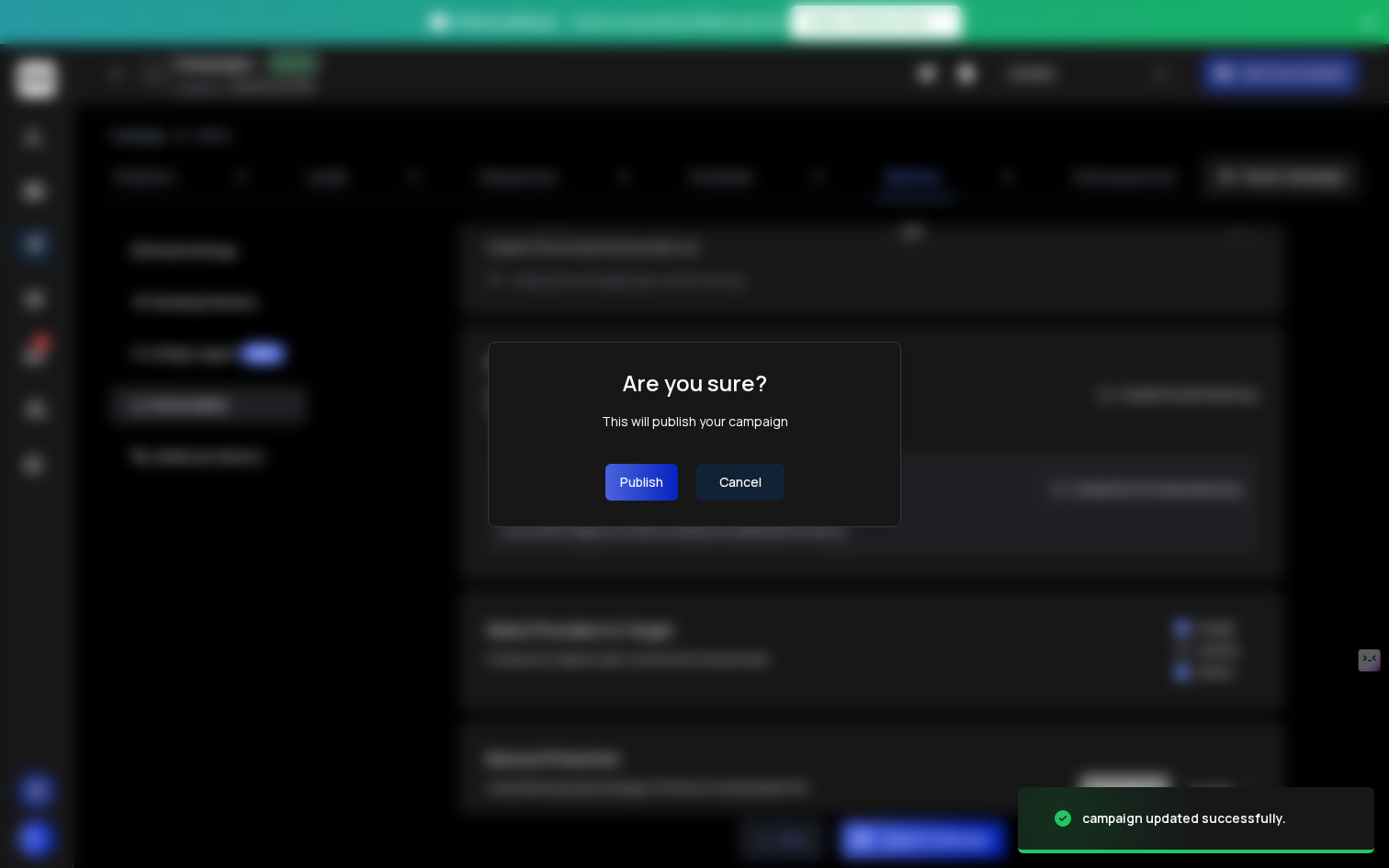
click at [623, 482] on button "Publish" at bounding box center [642, 481] width 73 height 36
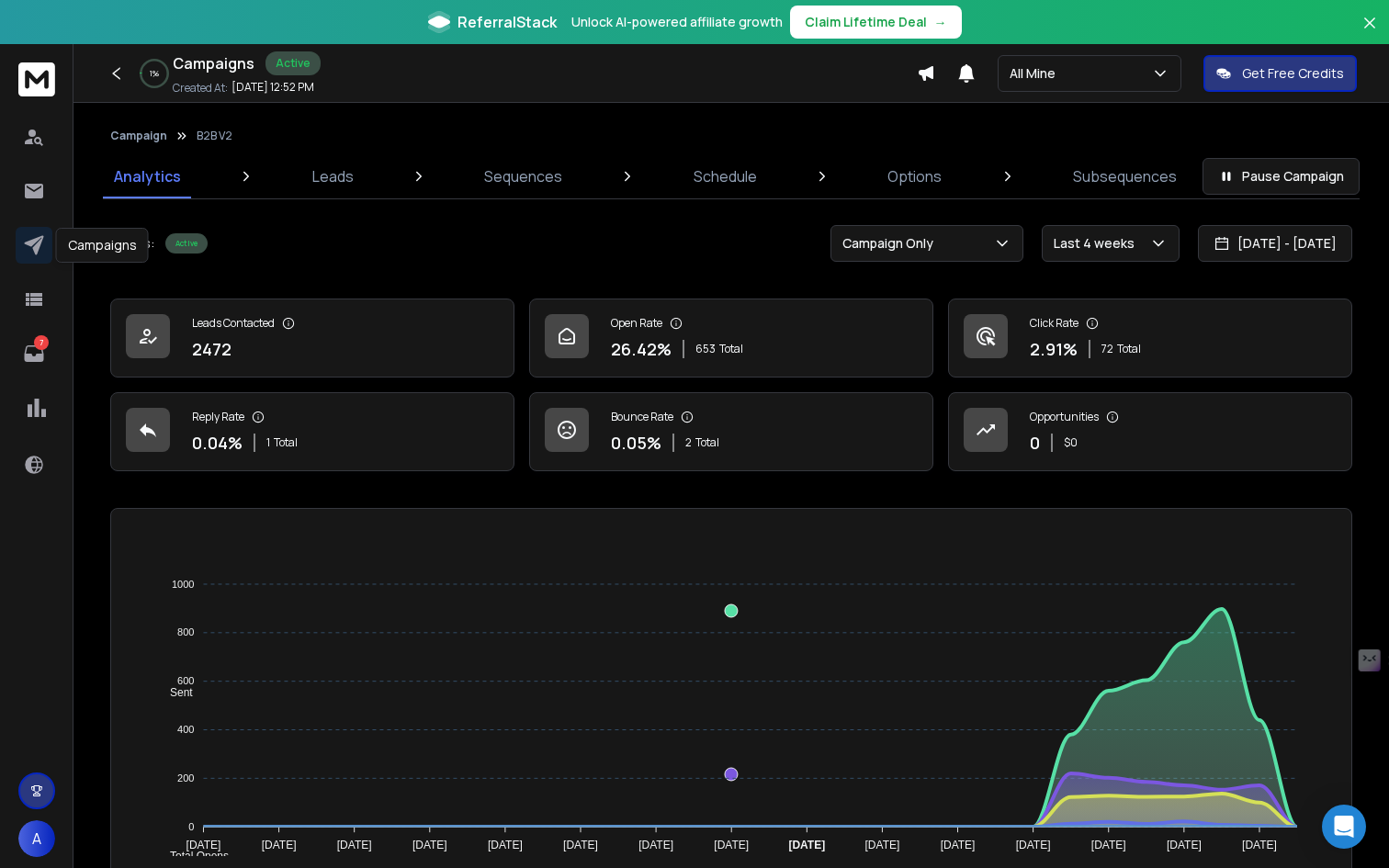
click at [24, 247] on icon at bounding box center [35, 245] width 22 height 22
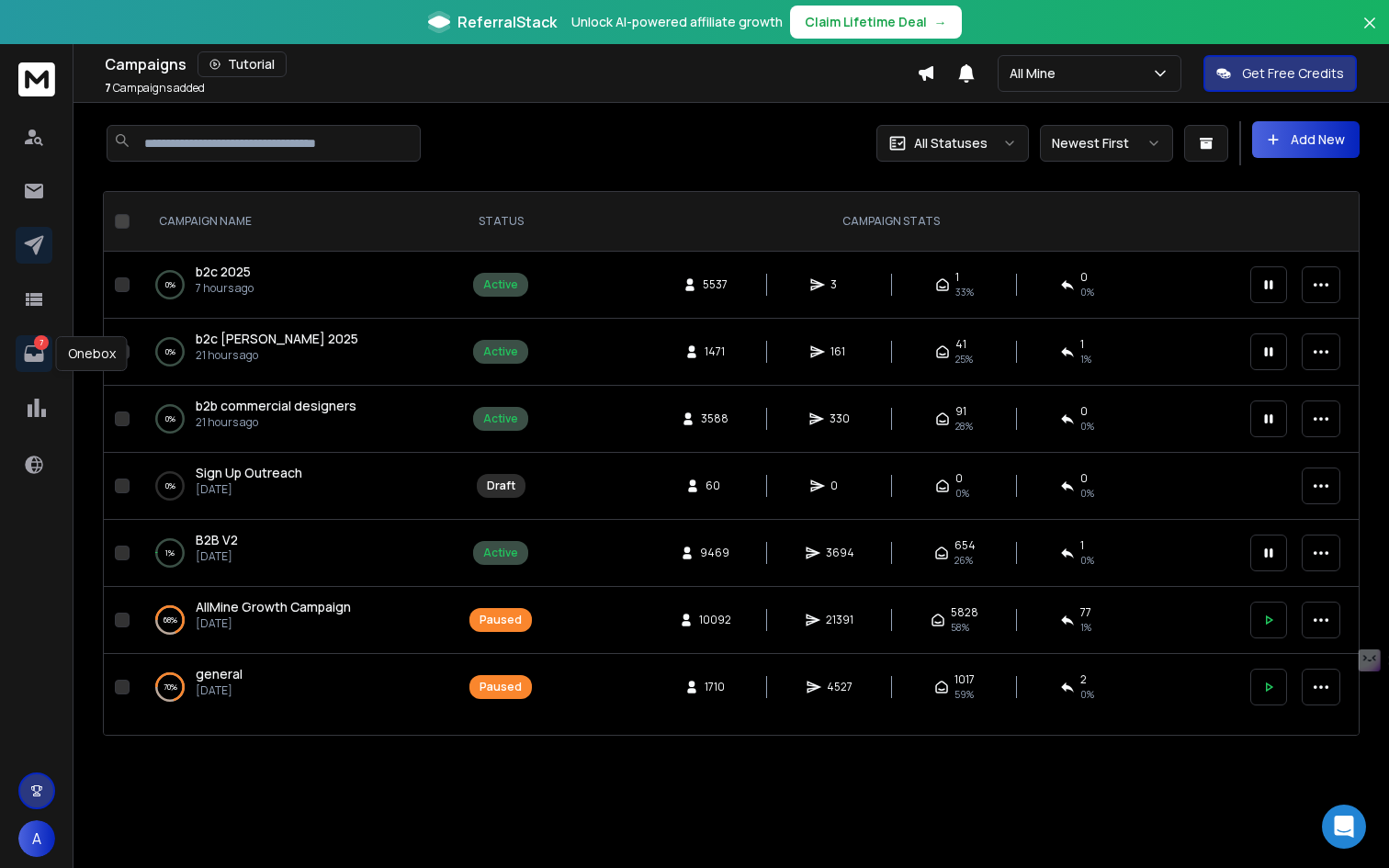
click at [28, 340] on link "7" at bounding box center [34, 352] width 36 height 36
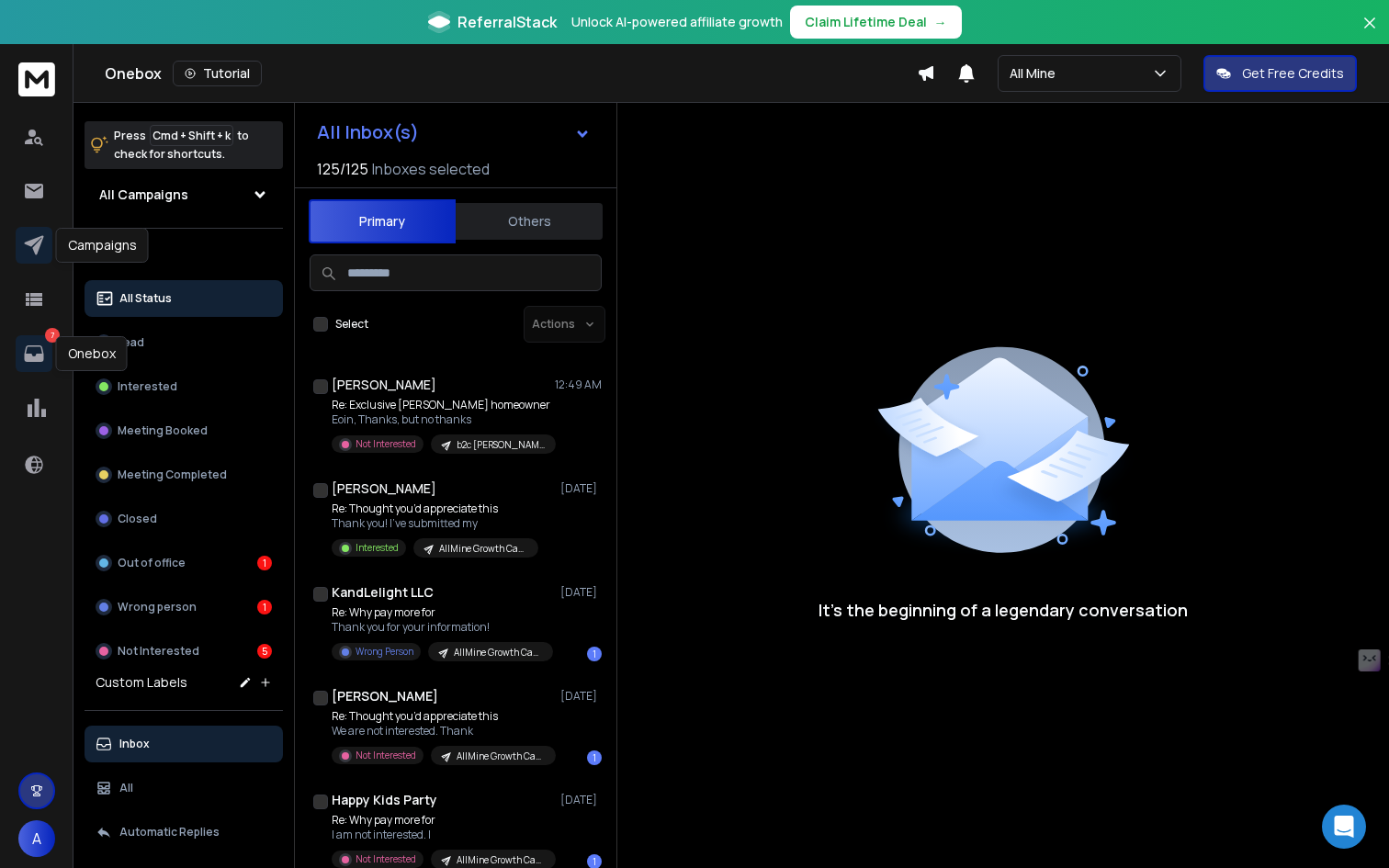
click at [44, 240] on link at bounding box center [34, 244] width 36 height 36
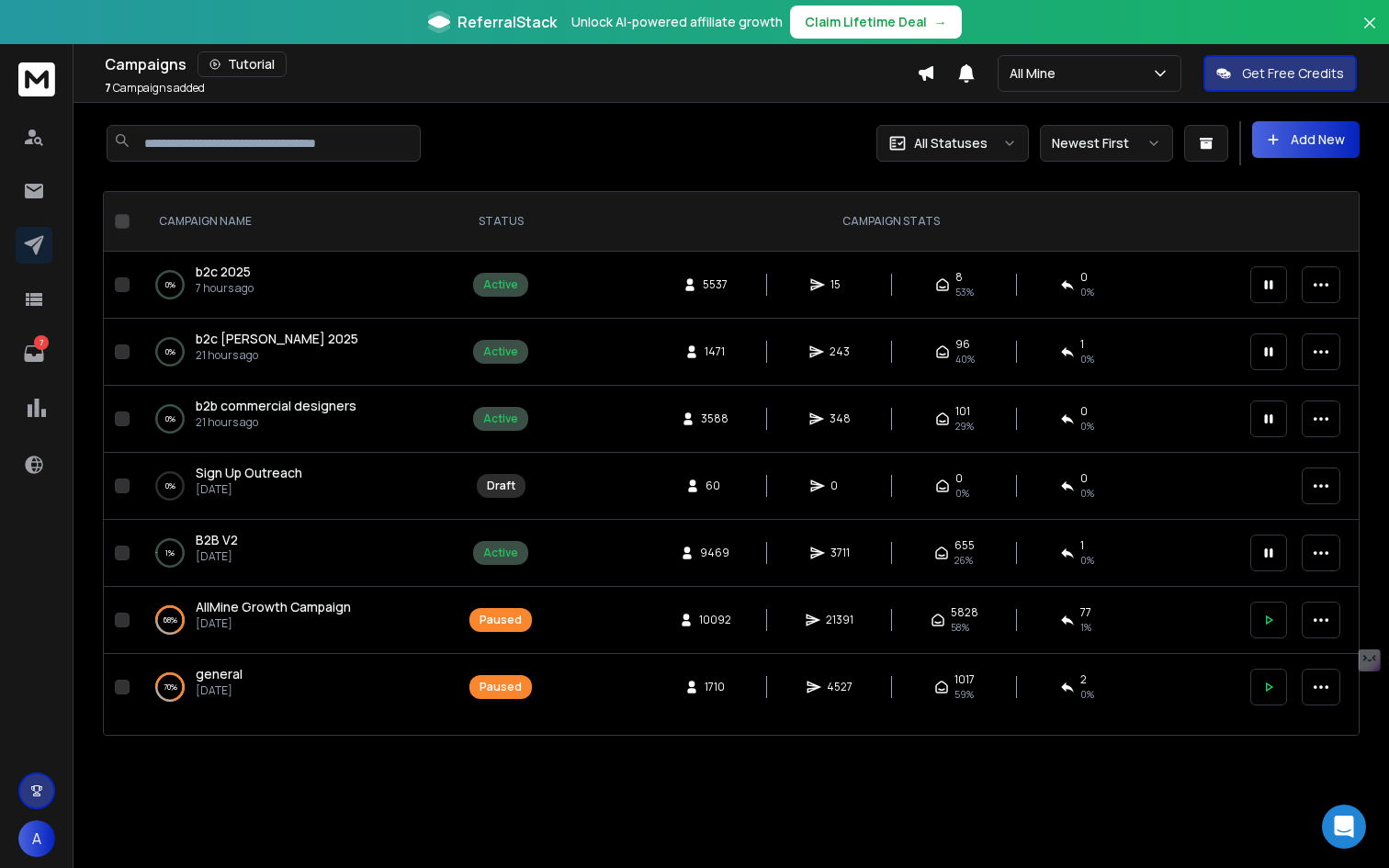
click at [1324, 482] on icon "button" at bounding box center [1321, 486] width 19 height 19
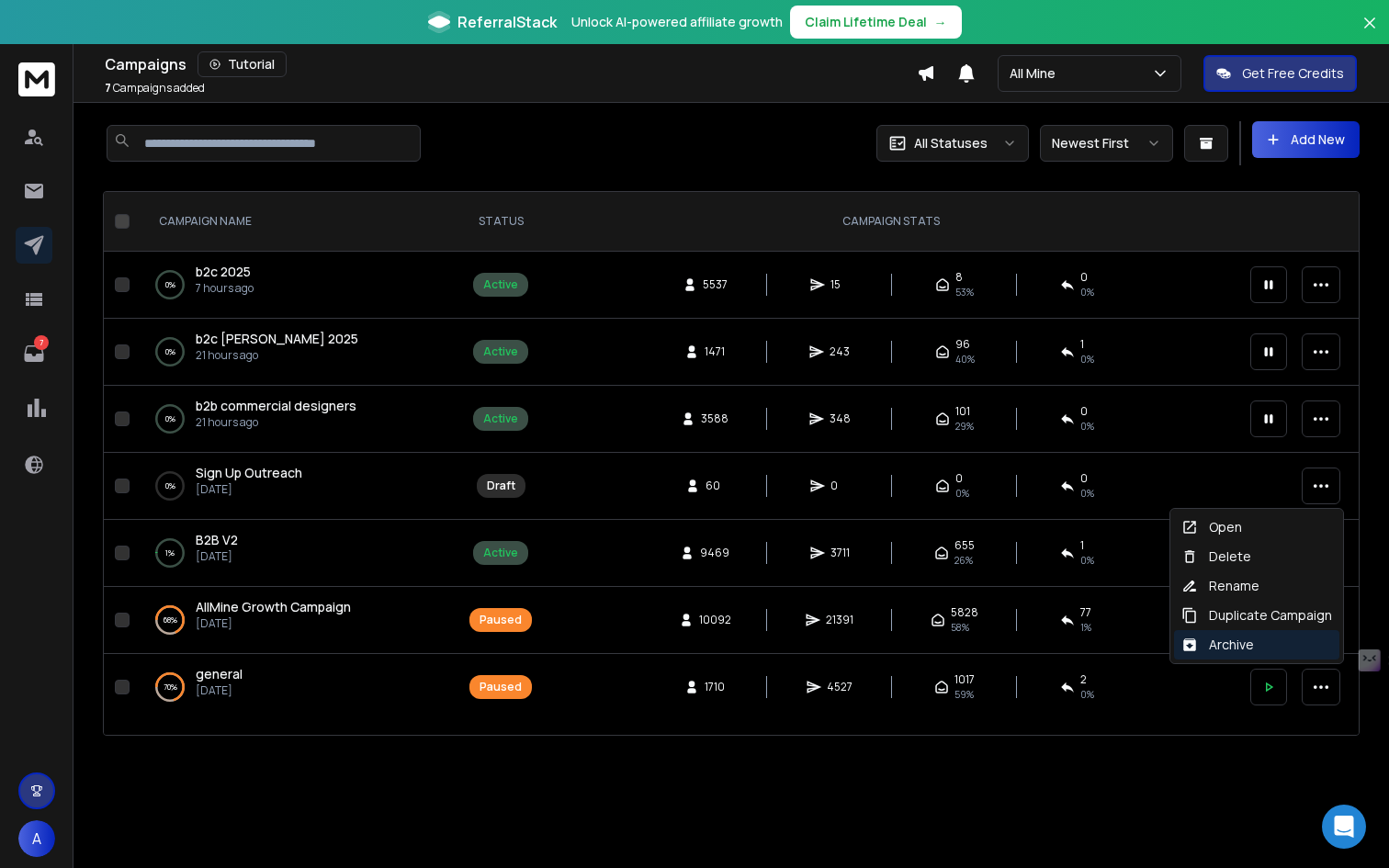
click at [1258, 639] on div "Archive" at bounding box center [1256, 644] width 165 height 30
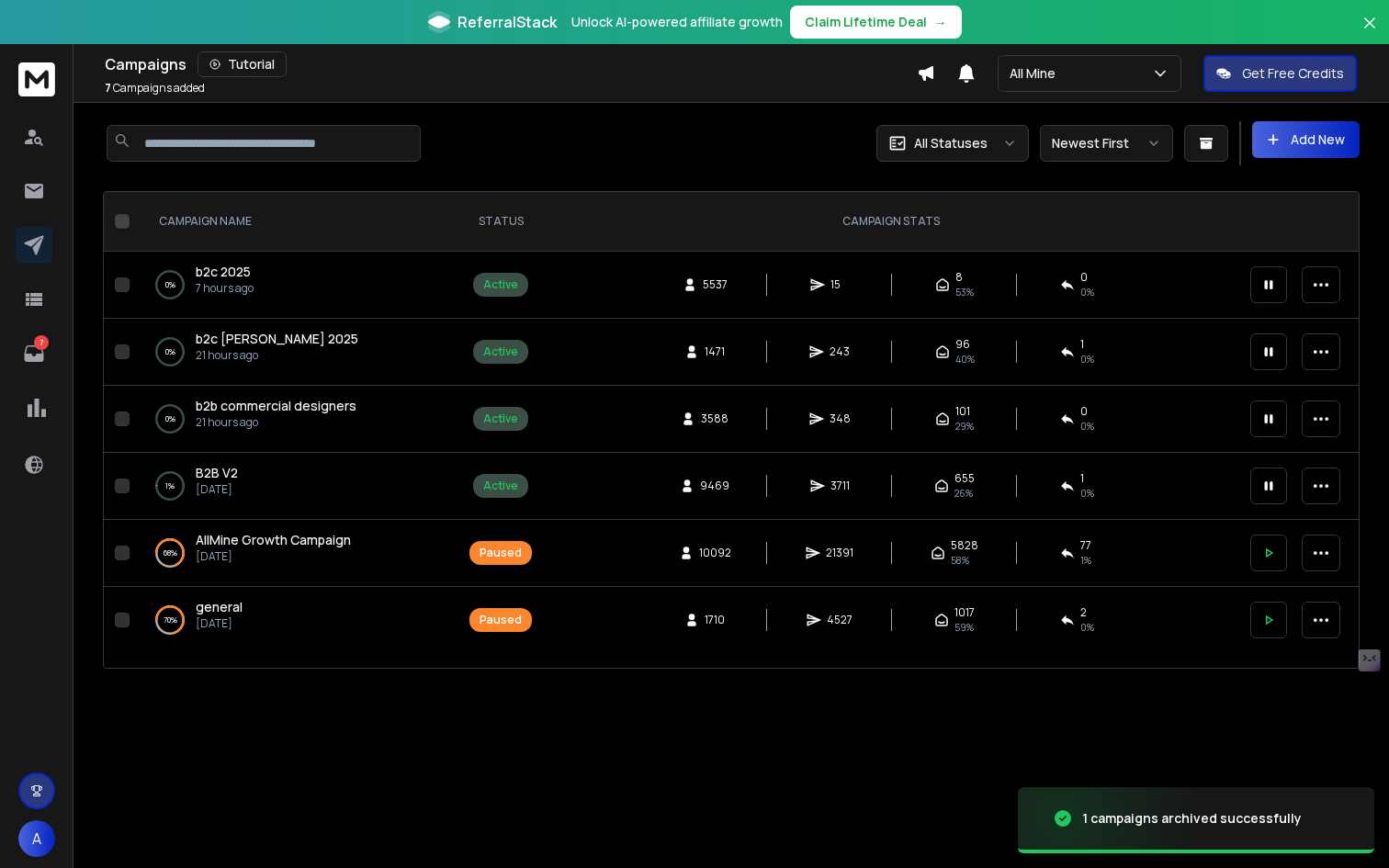
click at [1333, 621] on button "button" at bounding box center [1320, 619] width 38 height 36
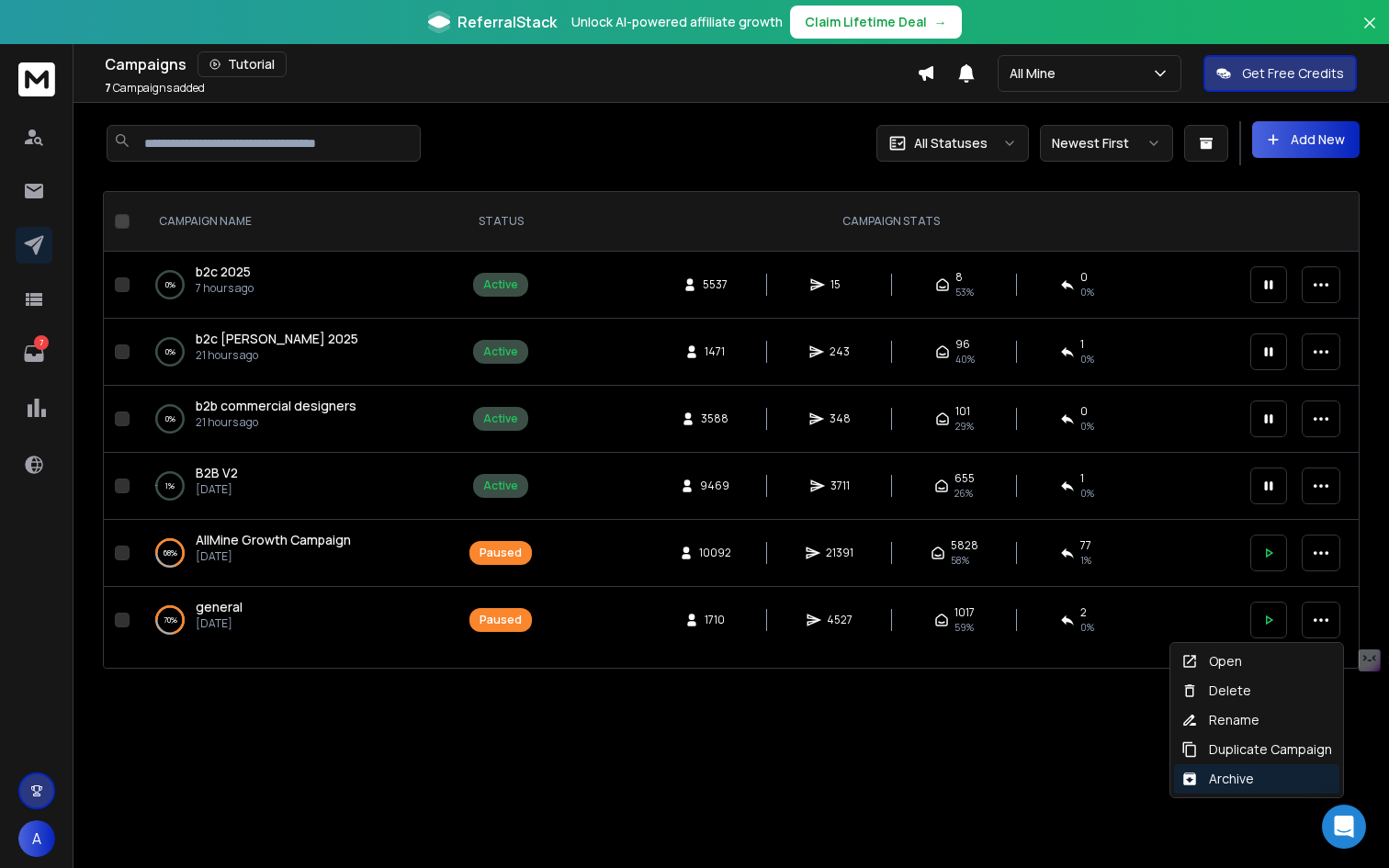
click at [1257, 774] on div "Archive" at bounding box center [1256, 778] width 165 height 30
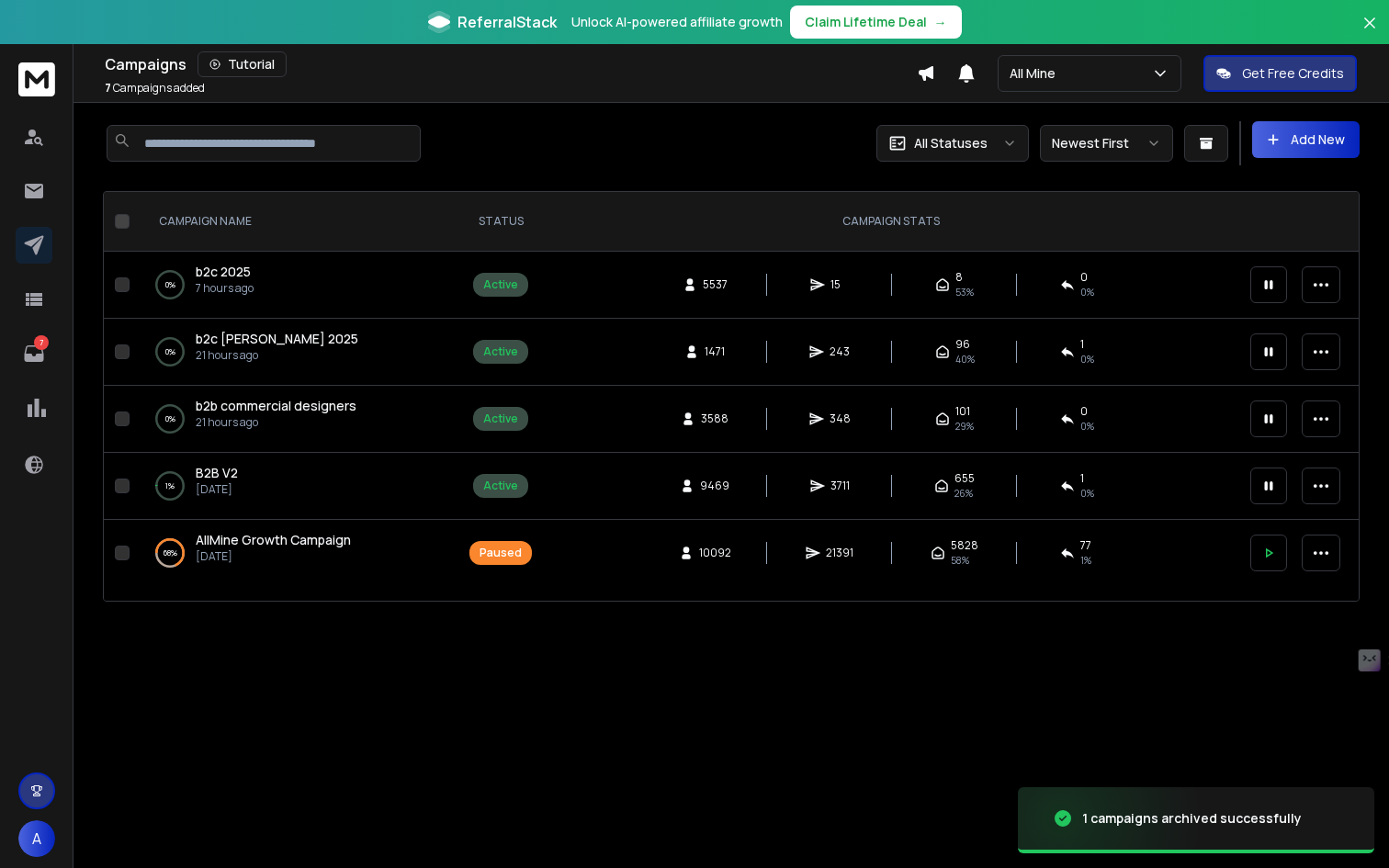
click at [1316, 558] on icon "button" at bounding box center [1321, 553] width 19 height 19
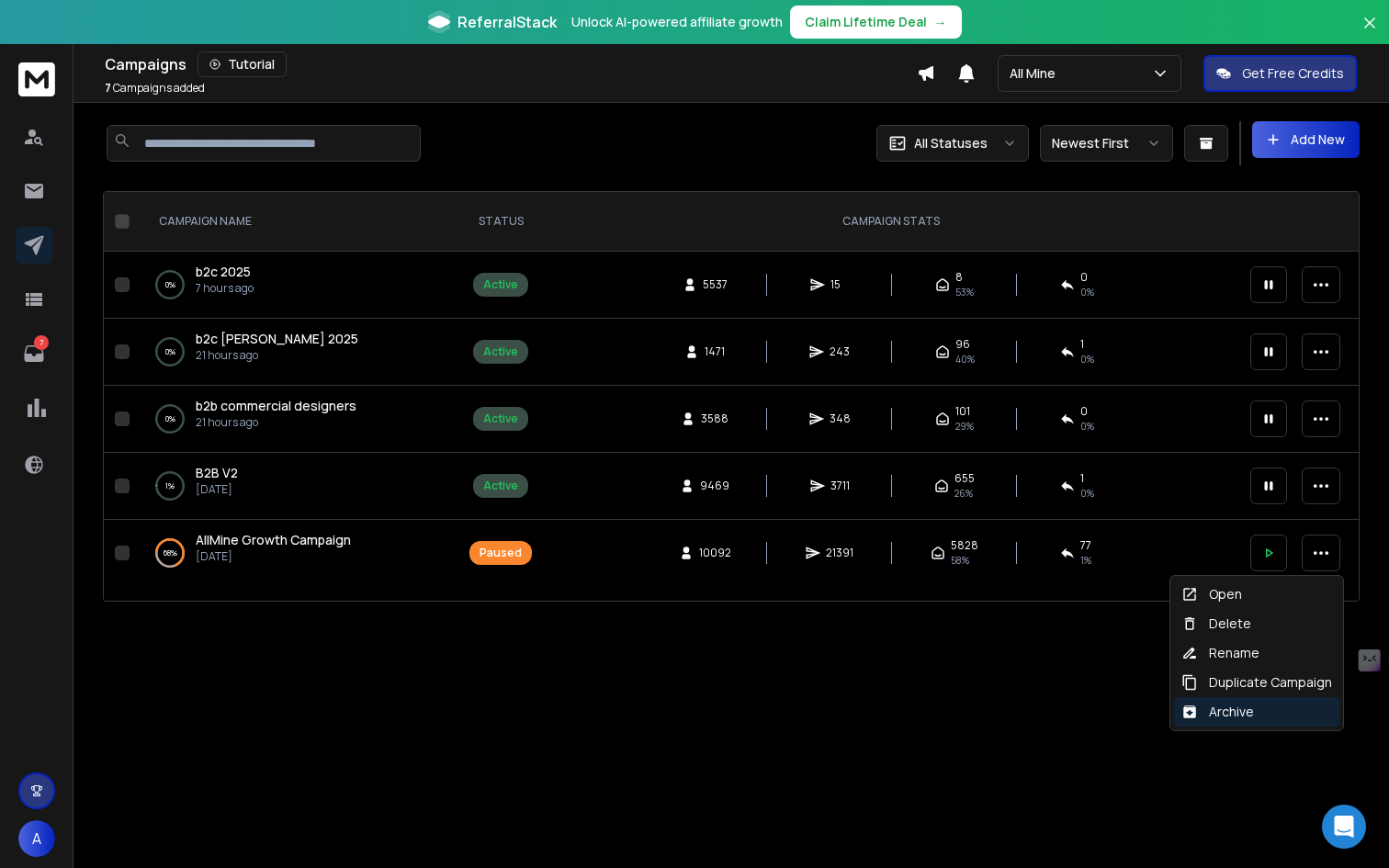
click at [1035, 694] on div "Campaigns 7 Campaigns Added All Statuses Newest First Add New CAMPAIGN NAME STA…" at bounding box center [730, 555] width 1257 height 868
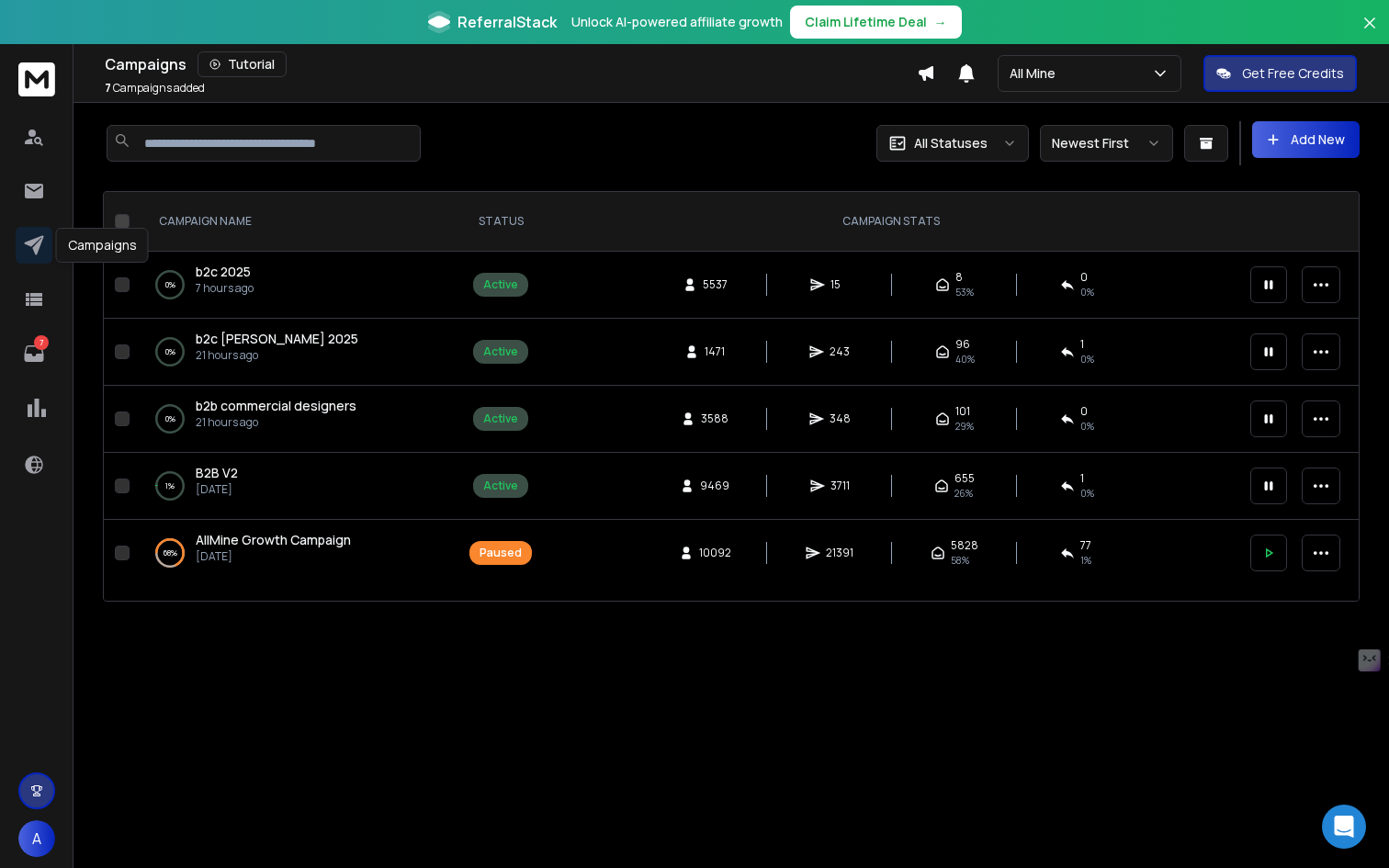
click at [40, 250] on icon at bounding box center [35, 245] width 22 height 22
click at [986, 147] on p "All Statuses" at bounding box center [951, 144] width 74 height 19
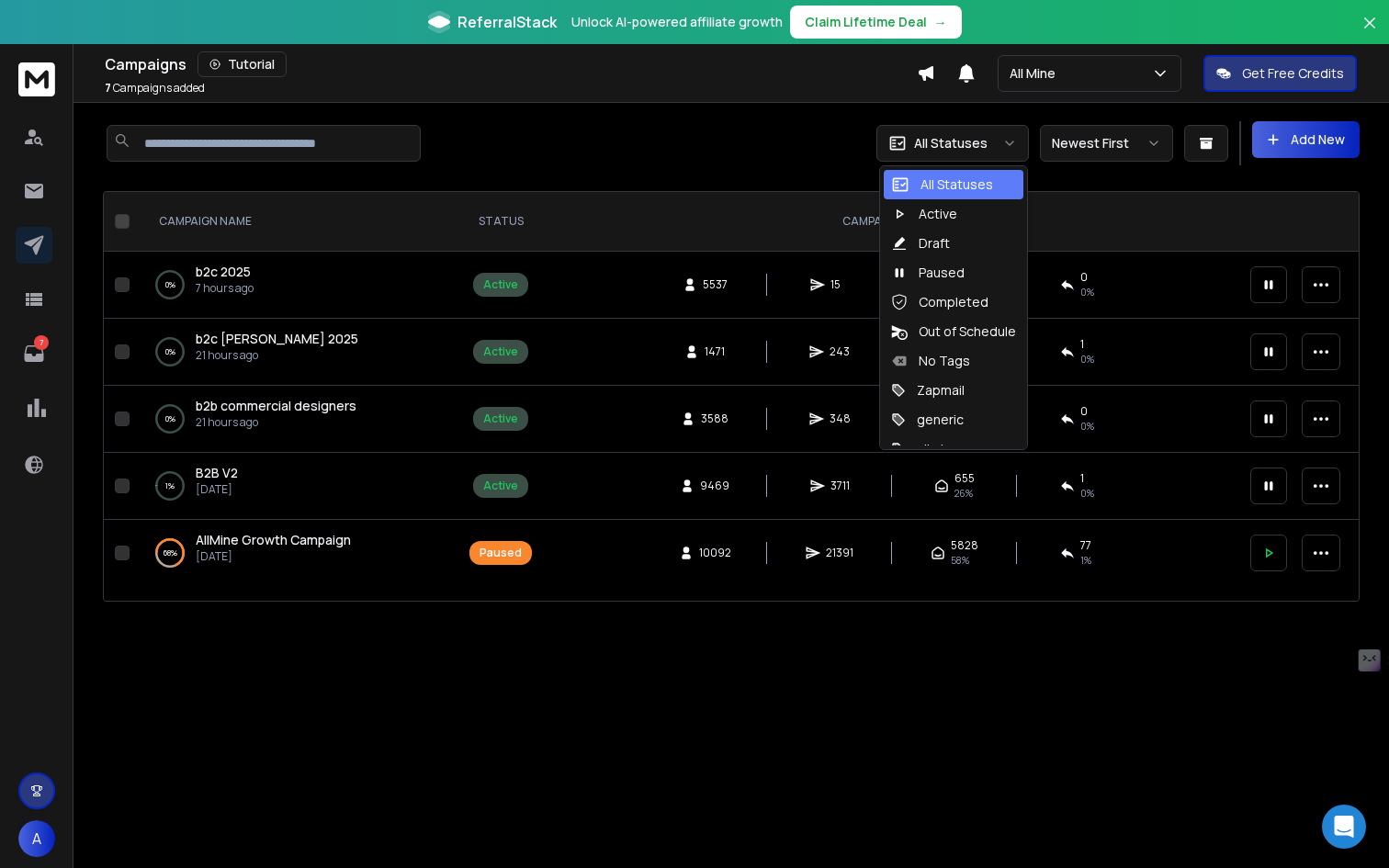
click at [770, 147] on div "Campaigns 7 Campaigns Added All Statuses Newest First Add New" at bounding box center [1046, 143] width 629 height 44
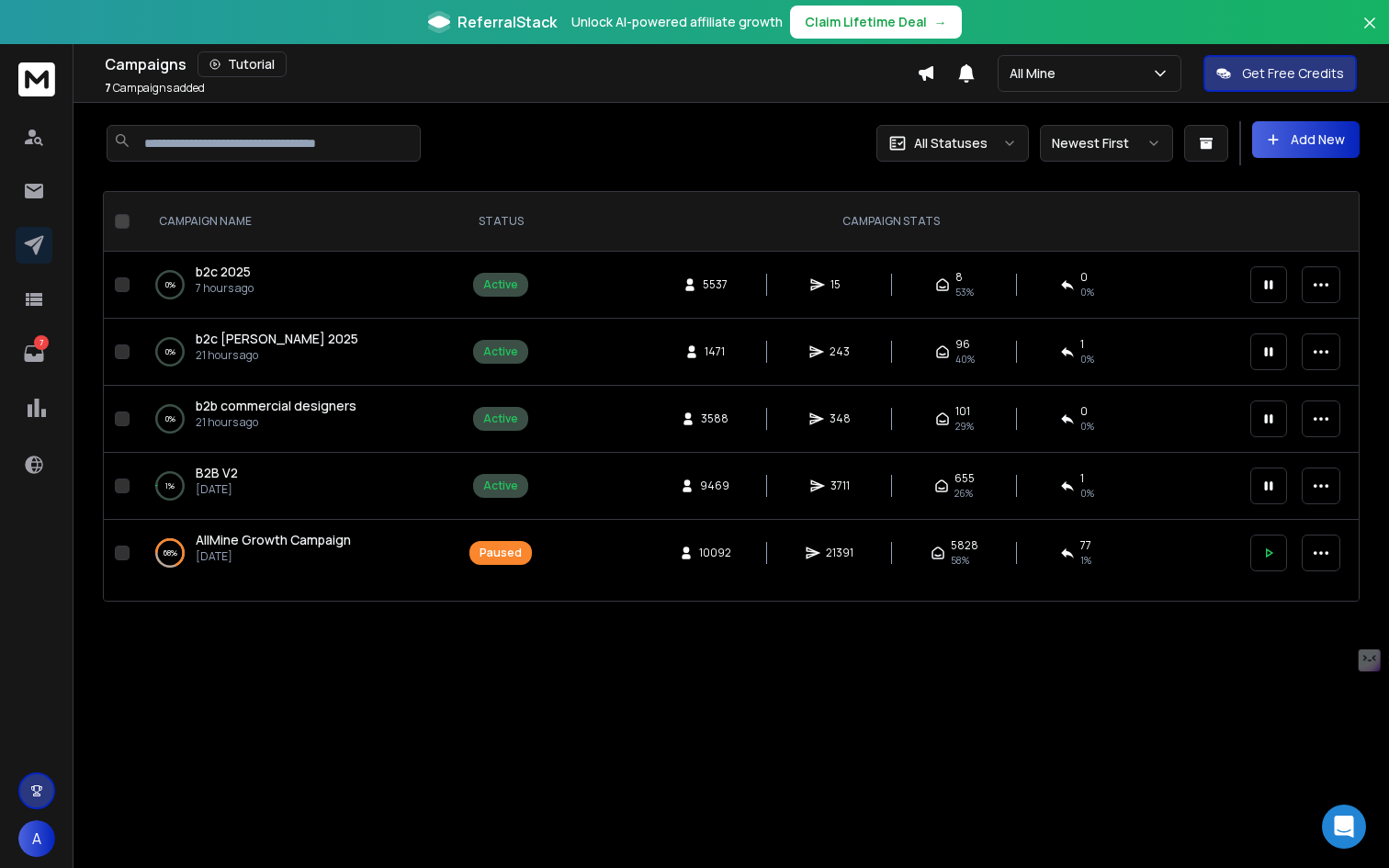
click at [311, 282] on div "0 % b2c 2025 7 hours ago" at bounding box center [297, 284] width 285 height 44
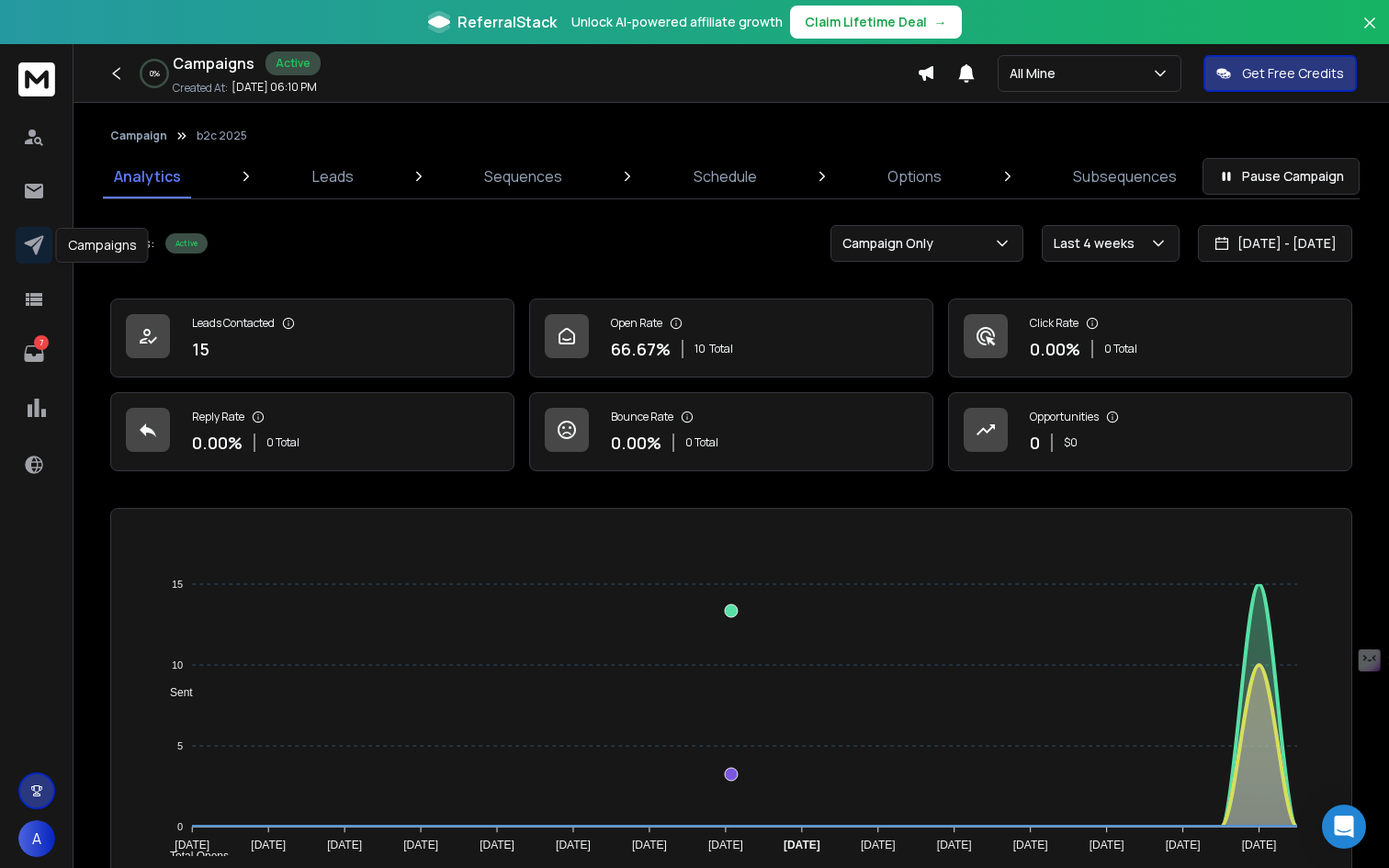
click at [29, 238] on icon at bounding box center [35, 245] width 22 height 22
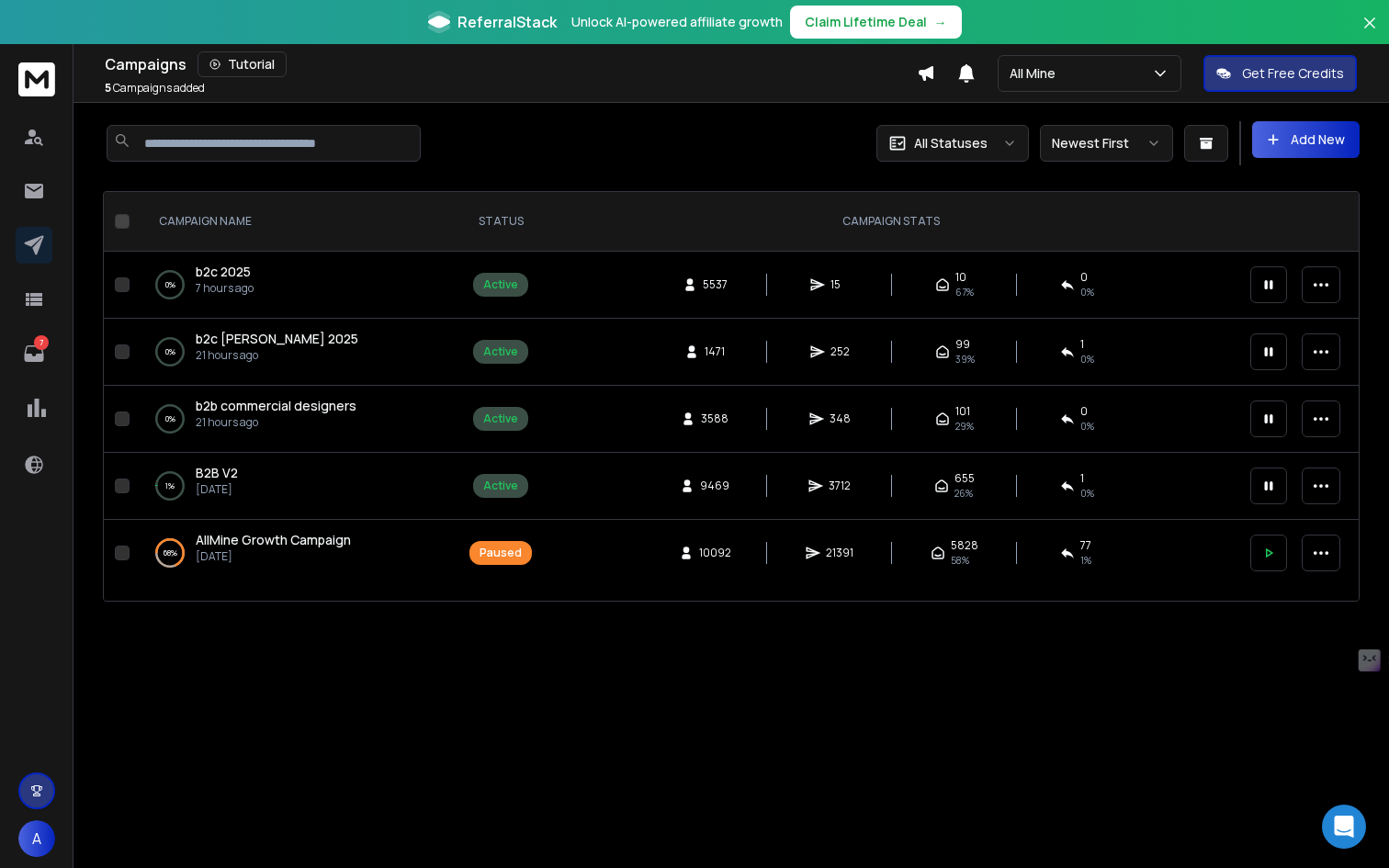
click at [285, 350] on p "21 hours ago" at bounding box center [277, 355] width 162 height 15
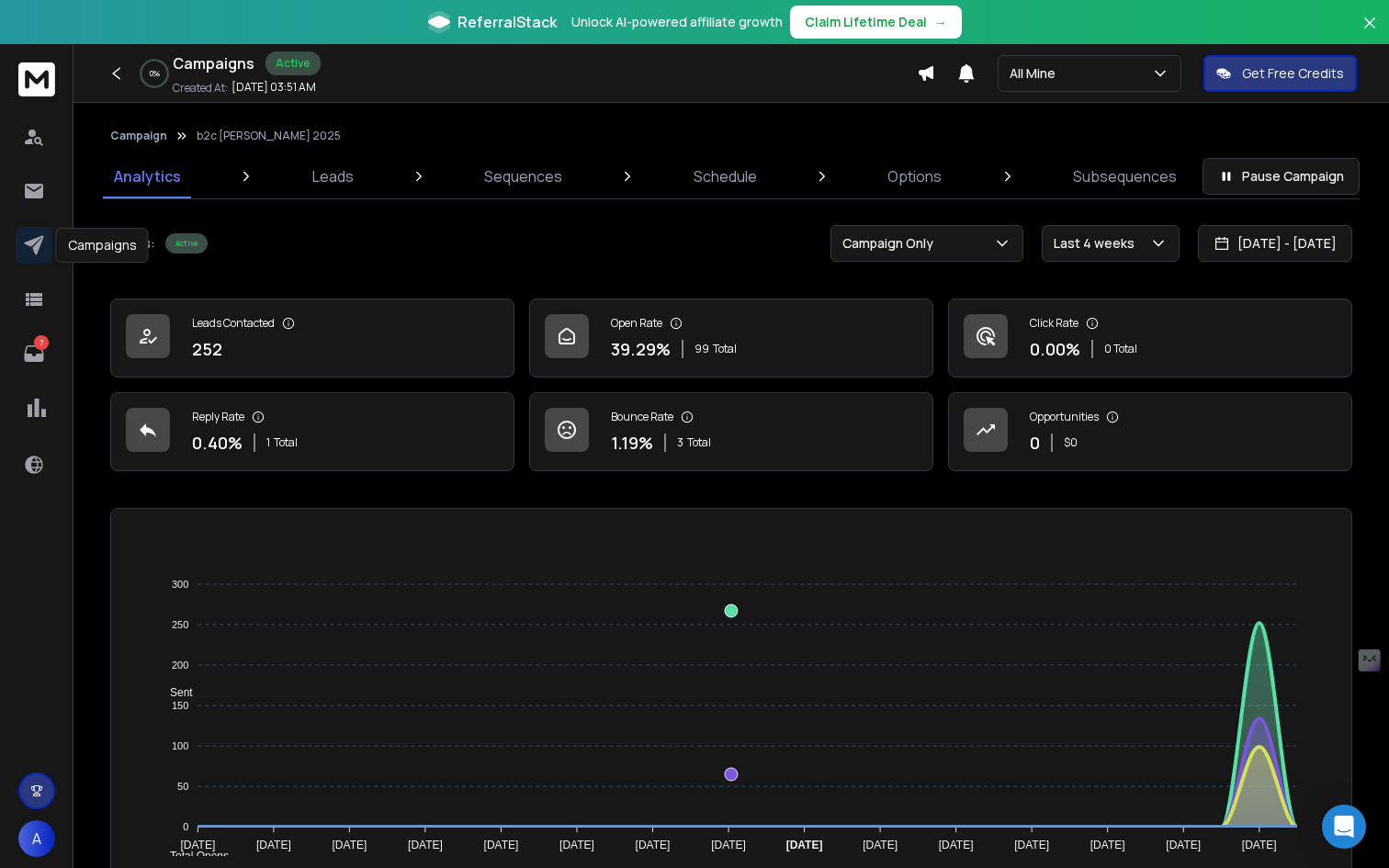
click at [36, 249] on icon at bounding box center [34, 245] width 20 height 20
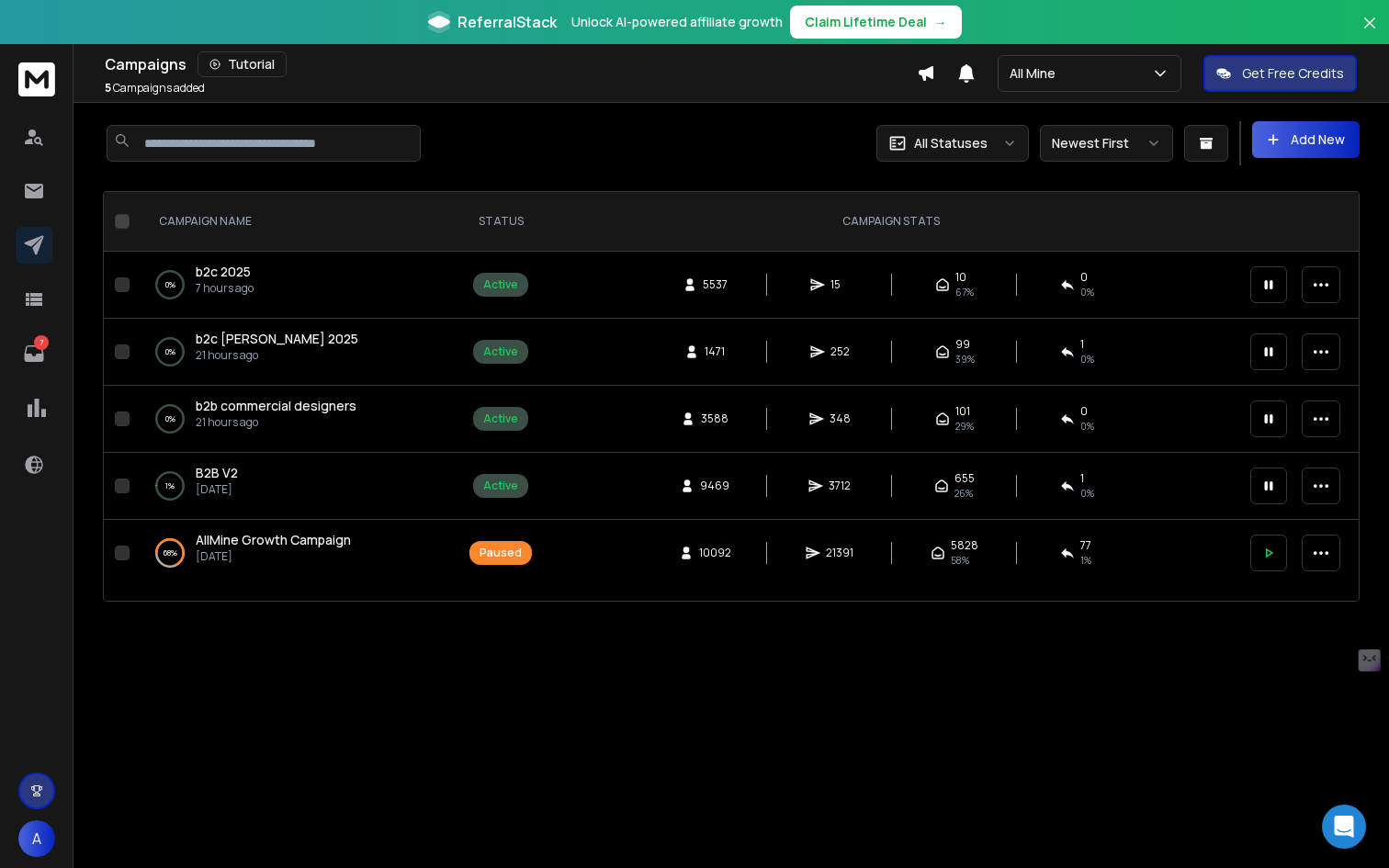
click at [318, 396] on span "b2b commercial designers" at bounding box center [276, 405] width 160 height 18
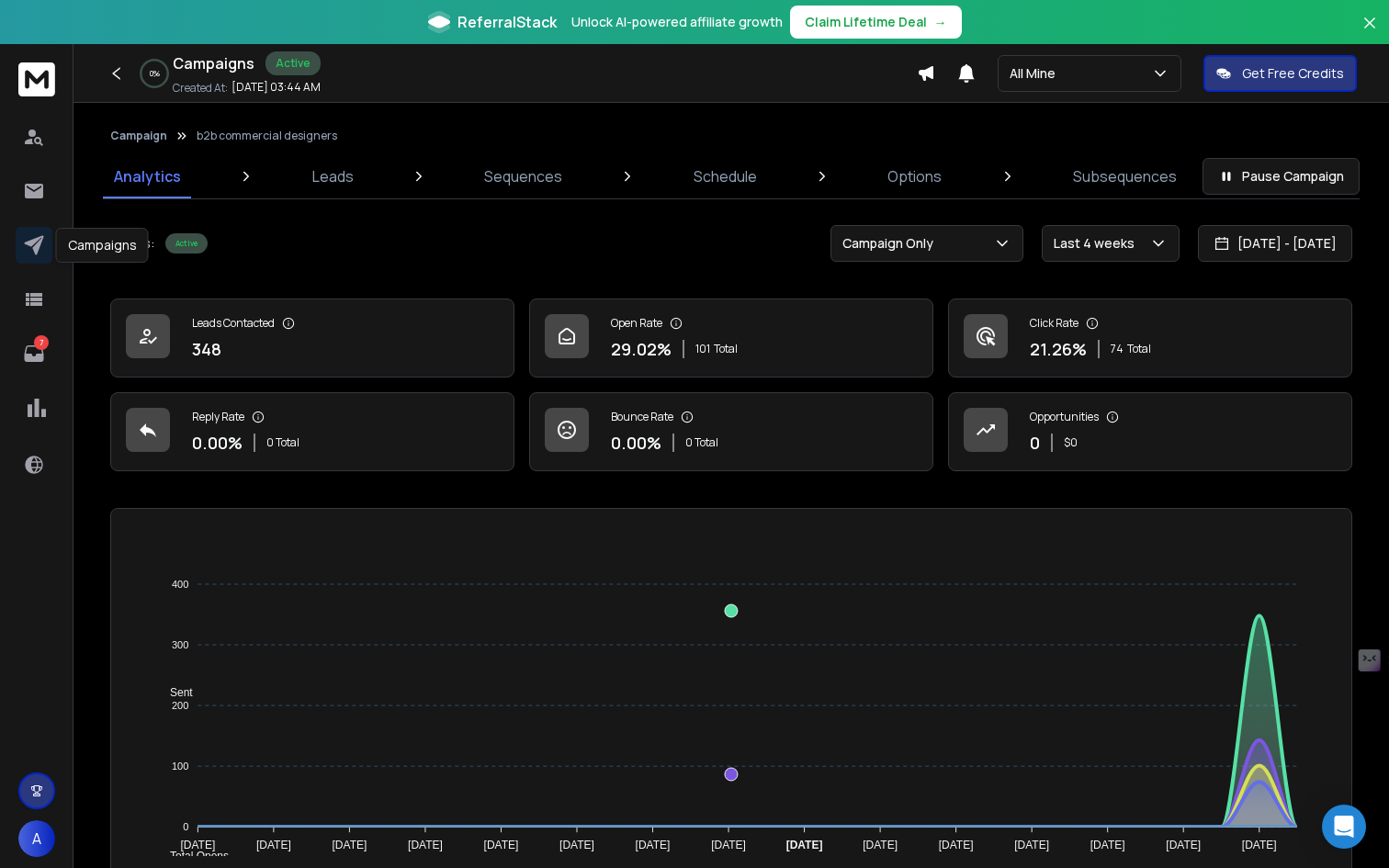
click at [28, 243] on icon at bounding box center [34, 245] width 20 height 20
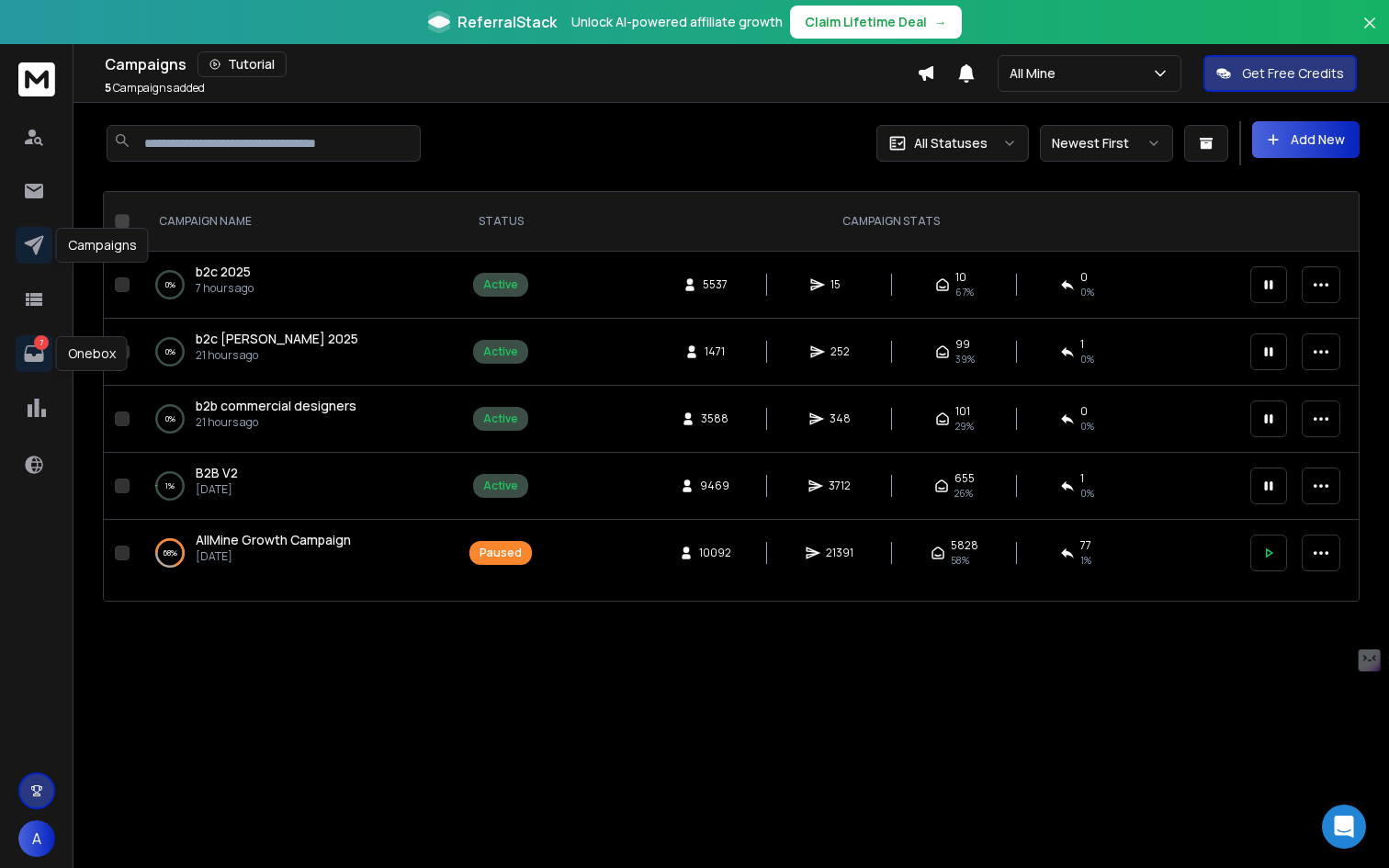
click at [45, 351] on link "7" at bounding box center [34, 352] width 36 height 36
